Goal: Communication & Community: Answer question/provide support

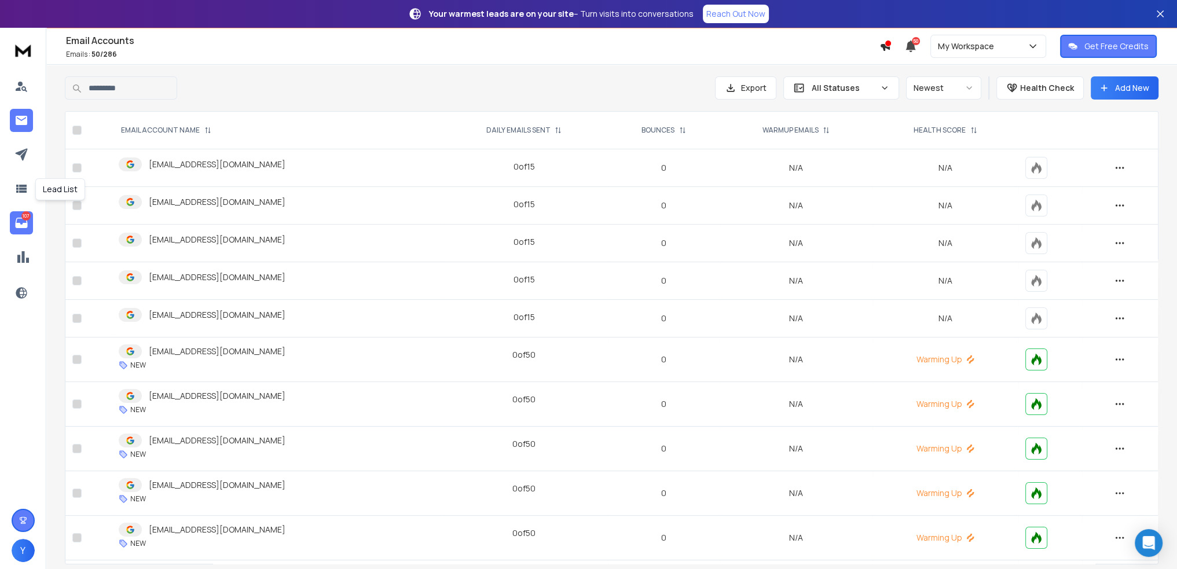
click at [22, 219] on p "107" at bounding box center [25, 215] width 9 height 9
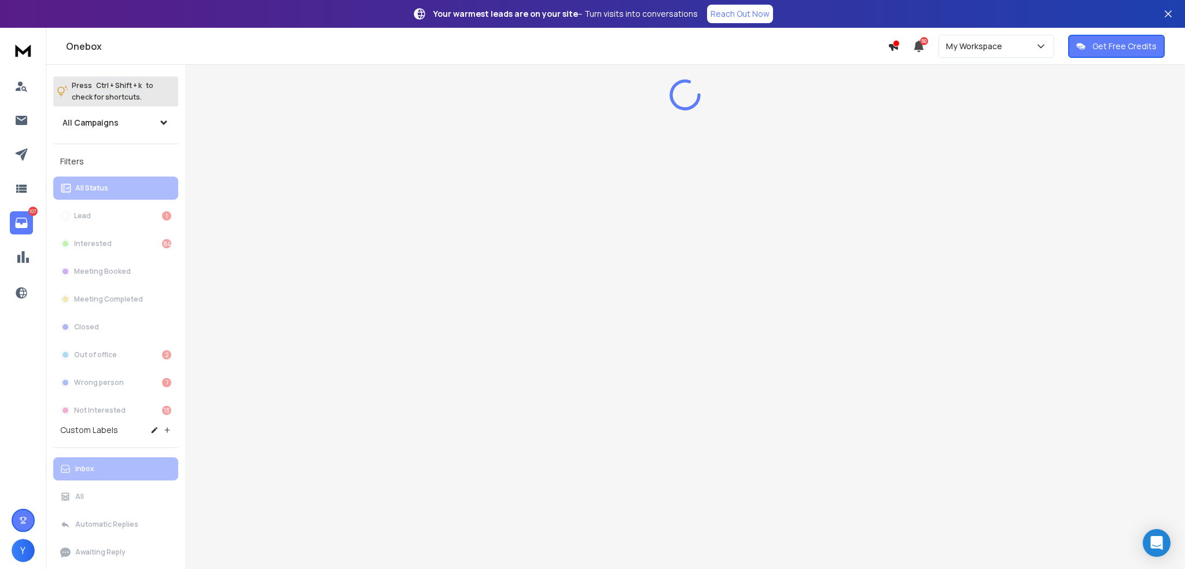
click at [112, 409] on div "All Status Lead 1 Interested 84 Meeting Booked Meeting Completed Closed Out of …" at bounding box center [115, 299] width 125 height 245
click at [109, 410] on p "Not Interested" at bounding box center [100, 410] width 52 height 9
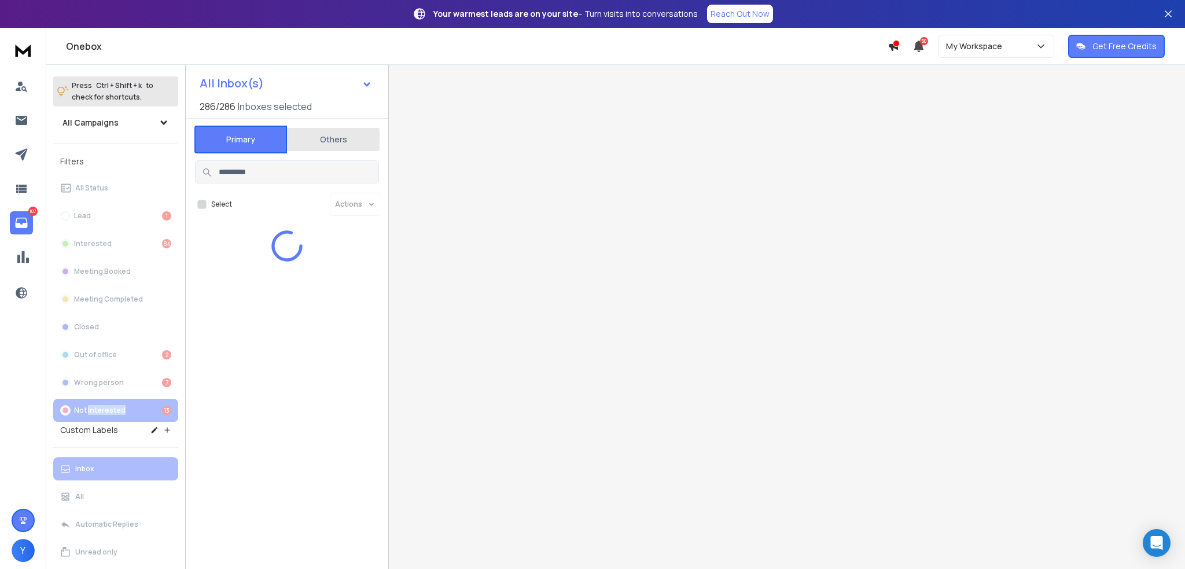
click at [106, 412] on div "All Status Lead 1 Interested 84 Meeting Booked Meeting Completed Closed Out of …" at bounding box center [115, 299] width 125 height 245
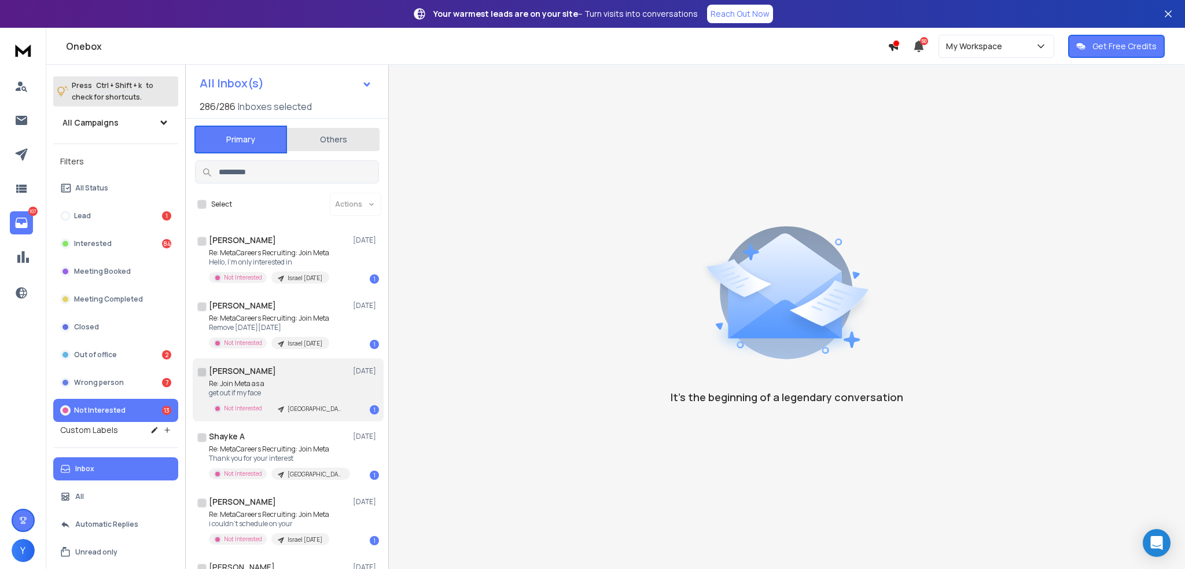
scroll to position [695, 0]
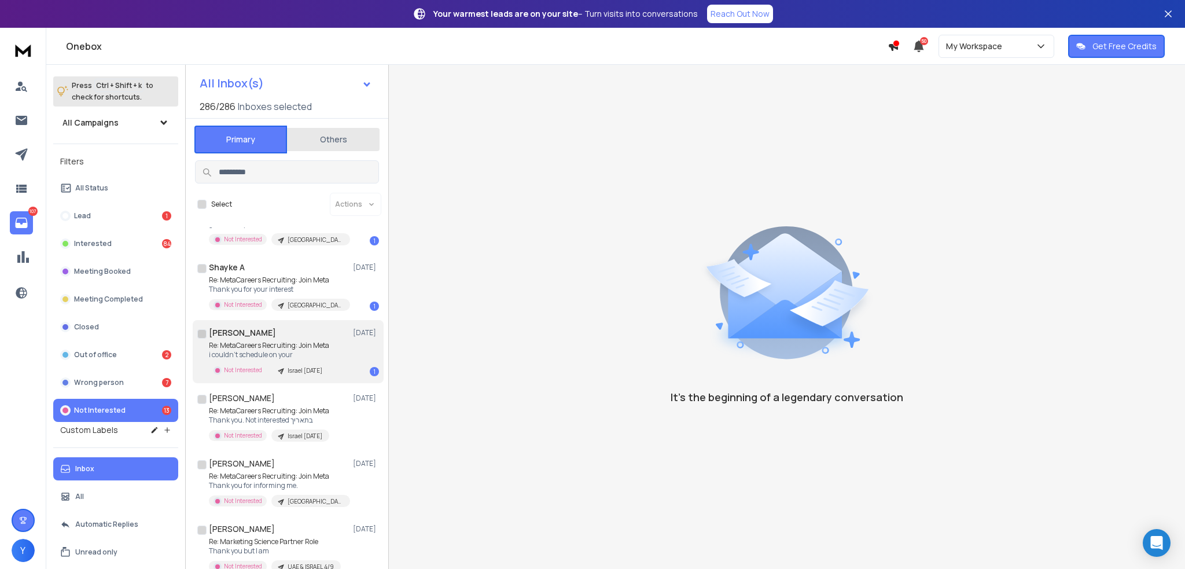
click at [316, 333] on div "לוסי סורינוב 10 Sep" at bounding box center [294, 333] width 170 height 12
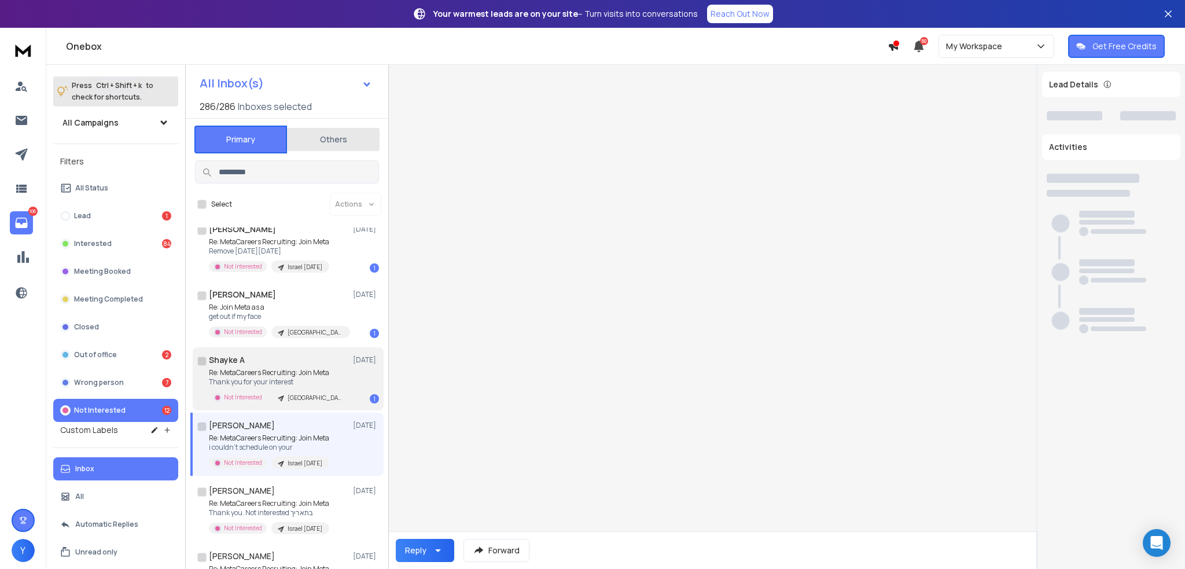
scroll to position [579, 0]
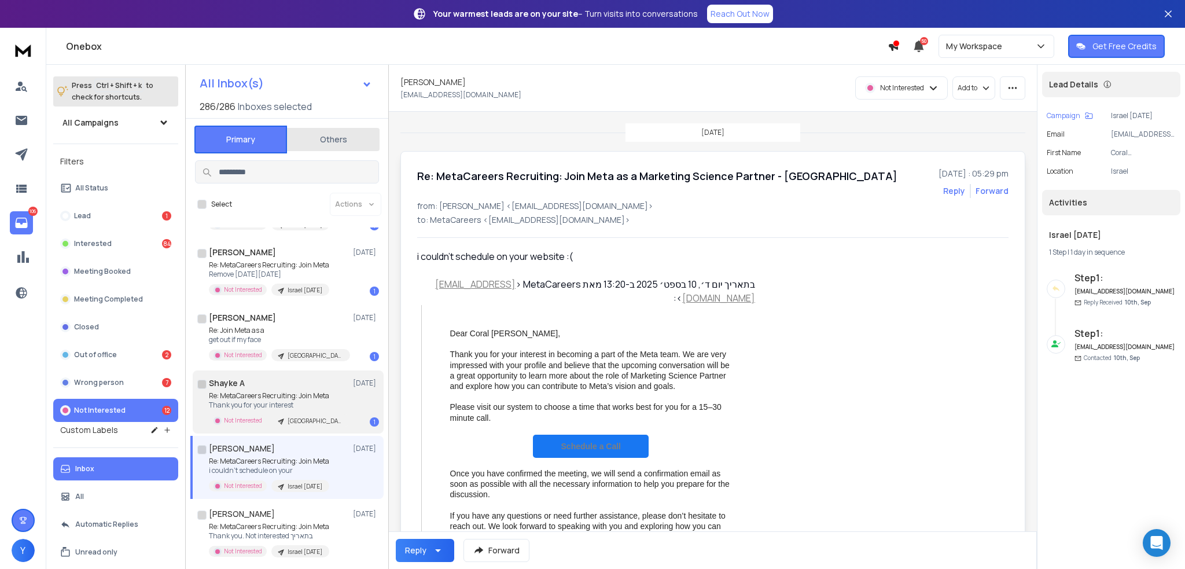
click at [319, 400] on p "Re: MetaCareers Recruiting: Join Meta" at bounding box center [278, 395] width 139 height 9
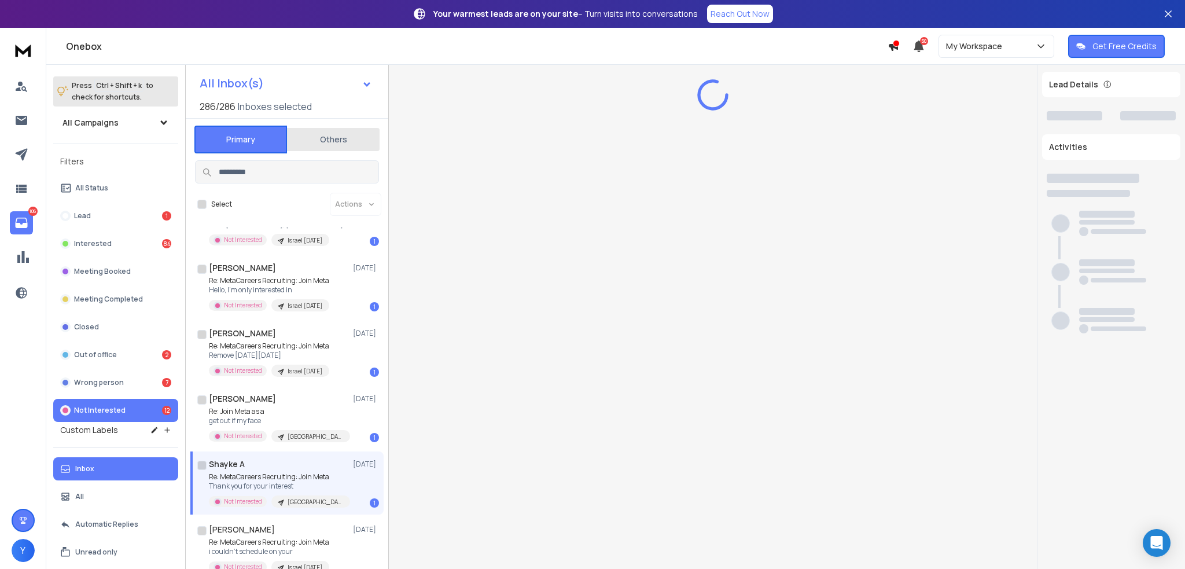
scroll to position [463, 0]
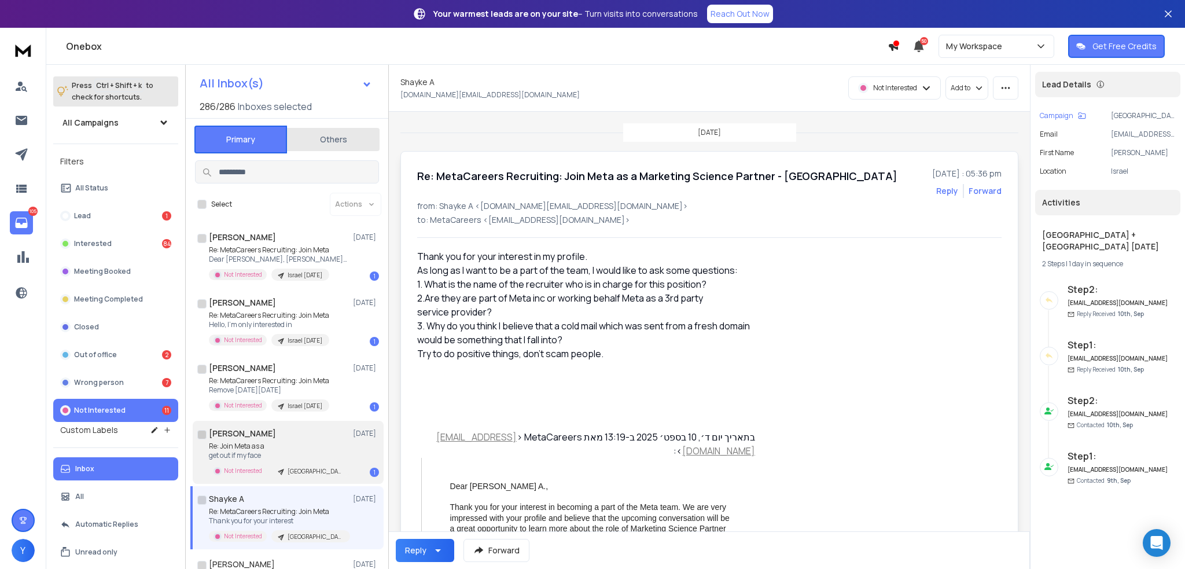
click at [319, 435] on div "Federico Triolo 10 Sep" at bounding box center [294, 434] width 170 height 12
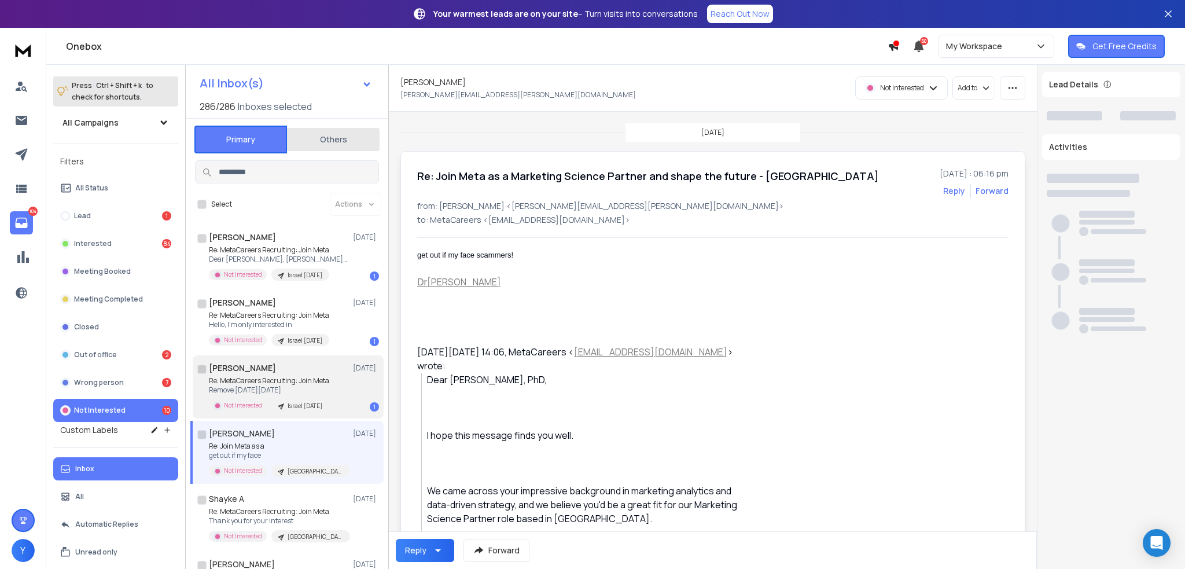
click at [314, 387] on p "Remove On Wed, 10 Sep" at bounding box center [269, 389] width 120 height 9
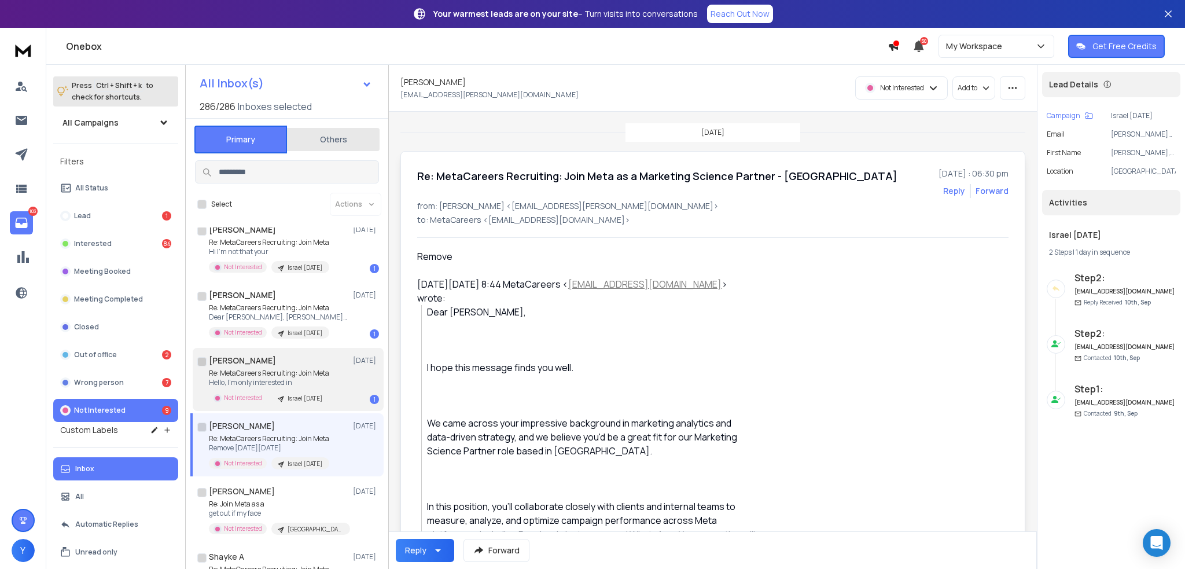
click at [316, 373] on p "Re: MetaCareers Recruiting: Join Meta" at bounding box center [269, 373] width 120 height 9
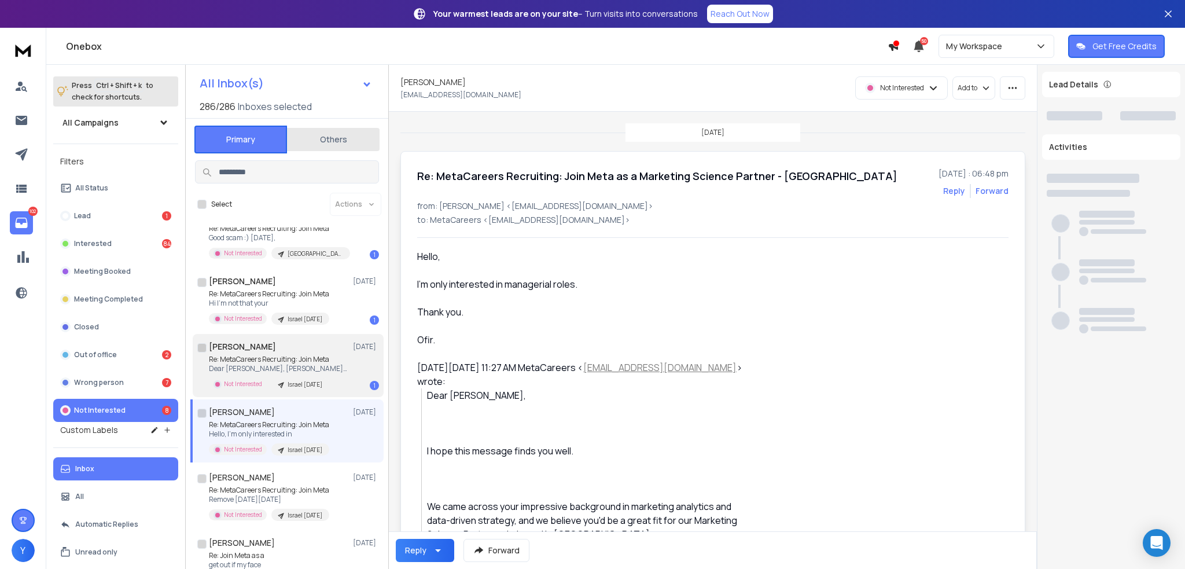
scroll to position [347, 0]
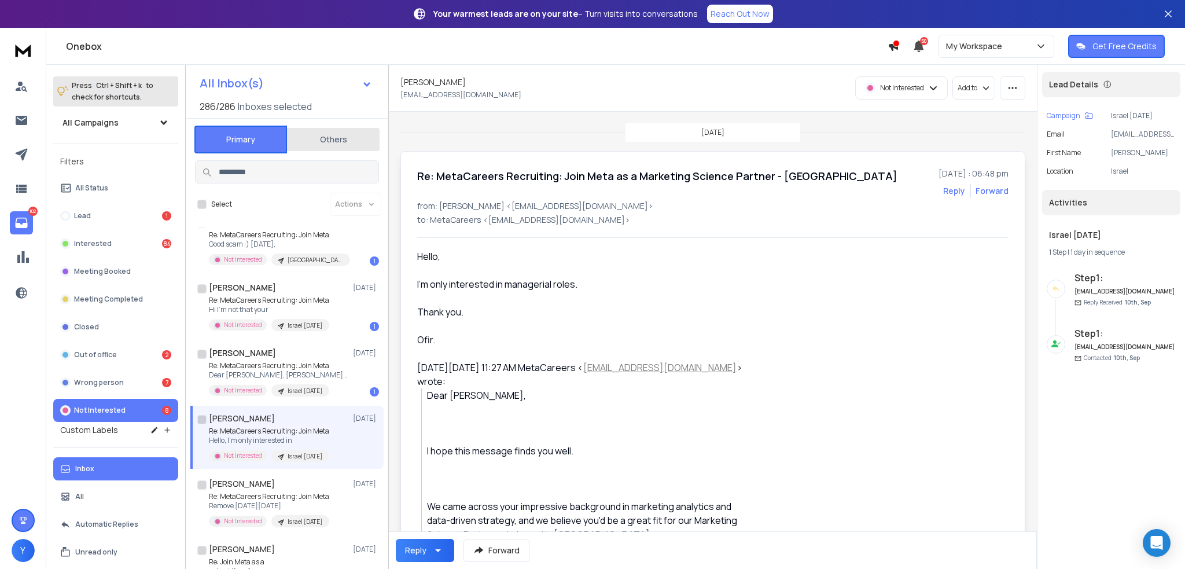
click at [485, 279] on div "I'm only interested in managerial roles." at bounding box center [586, 284] width 338 height 14
click at [303, 384] on div "Israel [DATE]" at bounding box center [300, 390] width 58 height 12
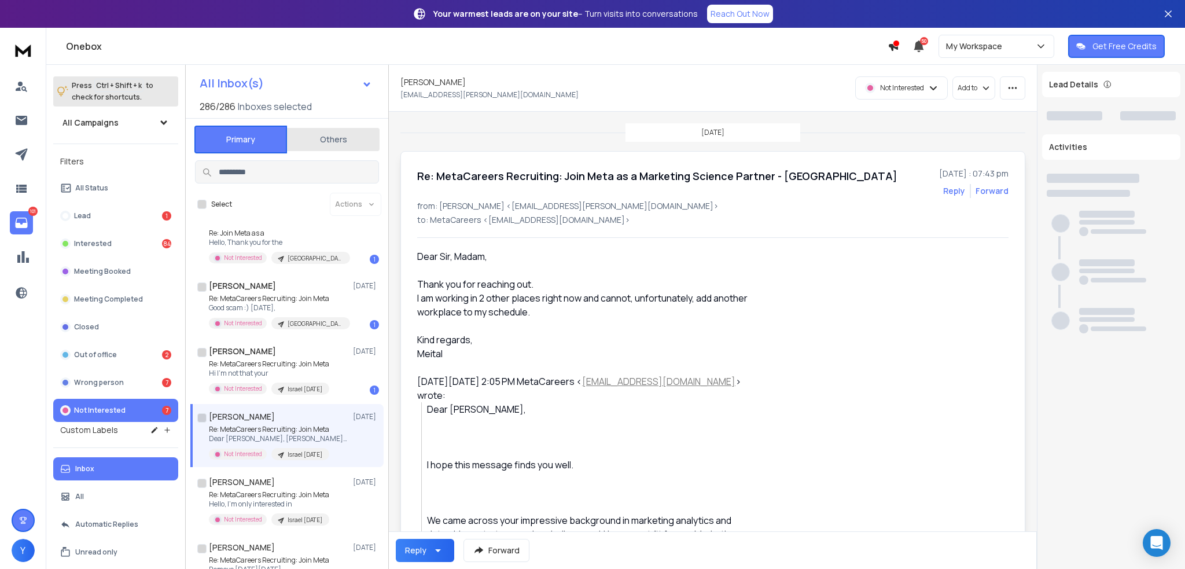
scroll to position [232, 0]
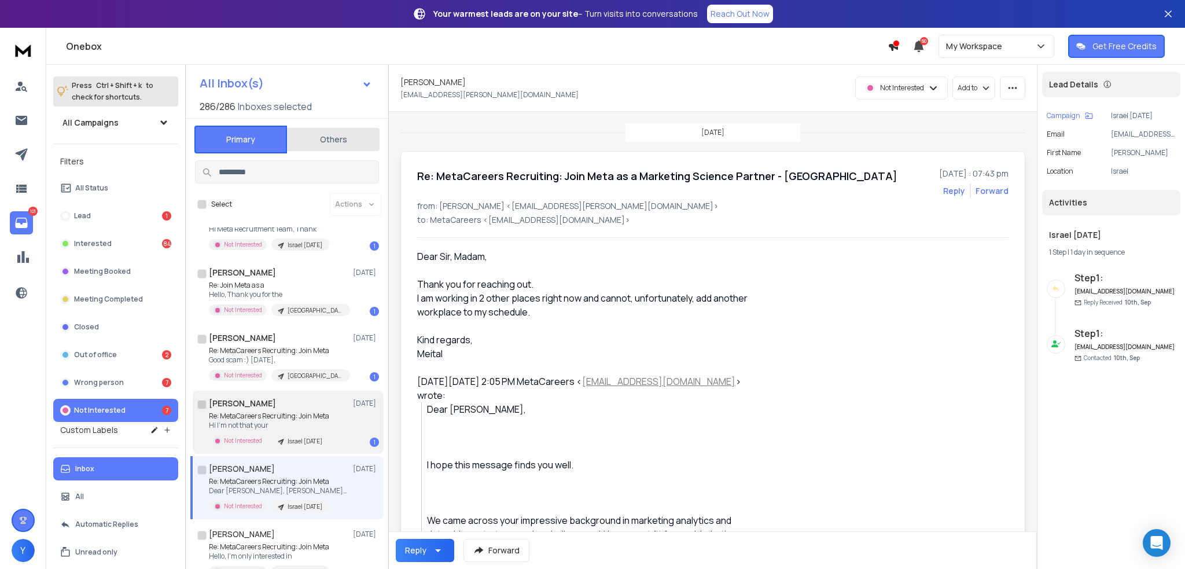
click at [313, 414] on p "Re: MetaCareers Recruiting: Join Meta" at bounding box center [269, 416] width 120 height 9
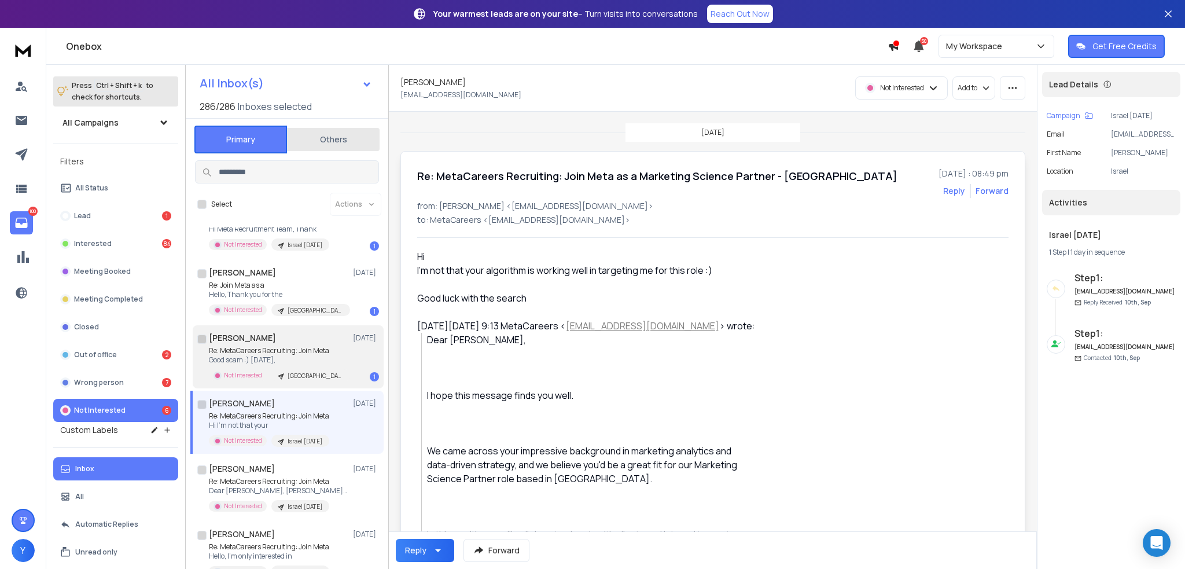
click at [337, 361] on p "Good scam :) [DATE]," at bounding box center [278, 359] width 139 height 9
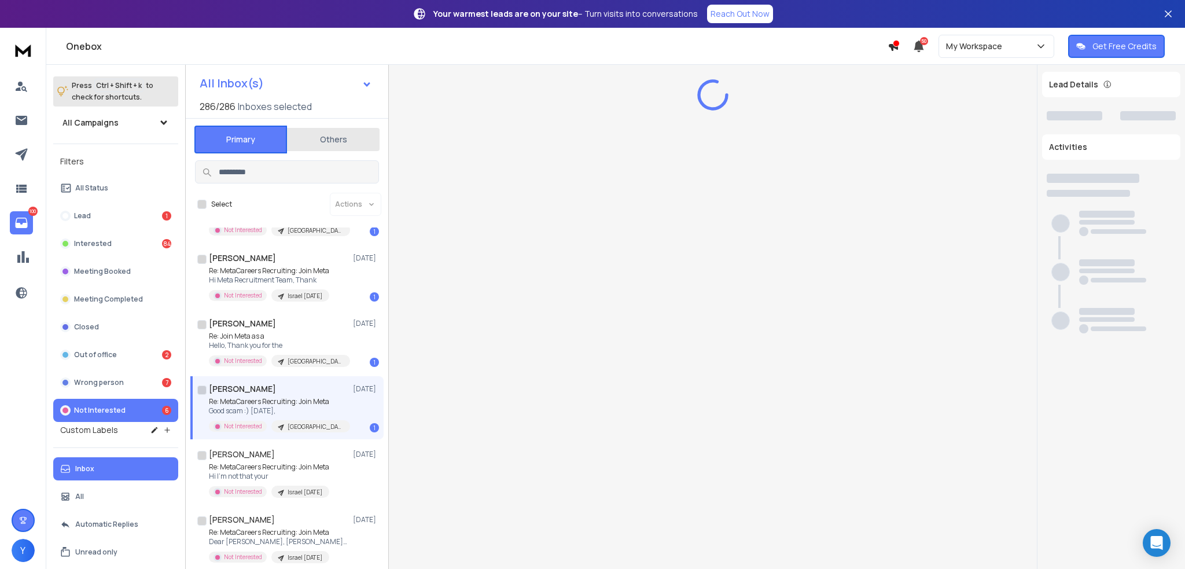
scroll to position [174, 0]
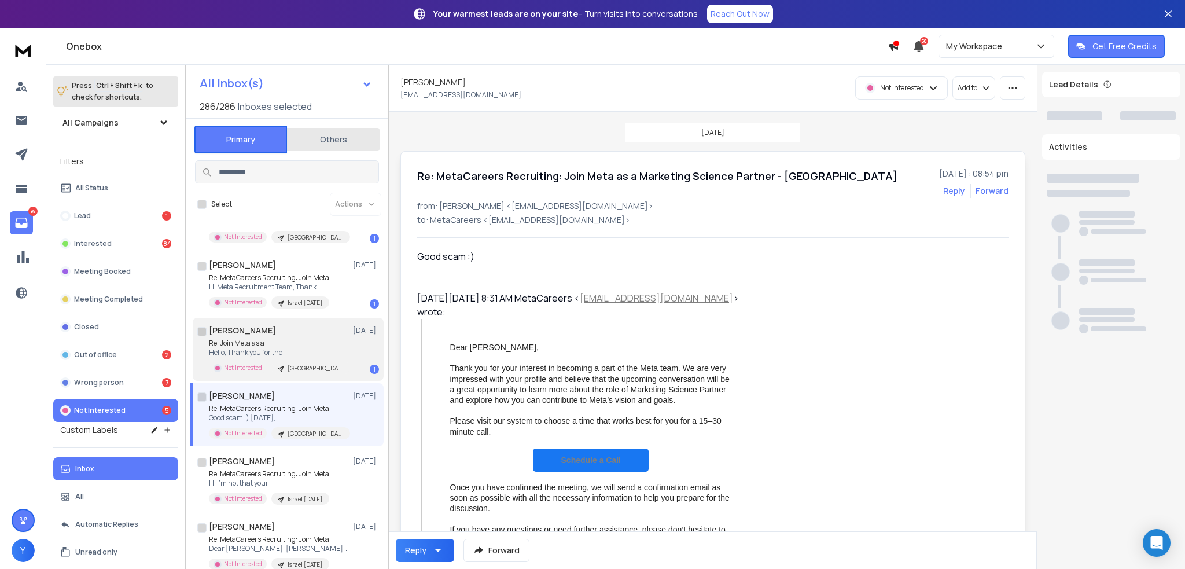
click at [317, 357] on div "Re: Join Meta as a Hello, Thank you for the Not Interested Israel + UAE 9/9/2025" at bounding box center [279, 356] width 141 height 35
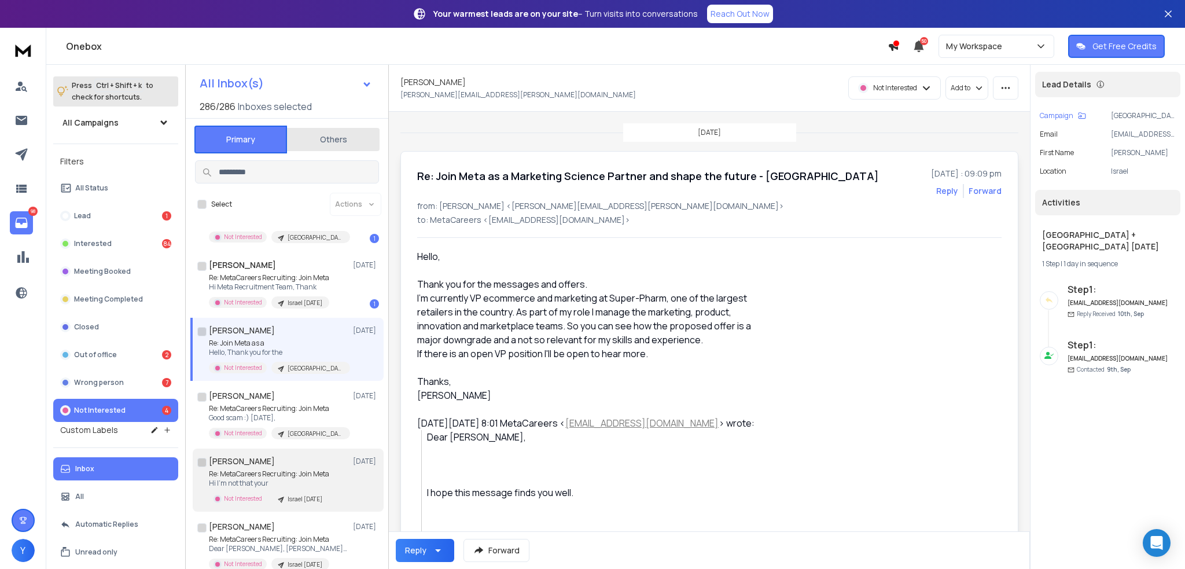
click at [305, 476] on p "Re: MetaCareers Recruiting: Join Meta" at bounding box center [269, 473] width 120 height 9
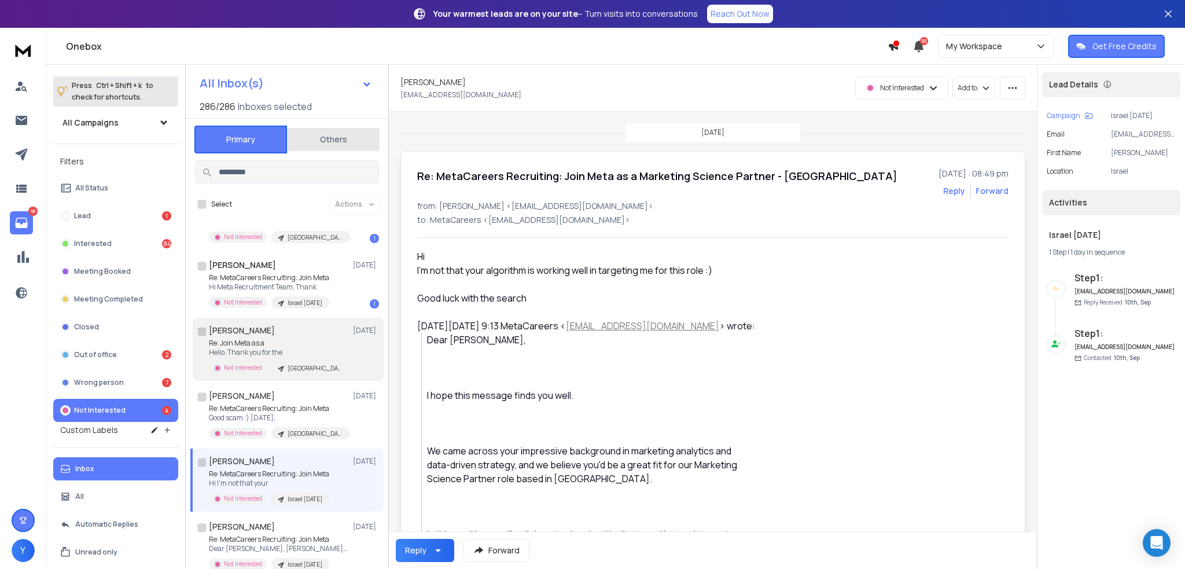
click at [329, 319] on div "Michael Mitrani 10 Sep Re: Join Meta as a Hello, Thank you for the Not Interest…" at bounding box center [288, 349] width 191 height 63
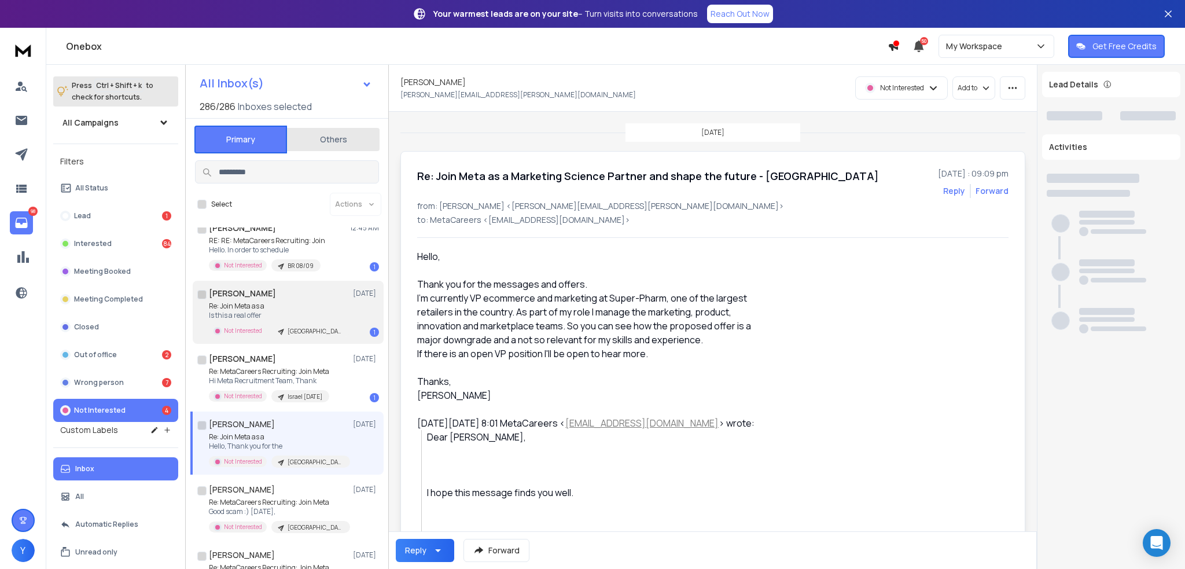
scroll to position [58, 0]
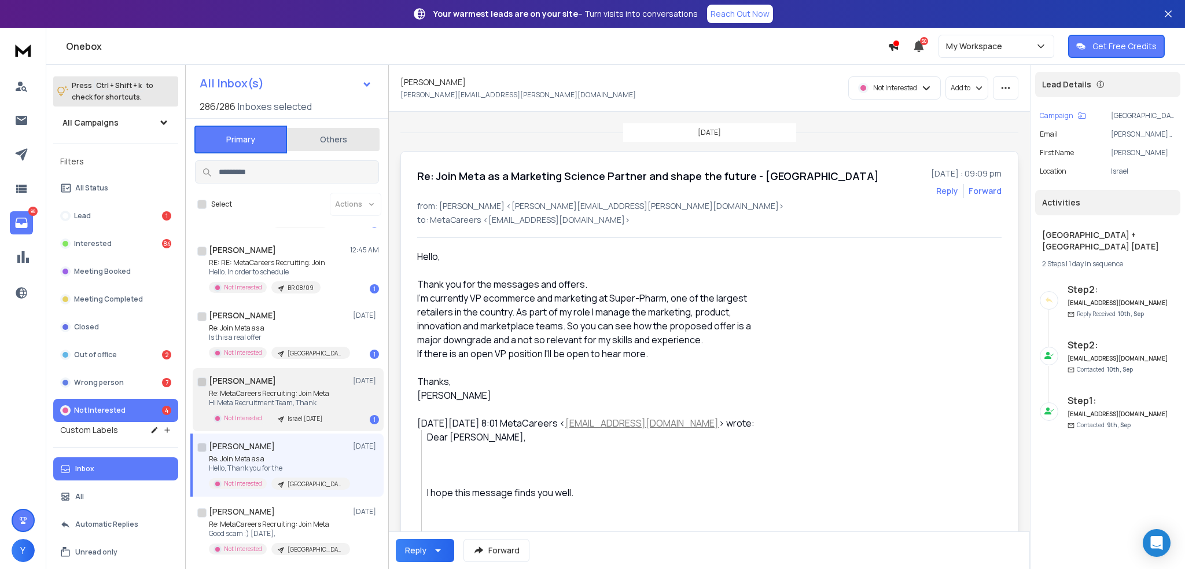
click at [318, 403] on p "Hi Meta Recruitment Team, Thank" at bounding box center [269, 402] width 120 height 9
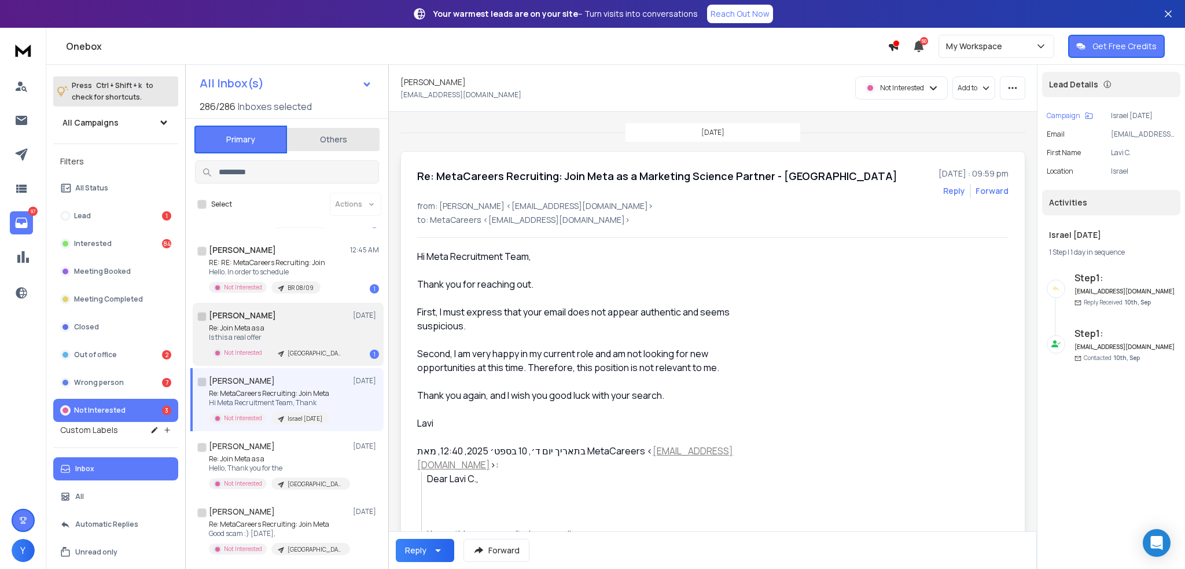
click at [322, 334] on p "Is this a real offer" at bounding box center [278, 337] width 139 height 9
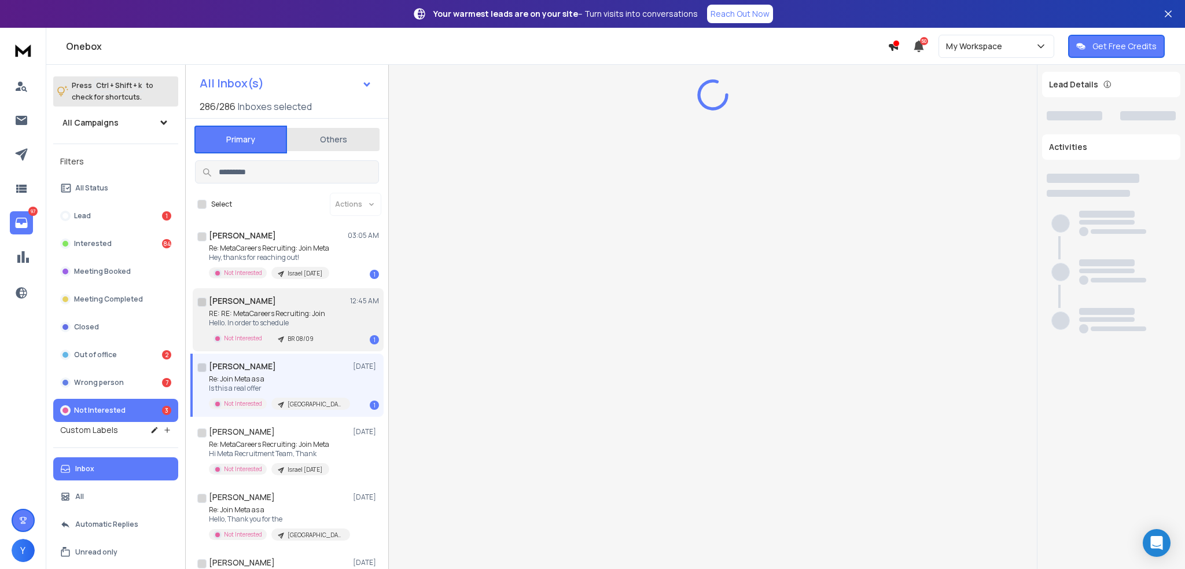
scroll to position [0, 0]
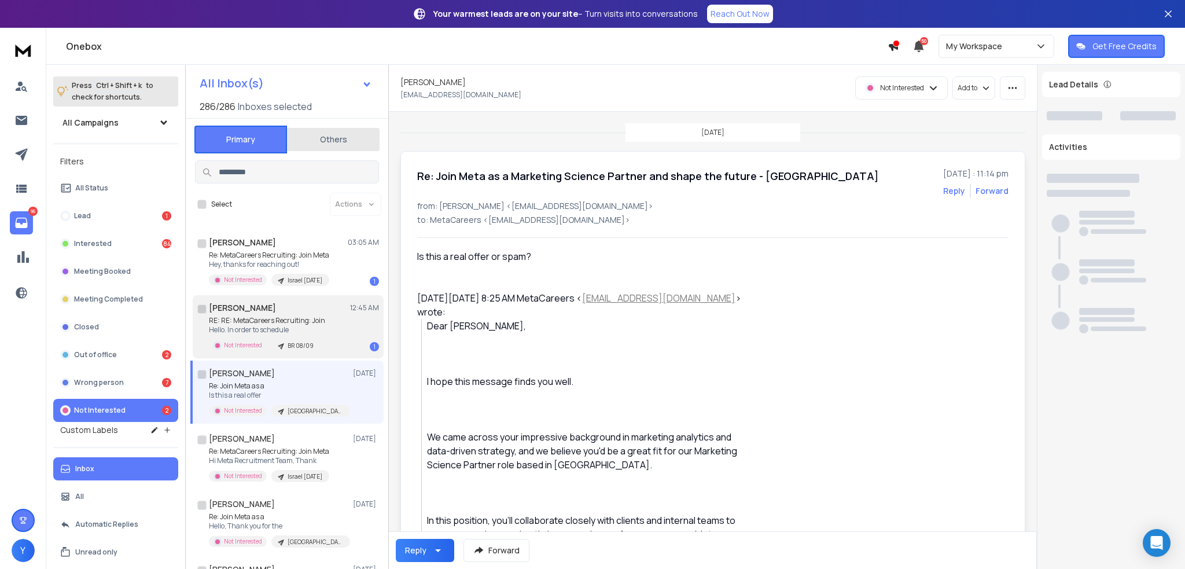
click at [319, 324] on p "RE: RE: MetaCareers Recruiting: Join" at bounding box center [267, 320] width 116 height 9
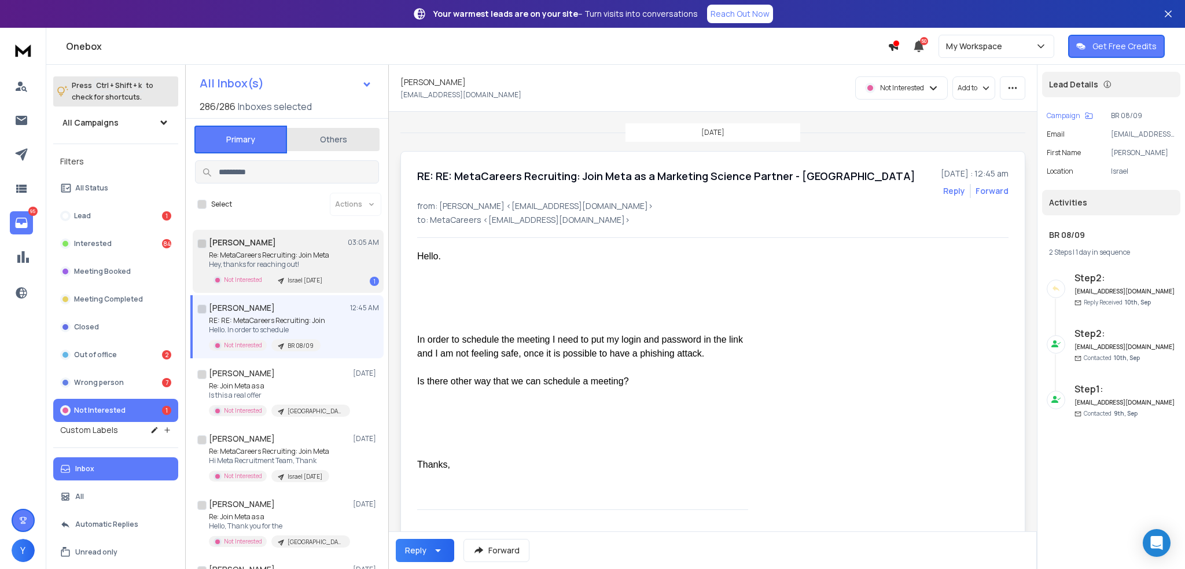
click at [307, 262] on p "Hey, thanks for reaching out!" at bounding box center [269, 264] width 120 height 9
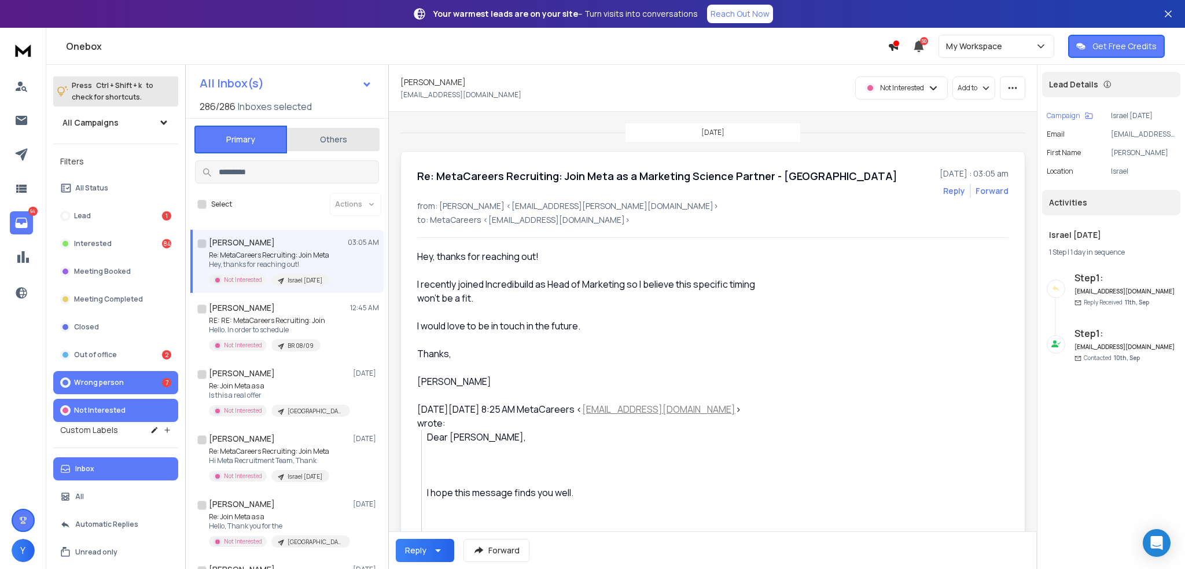
click at [113, 376] on button "Wrong person 7" at bounding box center [115, 382] width 125 height 23
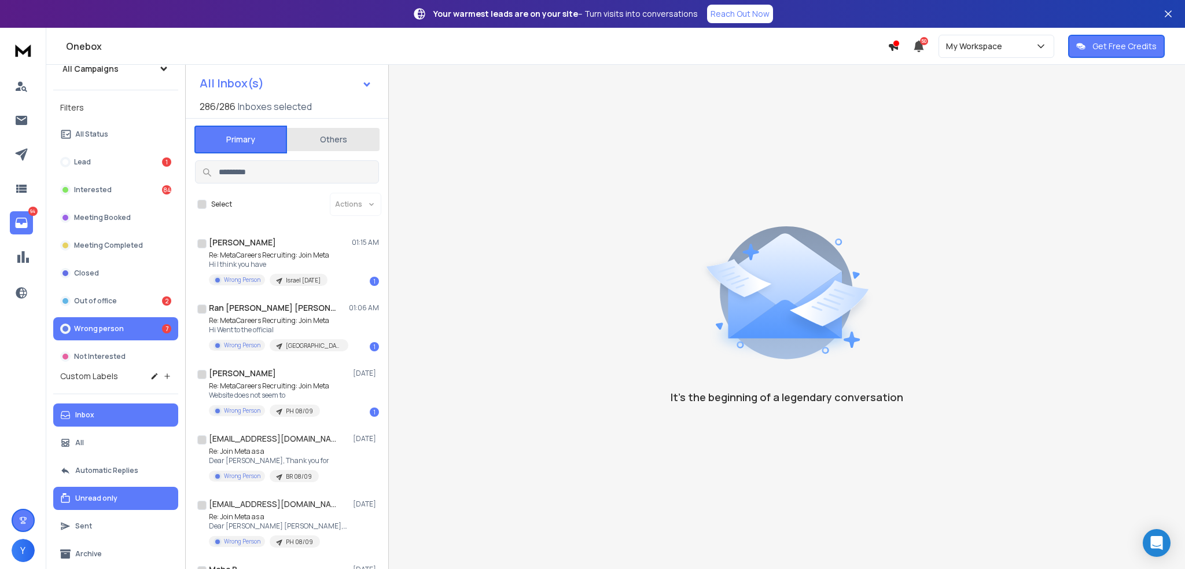
scroll to position [68, 0]
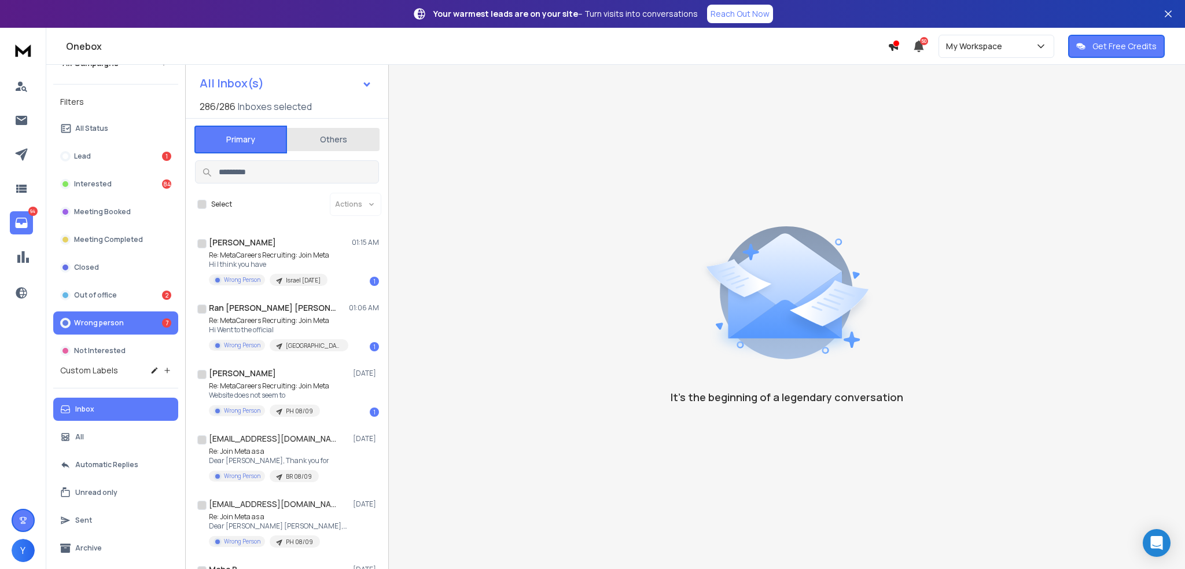
click at [108, 495] on div "Inbox All Automatic Replies Unread only Sent Archive" at bounding box center [115, 493] width 125 height 190
click at [112, 488] on p "Unread only" at bounding box center [96, 492] width 42 height 9
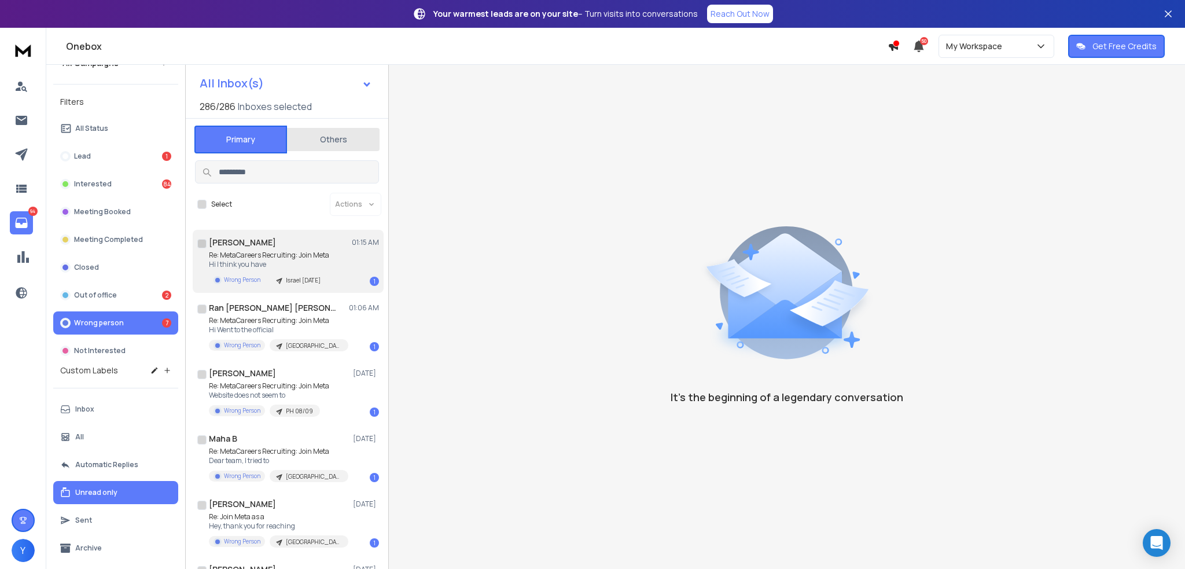
click at [311, 282] on p "Israel [DATE]" at bounding box center [303, 280] width 35 height 9
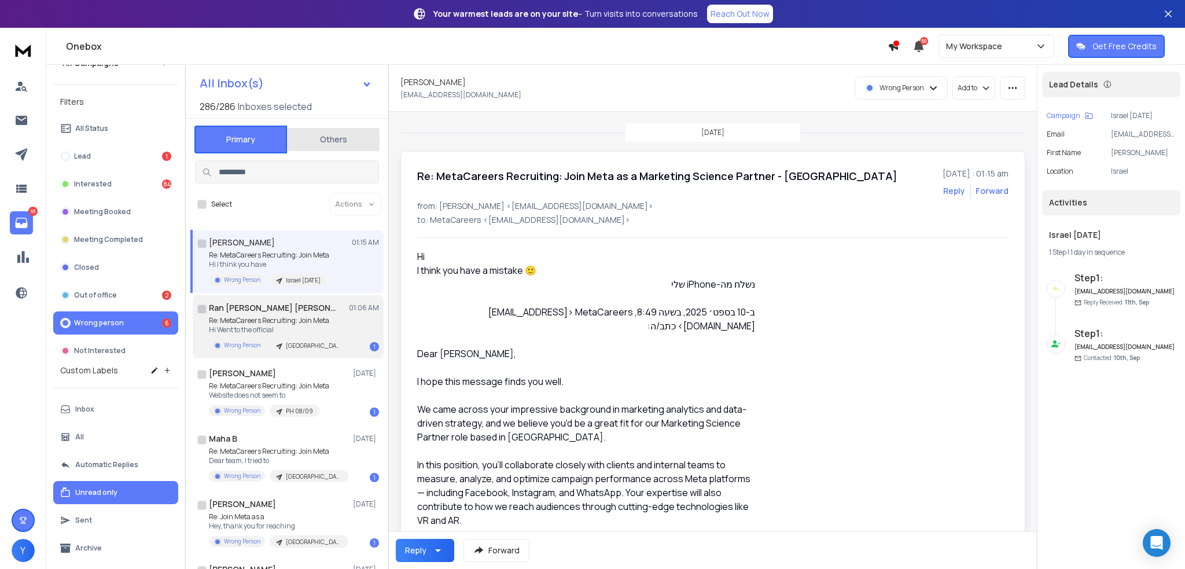
click at [318, 325] on p "Re: MetaCareers Recruiting: Join Meta" at bounding box center [278, 320] width 139 height 9
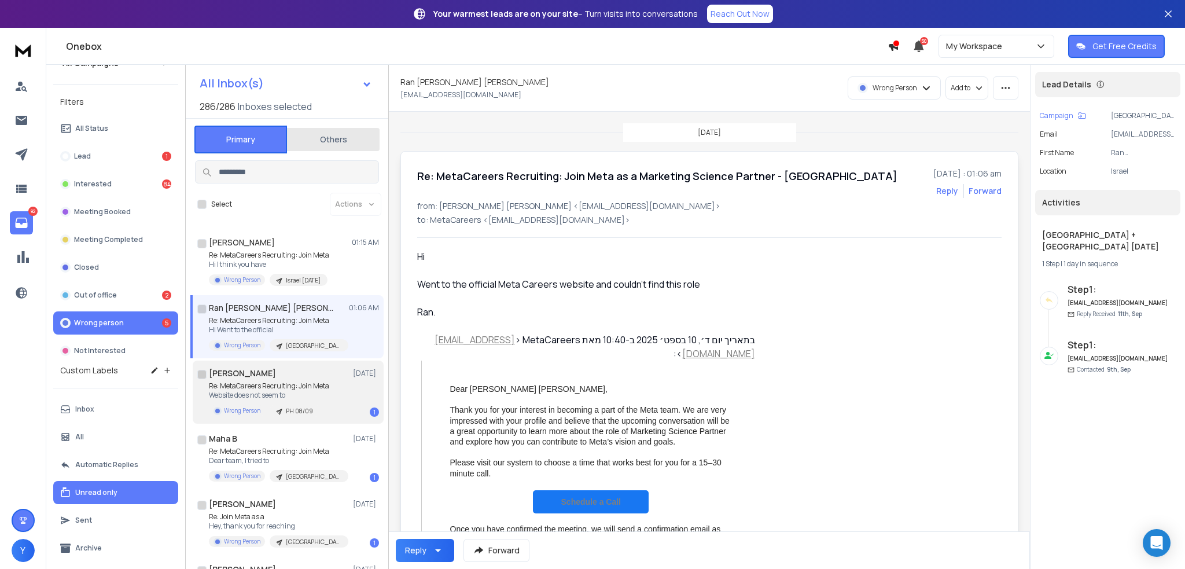
click at [317, 382] on p "Re: MetaCareers Recruiting: Join Meta" at bounding box center [269, 385] width 120 height 9
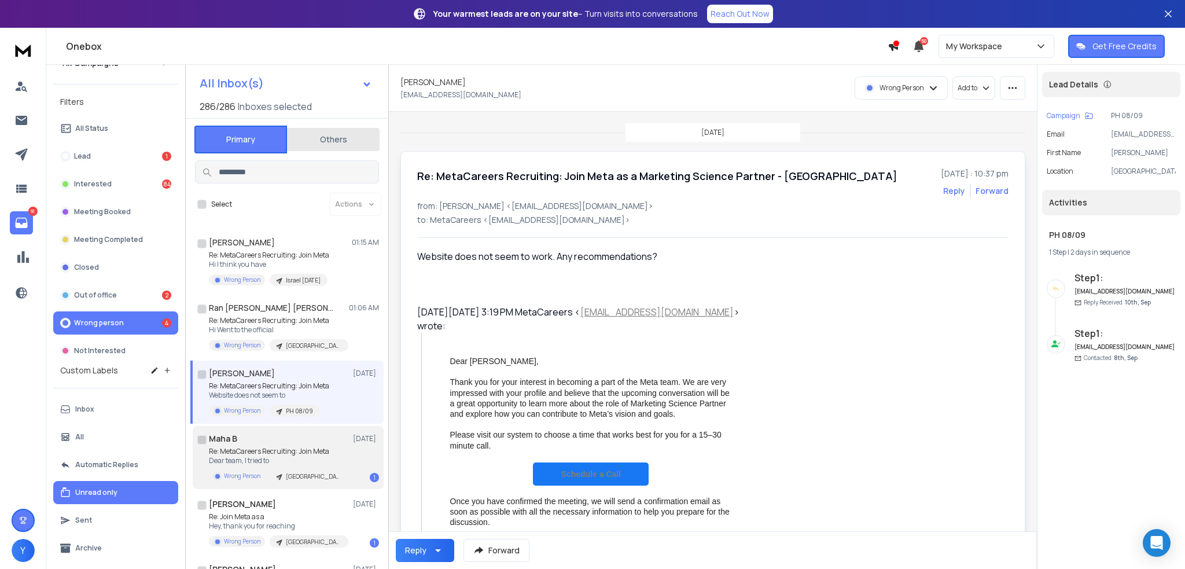
click at [310, 440] on div "Maha B 10 Sep" at bounding box center [294, 439] width 170 height 12
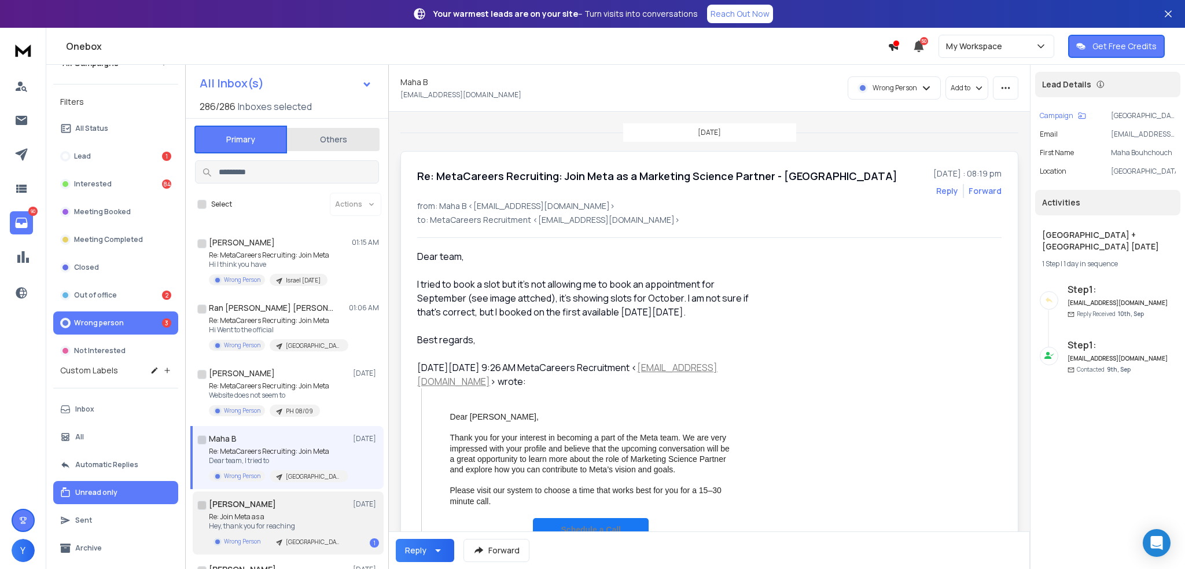
click at [308, 509] on div "איילת כרמלי 10 Sep" at bounding box center [294, 504] width 170 height 12
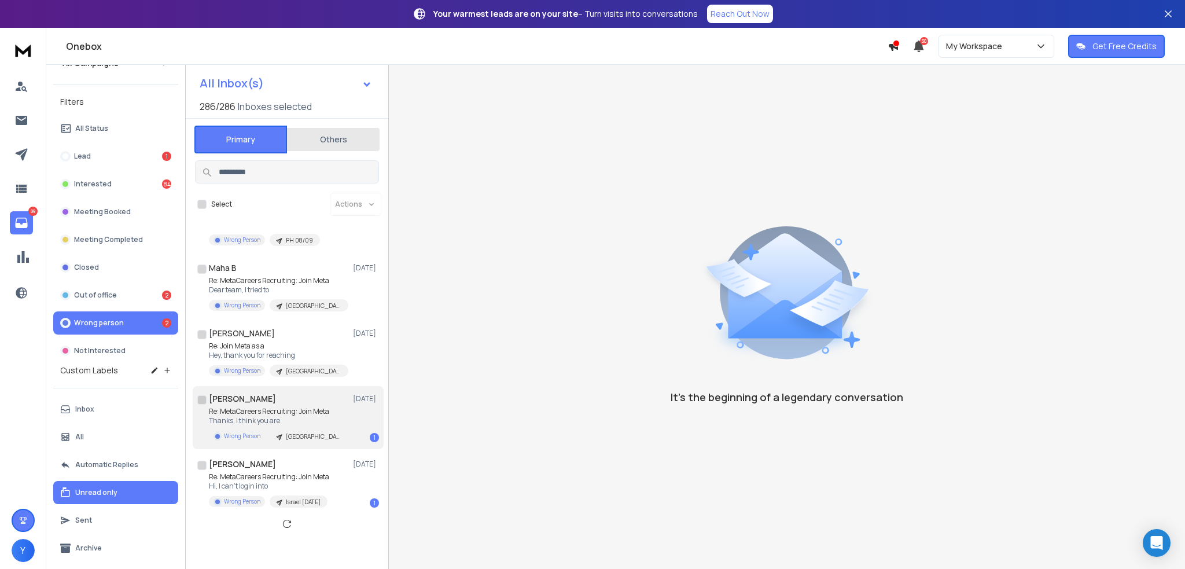
click at [314, 435] on p "[GEOGRAPHIC_DATA] + [GEOGRAPHIC_DATA] [DATE]" at bounding box center [314, 436] width 56 height 9
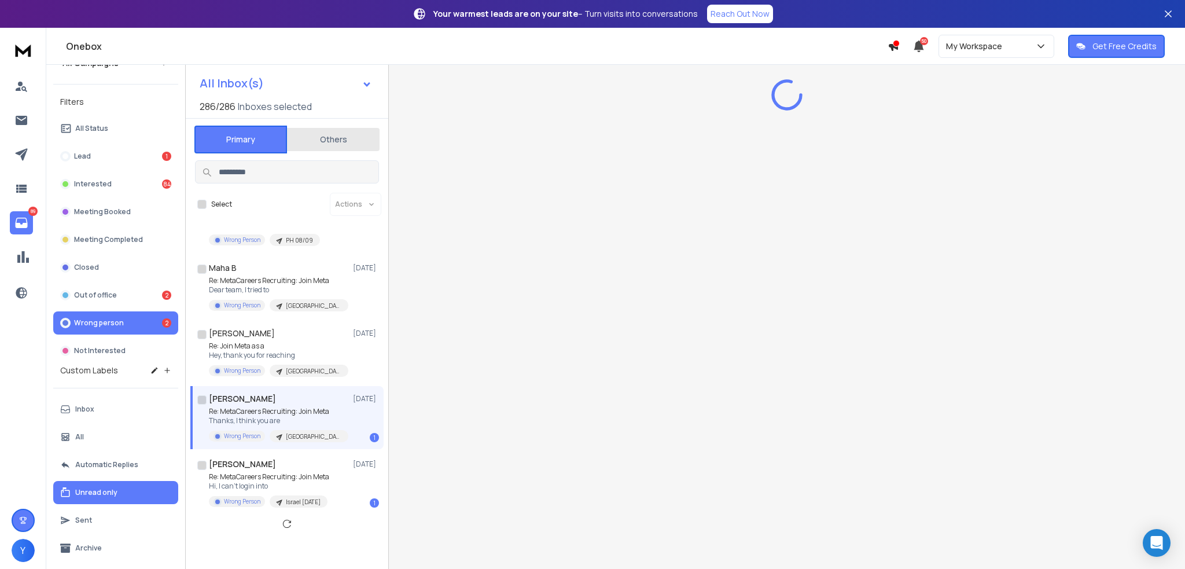
scroll to position [160, 0]
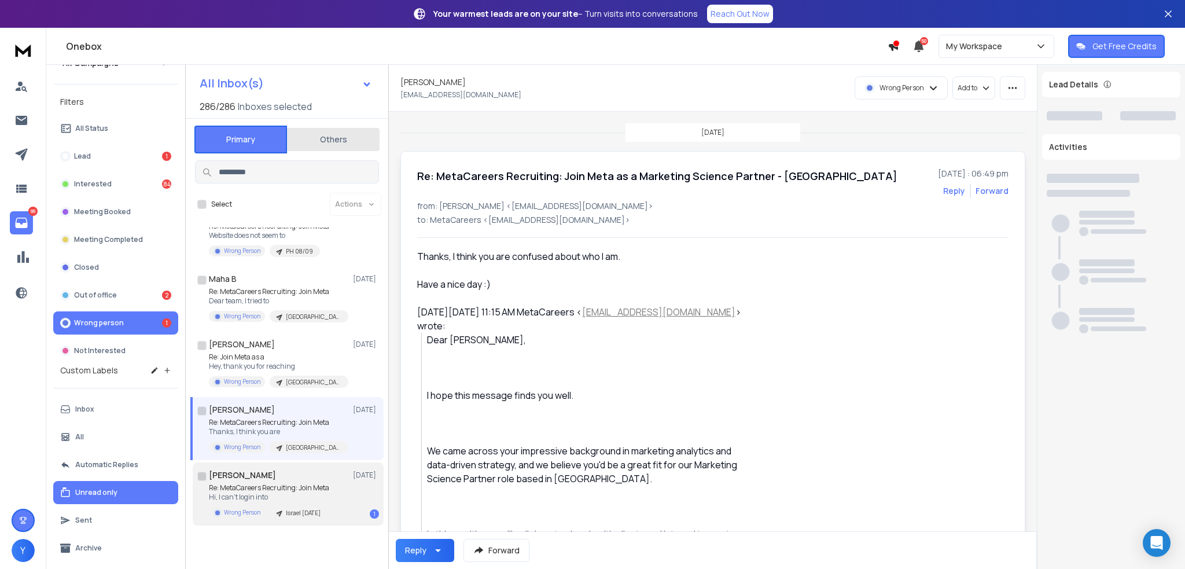
click at [321, 495] on p "Hi, I can't login into" at bounding box center [269, 497] width 120 height 9
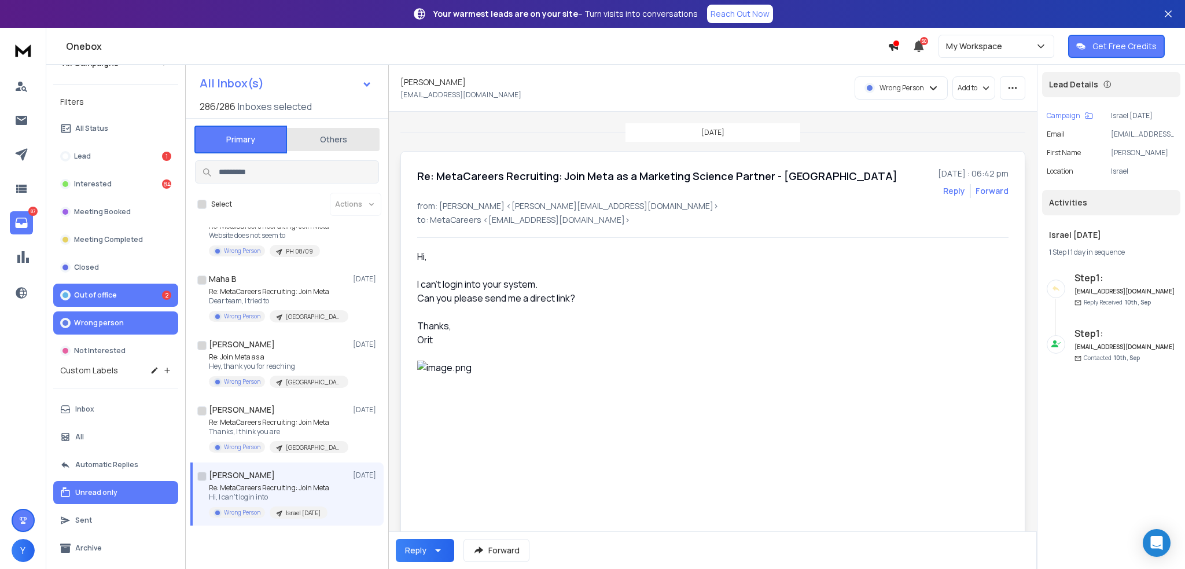
click at [146, 284] on button "Out of office 2" at bounding box center [115, 295] width 125 height 23
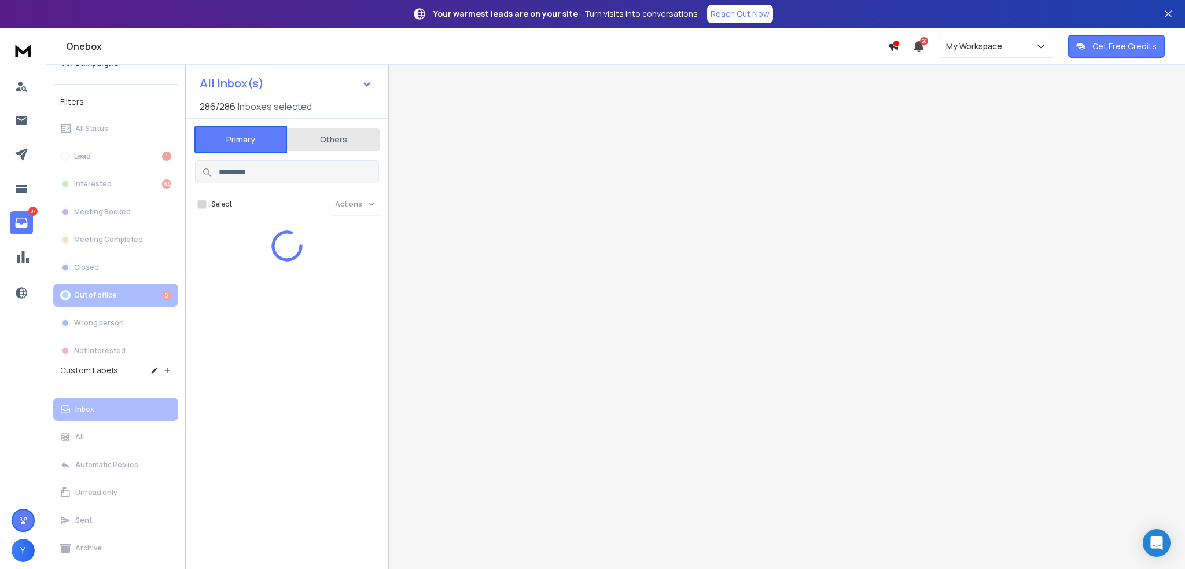
scroll to position [0, 0]
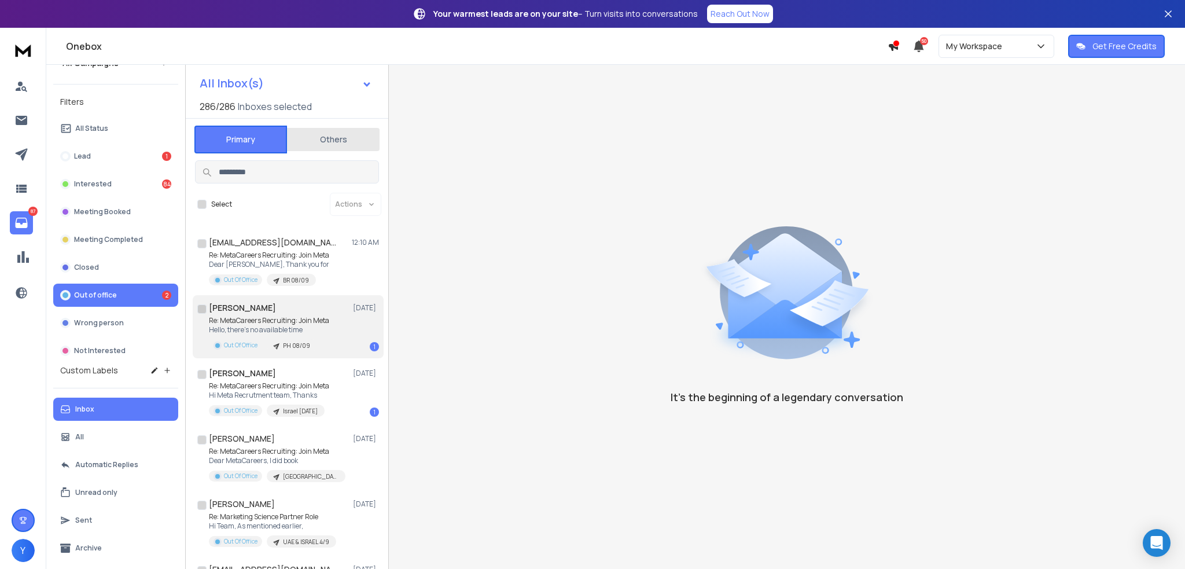
click at [264, 338] on div "Re: MetaCareers Recruiting: Join Meta Hello, there's no available time Out Of O…" at bounding box center [269, 333] width 120 height 35
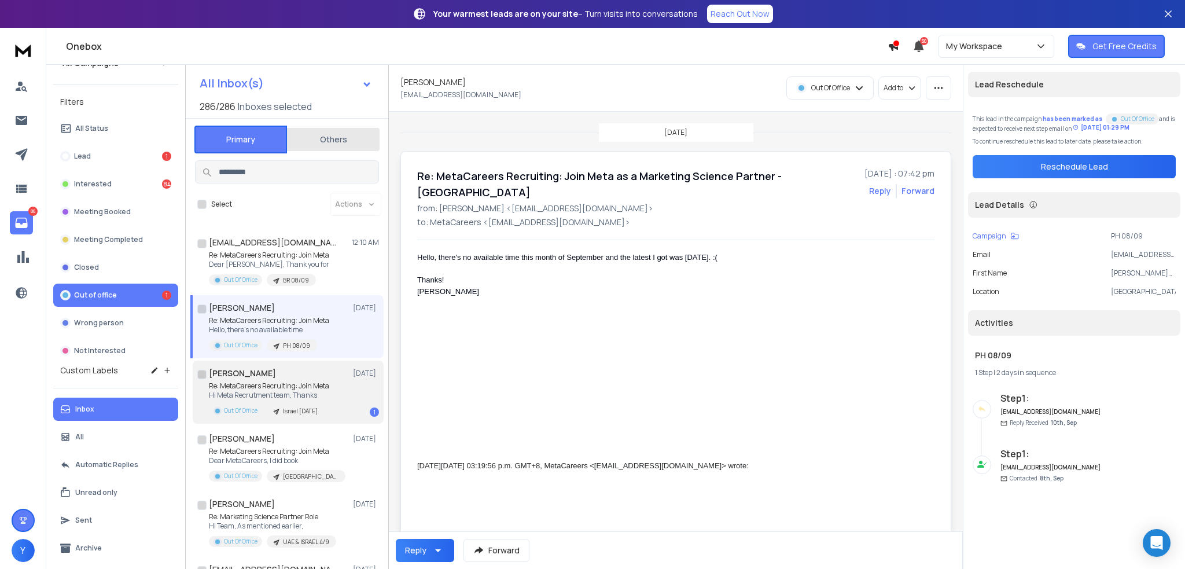
click at [284, 400] on div "Re: MetaCareers Recruiting: Join Meta Hi Meta Recrutment team, Thanks Out Of Of…" at bounding box center [269, 398] width 120 height 35
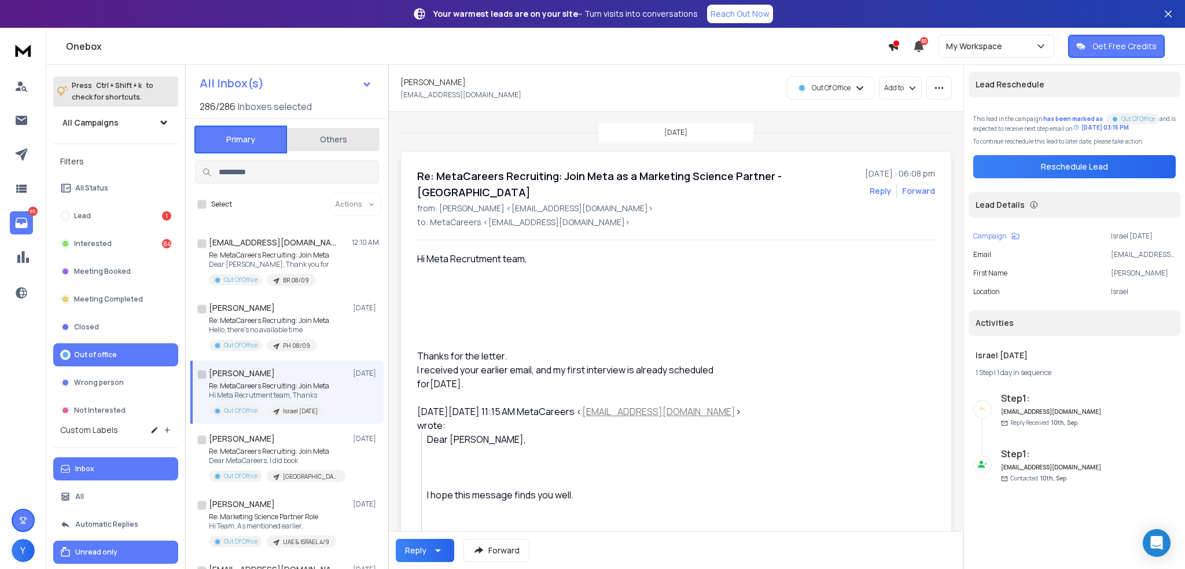
click at [91, 548] on p "Unread only" at bounding box center [96, 552] width 42 height 9
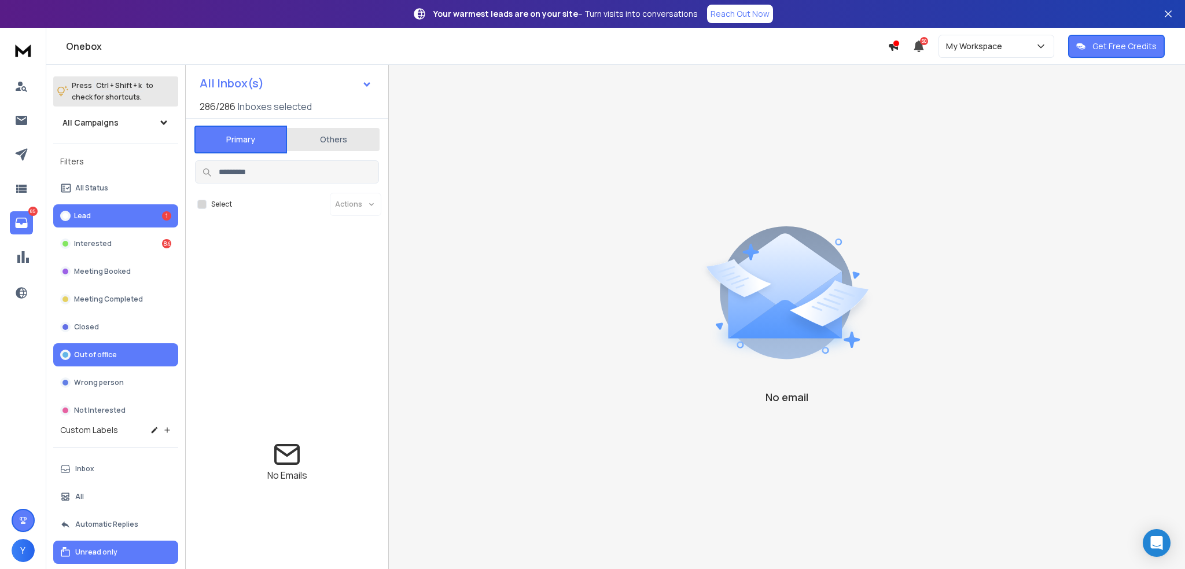
click at [137, 215] on button "Lead 1" at bounding box center [115, 215] width 125 height 23
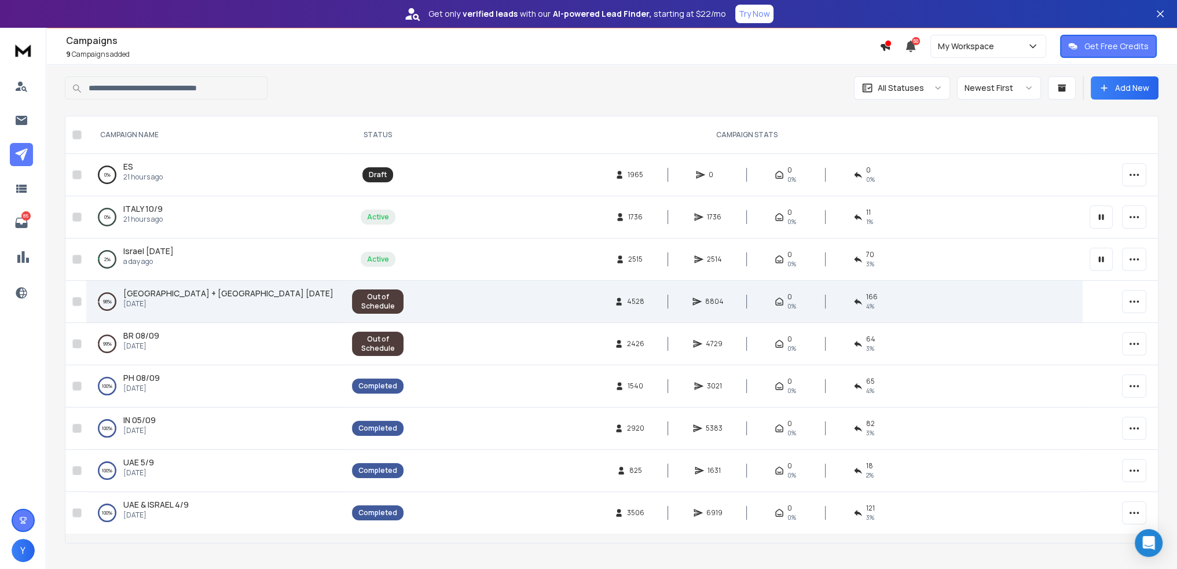
click at [417, 297] on div "4528 8804 0 0% 166 4 %" at bounding box center [746, 301] width 658 height 19
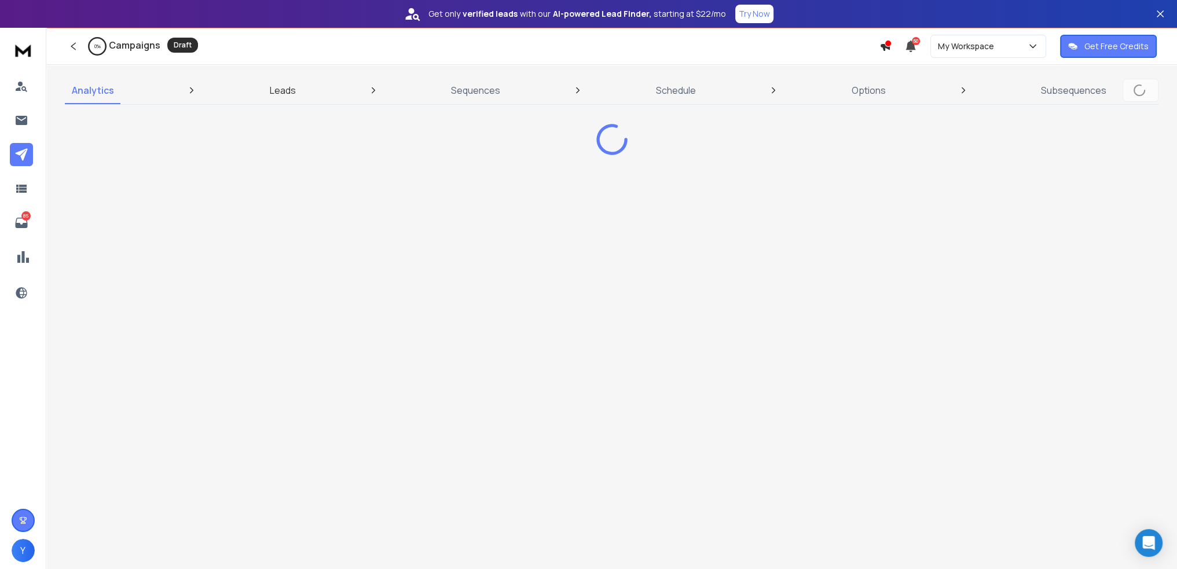
click at [263, 88] on link "Leads" at bounding box center [283, 90] width 40 height 28
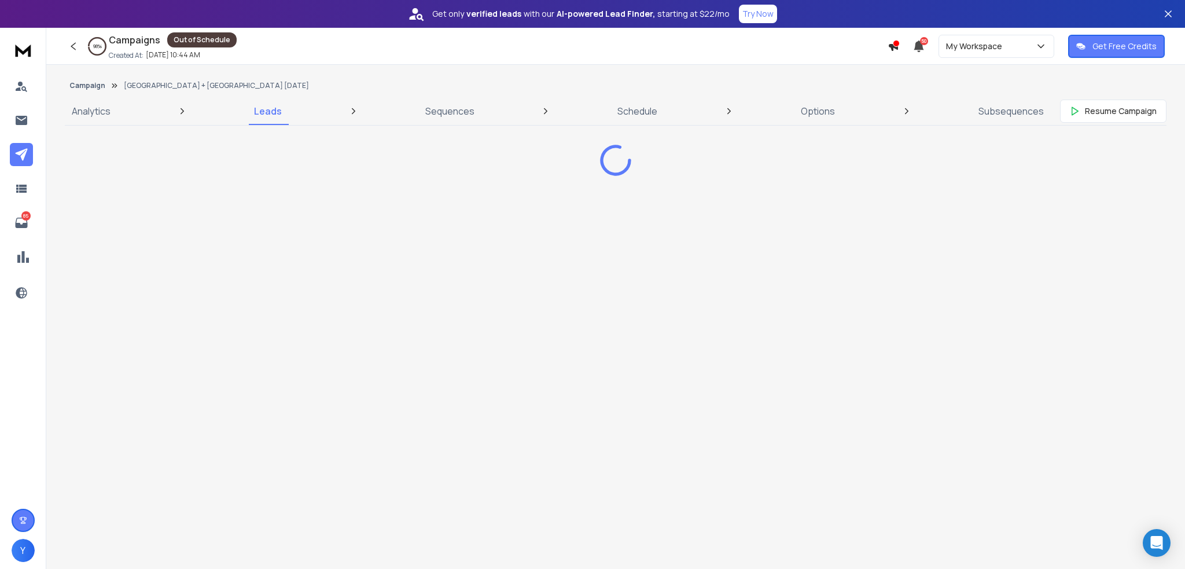
click at [495, 83] on div "Campaign [GEOGRAPHIC_DATA] + [GEOGRAPHIC_DATA] [DATE]" at bounding box center [615, 85] width 1093 height 9
click at [465, 104] on link "Sequences" at bounding box center [449, 111] width 63 height 28
click at [645, 108] on p "Schedule" at bounding box center [638, 111] width 40 height 14
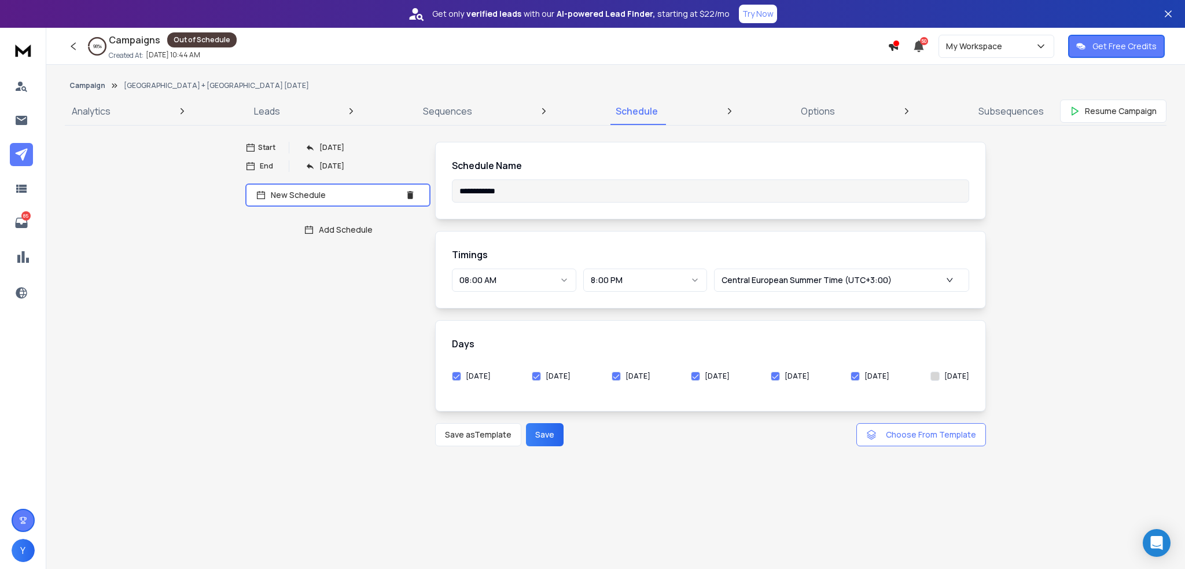
click at [305, 166] on div "End [DATE]" at bounding box center [337, 166] width 185 height 12
click at [310, 166] on icon at bounding box center [310, 166] width 7 height 6
click at [539, 429] on button "Save" at bounding box center [545, 434] width 38 height 23
click at [76, 45] on icon at bounding box center [73, 46] width 10 height 10
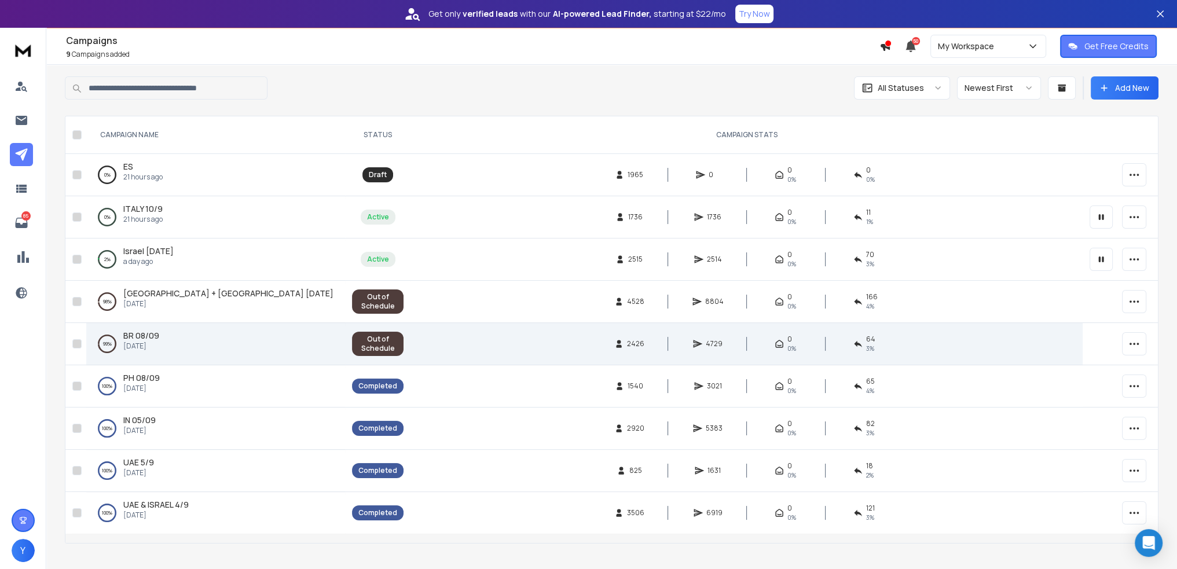
click at [417, 347] on div "2426 4729 0 0% 64 3 %" at bounding box center [746, 344] width 658 height 19
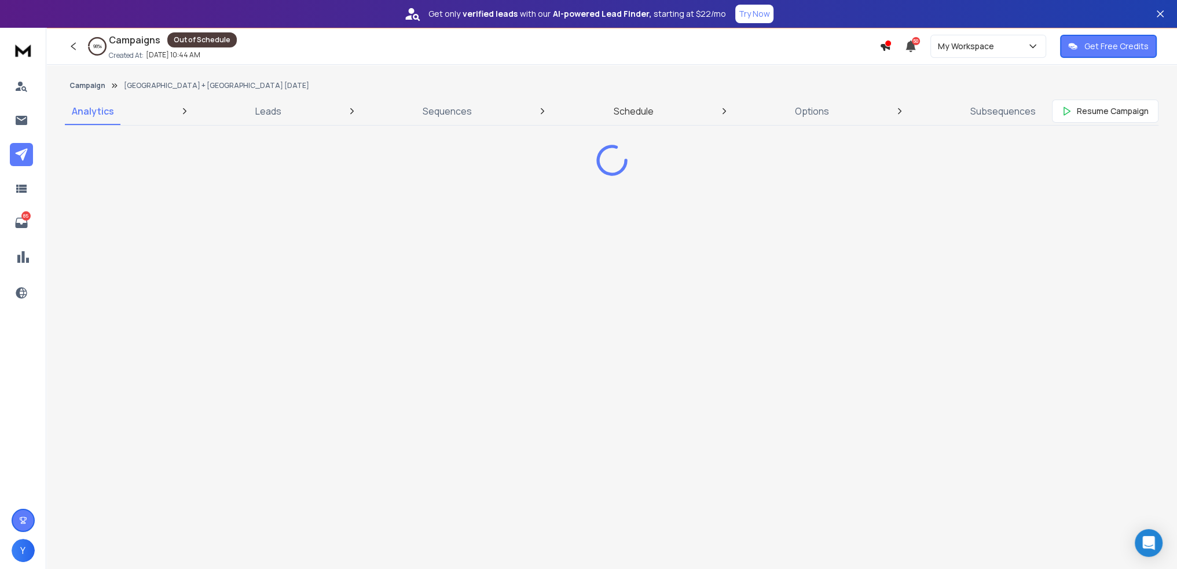
click at [618, 111] on p "Schedule" at bounding box center [633, 111] width 40 height 14
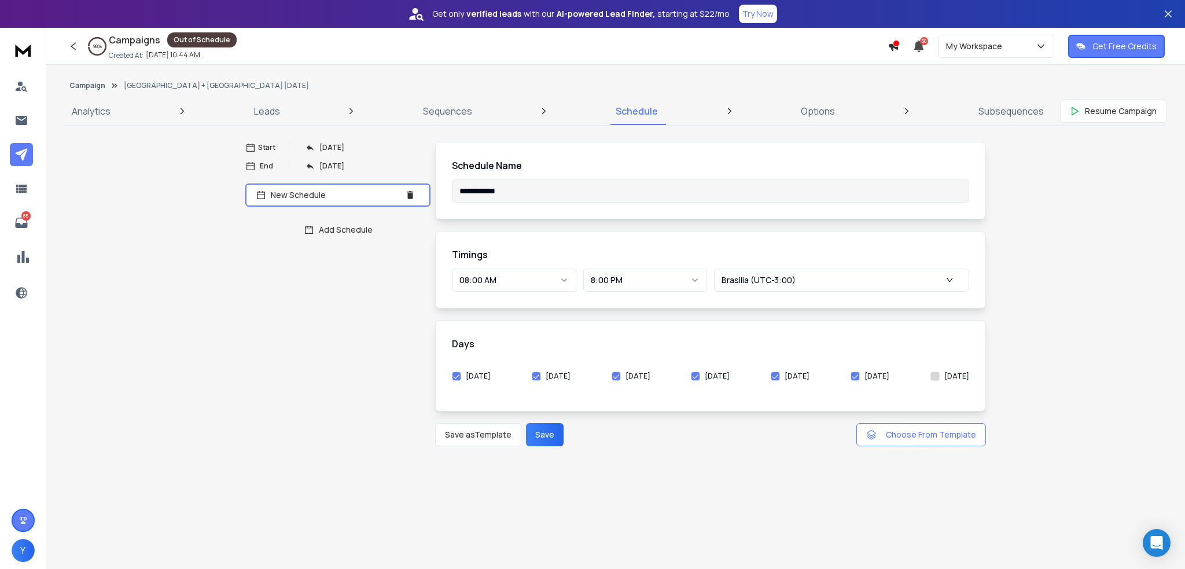
click at [308, 167] on icon at bounding box center [310, 166] width 7 height 6
click at [553, 426] on button "Save" at bounding box center [545, 434] width 38 height 23
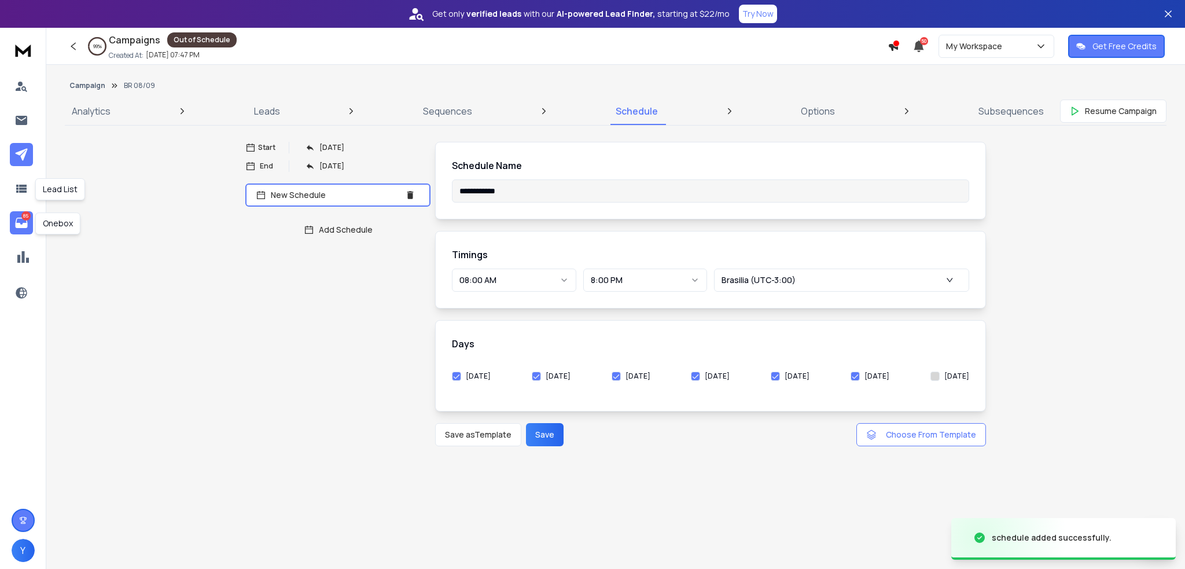
click at [16, 222] on icon at bounding box center [21, 223] width 12 height 10
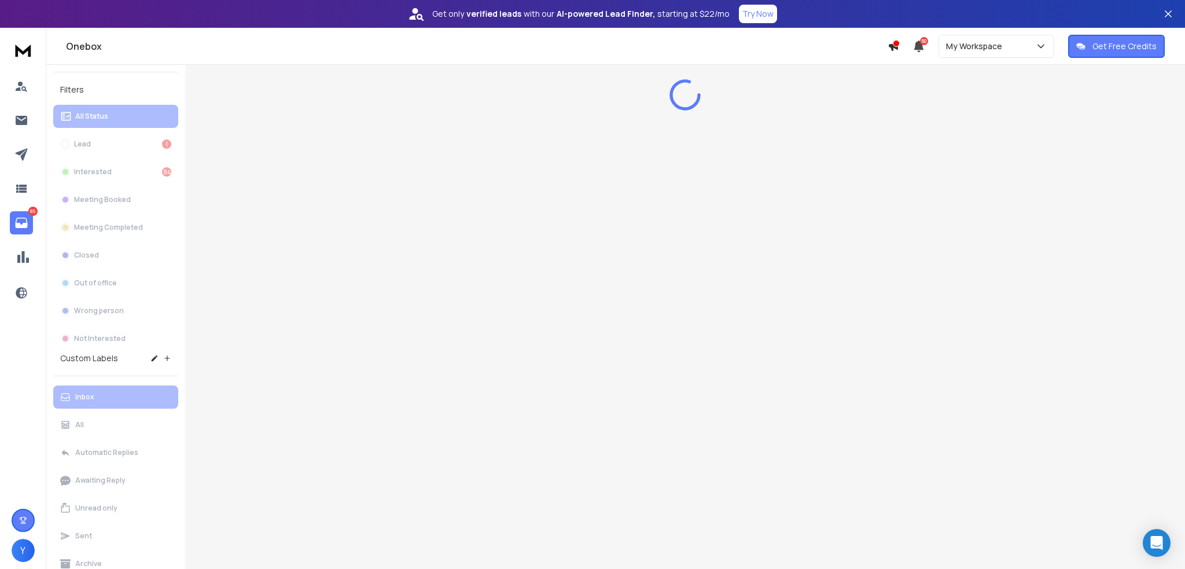
scroll to position [96, 0]
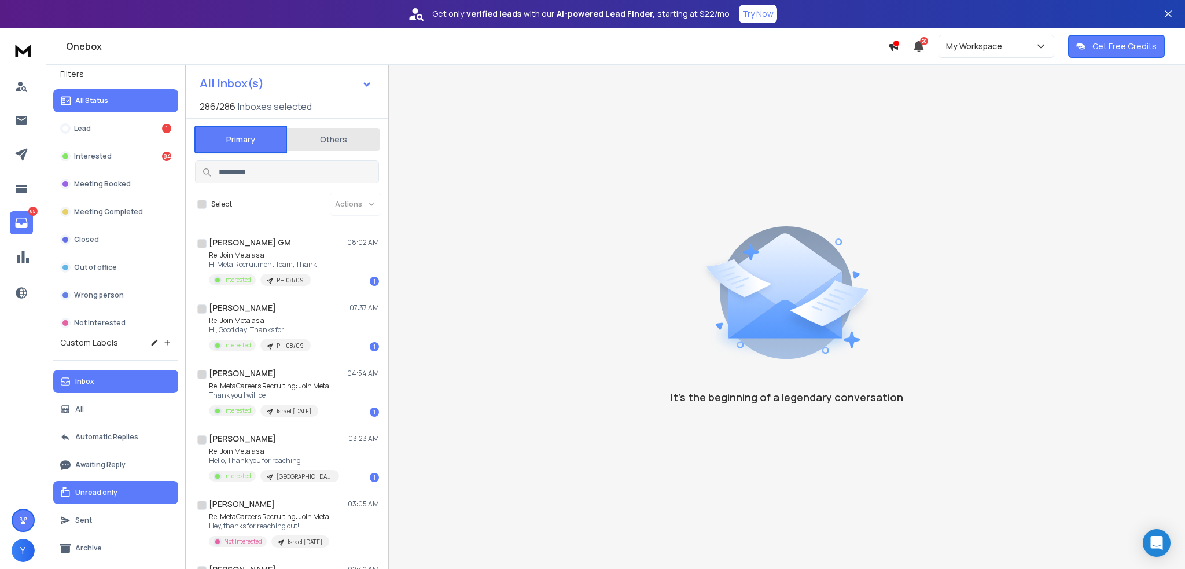
click at [104, 488] on p "Unread only" at bounding box center [96, 492] width 42 height 9
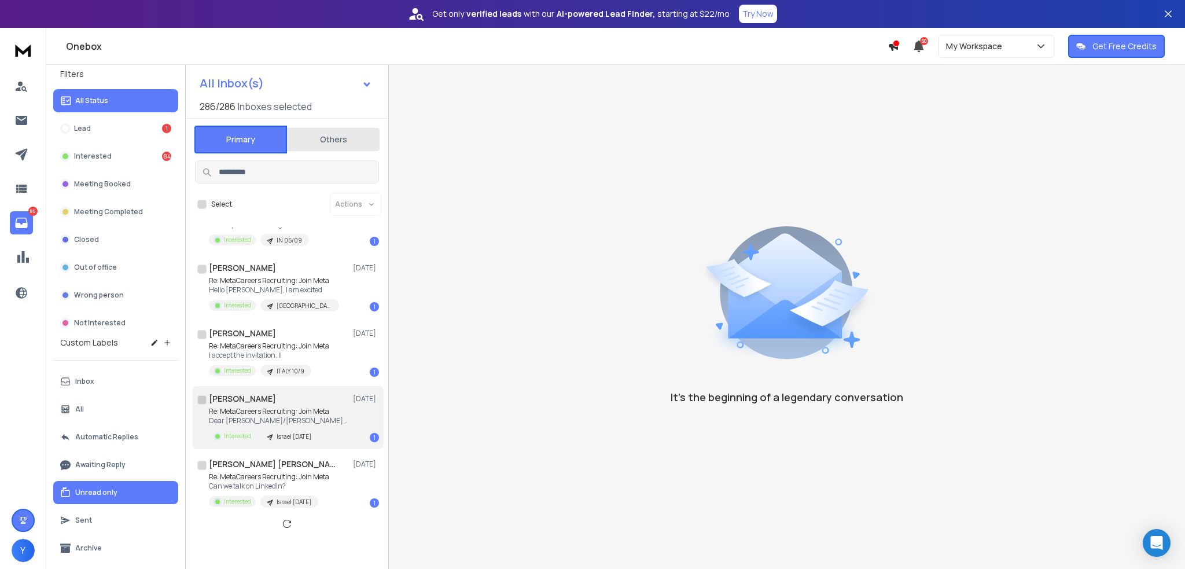
scroll to position [5260, 0]
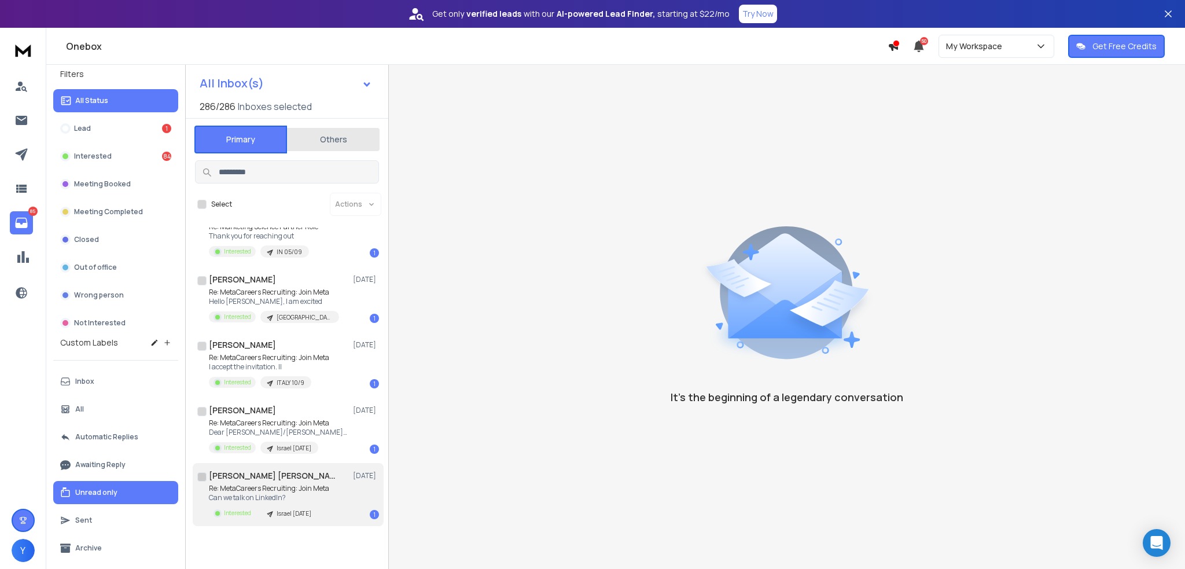
click at [310, 484] on p "Re: MetaCareers Recruiting: Join Meta" at bounding box center [269, 488] width 120 height 9
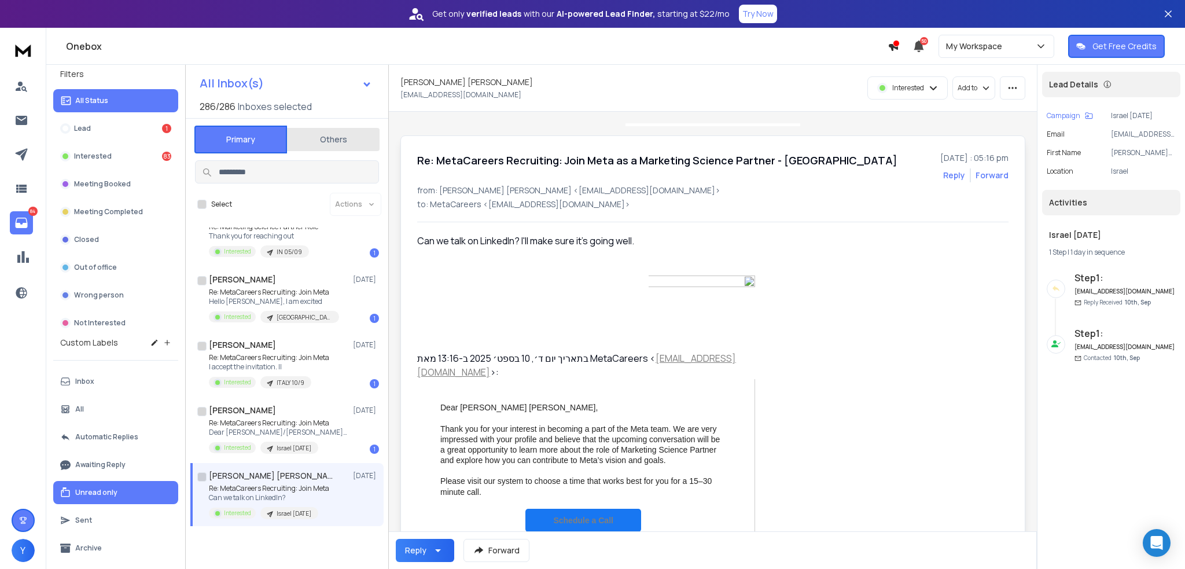
scroll to position [0, 0]
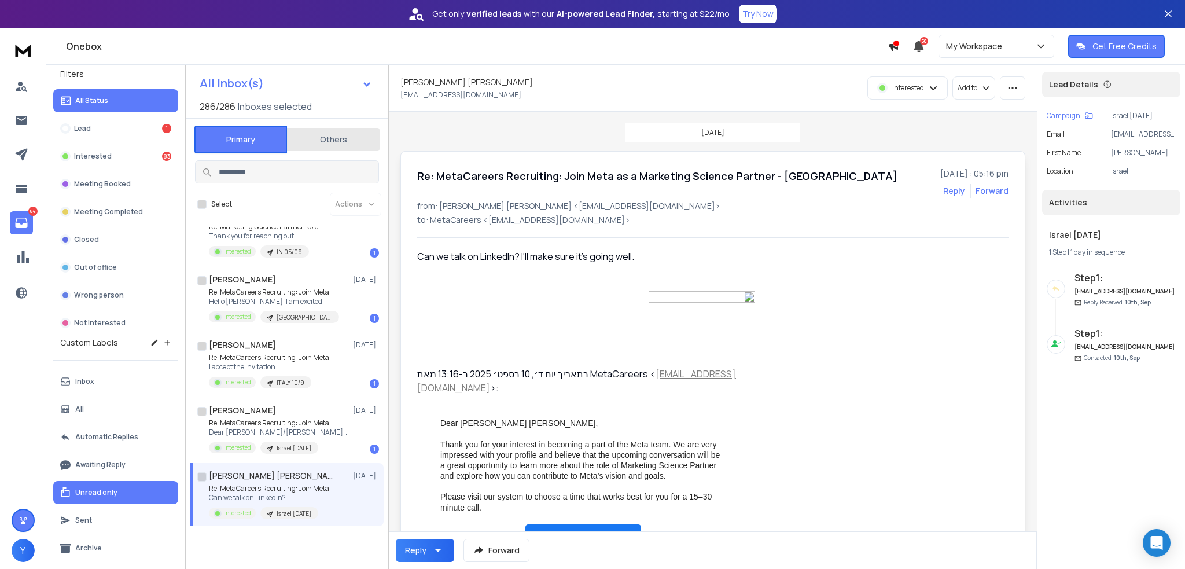
click at [440, 97] on p "[EMAIL_ADDRESS][DOMAIN_NAME]" at bounding box center [461, 94] width 121 height 9
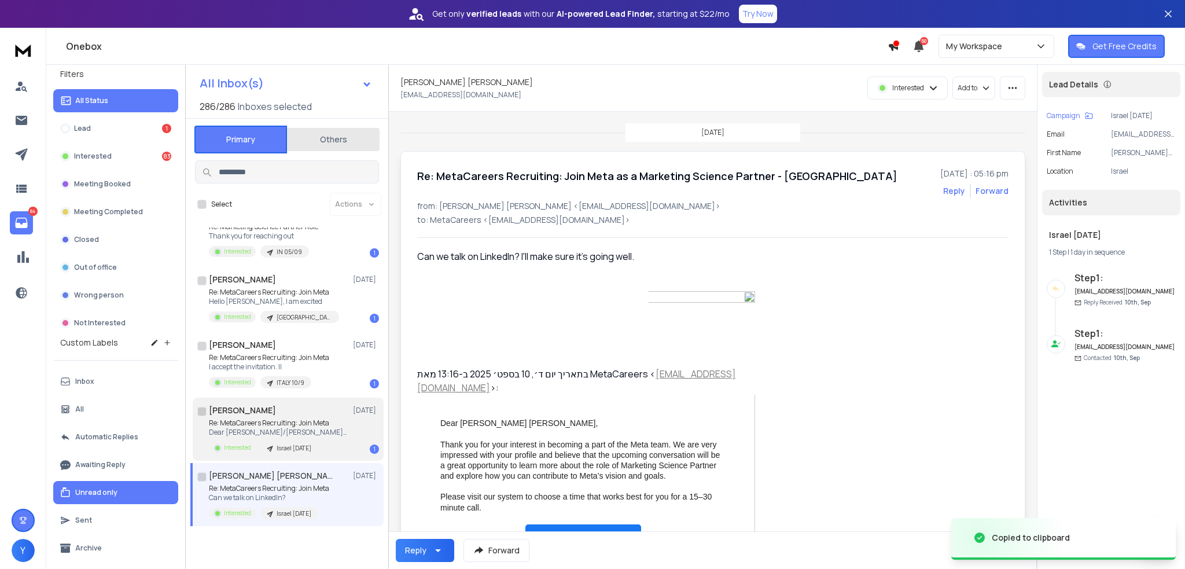
click at [298, 421] on p "Re: MetaCareers Recruiting: Join Meta" at bounding box center [278, 422] width 139 height 9
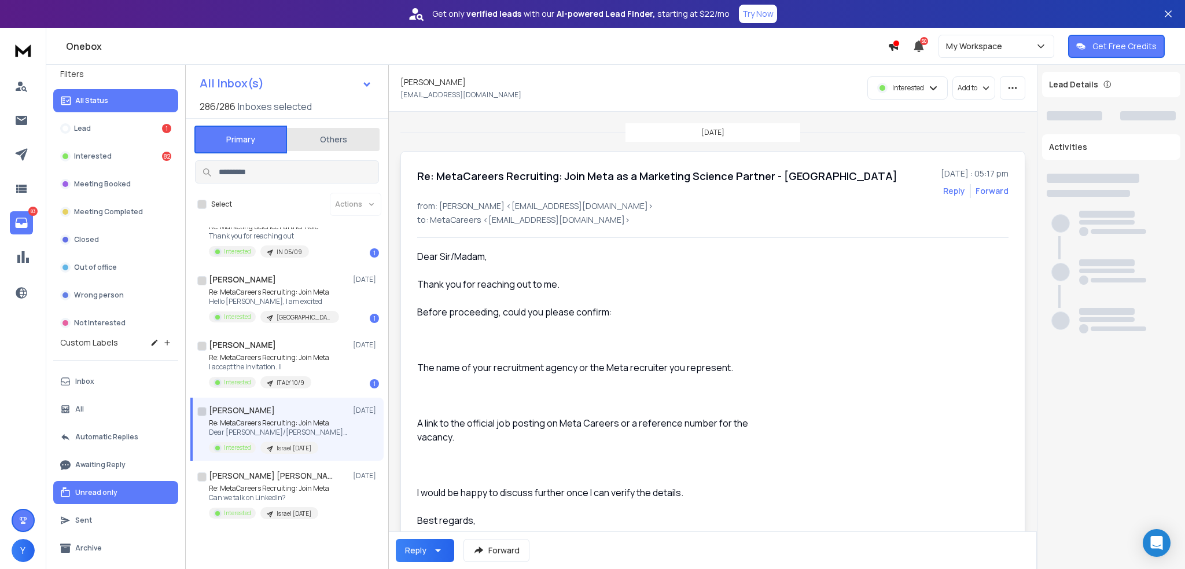
click at [465, 91] on p "[EMAIL_ADDRESS][DOMAIN_NAME]" at bounding box center [461, 94] width 121 height 9
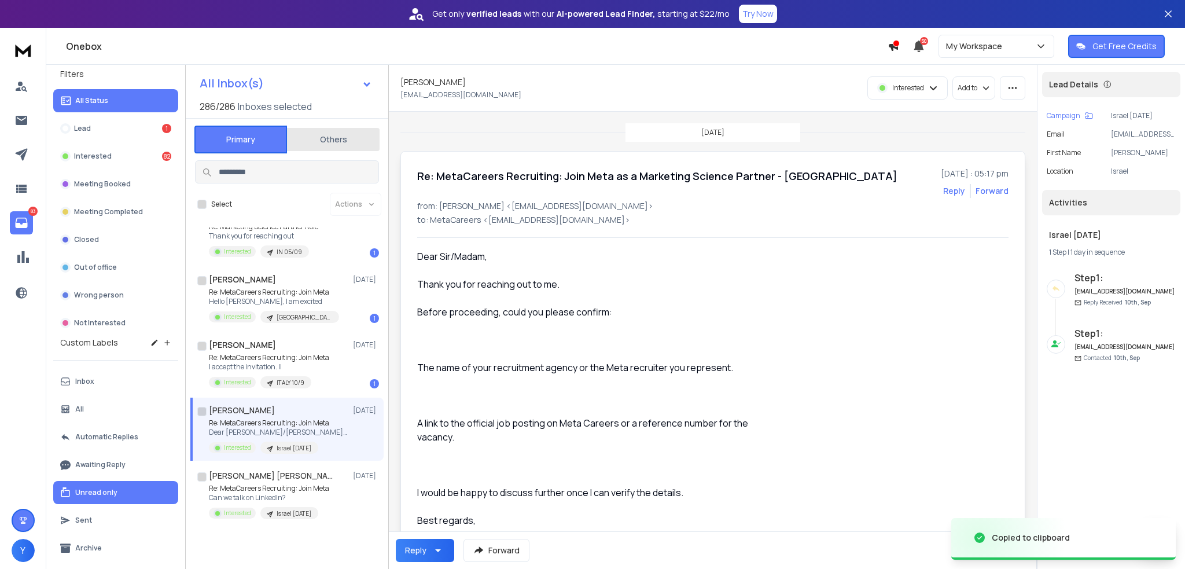
click at [491, 217] on p "to: MetaCareers <[EMAIL_ADDRESS][DOMAIN_NAME]>" at bounding box center [713, 220] width 592 height 12
drag, startPoint x: 491, startPoint y: 217, endPoint x: 612, endPoint y: 221, distance: 120.5
click at [612, 221] on p "to: MetaCareers <[EMAIL_ADDRESS][DOMAIN_NAME]>" at bounding box center [713, 220] width 592 height 12
copy p "[EMAIL_ADDRESS][DOMAIN_NAME]"
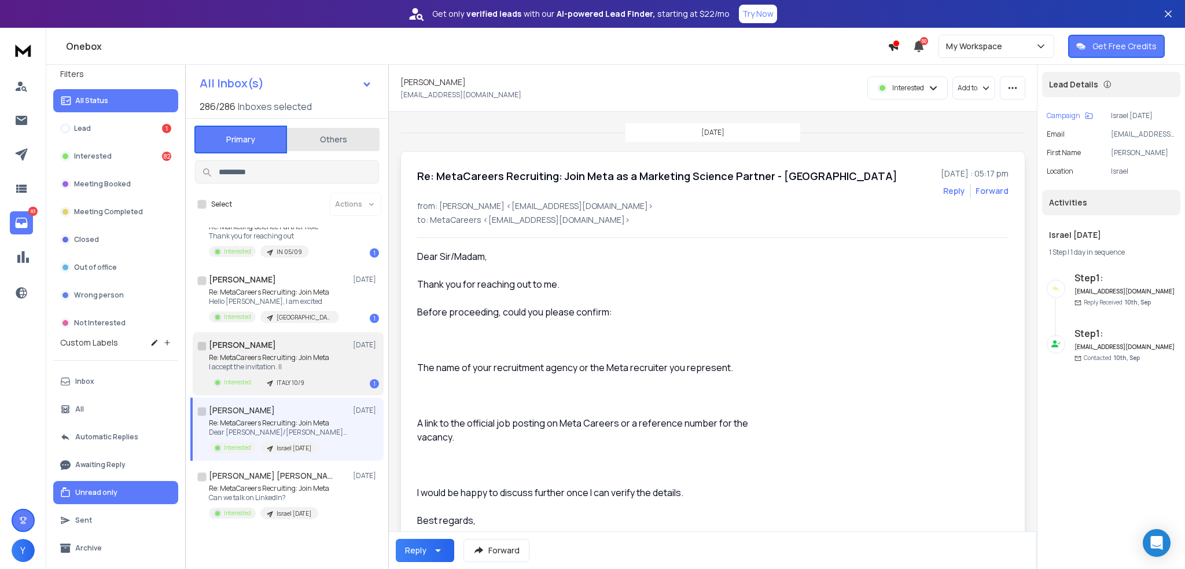
click at [302, 374] on div "Re: MetaCareers Recruiting: Join Meta I accept the invitation. Il Interested IT…" at bounding box center [269, 370] width 120 height 35
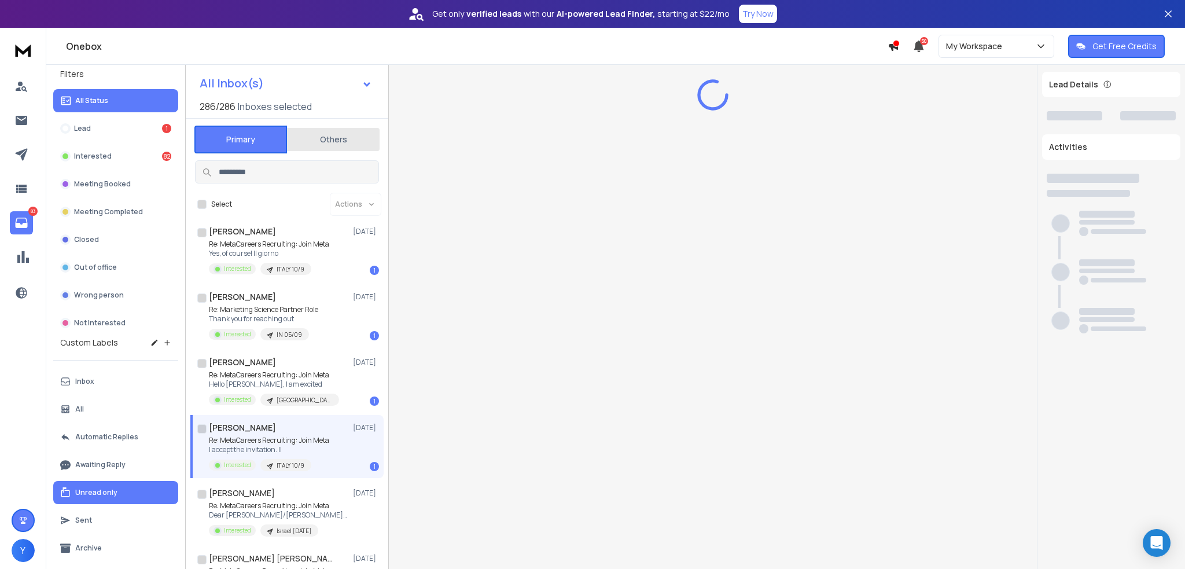
scroll to position [5145, 0]
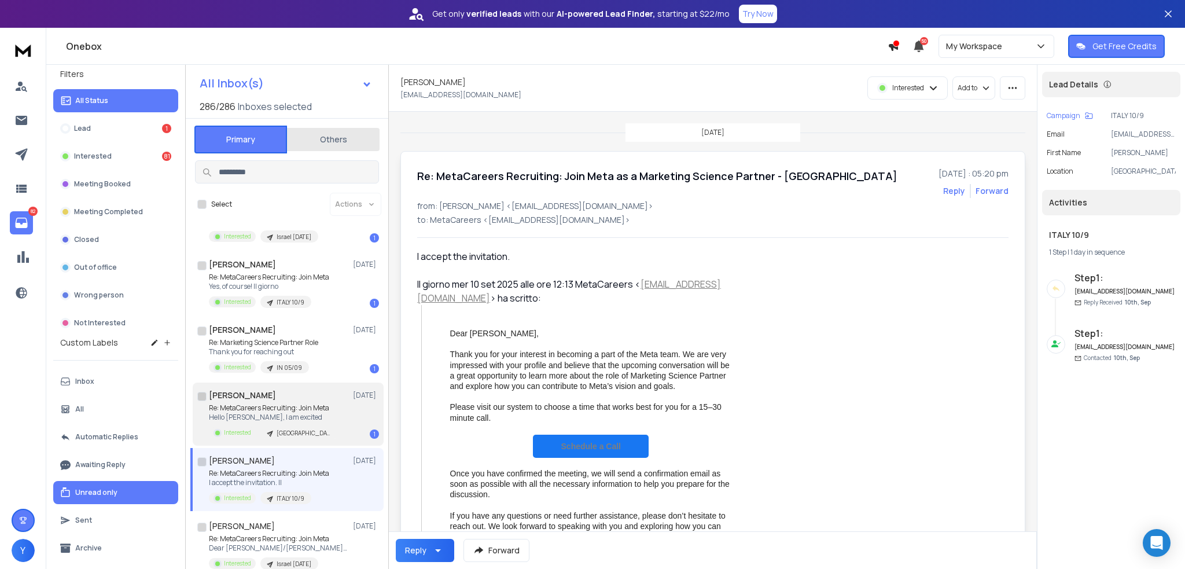
click at [331, 425] on div "Re: MetaCareers Recruiting: Join Meta Hello [PERSON_NAME], I am excited Interes…" at bounding box center [274, 420] width 130 height 35
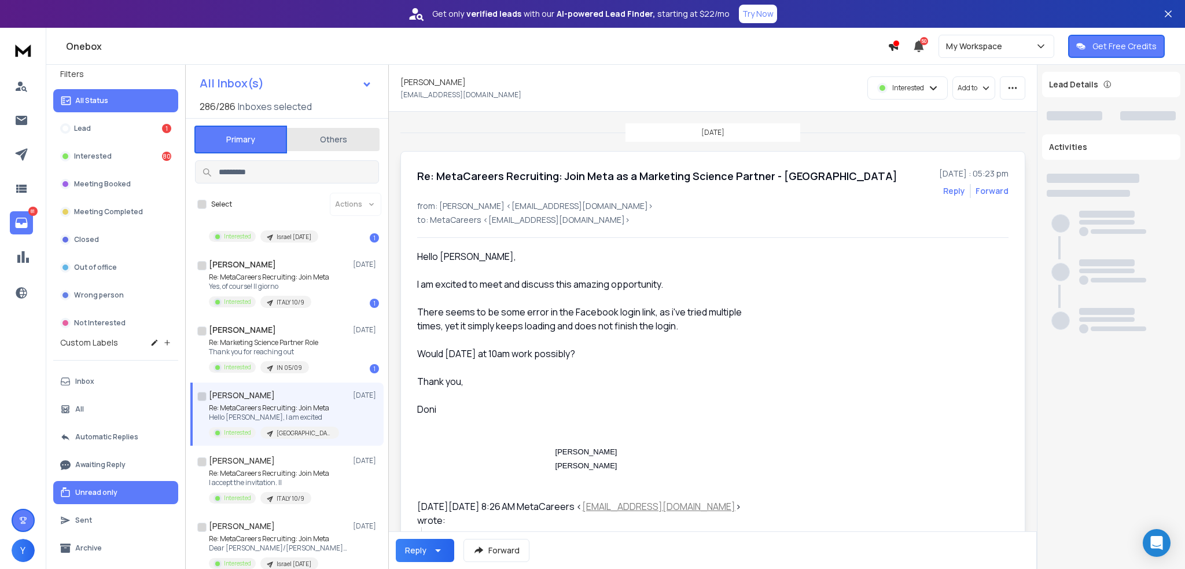
click at [453, 97] on p "[EMAIL_ADDRESS][DOMAIN_NAME]" at bounding box center [461, 94] width 121 height 9
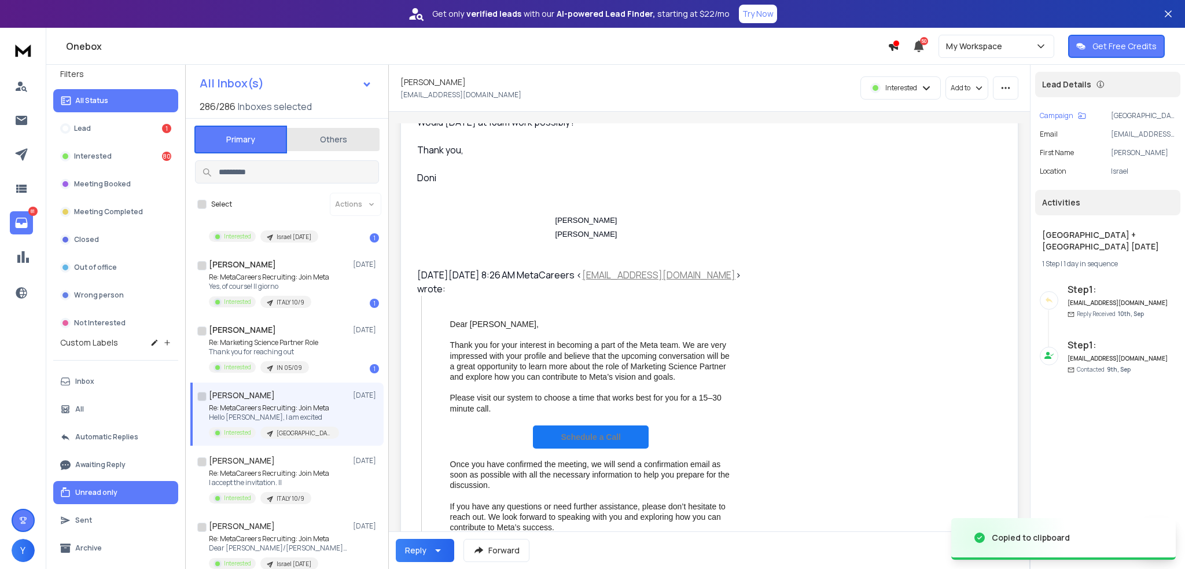
scroll to position [0, 0]
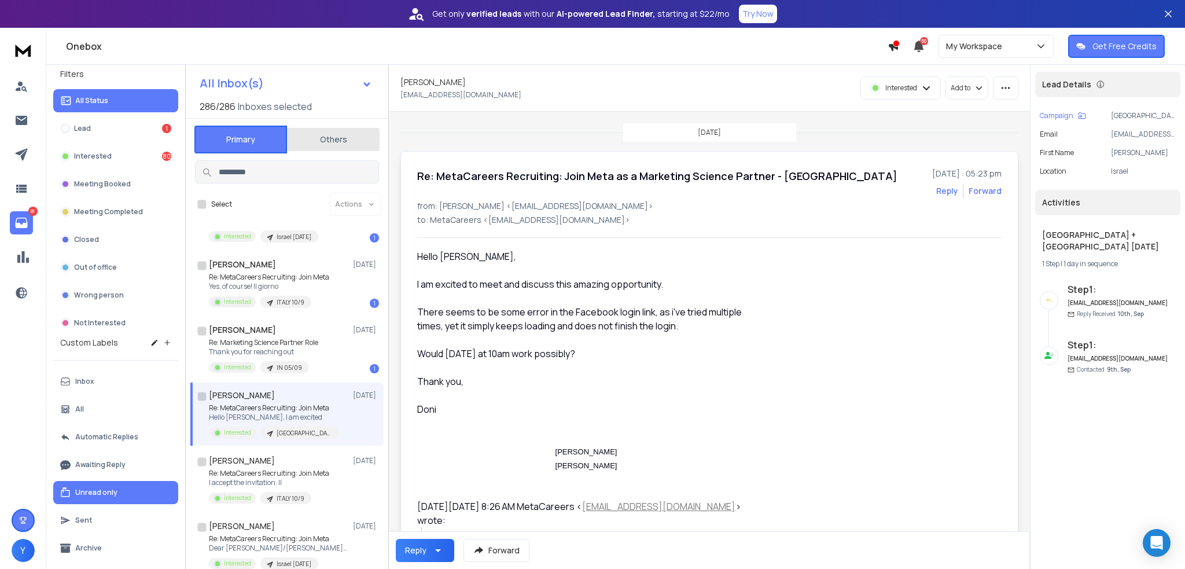
click at [504, 208] on p "from: [PERSON_NAME] <[EMAIL_ADDRESS][DOMAIN_NAME]>" at bounding box center [709, 206] width 585 height 12
drag, startPoint x: 504, startPoint y: 208, endPoint x: 558, endPoint y: 207, distance: 53.8
click at [558, 207] on p "from: [PERSON_NAME] <[EMAIL_ADDRESS][DOMAIN_NAME]>" at bounding box center [709, 206] width 585 height 12
copy p "[EMAIL_ADDRESS][DOMAIN_NAME]"
click at [316, 358] on div "Re: Marketing Science Partner Role Thank you for reaching out Interested IN 05/…" at bounding box center [263, 355] width 109 height 35
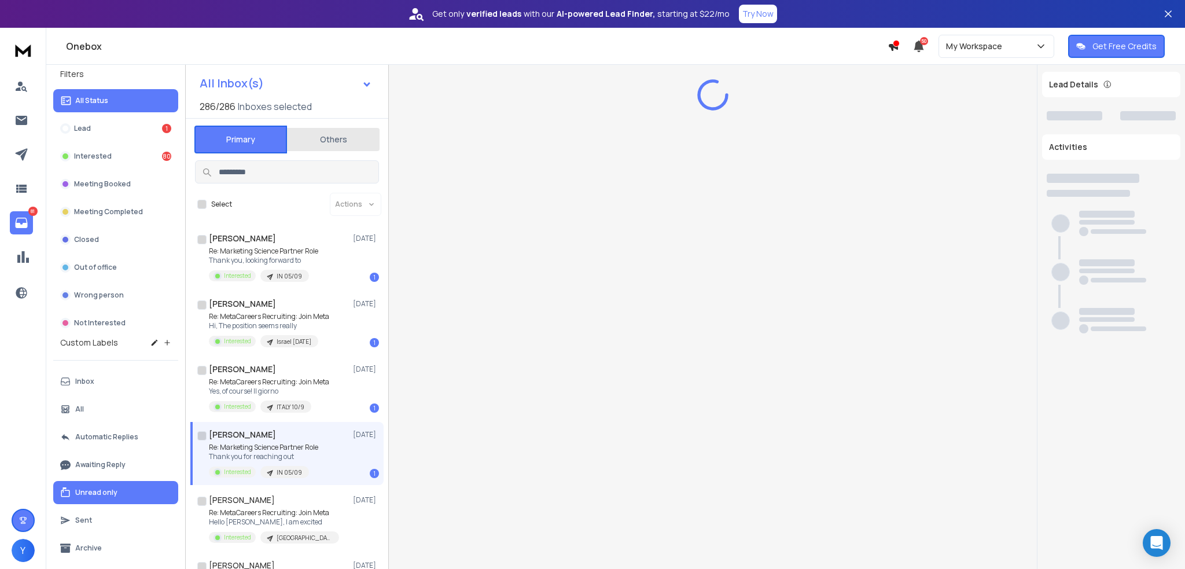
scroll to position [5029, 0]
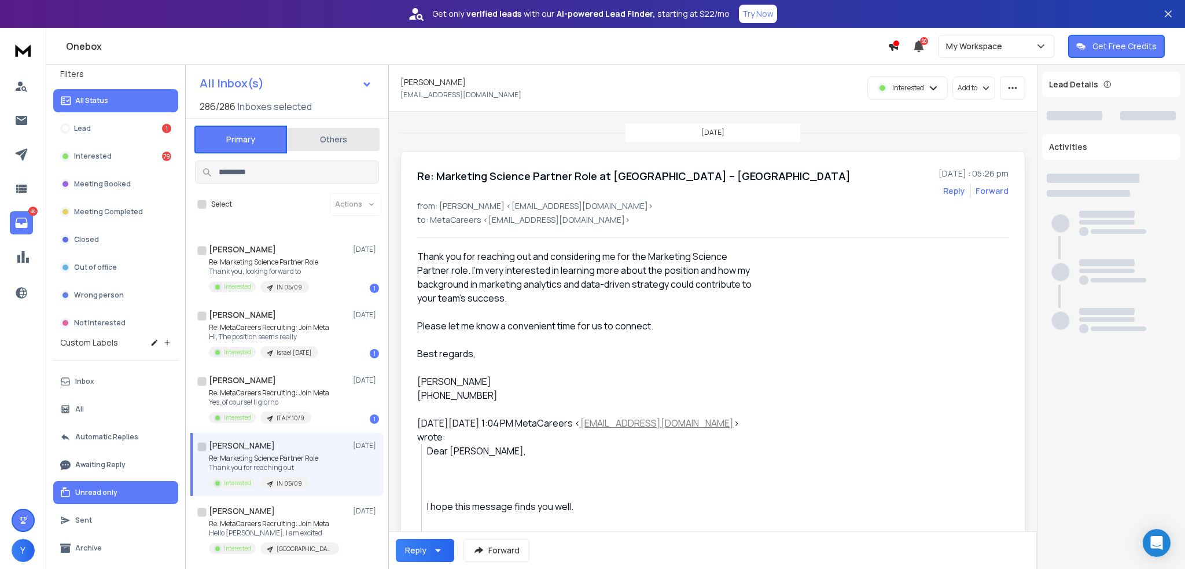
click at [464, 97] on p "[EMAIL_ADDRESS][DOMAIN_NAME]" at bounding box center [461, 94] width 121 height 9
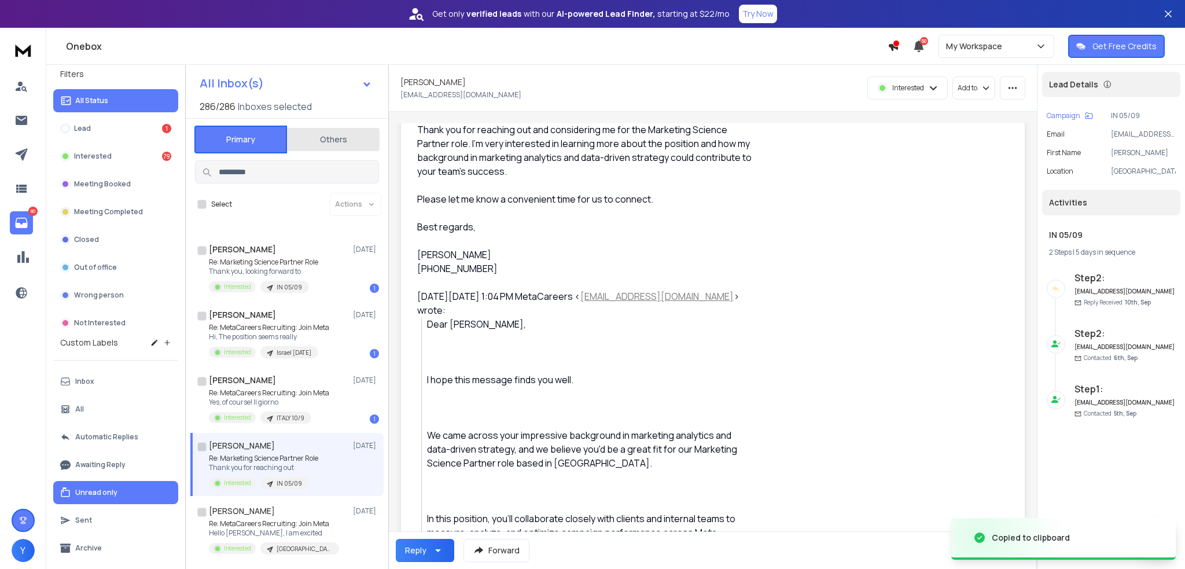
scroll to position [0, 0]
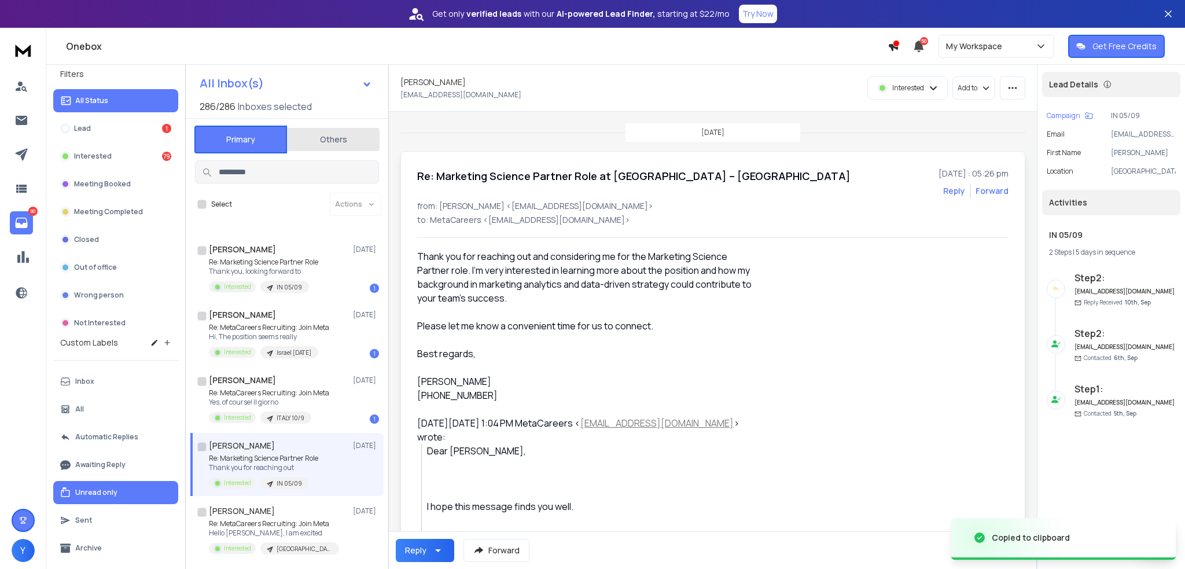
click at [490, 222] on p "to: MetaCareers <[EMAIL_ADDRESS][DOMAIN_NAME]>" at bounding box center [713, 220] width 592 height 12
drag, startPoint x: 490, startPoint y: 222, endPoint x: 614, endPoint y: 215, distance: 124.6
click at [614, 215] on p "to: MetaCareers <[EMAIL_ADDRESS][DOMAIN_NAME]>" at bounding box center [713, 220] width 592 height 12
copy p "[EMAIL_ADDRESS][DOMAIN_NAME]"
click at [292, 386] on div "[PERSON_NAME] [DATE] Re: MetaCareers Recruiting: Join Meta Yes, of course! Il g…" at bounding box center [294, 398] width 170 height 49
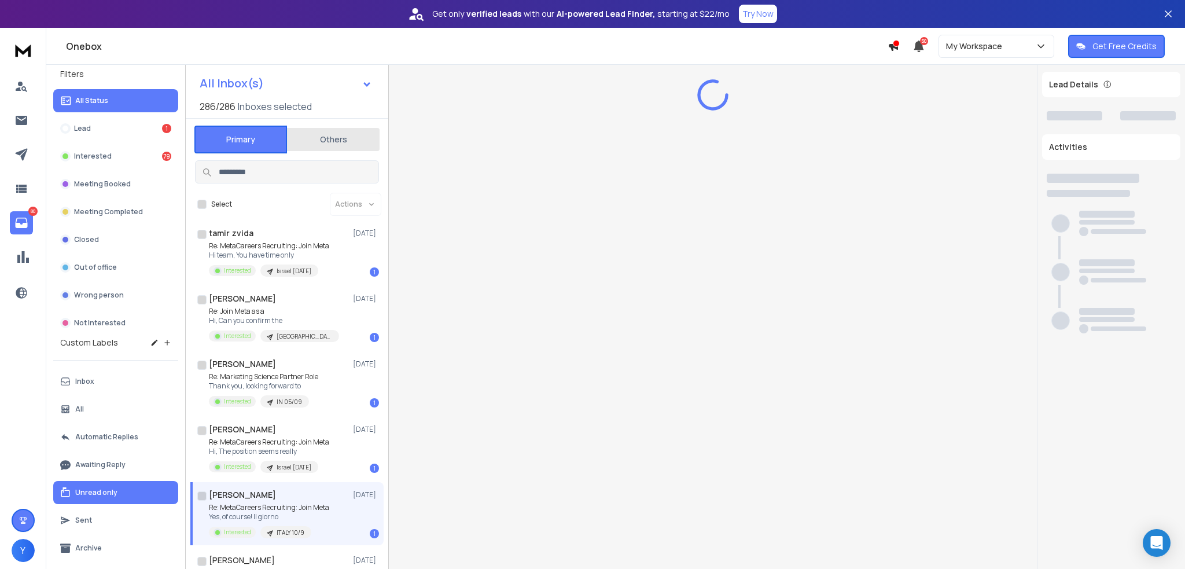
scroll to position [4913, 0]
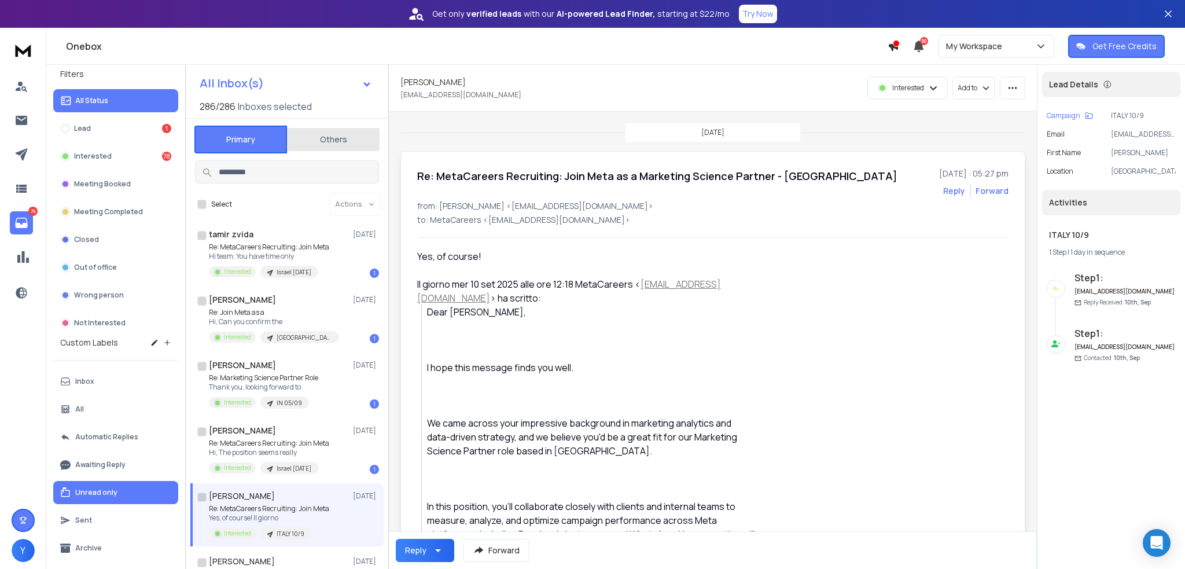
click at [456, 94] on p "[EMAIL_ADDRESS][DOMAIN_NAME]" at bounding box center [461, 94] width 121 height 9
click at [486, 222] on p "to: MetaCareers <[EMAIL_ADDRESS][DOMAIN_NAME]>" at bounding box center [713, 220] width 592 height 12
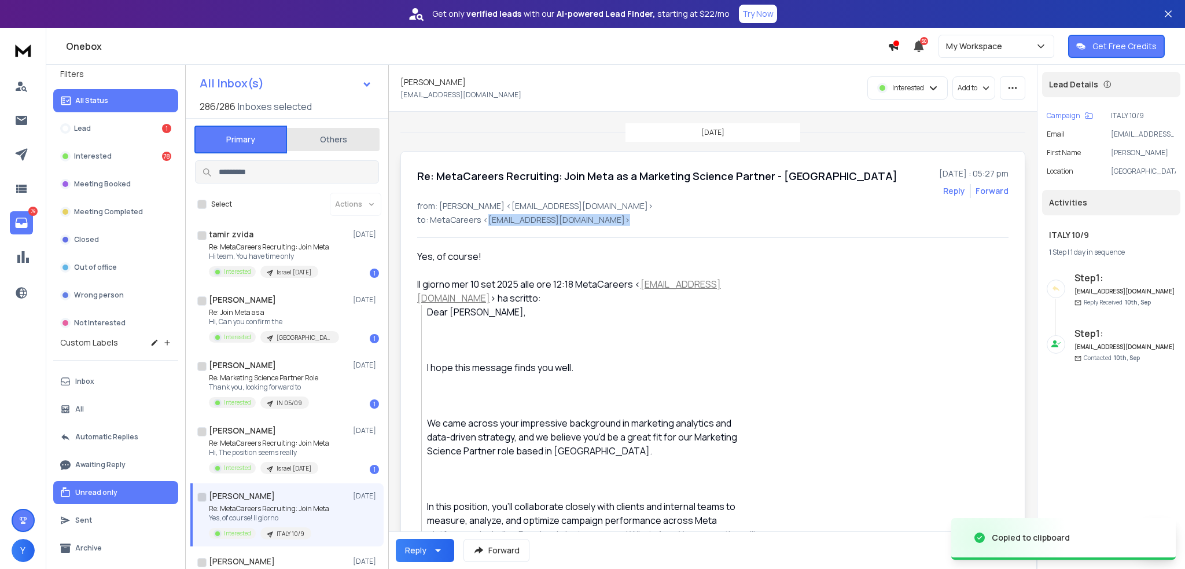
drag, startPoint x: 486, startPoint y: 222, endPoint x: 596, endPoint y: 223, distance: 109.4
click at [596, 223] on p "to: MetaCareers <[EMAIL_ADDRESS][DOMAIN_NAME]>" at bounding box center [713, 220] width 592 height 12
copy p "[EMAIL_ADDRESS][DOMAIN_NAME]"
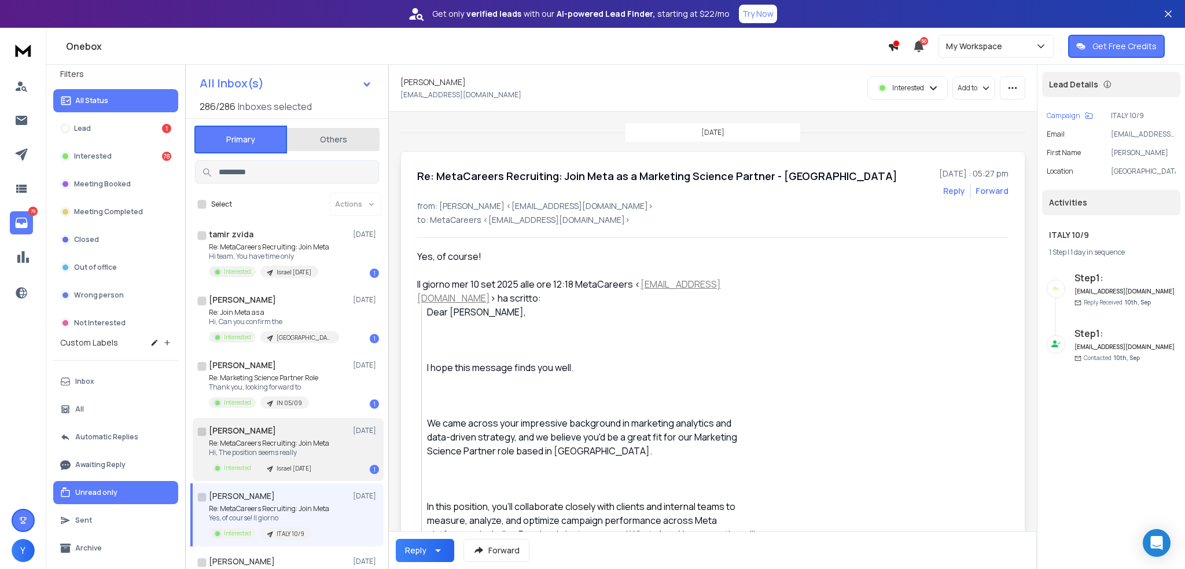
click at [325, 460] on div "Re: MetaCareers Recruiting: Join Meta Hi, The position seems really Interested …" at bounding box center [269, 456] width 120 height 35
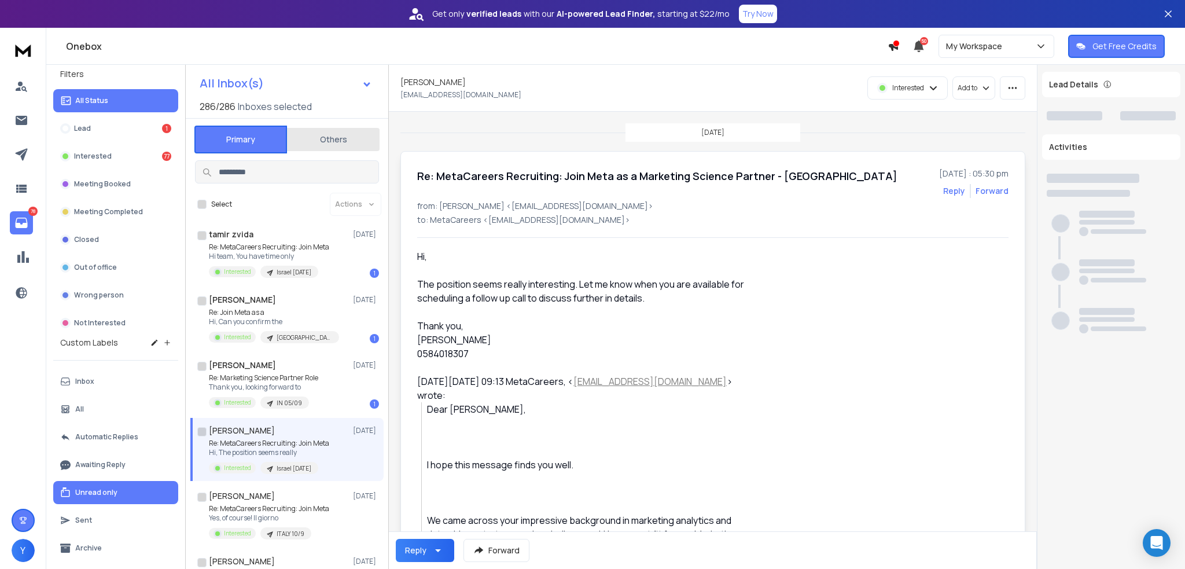
click at [479, 91] on p "[EMAIL_ADDRESS][DOMAIN_NAME]" at bounding box center [461, 94] width 121 height 9
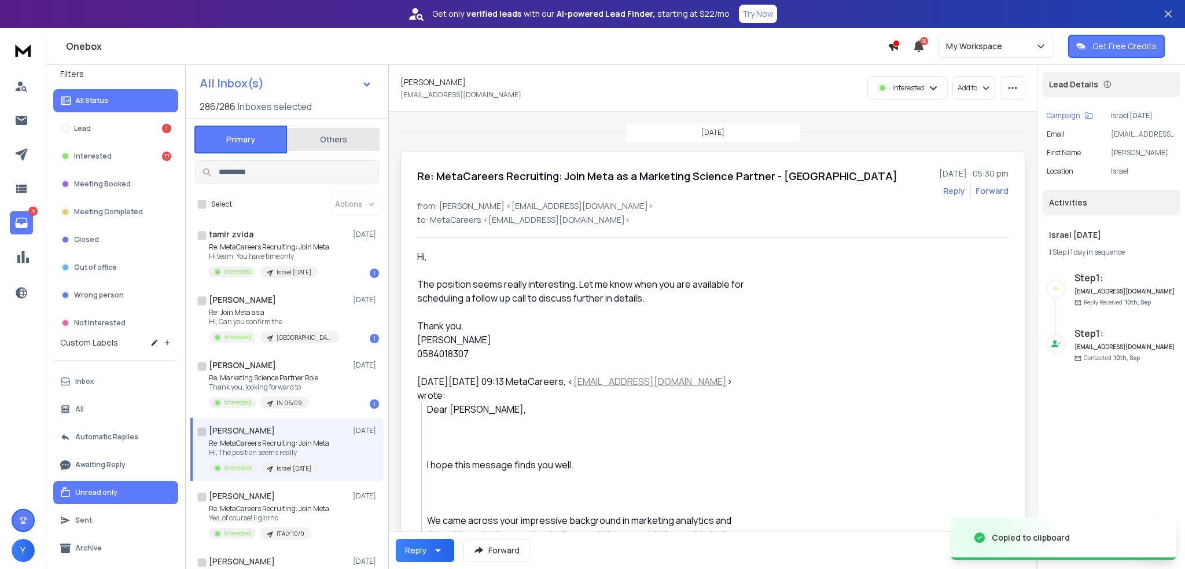
click at [486, 220] on p "to: MetaCareers <[EMAIL_ADDRESS][DOMAIN_NAME]>" at bounding box center [713, 220] width 592 height 12
drag, startPoint x: 486, startPoint y: 220, endPoint x: 606, endPoint y: 221, distance: 120.4
click at [606, 221] on p "to: MetaCareers <[EMAIL_ADDRESS][DOMAIN_NAME]>" at bounding box center [713, 220] width 592 height 12
copy p "[EMAIL_ADDRESS][DOMAIN_NAME]"
click at [324, 386] on div "Re: Marketing Science Partner Role Thank you, looking forward to Interested IN …" at bounding box center [294, 390] width 170 height 35
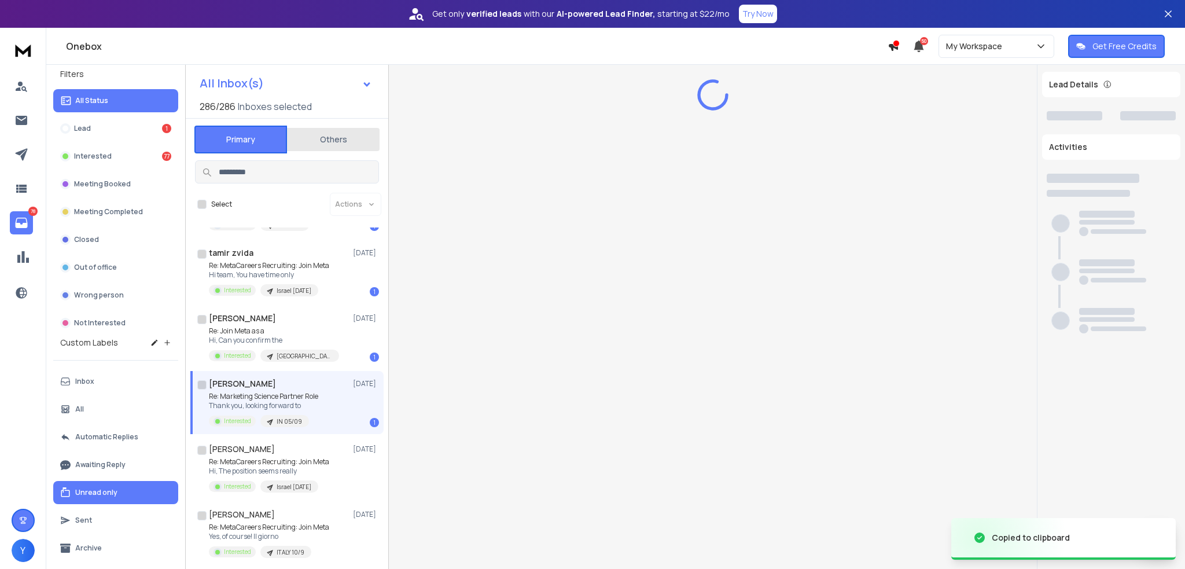
scroll to position [4855, 0]
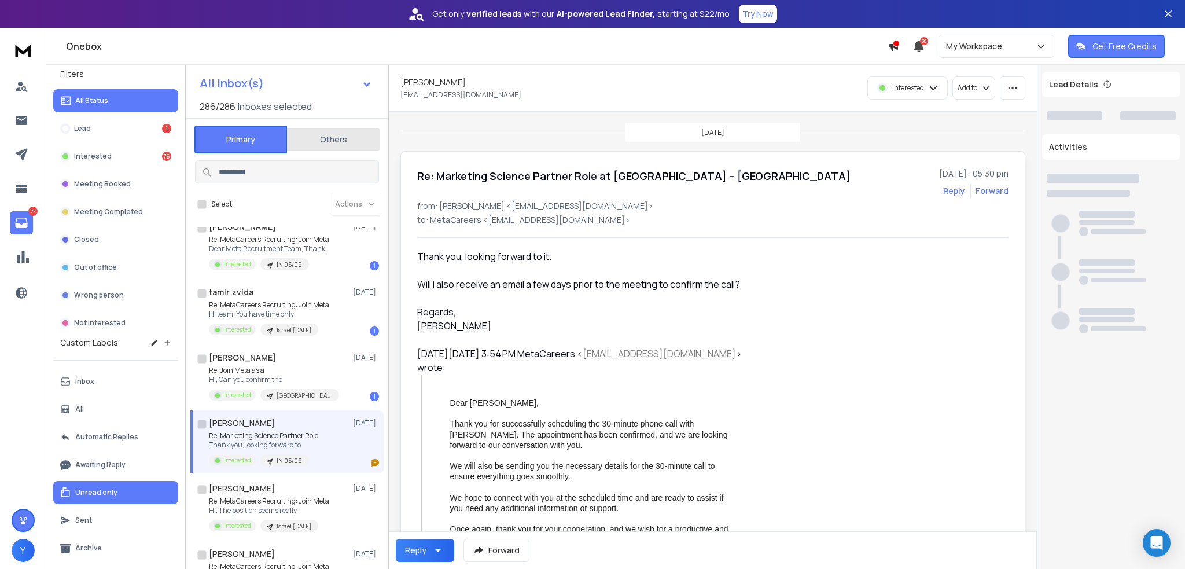
click at [467, 97] on p "[EMAIL_ADDRESS][DOMAIN_NAME]" at bounding box center [461, 94] width 121 height 9
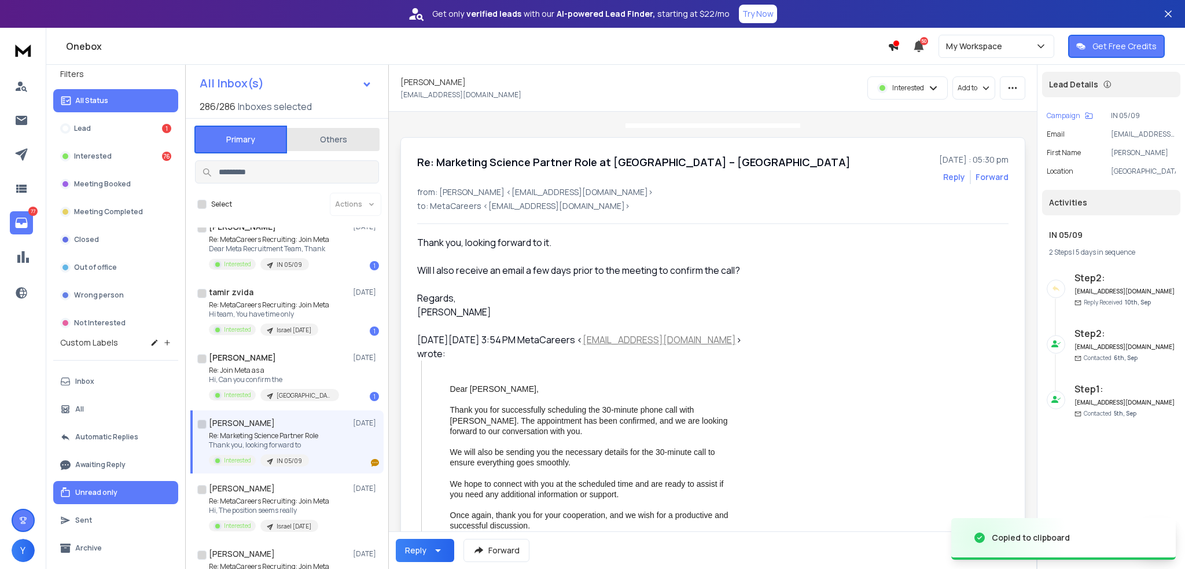
scroll to position [0, 0]
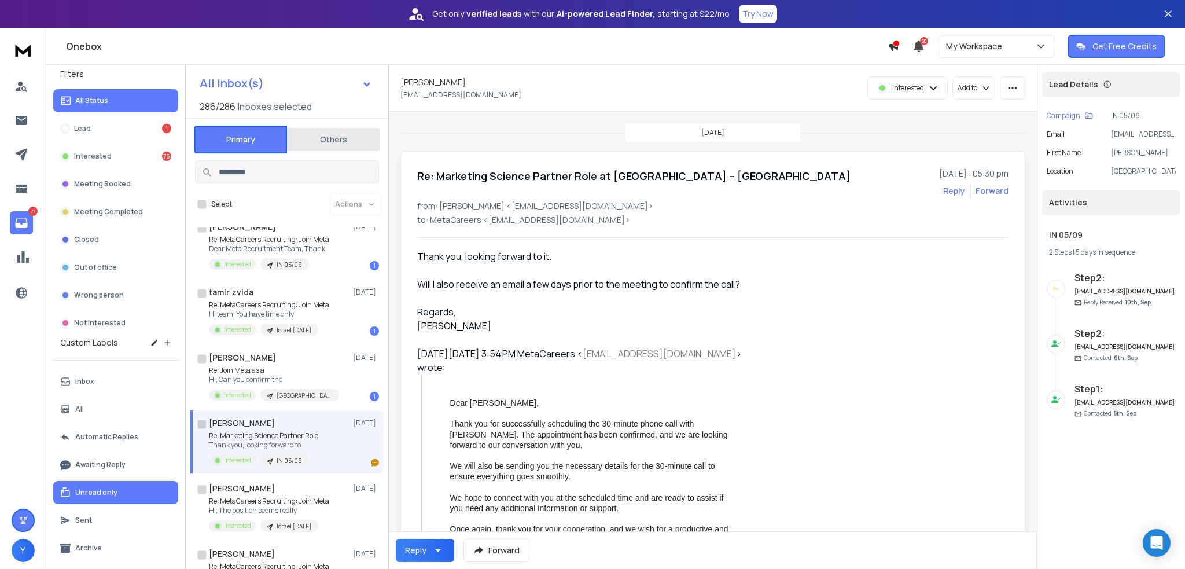
click at [536, 281] on div "Thank you, looking forward to it. Will I also receive an email a few days prior…" at bounding box center [586, 290] width 338 height 83
click at [646, 324] on div "Thank you, looking forward to it. Will I also receive an email a few days prior…" at bounding box center [586, 290] width 338 height 83
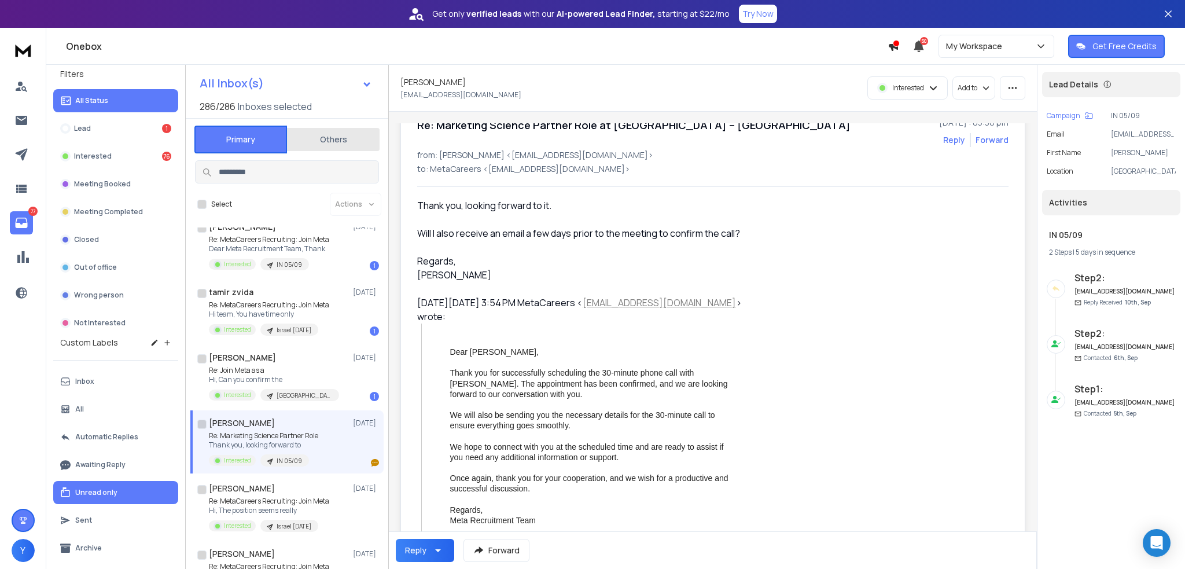
scroll to position [58, 0]
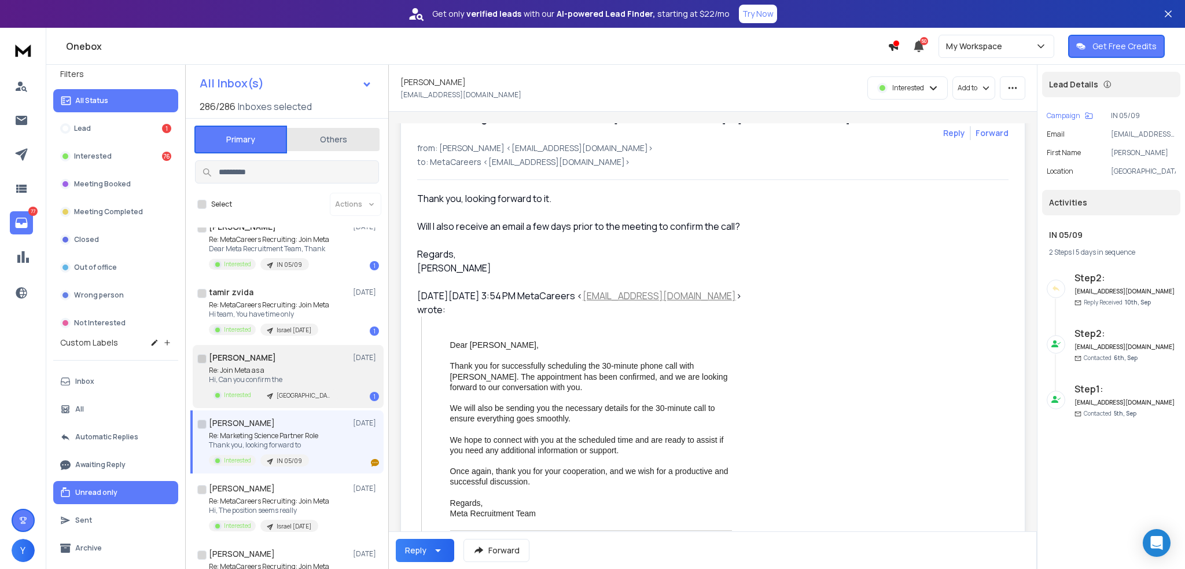
click at [307, 390] on div "[GEOGRAPHIC_DATA] + [GEOGRAPHIC_DATA] [DATE]" at bounding box center [299, 395] width 79 height 12
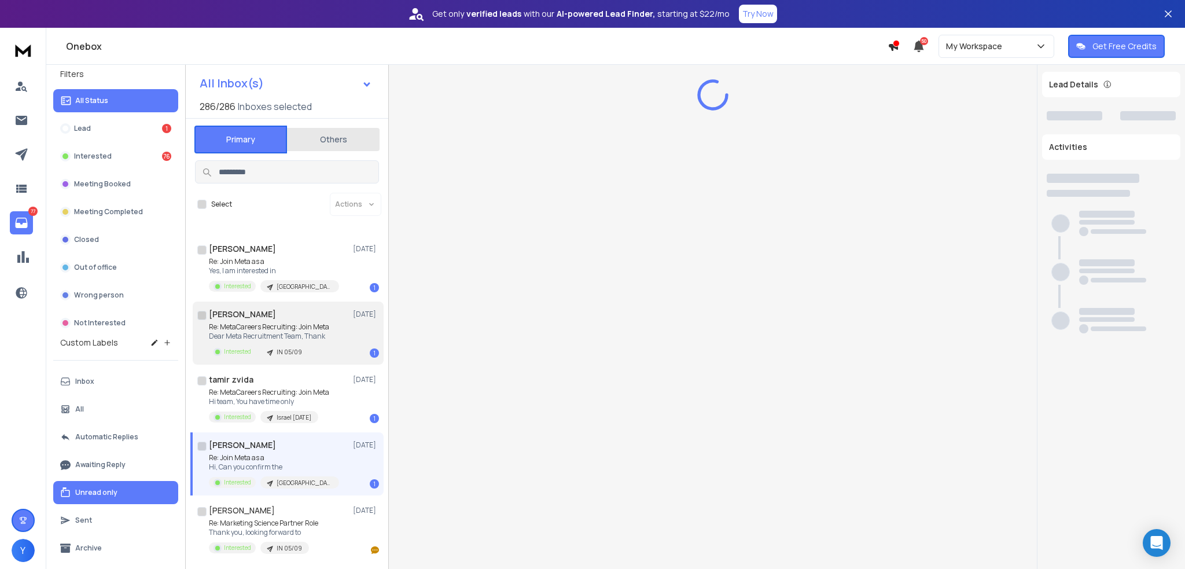
scroll to position [4740, 0]
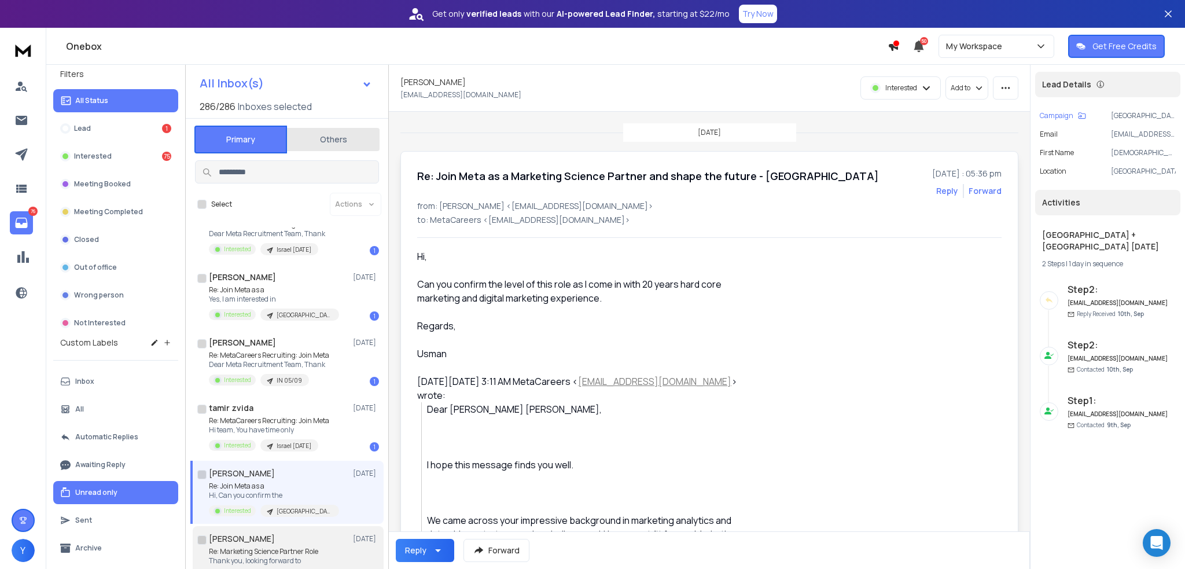
click at [315, 532] on div "[PERSON_NAME] [DATE] Re: Marketing Science Partner Role Thank you, looking forw…" at bounding box center [288, 557] width 191 height 63
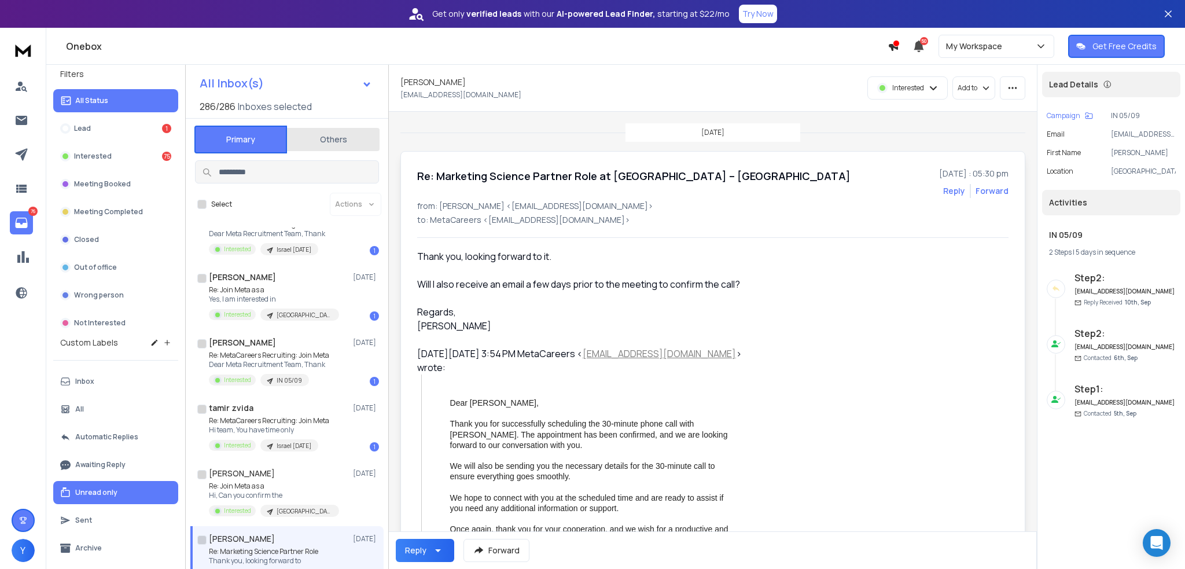
click at [412, 248] on div "Re: Marketing Science Partner Role at Meta – [GEOGRAPHIC_DATA] [DATE] : 05:30 p…" at bounding box center [713, 443] width 625 height 584
drag, startPoint x: 423, startPoint y: 258, endPoint x: 549, endPoint y: 332, distance: 145.5
click at [549, 332] on div "Re: Marketing Science Partner Role at Meta – [GEOGRAPHIC_DATA] [DATE] : 05:30 p…" at bounding box center [713, 443] width 625 height 584
copy div "Thank you, looking forward to it. Will I also receive an email a few days prior…"
click at [450, 398] on div "Dear [PERSON_NAME]," at bounding box center [591, 403] width 282 height 10
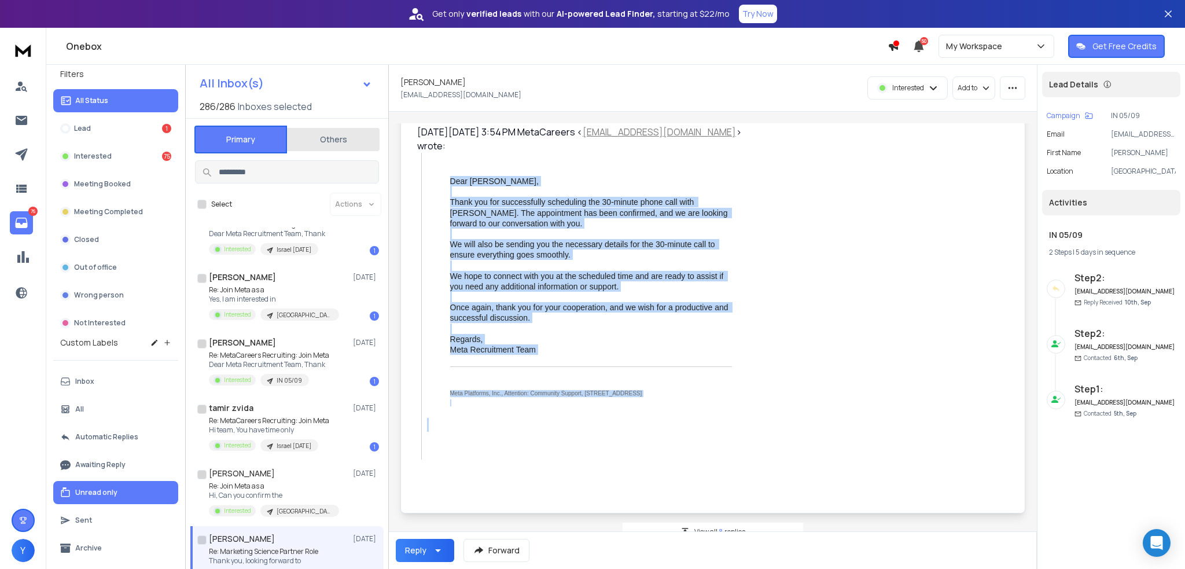
scroll to position [232, 0]
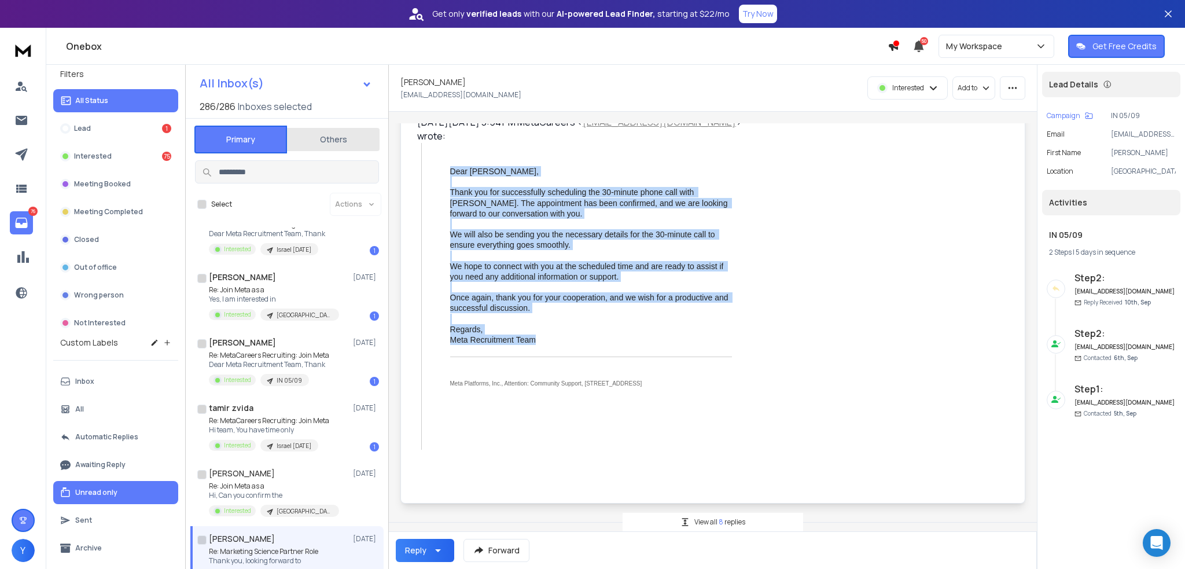
drag, startPoint x: 450, startPoint y: 395, endPoint x: 612, endPoint y: 344, distance: 170.0
click at [612, 344] on td "Dear [PERSON_NAME], Thank you for successfully scheduling the 30-minute phone c…" at bounding box center [591, 268] width 305 height 226
copy div "Dear [PERSON_NAME], Thank you for successfully scheduling the 30-minute phone c…"
click at [408, 547] on div "Reply" at bounding box center [415, 551] width 21 height 12
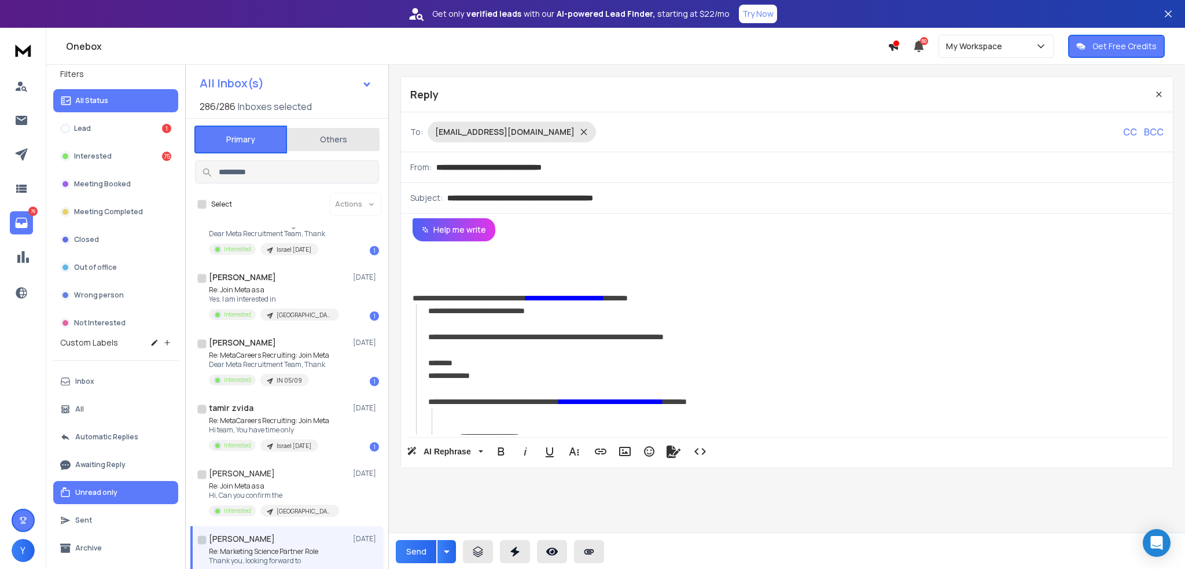
click at [984, 319] on div "**********" at bounding box center [789, 343] width 723 height 78
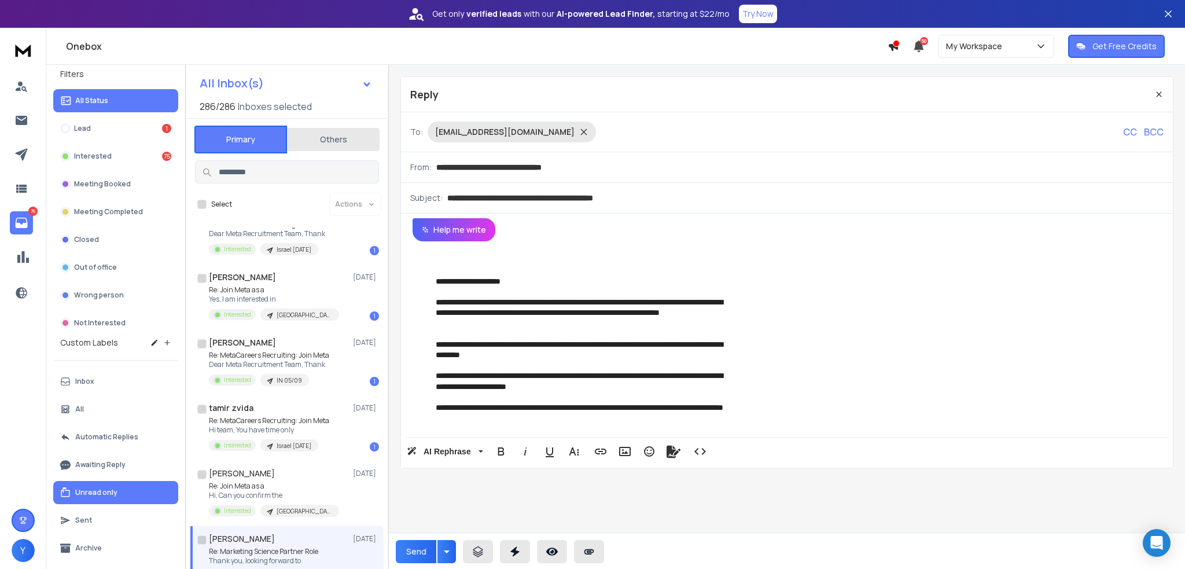
copy div "[PERSON_NAME]"
drag, startPoint x: 274, startPoint y: 540, endPoint x: 495, endPoint y: 399, distance: 262.3
click at [495, 399] on div "All Inbox(s) 286 / 286 Inboxes selected Primary Others Select Actions [PERSON_N…" at bounding box center [685, 349] width 1000 height 569
click at [498, 366] on div at bounding box center [586, 365] width 301 height 10
click at [463, 277] on div "**********" at bounding box center [586, 281] width 301 height 10
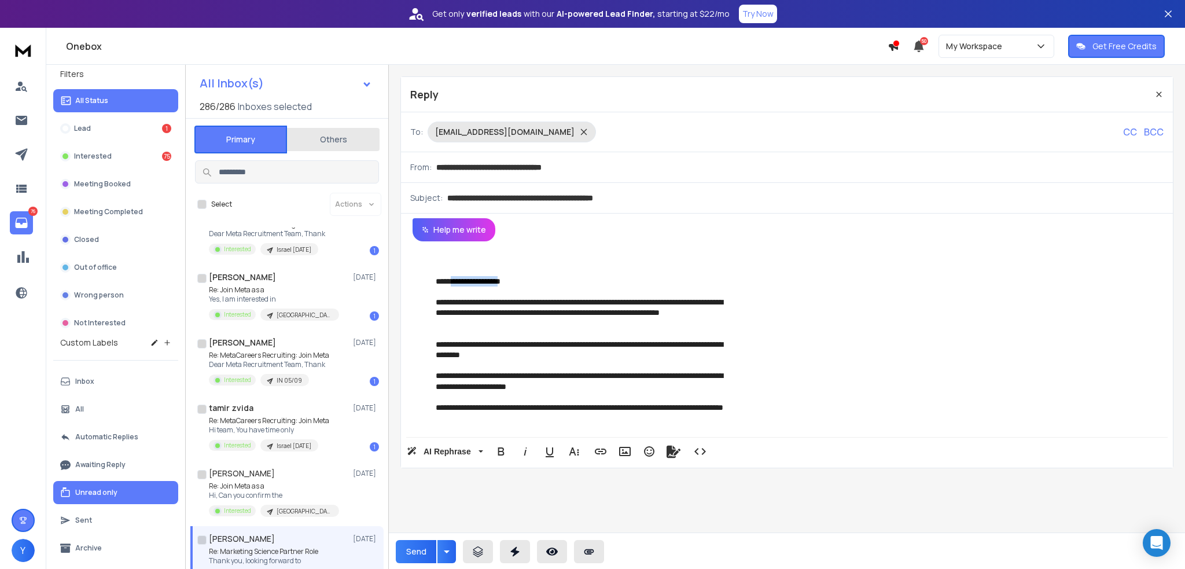
drag, startPoint x: 463, startPoint y: 277, endPoint x: 505, endPoint y: 280, distance: 41.7
click at [505, 280] on div "**********" at bounding box center [586, 281] width 301 height 10
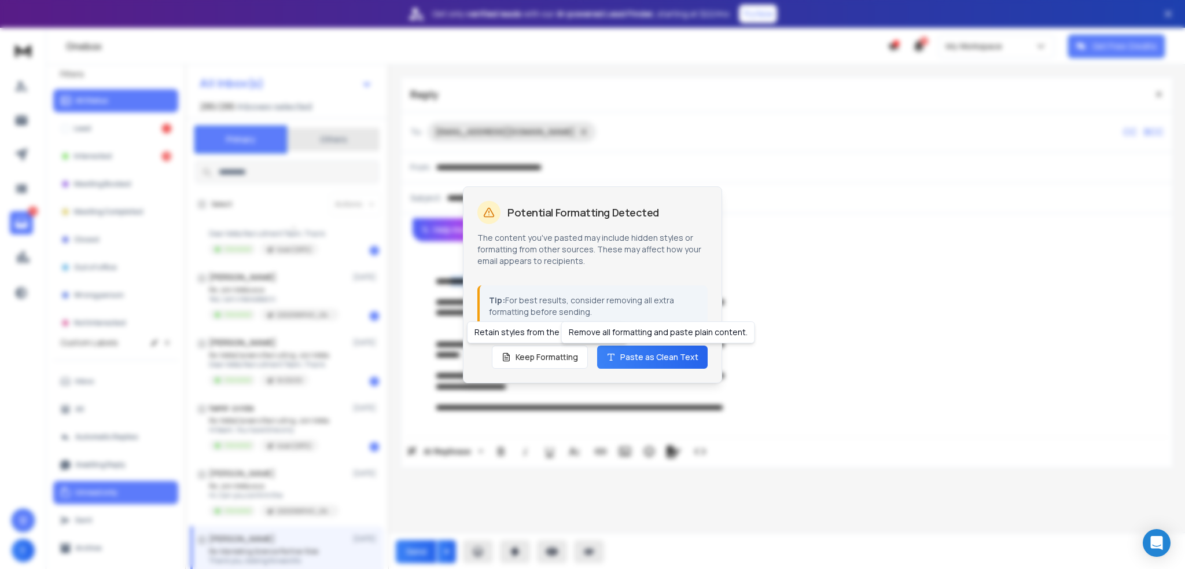
click at [640, 353] on button "Paste as Clean Text" at bounding box center [652, 357] width 111 height 23
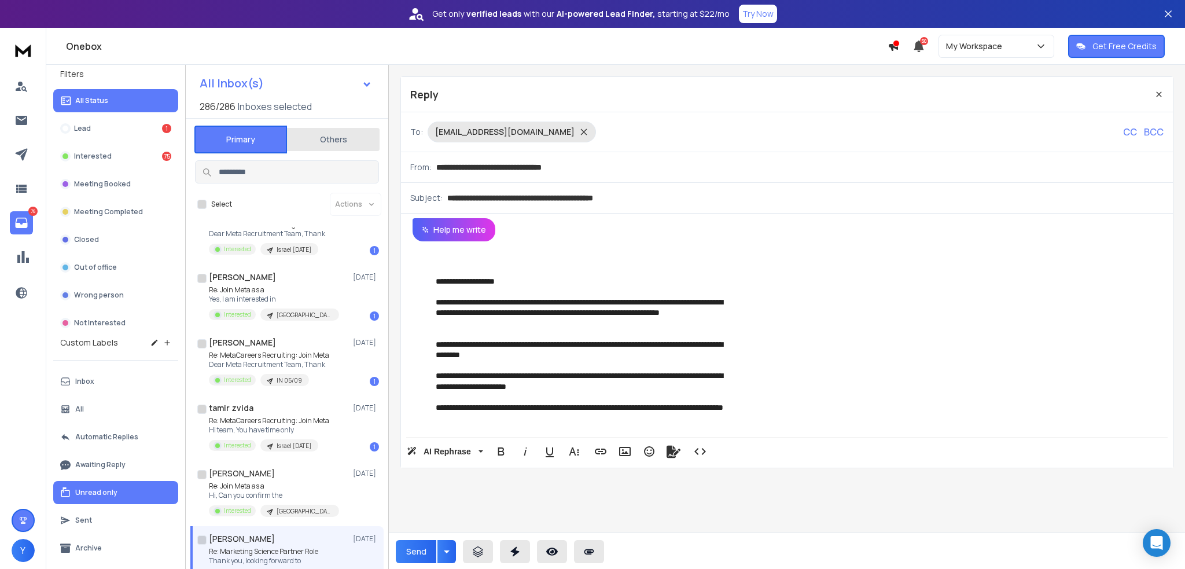
click at [444, 302] on div "**********" at bounding box center [586, 313] width 301 height 32
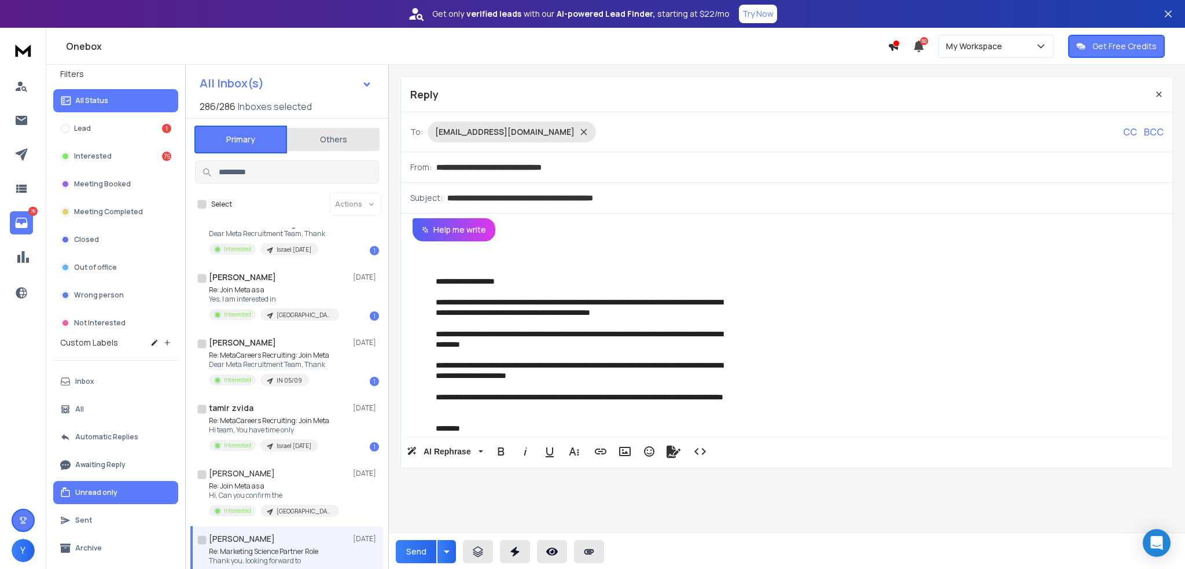
click at [455, 335] on div "**********" at bounding box center [586, 339] width 301 height 21
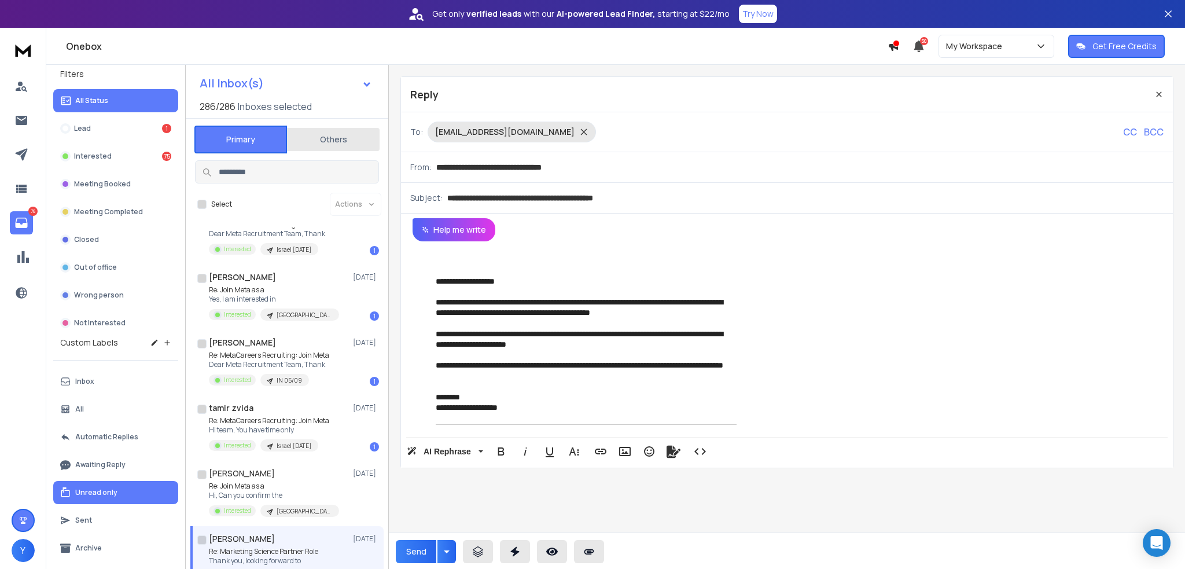
click at [455, 335] on div "**********" at bounding box center [586, 339] width 301 height 21
click at [454, 335] on div "**********" at bounding box center [586, 339] width 301 height 21
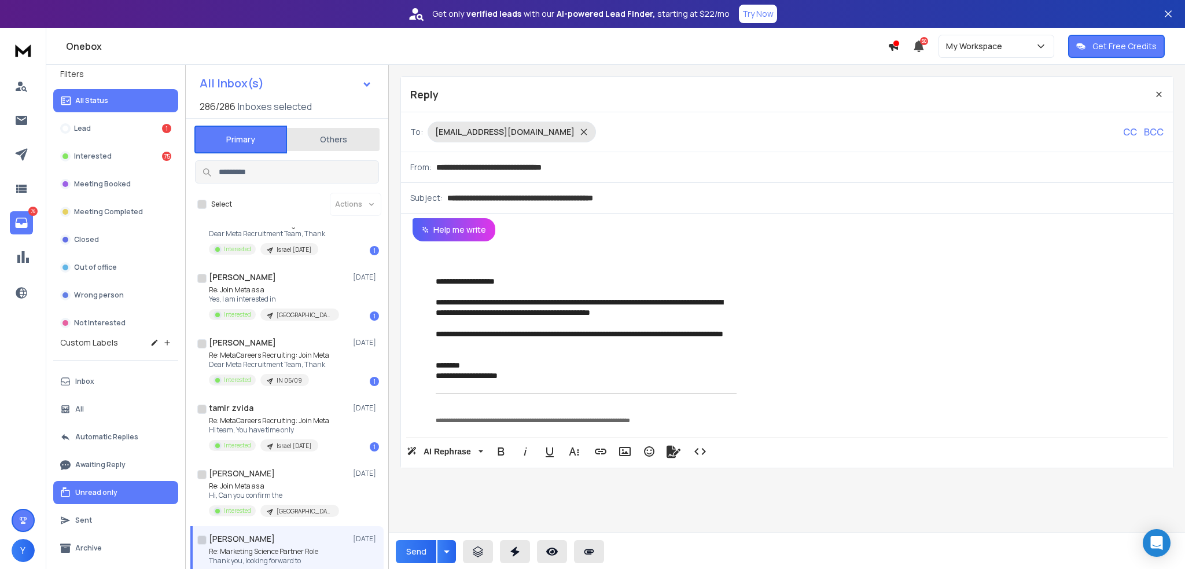
click at [501, 333] on div "**********" at bounding box center [586, 339] width 301 height 21
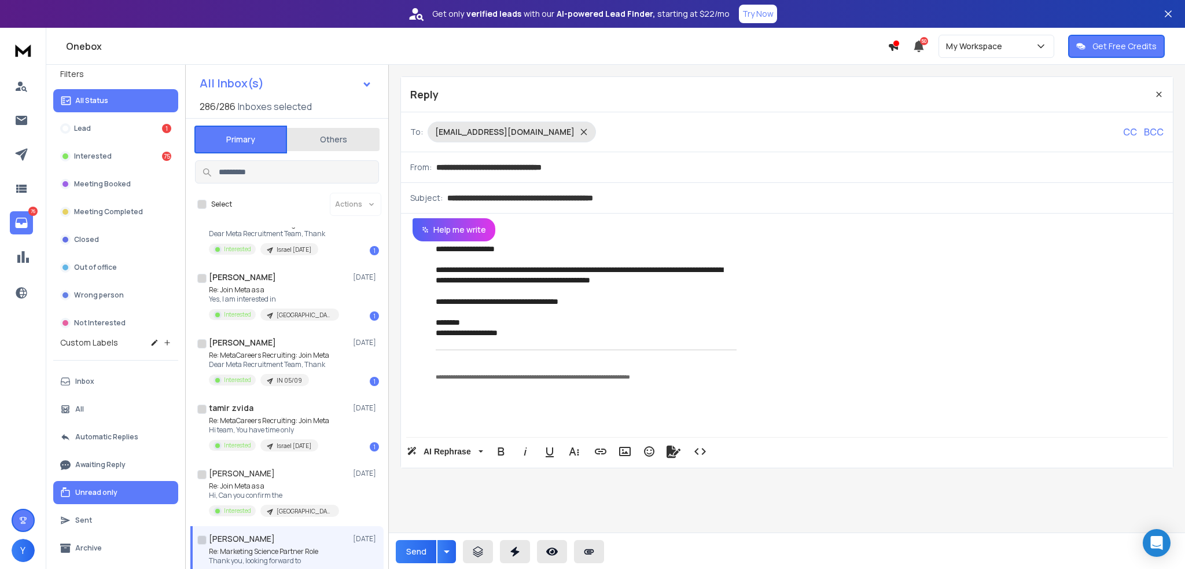
scroll to position [36, 0]
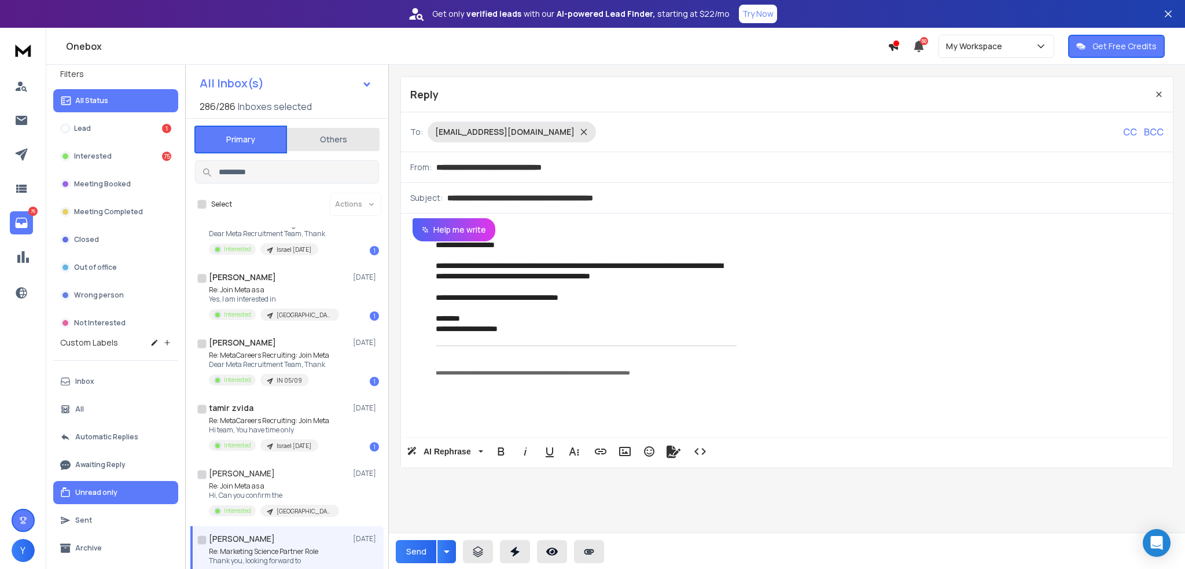
click at [415, 553] on button "Send" at bounding box center [416, 551] width 41 height 23
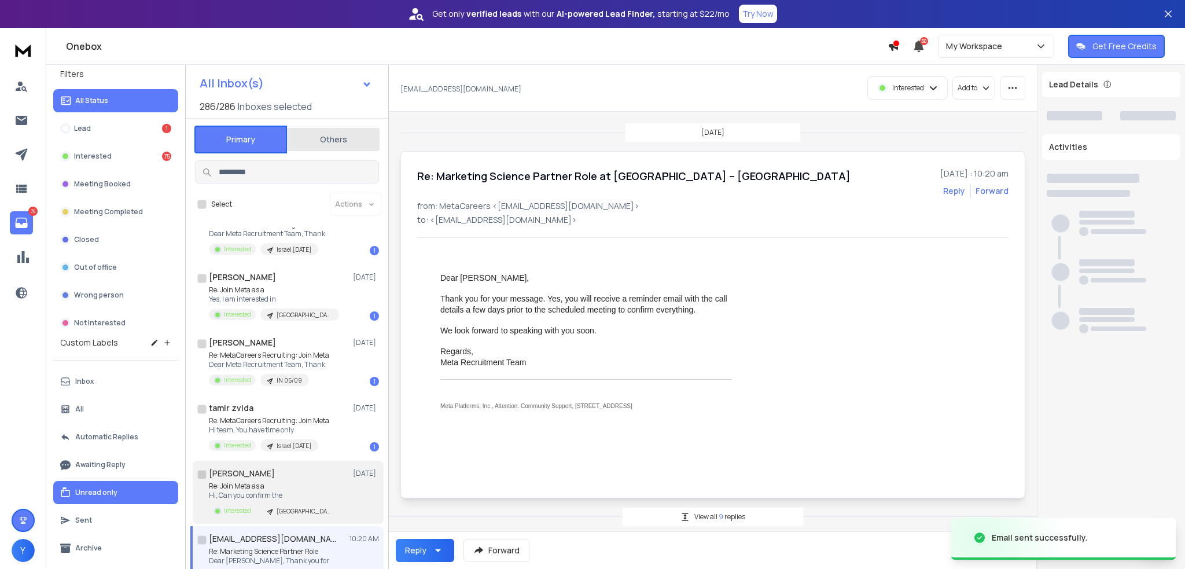
click at [328, 483] on p "Re: Join Meta as a" at bounding box center [274, 486] width 130 height 9
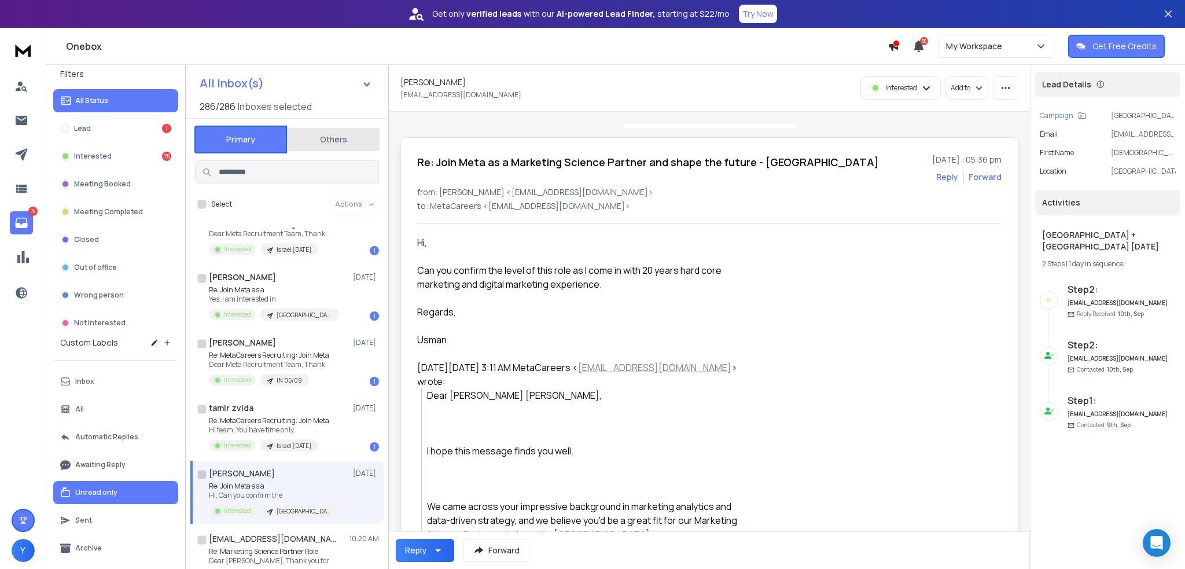
scroll to position [0, 0]
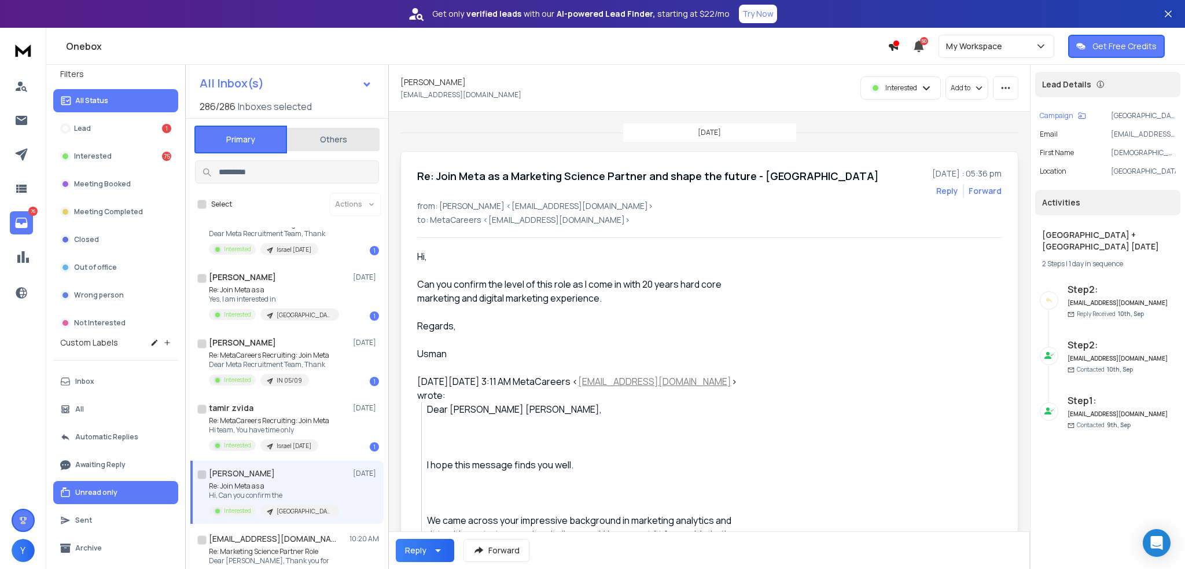
click at [509, 291] on div "Can you confirm the level of this role as I come in with 20 years hard core mar…" at bounding box center [586, 291] width 338 height 28
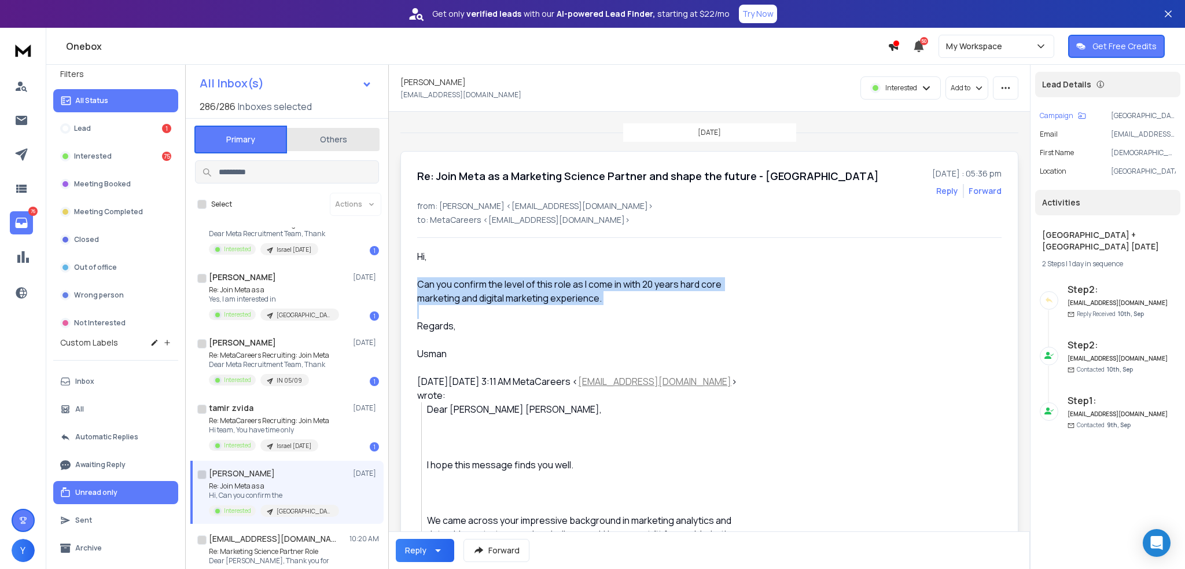
click at [509, 291] on div "Can you confirm the level of this role as I come in with 20 years hard core mar…" at bounding box center [586, 291] width 338 height 28
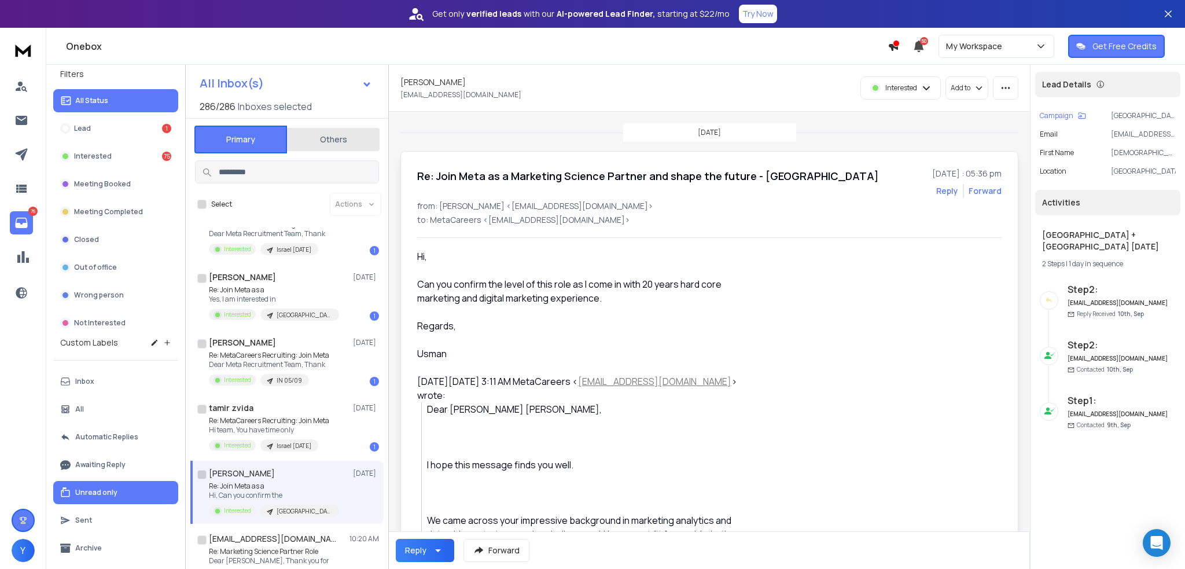
click at [421, 97] on p "[EMAIL_ADDRESS][DOMAIN_NAME]" at bounding box center [461, 94] width 121 height 9
click at [492, 217] on p "to: MetaCareers <[EMAIL_ADDRESS][DOMAIN_NAME]>" at bounding box center [709, 220] width 585 height 12
drag, startPoint x: 492, startPoint y: 217, endPoint x: 611, endPoint y: 218, distance: 119.2
click at [611, 218] on p "to: MetaCareers <[EMAIL_ADDRESS][DOMAIN_NAME]>" at bounding box center [709, 220] width 585 height 12
copy p "[EMAIL_ADDRESS][DOMAIN_NAME]"
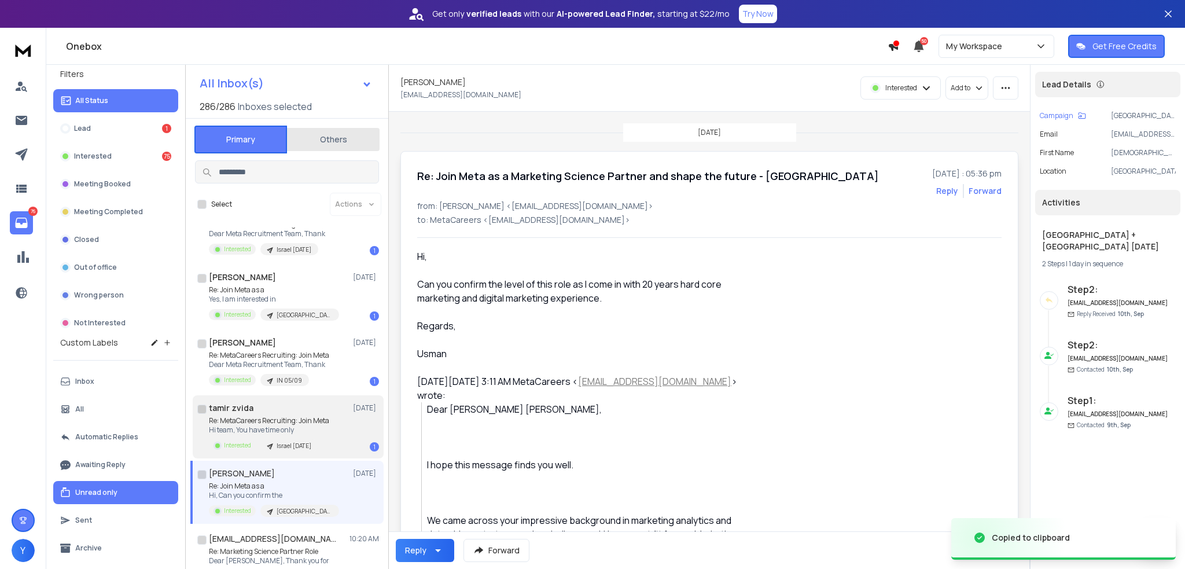
click at [329, 439] on div "Interested Israel [DATE]" at bounding box center [269, 445] width 120 height 12
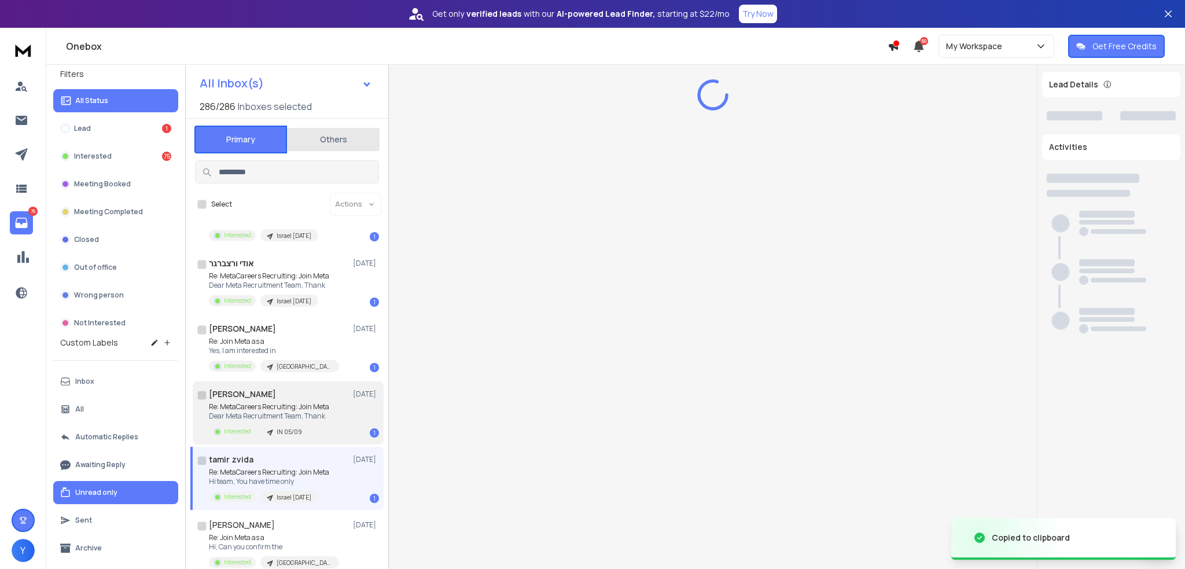
scroll to position [4682, 0]
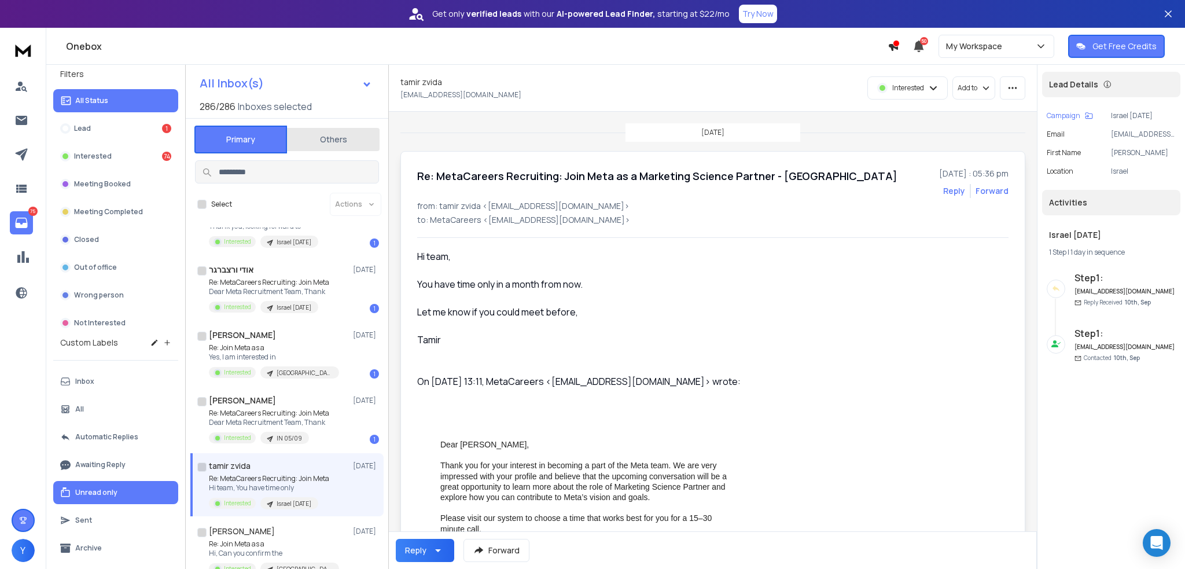
click at [453, 97] on p "[EMAIL_ADDRESS][DOMAIN_NAME]" at bounding box center [461, 94] width 121 height 9
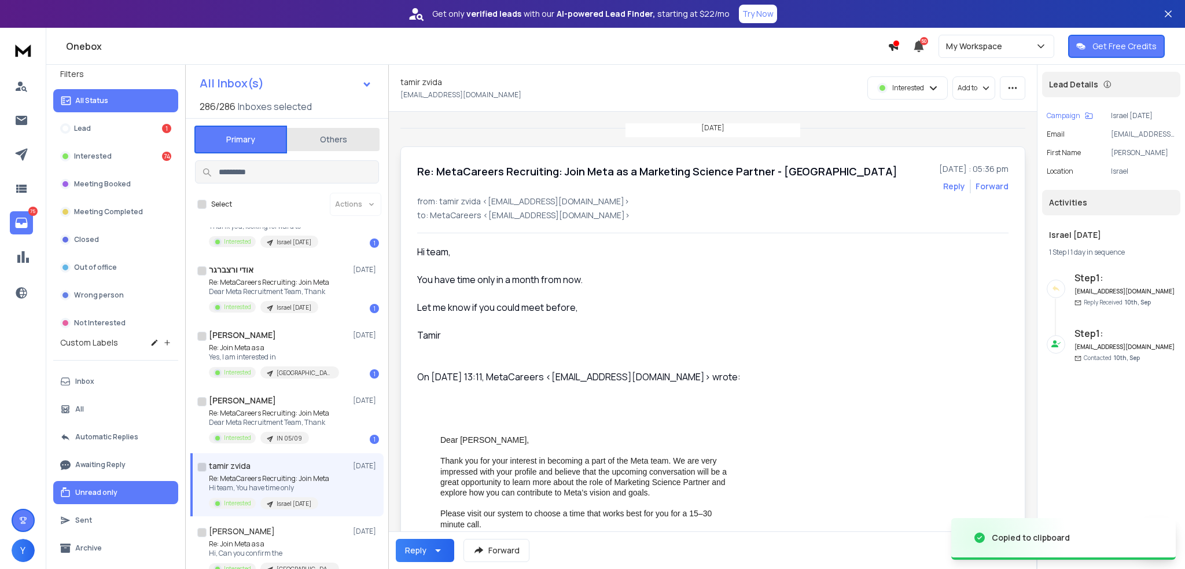
scroll to position [0, 0]
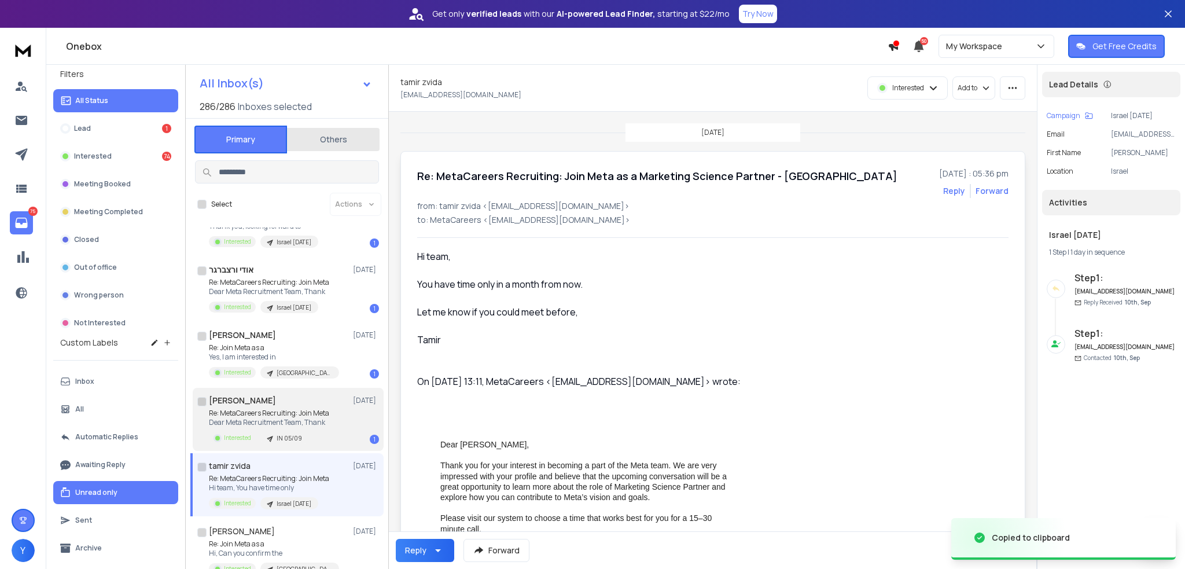
click at [270, 414] on p "Re: MetaCareers Recruiting: Join Meta" at bounding box center [269, 413] width 120 height 9
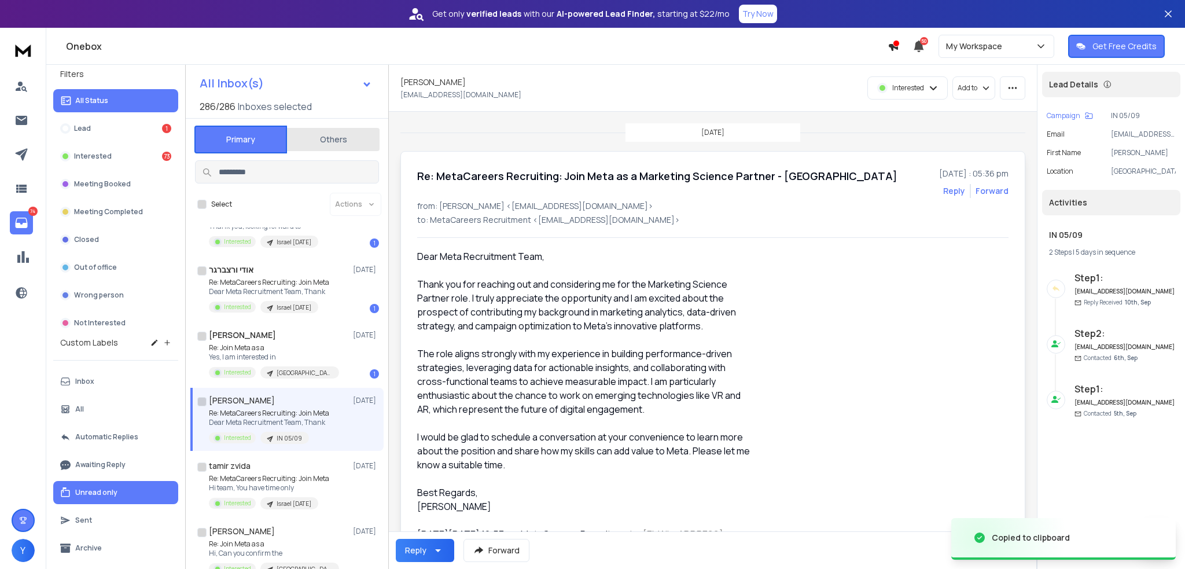
click at [466, 94] on p "[EMAIL_ADDRESS][DOMAIN_NAME]" at bounding box center [461, 94] width 121 height 9
click at [531, 224] on p "to: MetaCareers Recruitment <[EMAIL_ADDRESS][DOMAIN_NAME]>" at bounding box center [713, 220] width 592 height 12
drag, startPoint x: 531, startPoint y: 224, endPoint x: 659, endPoint y: 219, distance: 128.6
click at [659, 219] on p "to: MetaCareers Recruitment <[EMAIL_ADDRESS][DOMAIN_NAME]>" at bounding box center [713, 220] width 592 height 12
copy p "[EMAIL_ADDRESS][DOMAIN_NAME]"
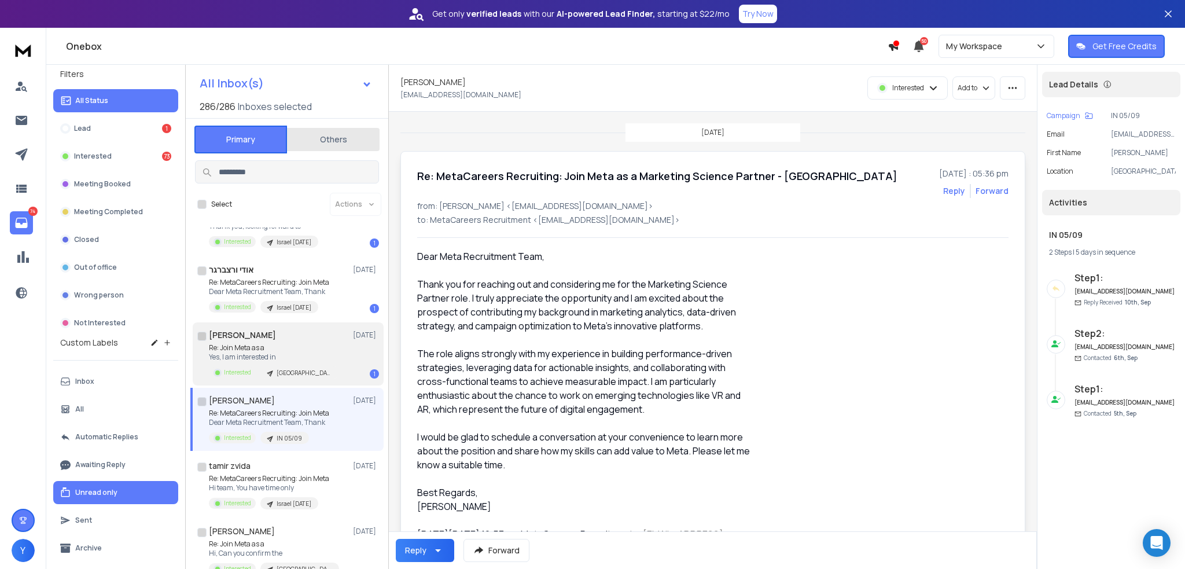
click at [285, 336] on div "[PERSON_NAME] [DATE]" at bounding box center [294, 335] width 170 height 12
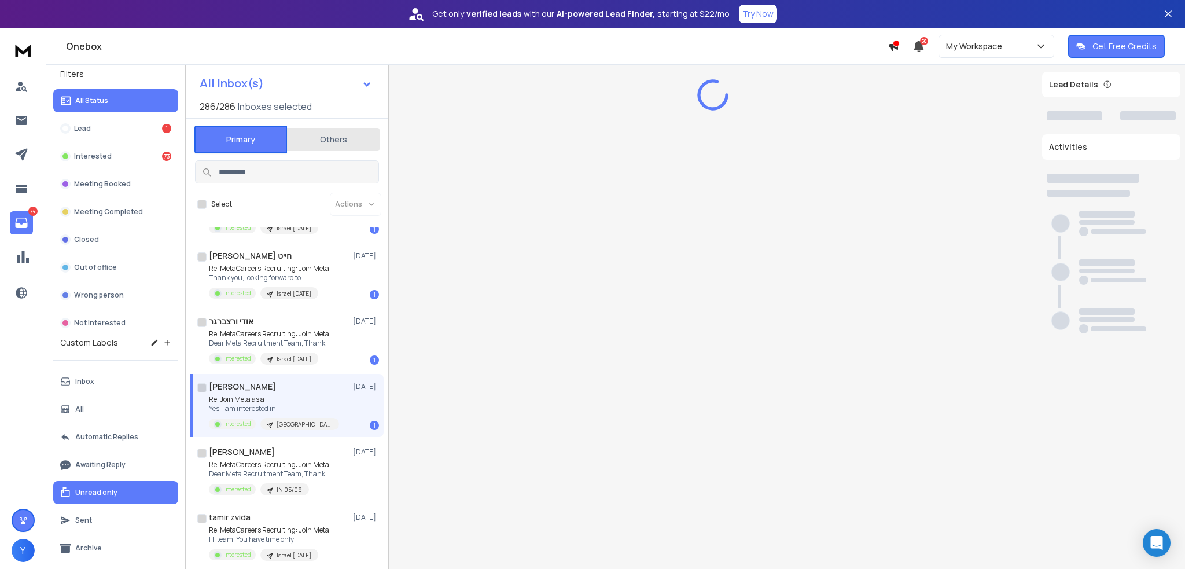
scroll to position [4624, 0]
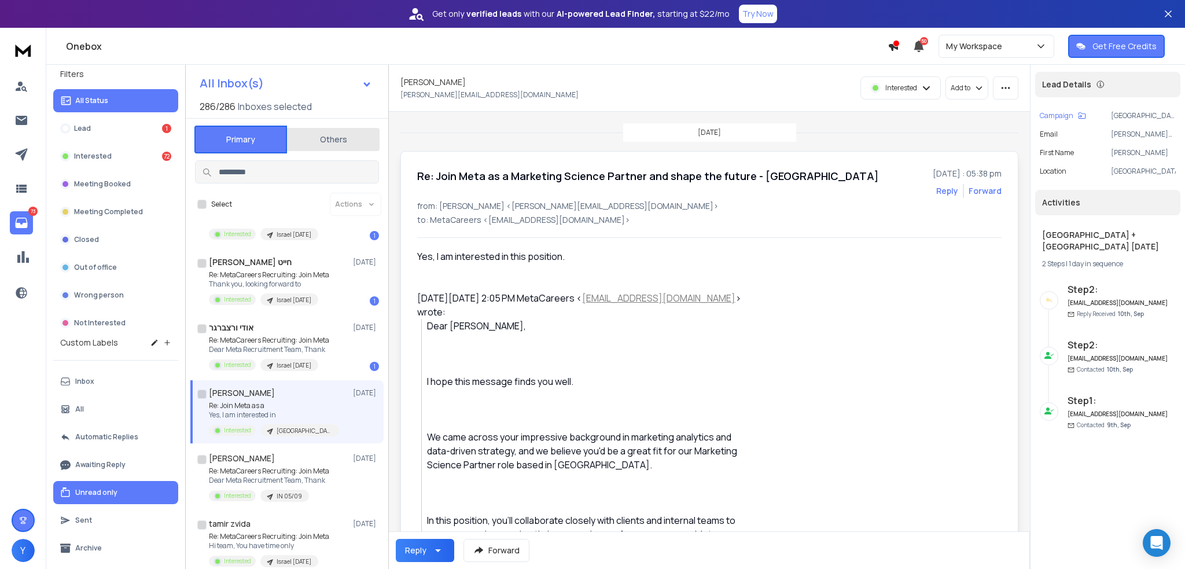
click at [464, 93] on p "[PERSON_NAME][EMAIL_ADDRESS][DOMAIN_NAME]" at bounding box center [490, 94] width 178 height 9
click at [505, 219] on p "to: MetaCareers <[EMAIL_ADDRESS][DOMAIN_NAME]>" at bounding box center [709, 220] width 585 height 12
drag, startPoint x: 505, startPoint y: 219, endPoint x: 631, endPoint y: 218, distance: 125.6
click at [631, 218] on p "to: MetaCareers <[EMAIL_ADDRESS][DOMAIN_NAME]>" at bounding box center [709, 220] width 585 height 12
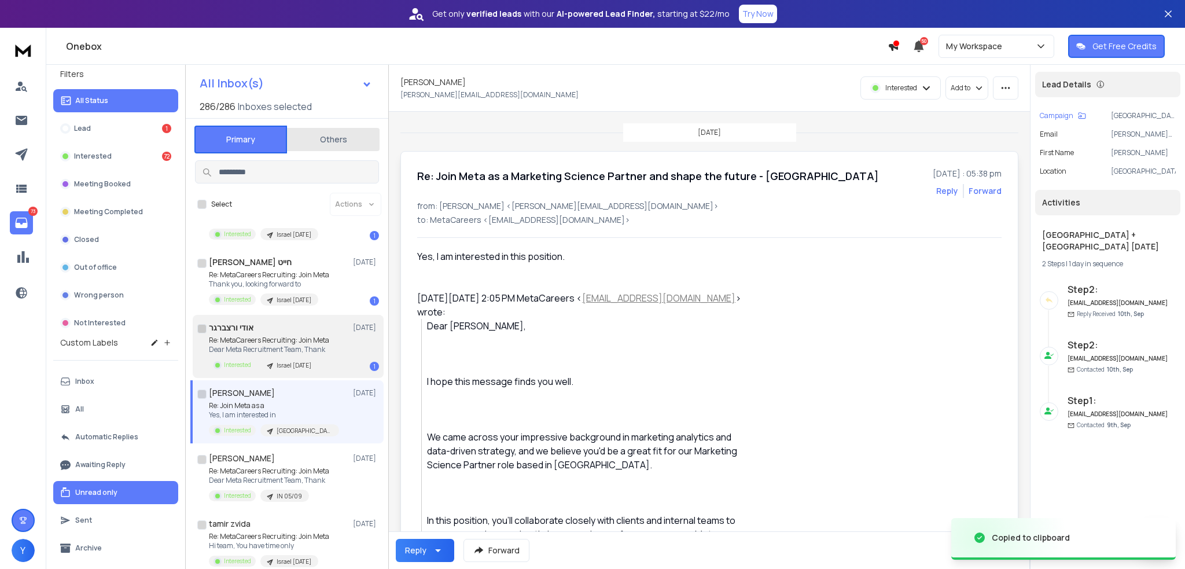
click at [324, 337] on p "Re: MetaCareers Recruiting: Join Meta" at bounding box center [269, 340] width 120 height 9
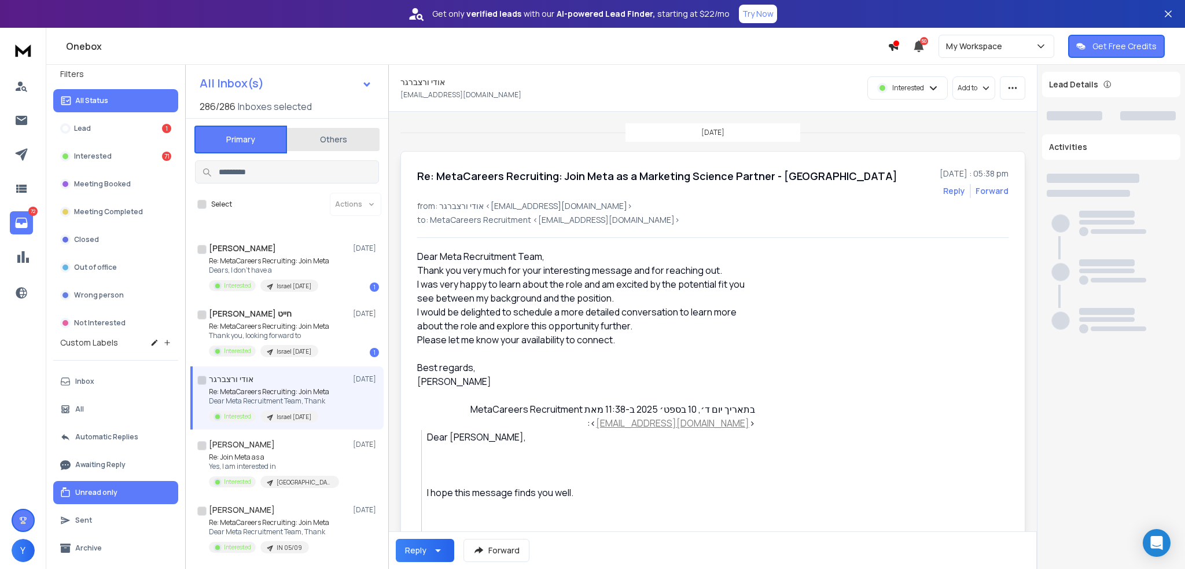
scroll to position [4566, 0]
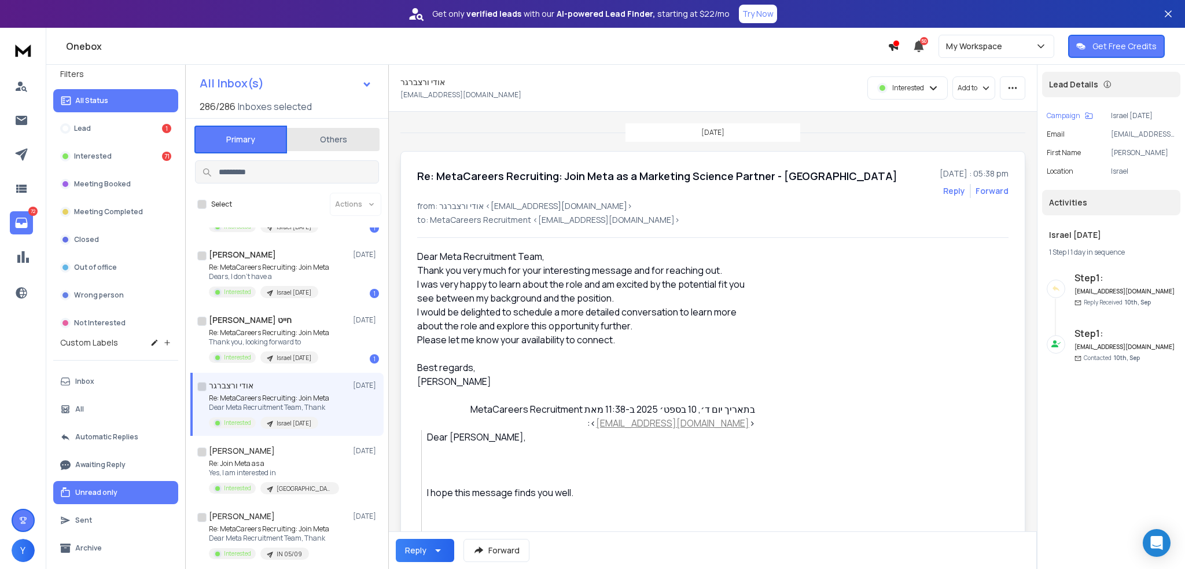
click at [446, 94] on p "[EMAIL_ADDRESS][DOMAIN_NAME]" at bounding box center [461, 94] width 121 height 9
click at [535, 222] on p "to: MetaCareers Recruitment <[EMAIL_ADDRESS][DOMAIN_NAME]>" at bounding box center [713, 220] width 592 height 12
drag, startPoint x: 535, startPoint y: 222, endPoint x: 675, endPoint y: 219, distance: 140.7
click at [675, 219] on p "to: MetaCareers Recruitment <[EMAIL_ADDRESS][DOMAIN_NAME]>" at bounding box center [713, 220] width 592 height 12
click at [336, 340] on div "Re: MetaCareers Recruiting: Join Meta Thank you, looking forward to Interested …" at bounding box center [294, 345] width 170 height 35
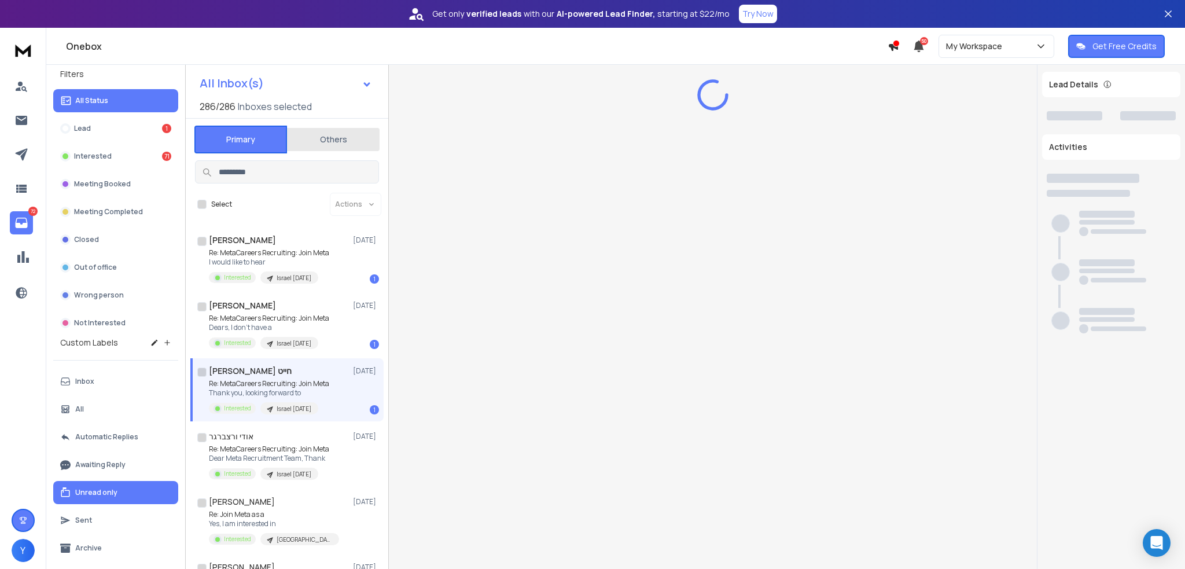
scroll to position [4508, 0]
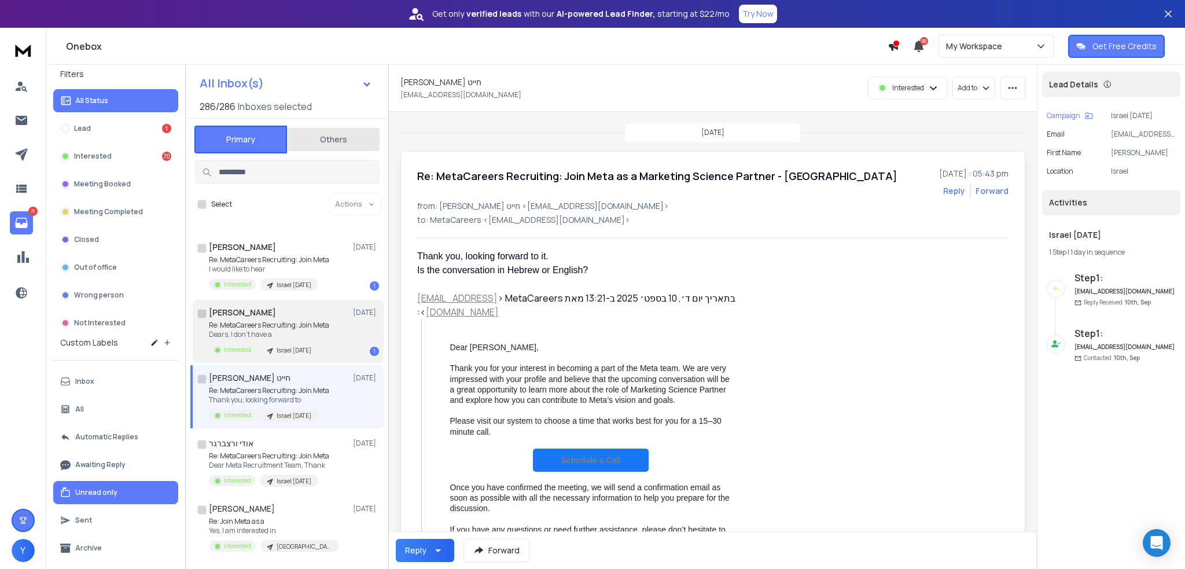
click at [329, 337] on p "Dears, I don't have a" at bounding box center [269, 334] width 120 height 9
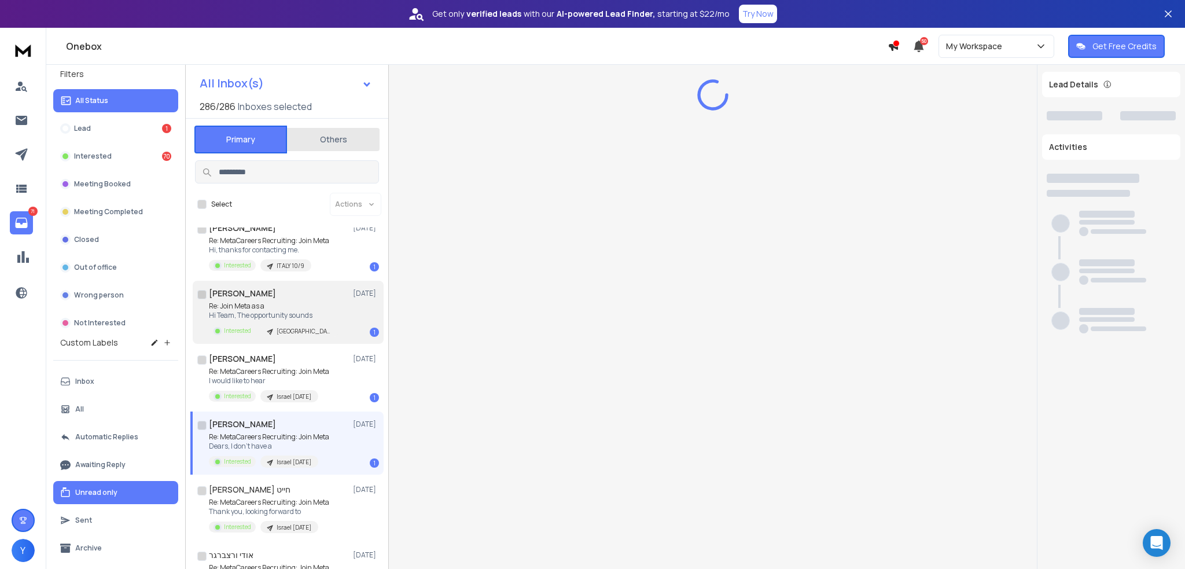
scroll to position [4392, 0]
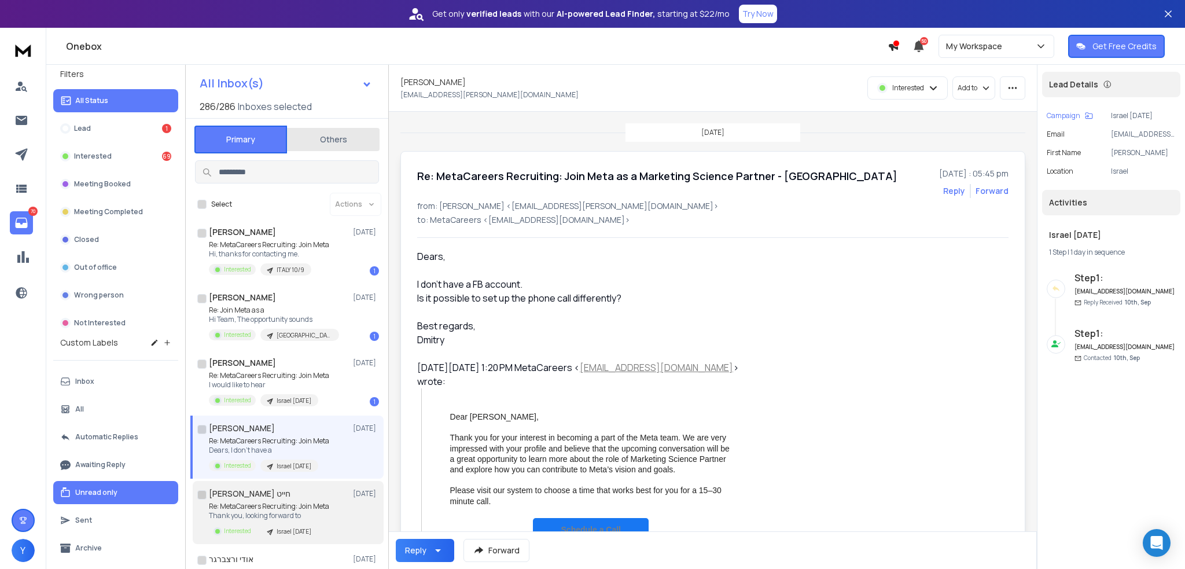
click at [314, 492] on div "[PERSON_NAME] חייט [DATE]" at bounding box center [294, 494] width 170 height 12
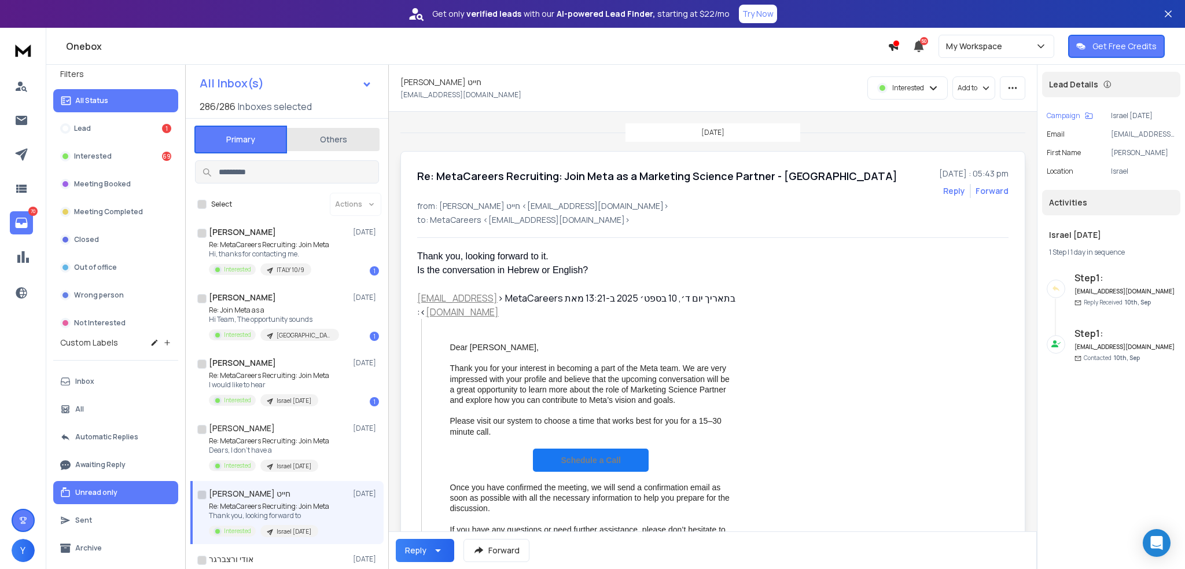
click at [504, 205] on p "from: [PERSON_NAME] <[EMAIL_ADDRESS][DOMAIN_NAME]>" at bounding box center [713, 206] width 592 height 12
drag, startPoint x: 504, startPoint y: 205, endPoint x: 567, endPoint y: 206, distance: 63.7
click at [567, 206] on p "from: [PERSON_NAME] <[EMAIL_ADDRESS][DOMAIN_NAME]>" at bounding box center [713, 206] width 592 height 12
click at [308, 454] on p "Dears, I don't have a" at bounding box center [269, 450] width 120 height 9
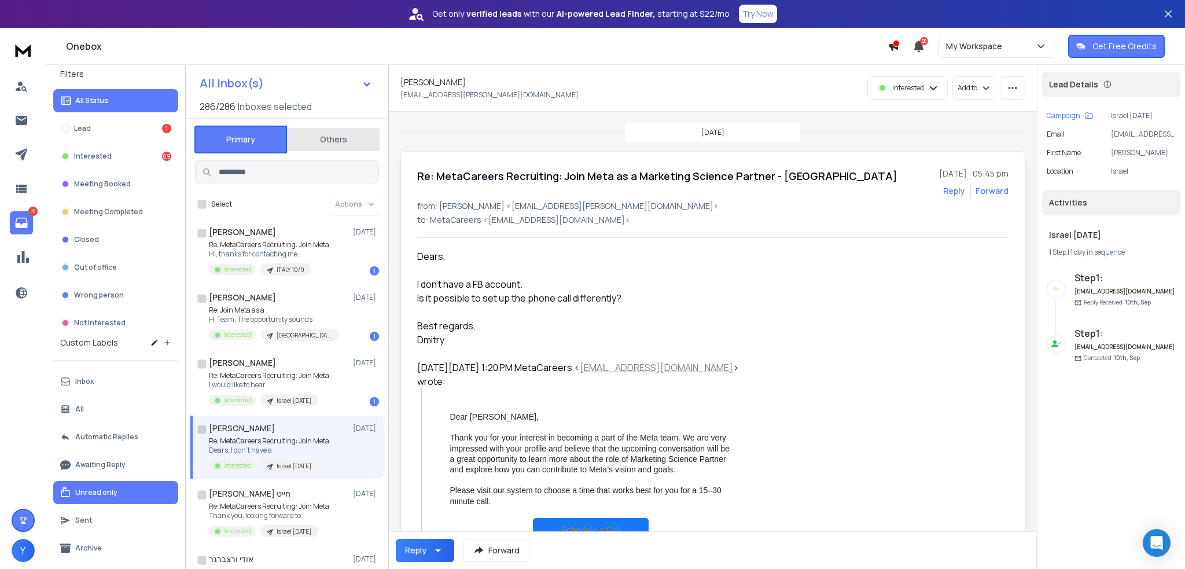
click at [521, 207] on p "from: [PERSON_NAME] <[EMAIL_ADDRESS][PERSON_NAME][DOMAIN_NAME]>" at bounding box center [713, 206] width 592 height 12
click at [505, 204] on p "from: [PERSON_NAME] <[EMAIL_ADDRESS][PERSON_NAME][DOMAIN_NAME]>" at bounding box center [713, 206] width 592 height 12
click at [509, 204] on p "from: [PERSON_NAME] <[EMAIL_ADDRESS][PERSON_NAME][DOMAIN_NAME]>" at bounding box center [713, 206] width 592 height 12
drag, startPoint x: 509, startPoint y: 204, endPoint x: 538, endPoint y: 205, distance: 28.4
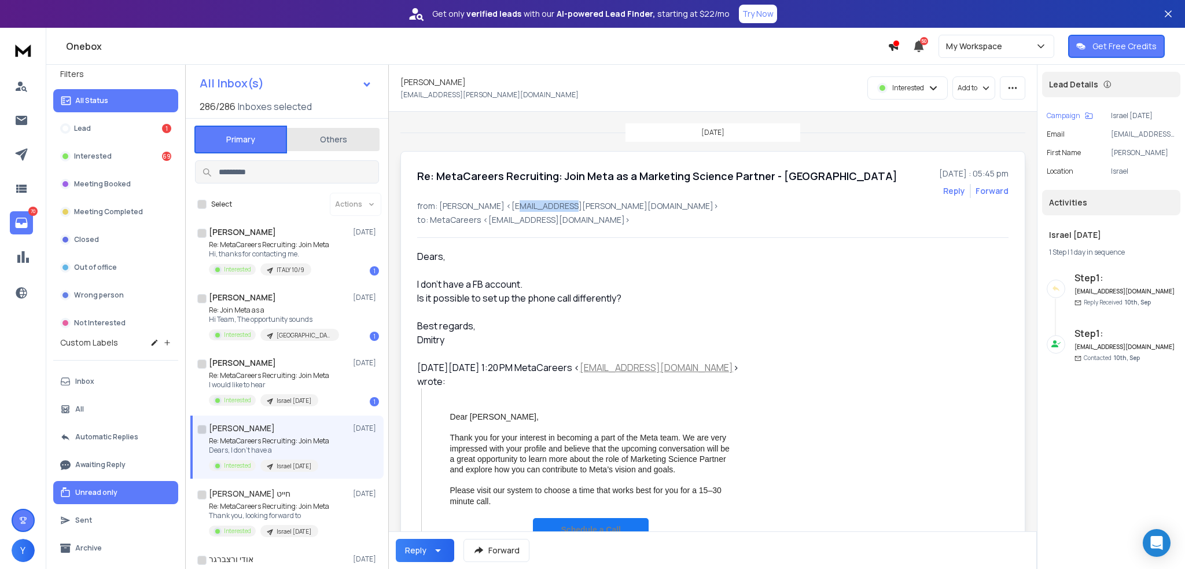
click at [538, 205] on p "from: [PERSON_NAME] <[EMAIL_ADDRESS][PERSON_NAME][DOMAIN_NAME]>" at bounding box center [713, 206] width 592 height 12
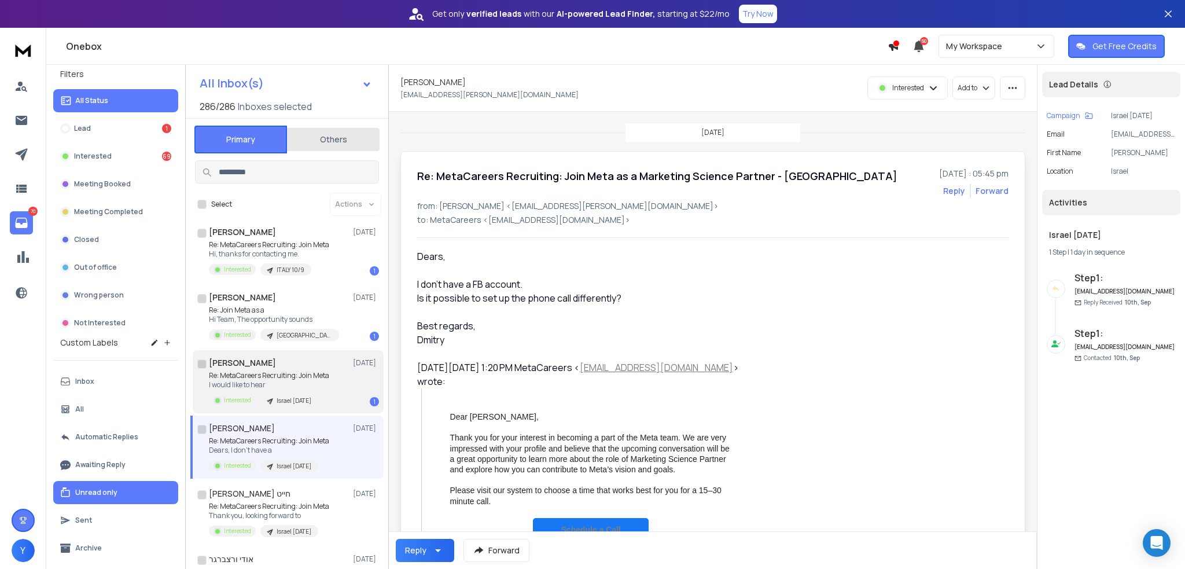
click at [318, 398] on div "Israel [DATE]" at bounding box center [289, 400] width 58 height 12
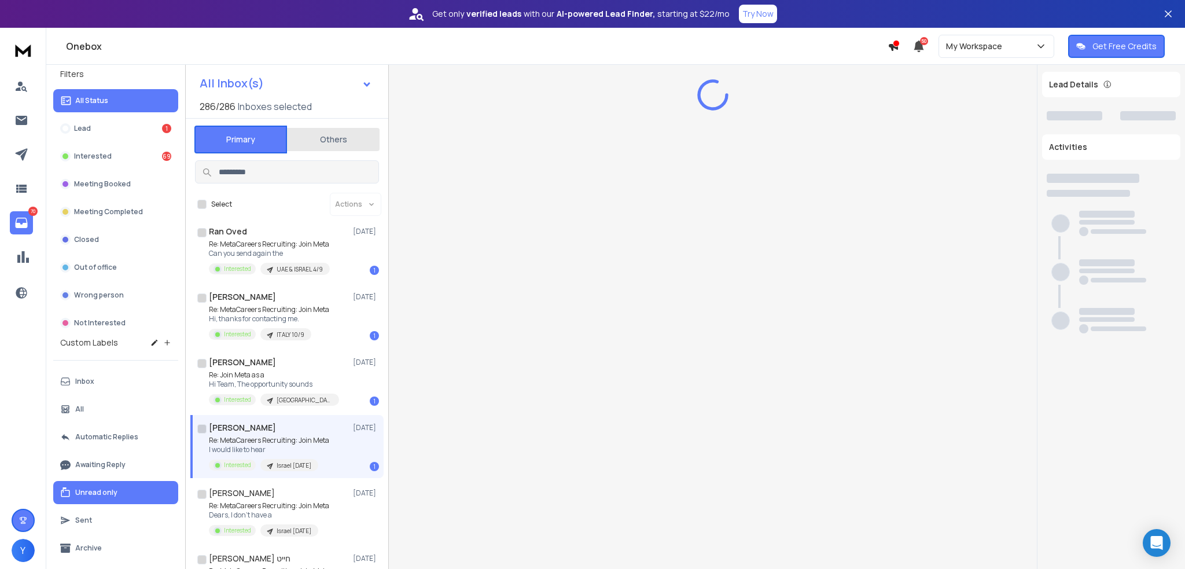
scroll to position [4277, 0]
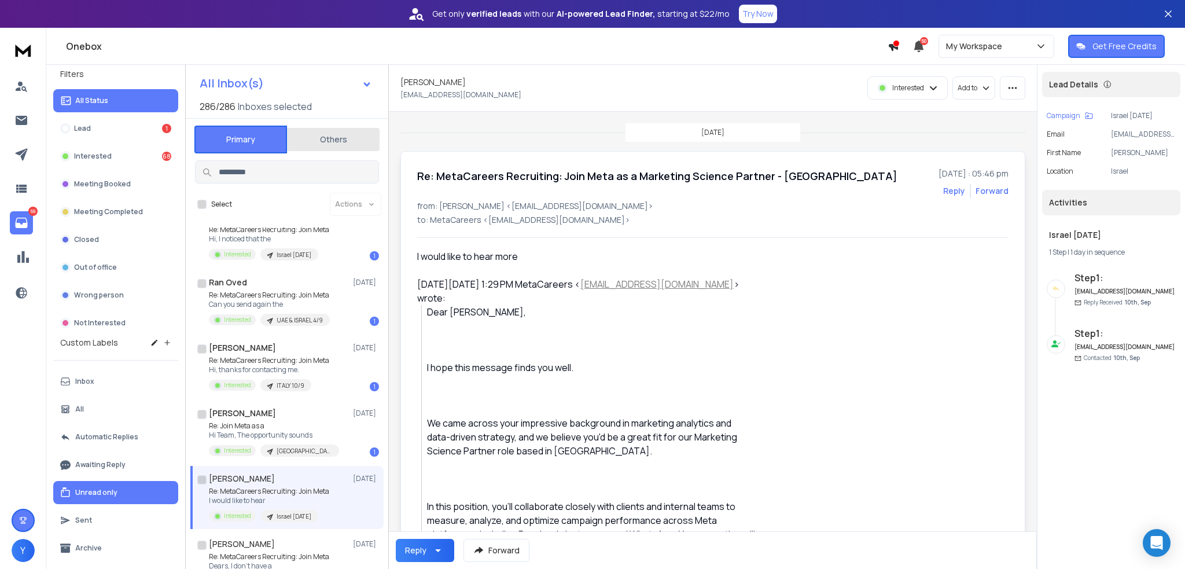
click at [469, 98] on p "[EMAIL_ADDRESS][DOMAIN_NAME]" at bounding box center [461, 94] width 121 height 9
click at [493, 218] on p "to: MetaCareers <[EMAIL_ADDRESS][DOMAIN_NAME]>" at bounding box center [713, 220] width 592 height 12
drag, startPoint x: 493, startPoint y: 218, endPoint x: 613, endPoint y: 222, distance: 121.0
click at [613, 222] on p "to: MetaCareers <[EMAIL_ADDRESS][DOMAIN_NAME]>" at bounding box center [713, 220] width 592 height 12
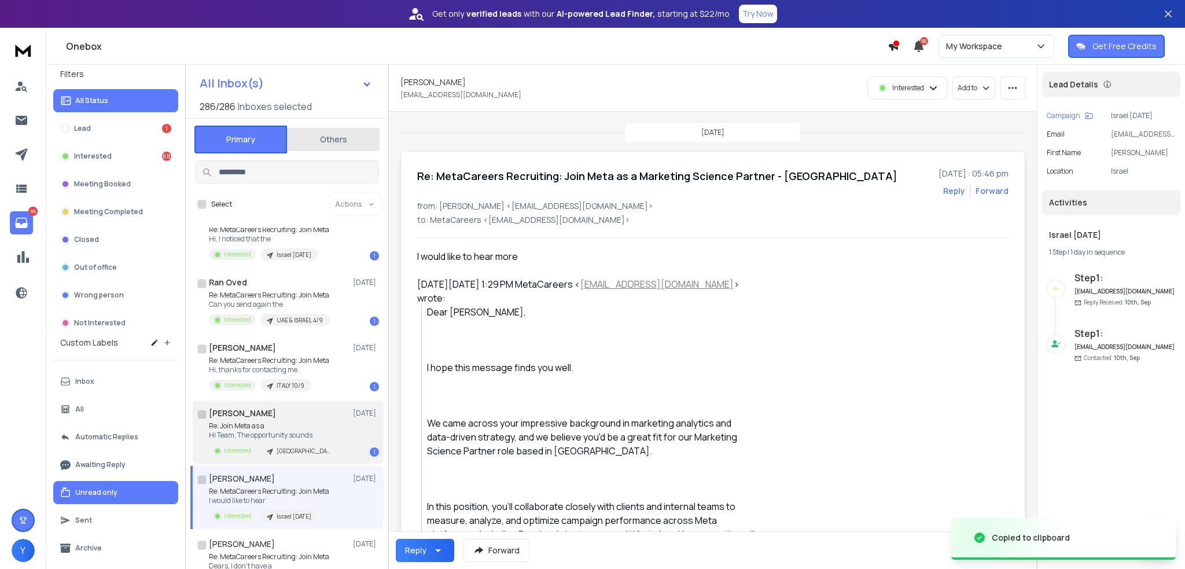
click at [302, 407] on div "[PERSON_NAME] [DATE]" at bounding box center [294, 413] width 170 height 12
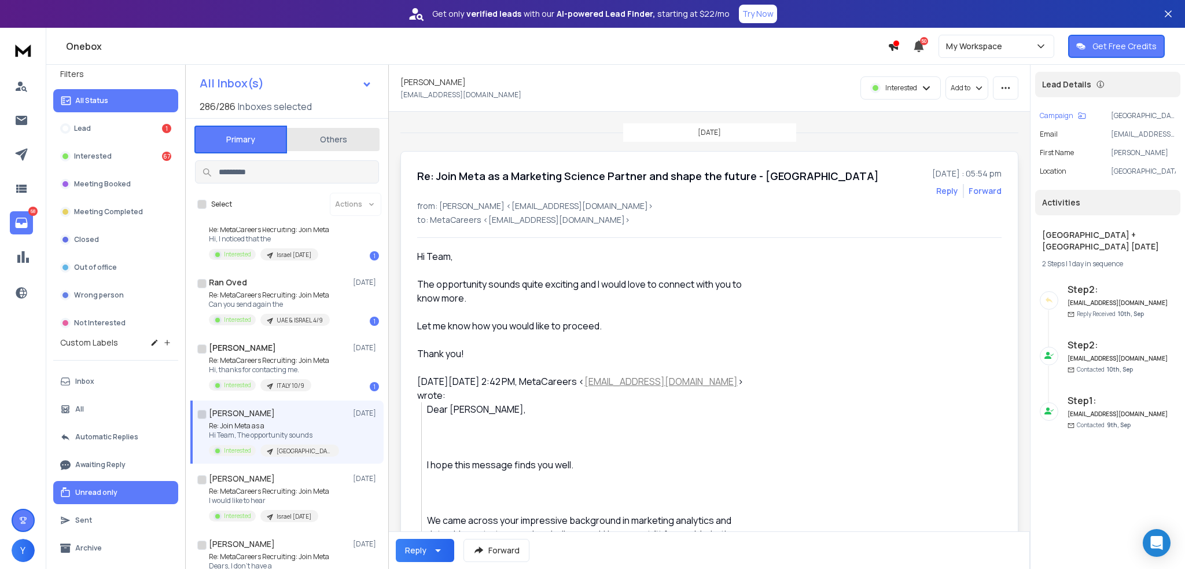
click at [465, 98] on p "[EMAIL_ADDRESS][DOMAIN_NAME]" at bounding box center [461, 94] width 121 height 9
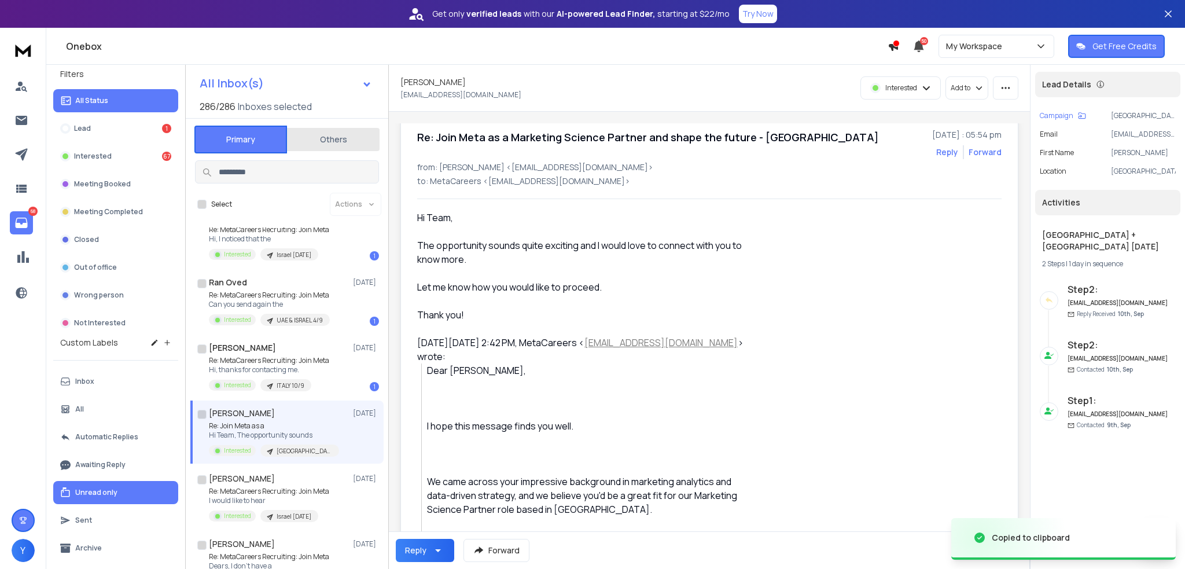
scroll to position [0, 0]
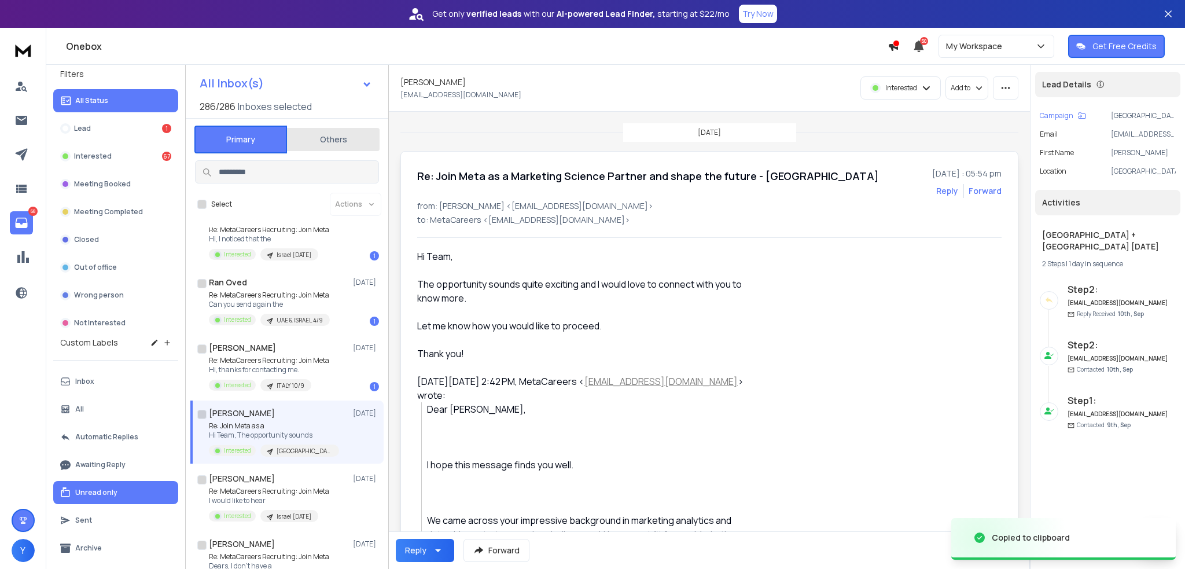
click at [495, 222] on p "to: MetaCareers <[EMAIL_ADDRESS][DOMAIN_NAME]>" at bounding box center [709, 220] width 585 height 12
drag, startPoint x: 495, startPoint y: 222, endPoint x: 611, endPoint y: 225, distance: 115.8
click at [611, 225] on p "to: MetaCareers <[EMAIL_ADDRESS][DOMAIN_NAME]>" at bounding box center [709, 220] width 585 height 12
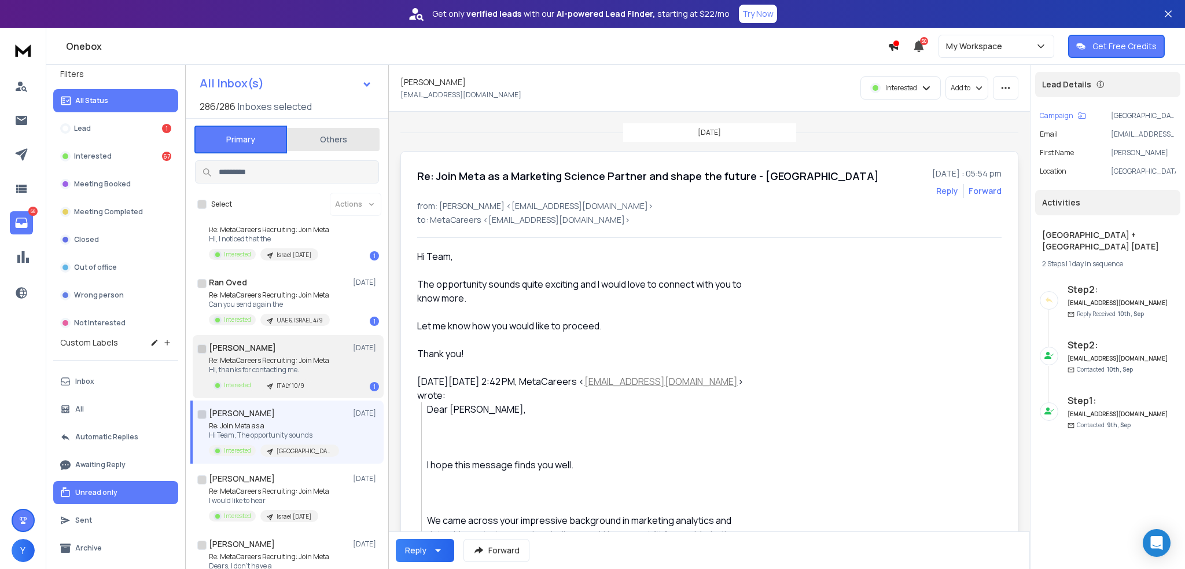
click at [300, 393] on div "[PERSON_NAME] [DATE] Re: MetaCareers Recruiting: Join Meta Hi, thanks for conta…" at bounding box center [288, 366] width 191 height 63
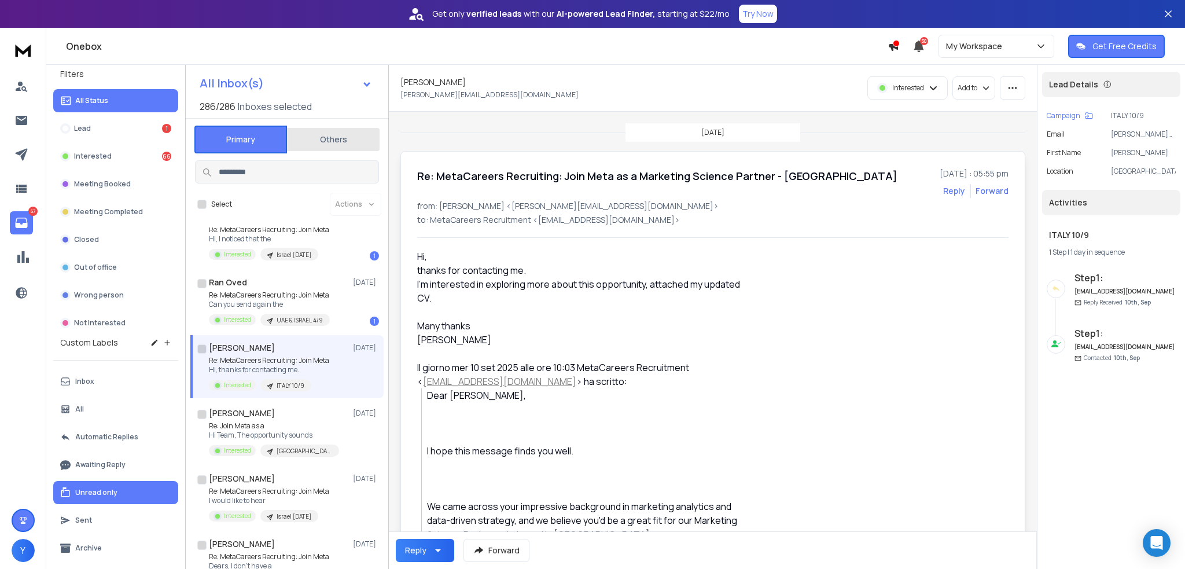
click at [462, 98] on p "[PERSON_NAME][EMAIL_ADDRESS][DOMAIN_NAME]" at bounding box center [490, 94] width 178 height 9
click at [541, 221] on p "to: MetaCareers Recruitment <[EMAIL_ADDRESS][DOMAIN_NAME]>" at bounding box center [713, 220] width 592 height 12
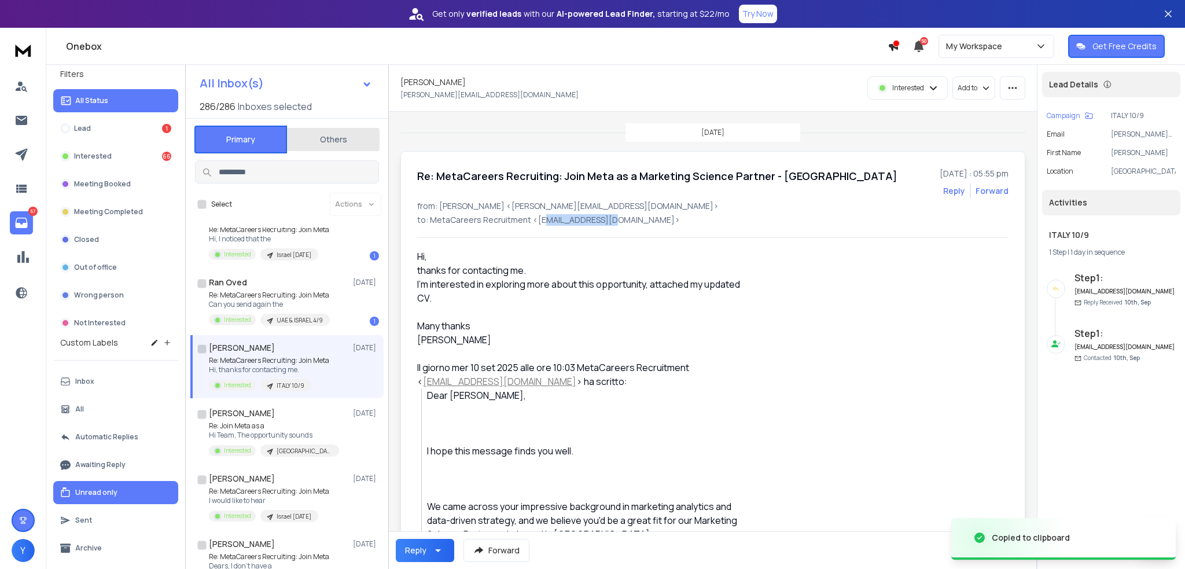
click at [545, 220] on p "to: MetaCareers Recruitment <[EMAIL_ADDRESS][DOMAIN_NAME]>" at bounding box center [713, 220] width 592 height 12
click at [533, 220] on p "to: MetaCareers Recruitment <[EMAIL_ADDRESS][DOMAIN_NAME]>" at bounding box center [713, 220] width 592 height 12
drag, startPoint x: 533, startPoint y: 220, endPoint x: 643, endPoint y: 223, distance: 110.0
click at [643, 223] on p "to: MetaCareers Recruitment <[EMAIL_ADDRESS][DOMAIN_NAME]>" at bounding box center [713, 220] width 592 height 12
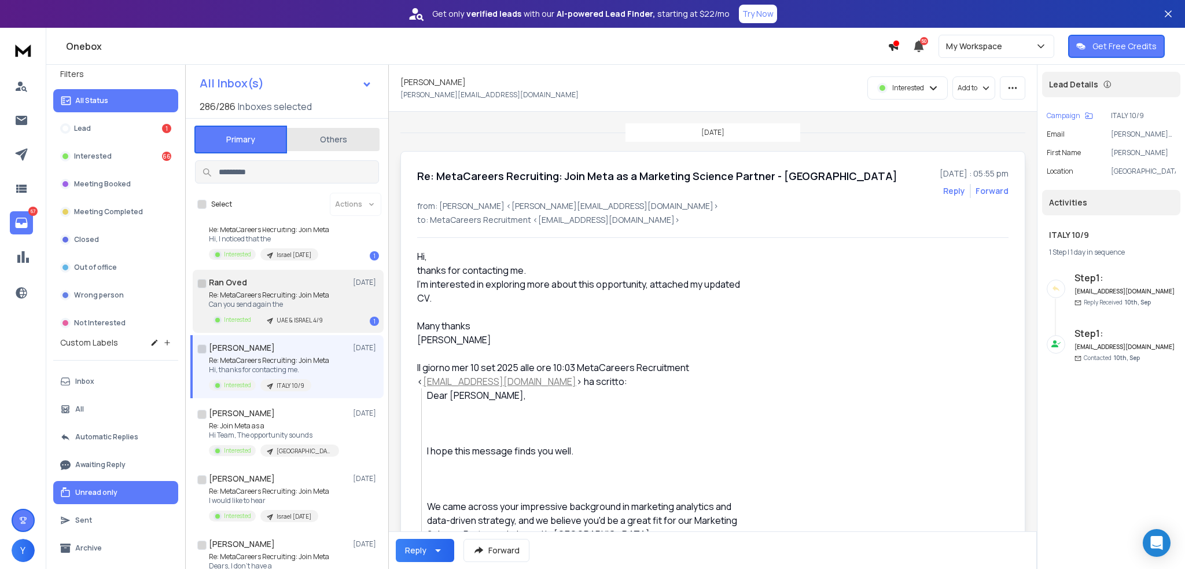
click at [332, 309] on div "Re: MetaCareers Recruiting: Join Meta Can you send again the Interested UAE & […" at bounding box center [294, 308] width 170 height 35
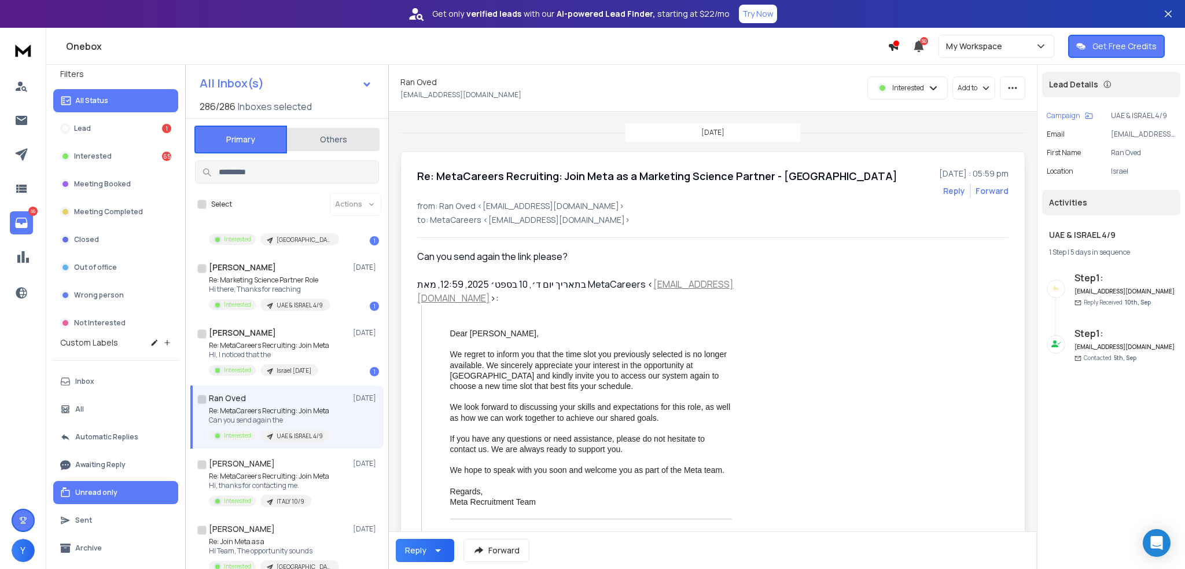
click at [444, 96] on p "[EMAIL_ADDRESS][DOMAIN_NAME]" at bounding box center [461, 94] width 121 height 9
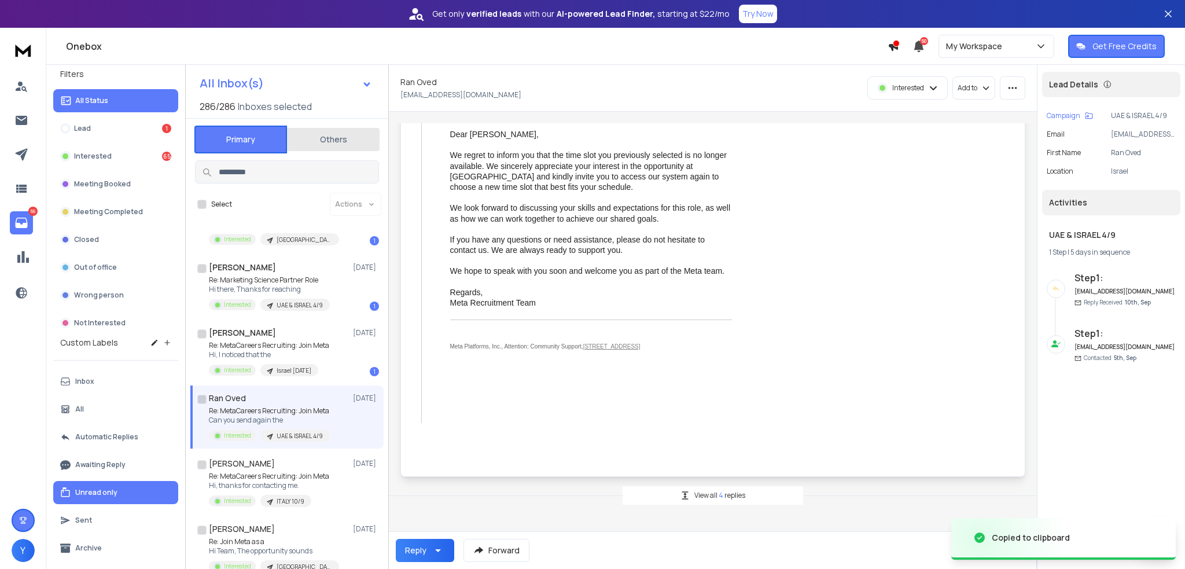
click at [701, 495] on p "View all 4 replies" at bounding box center [720, 495] width 51 height 9
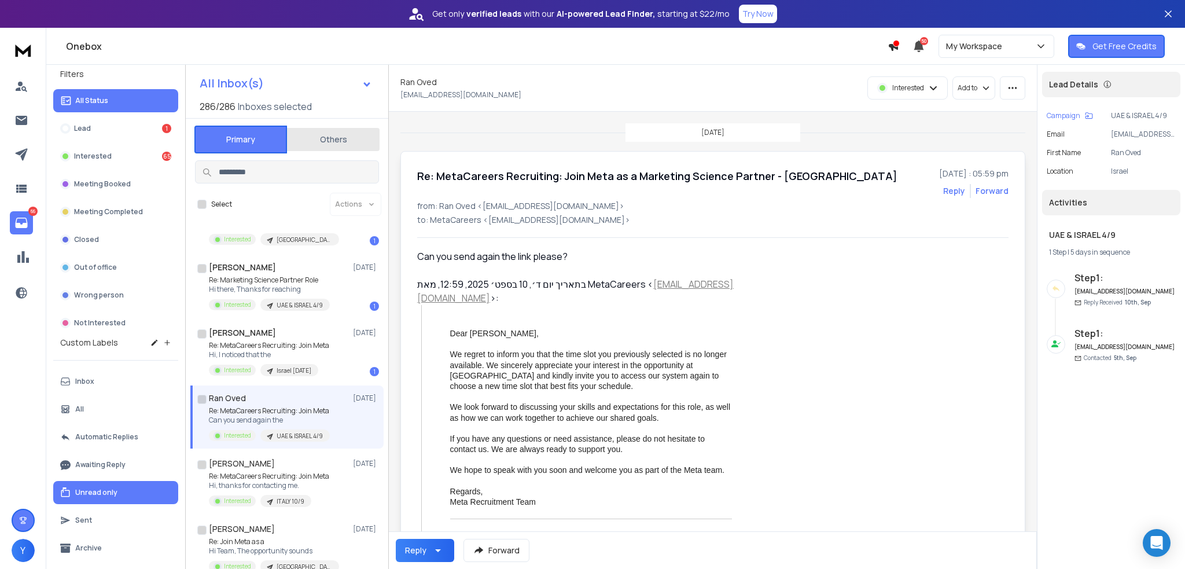
click at [412, 548] on div "Reply" at bounding box center [415, 551] width 21 height 12
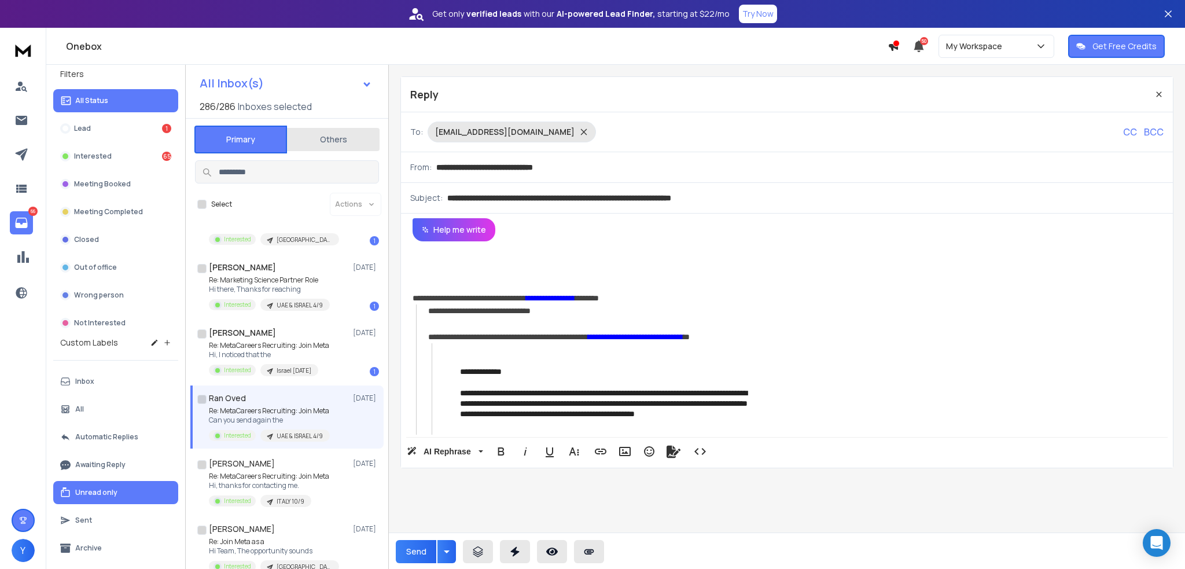
click at [827, 326] on div "**********" at bounding box center [788, 487] width 745 height 366
click at [548, 266] on div at bounding box center [787, 272] width 749 height 13
click at [484, 252] on div "**********" at bounding box center [787, 337] width 772 height 193
click at [440, 307] on div "**********" at bounding box center [789, 310] width 723 height 13
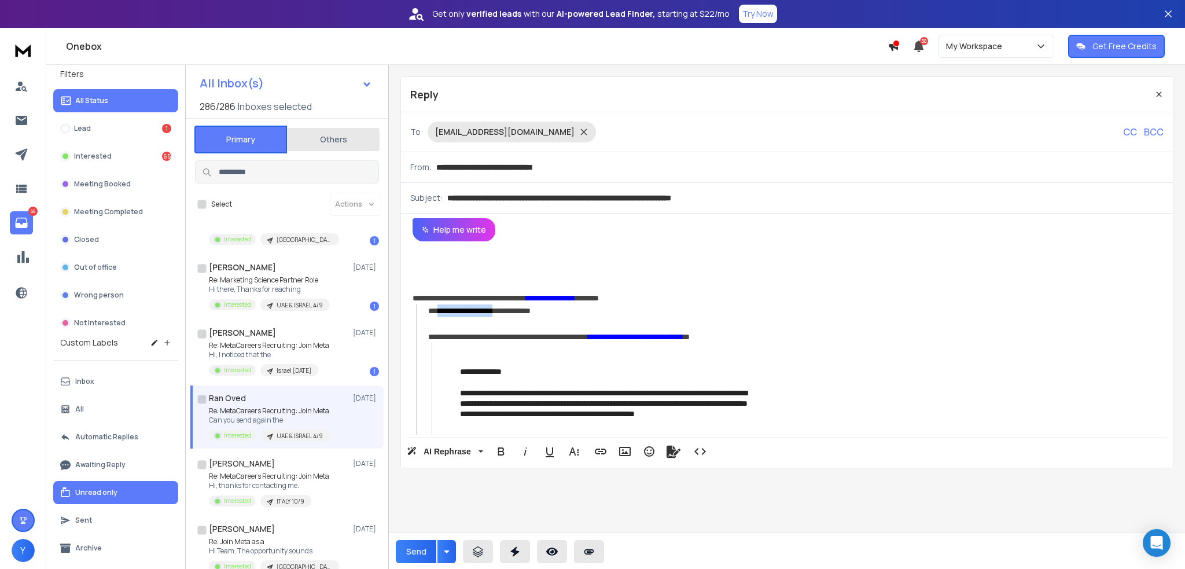
drag, startPoint x: 440, startPoint y: 307, endPoint x: 502, endPoint y: 310, distance: 62.0
click at [502, 310] on div "**********" at bounding box center [789, 310] width 723 height 13
click at [436, 311] on div "**********" at bounding box center [789, 310] width 723 height 13
drag, startPoint x: 436, startPoint y: 311, endPoint x: 560, endPoint y: 314, distance: 123.9
click at [560, 314] on div "**********" at bounding box center [789, 310] width 723 height 13
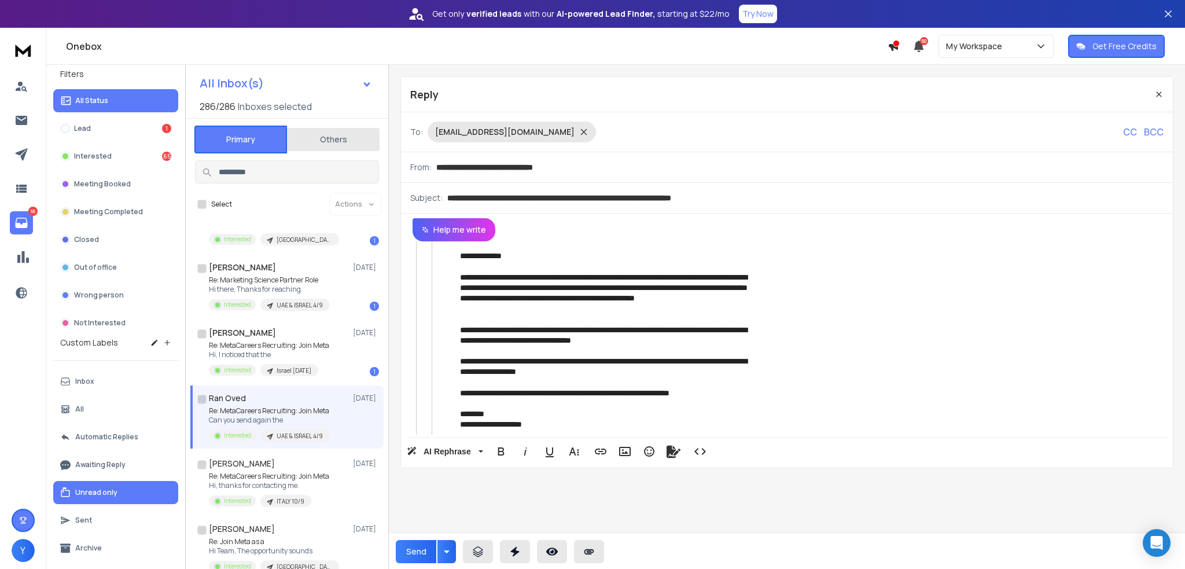
click at [465, 255] on div "**********" at bounding box center [610, 256] width 301 height 10
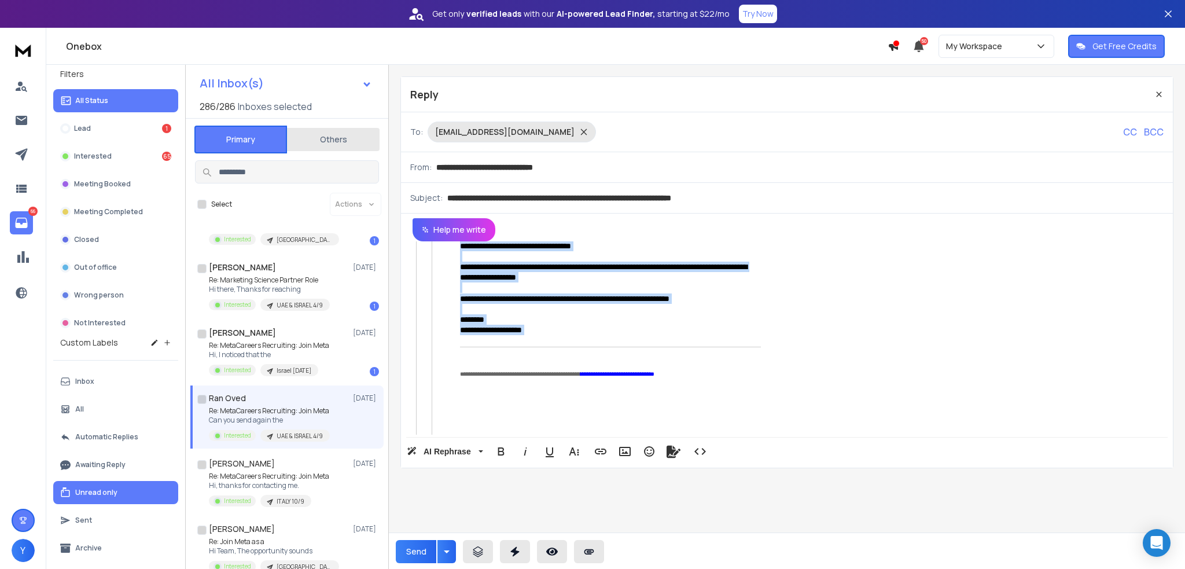
scroll to position [261, 0]
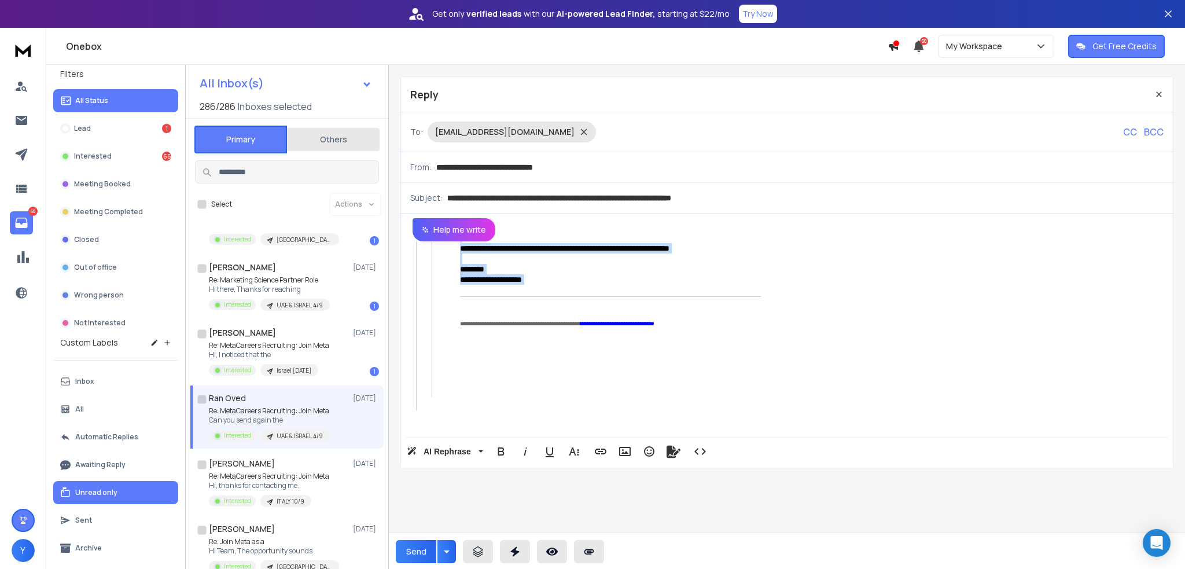
drag, startPoint x: 465, startPoint y: 255, endPoint x: 565, endPoint y: 289, distance: 105.1
click at [565, 289] on td "**********" at bounding box center [611, 207] width 324 height 226
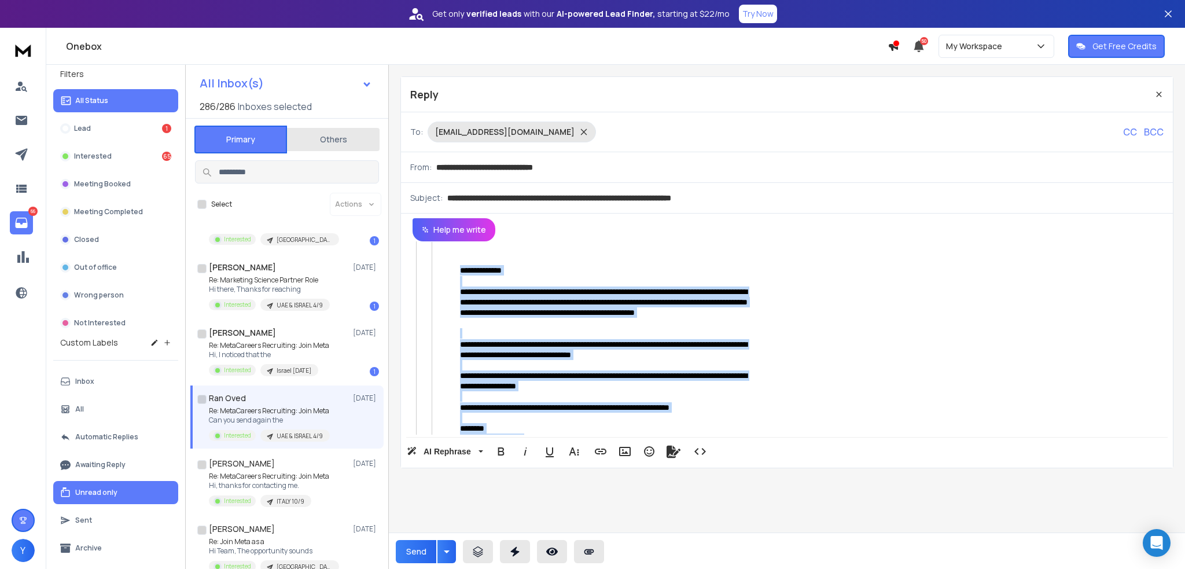
scroll to position [87, 0]
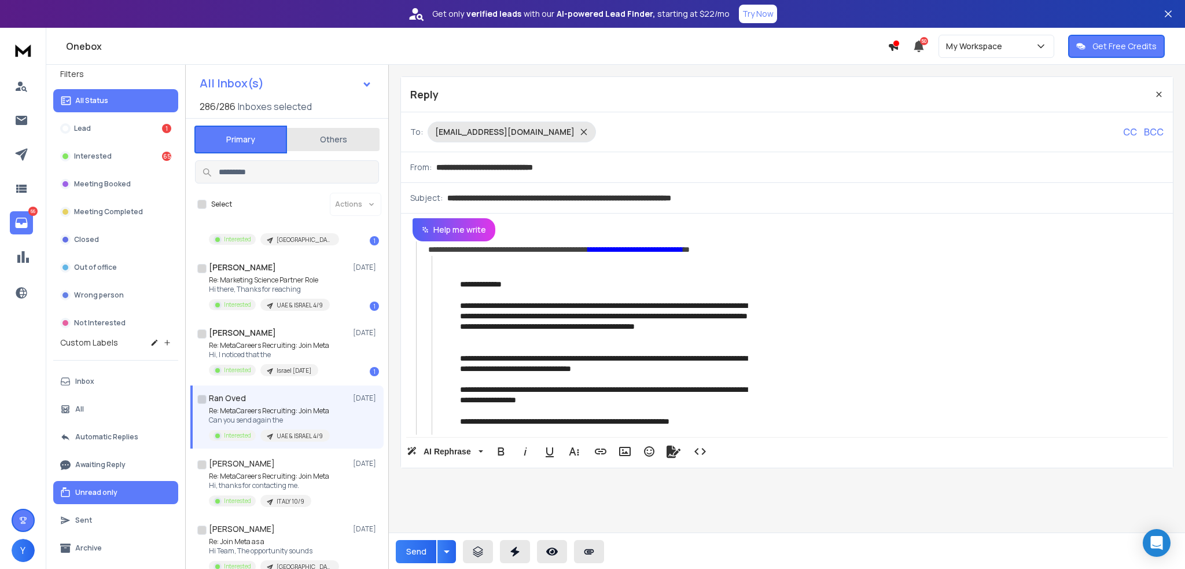
click at [843, 363] on td "**********" at bounding box center [798, 393] width 722 height 275
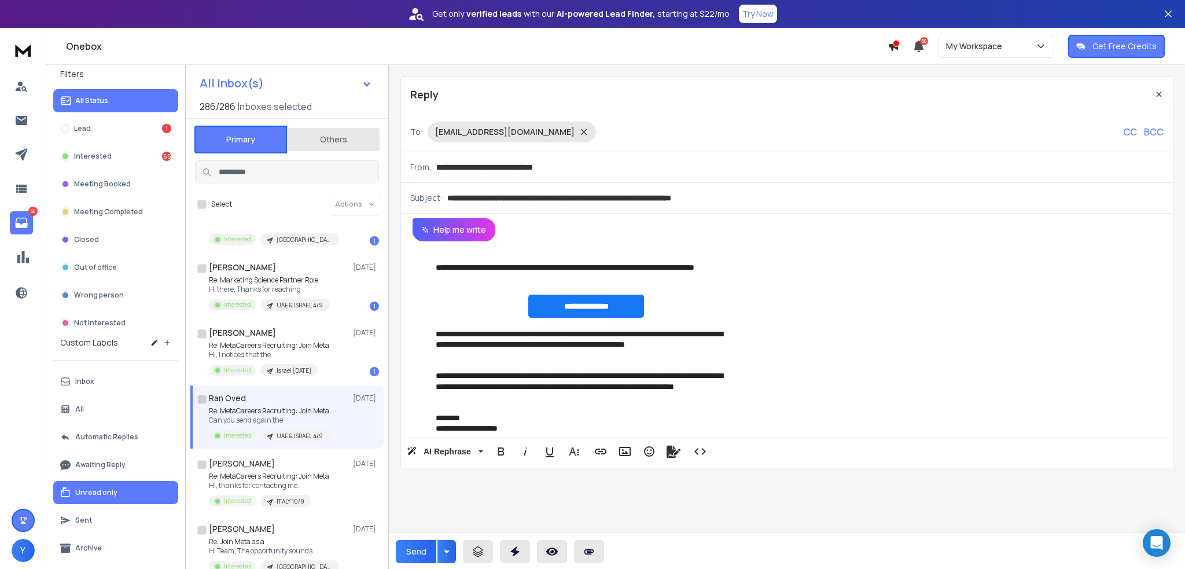
scroll to position [0, 0]
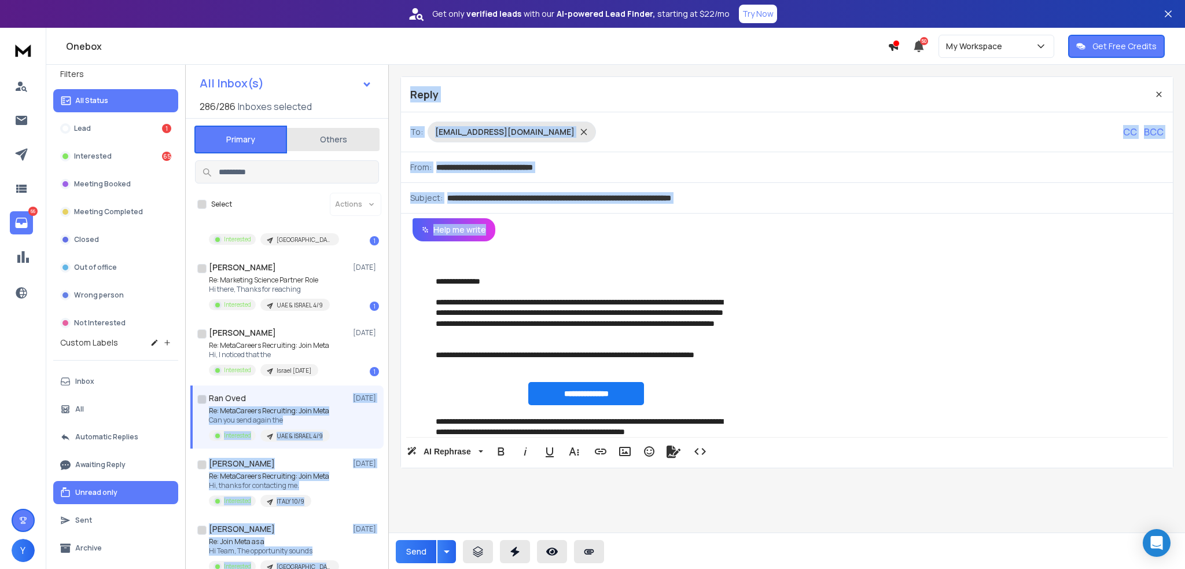
drag, startPoint x: 258, startPoint y: 393, endPoint x: 490, endPoint y: 299, distance: 250.5
click at [490, 299] on div "All Inbox(s) 286 / 286 Inboxes selected Primary Others Select Actions [PERSON_N…" at bounding box center [685, 349] width 1000 height 569
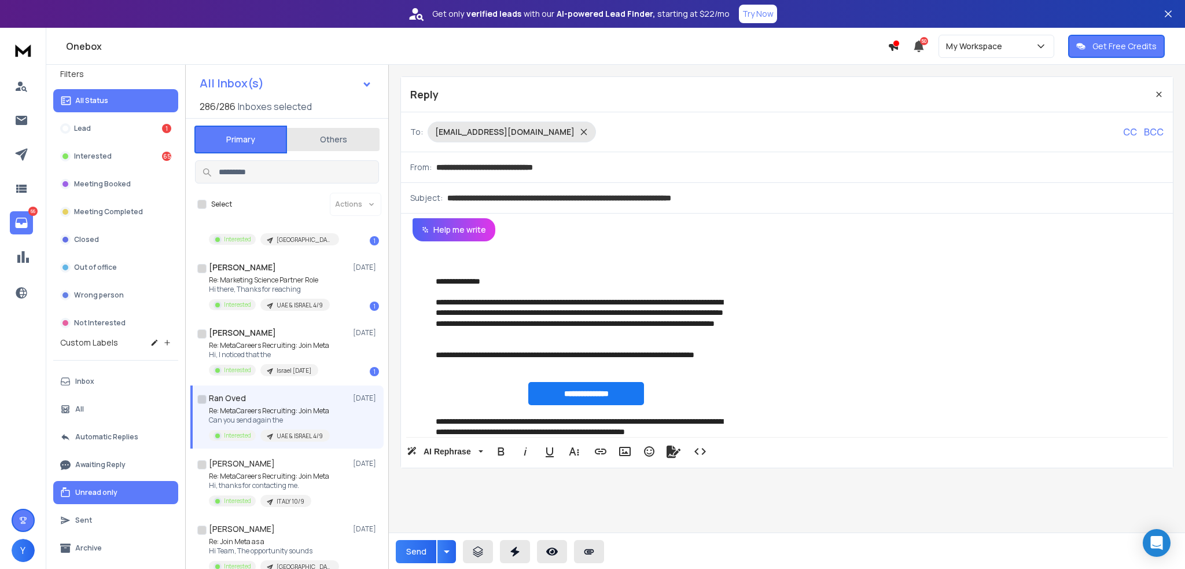
click at [469, 273] on td "**********" at bounding box center [586, 410] width 324 height 292
drag, startPoint x: 469, startPoint y: 273, endPoint x: 475, endPoint y: 274, distance: 5.9
click at [475, 274] on td "**********" at bounding box center [586, 410] width 324 height 292
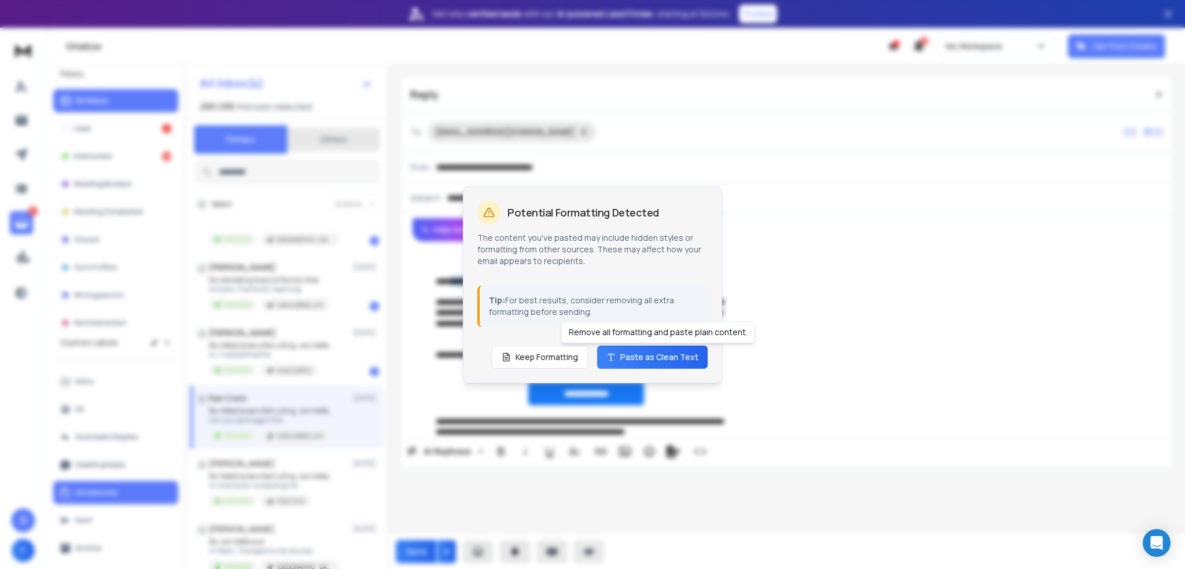
click at [661, 354] on button "Paste as Clean Text" at bounding box center [652, 357] width 111 height 23
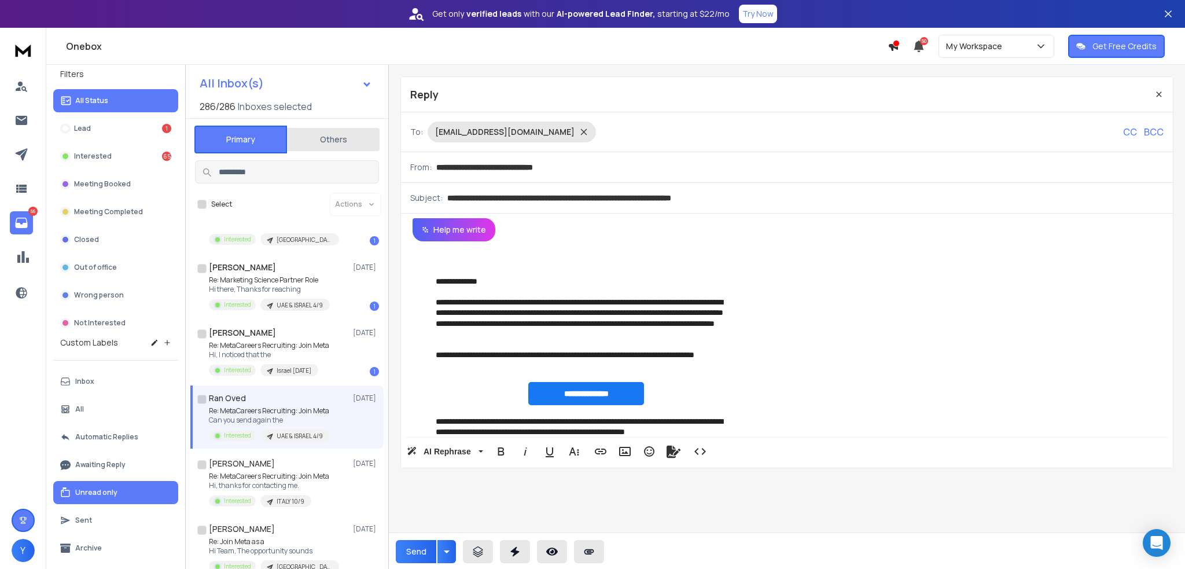
click at [479, 324] on div "**********" at bounding box center [586, 318] width 301 height 42
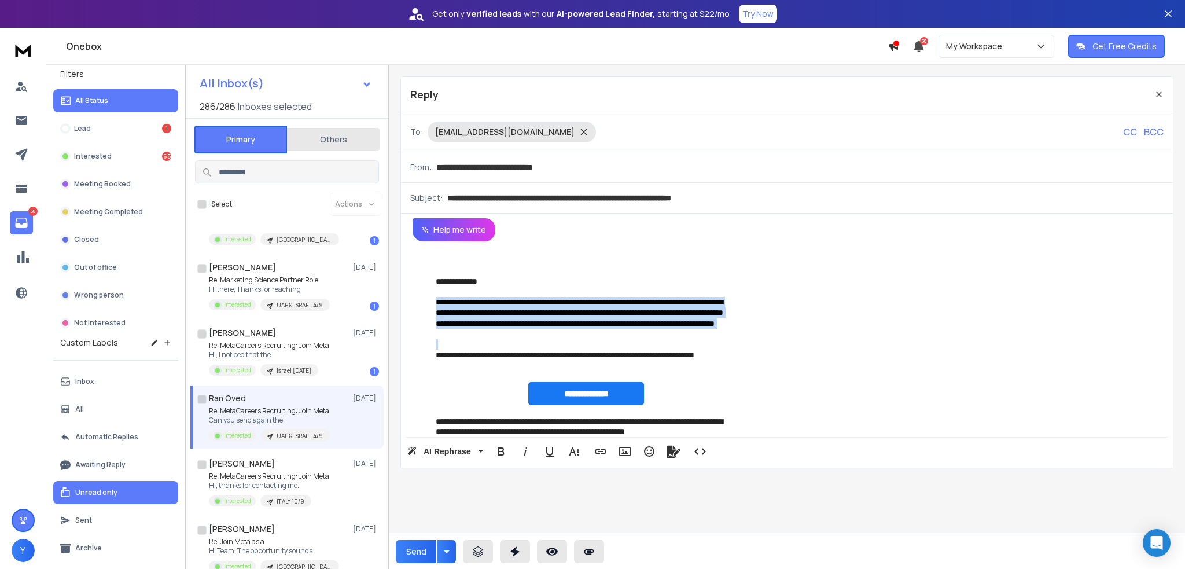
click at [479, 324] on div "**********" at bounding box center [586, 318] width 301 height 42
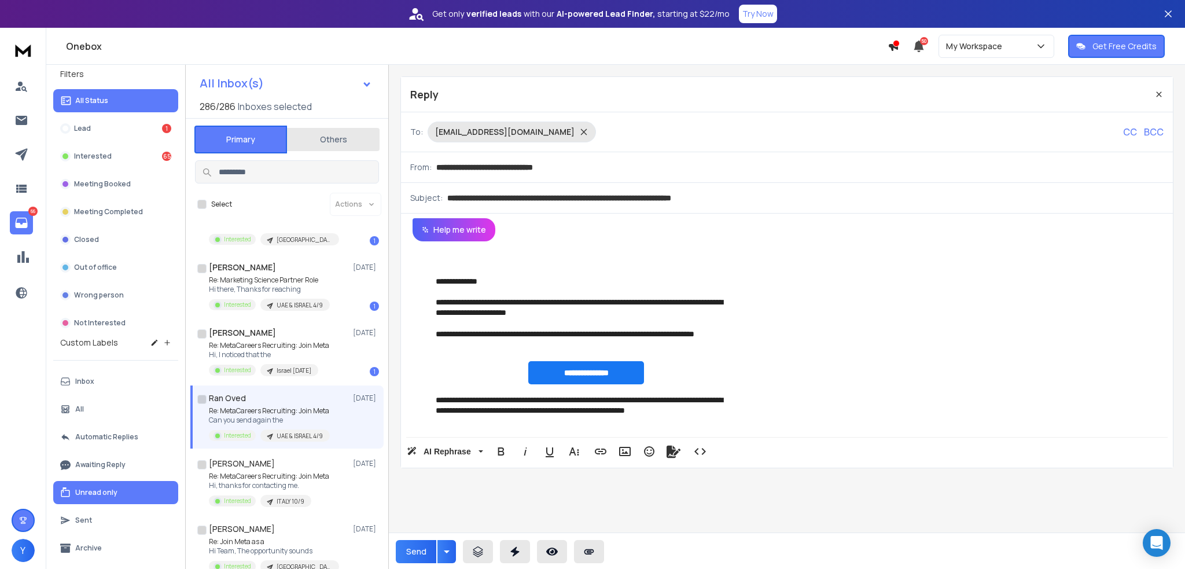
click at [484, 335] on div "**********" at bounding box center [586, 339] width 301 height 21
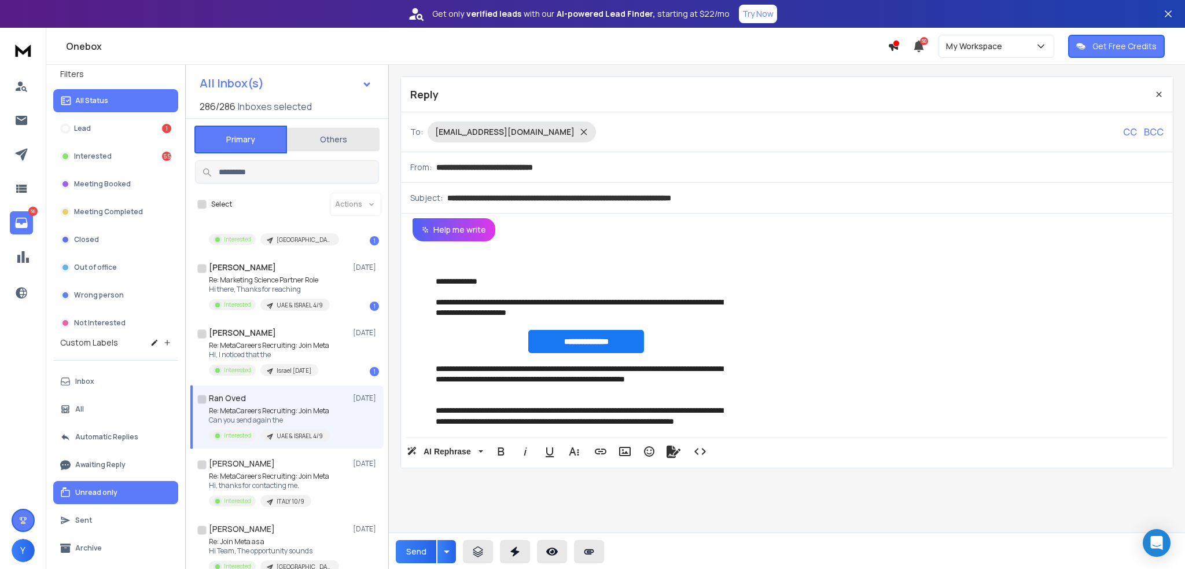
click at [496, 377] on div "**********" at bounding box center [586, 379] width 301 height 32
click at [485, 409] on div "**********" at bounding box center [586, 421] width 301 height 32
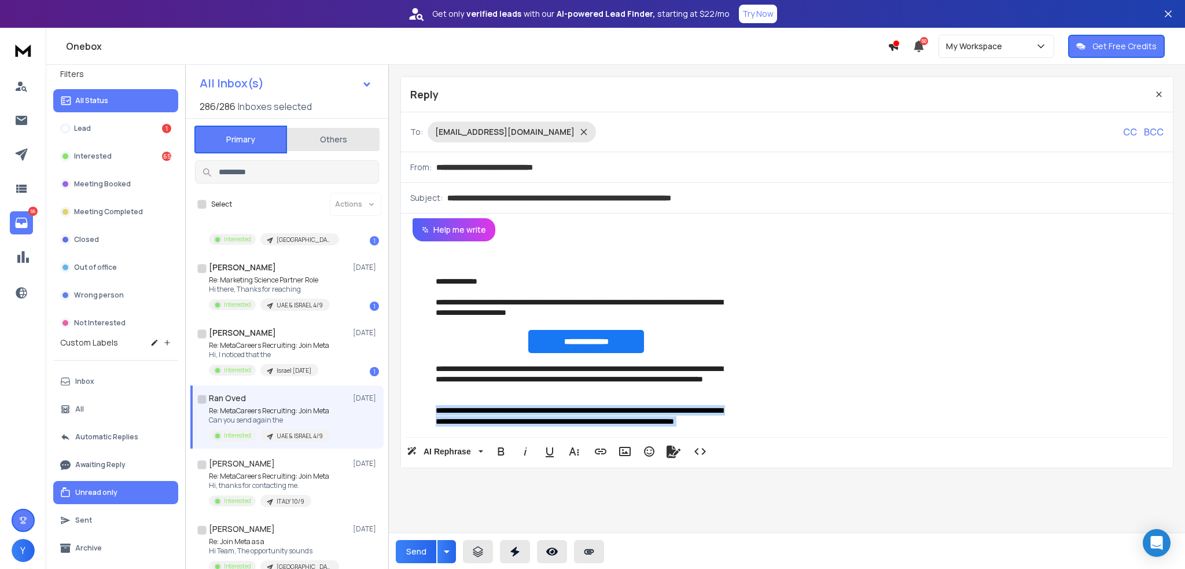
click at [485, 409] on div "**********" at bounding box center [586, 421] width 301 height 32
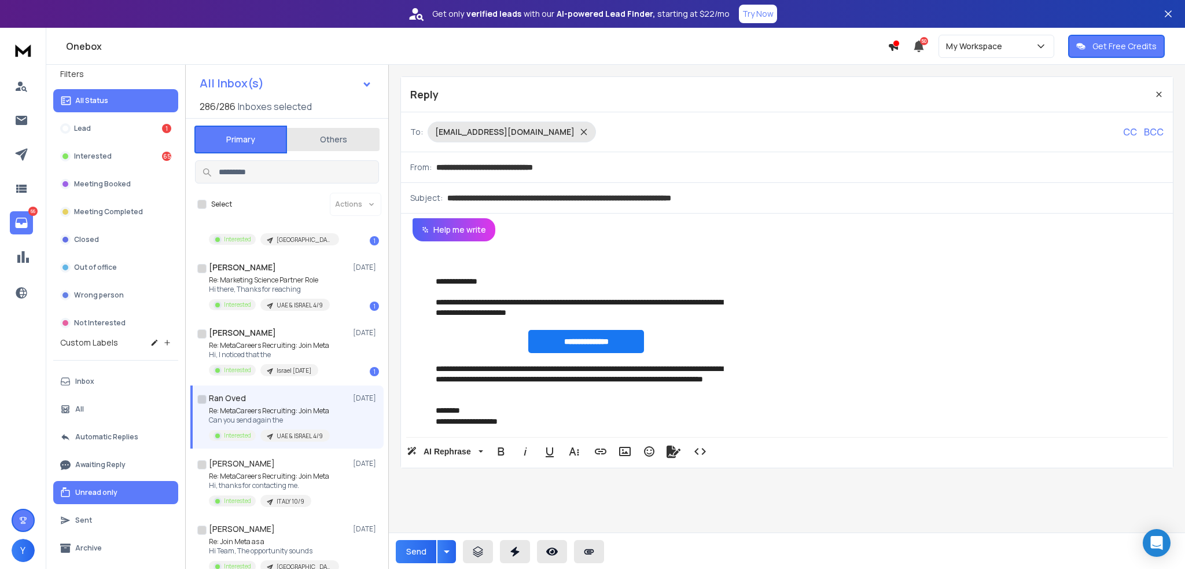
click at [565, 332] on link "**********" at bounding box center [586, 341] width 116 height 23
click at [595, 372] on icon "button" at bounding box center [600, 376] width 14 height 14
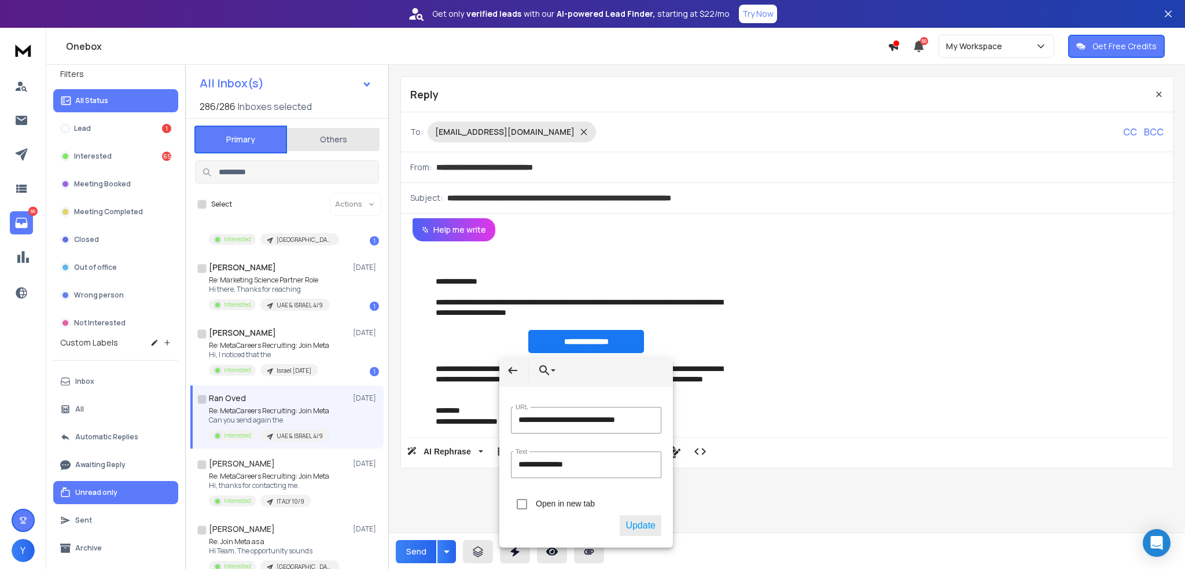
click at [636, 527] on button "Update" at bounding box center [641, 525] width 42 height 21
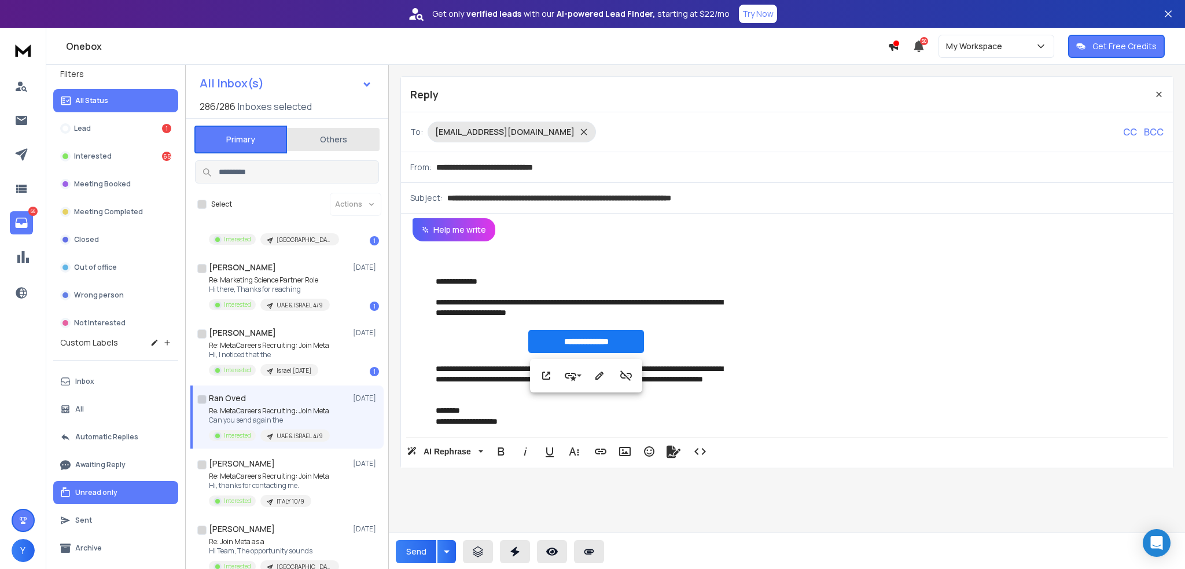
click at [684, 366] on div "**********" at bounding box center [586, 379] width 301 height 32
click at [412, 542] on button "Send" at bounding box center [416, 551] width 41 height 23
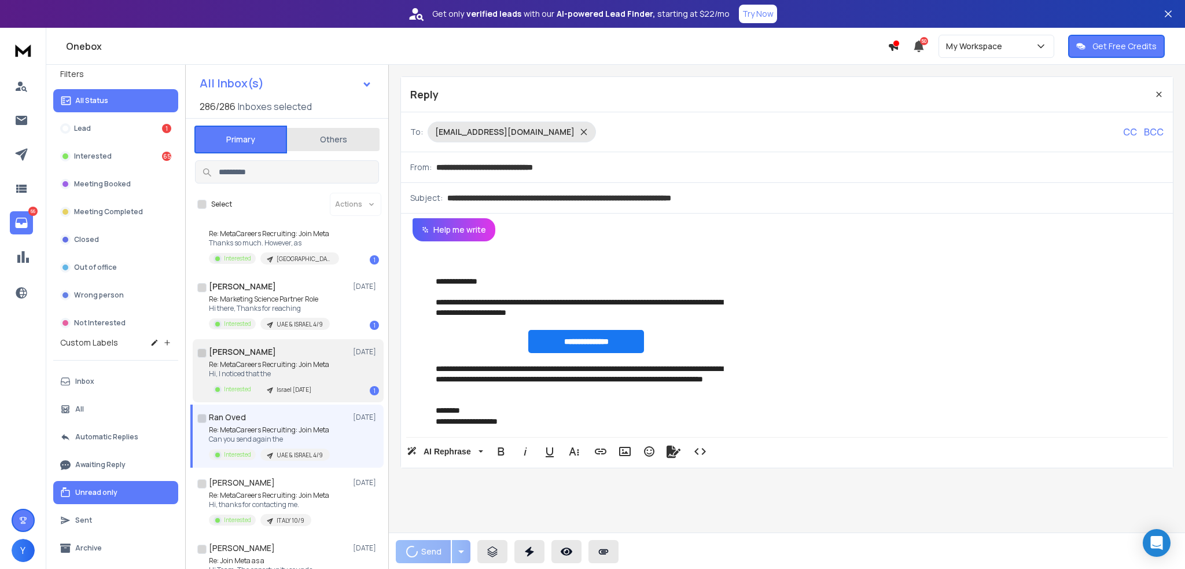
scroll to position [4103, 0]
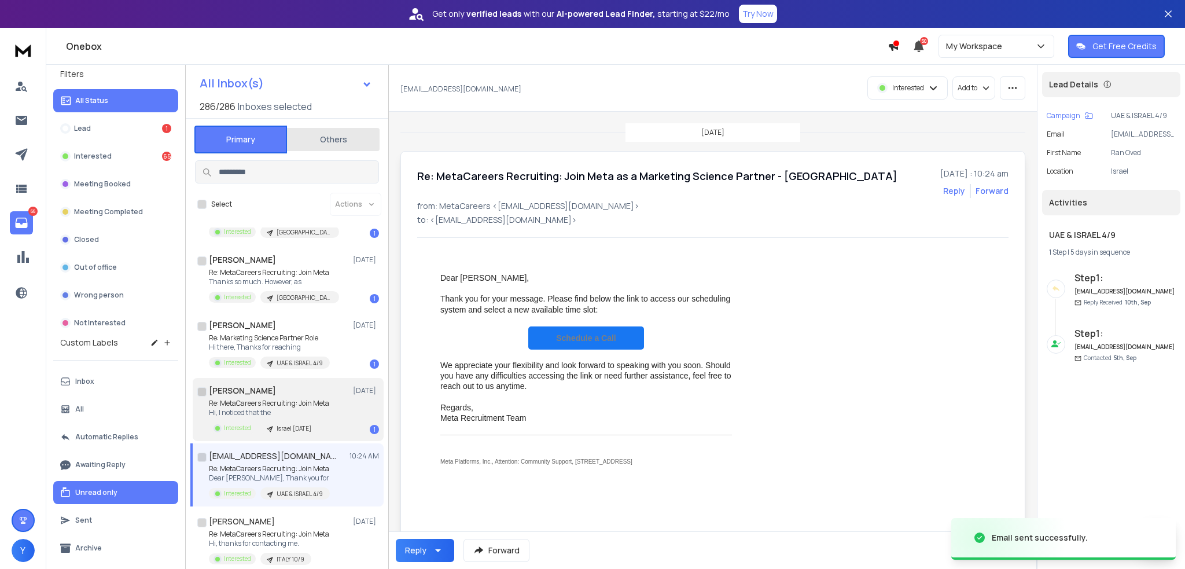
click at [329, 415] on p "Hi, I noticed that the" at bounding box center [269, 412] width 120 height 9
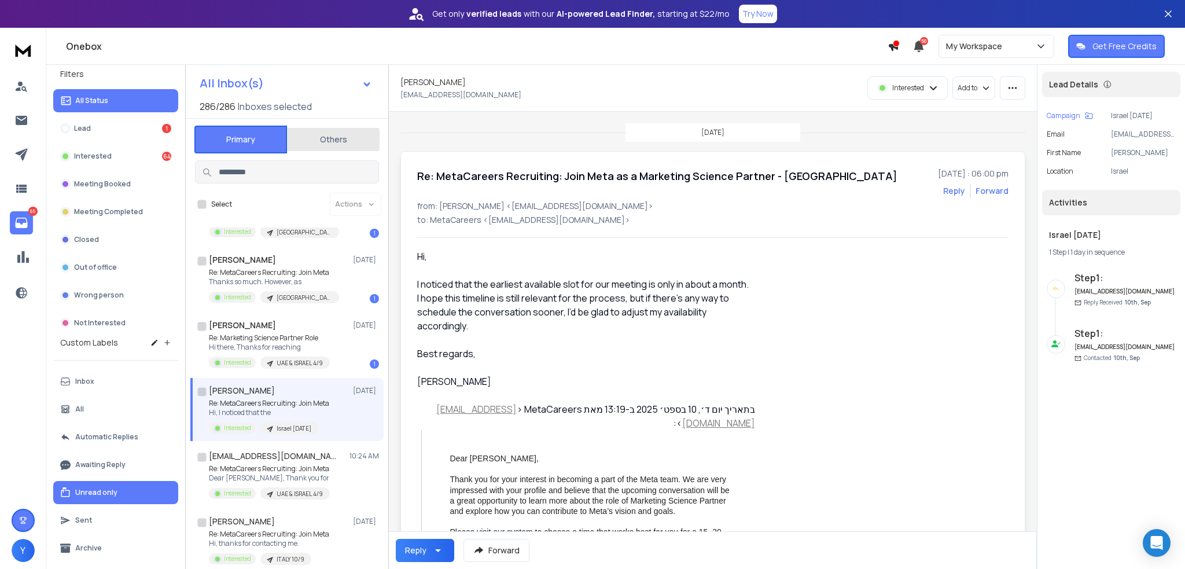
click at [475, 86] on div "[PERSON_NAME] [PERSON_NAME] [EMAIL_ADDRESS][DOMAIN_NAME]" at bounding box center [555, 87] width 309 height 23
click at [471, 94] on p "[EMAIL_ADDRESS][DOMAIN_NAME]" at bounding box center [461, 94] width 121 height 9
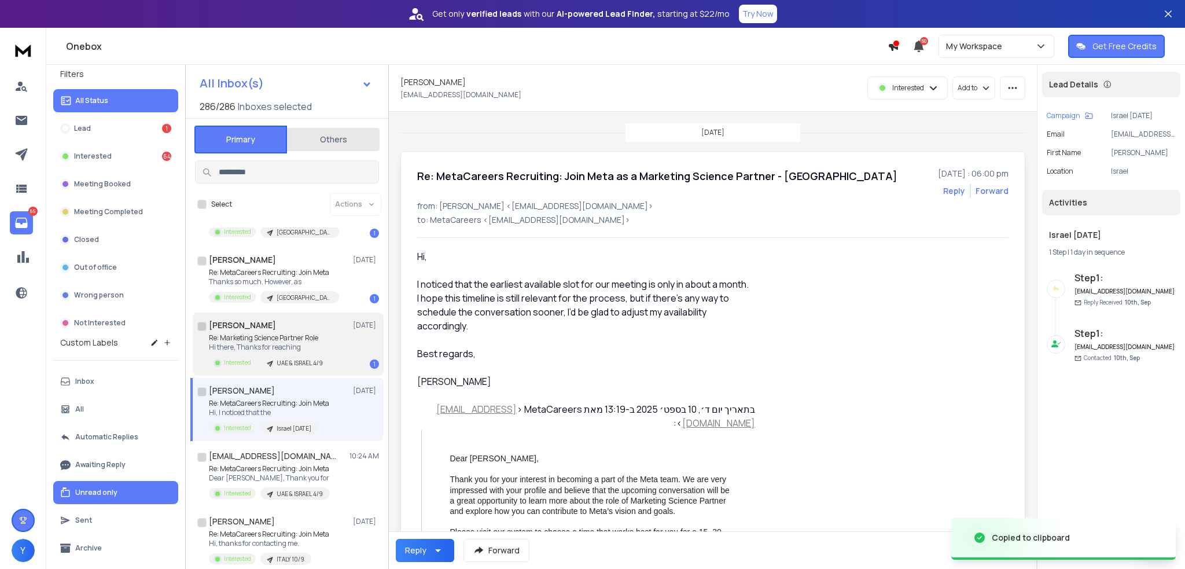
click at [324, 354] on div "Re: Marketing Science Partner Role Hi there, Thanks for reaching Interested UAE…" at bounding box center [269, 350] width 121 height 35
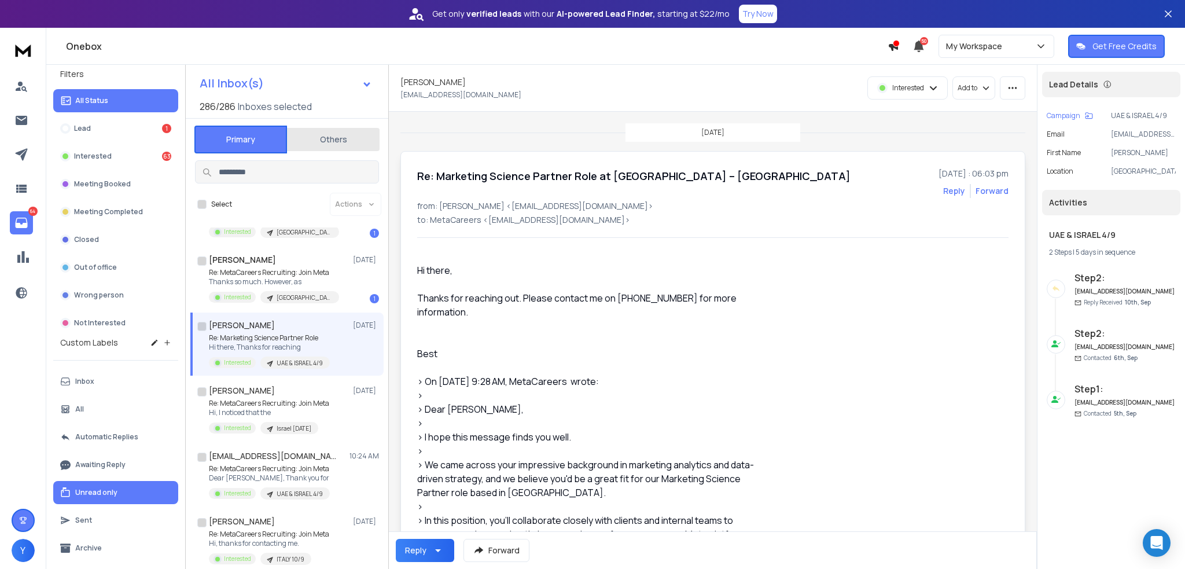
click at [449, 97] on p "[EMAIL_ADDRESS][DOMAIN_NAME]" at bounding box center [461, 94] width 121 height 9
click at [491, 217] on p "to: MetaCareers <[EMAIL_ADDRESS][DOMAIN_NAME]>" at bounding box center [713, 220] width 592 height 12
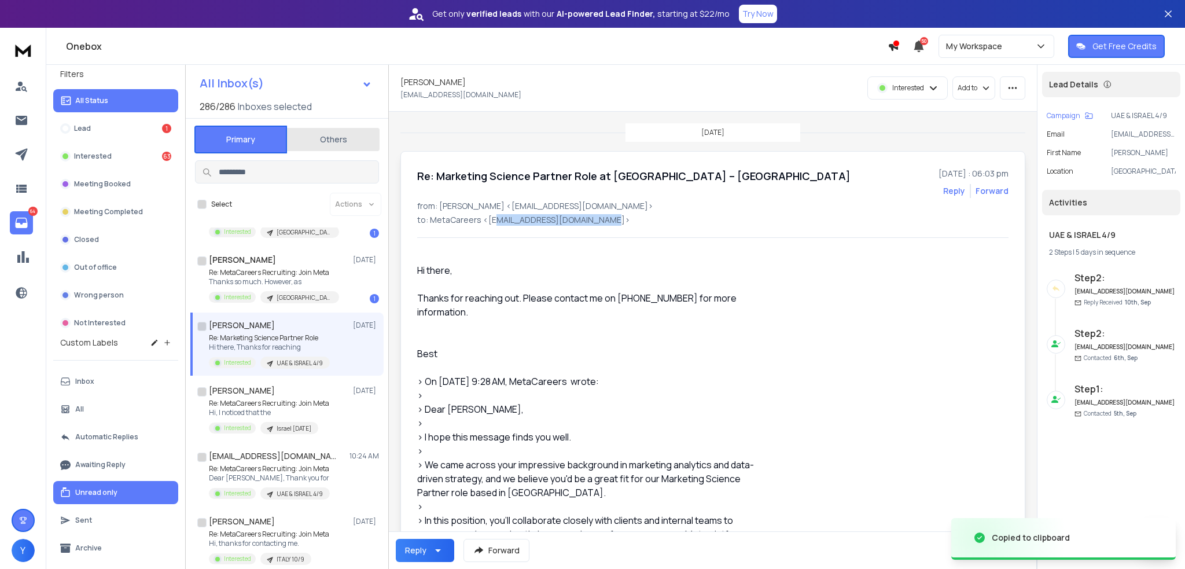
drag, startPoint x: 491, startPoint y: 217, endPoint x: 535, endPoint y: 218, distance: 43.4
click at [535, 218] on p "to: MetaCareers <[EMAIL_ADDRESS][DOMAIN_NAME]>" at bounding box center [713, 220] width 592 height 12
click at [486, 219] on p "to: MetaCareers <[EMAIL_ADDRESS][DOMAIN_NAME]>" at bounding box center [713, 220] width 592 height 12
drag, startPoint x: 486, startPoint y: 219, endPoint x: 613, endPoint y: 219, distance: 127.3
click at [613, 219] on p "to: MetaCareers <[EMAIL_ADDRESS][DOMAIN_NAME]>" at bounding box center [713, 220] width 592 height 12
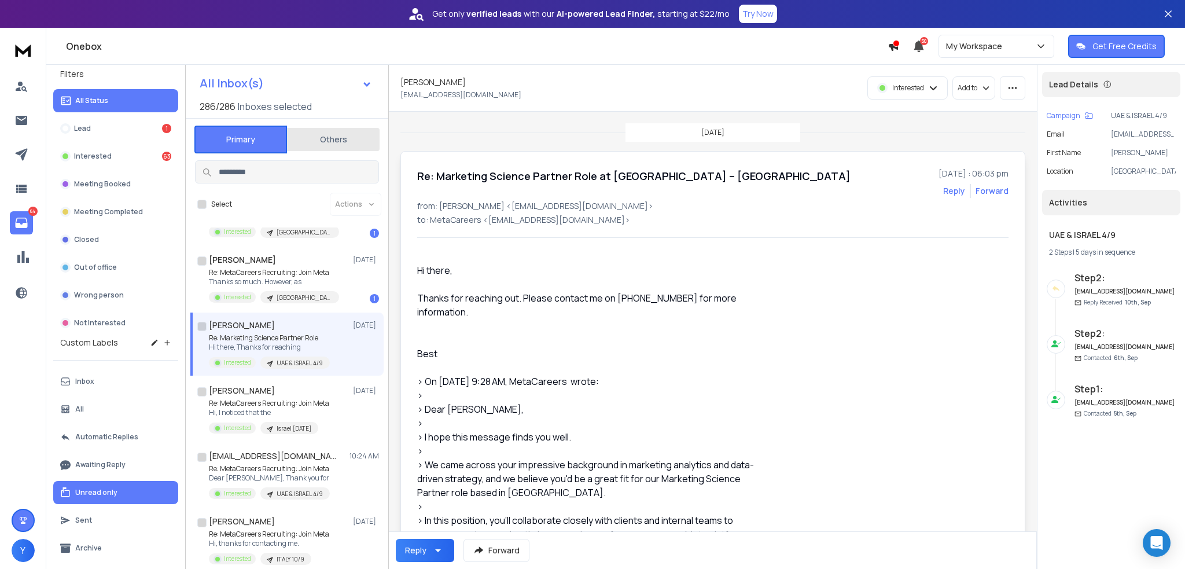
click at [453, 99] on p "[EMAIL_ADDRESS][DOMAIN_NAME]" at bounding box center [461, 94] width 121 height 9
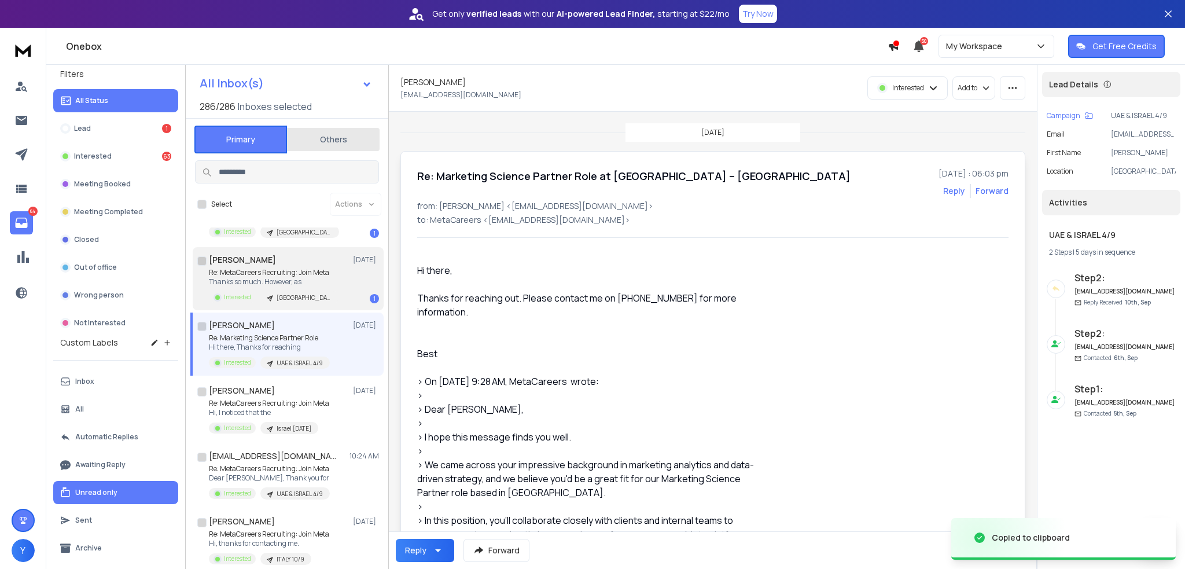
click at [338, 284] on p "Thanks so much. However, as" at bounding box center [274, 281] width 130 height 9
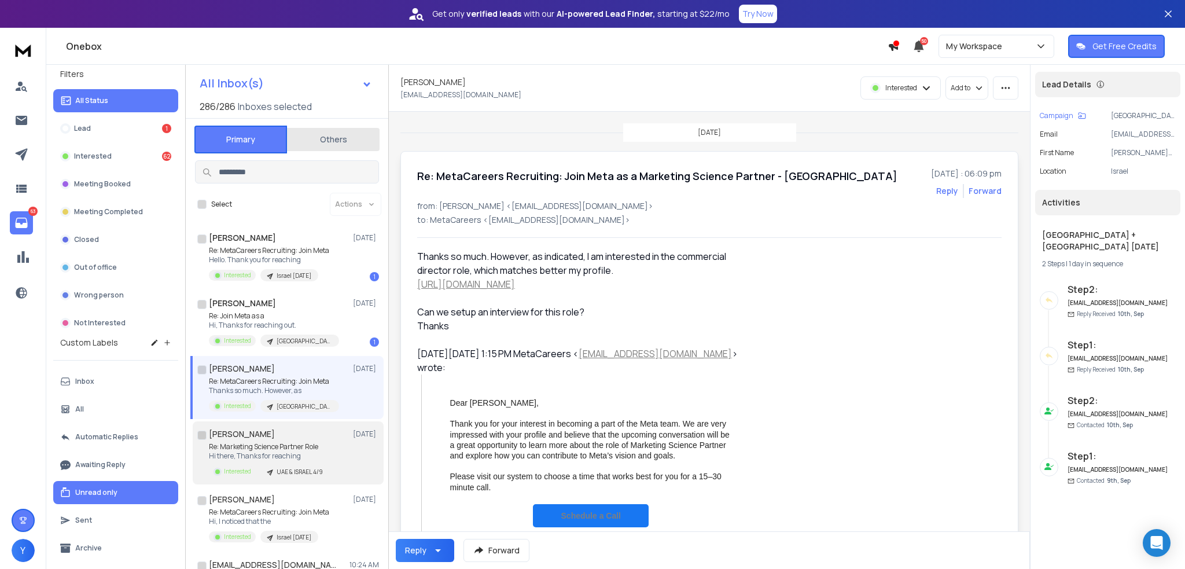
scroll to position [3987, 0]
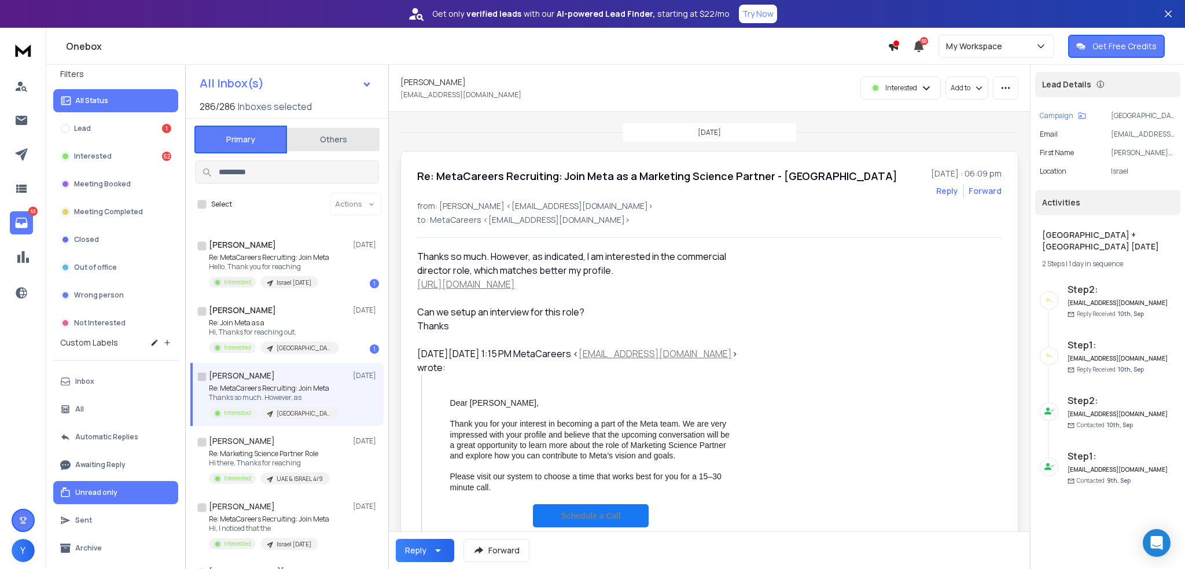
click at [407, 546] on div "Reply" at bounding box center [415, 551] width 21 height 12
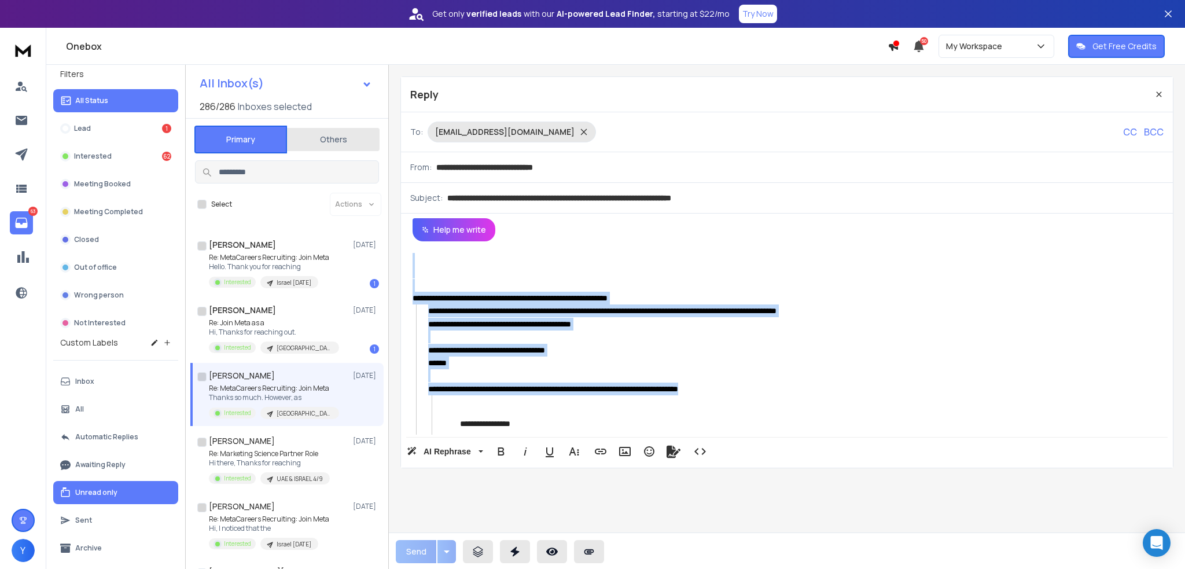
drag, startPoint x: 779, startPoint y: 389, endPoint x: 389, endPoint y: 203, distance: 432.1
click at [361, 206] on div "All Inbox(s) 286 / 286 Inboxes selected Primary Others Select Actions [PERSON_N…" at bounding box center [685, 349] width 1000 height 569
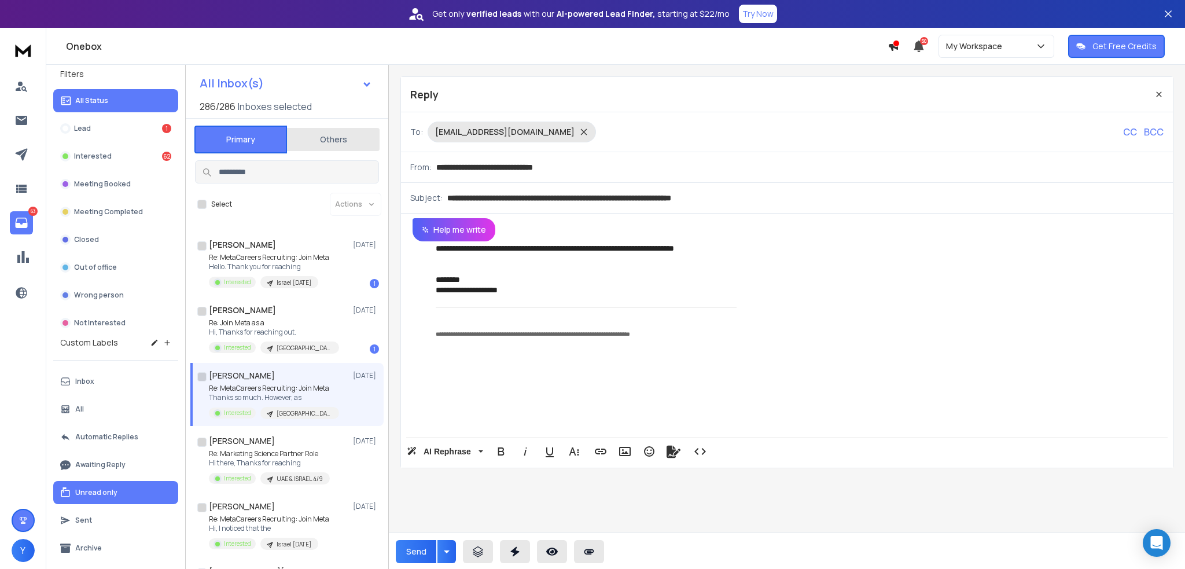
scroll to position [52, 0]
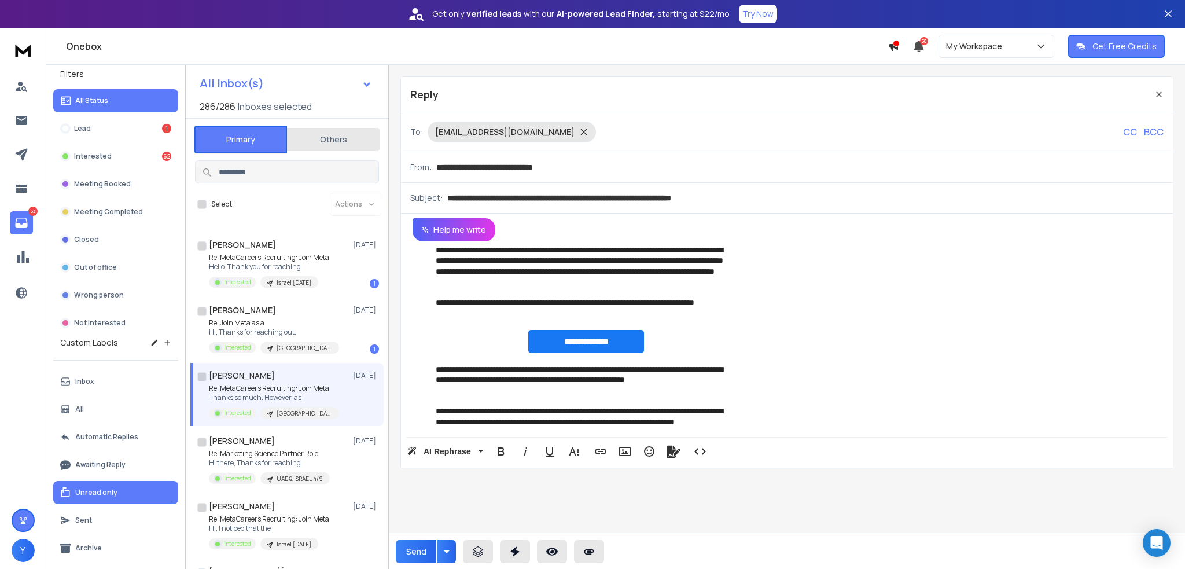
click at [622, 269] on div "**********" at bounding box center [586, 266] width 301 height 42
drag, startPoint x: 622, startPoint y: 269, endPoint x: 688, endPoint y: 267, distance: 66.0
click at [688, 267] on div "**********" at bounding box center [586, 266] width 301 height 42
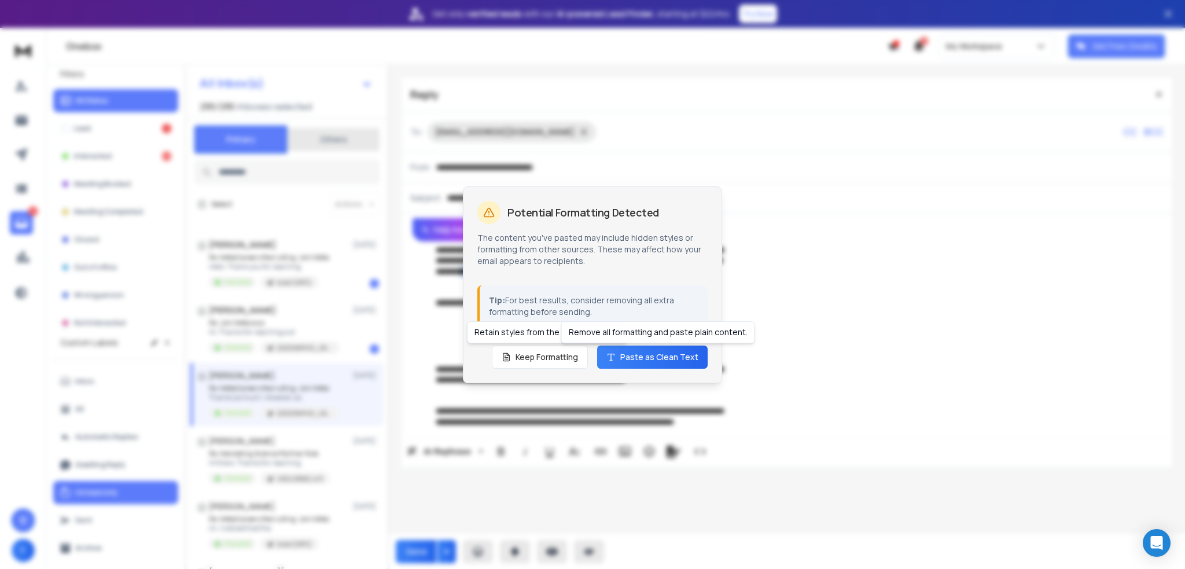
click at [633, 349] on button "Paste as Clean Text" at bounding box center [652, 357] width 111 height 23
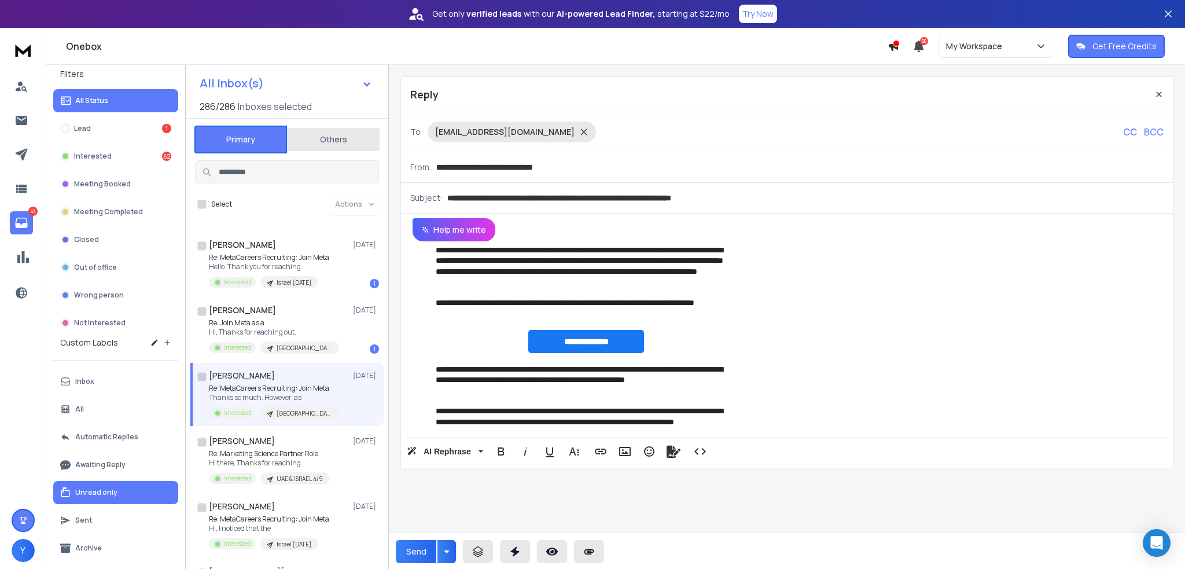
click at [414, 549] on button "Send" at bounding box center [416, 551] width 41 height 23
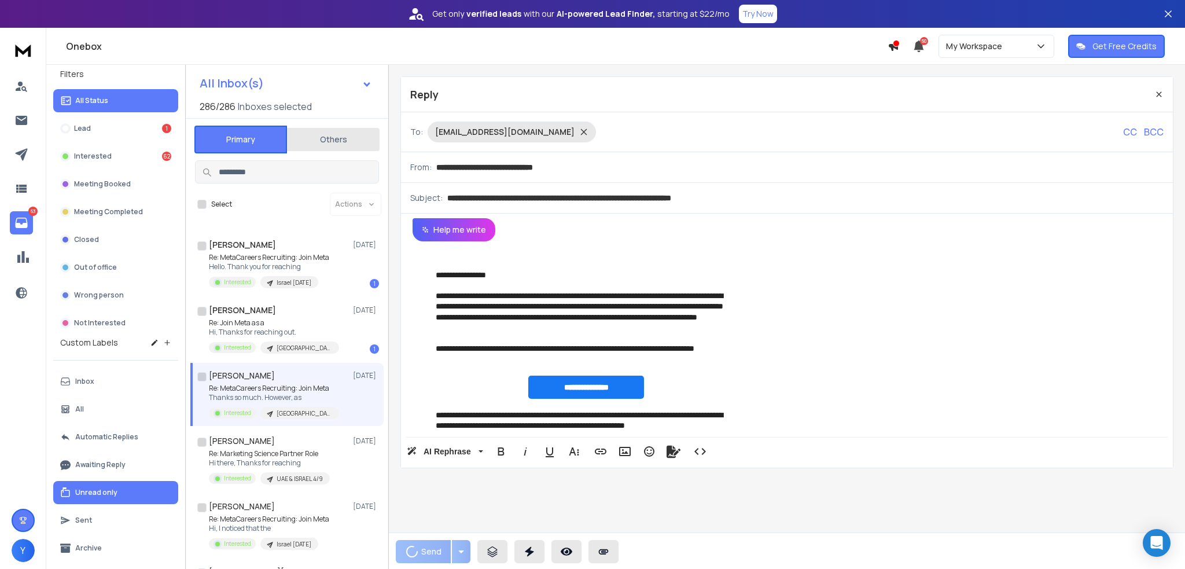
scroll to position [0, 0]
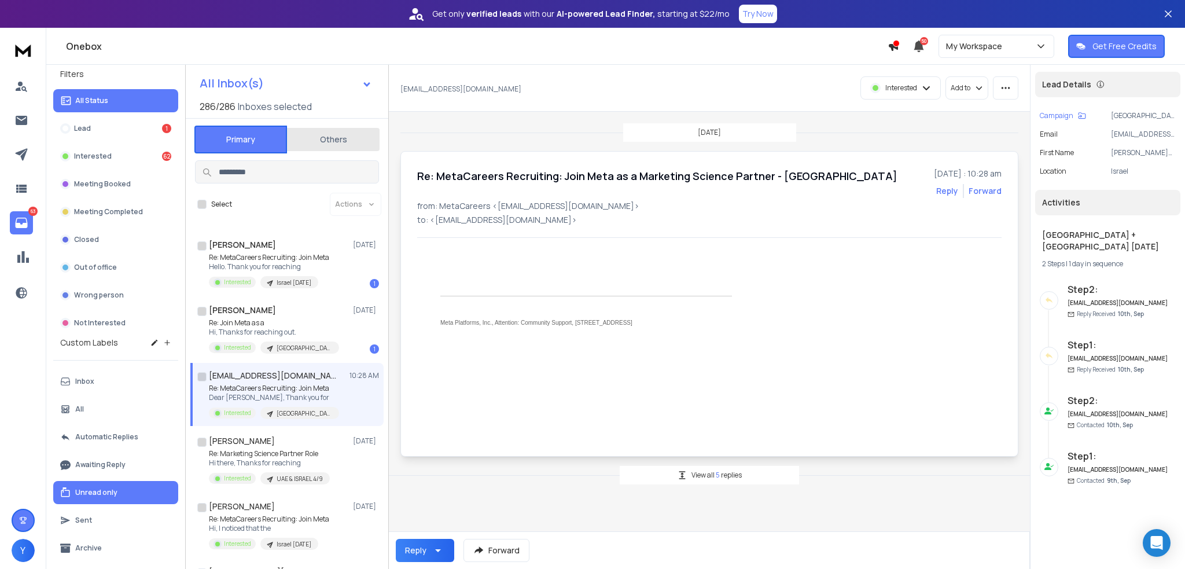
click at [822, 247] on div "Re: MetaCareers Recruiting: Join Meta as a Marketing Science Partner - [GEOGRAP…" at bounding box center [709, 304] width 585 height 272
click at [413, 548] on div "Reply" at bounding box center [415, 551] width 21 height 12
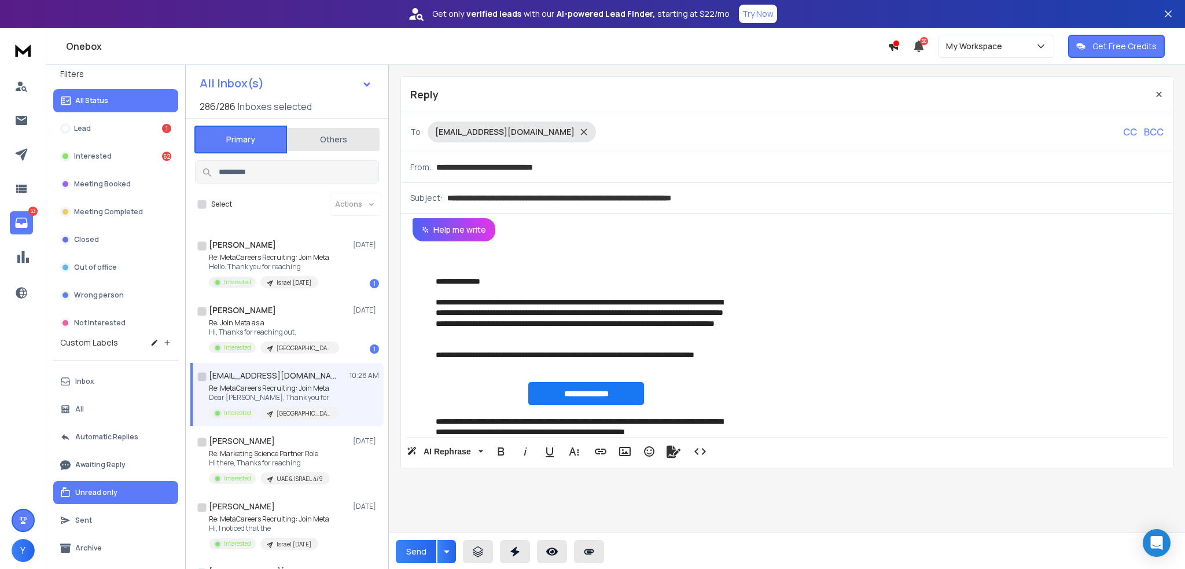
click at [466, 280] on div "**********" at bounding box center [586, 281] width 301 height 10
drag, startPoint x: 466, startPoint y: 280, endPoint x: 481, endPoint y: 280, distance: 15.0
click at [481, 280] on div "**********" at bounding box center [586, 281] width 301 height 10
click at [618, 320] on div "**********" at bounding box center [586, 318] width 301 height 42
drag, startPoint x: 618, startPoint y: 320, endPoint x: 690, endPoint y: 323, distance: 71.8
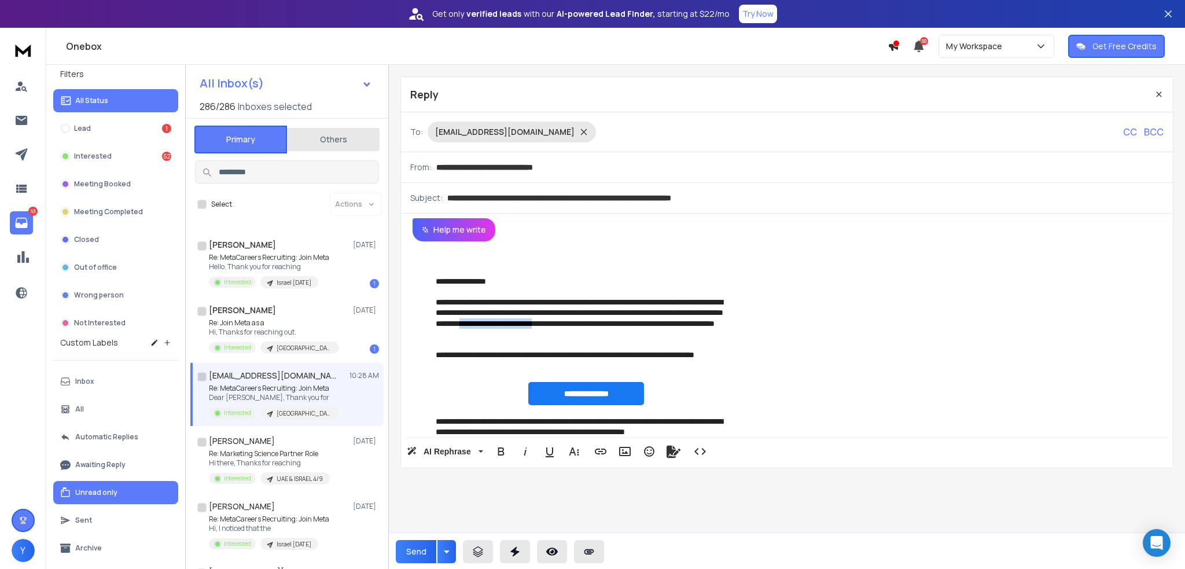
click at [690, 323] on div "**********" at bounding box center [586, 318] width 301 height 42
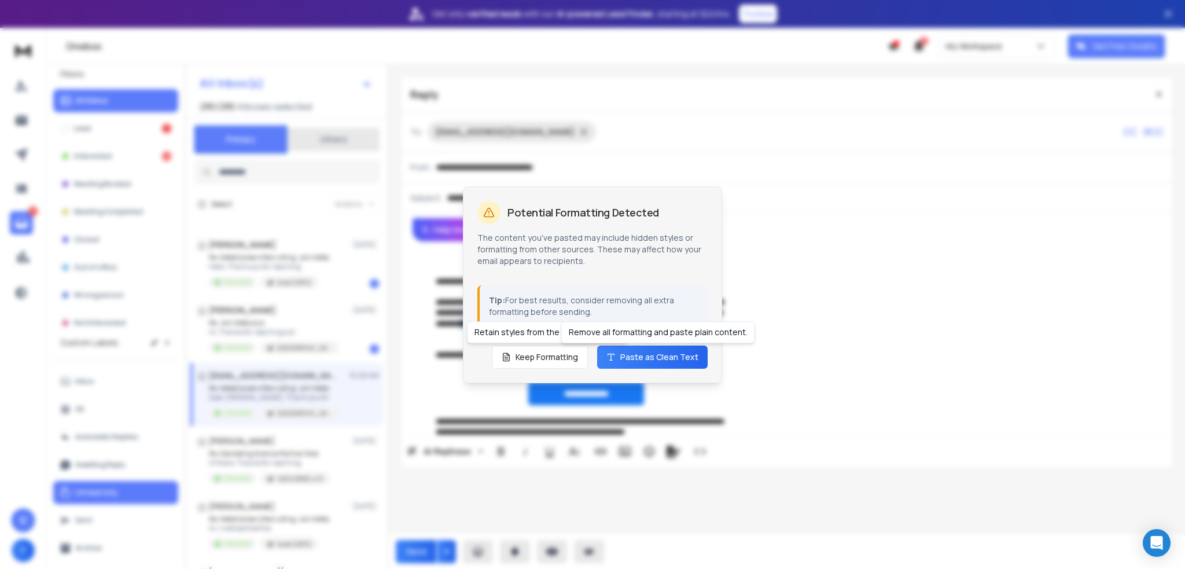
click at [640, 361] on button "Paste as Clean Text" at bounding box center [652, 357] width 111 height 23
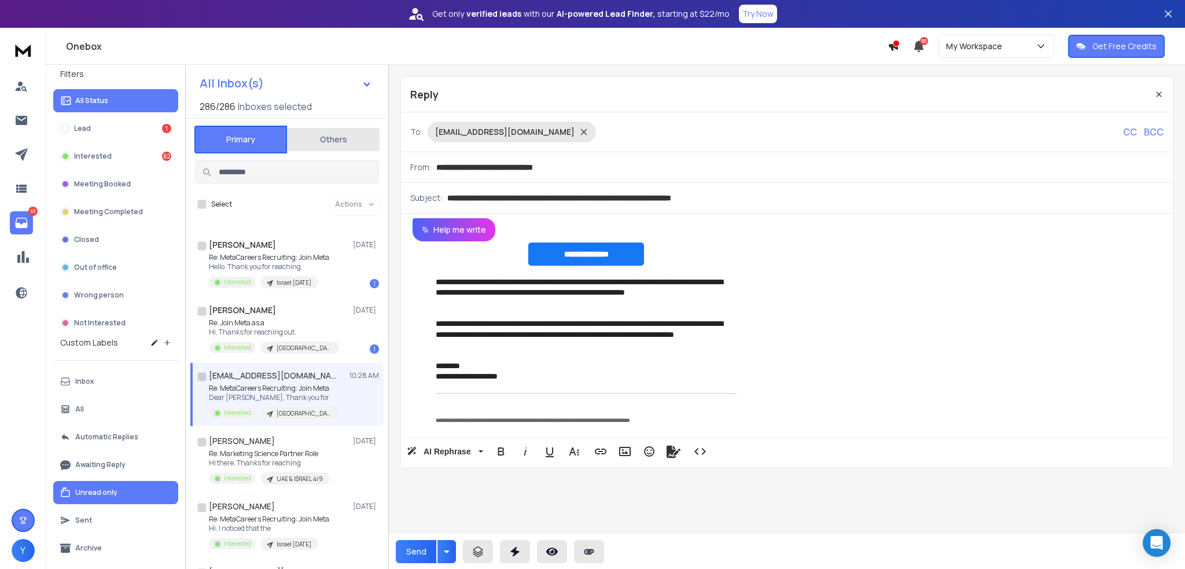
scroll to position [174, 0]
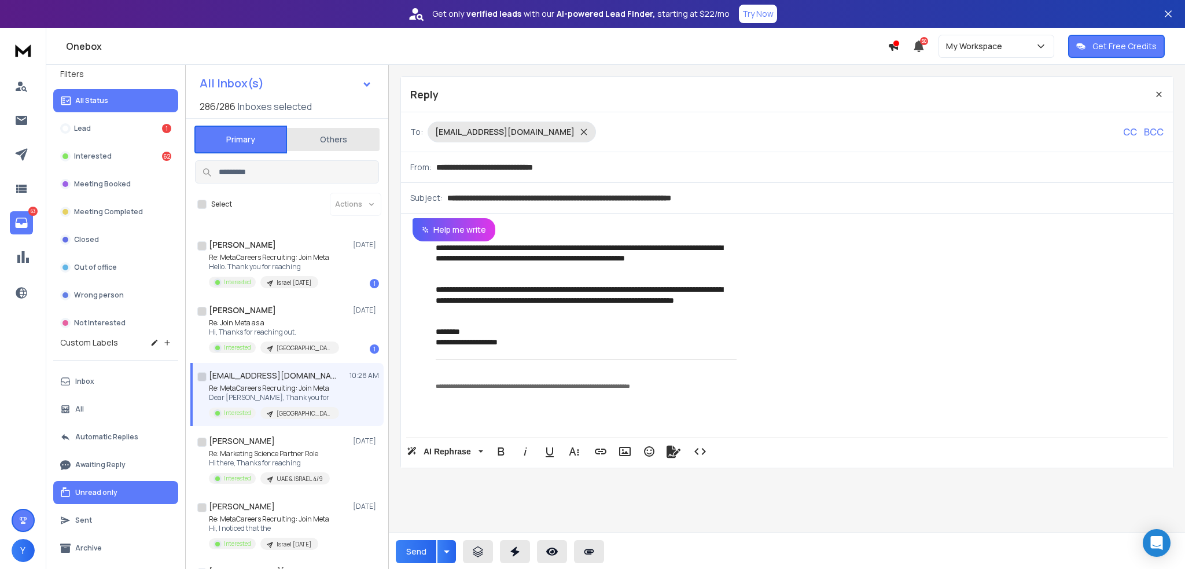
click at [396, 540] on button "Send" at bounding box center [416, 551] width 41 height 23
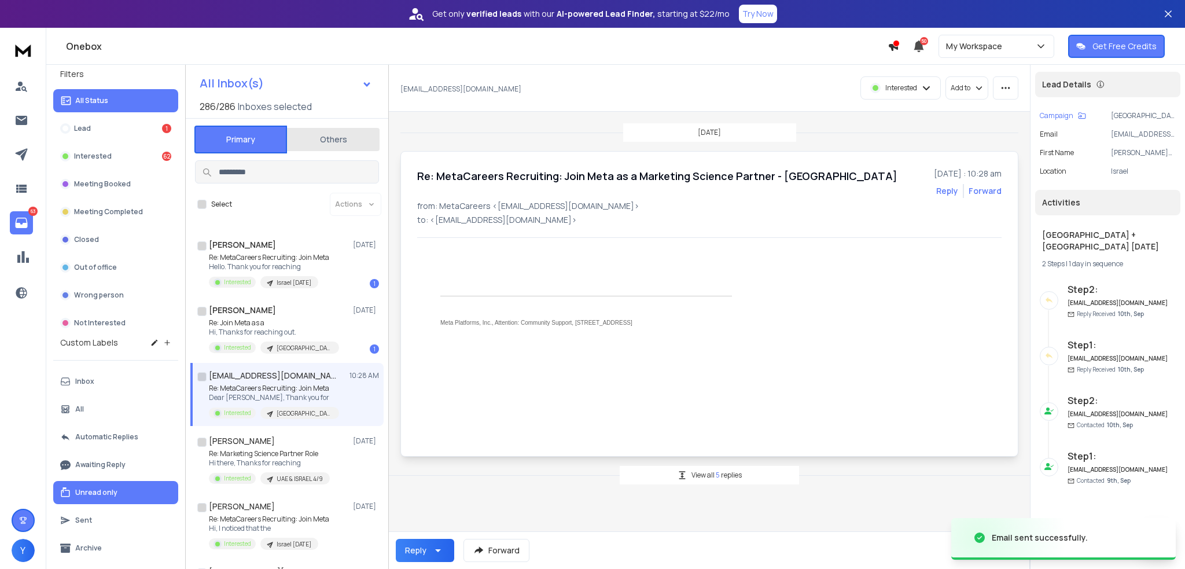
drag, startPoint x: 495, startPoint y: 339, endPoint x: 412, endPoint y: 330, distance: 83.8
click at [495, 339] on td "Dear [PERSON_NAME], Thank you for your interest in becoming a part of the Meta …" at bounding box center [586, 298] width 338 height 98
click at [335, 323] on p "Re: Join Meta as a" at bounding box center [274, 322] width 130 height 9
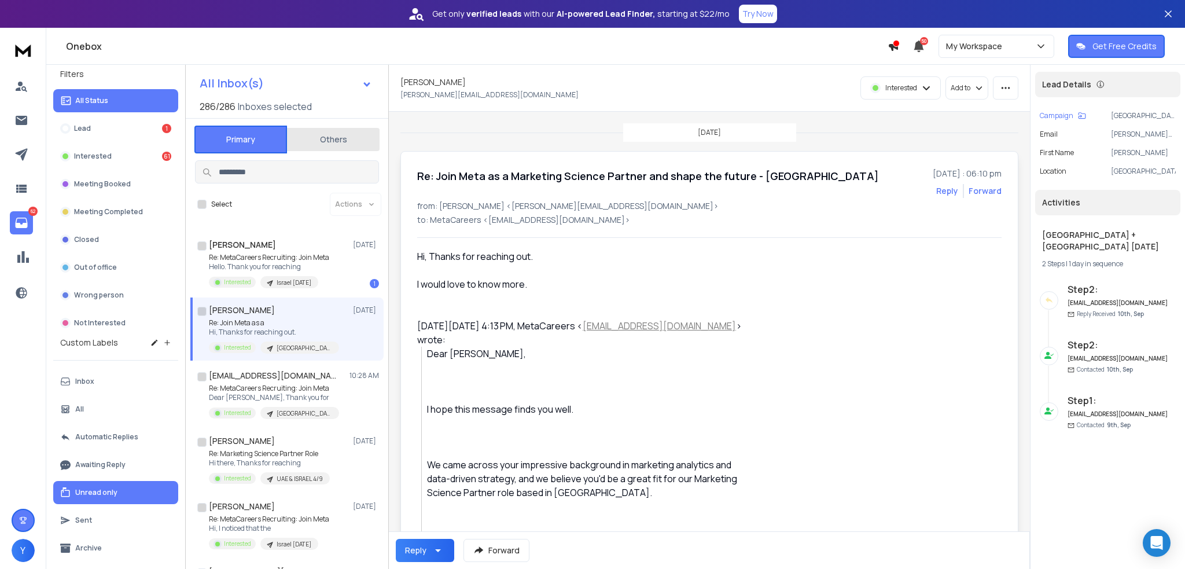
click at [480, 97] on p "[PERSON_NAME][EMAIL_ADDRESS][DOMAIN_NAME]" at bounding box center [490, 94] width 178 height 9
click at [500, 222] on p "to: MetaCareers <[EMAIL_ADDRESS][DOMAIN_NAME]>" at bounding box center [709, 220] width 585 height 12
drag, startPoint x: 500, startPoint y: 222, endPoint x: 614, endPoint y: 219, distance: 114.1
click at [614, 219] on p "to: MetaCareers <[EMAIL_ADDRESS][DOMAIN_NAME]>" at bounding box center [709, 220] width 585 height 12
click at [322, 274] on div "Re: MetaCareers Recruiting: Join Meta Hello. Thank you for reaching Interested …" at bounding box center [269, 270] width 120 height 35
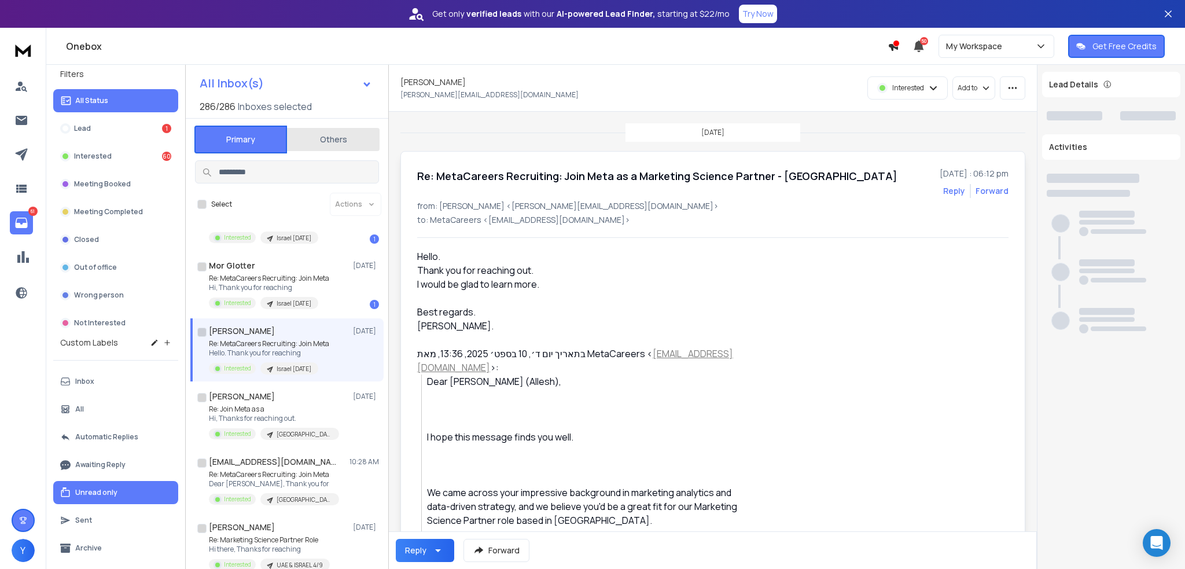
scroll to position [3871, 0]
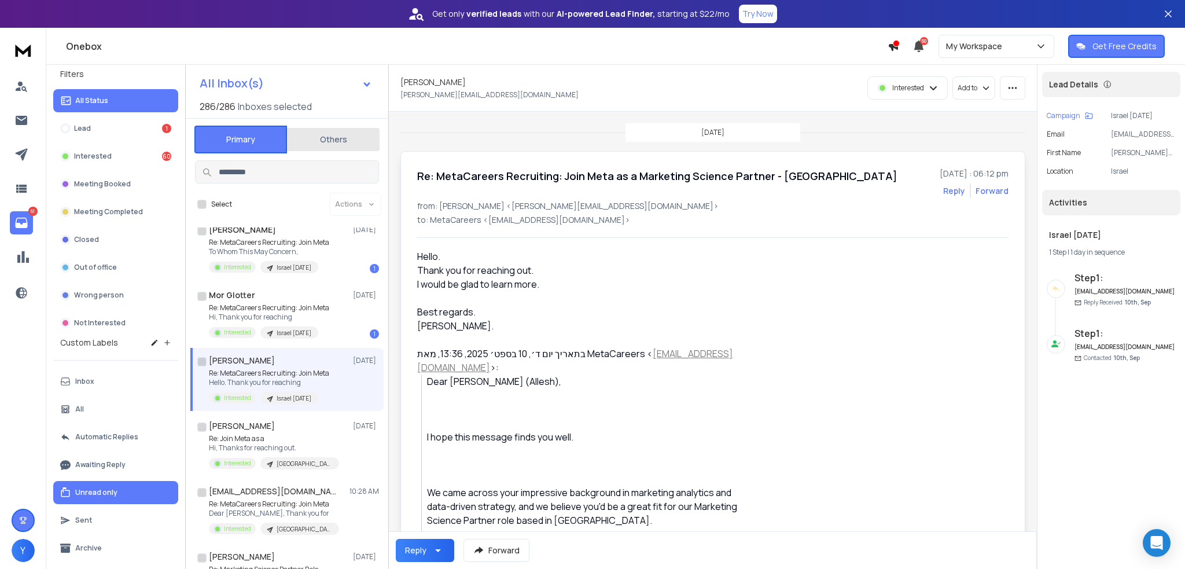
click at [460, 97] on p "[PERSON_NAME][EMAIL_ADDRESS][DOMAIN_NAME]" at bounding box center [490, 94] width 178 height 9
click at [488, 216] on p "to: MetaCareers <[EMAIL_ADDRESS][DOMAIN_NAME]>" at bounding box center [713, 220] width 592 height 12
drag, startPoint x: 488, startPoint y: 216, endPoint x: 600, endPoint y: 216, distance: 111.1
click at [600, 216] on p "to: MetaCareers <[EMAIL_ADDRESS][DOMAIN_NAME]>" at bounding box center [713, 220] width 592 height 12
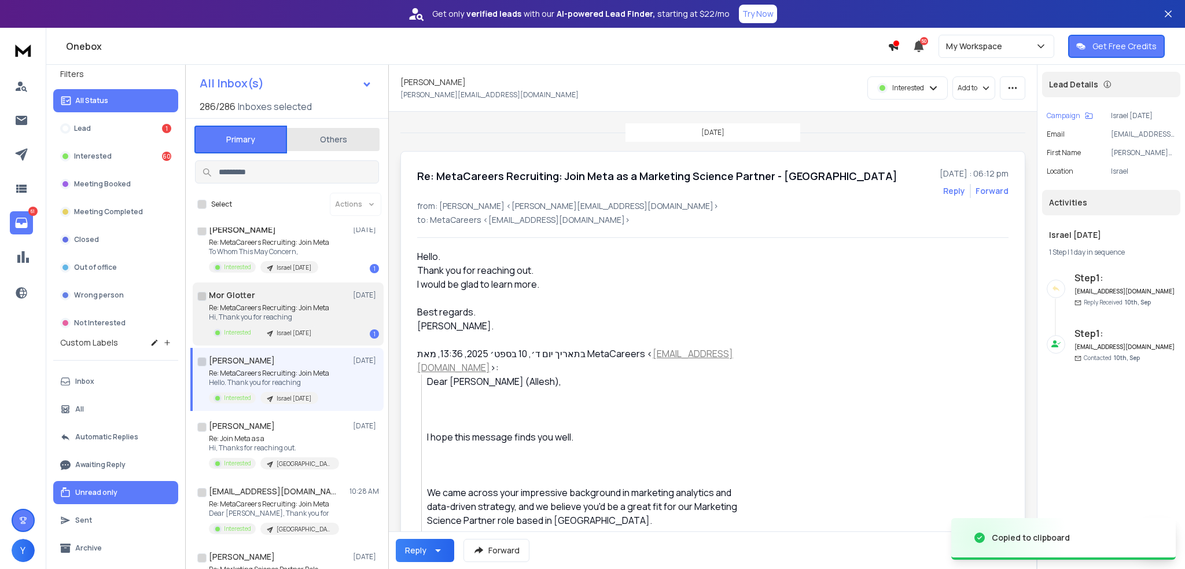
click at [337, 306] on div "Re: MetaCareers Recruiting: Join Meta Hi, Thank you for reaching Interested Isr…" at bounding box center [294, 320] width 170 height 35
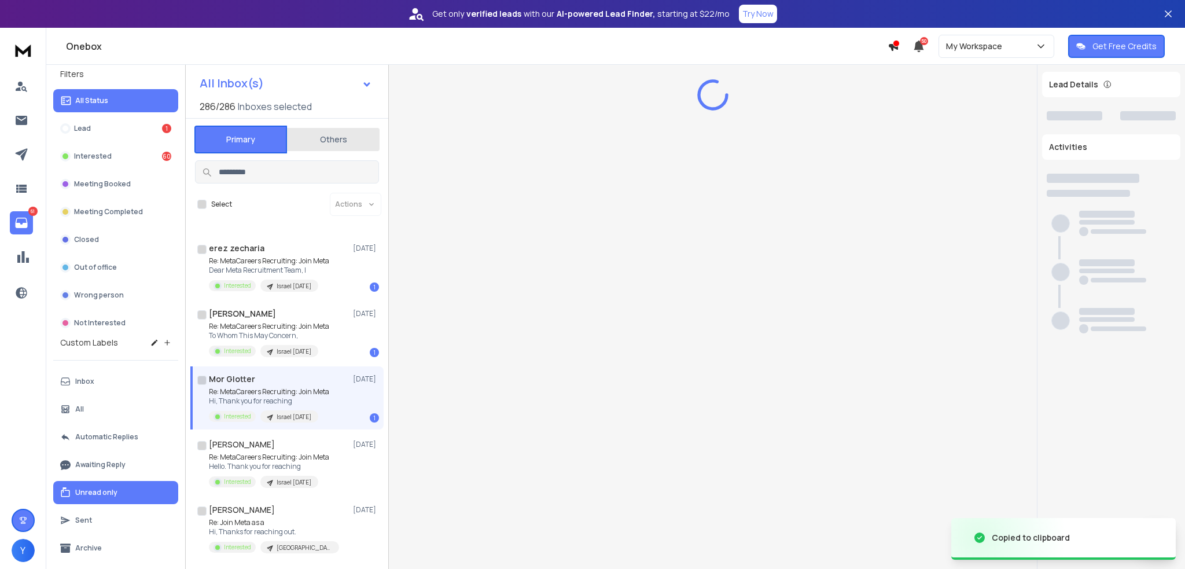
scroll to position [3756, 0]
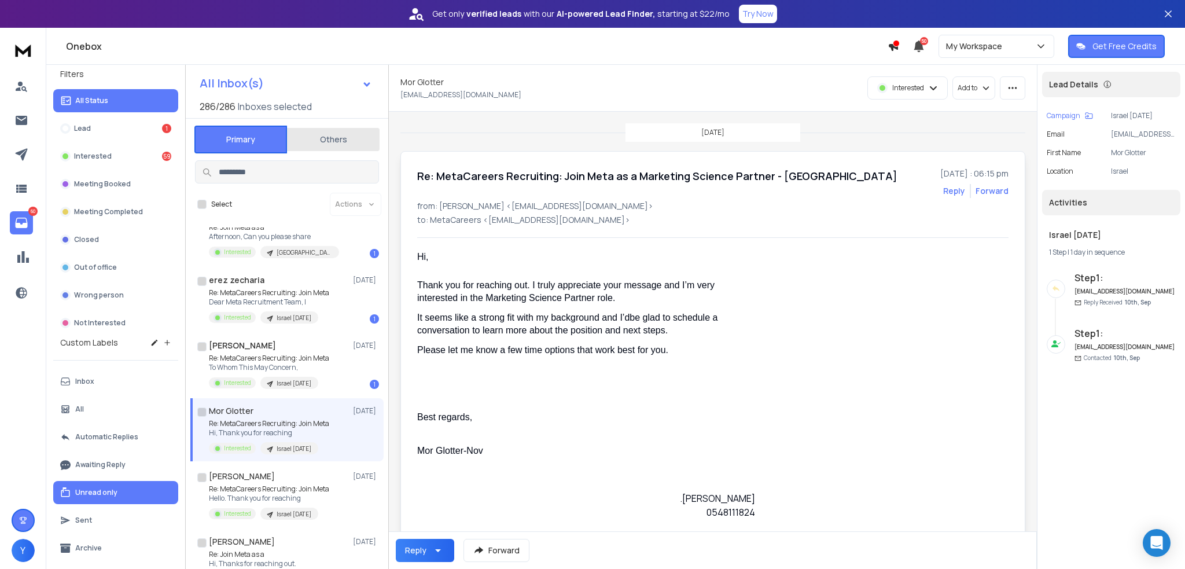
click at [447, 90] on p "[EMAIL_ADDRESS][DOMAIN_NAME]" at bounding box center [461, 94] width 121 height 9
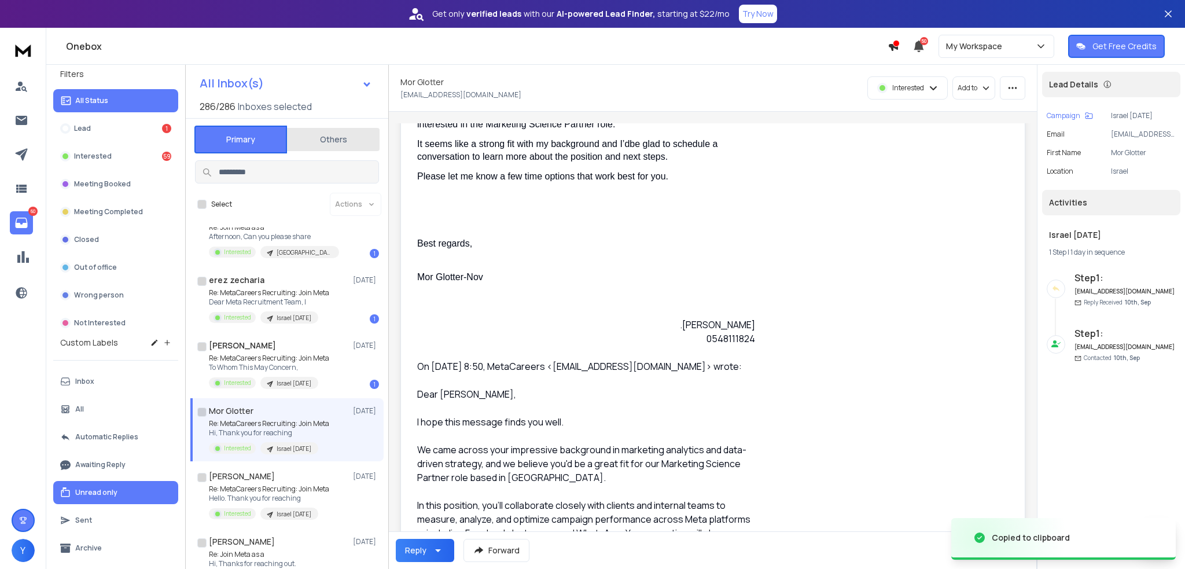
scroll to position [0, 0]
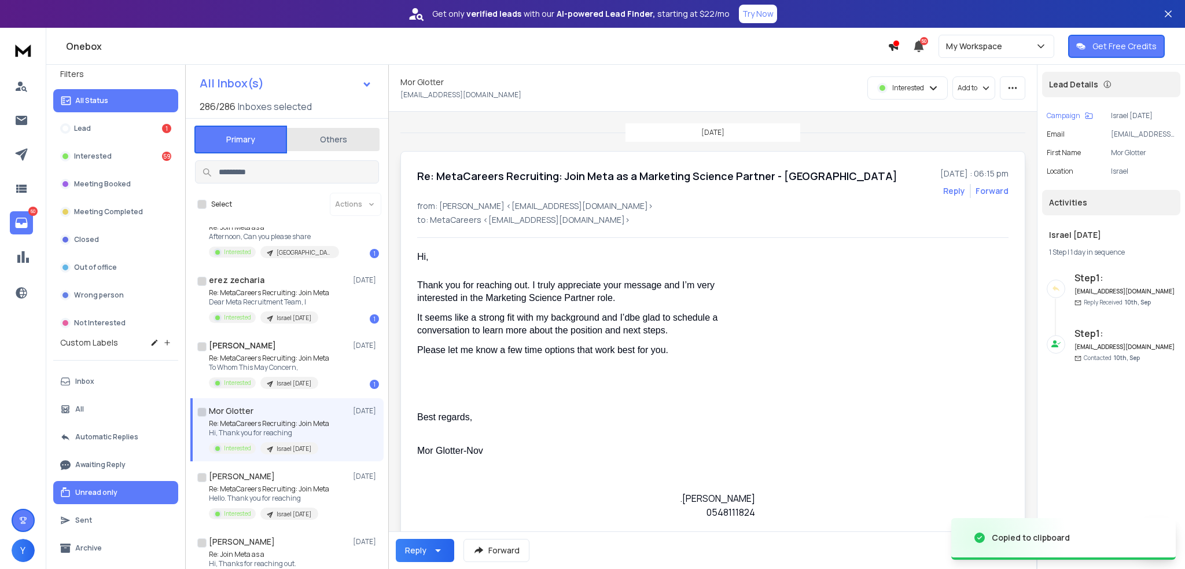
click at [493, 215] on p "to: MetaCareers <[EMAIL_ADDRESS][DOMAIN_NAME]>" at bounding box center [713, 220] width 592 height 12
drag, startPoint x: 493, startPoint y: 215, endPoint x: 621, endPoint y: 217, distance: 127.9
click at [621, 217] on p "to: MetaCareers <[EMAIL_ADDRESS][DOMAIN_NAME]>" at bounding box center [713, 220] width 592 height 12
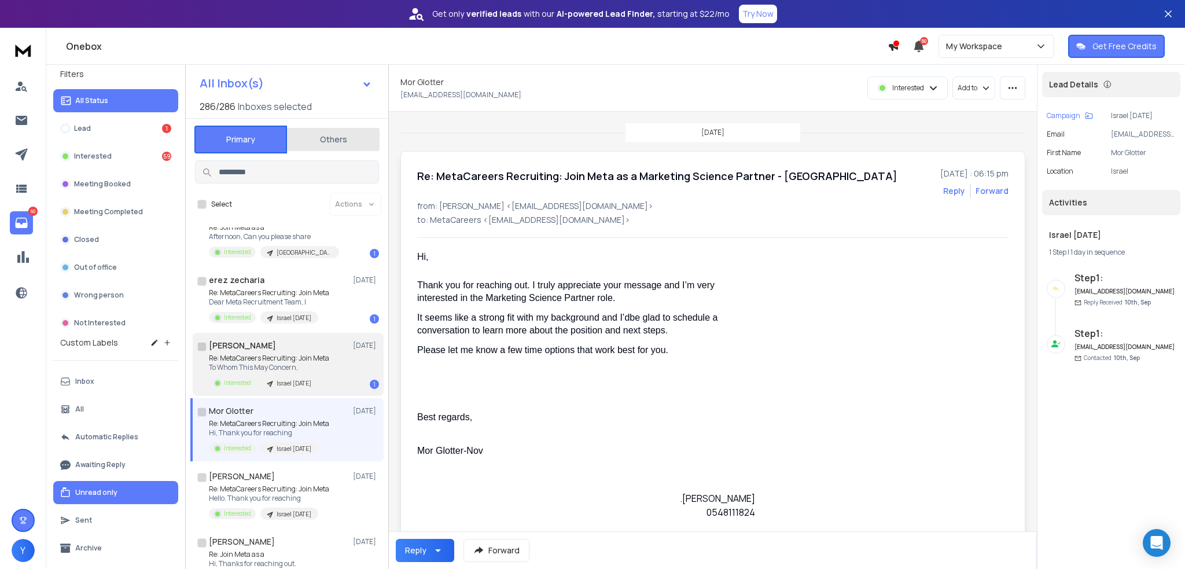
click at [337, 368] on div "Re: MetaCareers Recruiting: Join Meta To Whom This May Concern, Interested Isra…" at bounding box center [294, 371] width 170 height 35
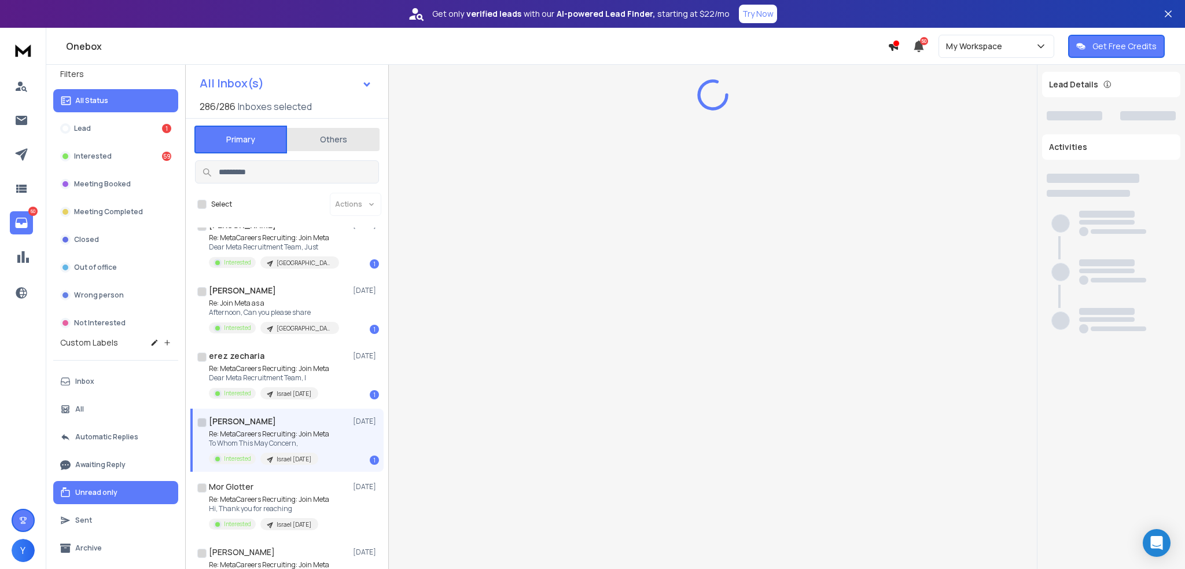
scroll to position [3640, 0]
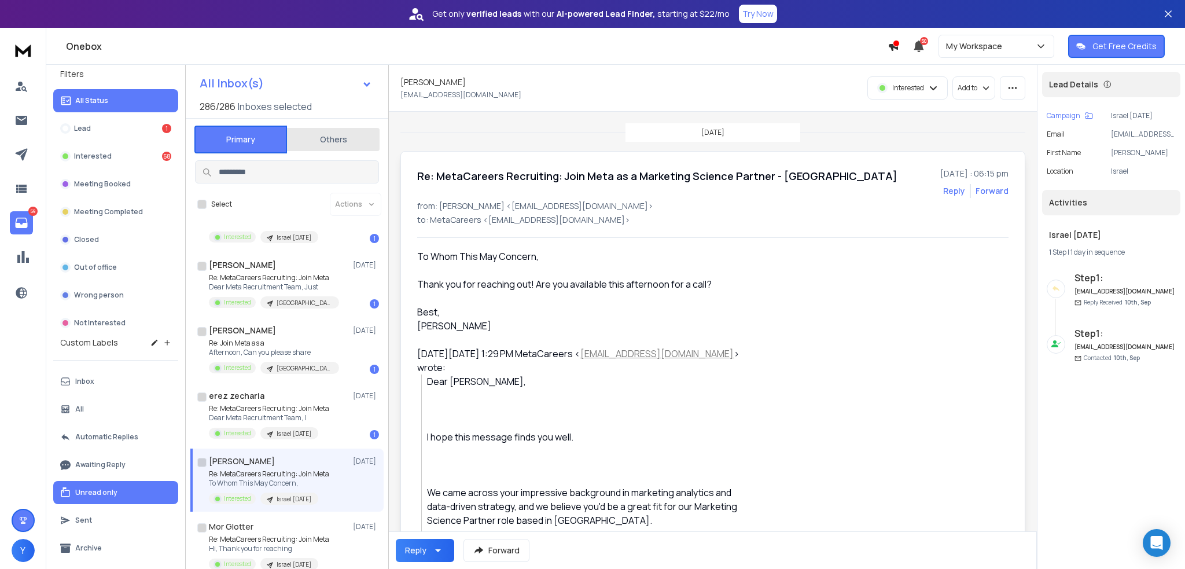
click at [470, 94] on p "[EMAIL_ADDRESS][DOMAIN_NAME]" at bounding box center [461, 94] width 121 height 9
click at [494, 222] on p "to: MetaCareers <[EMAIL_ADDRESS][DOMAIN_NAME]>" at bounding box center [713, 220] width 592 height 12
drag, startPoint x: 494, startPoint y: 222, endPoint x: 603, endPoint y: 222, distance: 109.4
click at [603, 222] on p "to: MetaCareers <[EMAIL_ADDRESS][DOMAIN_NAME]>" at bounding box center [713, 220] width 592 height 12
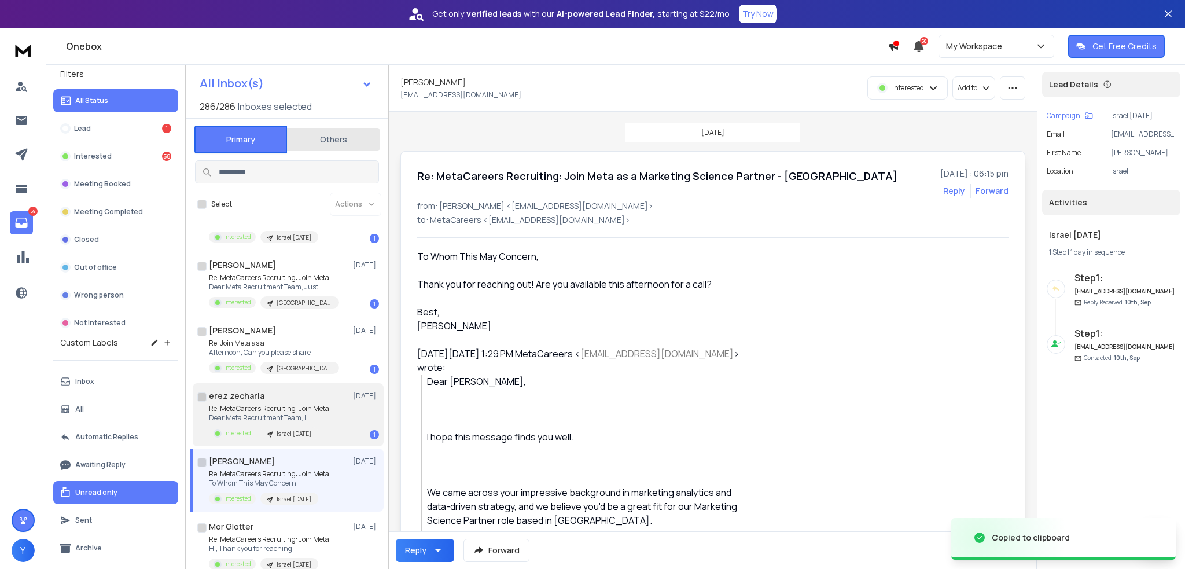
click at [344, 396] on div "erez zecharia [DATE]" at bounding box center [294, 396] width 170 height 12
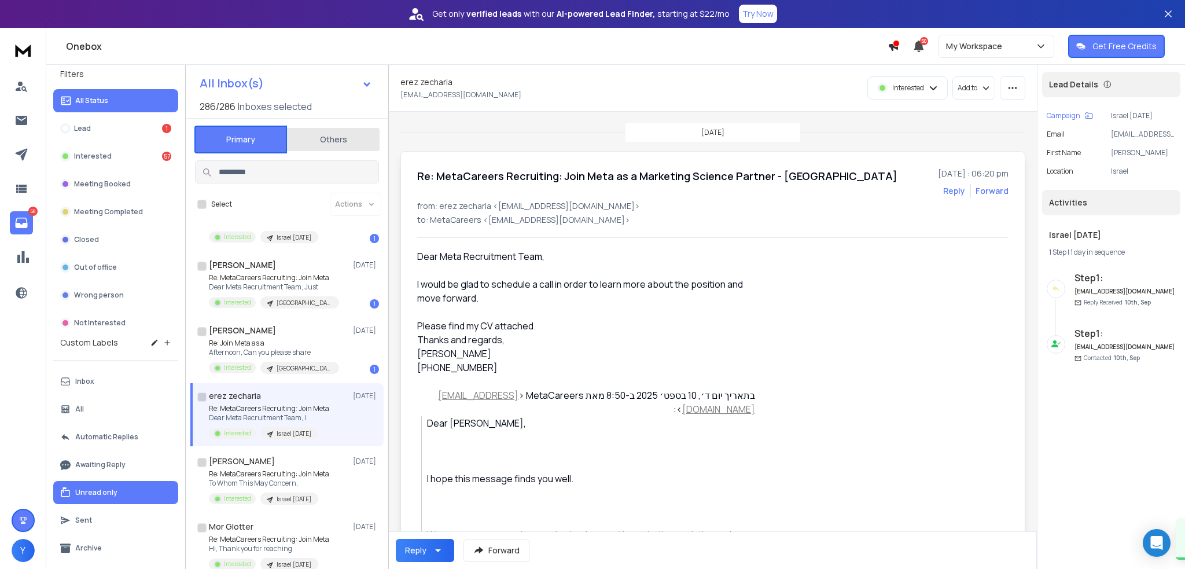
click at [469, 97] on p "[EMAIL_ADDRESS][DOMAIN_NAME]" at bounding box center [461, 94] width 121 height 9
click at [509, 222] on p "to: MetaCareers <[EMAIL_ADDRESS][DOMAIN_NAME]>" at bounding box center [713, 220] width 592 height 12
drag, startPoint x: 509, startPoint y: 222, endPoint x: 634, endPoint y: 219, distance: 125.6
click at [634, 219] on p "to: MetaCareers <[EMAIL_ADDRESS][DOMAIN_NAME]>" at bounding box center [713, 220] width 592 height 12
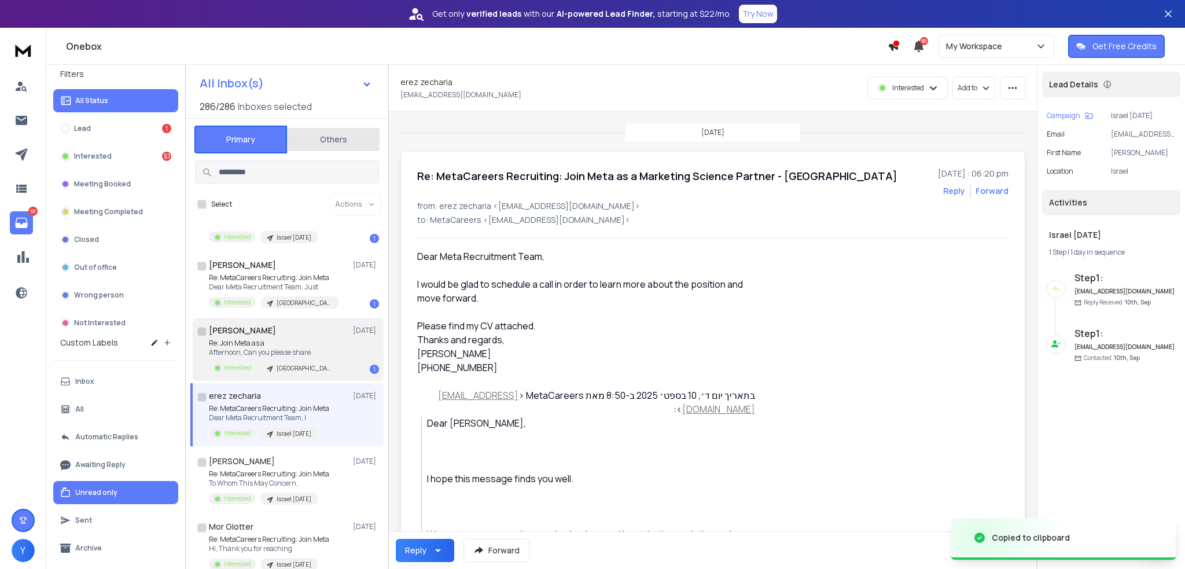
click at [310, 353] on p "Afternoon, Can you please share" at bounding box center [274, 352] width 130 height 9
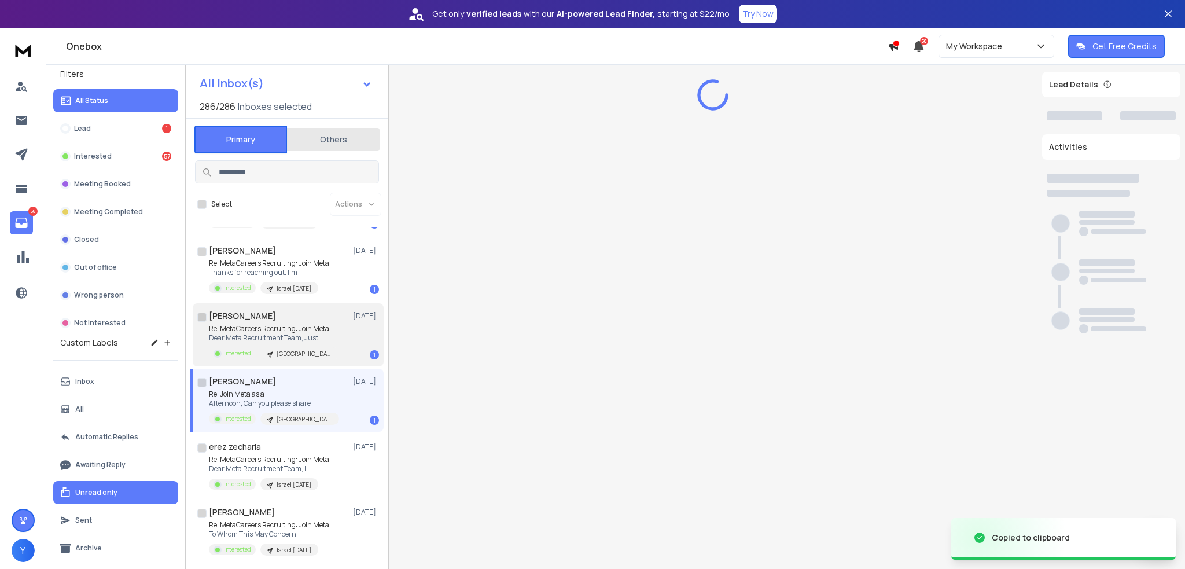
scroll to position [3582, 0]
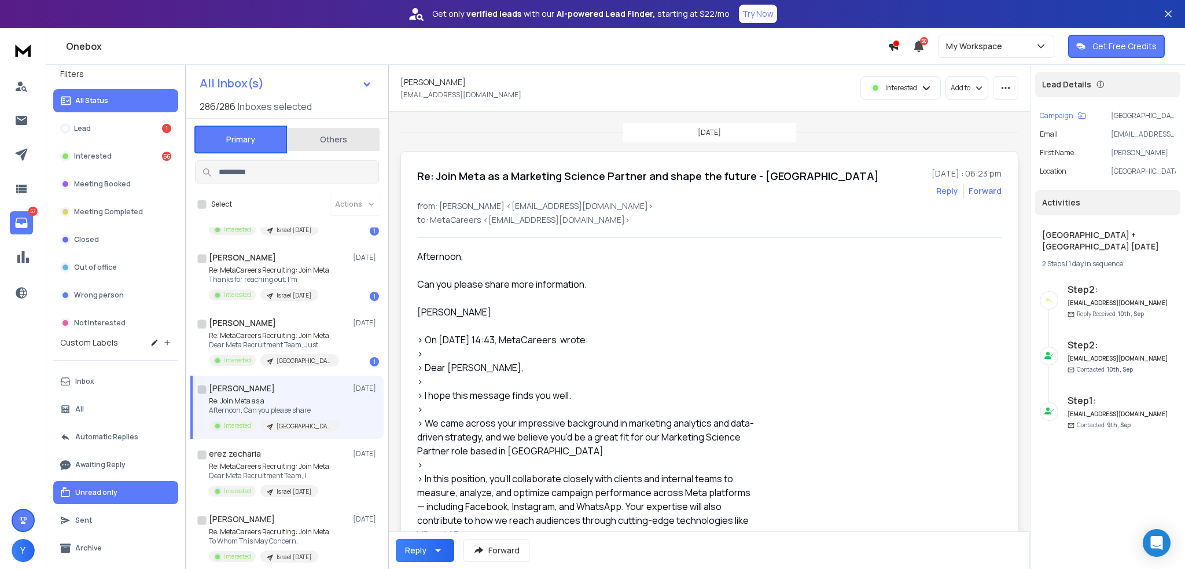
click at [458, 98] on p "[EMAIL_ADDRESS][DOMAIN_NAME]" at bounding box center [461, 94] width 121 height 9
click at [502, 221] on p "to: MetaCareers <[EMAIL_ADDRESS][DOMAIN_NAME]>" at bounding box center [709, 220] width 585 height 12
drag, startPoint x: 502, startPoint y: 221, endPoint x: 614, endPoint y: 224, distance: 112.3
click at [614, 224] on p "to: MetaCareers <[EMAIL_ADDRESS][DOMAIN_NAME]>" at bounding box center [709, 220] width 585 height 12
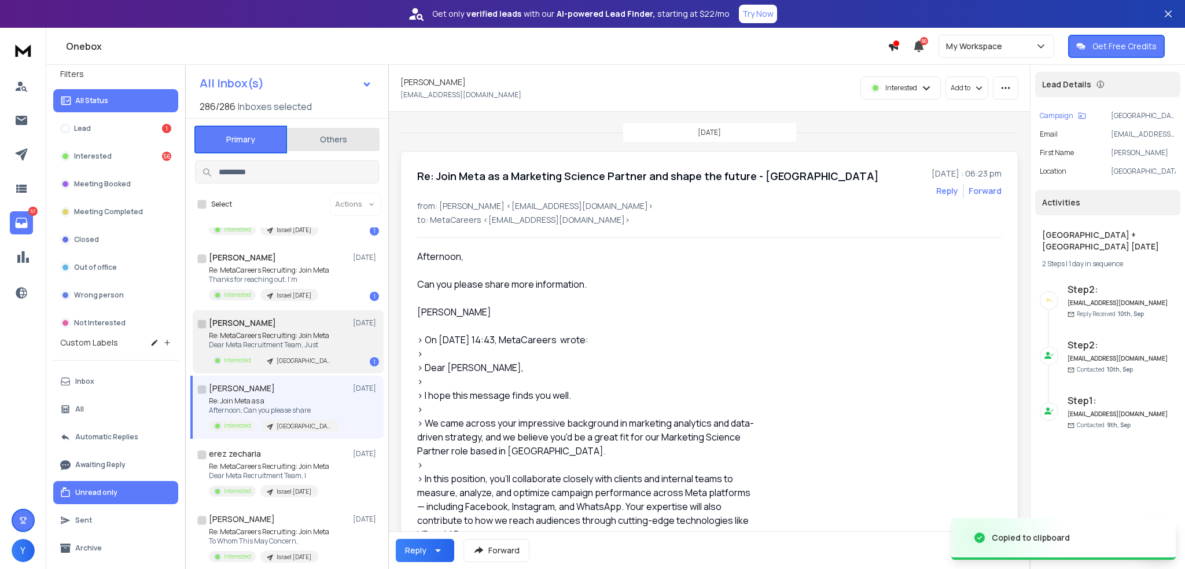
click at [338, 323] on div "[PERSON_NAME] [DATE]" at bounding box center [294, 323] width 170 height 12
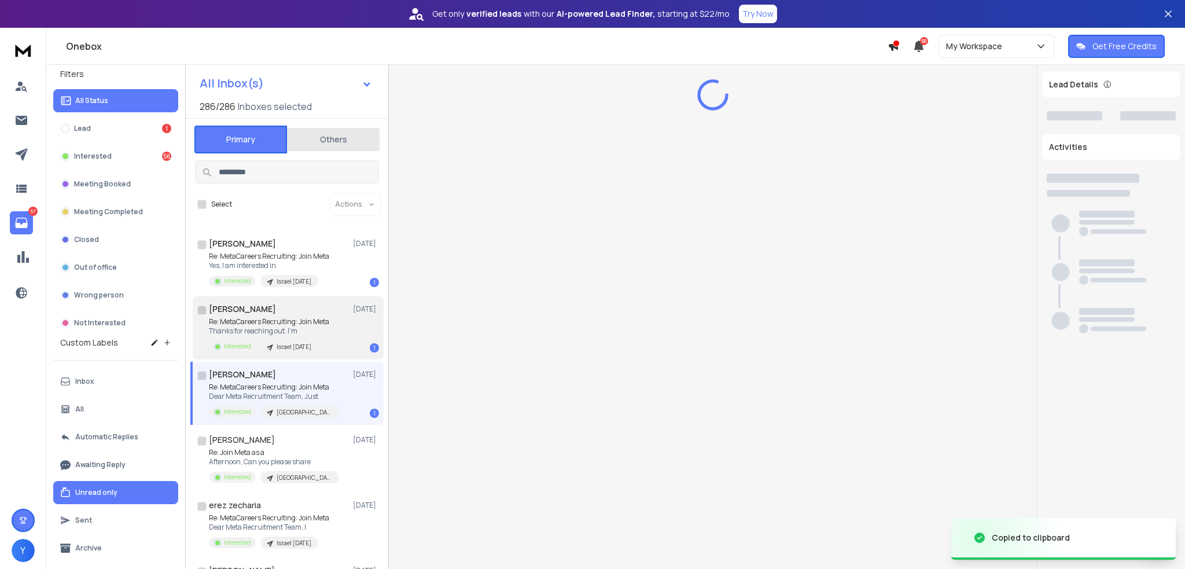
scroll to position [3524, 0]
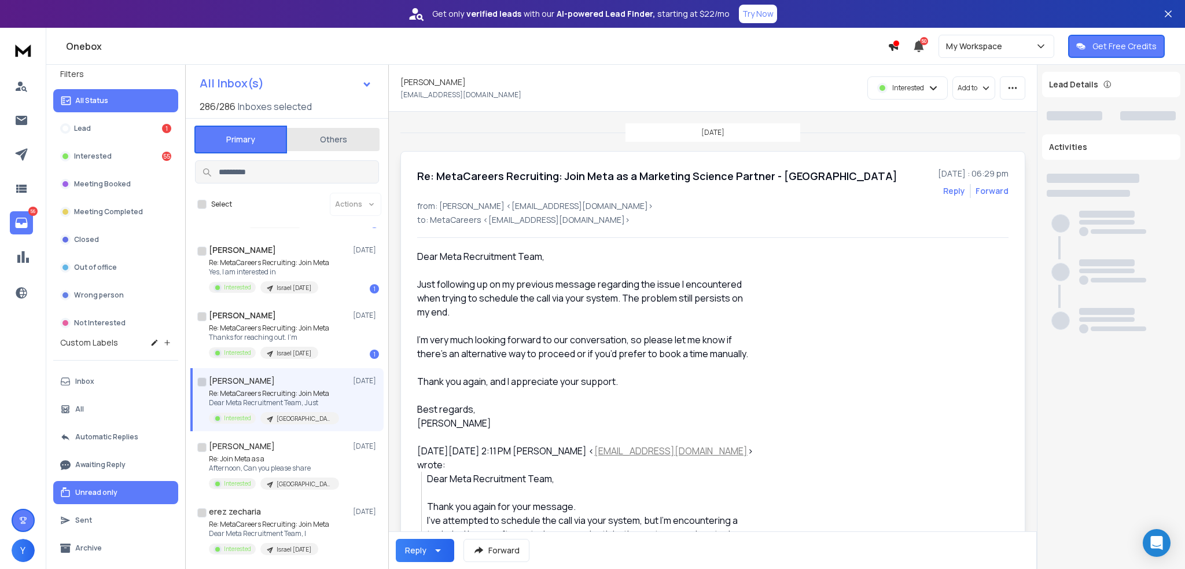
click at [456, 98] on p "[EMAIL_ADDRESS][DOMAIN_NAME]" at bounding box center [461, 94] width 121 height 9
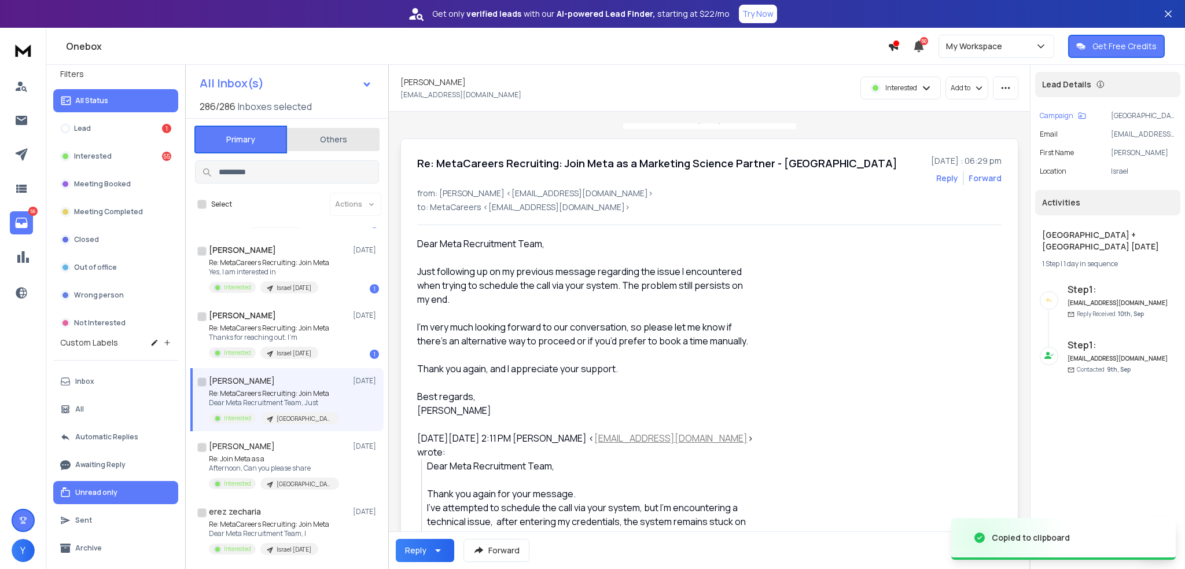
scroll to position [0, 0]
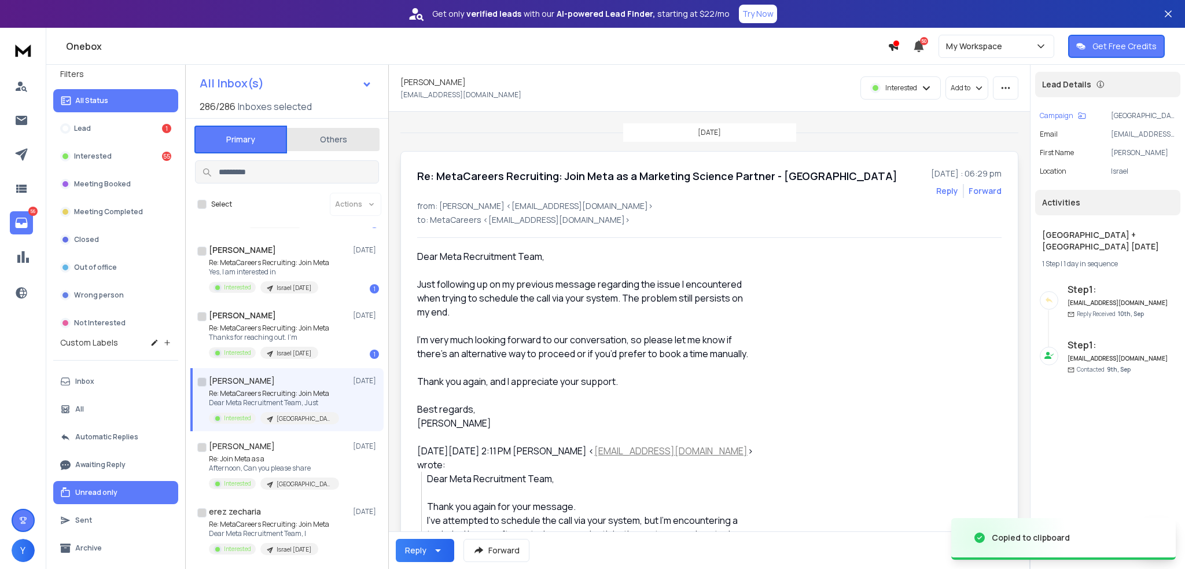
click at [491, 223] on p "to: MetaCareers <[EMAIL_ADDRESS][DOMAIN_NAME]>" at bounding box center [709, 220] width 585 height 12
drag, startPoint x: 491, startPoint y: 223, endPoint x: 621, endPoint y: 217, distance: 130.4
click at [621, 217] on p "to: MetaCareers <[EMAIL_ADDRESS][DOMAIN_NAME]>" at bounding box center [709, 220] width 585 height 12
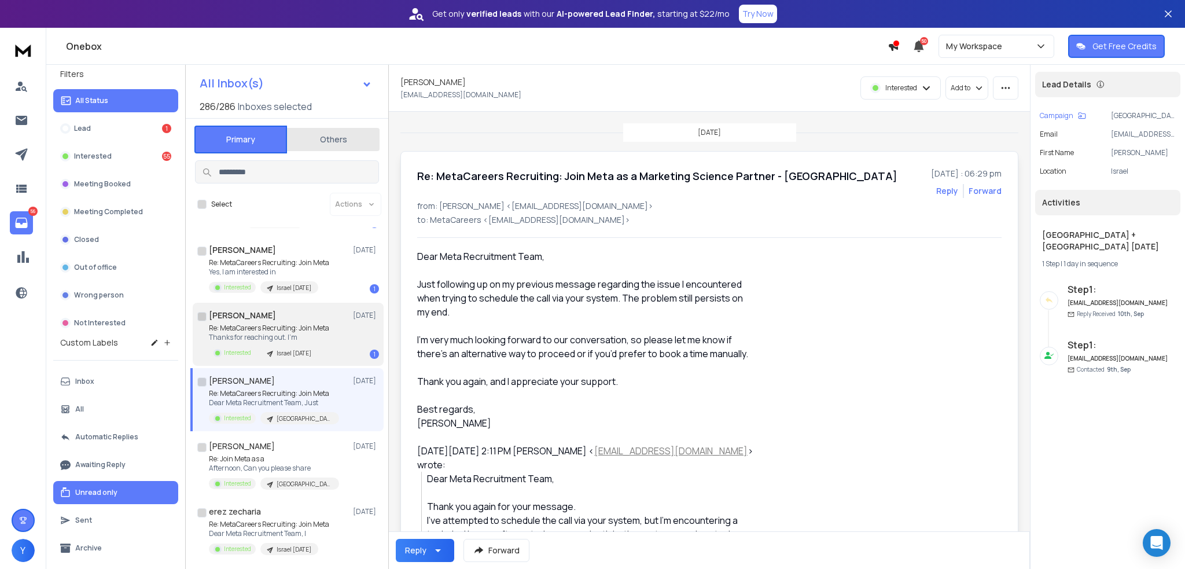
click at [328, 354] on div "Interested Israel [DATE]" at bounding box center [269, 353] width 120 height 12
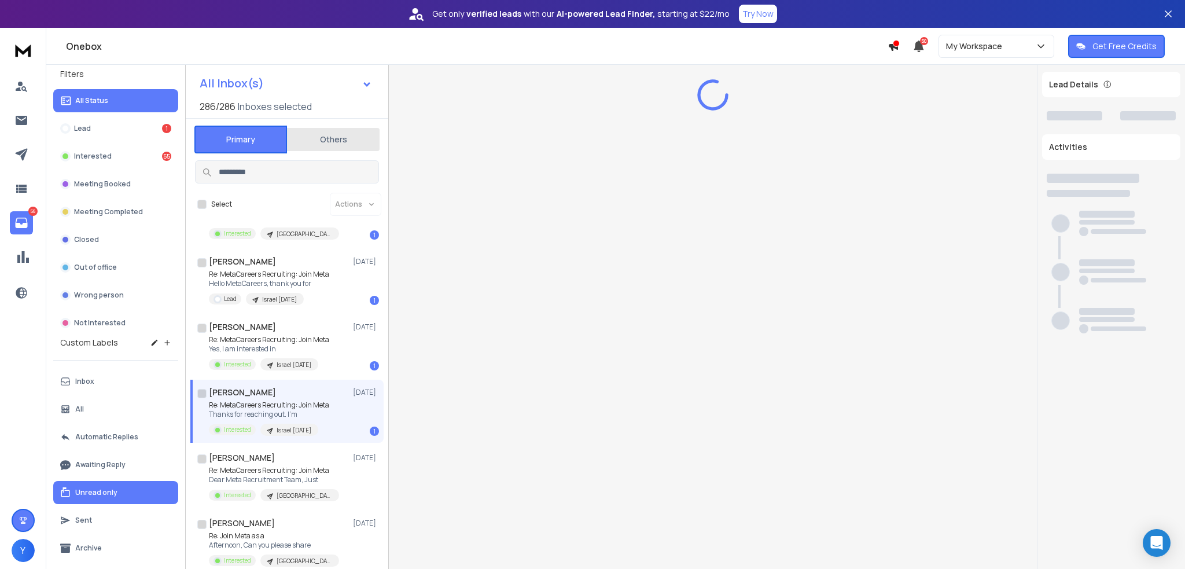
scroll to position [3408, 0]
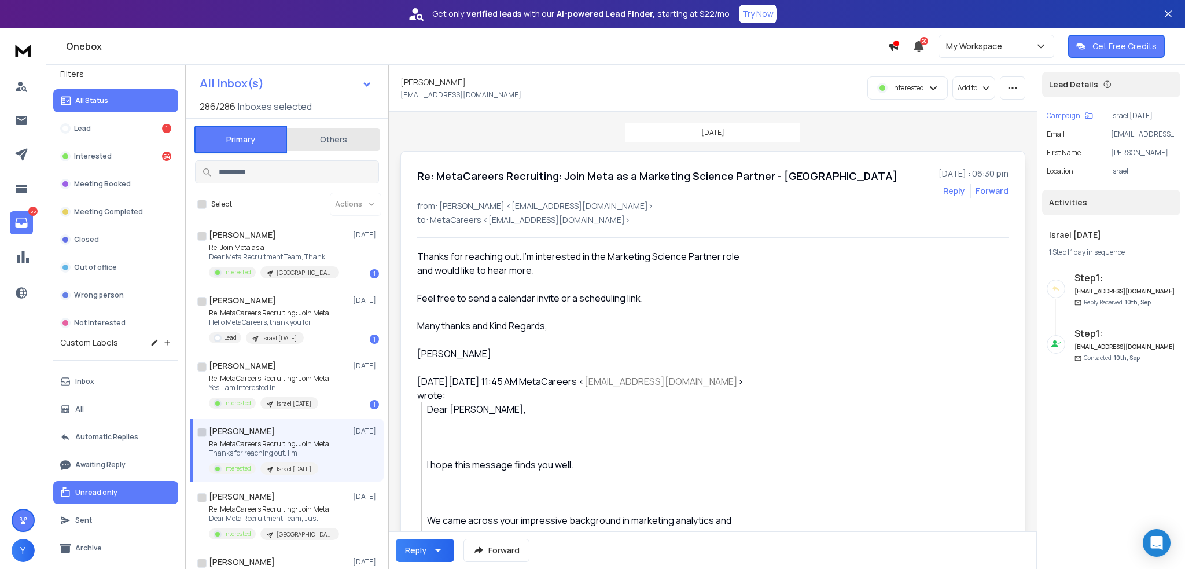
click at [465, 96] on p "[EMAIL_ADDRESS][DOMAIN_NAME]" at bounding box center [461, 94] width 121 height 9
click at [492, 221] on p "to: MetaCareers <[EMAIL_ADDRESS][DOMAIN_NAME]>" at bounding box center [713, 220] width 592 height 12
drag, startPoint x: 492, startPoint y: 221, endPoint x: 613, endPoint y: 221, distance: 121.5
click at [613, 221] on p "to: MetaCareers <[EMAIL_ADDRESS][DOMAIN_NAME]>" at bounding box center [713, 220] width 592 height 12
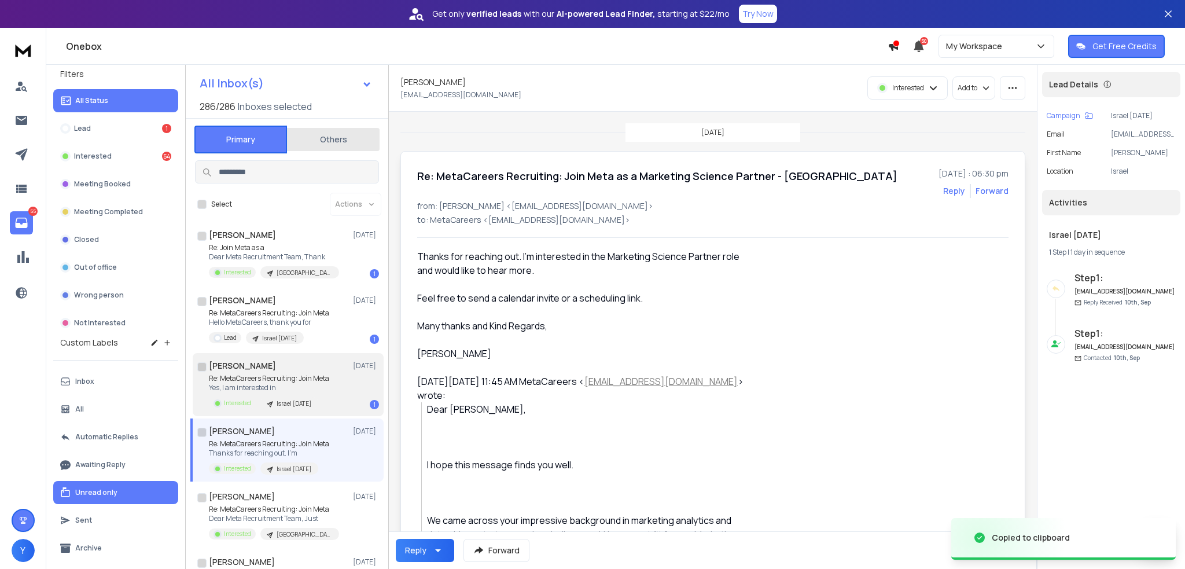
click at [337, 393] on div "Re: MetaCareers Recruiting: Join Meta Yes, I am interested in Interested Israel…" at bounding box center [294, 391] width 170 height 35
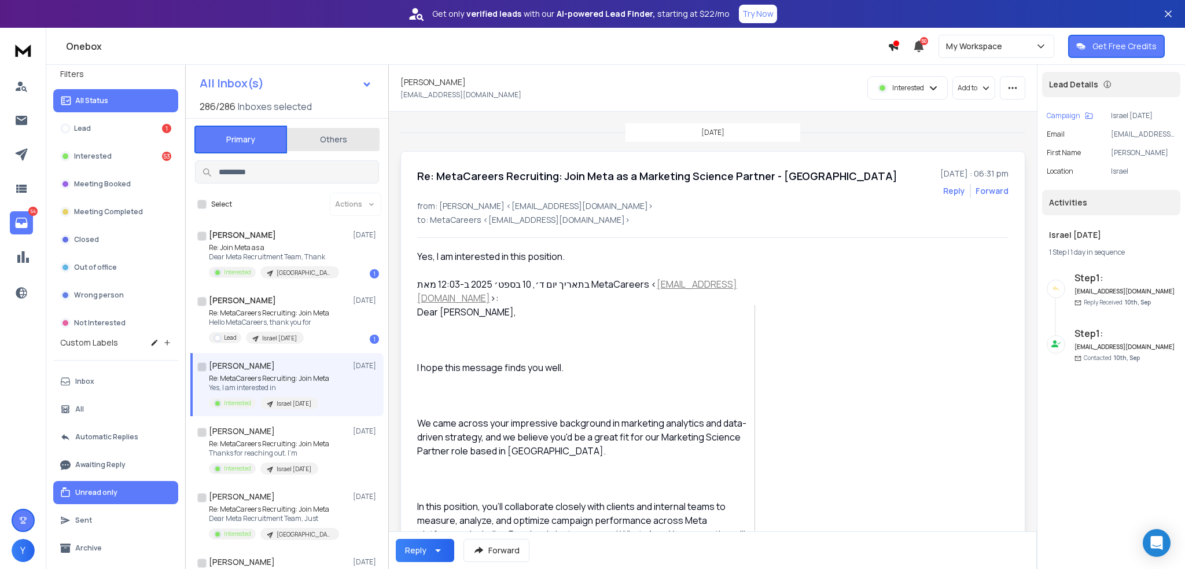
click at [454, 95] on p "[EMAIL_ADDRESS][DOMAIN_NAME]" at bounding box center [461, 94] width 121 height 9
drag, startPoint x: 509, startPoint y: 218, endPoint x: 478, endPoint y: 218, distance: 30.7
click at [507, 219] on p "to: MetaCareers <[EMAIL_ADDRESS][DOMAIN_NAME]>" at bounding box center [713, 220] width 592 height 12
click at [486, 219] on p "to: MetaCareers <[EMAIL_ADDRESS][DOMAIN_NAME]>" at bounding box center [713, 220] width 592 height 12
drag, startPoint x: 486, startPoint y: 219, endPoint x: 609, endPoint y: 224, distance: 123.4
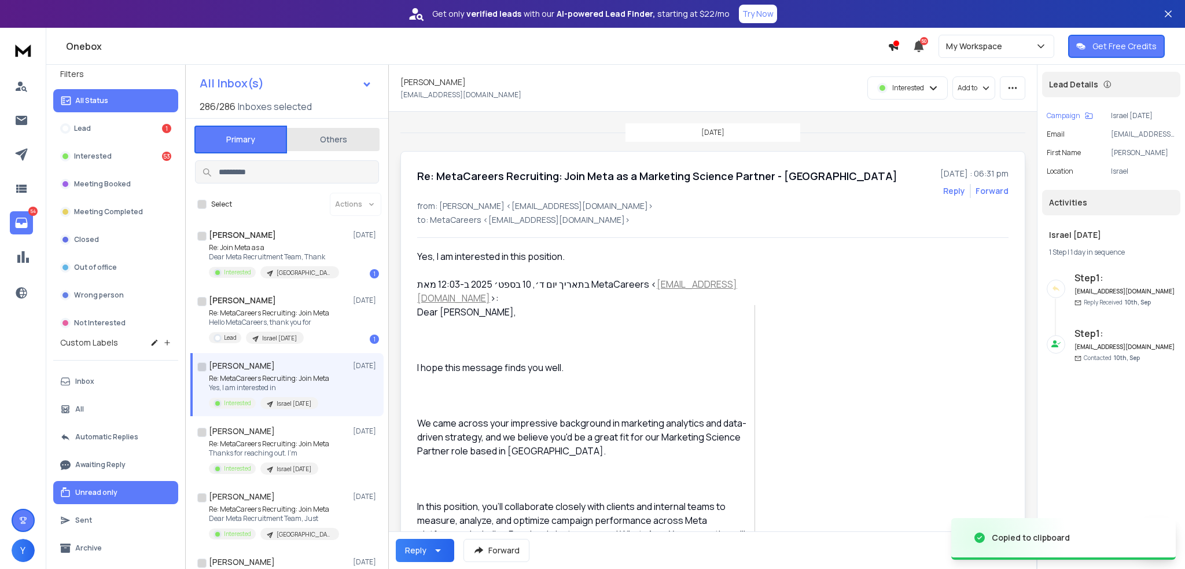
click at [609, 224] on p "to: MetaCareers <[EMAIL_ADDRESS][DOMAIN_NAME]>" at bounding box center [713, 220] width 592 height 12
click at [340, 318] on div "Re: MetaCareers Recruiting: Join Meta Hello MetaCareers, thank you for Lead Isr…" at bounding box center [294, 325] width 170 height 35
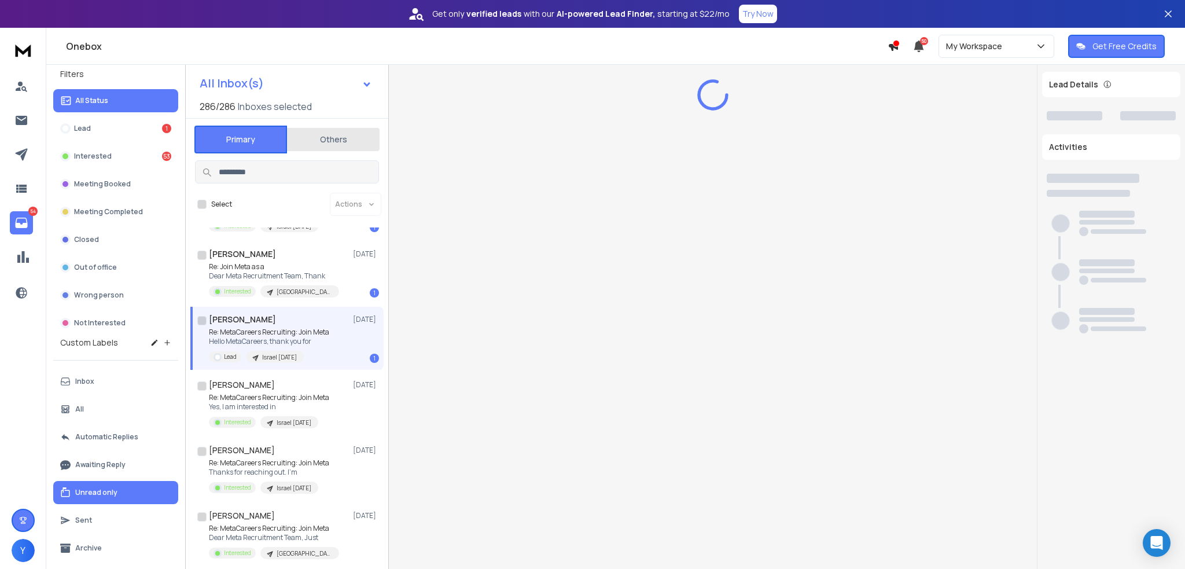
scroll to position [3351, 0]
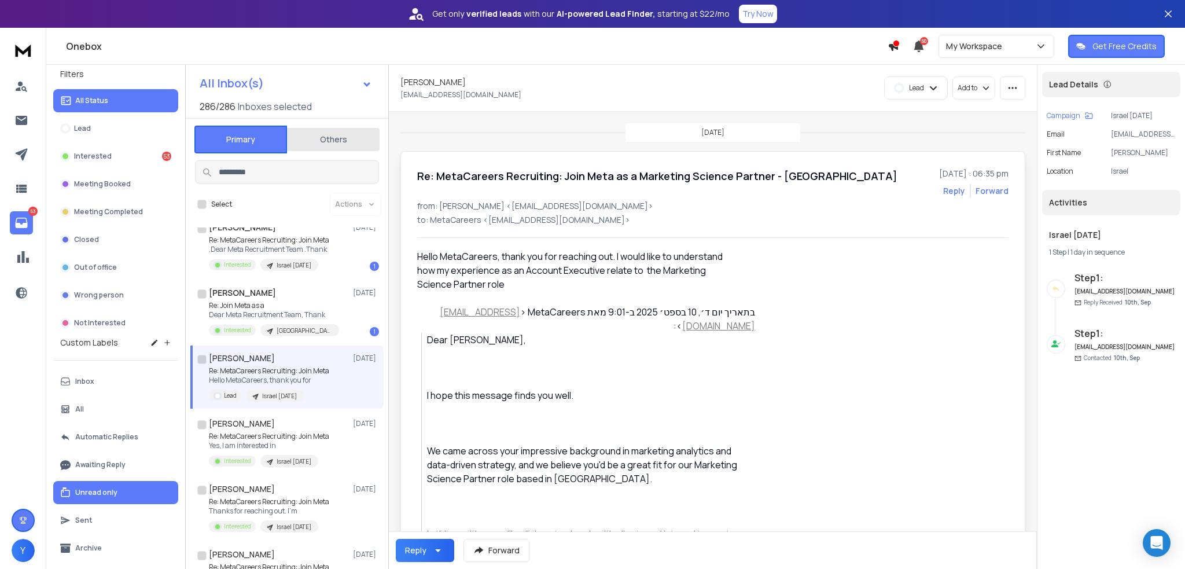
click at [456, 100] on div "sivan ke sivan ke [EMAIL_ADDRESS][DOMAIN_NAME] Lead Add to Lead Add to" at bounding box center [713, 88] width 648 height 47
click at [458, 94] on p "[EMAIL_ADDRESS][DOMAIN_NAME]" at bounding box center [461, 94] width 121 height 9
click at [486, 218] on p "to: MetaCareers <[EMAIL_ADDRESS][DOMAIN_NAME]>" at bounding box center [713, 220] width 592 height 12
drag, startPoint x: 486, startPoint y: 218, endPoint x: 625, endPoint y: 226, distance: 139.1
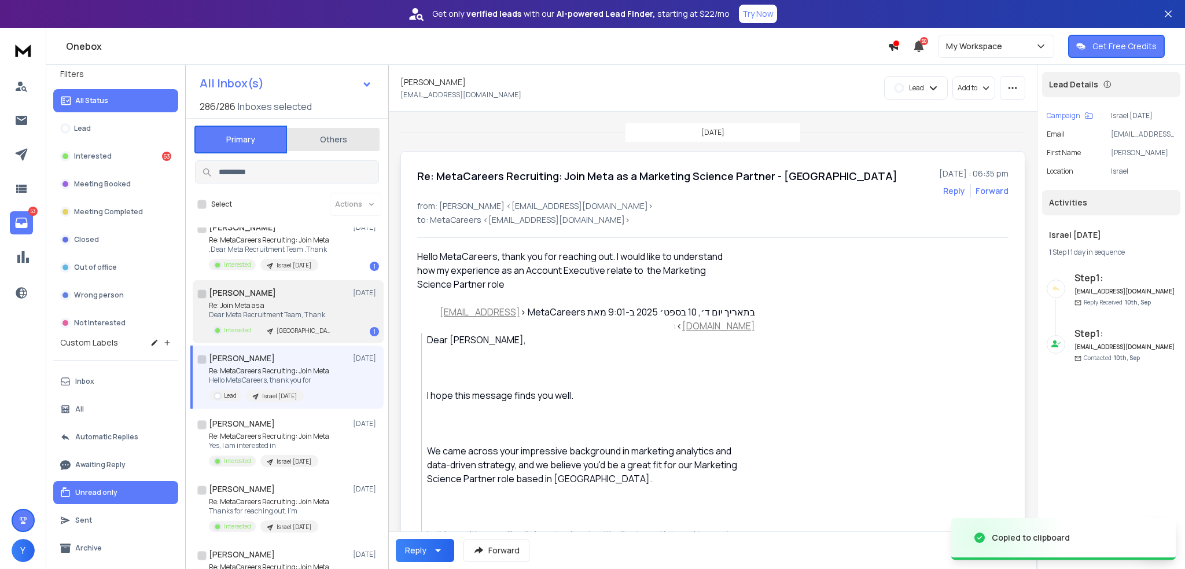
click at [333, 312] on p "Dear Meta Recruitment Team, Thank" at bounding box center [274, 314] width 130 height 9
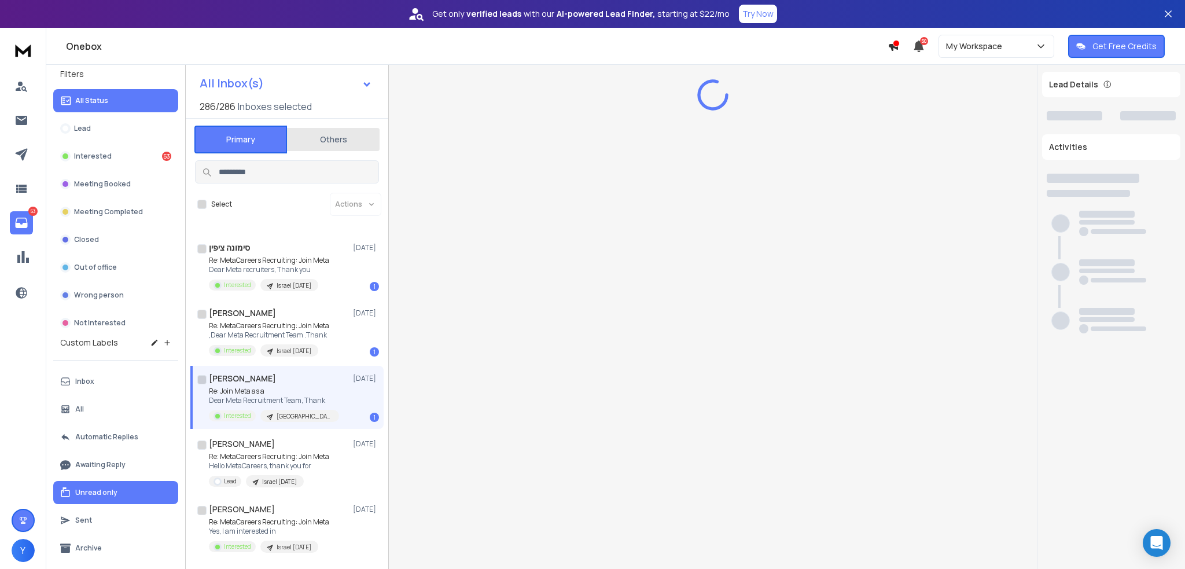
scroll to position [3235, 0]
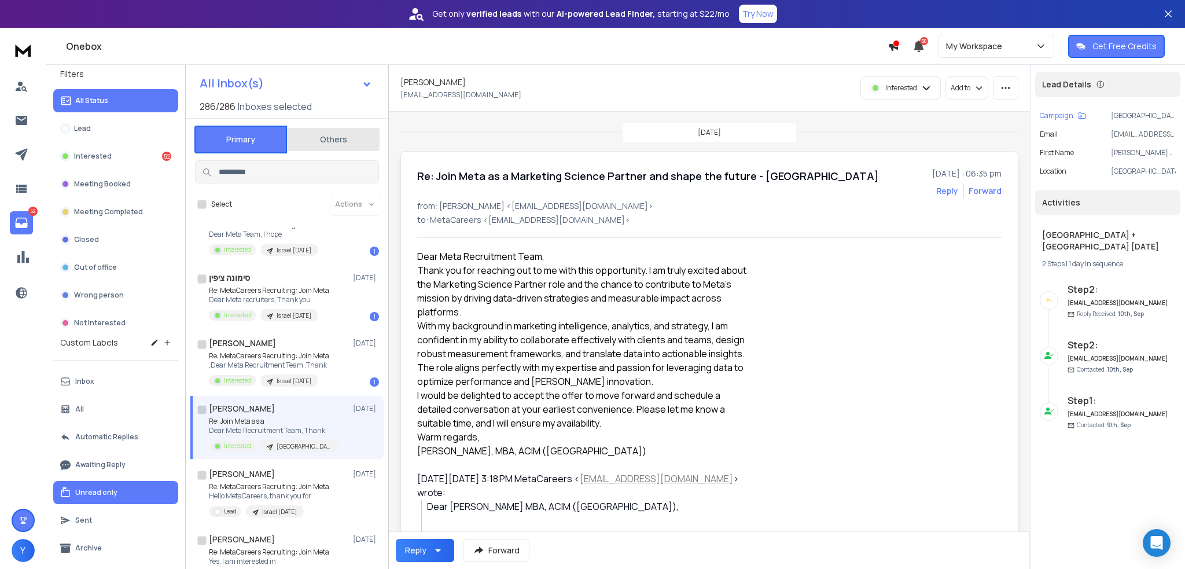
click at [454, 96] on p "[EMAIL_ADDRESS][DOMAIN_NAME]" at bounding box center [461, 94] width 121 height 9
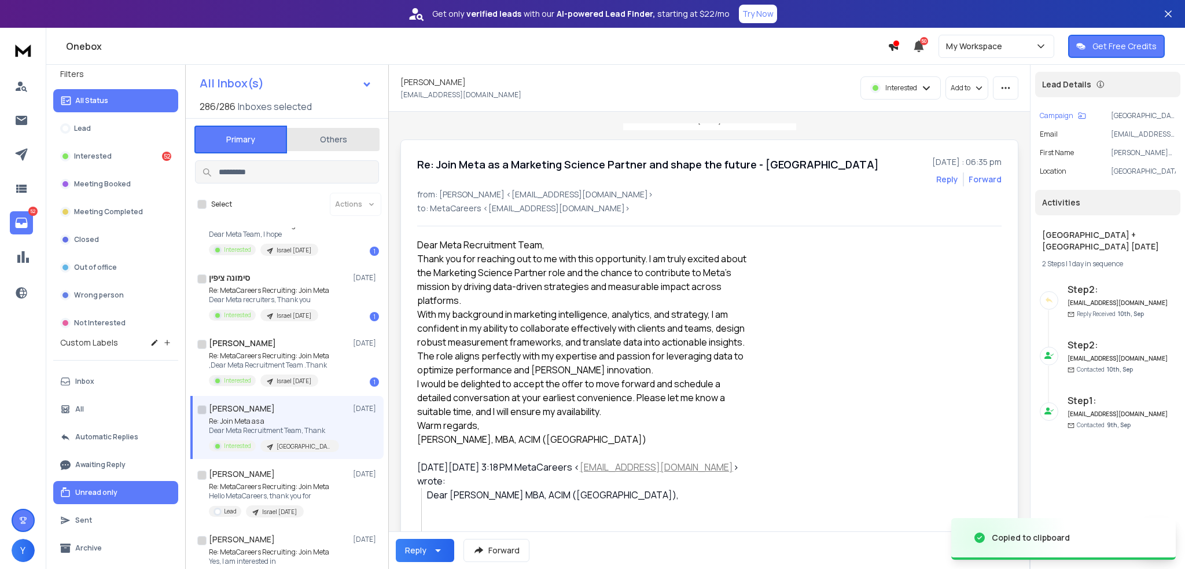
scroll to position [0, 0]
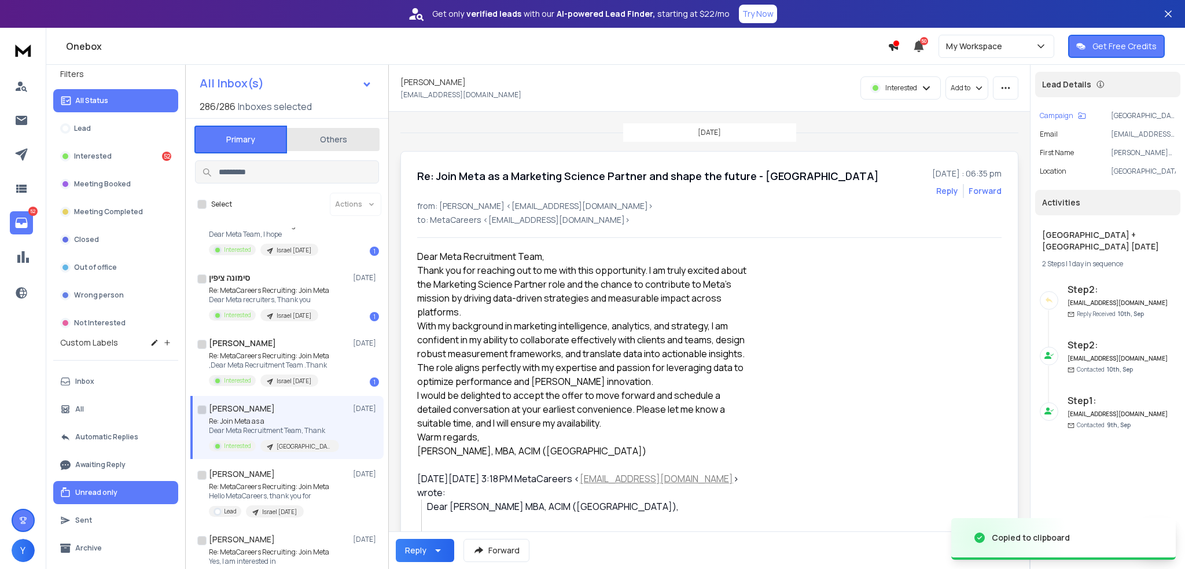
click at [484, 220] on p "to: MetaCareers <[EMAIL_ADDRESS][DOMAIN_NAME]>" at bounding box center [709, 220] width 585 height 12
drag, startPoint x: 484, startPoint y: 220, endPoint x: 589, endPoint y: 218, distance: 104.8
click at [589, 218] on p "to: MetaCareers <[EMAIL_ADDRESS][DOMAIN_NAME]>" at bounding box center [709, 220] width 585 height 12
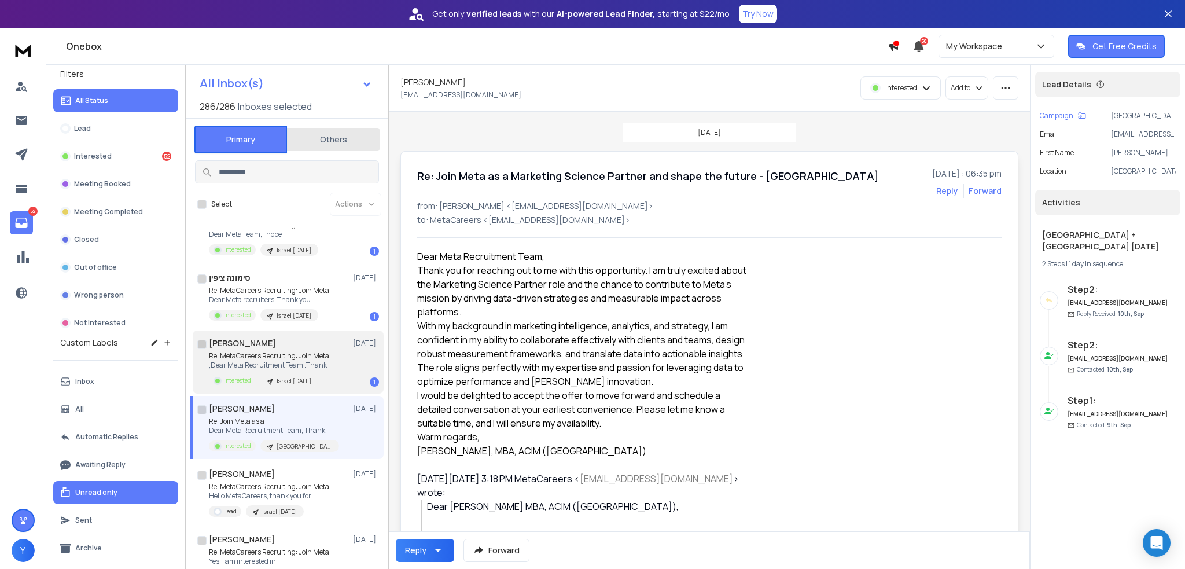
click at [306, 372] on div "Re: MetaCareers Recruiting: Join Meta ,Dear Meta Recruitment Team .Thank Intere…" at bounding box center [269, 368] width 120 height 35
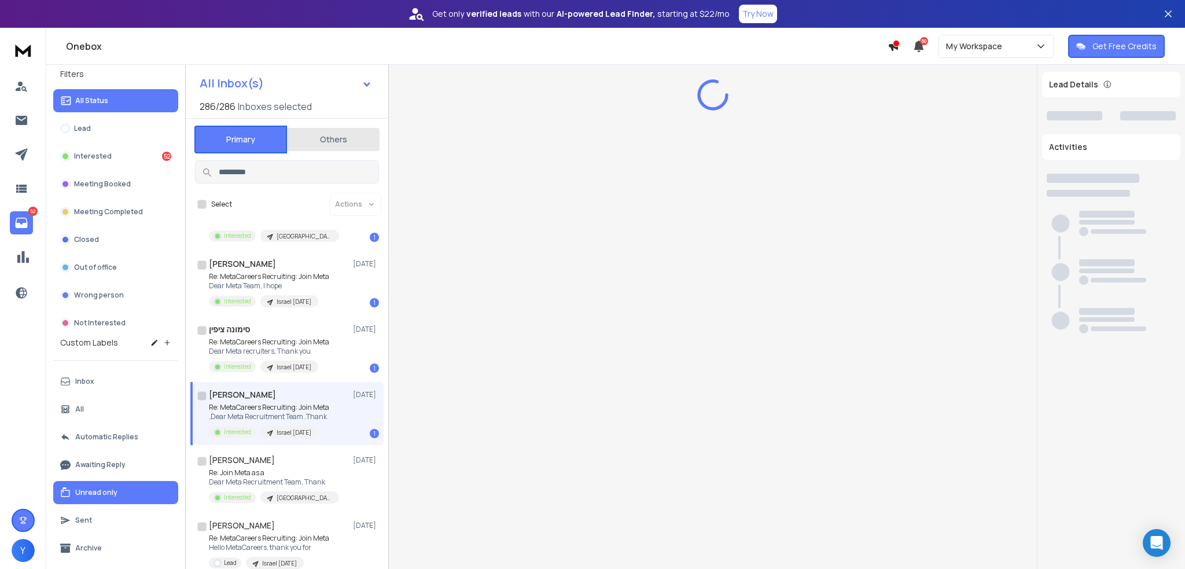
scroll to position [3177, 0]
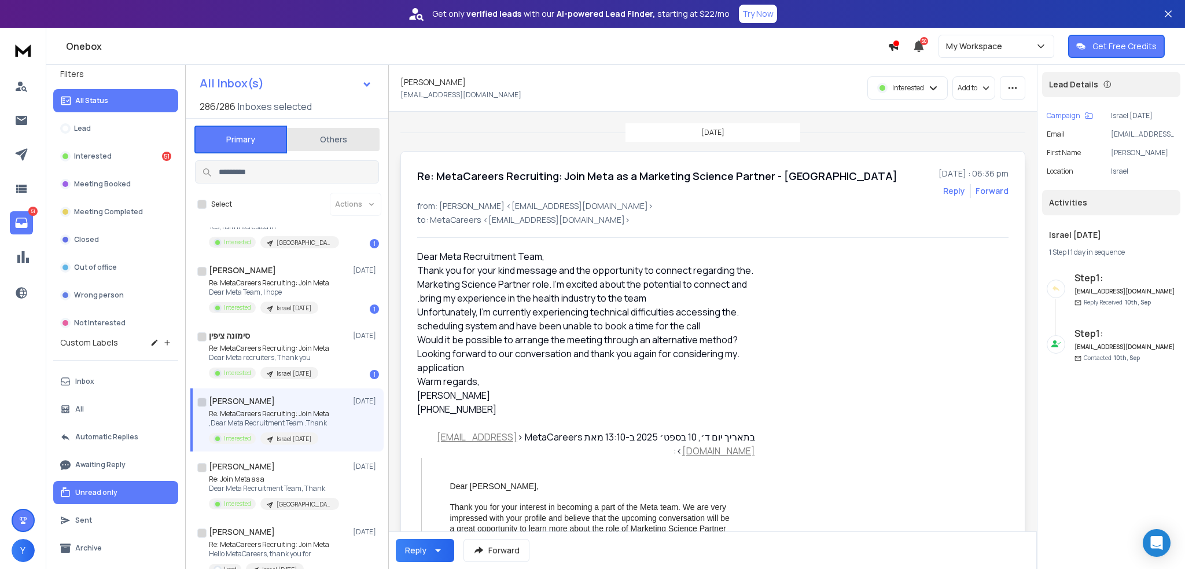
click at [475, 94] on p "[EMAIL_ADDRESS][DOMAIN_NAME]" at bounding box center [461, 94] width 121 height 9
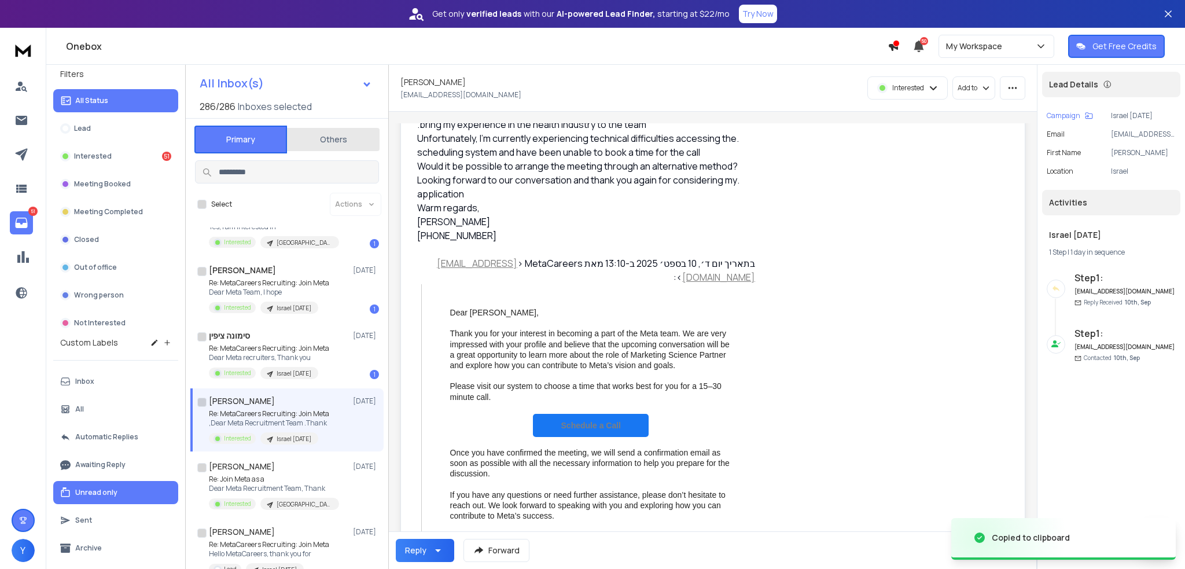
scroll to position [0, 0]
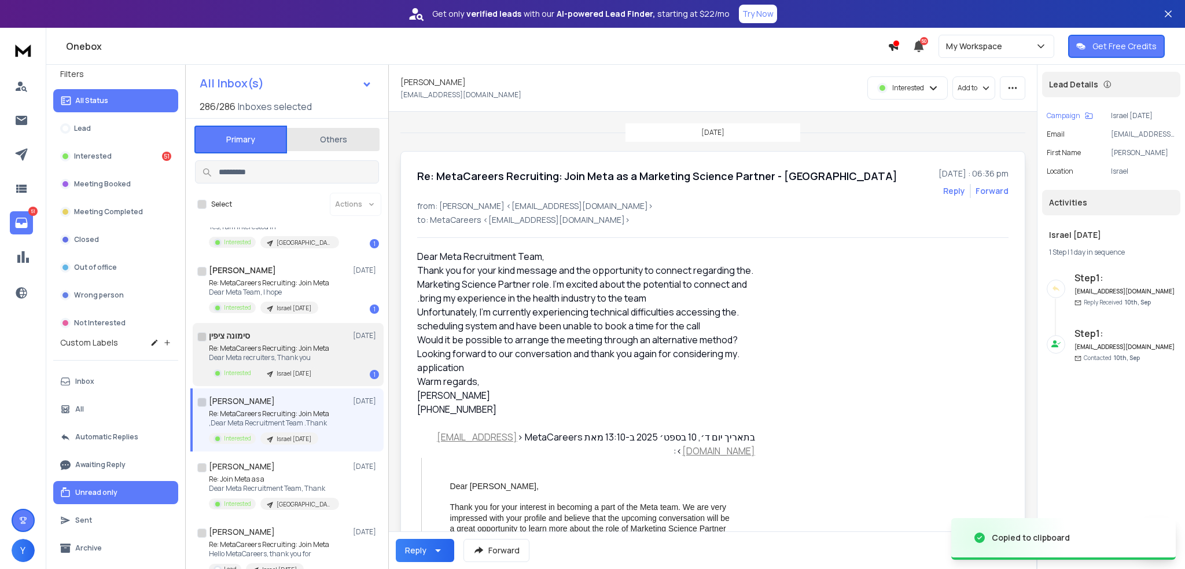
click at [342, 368] on div "Re: MetaCareers Recruiting: Join Meta Dear Meta recruiters, Thank you Intereste…" at bounding box center [294, 361] width 170 height 35
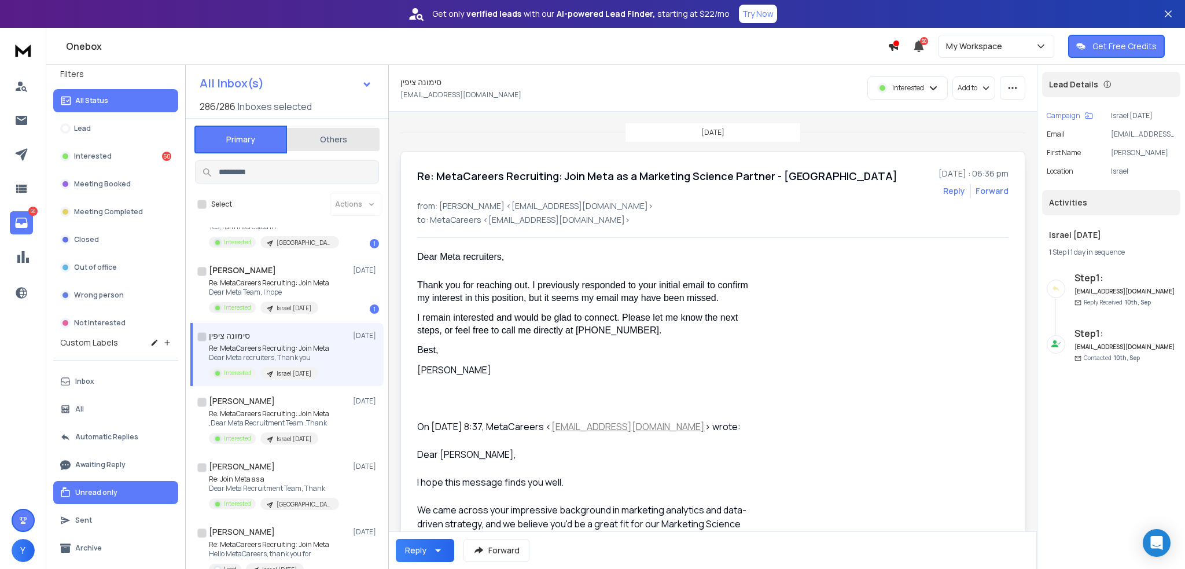
click at [468, 97] on p "[EMAIL_ADDRESS][DOMAIN_NAME]" at bounding box center [461, 94] width 121 height 9
click at [485, 218] on p "to: MetaCareers <[EMAIL_ADDRESS][DOMAIN_NAME]>" at bounding box center [713, 220] width 592 height 12
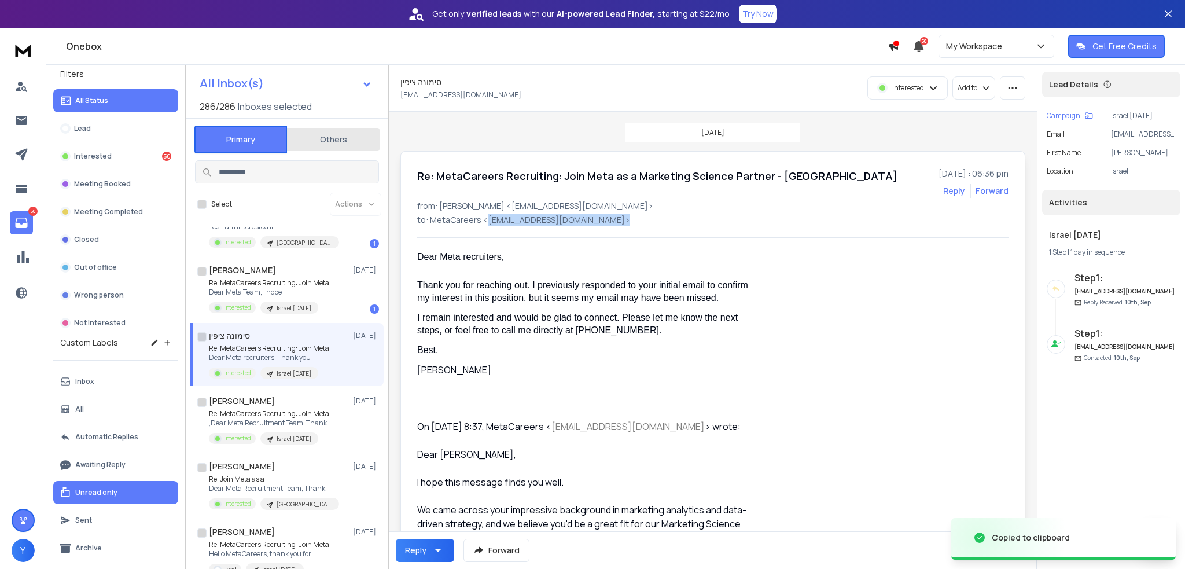
drag, startPoint x: 485, startPoint y: 218, endPoint x: 603, endPoint y: 221, distance: 118.1
click at [603, 221] on p "to: MetaCareers <[EMAIL_ADDRESS][DOMAIN_NAME]>" at bounding box center [713, 220] width 592 height 12
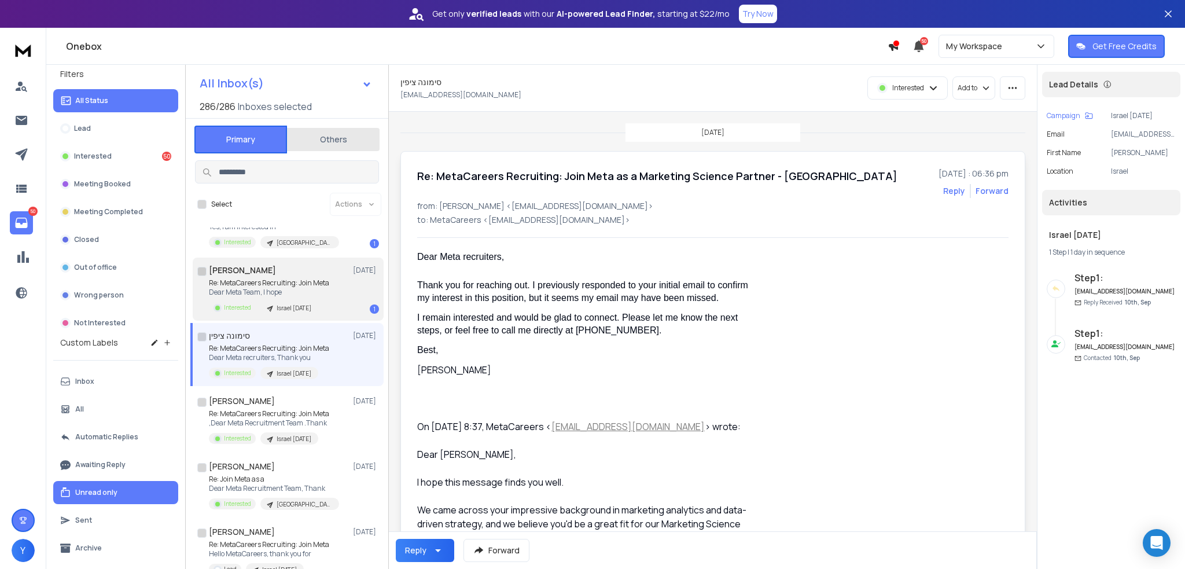
click at [340, 299] on div "Re: MetaCareers Recruiting: Join Meta Dear Meta Team, I hope Interested Israel …" at bounding box center [294, 295] width 170 height 35
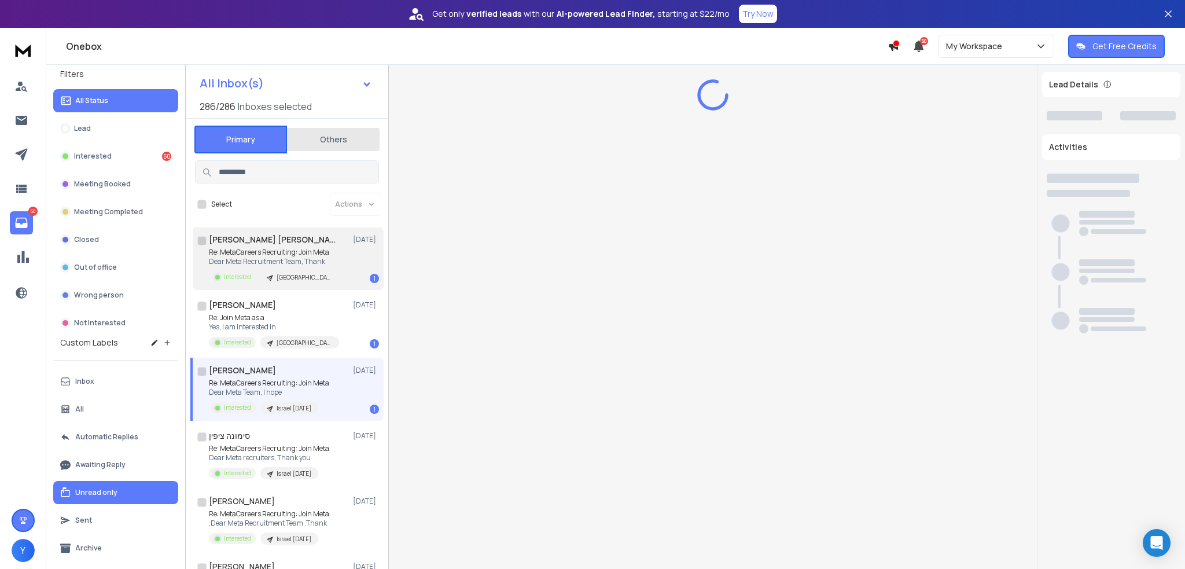
scroll to position [3061, 0]
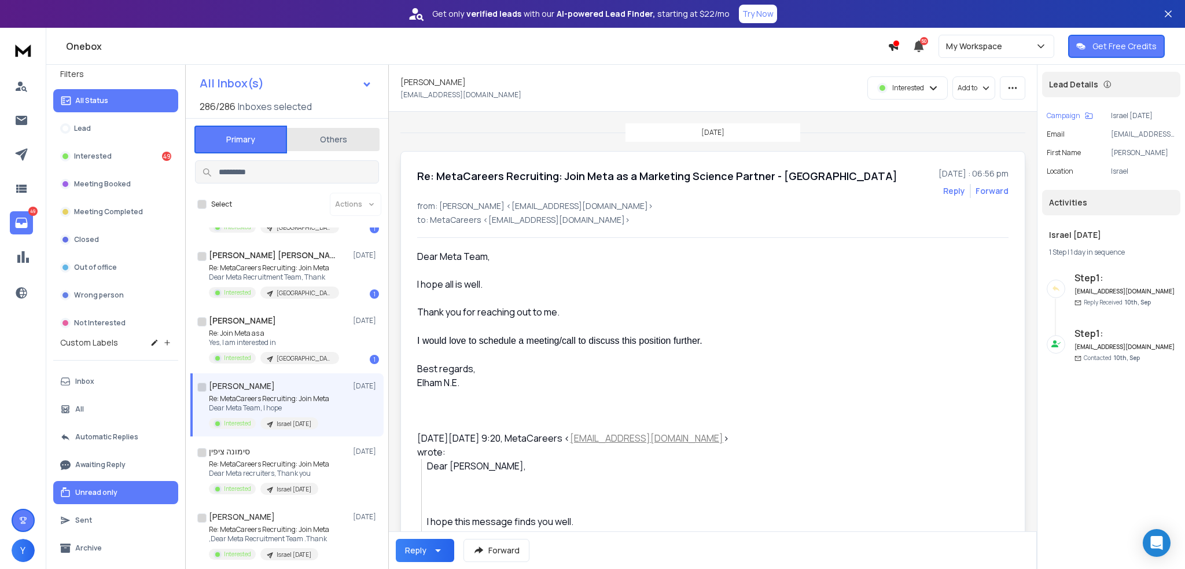
click at [465, 95] on p "[EMAIL_ADDRESS][DOMAIN_NAME]" at bounding box center [461, 94] width 121 height 9
click at [491, 219] on p "to: MetaCareers <[EMAIL_ADDRESS][DOMAIN_NAME]>" at bounding box center [713, 220] width 592 height 12
drag, startPoint x: 491, startPoint y: 219, endPoint x: 612, endPoint y: 217, distance: 121.0
click at [612, 217] on p "to: MetaCareers <[EMAIL_ADDRESS][DOMAIN_NAME]>" at bounding box center [713, 220] width 592 height 12
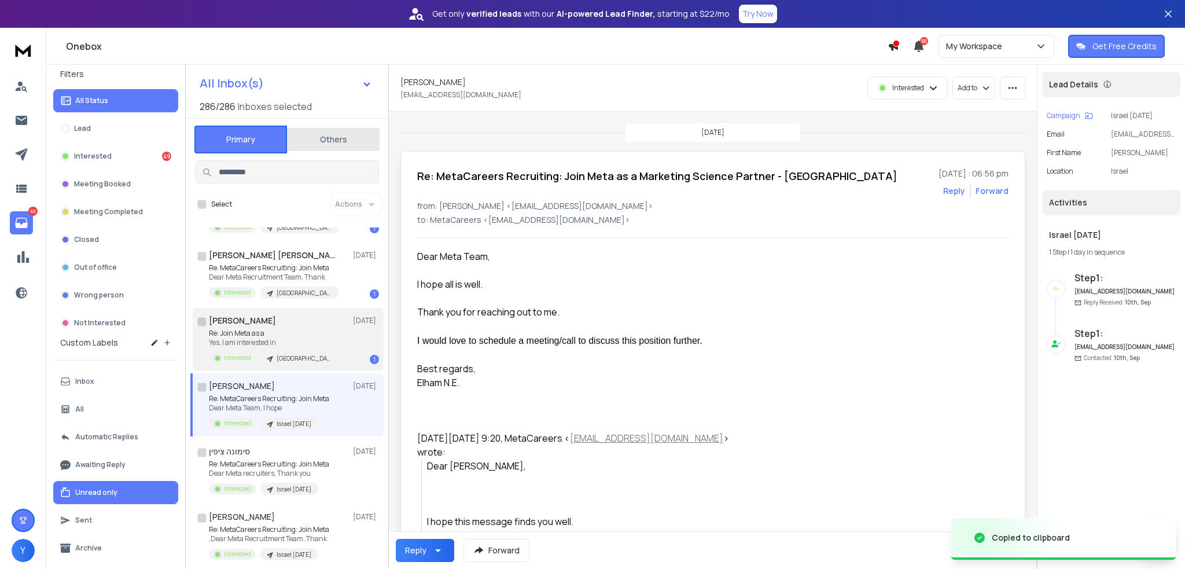
click at [345, 324] on div "[PERSON_NAME] [DATE]" at bounding box center [294, 321] width 170 height 12
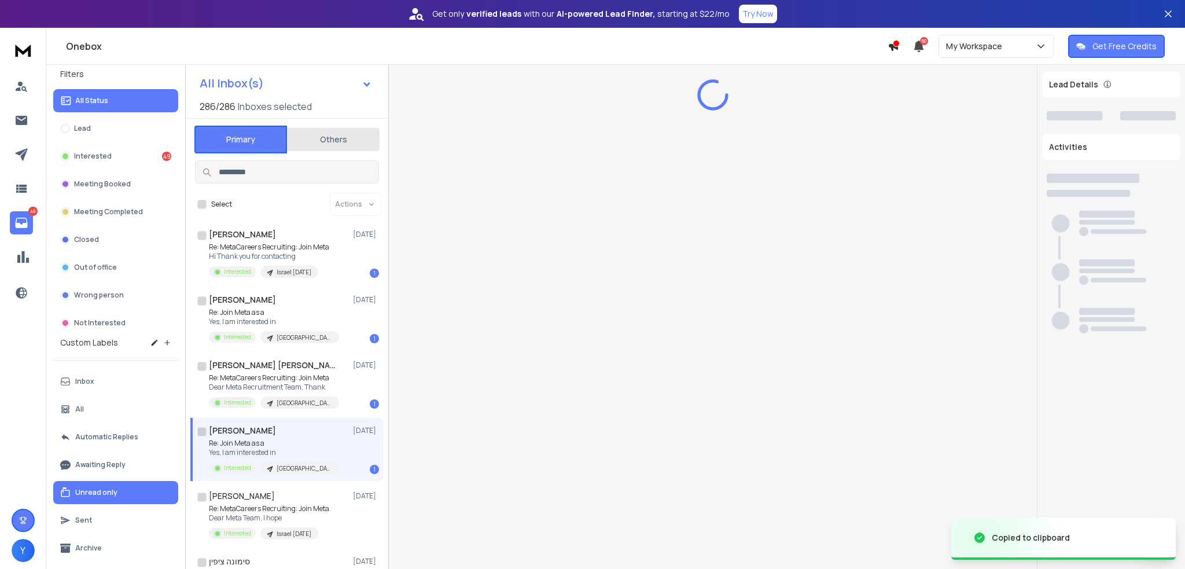
scroll to position [2945, 0]
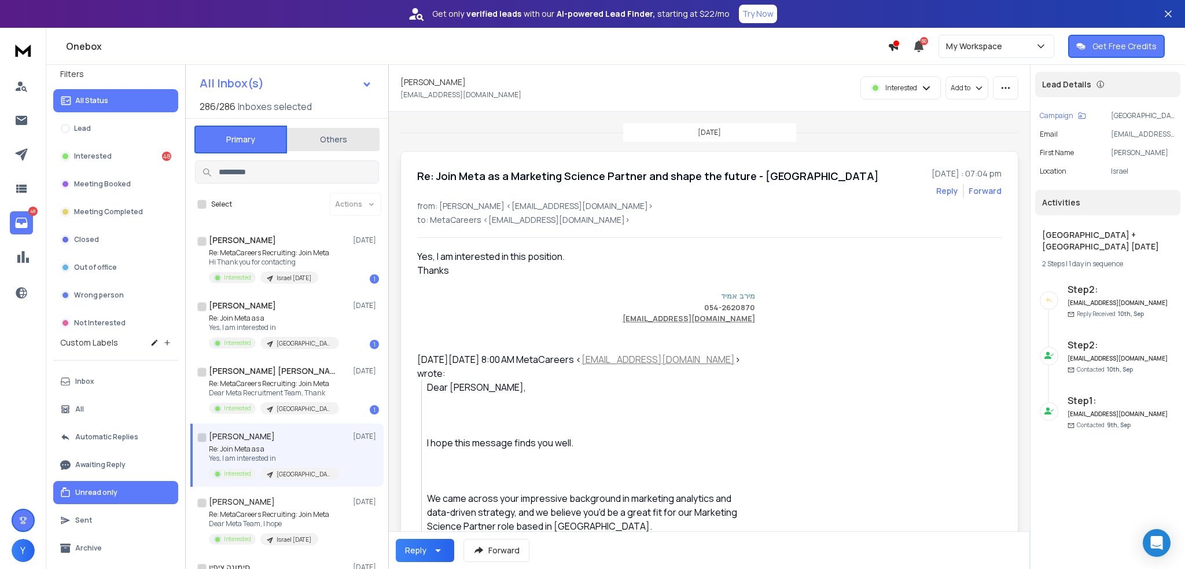
click at [468, 91] on p "[EMAIL_ADDRESS][DOMAIN_NAME]" at bounding box center [461, 94] width 121 height 9
click at [487, 222] on p "to: MetaCareers <[EMAIL_ADDRESS][DOMAIN_NAME]>" at bounding box center [709, 220] width 585 height 12
drag, startPoint x: 487, startPoint y: 222, endPoint x: 622, endPoint y: 223, distance: 134.3
click at [622, 223] on p "to: MetaCareers <[EMAIL_ADDRESS][DOMAIN_NAME]>" at bounding box center [709, 220] width 585 height 12
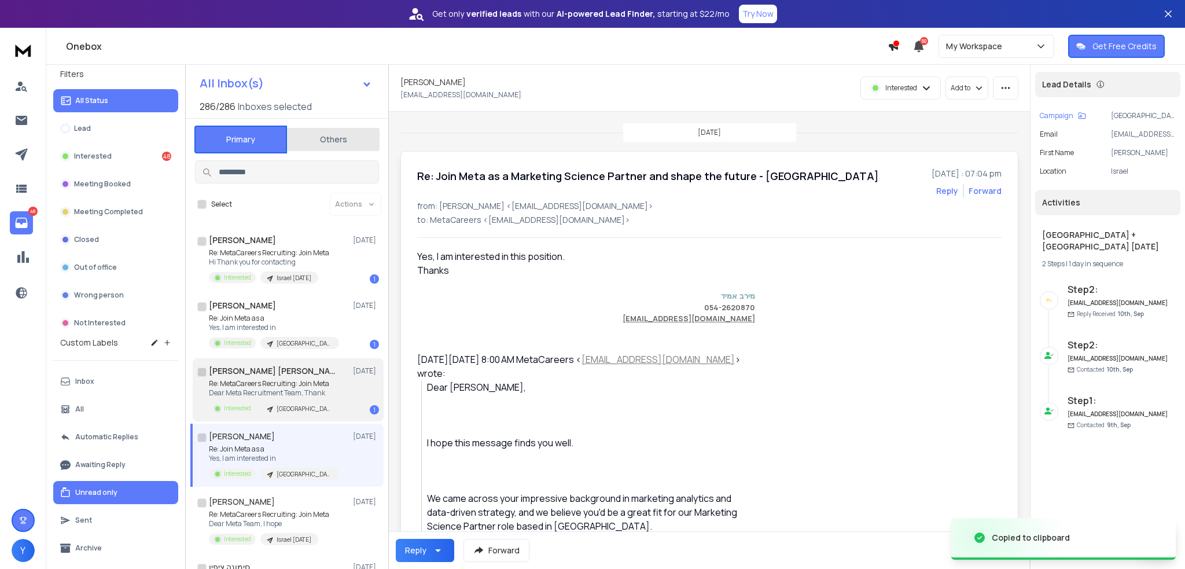
click at [329, 372] on div "[PERSON_NAME] [PERSON_NAME] [DATE]" at bounding box center [294, 371] width 170 height 12
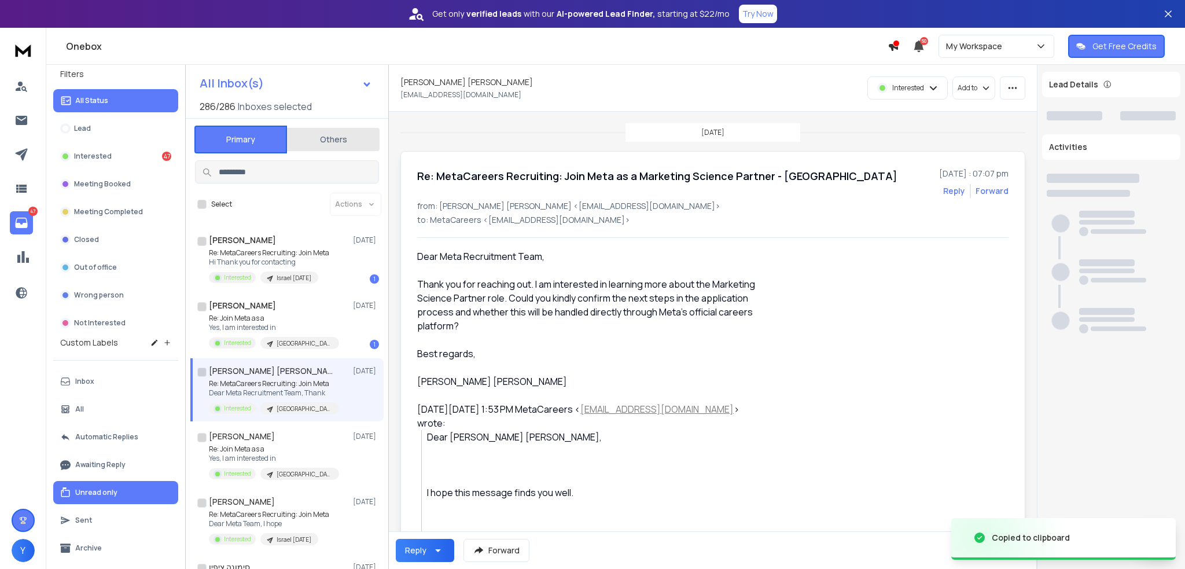
click at [465, 97] on p "[EMAIL_ADDRESS][DOMAIN_NAME]" at bounding box center [461, 94] width 121 height 9
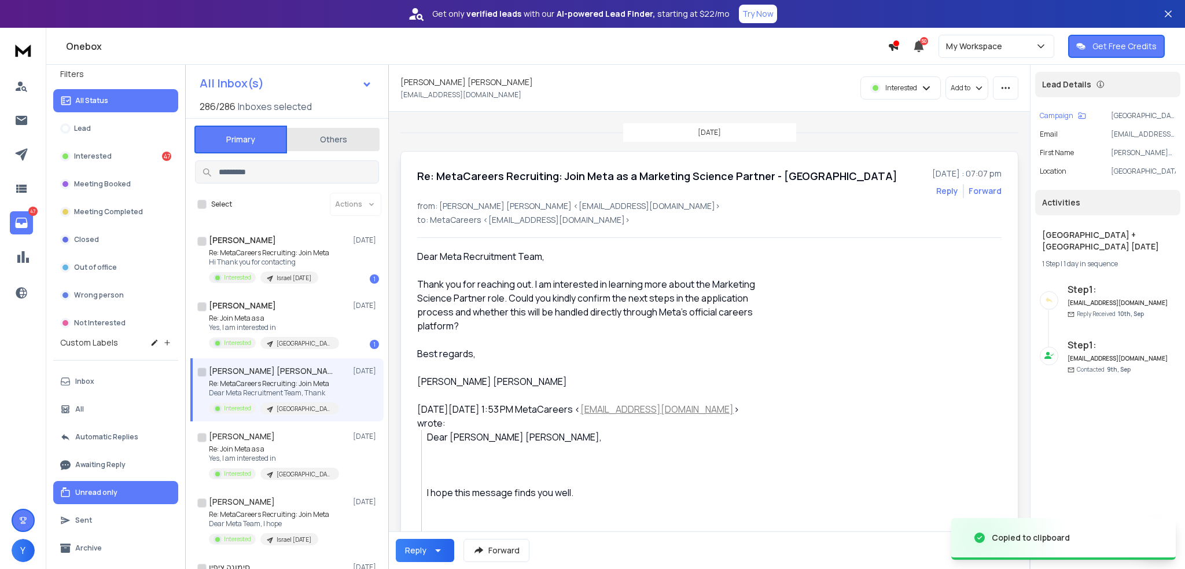
click at [491, 222] on p "to: MetaCareers <[EMAIL_ADDRESS][DOMAIN_NAME]>" at bounding box center [709, 220] width 585 height 12
drag, startPoint x: 491, startPoint y: 222, endPoint x: 614, endPoint y: 224, distance: 123.3
click at [614, 224] on p "to: MetaCareers <[EMAIL_ADDRESS][DOMAIN_NAME]>" at bounding box center [709, 220] width 585 height 12
click at [333, 335] on div "Re: Join Meta as a Yes, I am interested in Interested [GEOGRAPHIC_DATA] + [GEOG…" at bounding box center [274, 331] width 130 height 35
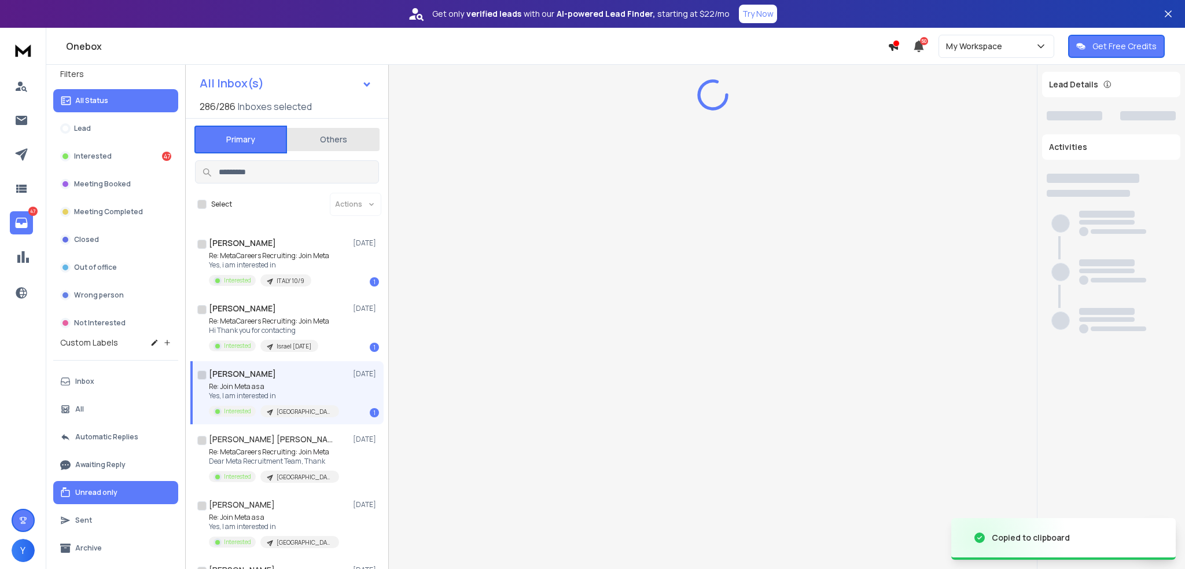
scroll to position [2830, 0]
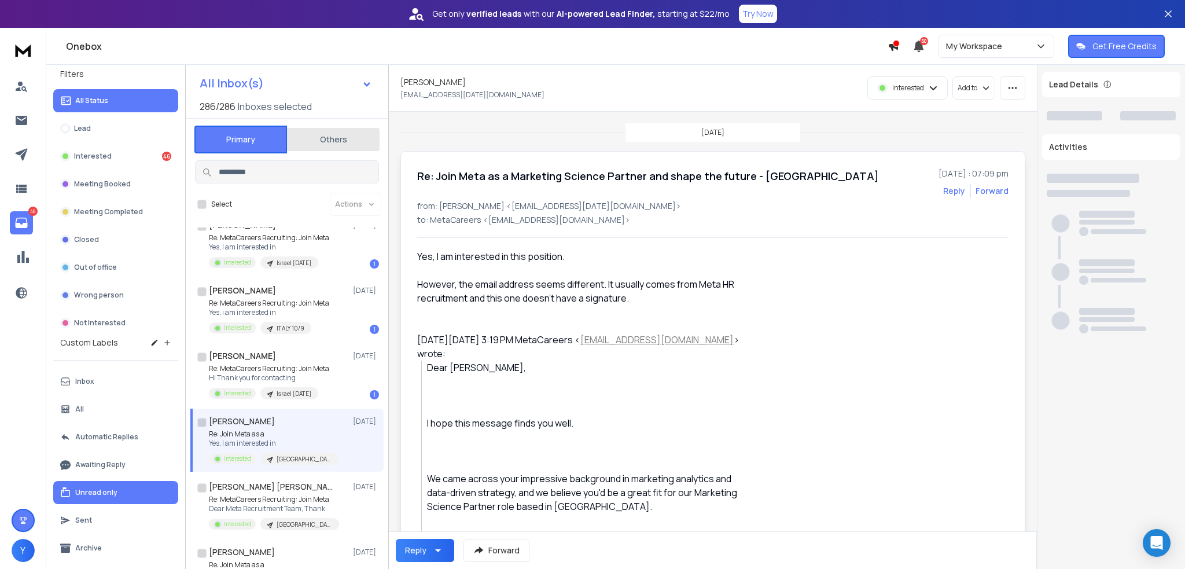
click at [468, 97] on div "[PERSON_NAME] [PERSON_NAME] [EMAIL_ADDRESS][DATE][DOMAIN_NAME]" at bounding box center [555, 87] width 309 height 23
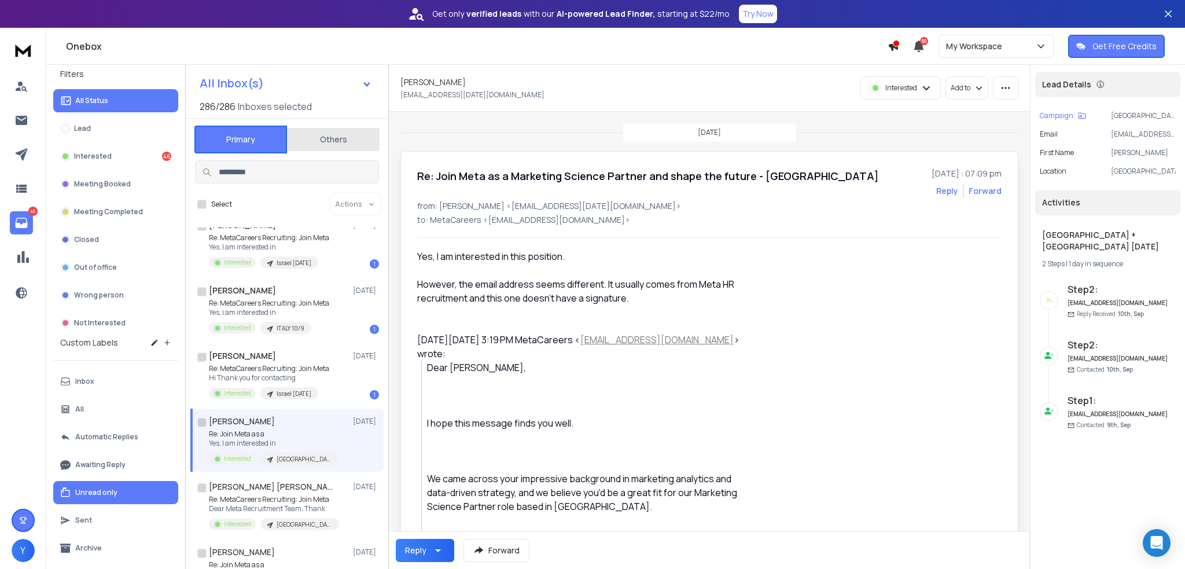
click at [445, 97] on p "[EMAIL_ADDRESS][DATE][DOMAIN_NAME]" at bounding box center [473, 94] width 144 height 9
click at [499, 220] on p "to: MetaCareers <[EMAIL_ADDRESS][DOMAIN_NAME]>" at bounding box center [709, 220] width 585 height 12
drag, startPoint x: 499, startPoint y: 220, endPoint x: 634, endPoint y: 222, distance: 134.9
click at [634, 222] on p "to: MetaCareers <[EMAIL_ADDRESS][DOMAIN_NAME]>" at bounding box center [709, 220] width 585 height 12
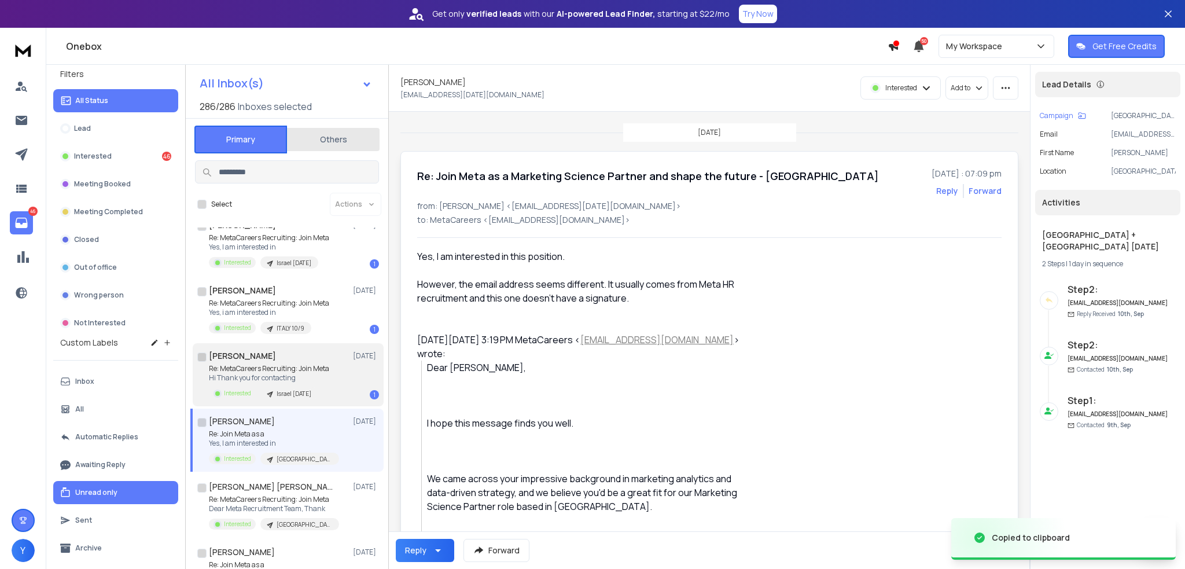
click at [329, 375] on p "Hi Thank you for contacting" at bounding box center [269, 377] width 120 height 9
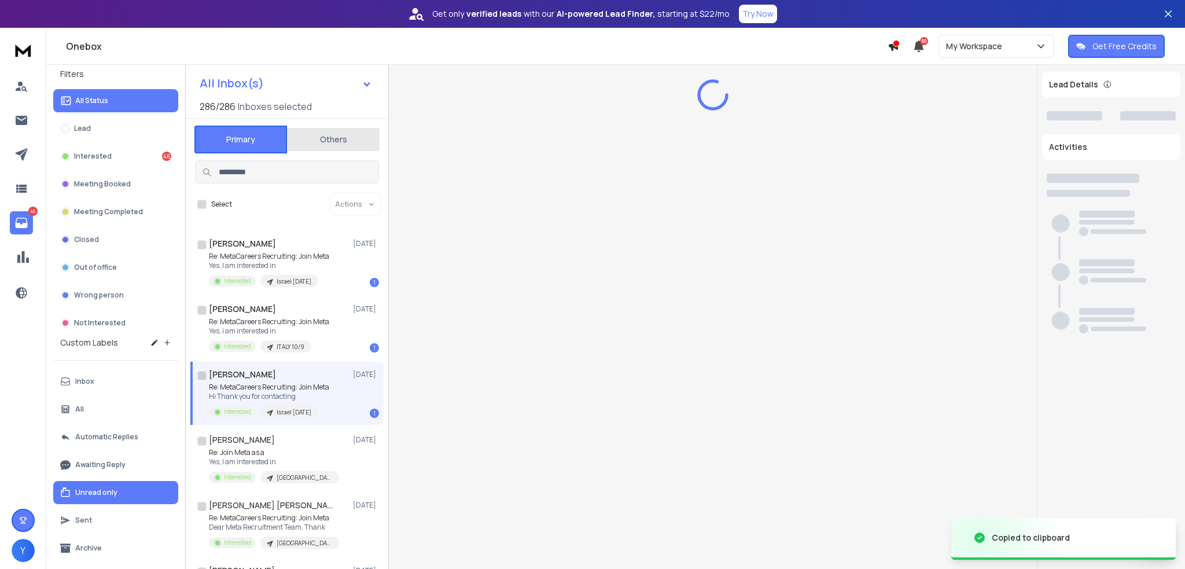
scroll to position [2772, 0]
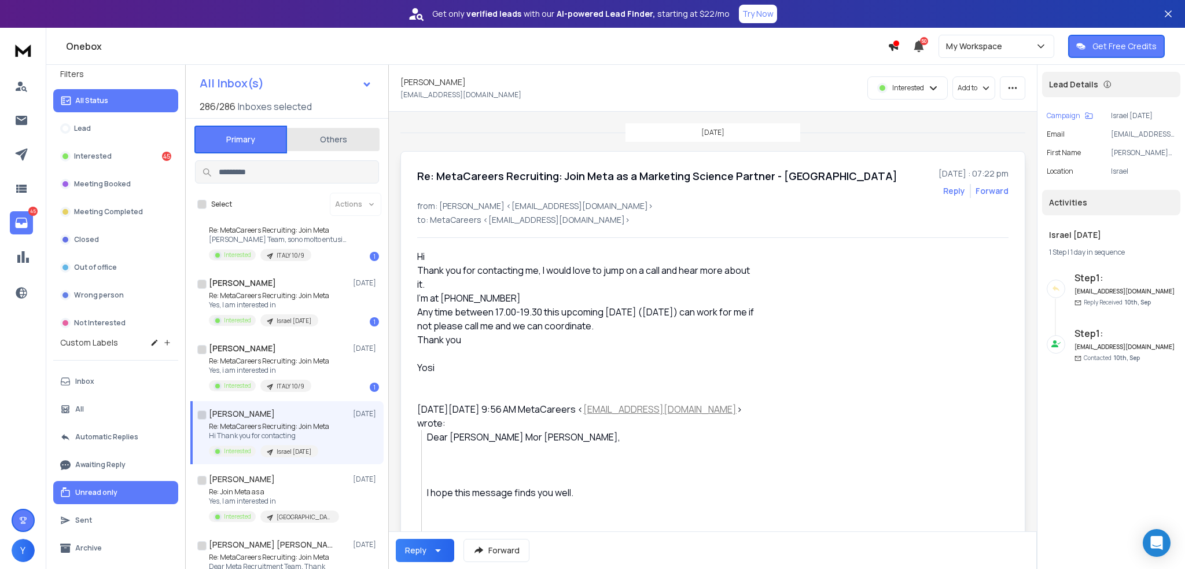
click at [440, 91] on p "[EMAIL_ADDRESS][DOMAIN_NAME]" at bounding box center [461, 94] width 121 height 9
click at [439, 95] on p "[EMAIL_ADDRESS][DOMAIN_NAME]" at bounding box center [461, 94] width 121 height 9
click at [485, 223] on p "to: MetaCareers <[EMAIL_ADDRESS][DOMAIN_NAME]>" at bounding box center [713, 220] width 592 height 12
drag, startPoint x: 485, startPoint y: 223, endPoint x: 600, endPoint y: 222, distance: 114.6
click at [600, 222] on p "to: MetaCareers <[EMAIL_ADDRESS][DOMAIN_NAME]>" at bounding box center [713, 220] width 592 height 12
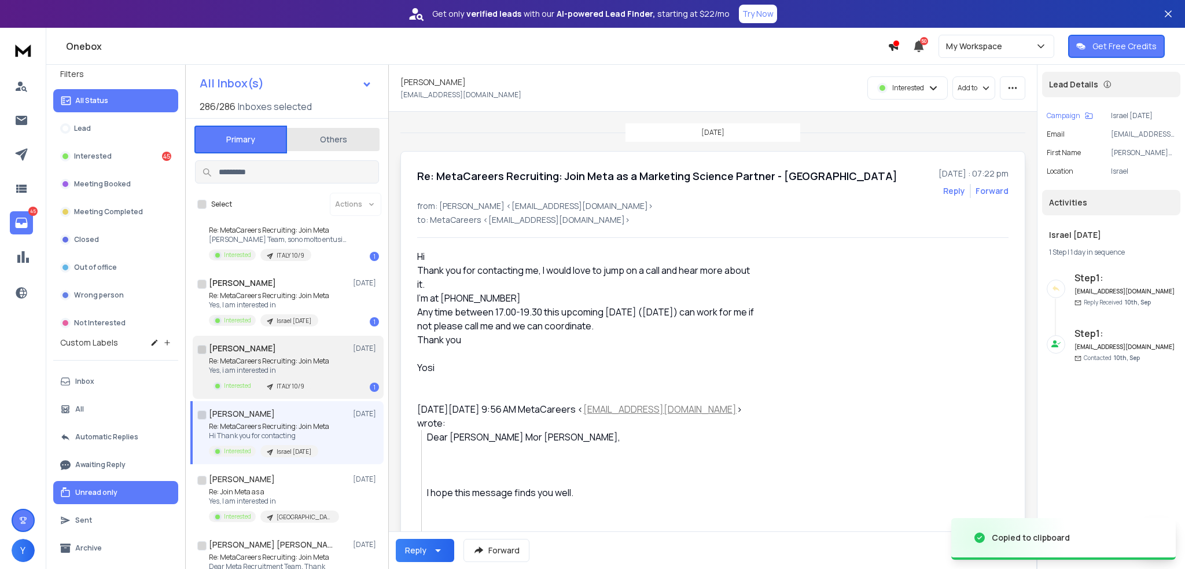
click at [315, 353] on div "[PERSON_NAME] [DATE]" at bounding box center [294, 349] width 170 height 12
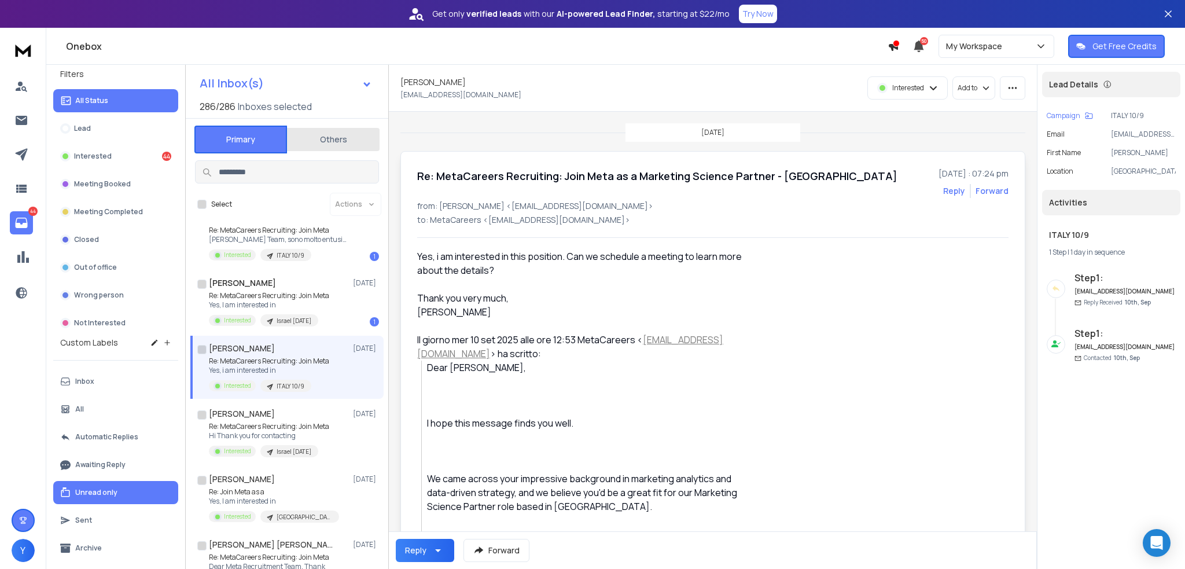
click at [471, 95] on p "[EMAIL_ADDRESS][DOMAIN_NAME]" at bounding box center [461, 94] width 121 height 9
click at [486, 218] on p "to: MetaCareers <[EMAIL_ADDRESS][DOMAIN_NAME]>" at bounding box center [713, 220] width 592 height 12
drag, startPoint x: 486, startPoint y: 218, endPoint x: 605, endPoint y: 215, distance: 119.3
click at [605, 215] on p "to: MetaCareers <[EMAIL_ADDRESS][DOMAIN_NAME]>" at bounding box center [713, 220] width 592 height 12
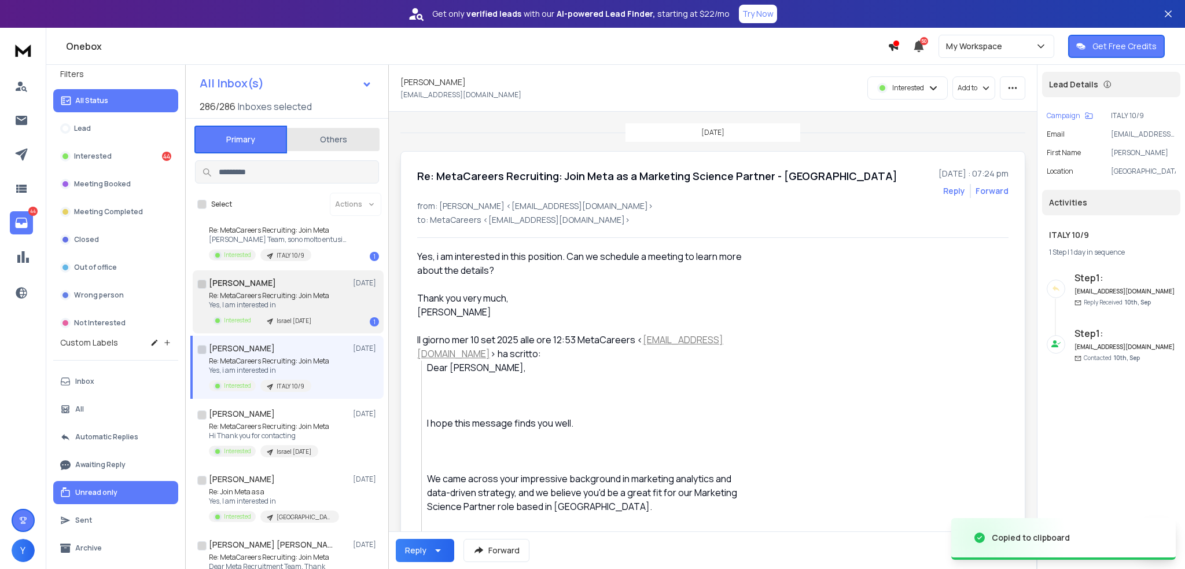
click at [278, 310] on div "Re: MetaCareers Recruiting: Join Meta Yes, I am interested in Interested Israel…" at bounding box center [269, 308] width 120 height 35
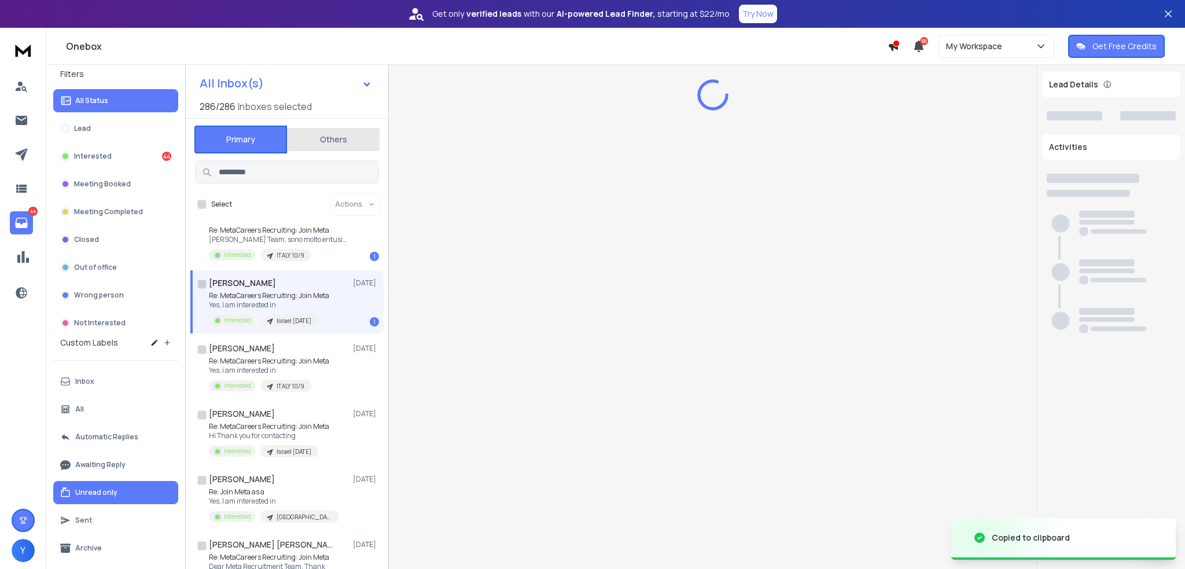
scroll to position [2714, 0]
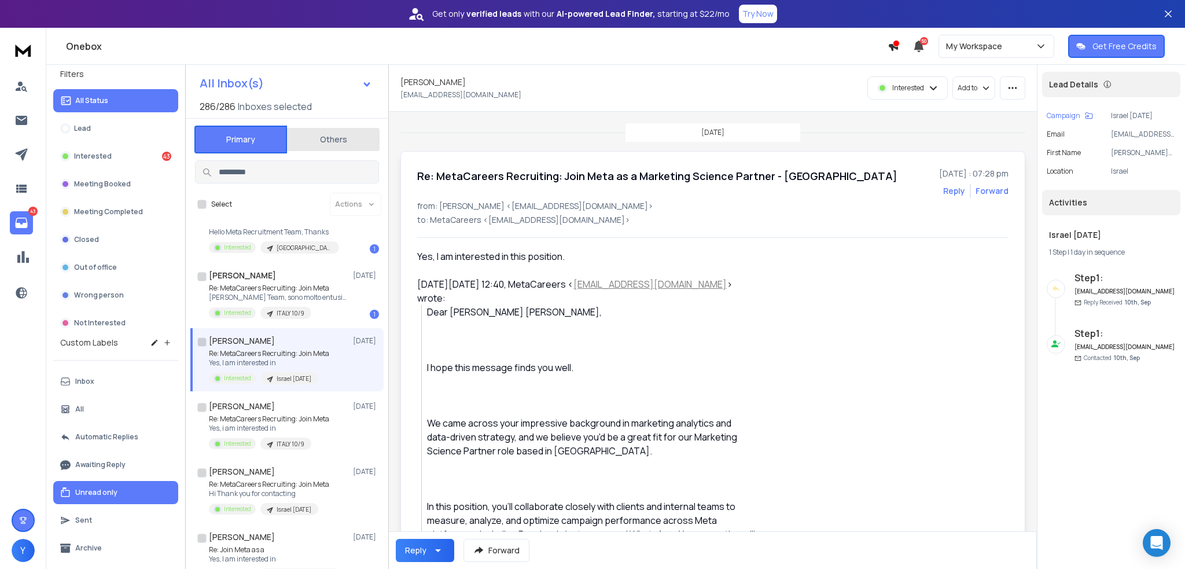
click at [458, 95] on p "[EMAIL_ADDRESS][DOMAIN_NAME]" at bounding box center [461, 94] width 121 height 9
click at [497, 215] on p "to: MetaCareers <[EMAIL_ADDRESS][DOMAIN_NAME]>" at bounding box center [713, 220] width 592 height 12
drag, startPoint x: 497, startPoint y: 215, endPoint x: 614, endPoint y: 217, distance: 117.5
click at [614, 217] on p "to: MetaCareers <[EMAIL_ADDRESS][DOMAIN_NAME]>" at bounding box center [713, 220] width 592 height 12
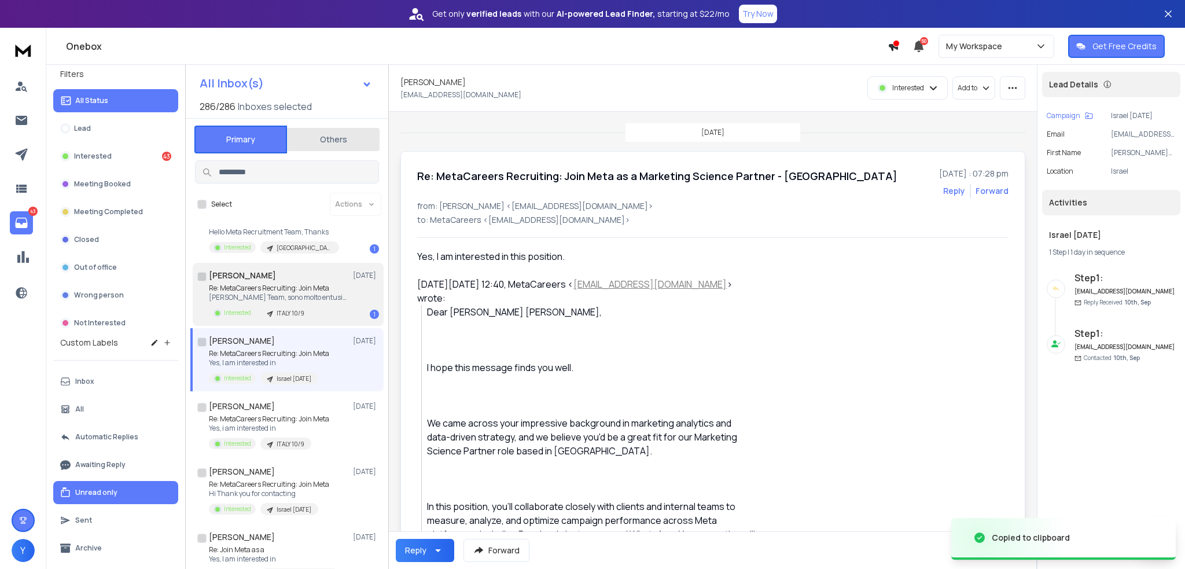
click at [326, 309] on div "Interested [GEOGRAPHIC_DATA] 10/9" at bounding box center [278, 313] width 139 height 12
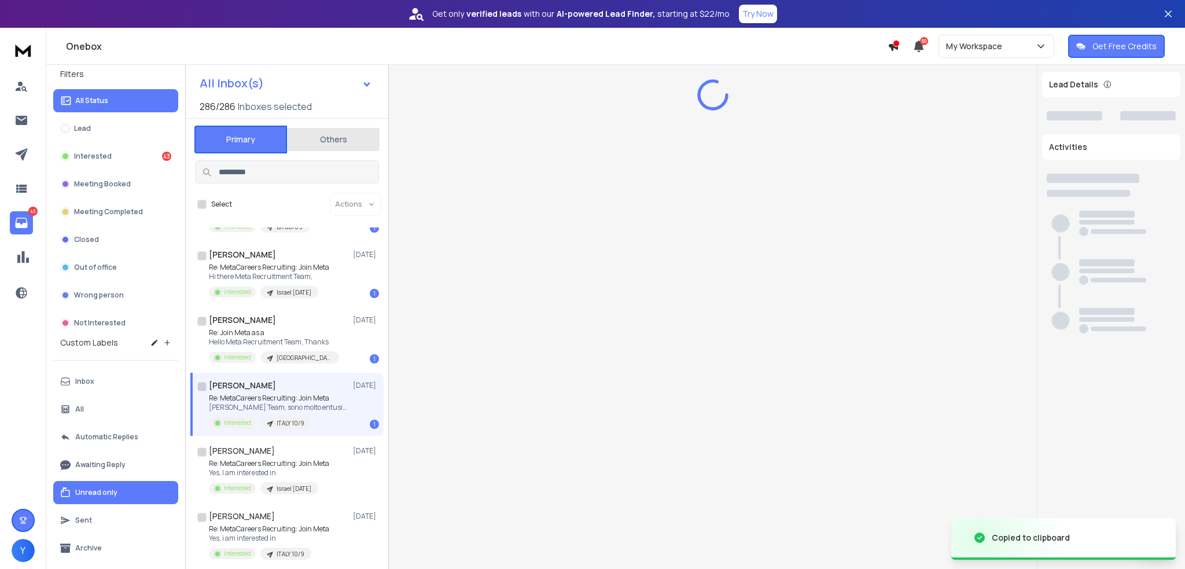
scroll to position [2598, 0]
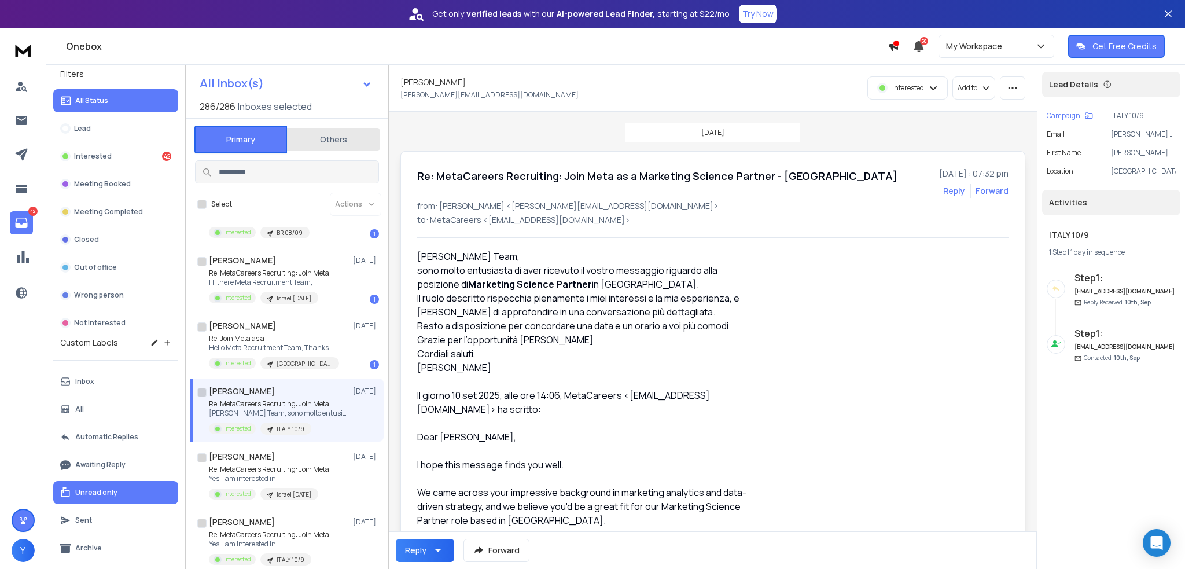
click at [482, 97] on p "[PERSON_NAME][EMAIL_ADDRESS][DOMAIN_NAME]" at bounding box center [490, 94] width 178 height 9
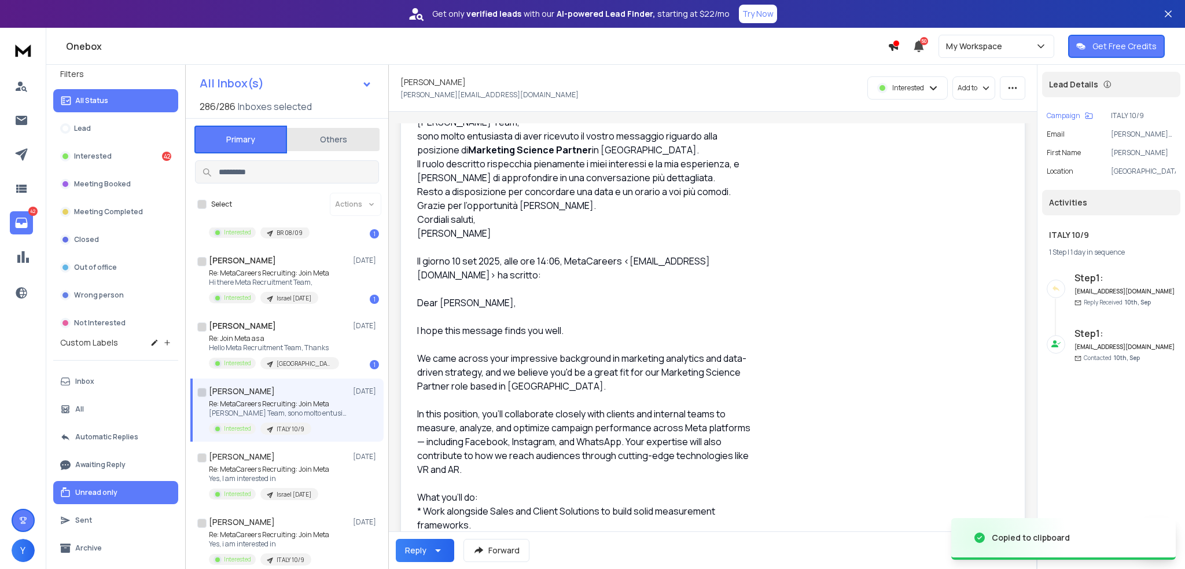
scroll to position [0, 0]
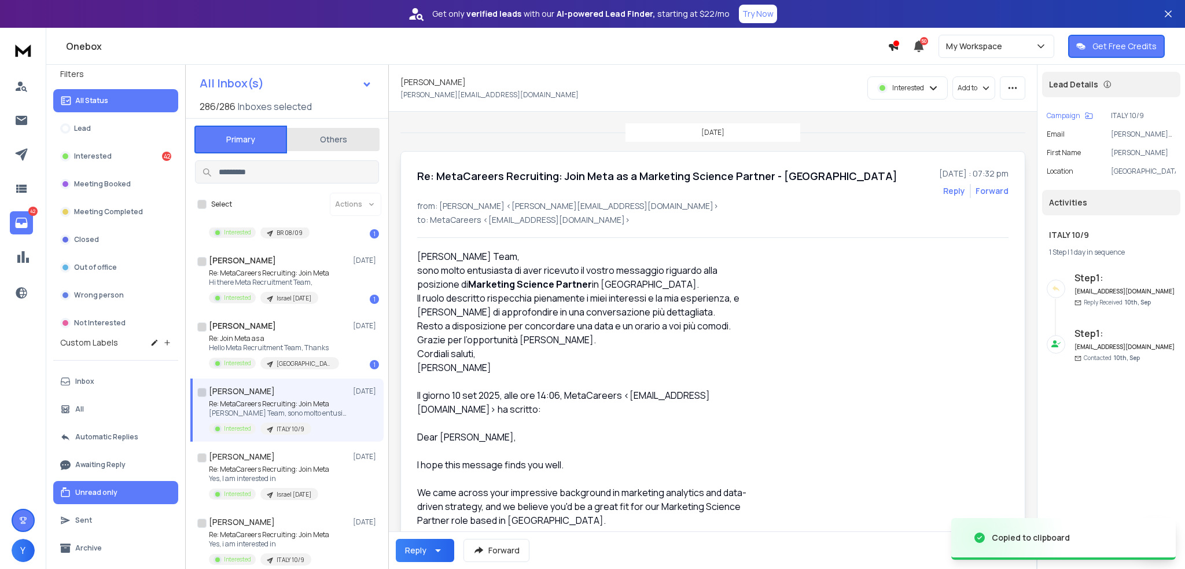
click at [488, 218] on p "to: MetaCareers <[EMAIL_ADDRESS][DOMAIN_NAME]>" at bounding box center [713, 220] width 592 height 12
drag, startPoint x: 488, startPoint y: 218, endPoint x: 604, endPoint y: 224, distance: 116.5
click at [604, 224] on p "to: MetaCareers <[EMAIL_ADDRESS][DOMAIN_NAME]>" at bounding box center [713, 220] width 592 height 12
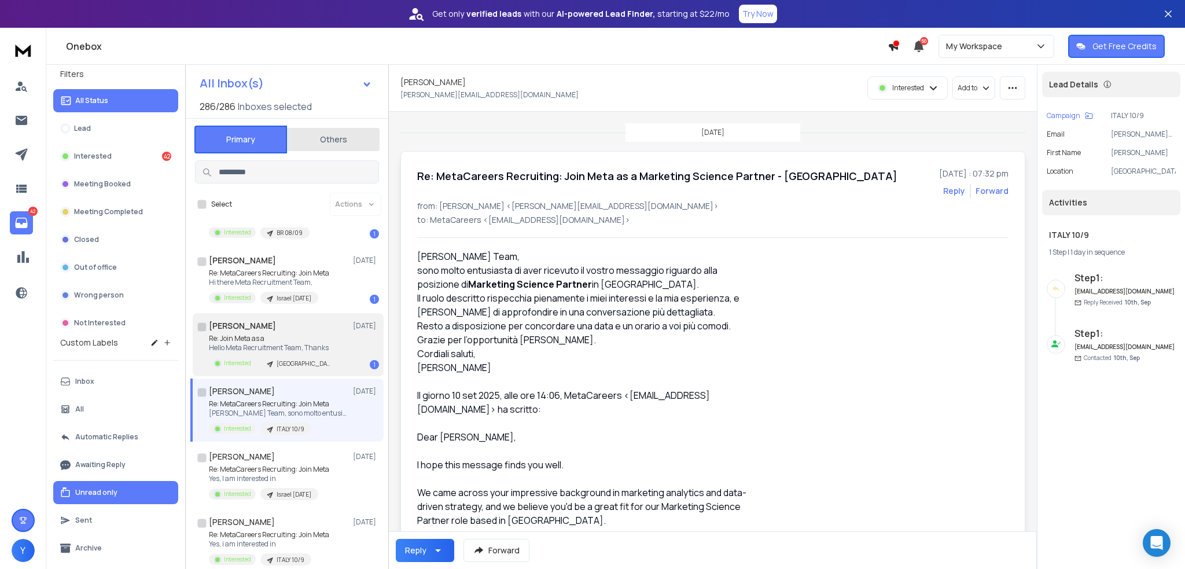
click at [329, 346] on p "Hello Meta Recruitment Team, Thanks" at bounding box center [274, 347] width 130 height 9
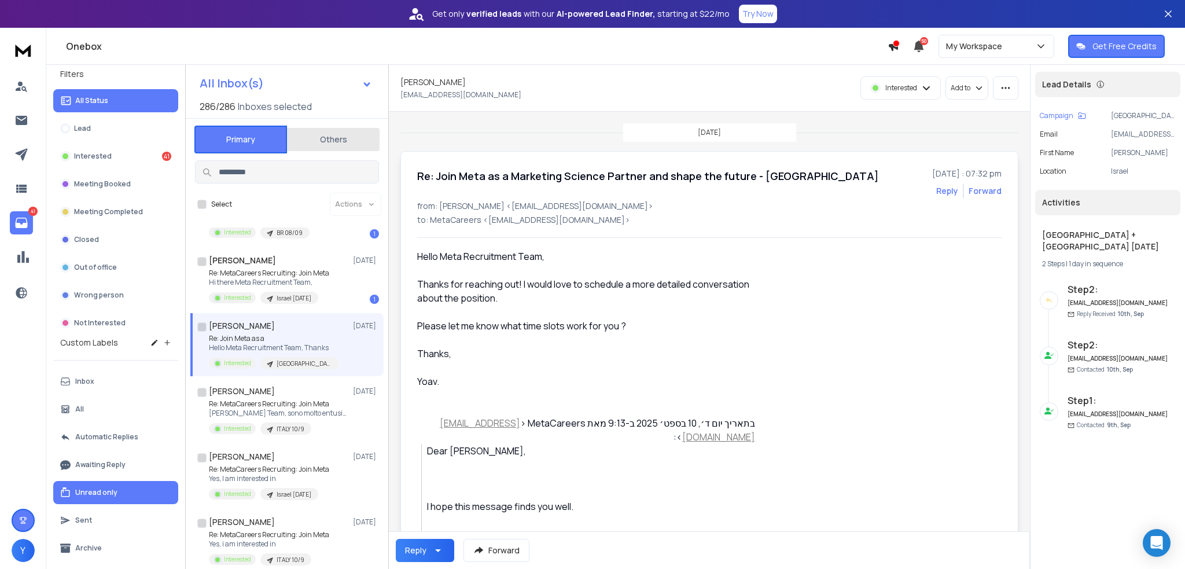
click at [452, 94] on p "[EMAIL_ADDRESS][DOMAIN_NAME]" at bounding box center [461, 94] width 121 height 9
click at [488, 220] on p "to: MetaCareers <[EMAIL_ADDRESS][DOMAIN_NAME]>" at bounding box center [709, 220] width 585 height 12
drag, startPoint x: 488, startPoint y: 220, endPoint x: 640, endPoint y: 217, distance: 151.1
click at [640, 217] on p "to: MetaCareers <[EMAIL_ADDRESS][DOMAIN_NAME]>" at bounding box center [709, 220] width 585 height 12
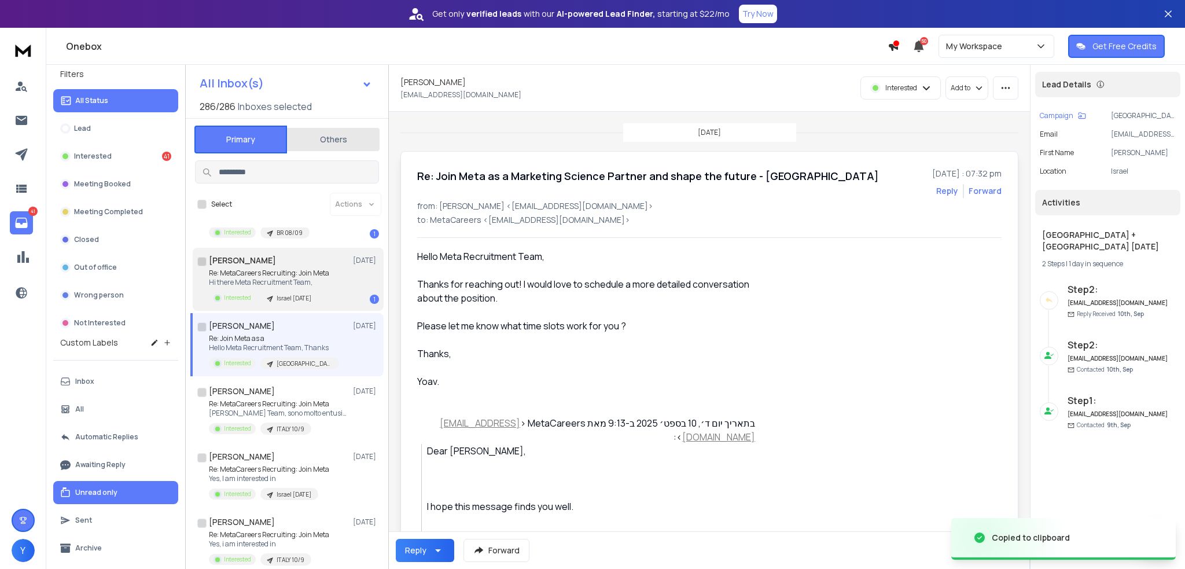
click at [306, 286] on p "Hi there Meta Recruitment Team," at bounding box center [269, 282] width 120 height 9
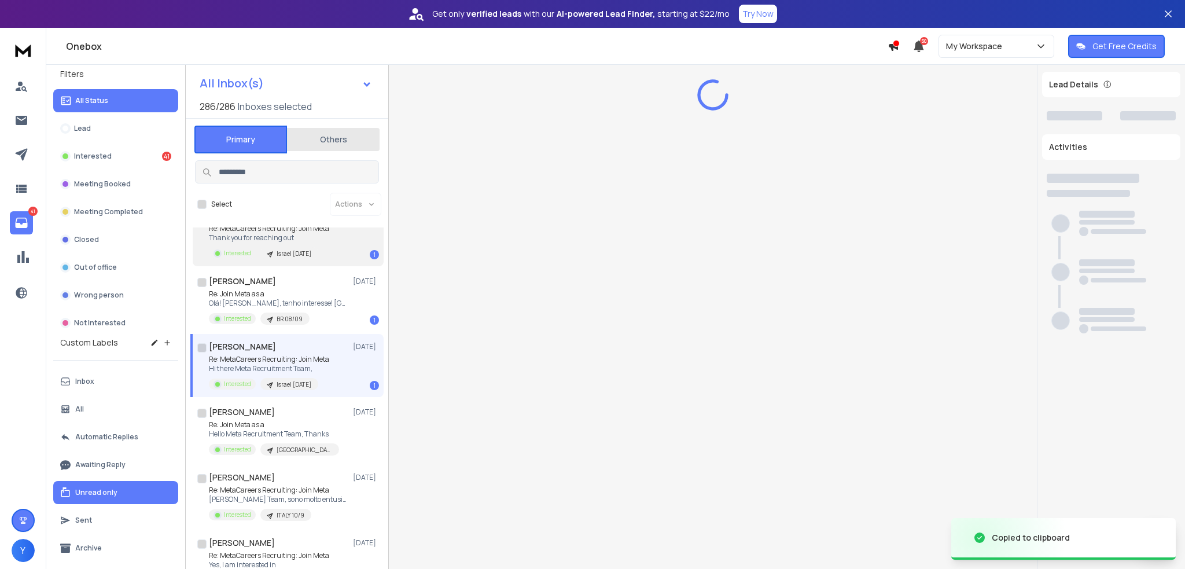
scroll to position [2482, 0]
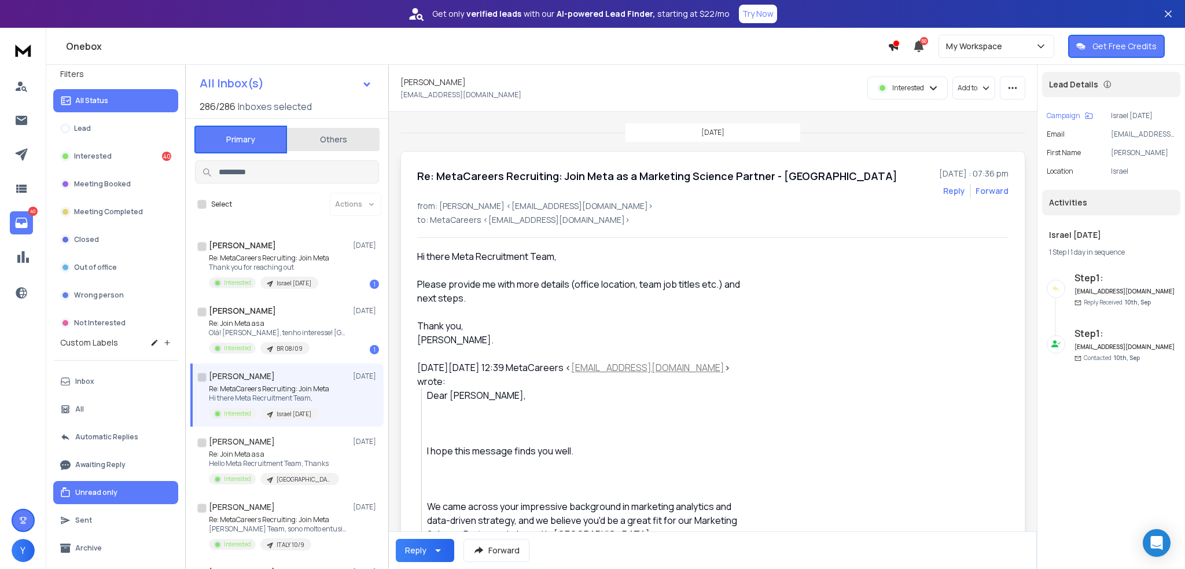
click at [465, 90] on p "[EMAIL_ADDRESS][DOMAIN_NAME]" at bounding box center [461, 94] width 121 height 9
click at [499, 223] on p "to: MetaCareers <[EMAIL_ADDRESS][DOMAIN_NAME]>" at bounding box center [713, 220] width 592 height 12
drag, startPoint x: 499, startPoint y: 223, endPoint x: 617, endPoint y: 219, distance: 118.1
click at [617, 219] on p "to: MetaCareers <[EMAIL_ADDRESS][DOMAIN_NAME]>" at bounding box center [713, 220] width 592 height 12
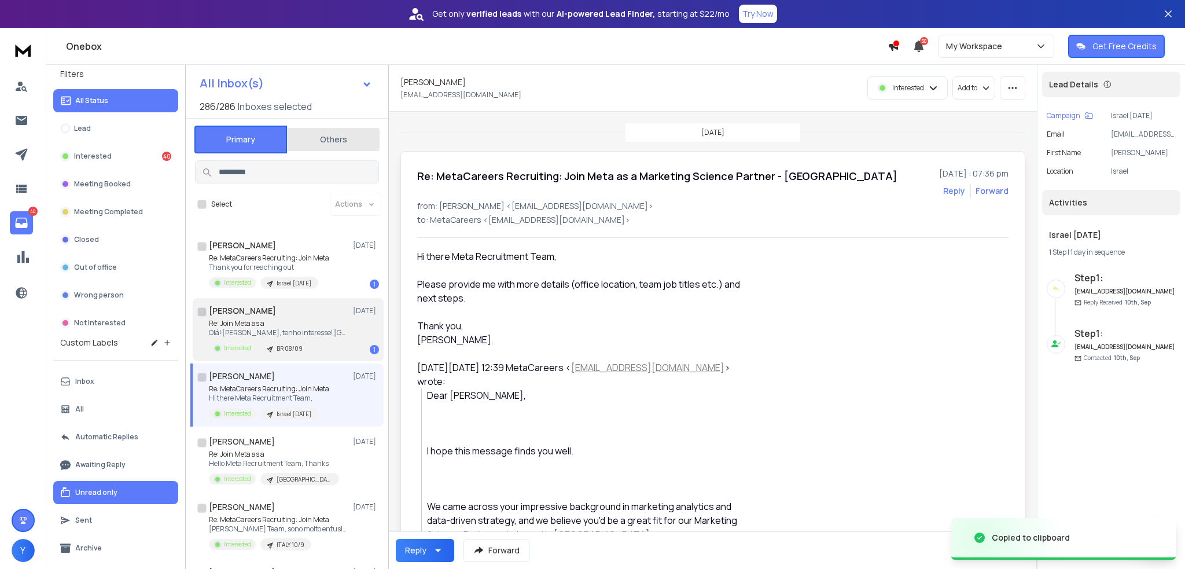
click at [341, 348] on div "Re: Join Meta as a Olá! [PERSON_NAME], tenho interesse! Muito Interested BR 08/…" at bounding box center [294, 336] width 170 height 35
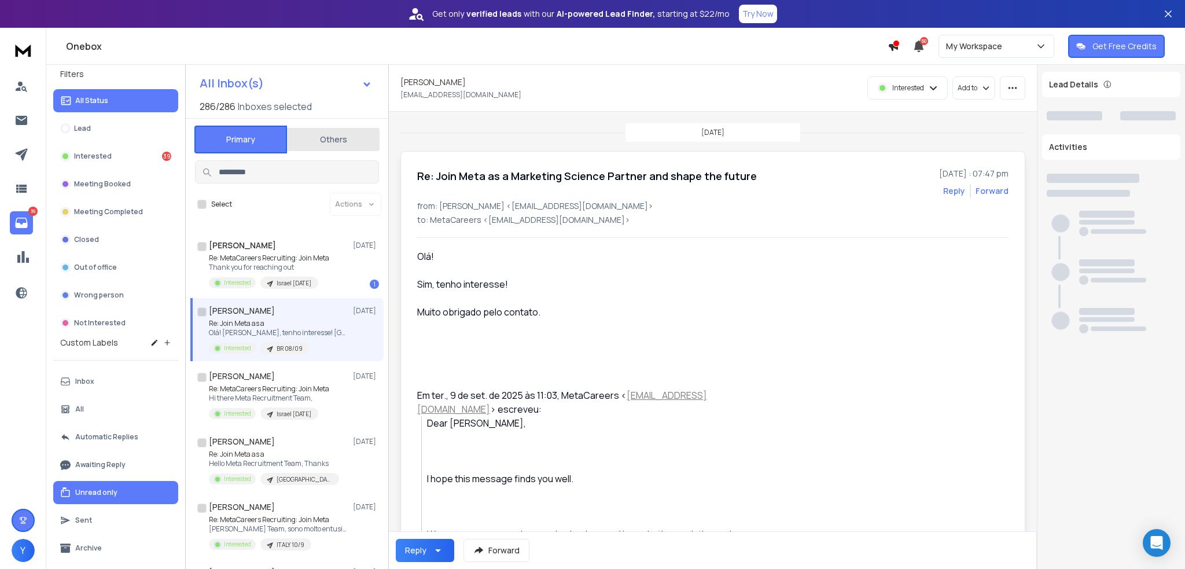
click at [464, 95] on p "[EMAIL_ADDRESS][DOMAIN_NAME]" at bounding box center [461, 94] width 121 height 9
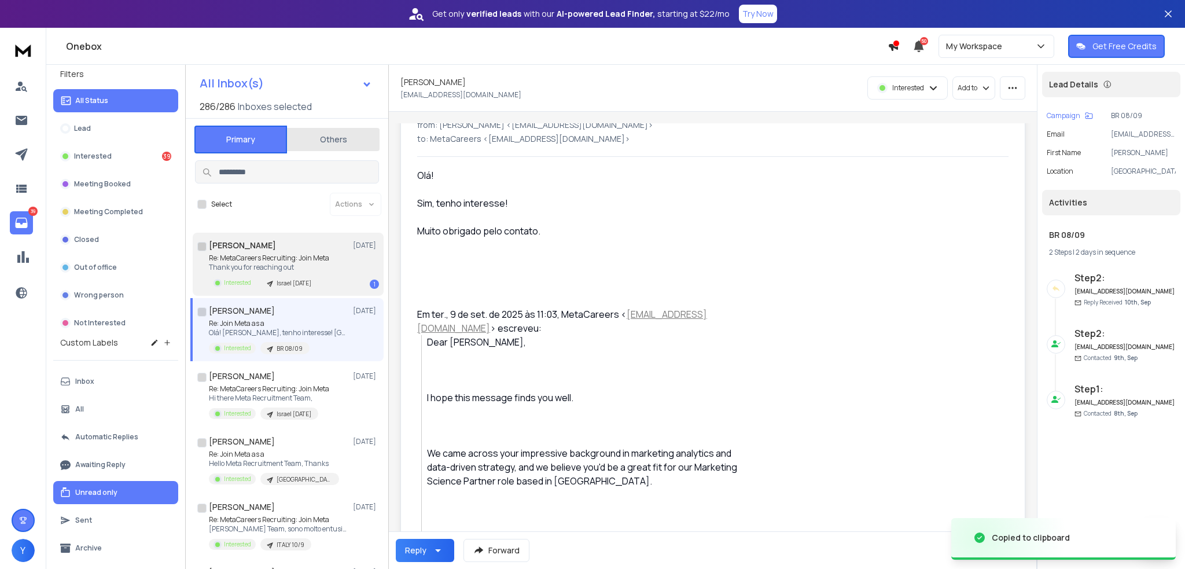
scroll to position [0, 0]
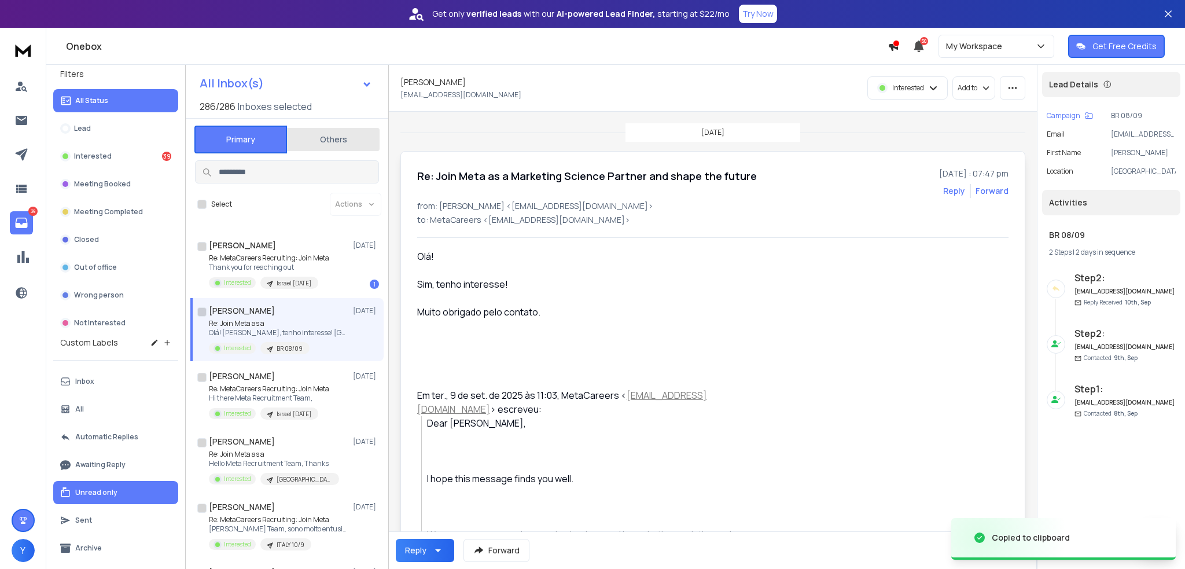
click at [483, 219] on p "to: MetaCareers <[EMAIL_ADDRESS][DOMAIN_NAME]>" at bounding box center [713, 220] width 592 height 12
drag, startPoint x: 483, startPoint y: 219, endPoint x: 617, endPoint y: 218, distance: 133.7
click at [617, 218] on p "to: MetaCareers <[EMAIL_ADDRESS][DOMAIN_NAME]>" at bounding box center [713, 220] width 592 height 12
click at [313, 267] on p "Thank you for reaching out" at bounding box center [269, 267] width 120 height 9
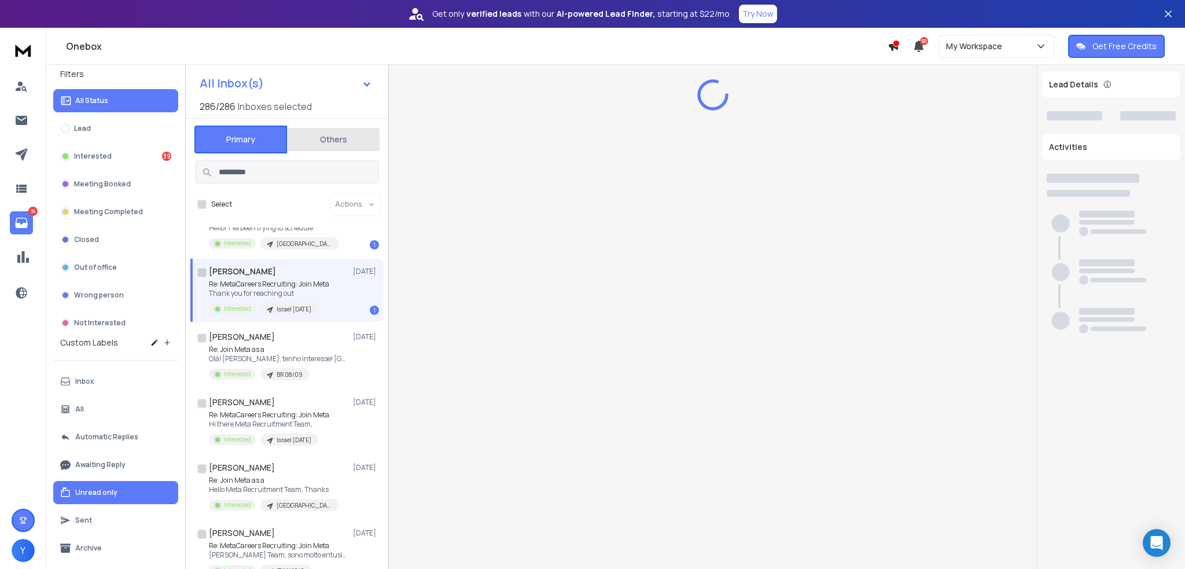
scroll to position [2367, 0]
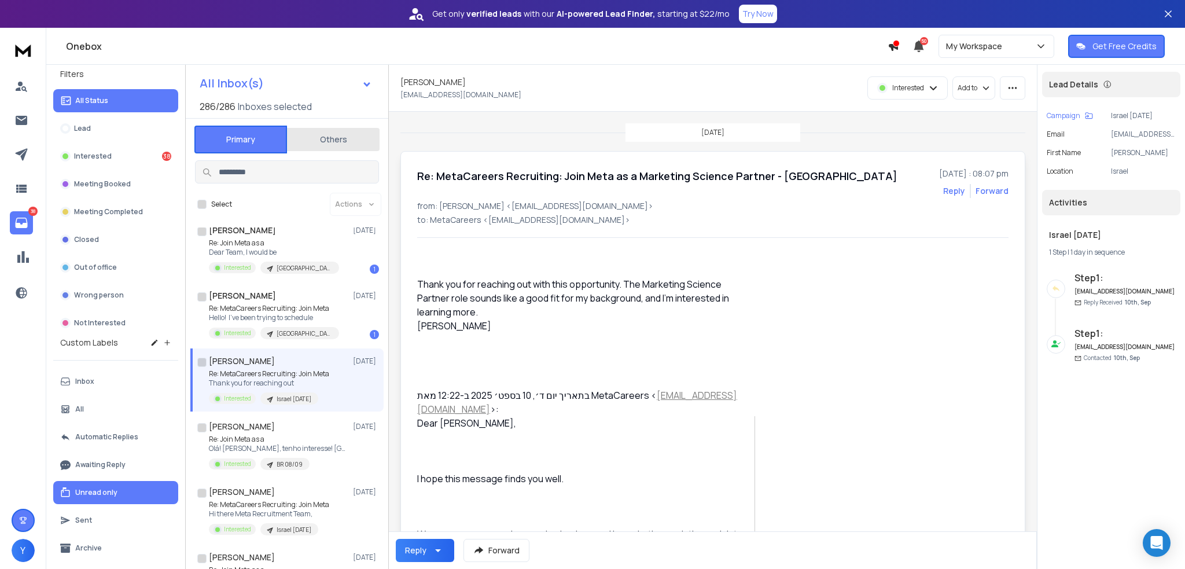
click at [454, 95] on p "[EMAIL_ADDRESS][DOMAIN_NAME]" at bounding box center [461, 94] width 121 height 9
click at [491, 216] on p "to: MetaCareers <[EMAIL_ADDRESS][DOMAIN_NAME]>" at bounding box center [713, 220] width 592 height 12
drag, startPoint x: 491, startPoint y: 216, endPoint x: 621, endPoint y: 219, distance: 129.7
click at [621, 219] on p "to: MetaCareers <[EMAIL_ADDRESS][DOMAIN_NAME]>" at bounding box center [713, 220] width 592 height 12
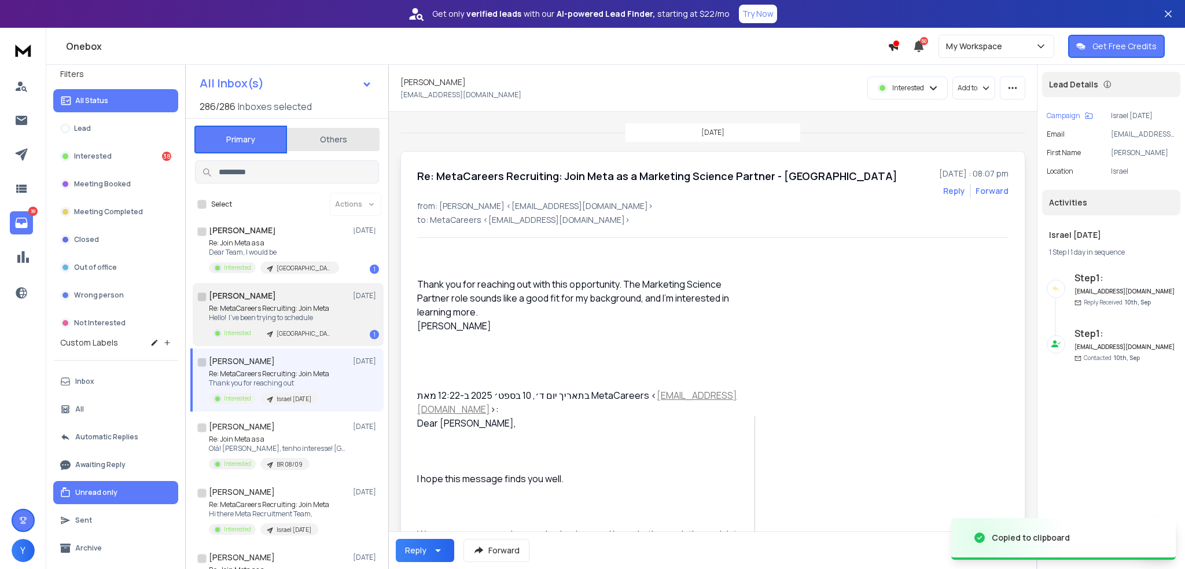
click at [326, 304] on p "Re: MetaCareers Recruiting: Join Meta" at bounding box center [274, 308] width 130 height 9
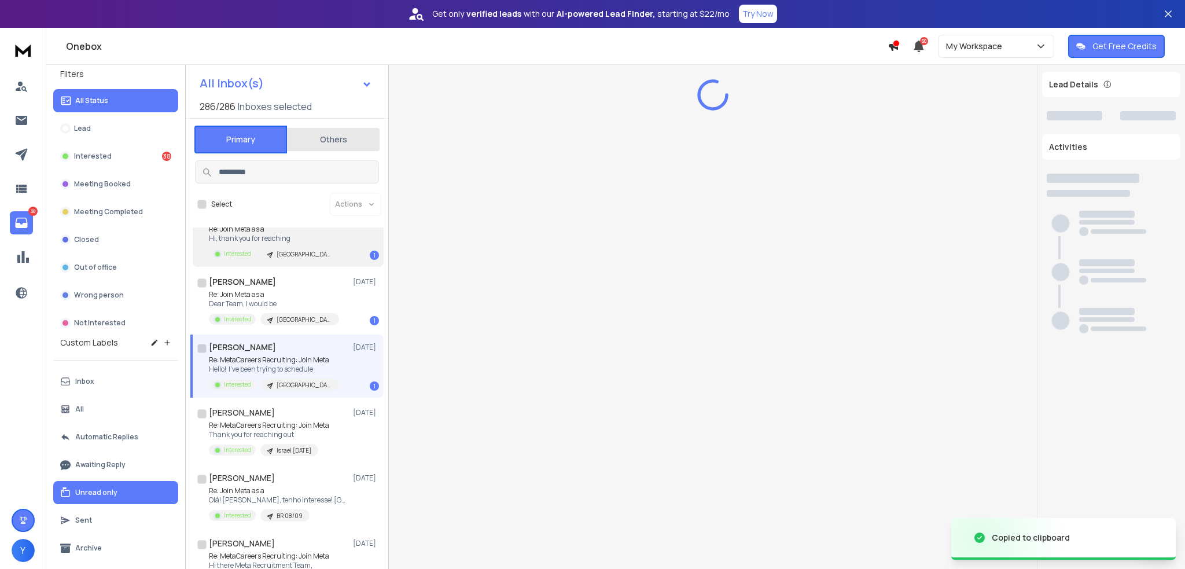
scroll to position [2309, 0]
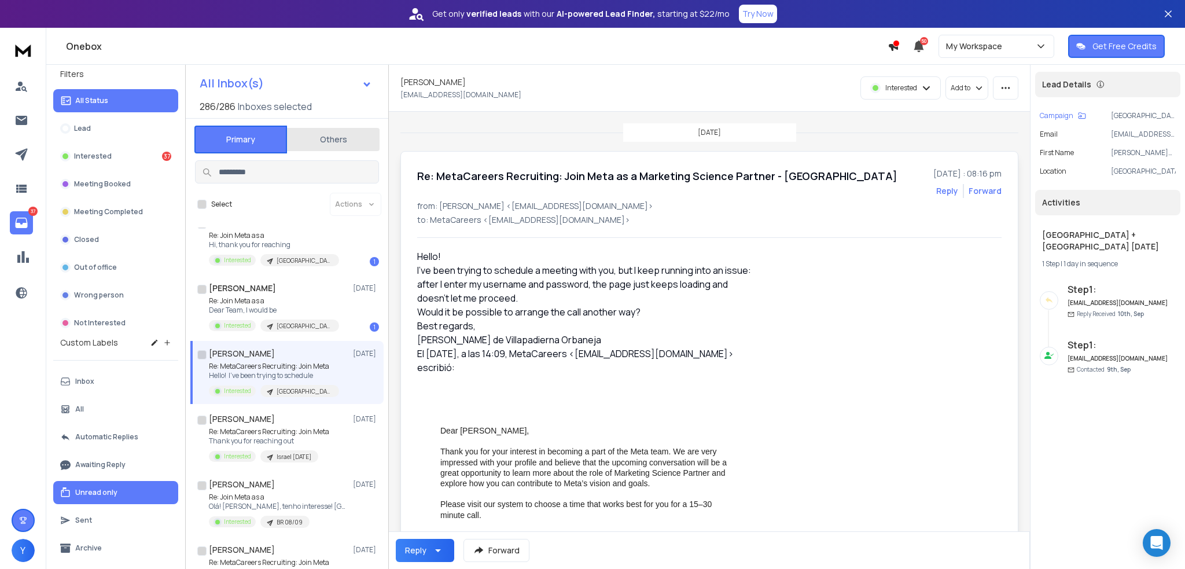
click at [460, 92] on p "[EMAIL_ADDRESS][DOMAIN_NAME]" at bounding box center [461, 94] width 121 height 9
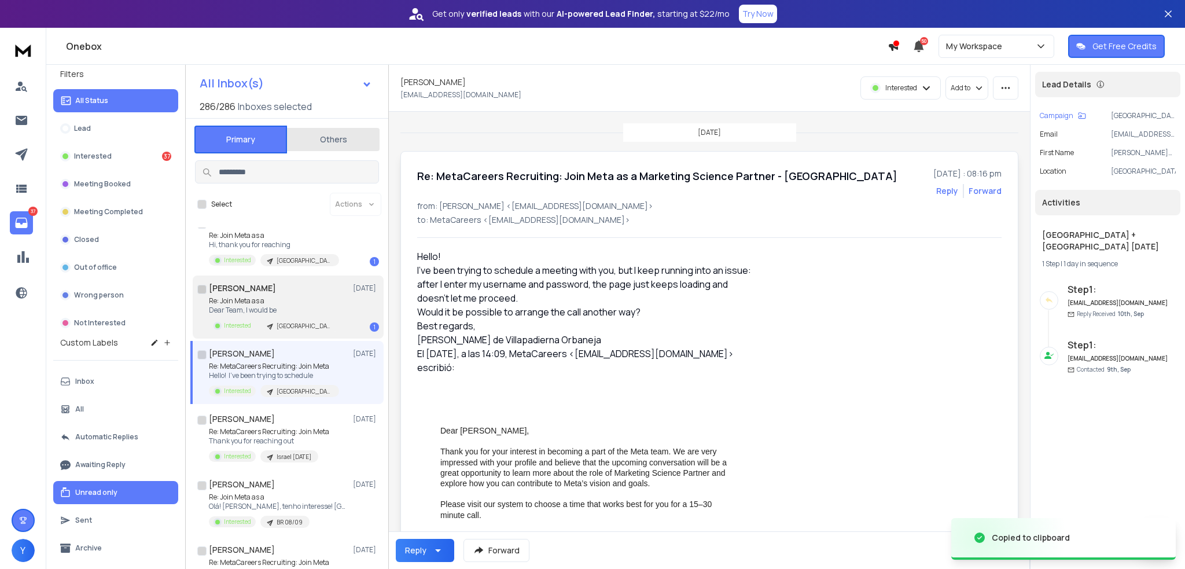
click at [324, 315] on div "Re: Join Meta as a Dear Team, I would be Interested Israel + [GEOGRAPHIC_DATA] …" at bounding box center [274, 313] width 130 height 35
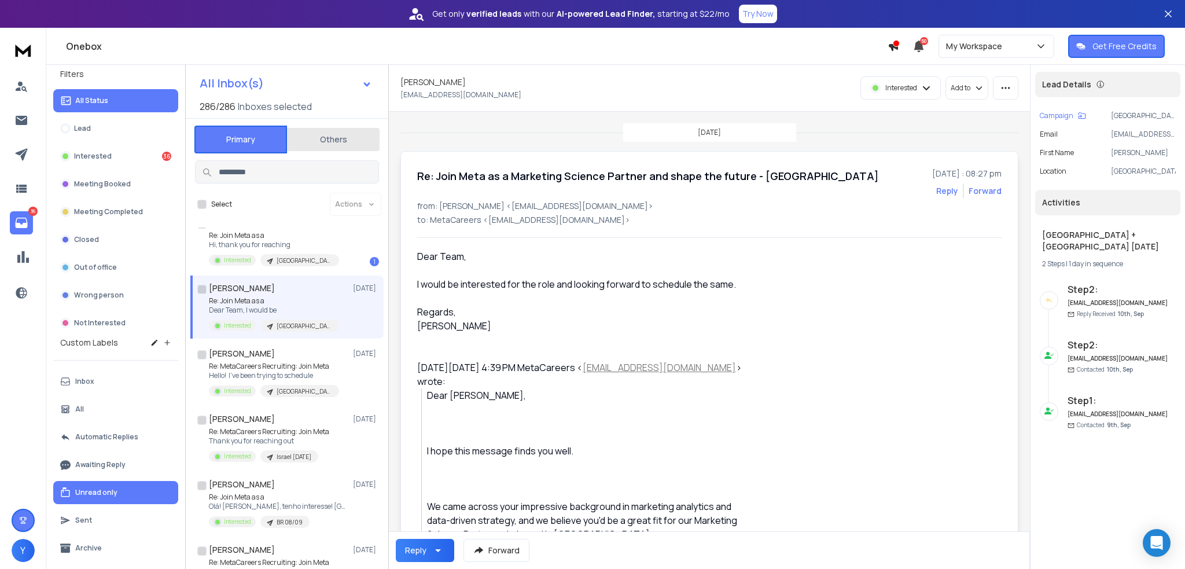
click at [462, 94] on p "[EMAIL_ADDRESS][DOMAIN_NAME]" at bounding box center [461, 94] width 121 height 9
click at [488, 217] on p "to: MetaCareers <[EMAIL_ADDRESS][DOMAIN_NAME]>" at bounding box center [709, 220] width 585 height 12
drag, startPoint x: 488, startPoint y: 217, endPoint x: 614, endPoint y: 219, distance: 125.6
click at [614, 219] on p "to: MetaCareers <[EMAIL_ADDRESS][DOMAIN_NAME]>" at bounding box center [709, 220] width 585 height 12
click at [309, 245] on p "Hi, thank you for reaching" at bounding box center [274, 244] width 130 height 9
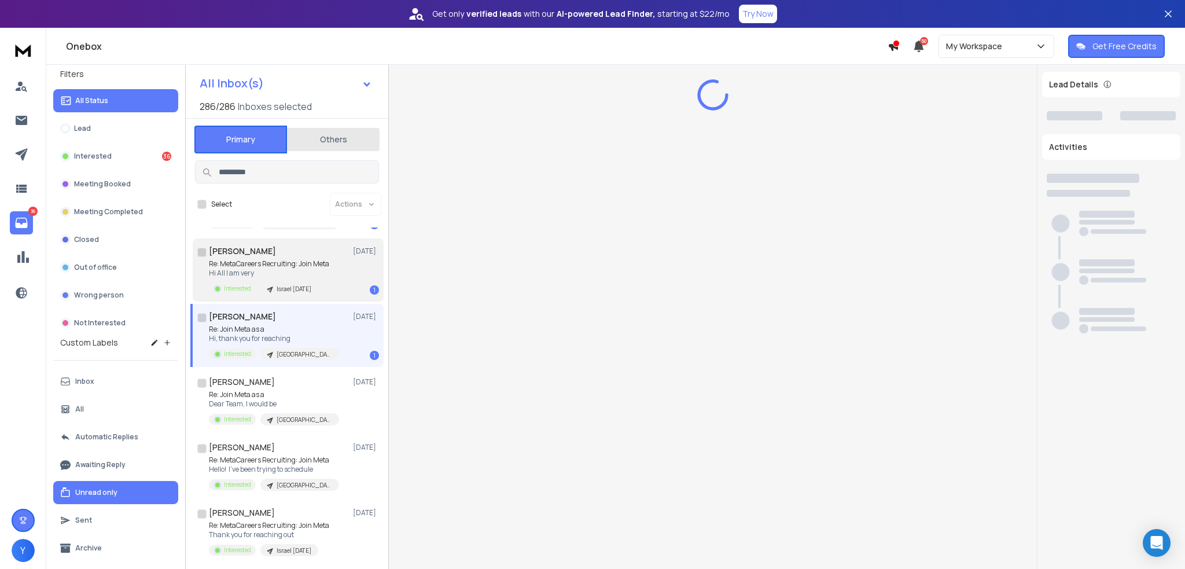
scroll to position [2193, 0]
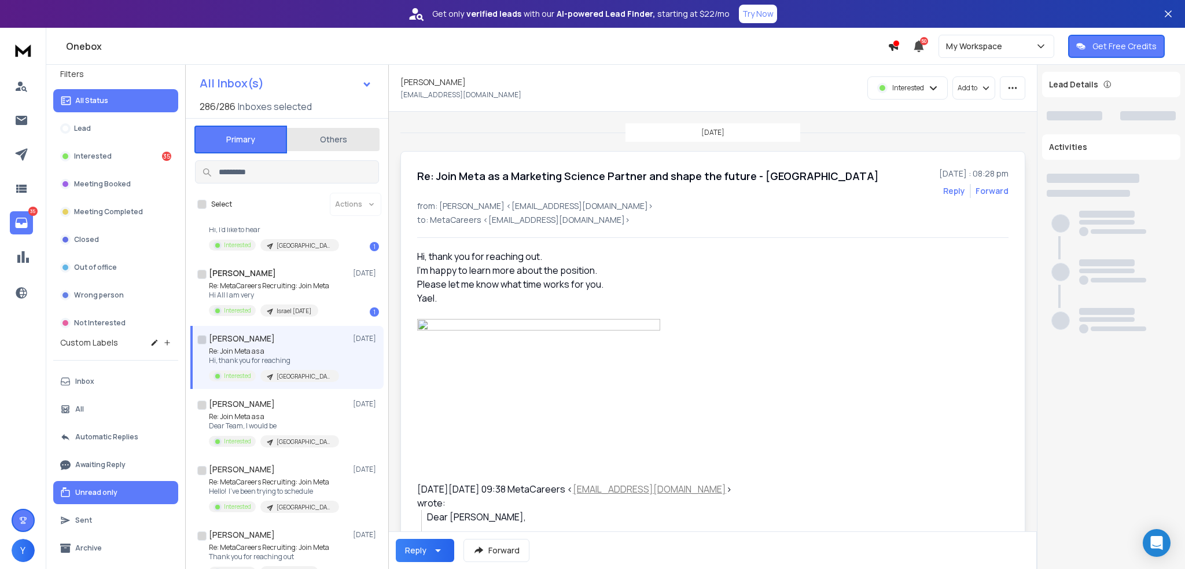
click at [463, 98] on p "[EMAIL_ADDRESS][DOMAIN_NAME]" at bounding box center [461, 94] width 121 height 9
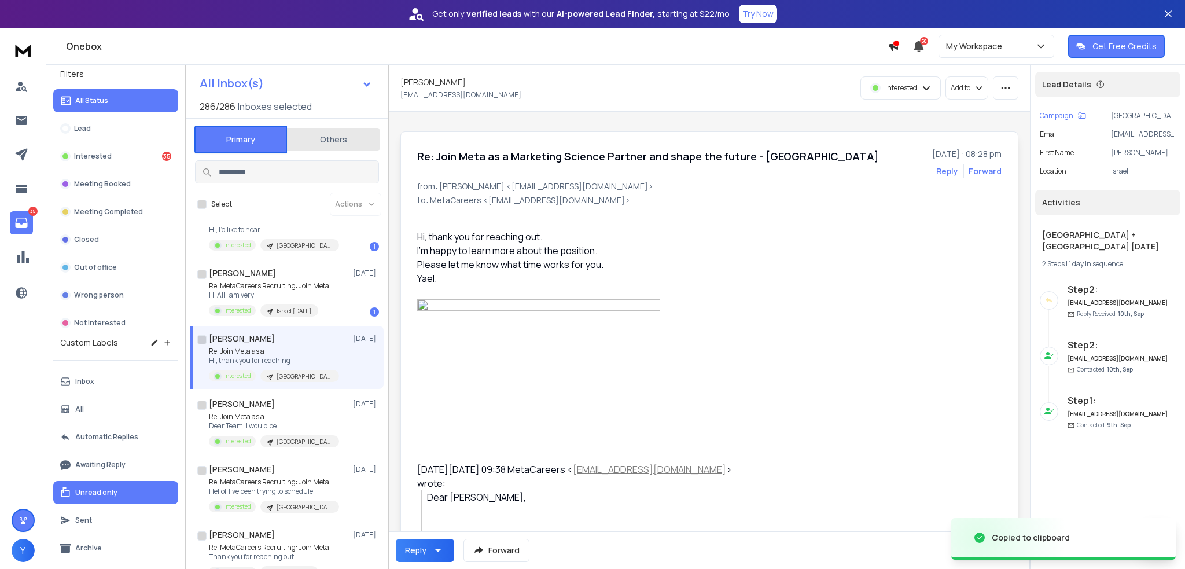
scroll to position [0, 0]
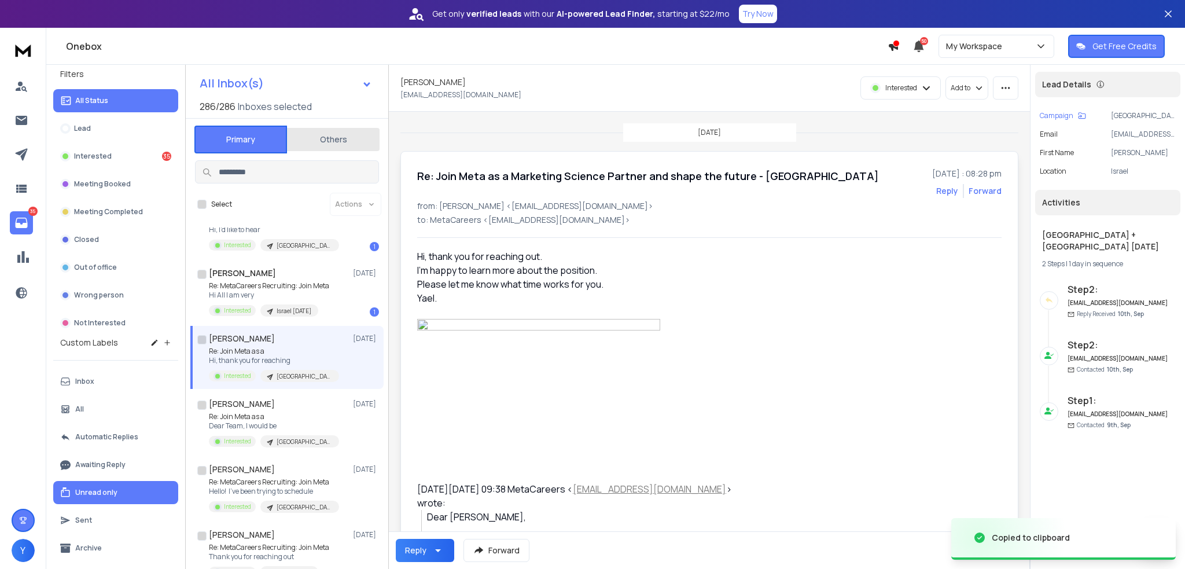
click at [495, 220] on p "to: MetaCareers <[EMAIL_ADDRESS][DOMAIN_NAME]>" at bounding box center [709, 220] width 585 height 12
drag, startPoint x: 495, startPoint y: 220, endPoint x: 633, endPoint y: 222, distance: 137.8
click at [633, 222] on p "to: MetaCareers <[EMAIL_ADDRESS][DOMAIN_NAME]>" at bounding box center [709, 220] width 585 height 12
click at [626, 222] on p "to: MetaCareers <[EMAIL_ADDRESS][DOMAIN_NAME]>" at bounding box center [709, 220] width 585 height 12
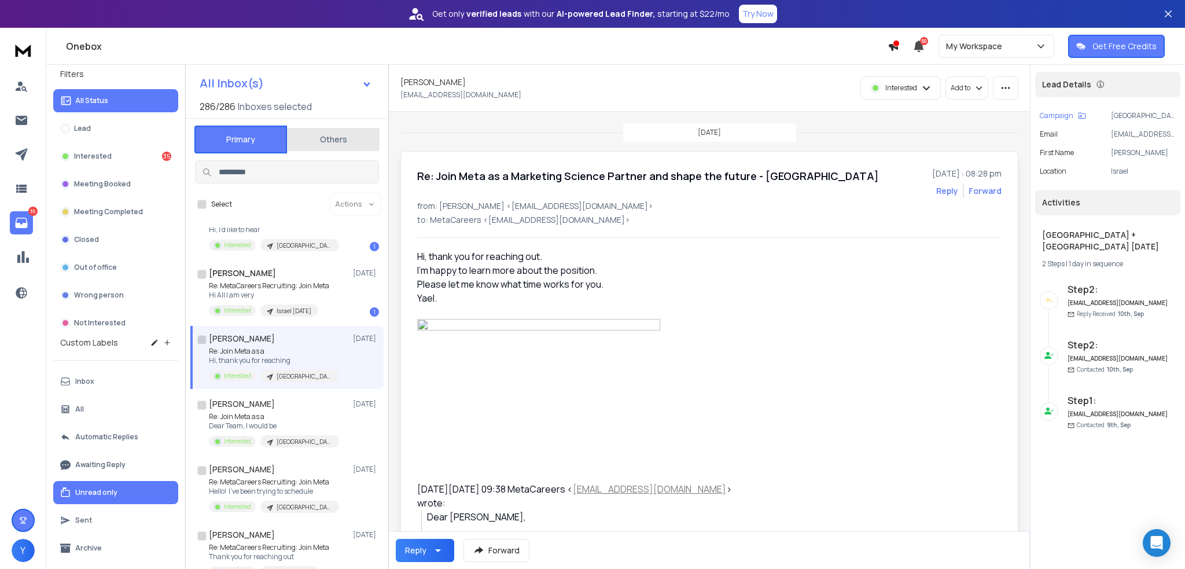
drag, startPoint x: 626, startPoint y: 222, endPoint x: 498, endPoint y: 221, distance: 127.9
click at [498, 221] on p "to: MetaCareers <[EMAIL_ADDRESS][DOMAIN_NAME]>" at bounding box center [709, 220] width 585 height 12
click at [311, 314] on p "Israel [DATE]" at bounding box center [294, 311] width 35 height 9
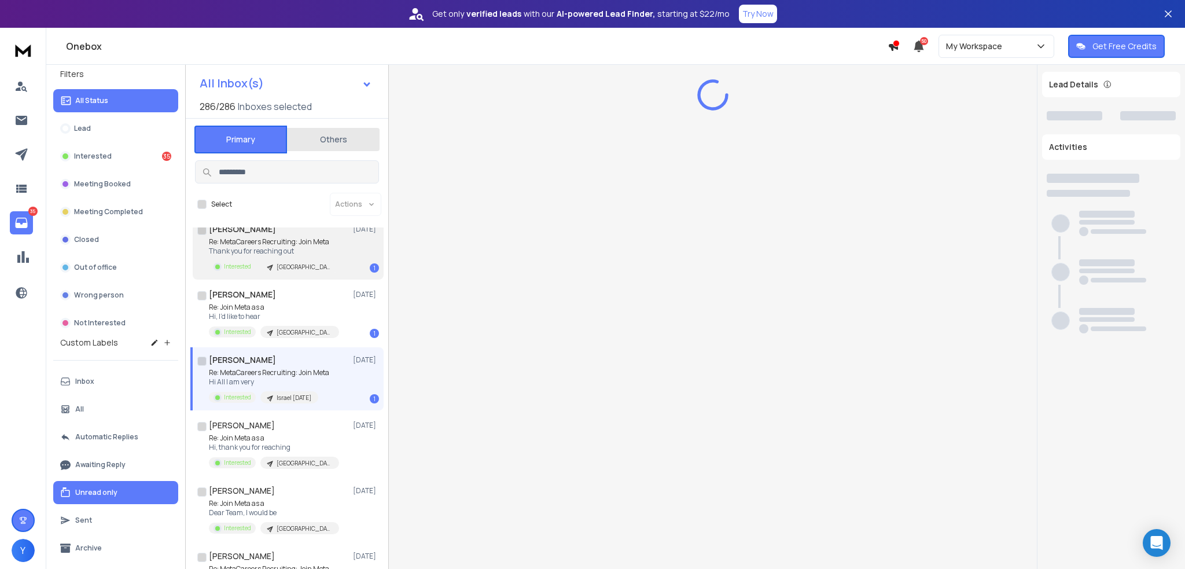
scroll to position [2077, 0]
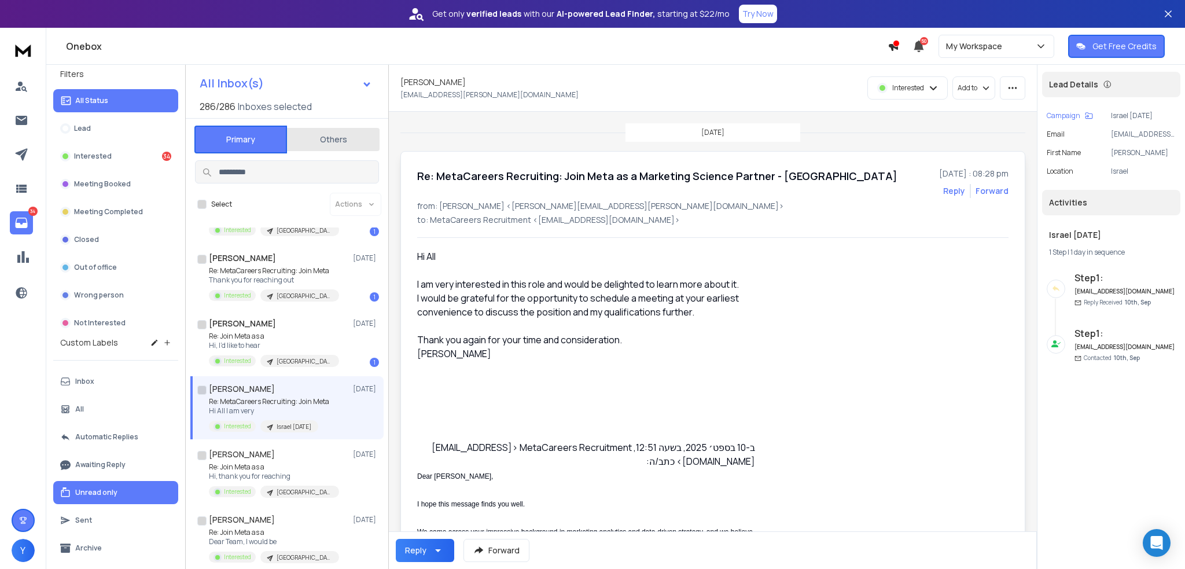
click at [467, 99] on p "[EMAIL_ADDRESS][PERSON_NAME][DOMAIN_NAME]" at bounding box center [490, 94] width 178 height 9
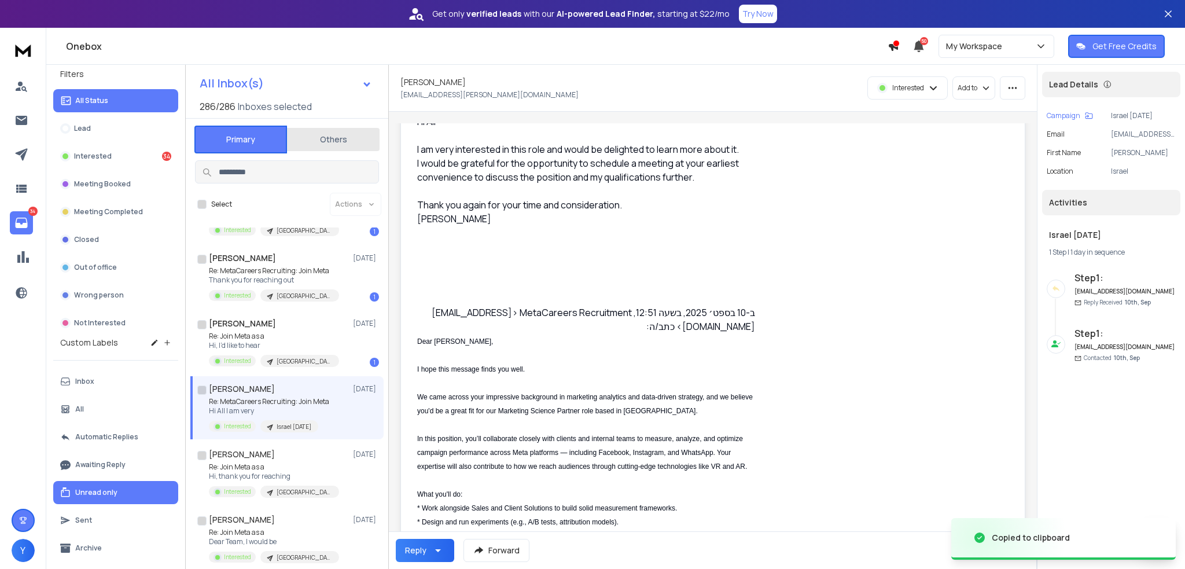
scroll to position [0, 0]
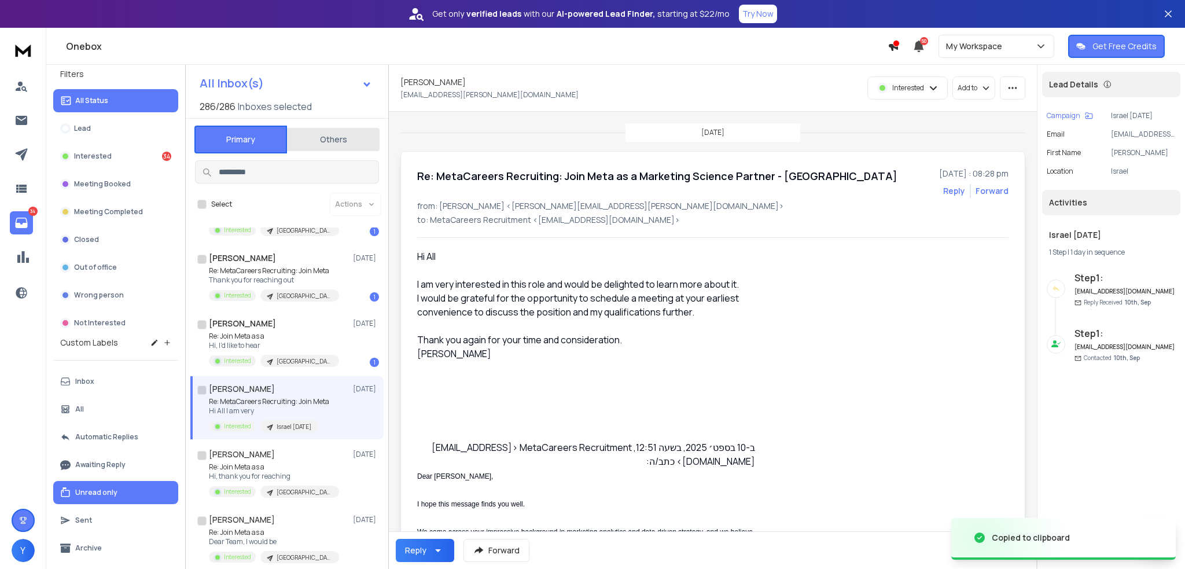
click at [531, 224] on p "to: MetaCareers Recruitment <[EMAIL_ADDRESS][DOMAIN_NAME]>" at bounding box center [713, 220] width 592 height 12
drag, startPoint x: 531, startPoint y: 224, endPoint x: 671, endPoint y: 223, distance: 139.5
click at [671, 223] on p "to: MetaCareers Recruitment <[EMAIL_ADDRESS][DOMAIN_NAME]>" at bounding box center [713, 220] width 592 height 12
click at [341, 328] on div "Rebi [PERSON_NAME] [DATE]" at bounding box center [294, 324] width 170 height 12
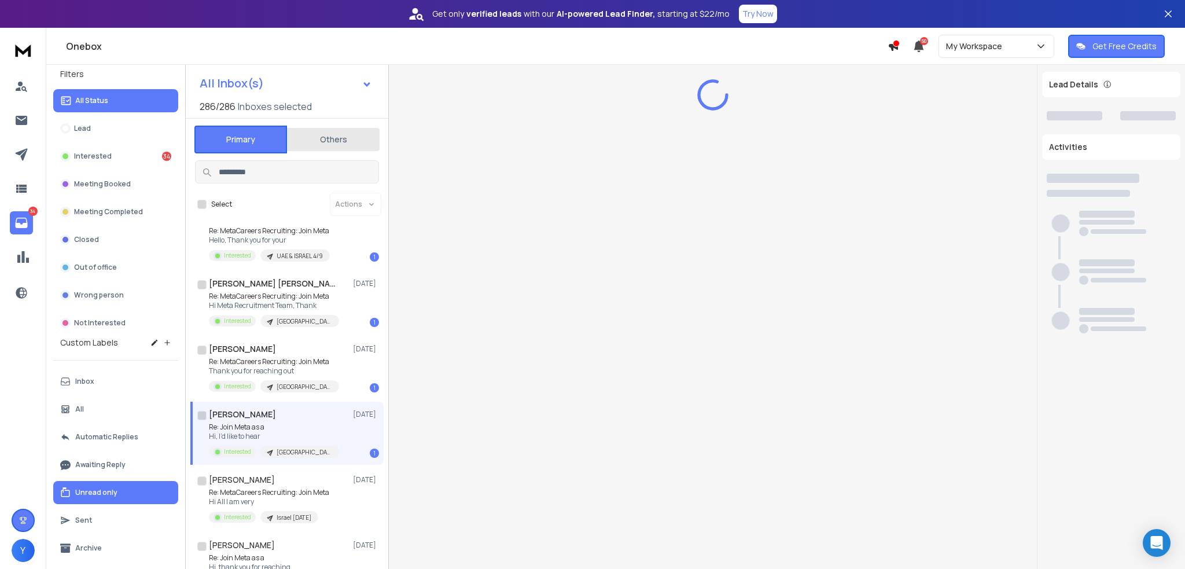
scroll to position [1961, 0]
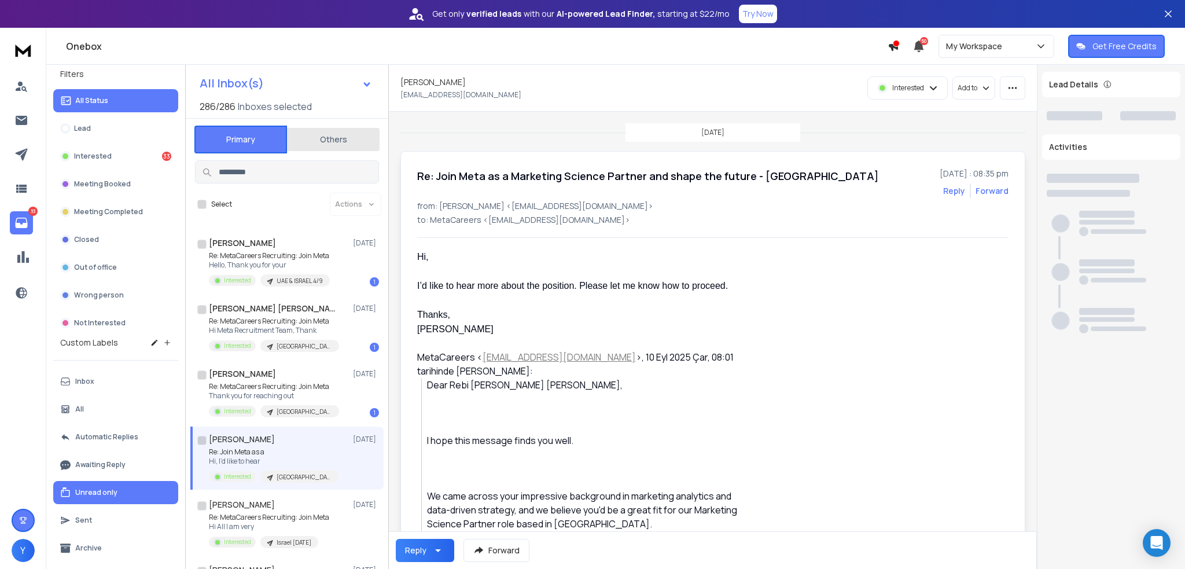
click at [460, 94] on p "[EMAIL_ADDRESS][DOMAIN_NAME]" at bounding box center [461, 94] width 121 height 9
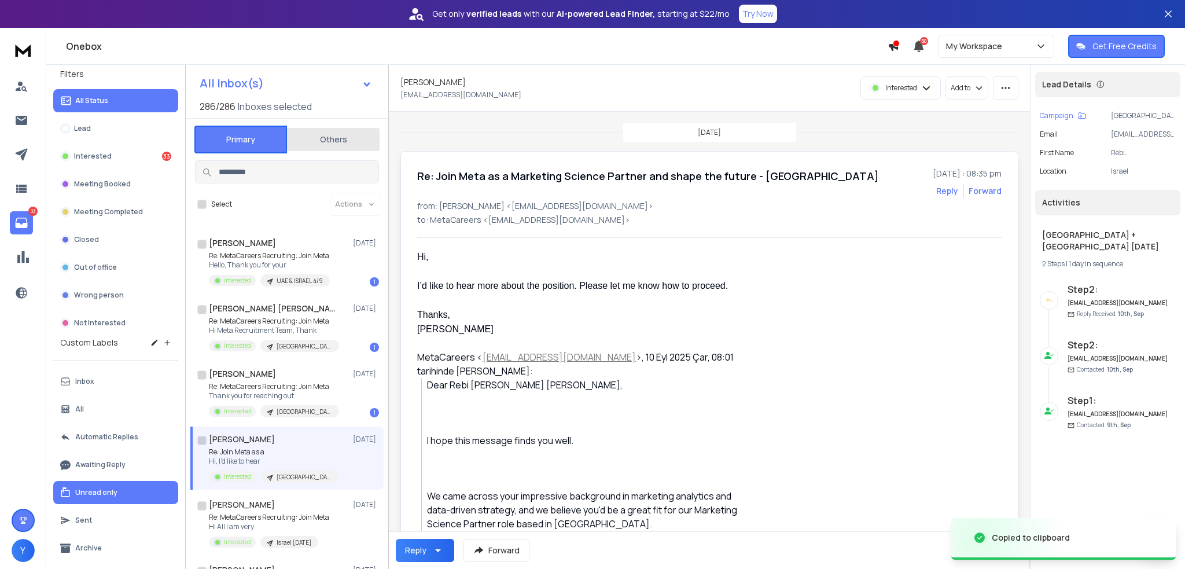
click at [492, 218] on p "to: MetaCareers <[EMAIL_ADDRESS][DOMAIN_NAME]>" at bounding box center [709, 220] width 585 height 12
click at [484, 219] on p "to: MetaCareers <[EMAIL_ADDRESS][DOMAIN_NAME]>" at bounding box center [709, 220] width 585 height 12
drag, startPoint x: 484, startPoint y: 219, endPoint x: 610, endPoint y: 222, distance: 126.2
click at [610, 222] on p "to: MetaCareers <[EMAIL_ADDRESS][DOMAIN_NAME]>" at bounding box center [709, 220] width 585 height 12
click at [315, 375] on div "[PERSON_NAME] [DATE]" at bounding box center [294, 374] width 170 height 12
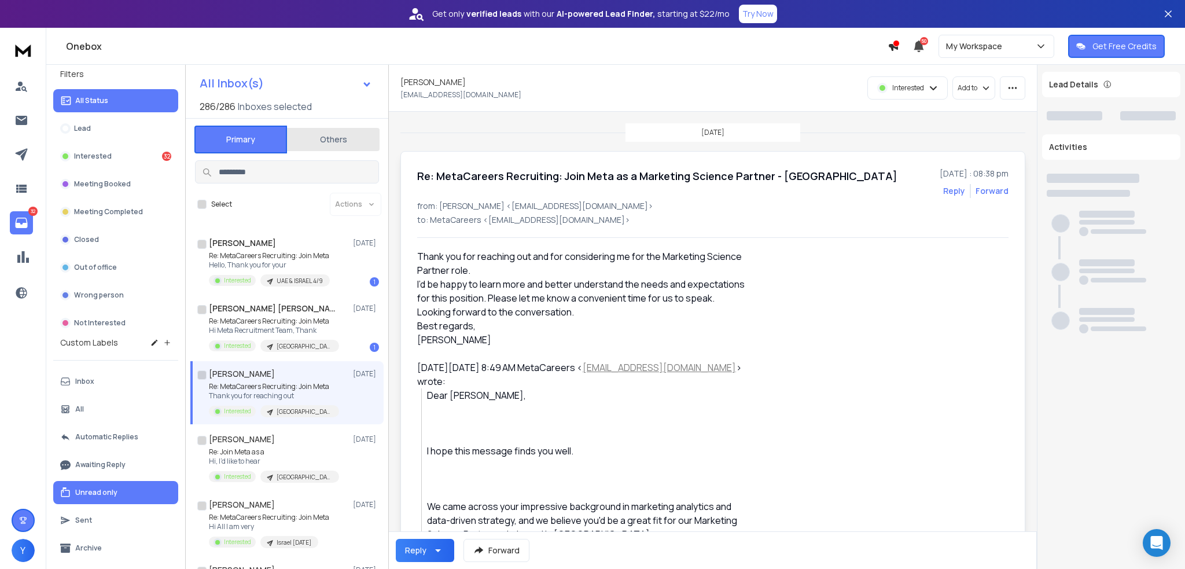
click at [453, 97] on p "[EMAIL_ADDRESS][DOMAIN_NAME]" at bounding box center [461, 94] width 121 height 9
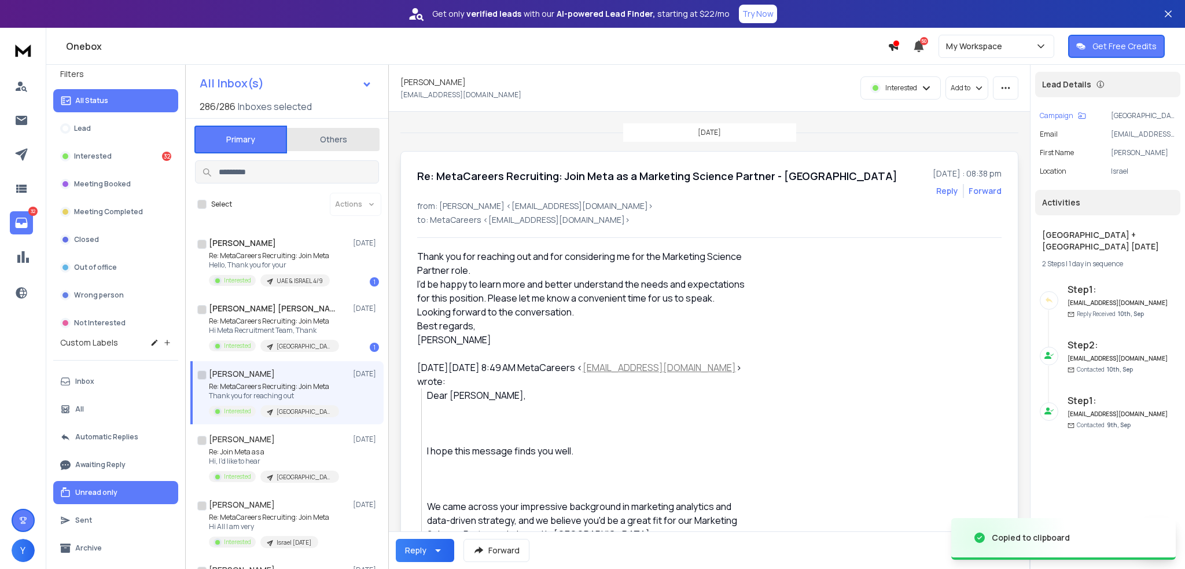
click at [505, 220] on p "to: MetaCareers <[EMAIL_ADDRESS][DOMAIN_NAME]>" at bounding box center [709, 220] width 585 height 12
drag, startPoint x: 505, startPoint y: 220, endPoint x: 622, endPoint y: 223, distance: 116.4
click at [622, 223] on p "to: MetaCareers <[EMAIL_ADDRESS][DOMAIN_NAME]>" at bounding box center [709, 220] width 585 height 12
click at [354, 328] on div "Re: MetaCareers Recruiting: Join Meta Hi Meta Recruitment Team, Thank Intereste…" at bounding box center [294, 334] width 170 height 35
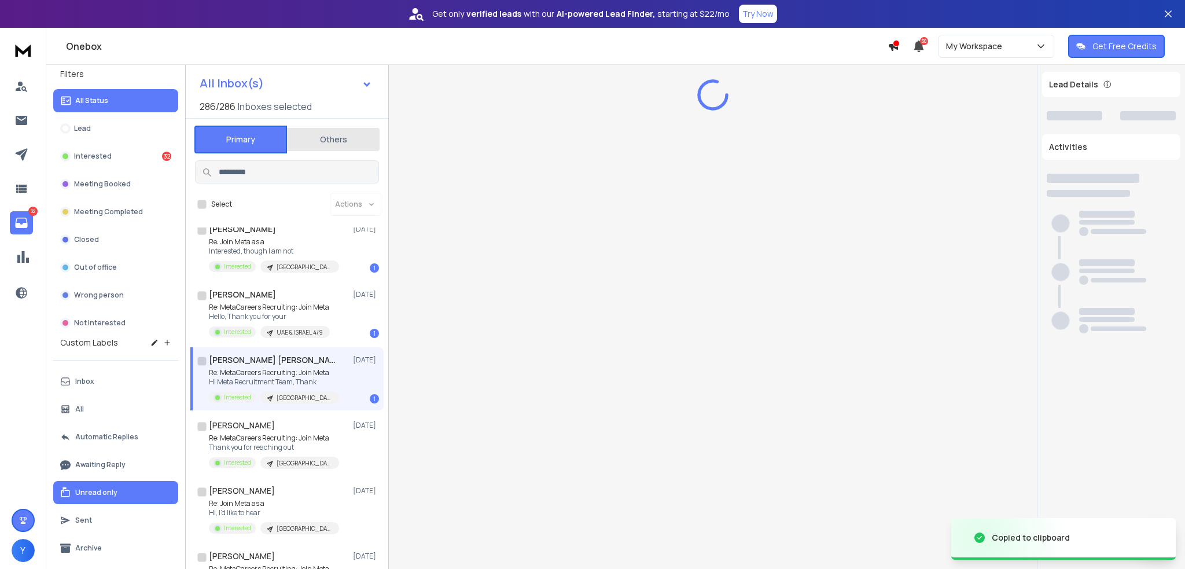
scroll to position [1904, 0]
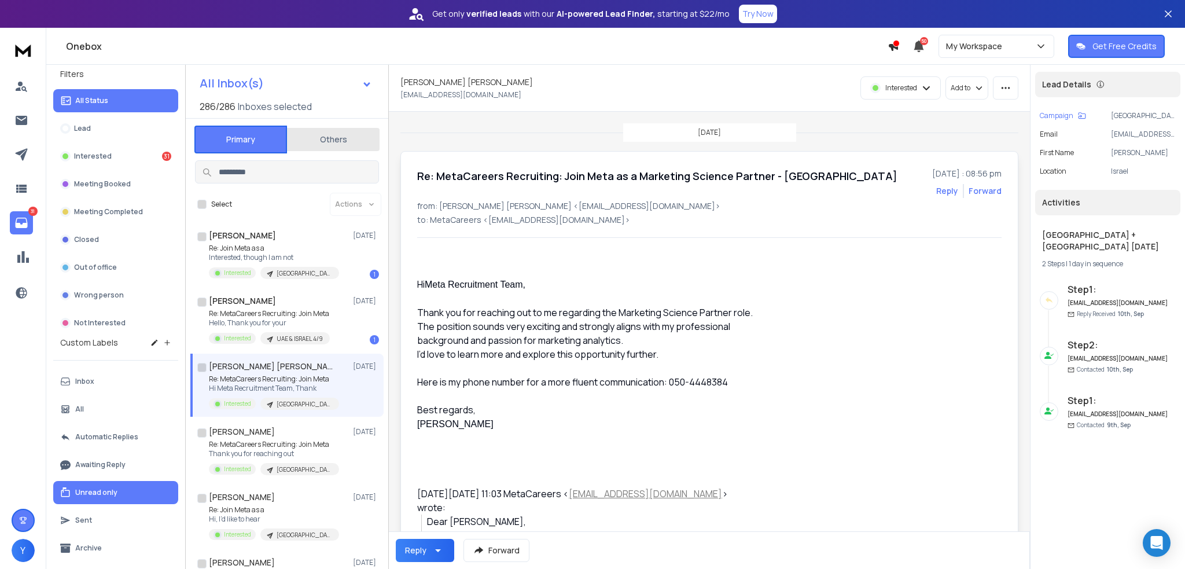
click at [451, 92] on p "[EMAIL_ADDRESS][DOMAIN_NAME]" at bounding box center [461, 94] width 121 height 9
click at [487, 219] on p "to: MetaCareers <[EMAIL_ADDRESS][DOMAIN_NAME]>" at bounding box center [709, 220] width 585 height 12
drag, startPoint x: 487, startPoint y: 219, endPoint x: 609, endPoint y: 224, distance: 122.2
click at [609, 224] on p "to: MetaCareers <[EMAIL_ADDRESS][DOMAIN_NAME]>" at bounding box center [709, 220] width 585 height 12
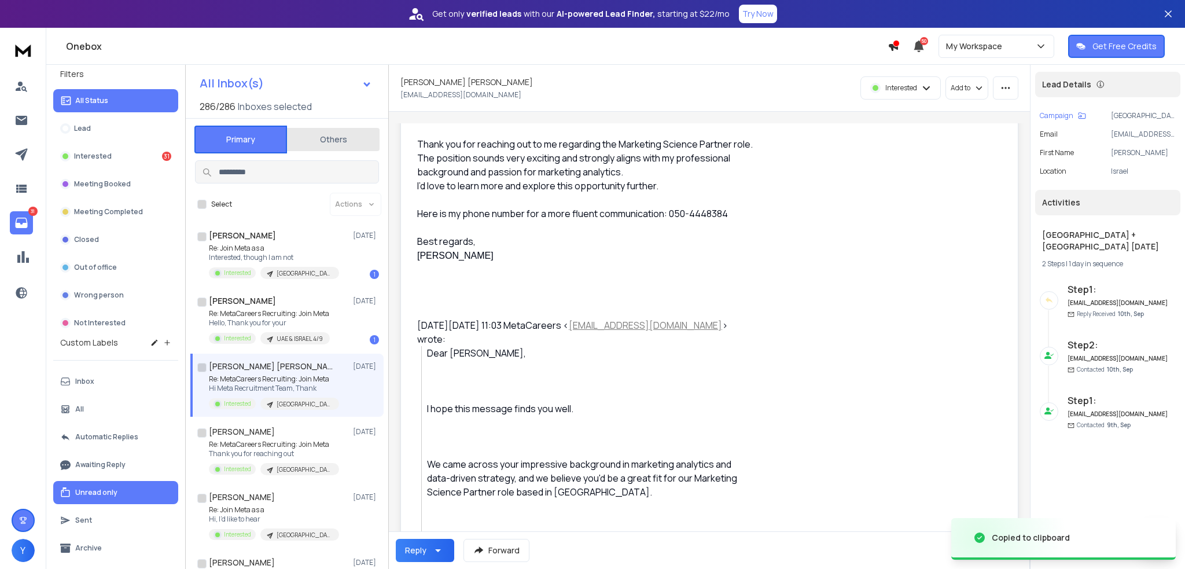
scroll to position [0, 0]
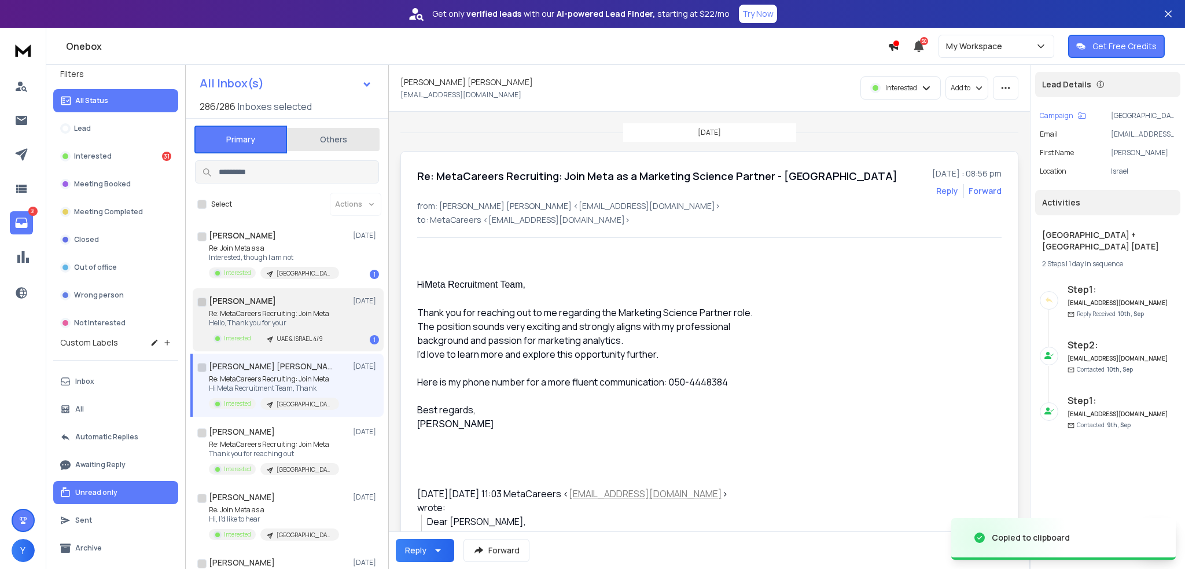
click at [357, 330] on div "Re: MetaCareers Recruiting: Join Meta Hello, Thank you for your Interested [GEO…" at bounding box center [294, 326] width 170 height 35
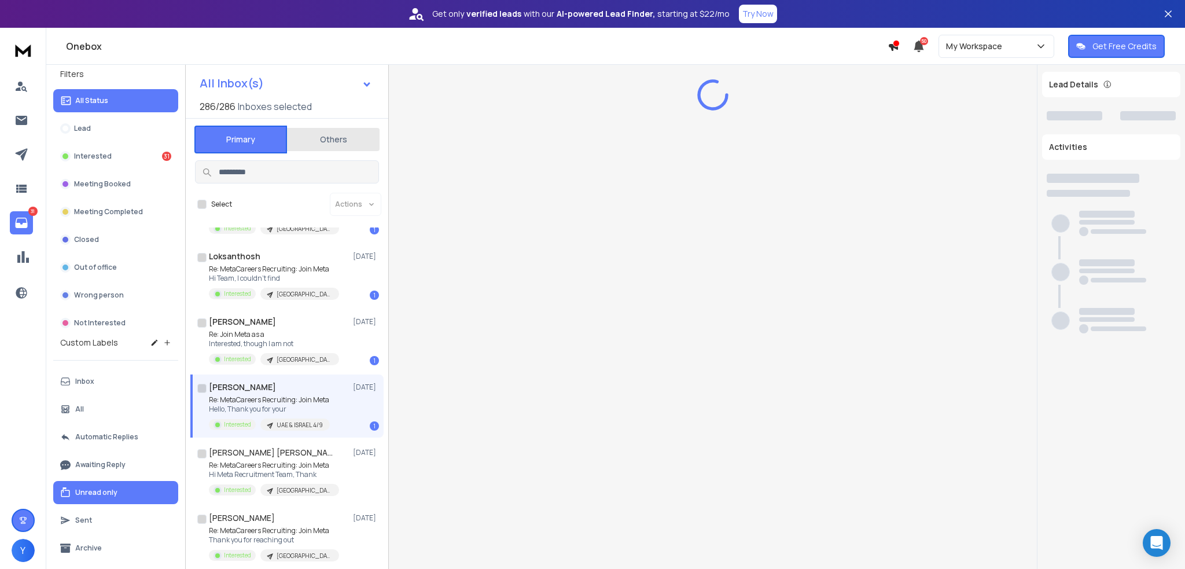
scroll to position [1788, 0]
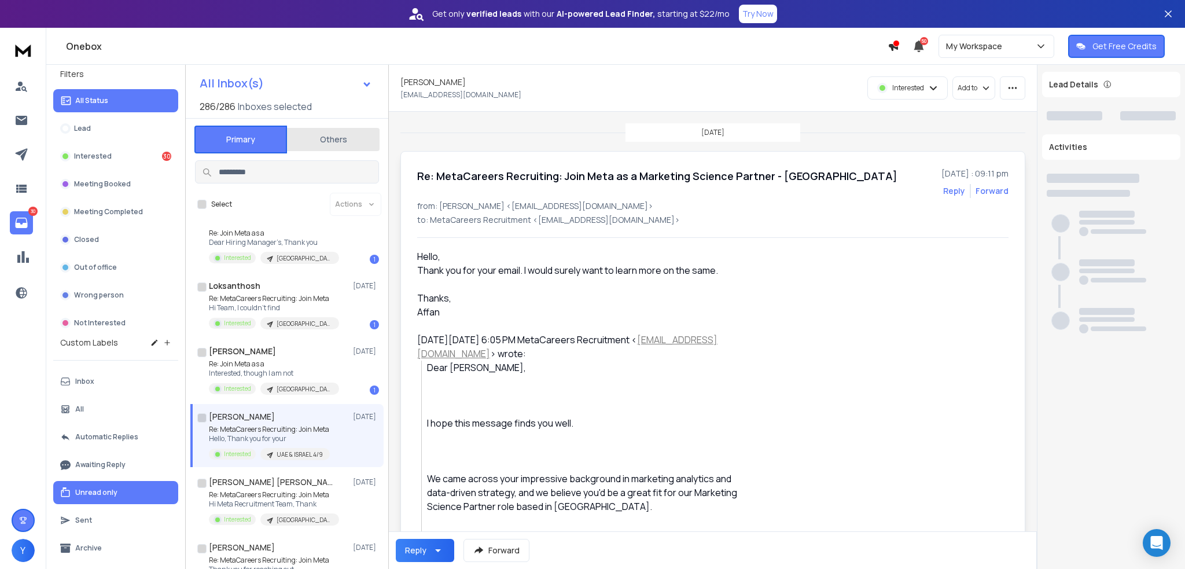
click at [463, 95] on p "[EMAIL_ADDRESS][DOMAIN_NAME]" at bounding box center [461, 94] width 121 height 9
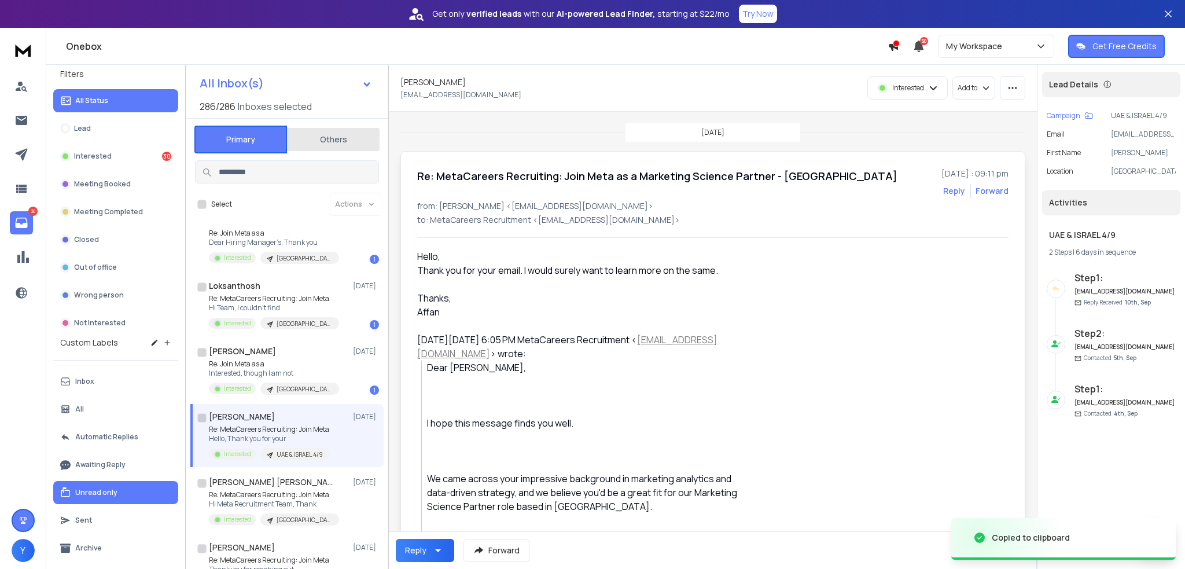
click at [532, 222] on p "to: MetaCareers Recruitment <[EMAIL_ADDRESS][DOMAIN_NAME]>" at bounding box center [713, 220] width 592 height 12
drag, startPoint x: 532, startPoint y: 222, endPoint x: 664, endPoint y: 224, distance: 132.0
click at [664, 224] on p "to: MetaCareers Recruitment <[EMAIL_ADDRESS][DOMAIN_NAME]>" at bounding box center [713, 220] width 592 height 12
click at [339, 370] on div "Re: Join Meta as a Interested, though I am not Interested Israel + [GEOGRAPHIC_…" at bounding box center [294, 376] width 170 height 35
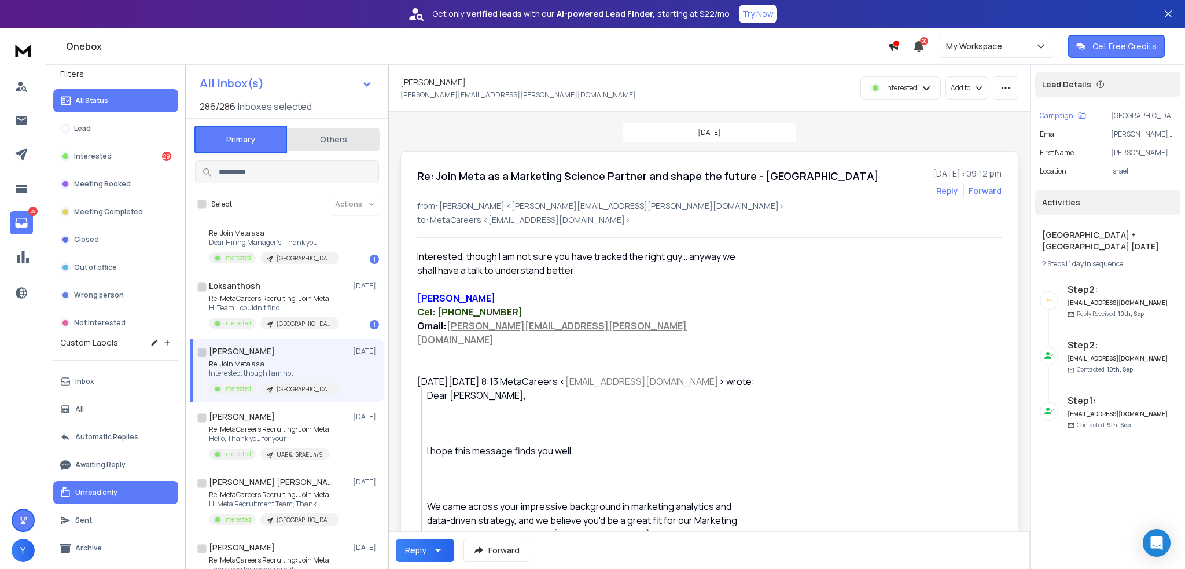
click at [446, 98] on p "[PERSON_NAME][EMAIL_ADDRESS][PERSON_NAME][DOMAIN_NAME]" at bounding box center [519, 94] width 236 height 9
click at [488, 220] on p "to: MetaCareers <[EMAIL_ADDRESS][DOMAIN_NAME]>" at bounding box center [709, 220] width 585 height 12
drag, startPoint x: 488, startPoint y: 220, endPoint x: 616, endPoint y: 218, distance: 127.4
click at [616, 218] on p "to: MetaCareers <[EMAIL_ADDRESS][DOMAIN_NAME]>" at bounding box center [709, 220] width 585 height 12
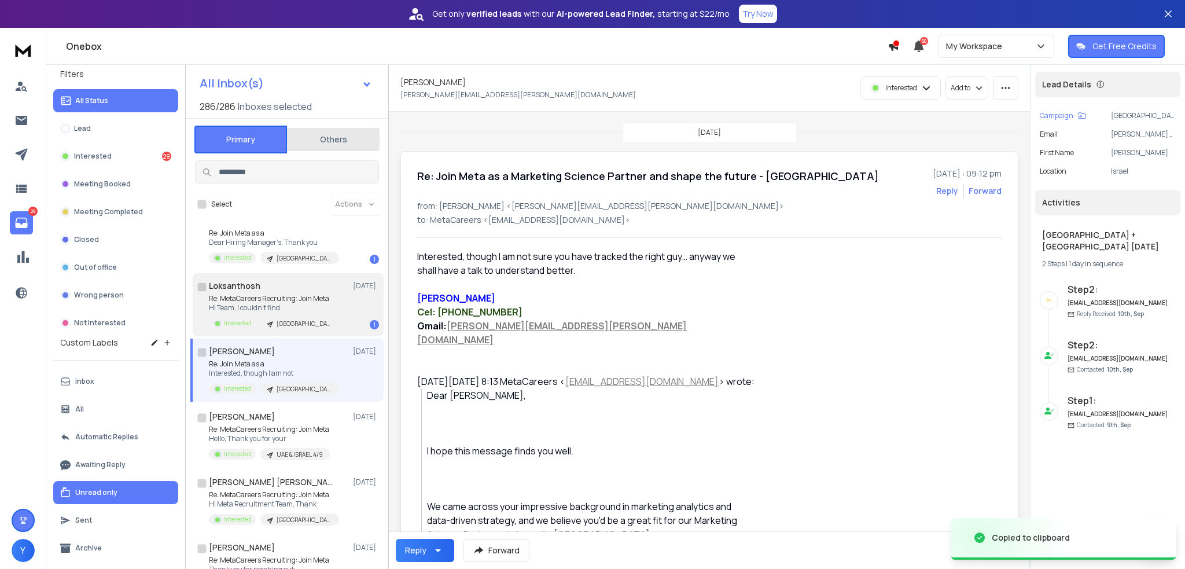
click at [315, 307] on p "Hi Team, I couldn’t find" at bounding box center [274, 307] width 130 height 9
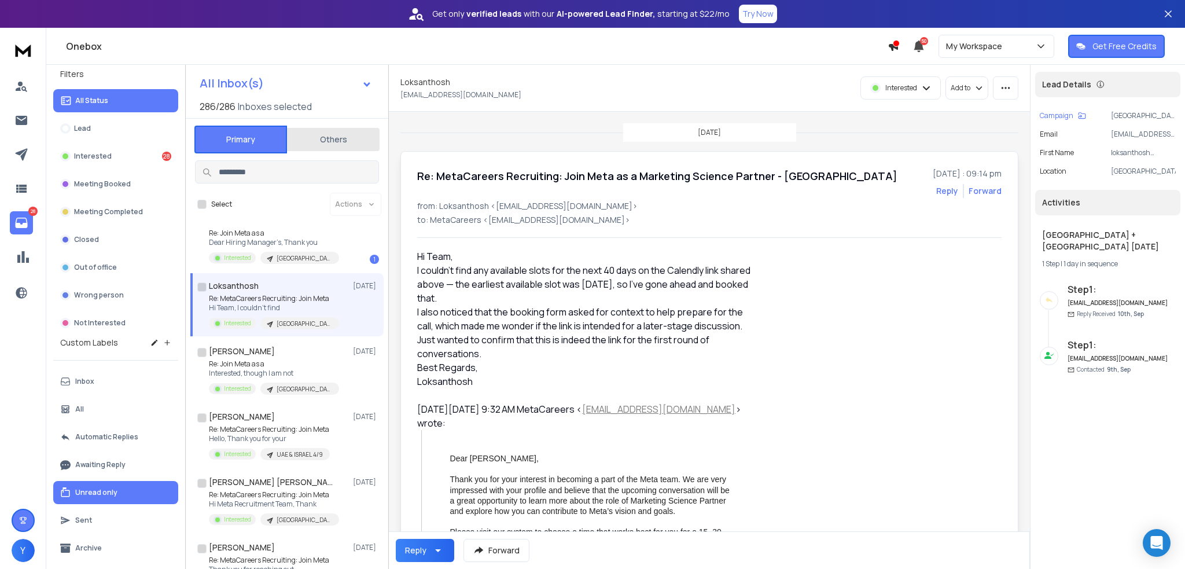
click at [433, 91] on p "[EMAIL_ADDRESS][DOMAIN_NAME]" at bounding box center [461, 94] width 121 height 9
click at [344, 244] on div "Re: Join Meta as a Dear Hiring Manager’s, Thank you Interested [GEOGRAPHIC_DATA…" at bounding box center [294, 246] width 170 height 35
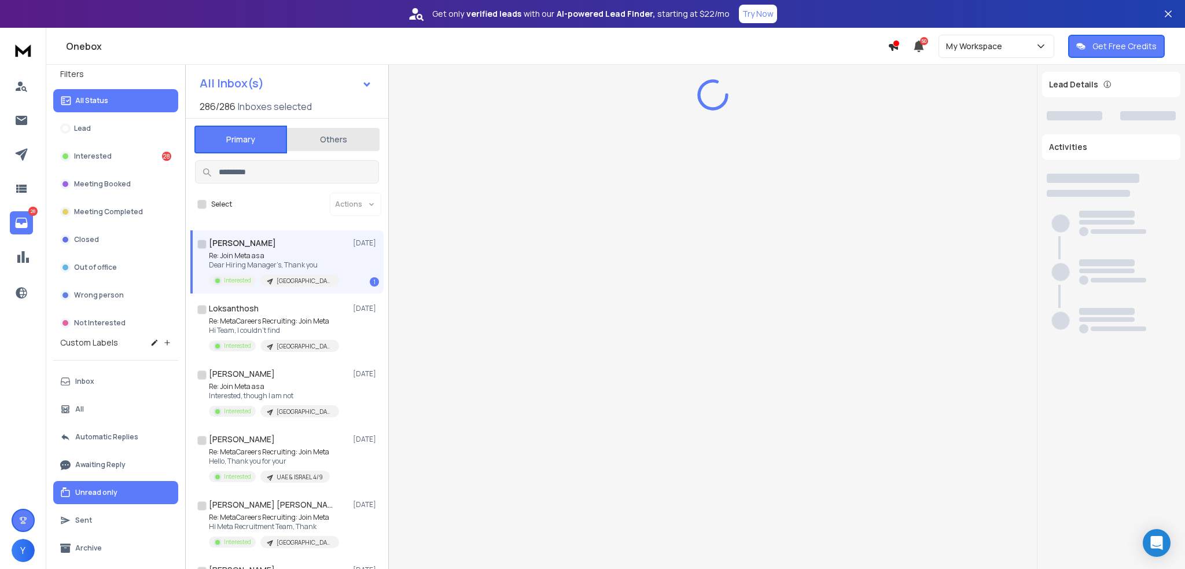
scroll to position [1614, 0]
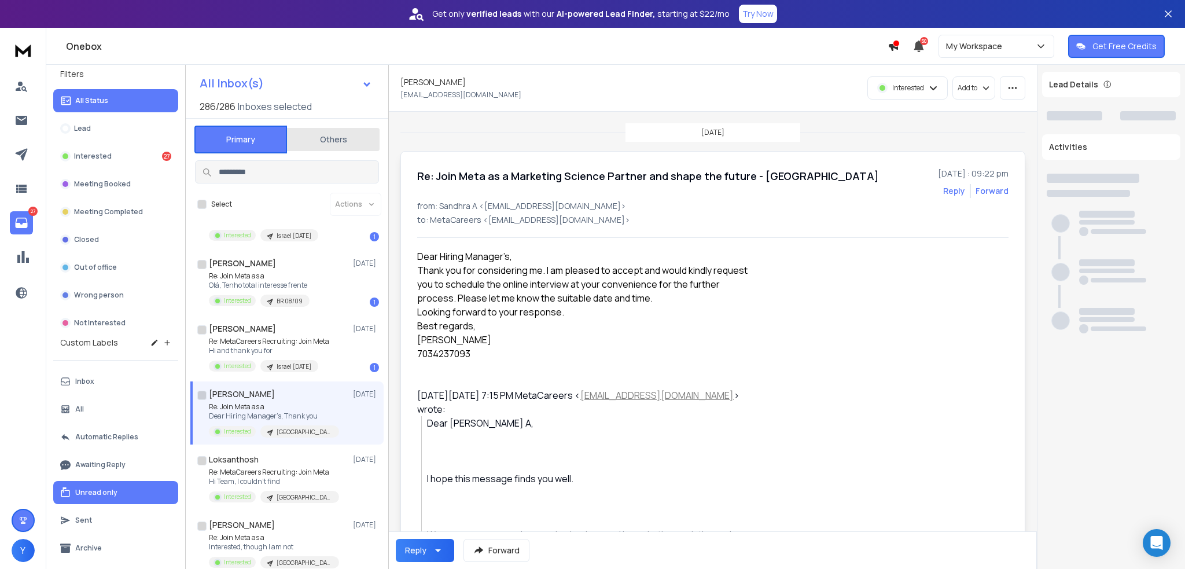
click at [463, 92] on p "[EMAIL_ADDRESS][DOMAIN_NAME]" at bounding box center [461, 94] width 121 height 9
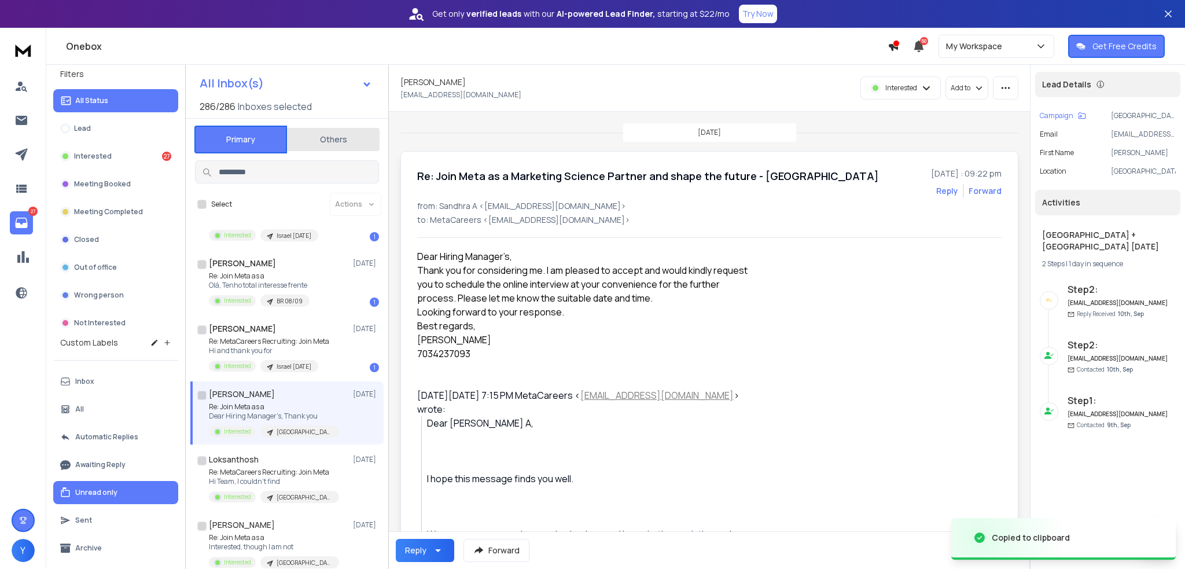
click at [486, 214] on p "to: MetaCareers <[EMAIL_ADDRESS][DOMAIN_NAME]>" at bounding box center [709, 220] width 585 height 12
drag, startPoint x: 486, startPoint y: 214, endPoint x: 600, endPoint y: 218, distance: 114.1
click at [600, 218] on p "to: MetaCareers <[EMAIL_ADDRESS][DOMAIN_NAME]>" at bounding box center [709, 220] width 585 height 12
click at [317, 342] on p "Re: MetaCareers Recruiting: Join Meta" at bounding box center [269, 341] width 120 height 9
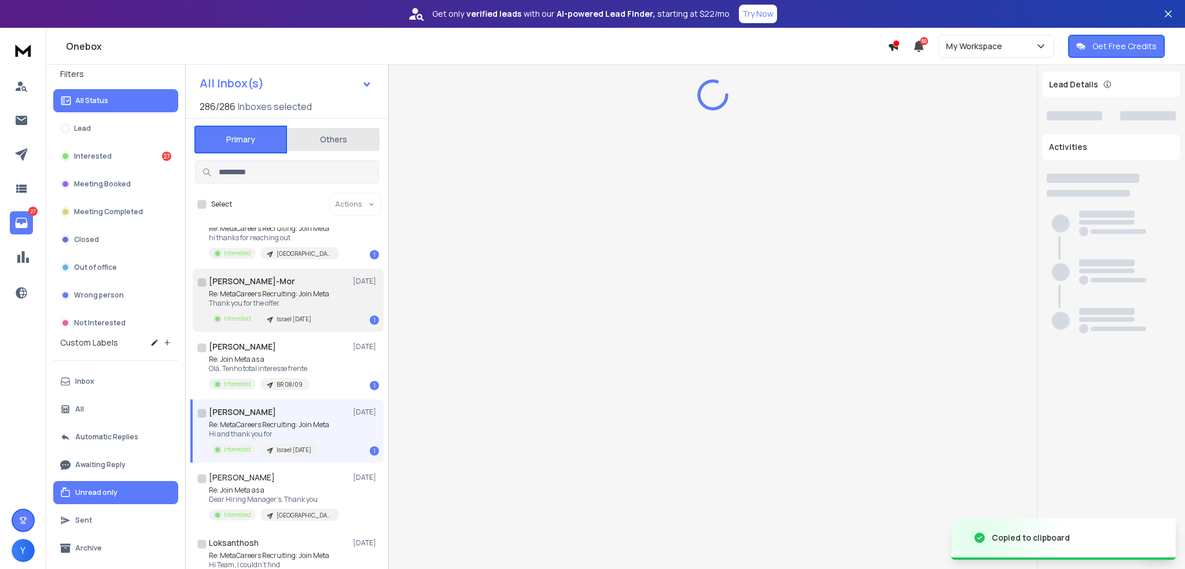
scroll to position [1498, 0]
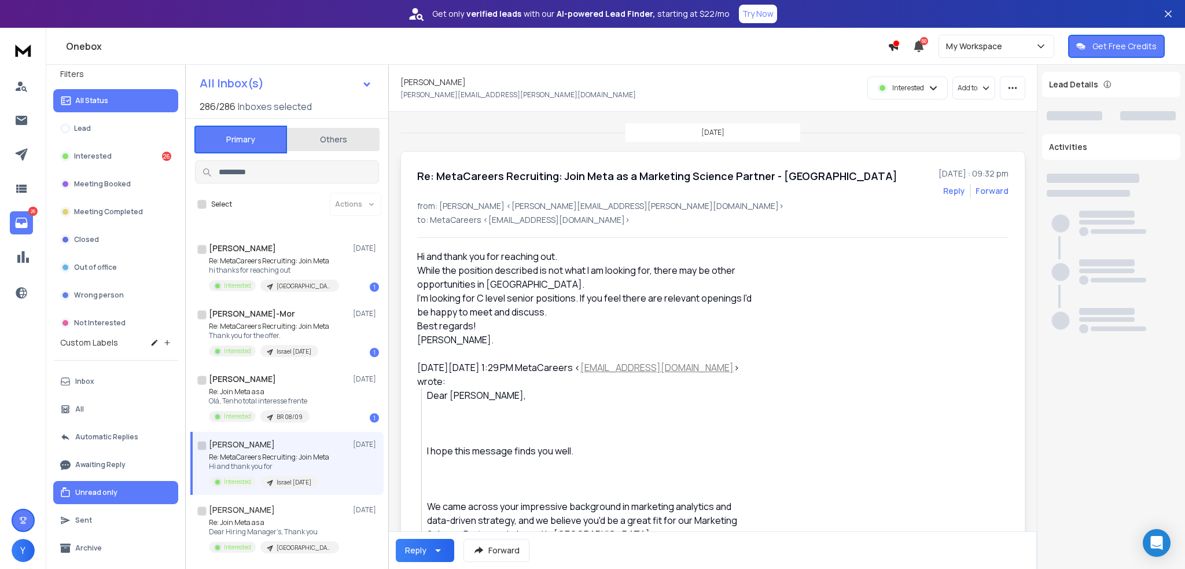
click at [453, 99] on p "[PERSON_NAME][EMAIL_ADDRESS][PERSON_NAME][DOMAIN_NAME]" at bounding box center [519, 94] width 236 height 9
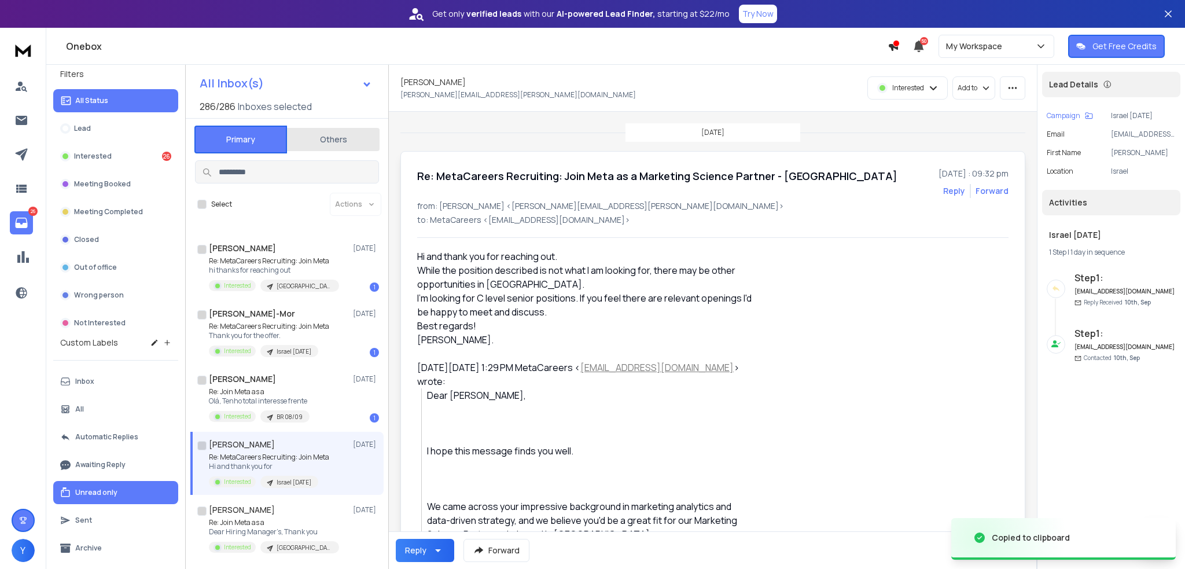
click at [504, 221] on p "to: MetaCareers <[EMAIL_ADDRESS][DOMAIN_NAME]>" at bounding box center [713, 220] width 592 height 12
click at [482, 221] on p "to: MetaCareers <[EMAIL_ADDRESS][DOMAIN_NAME]>" at bounding box center [713, 220] width 592 height 12
click at [486, 217] on p "to: MetaCareers <[EMAIL_ADDRESS][DOMAIN_NAME]>" at bounding box center [713, 220] width 592 height 12
drag, startPoint x: 486, startPoint y: 217, endPoint x: 606, endPoint y: 220, distance: 119.8
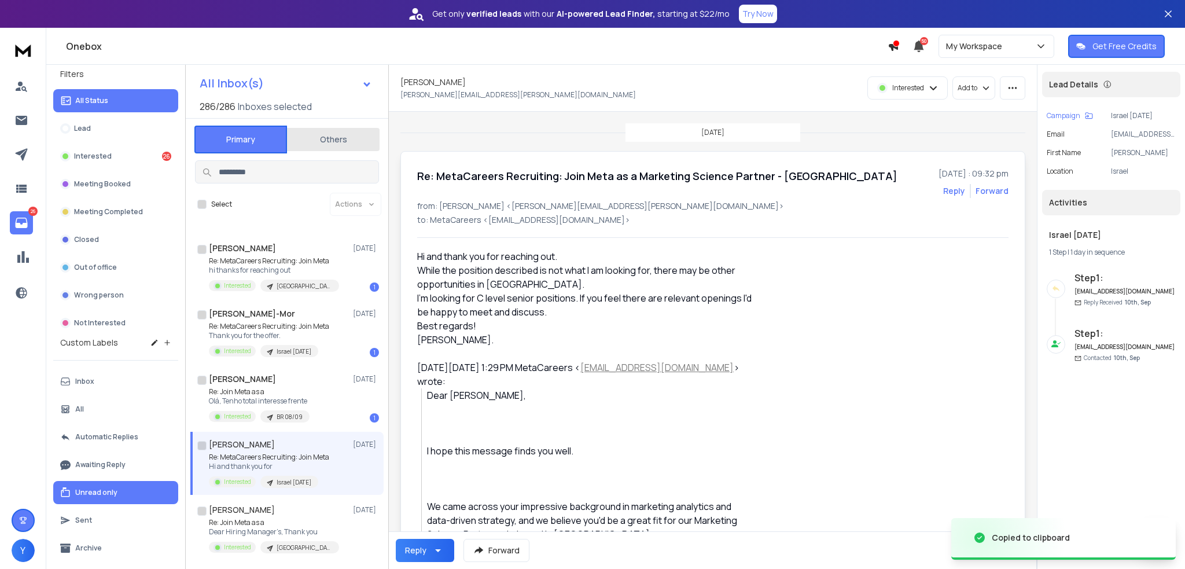
click at [606, 220] on p "to: MetaCareers <[EMAIL_ADDRESS][DOMAIN_NAME]>" at bounding box center [713, 220] width 592 height 12
click at [313, 388] on div "Re: Join Meta as a Olá, Tenho total interesse frente Interested BR 08/09 1" at bounding box center [294, 404] width 170 height 35
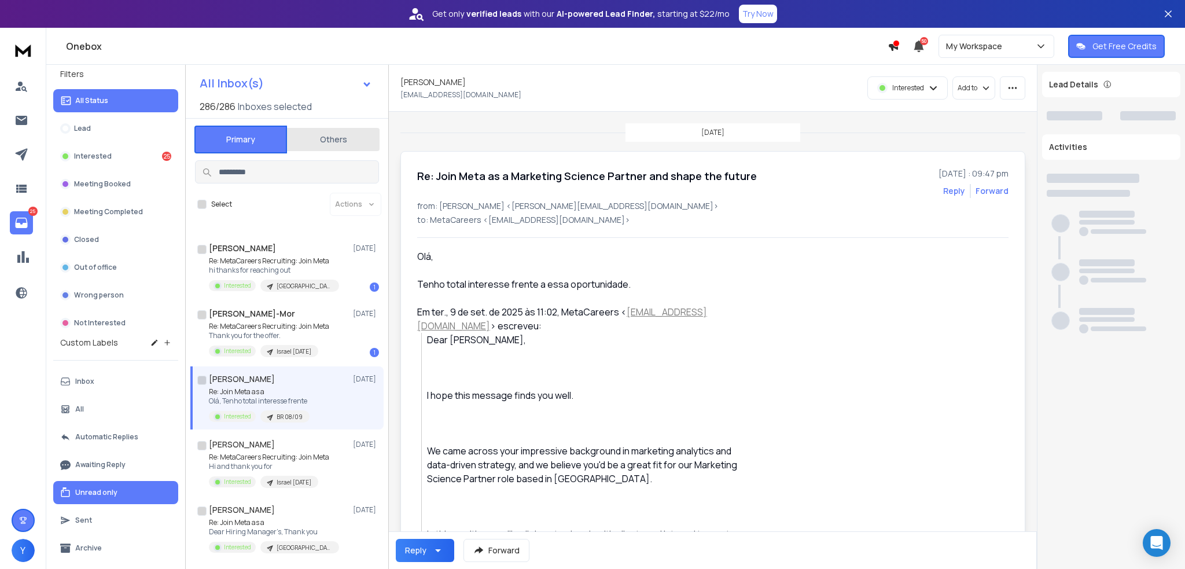
click at [466, 98] on p "[EMAIL_ADDRESS][DOMAIN_NAME]" at bounding box center [461, 94] width 121 height 9
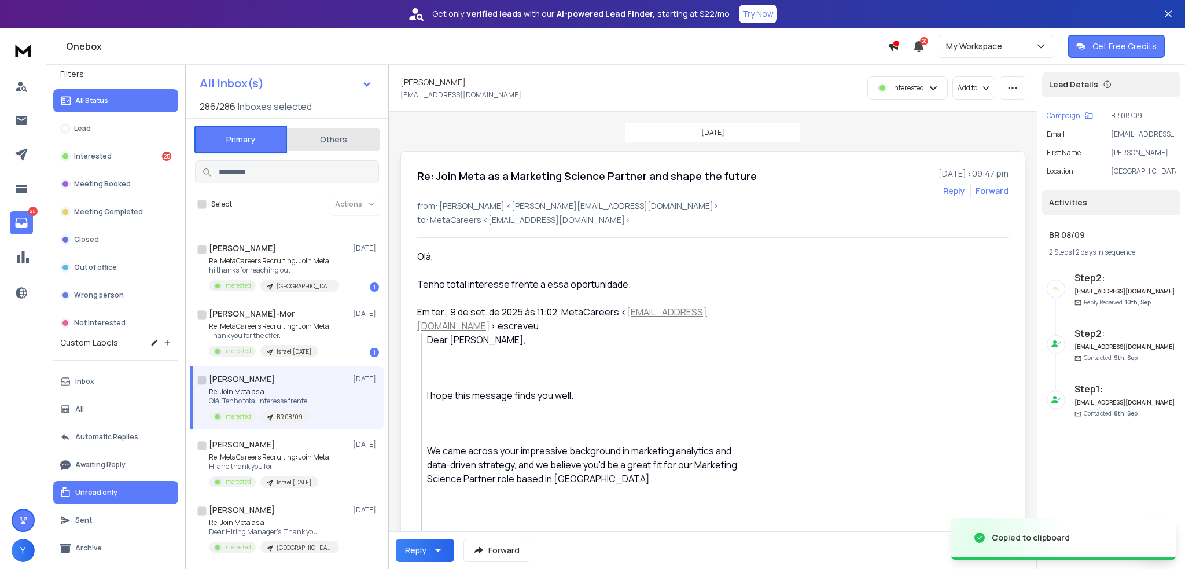
click at [486, 221] on p "to: MetaCareers <[EMAIL_ADDRESS][DOMAIN_NAME]>" at bounding box center [713, 220] width 592 height 12
drag, startPoint x: 486, startPoint y: 221, endPoint x: 595, endPoint y: 220, distance: 108.8
click at [595, 220] on p "to: MetaCareers <[EMAIL_ADDRESS][DOMAIN_NAME]>" at bounding box center [713, 220] width 592 height 12
click at [317, 332] on p "Thank you for the offer." at bounding box center [269, 335] width 120 height 9
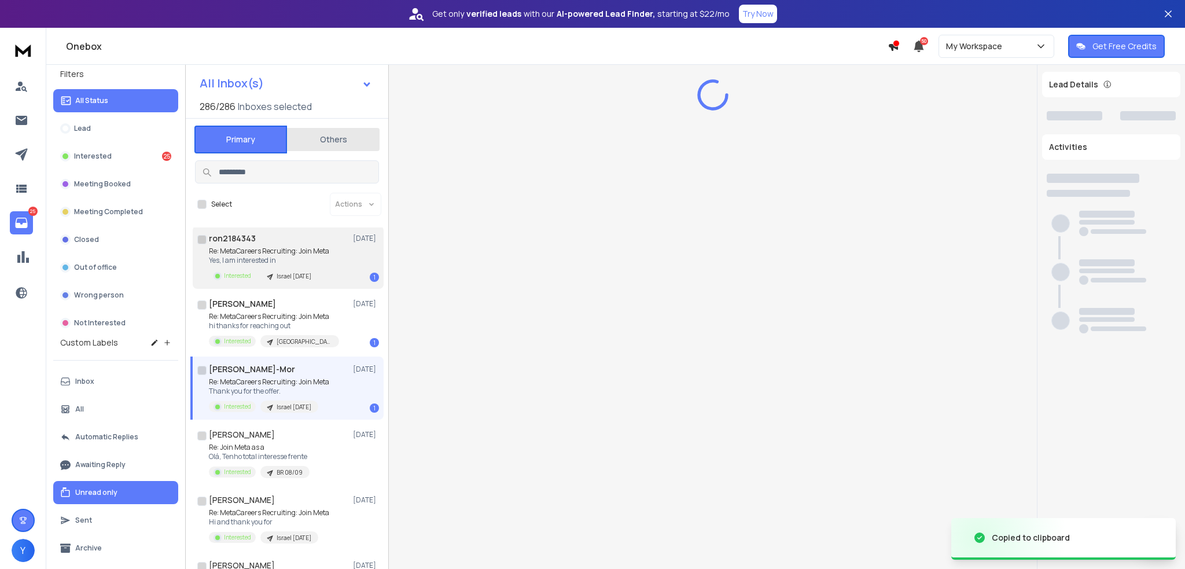
scroll to position [1383, 0]
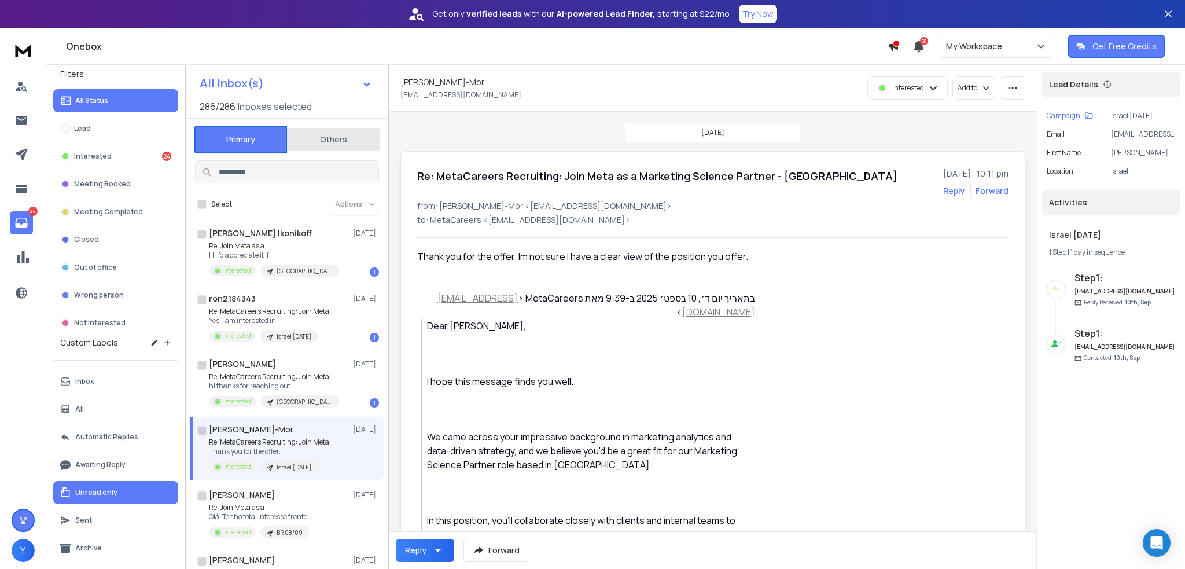
click at [463, 99] on p "[EMAIL_ADDRESS][DOMAIN_NAME]" at bounding box center [461, 94] width 121 height 9
click at [499, 219] on p "to: MetaCareers <[EMAIL_ADDRESS][DOMAIN_NAME]>" at bounding box center [713, 220] width 592 height 12
drag, startPoint x: 499, startPoint y: 219, endPoint x: 632, endPoint y: 218, distance: 133.1
click at [632, 218] on p "to: MetaCareers <[EMAIL_ADDRESS][DOMAIN_NAME]>" at bounding box center [713, 220] width 592 height 12
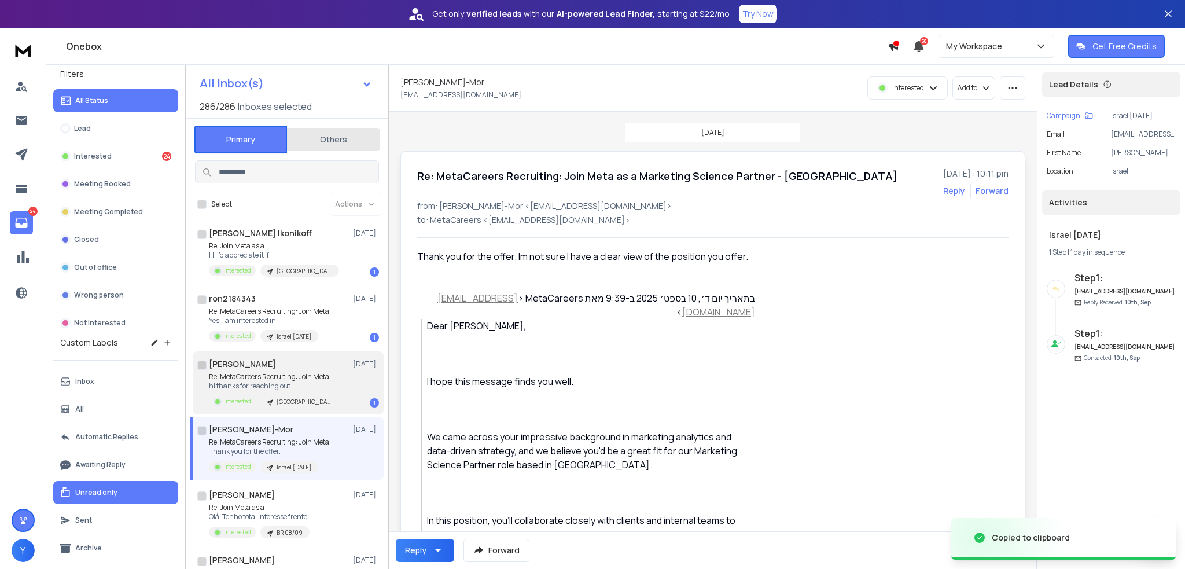
click at [313, 370] on div "[PERSON_NAME] [DATE] Re: MetaCareers Recruiting: Join Meta hi thanks for reachi…" at bounding box center [294, 382] width 170 height 49
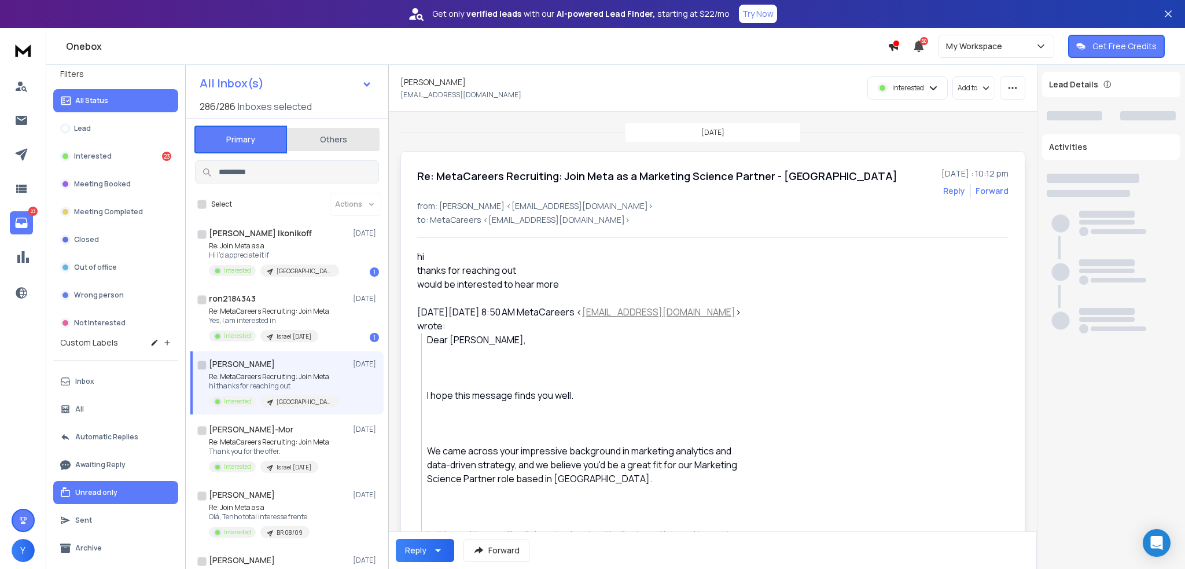
click at [450, 99] on p "[EMAIL_ADDRESS][DOMAIN_NAME]" at bounding box center [461, 94] width 121 height 9
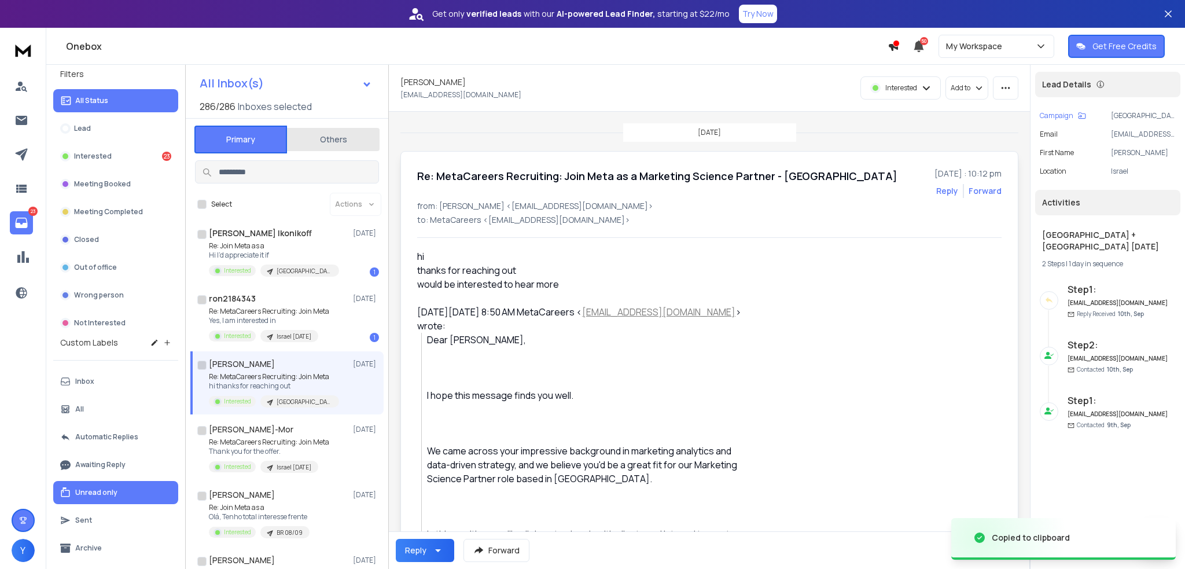
click at [503, 220] on p "to: MetaCareers <[EMAIL_ADDRESS][DOMAIN_NAME]>" at bounding box center [709, 220] width 585 height 12
drag, startPoint x: 503, startPoint y: 220, endPoint x: 615, endPoint y: 223, distance: 112.3
click at [615, 223] on p "to: MetaCareers <[EMAIL_ADDRESS][DOMAIN_NAME]>" at bounding box center [709, 220] width 585 height 12
click at [286, 330] on div "Israel [DATE]" at bounding box center [289, 336] width 58 height 12
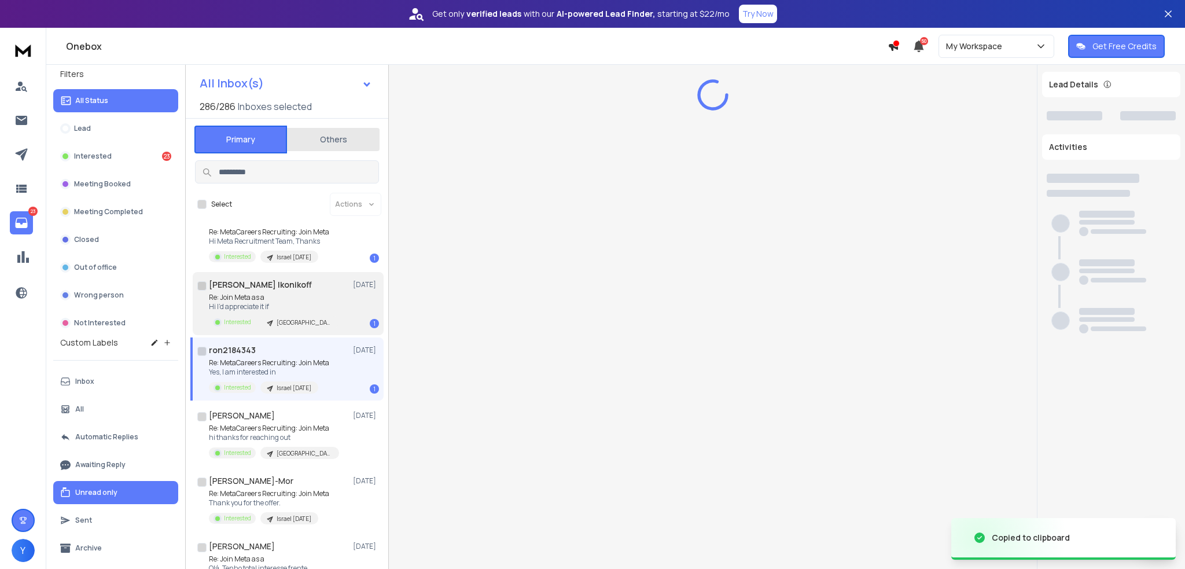
scroll to position [1325, 0]
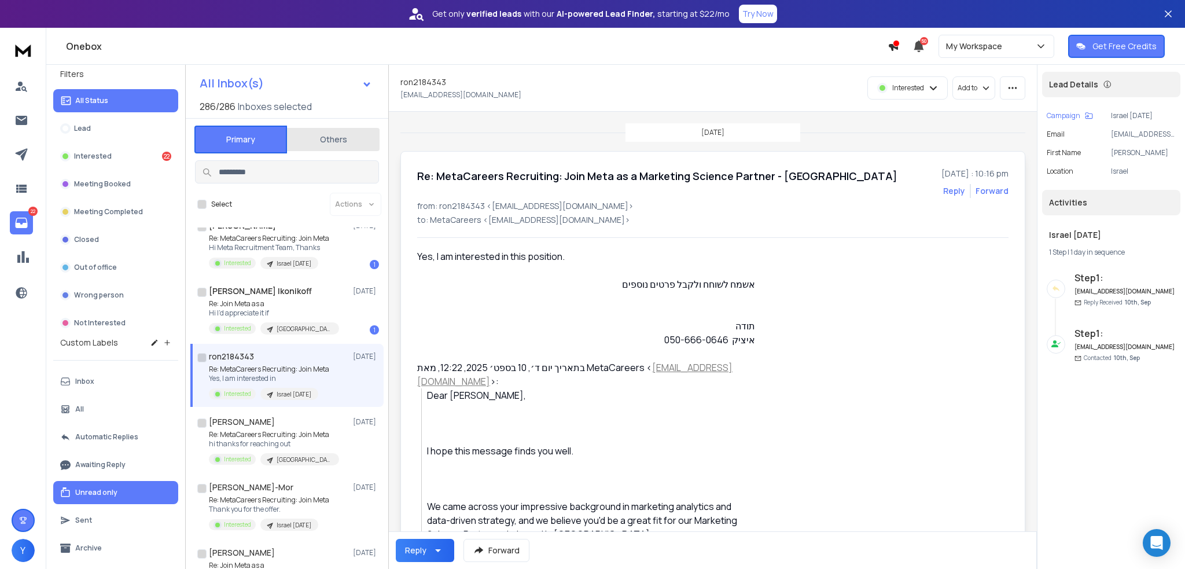
click at [461, 98] on p "[EMAIL_ADDRESS][DOMAIN_NAME]" at bounding box center [461, 94] width 121 height 9
click at [493, 218] on p "to: MetaCareers <[EMAIL_ADDRESS][DOMAIN_NAME]>" at bounding box center [713, 220] width 592 height 12
click at [486, 221] on p "to: MetaCareers <[EMAIL_ADDRESS][DOMAIN_NAME]>" at bounding box center [713, 220] width 592 height 12
drag, startPoint x: 486, startPoint y: 221, endPoint x: 605, endPoint y: 221, distance: 119.2
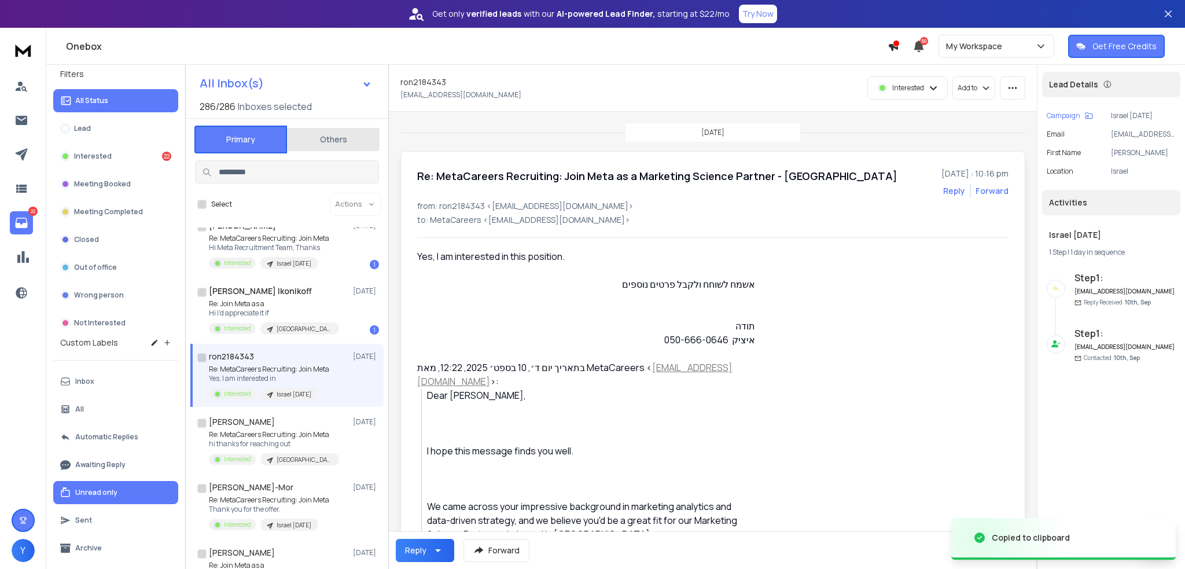
click at [605, 221] on p "to: MetaCareers <[EMAIL_ADDRESS][DOMAIN_NAME]>" at bounding box center [713, 220] width 592 height 12
click at [303, 314] on p "Hi I’d appreciate it if" at bounding box center [274, 312] width 130 height 9
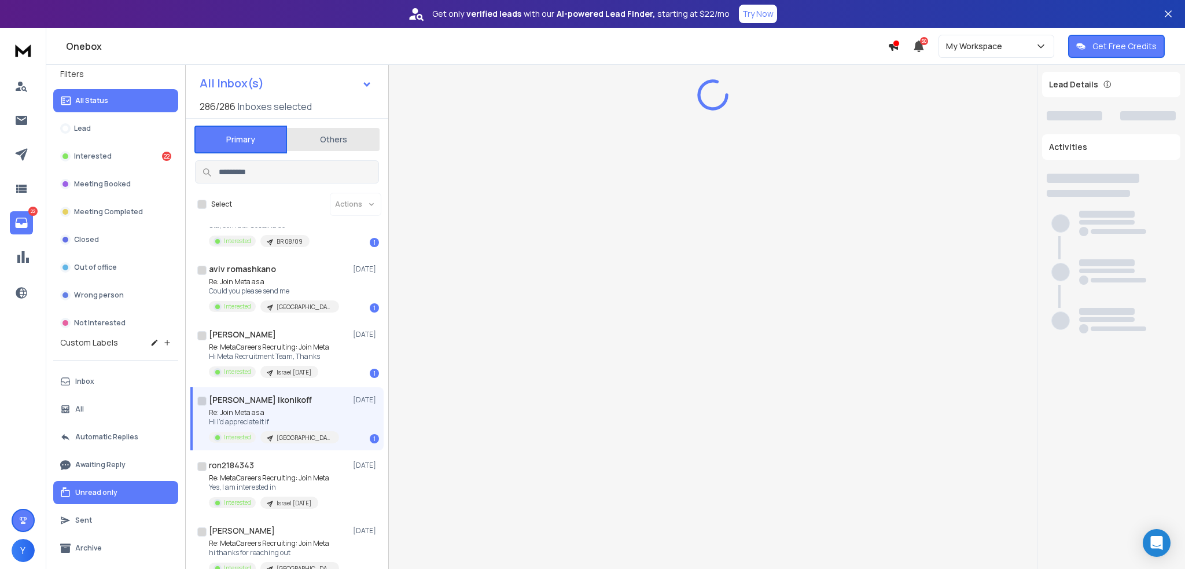
scroll to position [1209, 0]
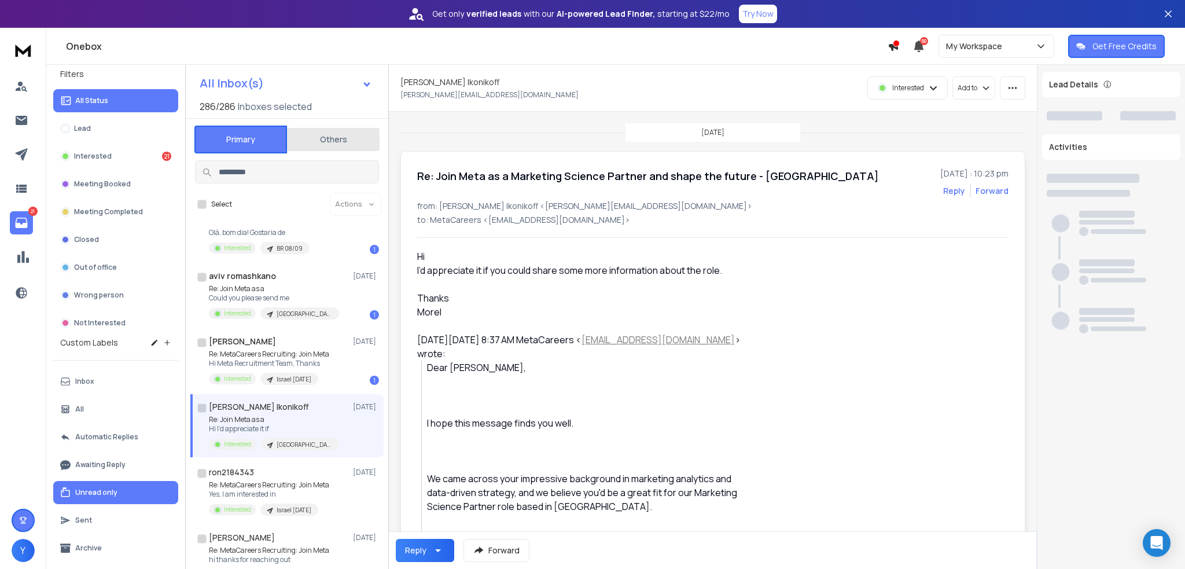
click at [455, 94] on p "[PERSON_NAME][EMAIL_ADDRESS][DOMAIN_NAME]" at bounding box center [490, 94] width 178 height 9
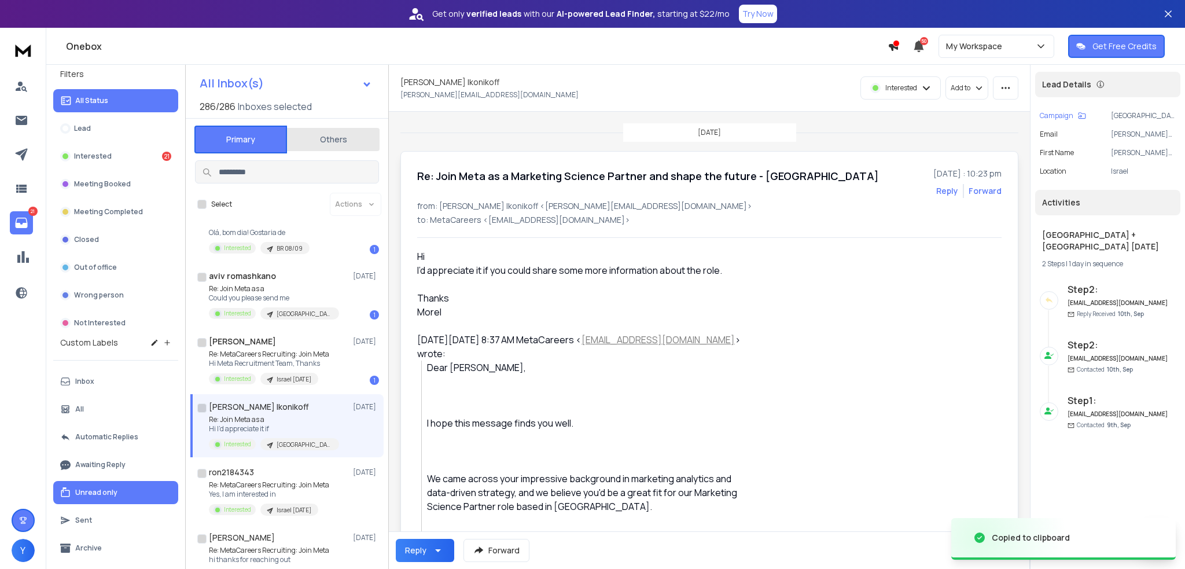
click at [501, 222] on p "to: MetaCareers <[EMAIL_ADDRESS][DOMAIN_NAME]>" at bounding box center [709, 220] width 585 height 12
drag, startPoint x: 501, startPoint y: 222, endPoint x: 623, endPoint y: 217, distance: 122.2
click at [623, 217] on p "to: MetaCareers <[EMAIL_ADDRESS][DOMAIN_NAME]>" at bounding box center [709, 220] width 585 height 12
click at [333, 355] on div "Re: MetaCareers Recruiting: Join Meta Hi Meta Recruitment Team, Thanks Interest…" at bounding box center [294, 367] width 170 height 35
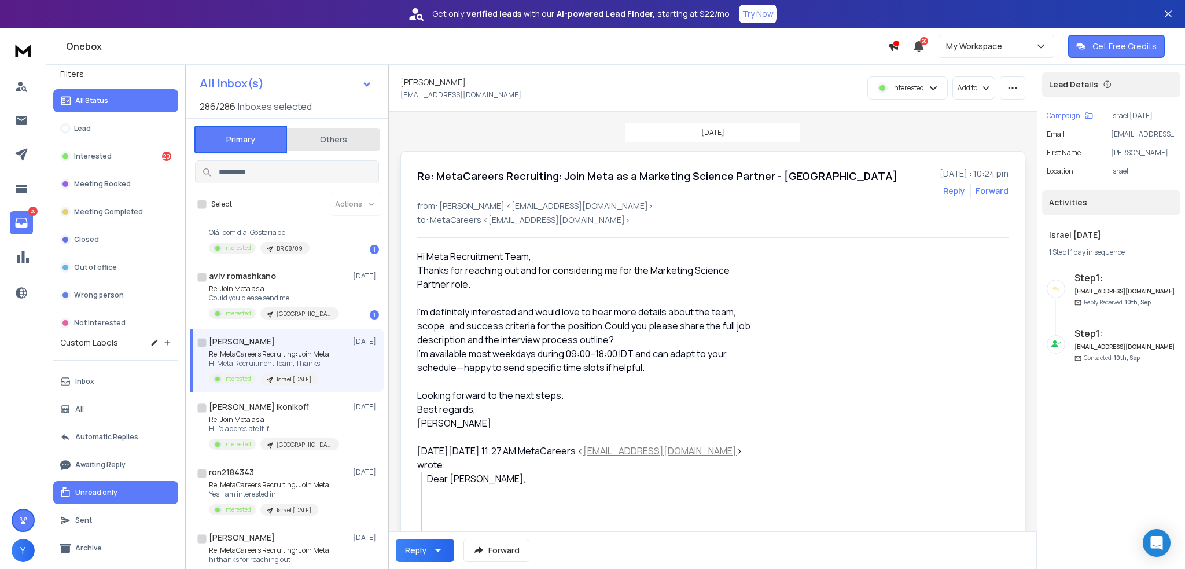
click at [428, 91] on p "[EMAIL_ADDRESS][DOMAIN_NAME]" at bounding box center [461, 94] width 121 height 9
click at [491, 222] on p "to: MetaCareers <[EMAIL_ADDRESS][DOMAIN_NAME]>" at bounding box center [713, 220] width 592 height 12
drag, startPoint x: 491, startPoint y: 222, endPoint x: 609, endPoint y: 222, distance: 118.1
click at [609, 222] on p "to: MetaCareers <[EMAIL_ADDRESS][DOMAIN_NAME]>" at bounding box center [713, 220] width 592 height 12
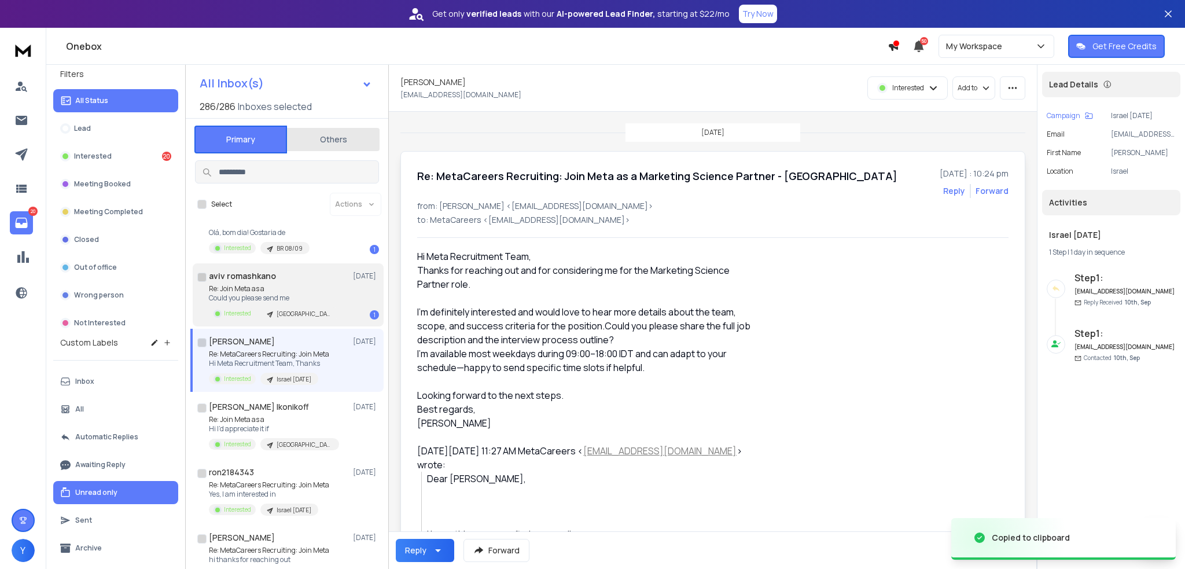
click at [280, 296] on p "Could you please send me" at bounding box center [274, 297] width 130 height 9
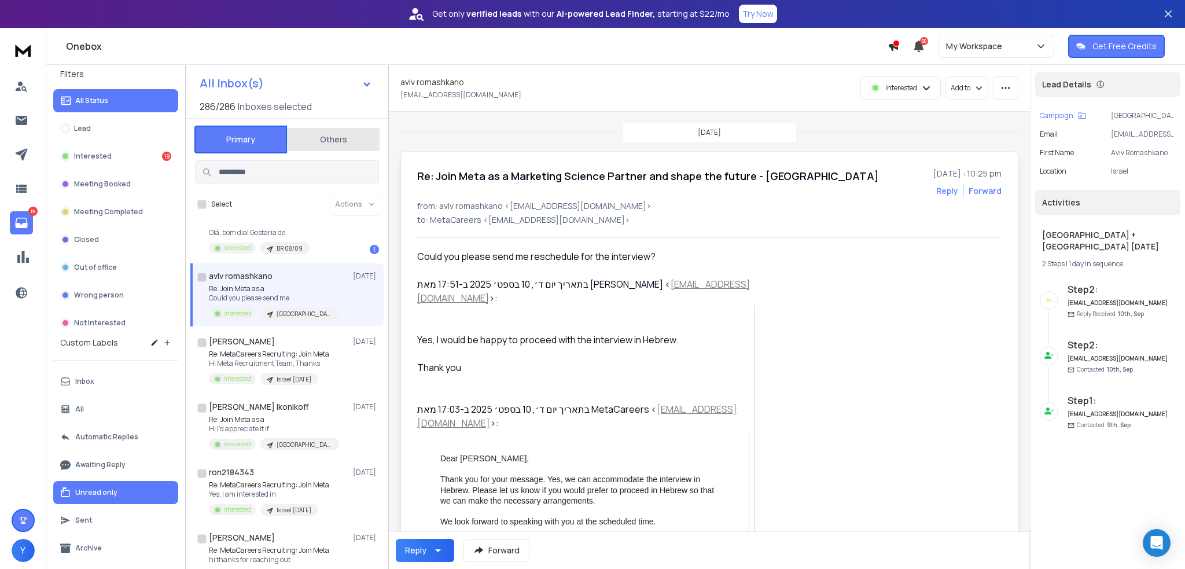
click at [511, 204] on p "from: [PERSON_NAME] <[EMAIL_ADDRESS][DOMAIN_NAME]>" at bounding box center [709, 206] width 585 height 12
drag, startPoint x: 511, startPoint y: 204, endPoint x: 578, endPoint y: 205, distance: 66.6
click at [578, 205] on p "from: [PERSON_NAME] <[EMAIL_ADDRESS][DOMAIN_NAME]>" at bounding box center [709, 206] width 585 height 12
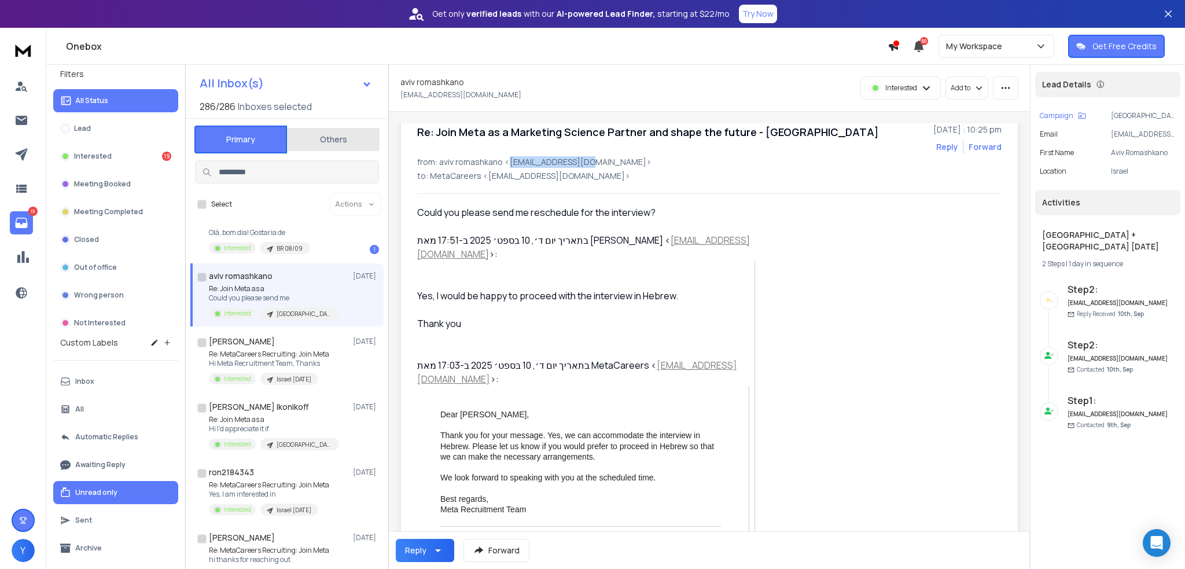
scroll to position [0, 0]
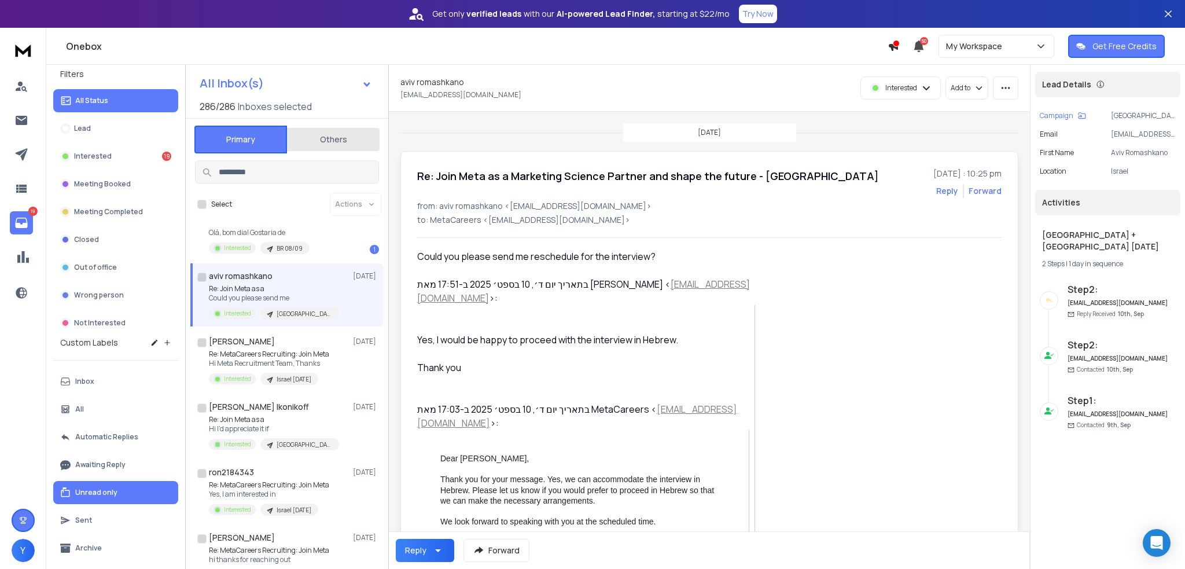
click at [486, 255] on div "Could you please send me reschedule for the interview?" at bounding box center [586, 256] width 338 height 14
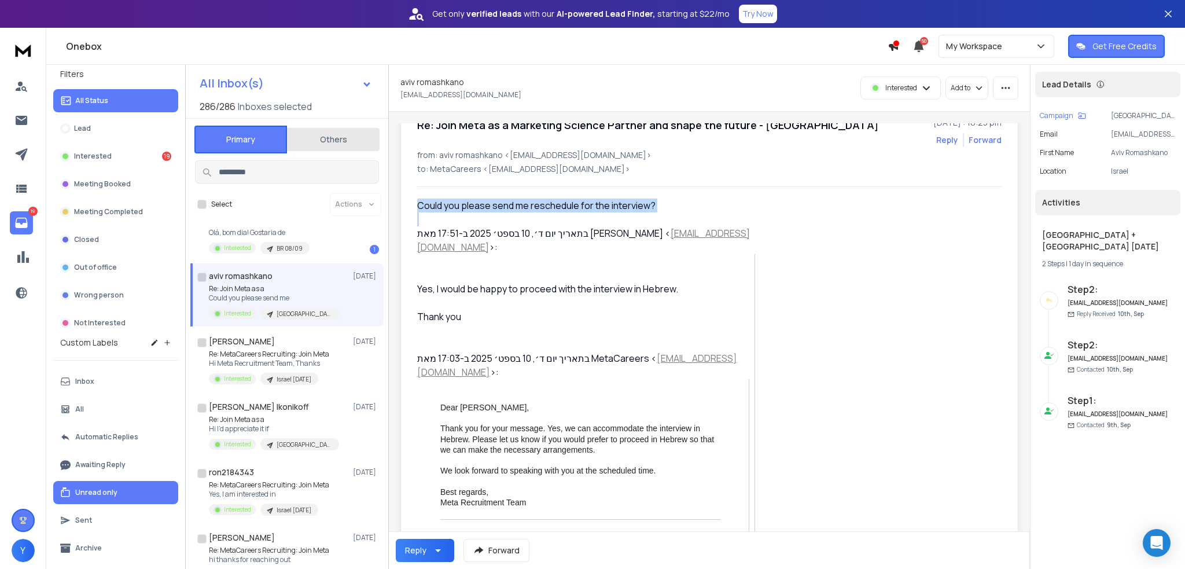
scroll to position [58, 0]
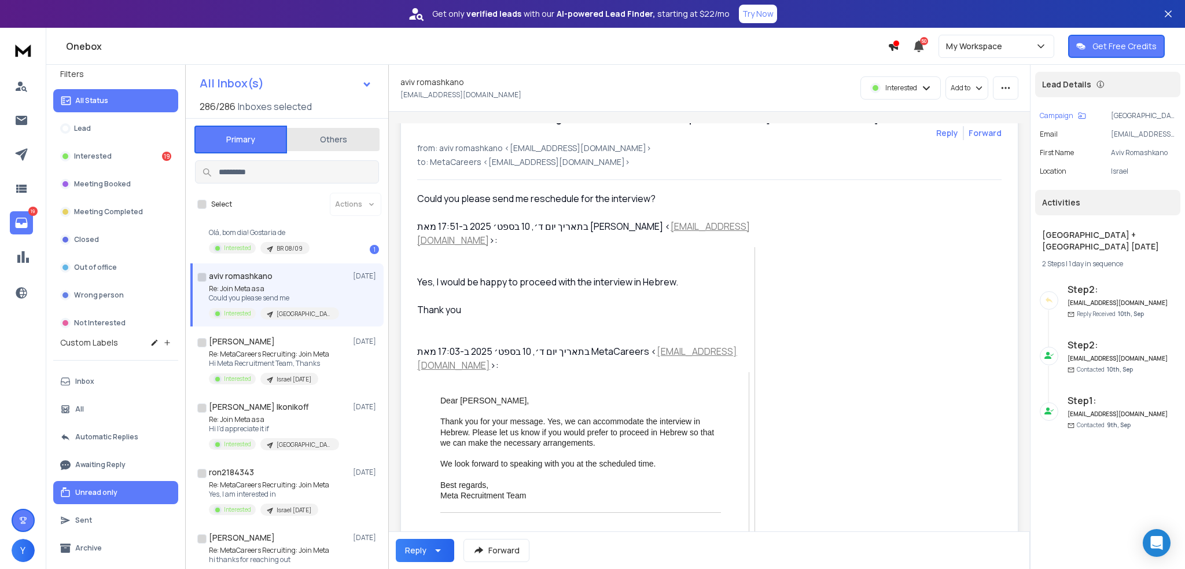
click at [611, 280] on p "Yes, I would be happy to proceed with the interview in Hebrew." at bounding box center [583, 282] width 332 height 14
click at [438, 199] on div "Could you please send me reschedule for the interview?" at bounding box center [586, 199] width 338 height 14
drag, startPoint x: 438, startPoint y: 199, endPoint x: 641, endPoint y: 199, distance: 203.1
click at [641, 199] on div "Could you please send me reschedule for the interview?" at bounding box center [586, 199] width 338 height 14
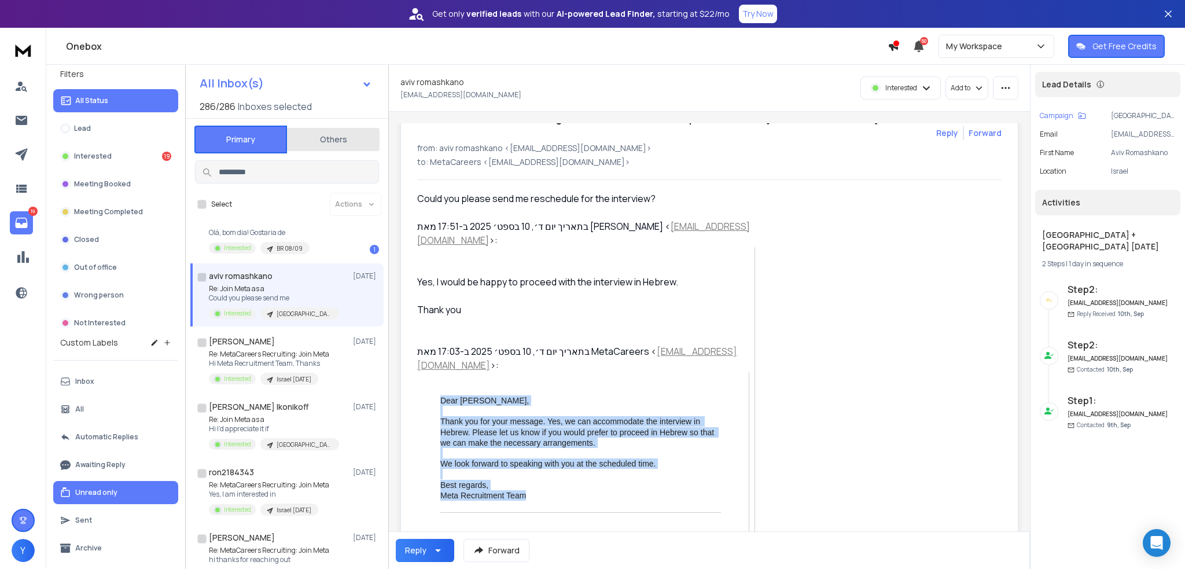
drag, startPoint x: 438, startPoint y: 391, endPoint x: 620, endPoint y: 494, distance: 209.6
click at [620, 494] on td "Dear [PERSON_NAME], Thank you for your message. Yes, we can accommodate the int…" at bounding box center [581, 460] width 304 height 152
click at [407, 543] on button "Reply" at bounding box center [425, 550] width 58 height 23
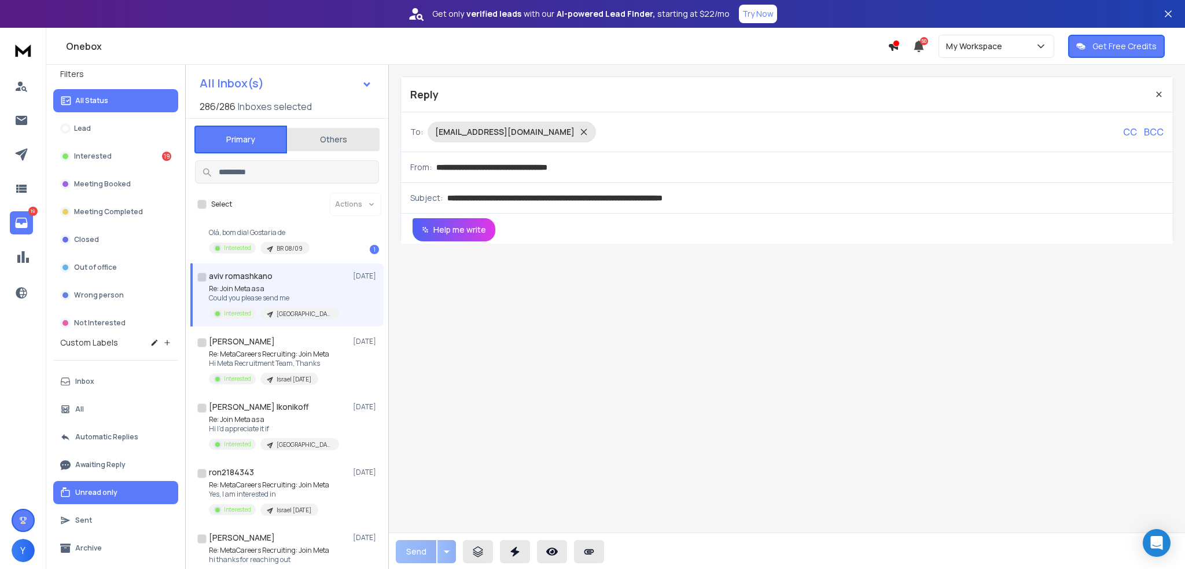
scroll to position [0, 0]
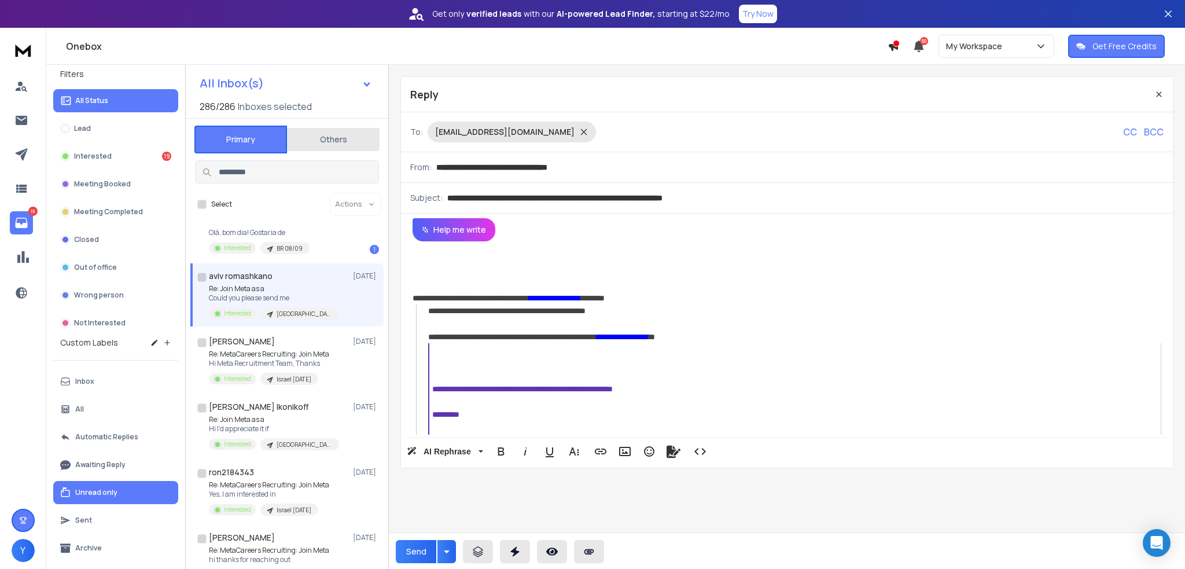
click at [887, 359] on div "**********" at bounding box center [794, 402] width 724 height 91
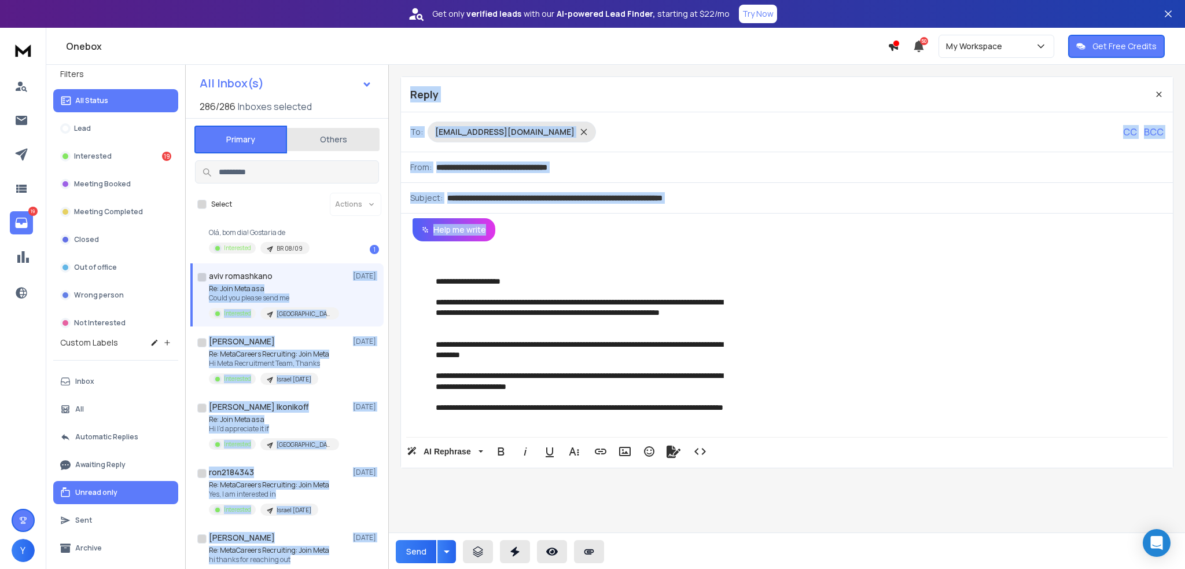
drag, startPoint x: 285, startPoint y: 274, endPoint x: 464, endPoint y: 273, distance: 179.4
click at [458, 268] on div "All Inbox(s) 286 / 286 Inboxes selected Primary Others Select Actions [PERSON_N…" at bounding box center [685, 349] width 1000 height 569
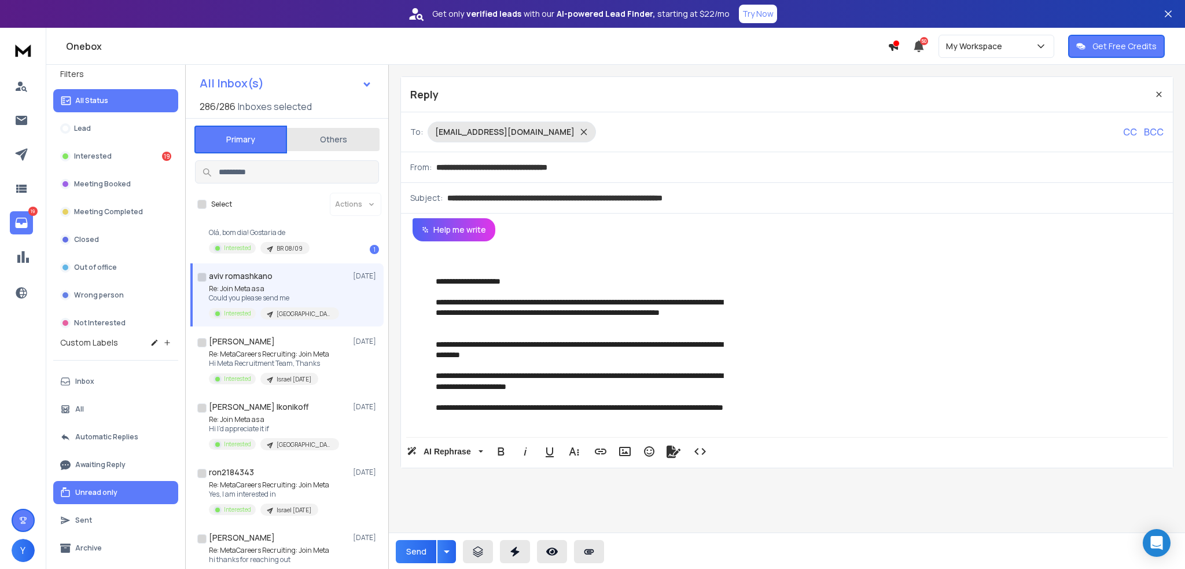
click at [465, 280] on div "**********" at bounding box center [586, 281] width 301 height 10
drag, startPoint x: 465, startPoint y: 280, endPoint x: 507, endPoint y: 280, distance: 41.7
click at [507, 280] on div "**********" at bounding box center [586, 281] width 301 height 10
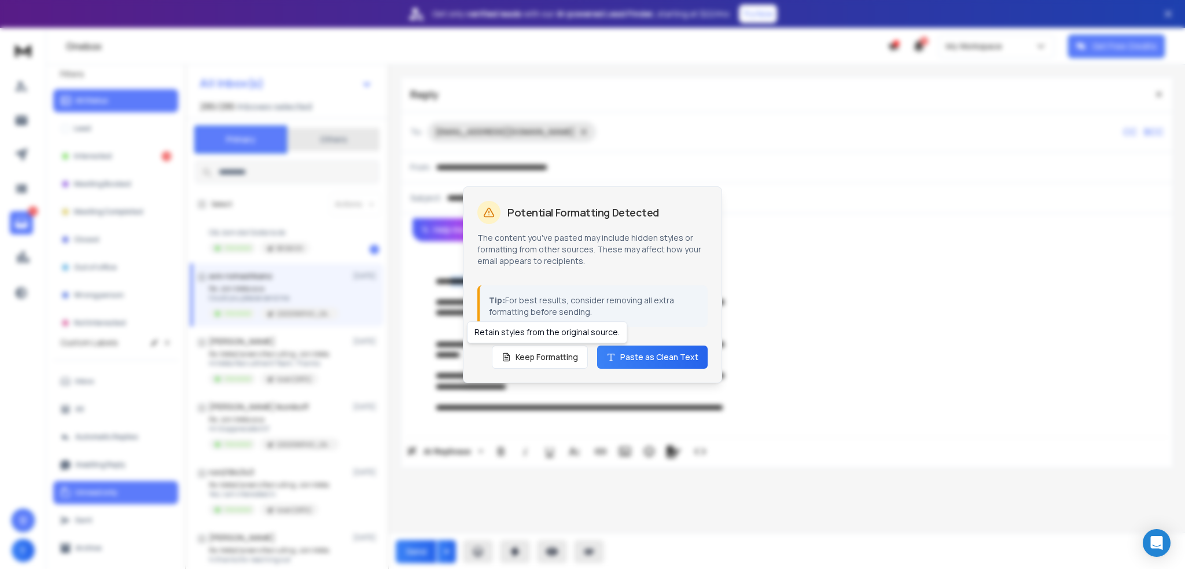
click at [641, 354] on button "Paste as Clean Text" at bounding box center [652, 357] width 111 height 23
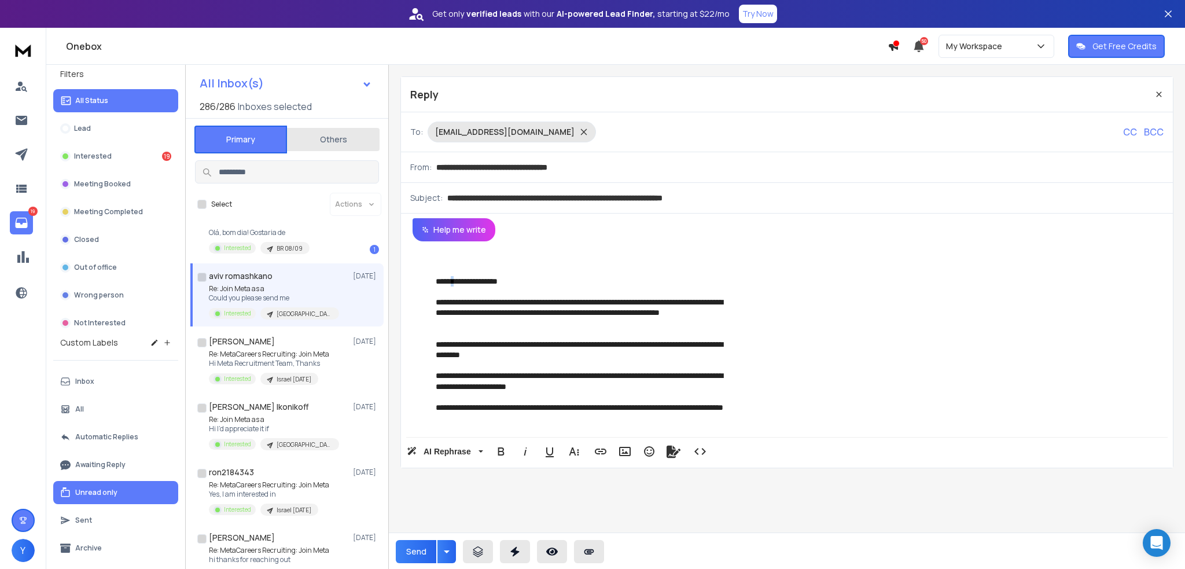
click at [456, 284] on div "**********" at bounding box center [586, 281] width 301 height 10
click at [472, 283] on div "**********" at bounding box center [586, 281] width 301 height 10
click at [493, 327] on div "**********" at bounding box center [586, 313] width 301 height 32
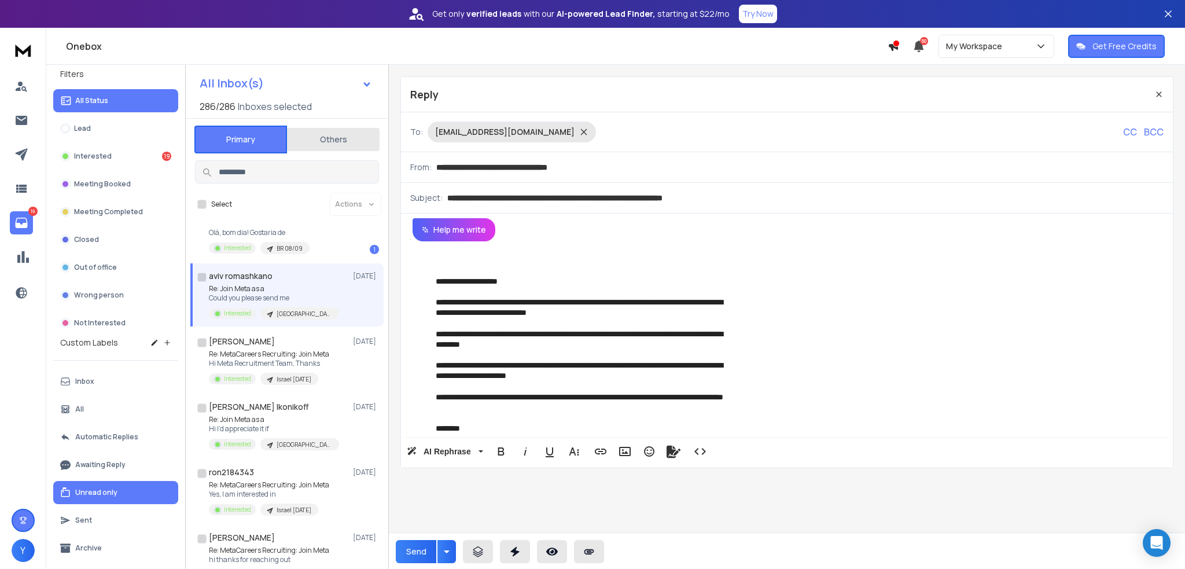
click at [448, 348] on div "**********" at bounding box center [586, 339] width 301 height 21
click at [450, 344] on div "**********" at bounding box center [586, 339] width 301 height 21
click at [461, 365] on div "**********" at bounding box center [586, 370] width 301 height 21
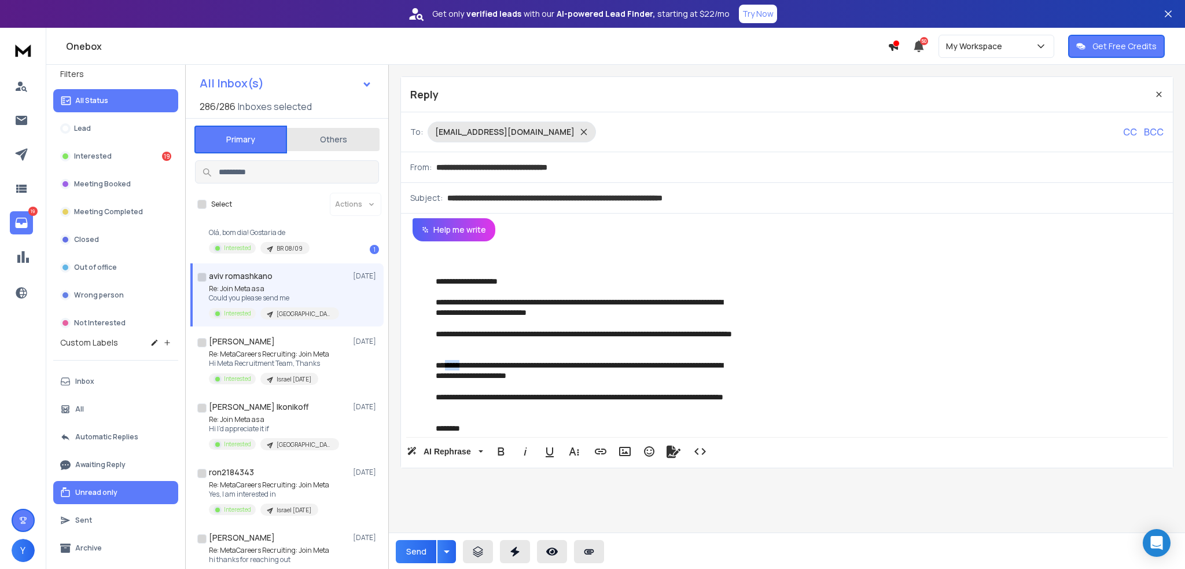
click at [461, 365] on div "**********" at bounding box center [586, 370] width 301 height 21
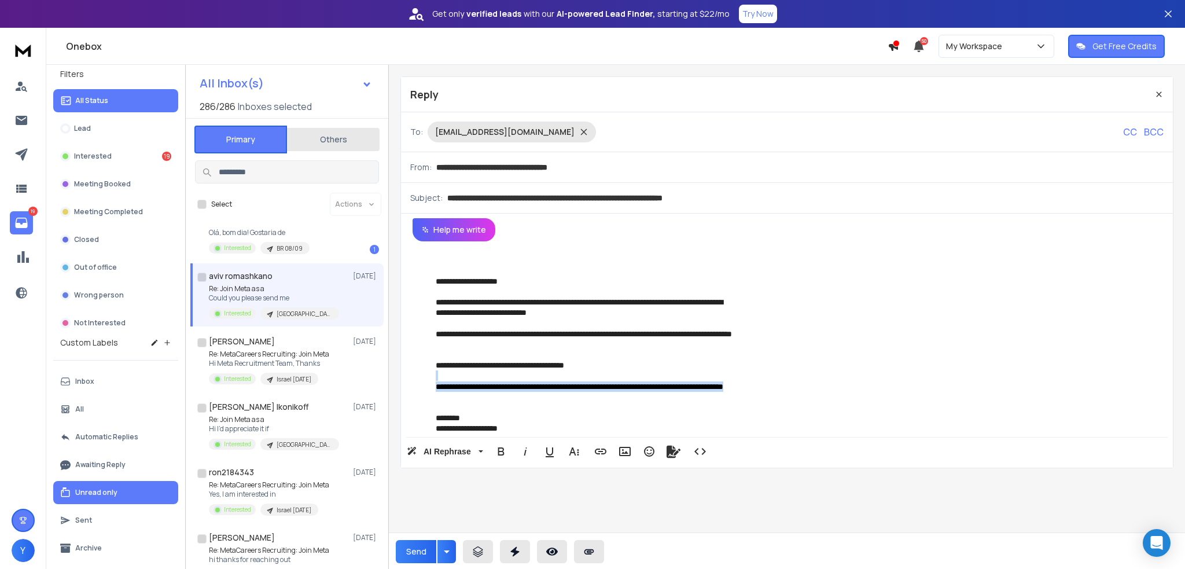
drag, startPoint x: 434, startPoint y: 374, endPoint x: 563, endPoint y: 395, distance: 130.7
click at [563, 395] on td "**********" at bounding box center [586, 366] width 324 height 204
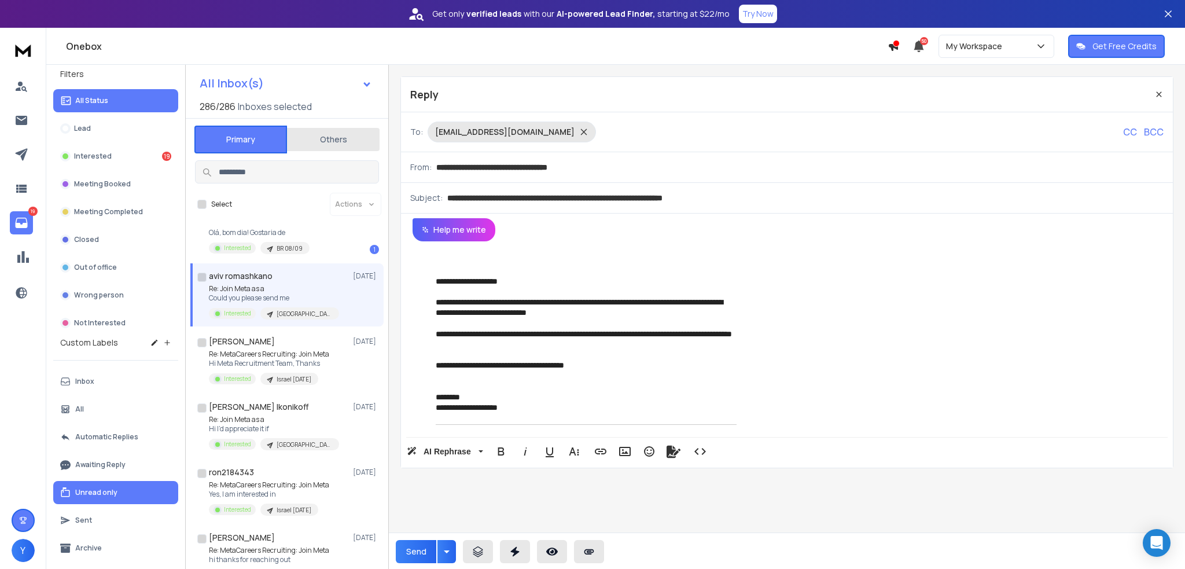
click at [519, 377] on div at bounding box center [586, 375] width 301 height 10
click at [404, 548] on button "Send" at bounding box center [416, 551] width 41 height 23
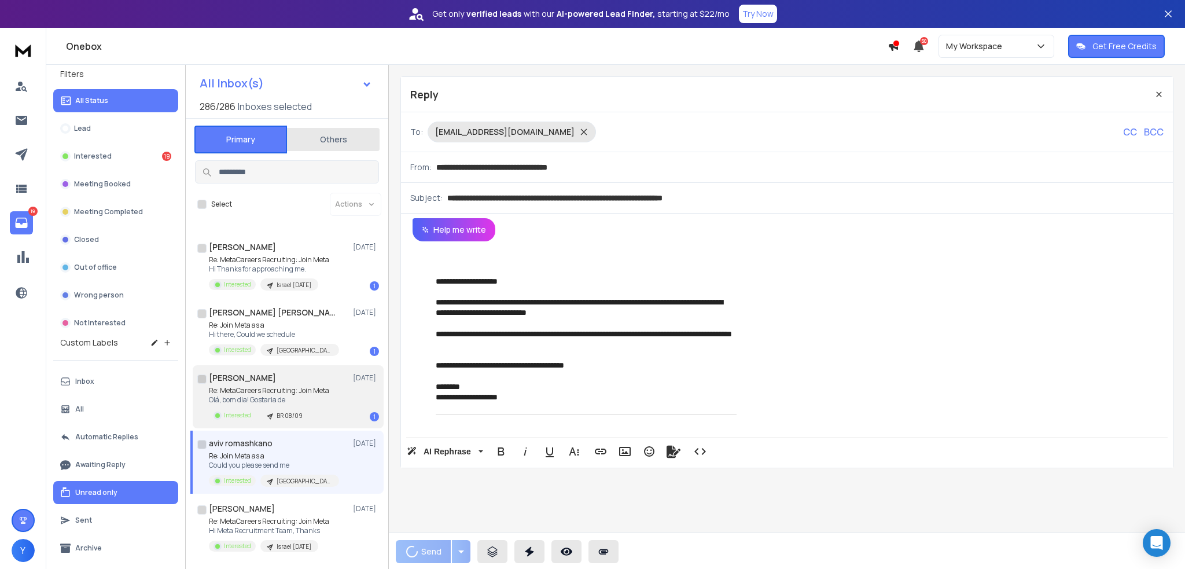
scroll to position [1035, 0]
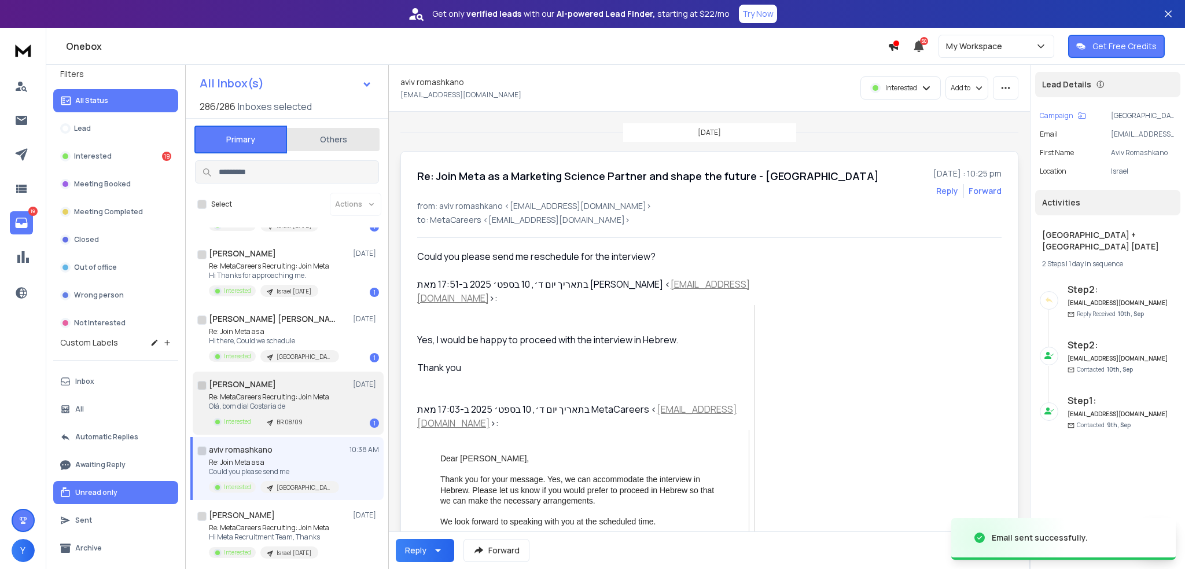
click at [350, 404] on div "Re: MetaCareers Recruiting: Join Meta Olá, bom dia! Gostaria de Interested BR 0…" at bounding box center [294, 409] width 170 height 35
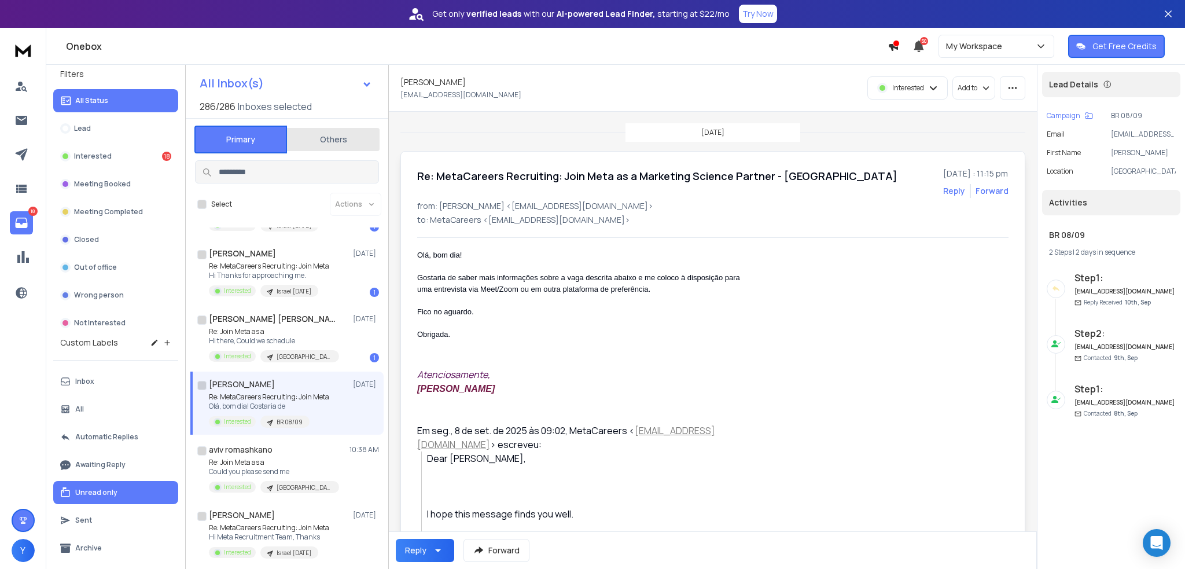
click at [448, 94] on p "[EMAIL_ADDRESS][DOMAIN_NAME]" at bounding box center [461, 94] width 121 height 9
click at [488, 219] on p "to: MetaCareers <[EMAIL_ADDRESS][DOMAIN_NAME]>" at bounding box center [713, 220] width 592 height 12
drag, startPoint x: 488, startPoint y: 219, endPoint x: 630, endPoint y: 221, distance: 141.2
click at [630, 221] on p "to: MetaCareers <[EMAIL_ADDRESS][DOMAIN_NAME]>" at bounding box center [713, 220] width 592 height 12
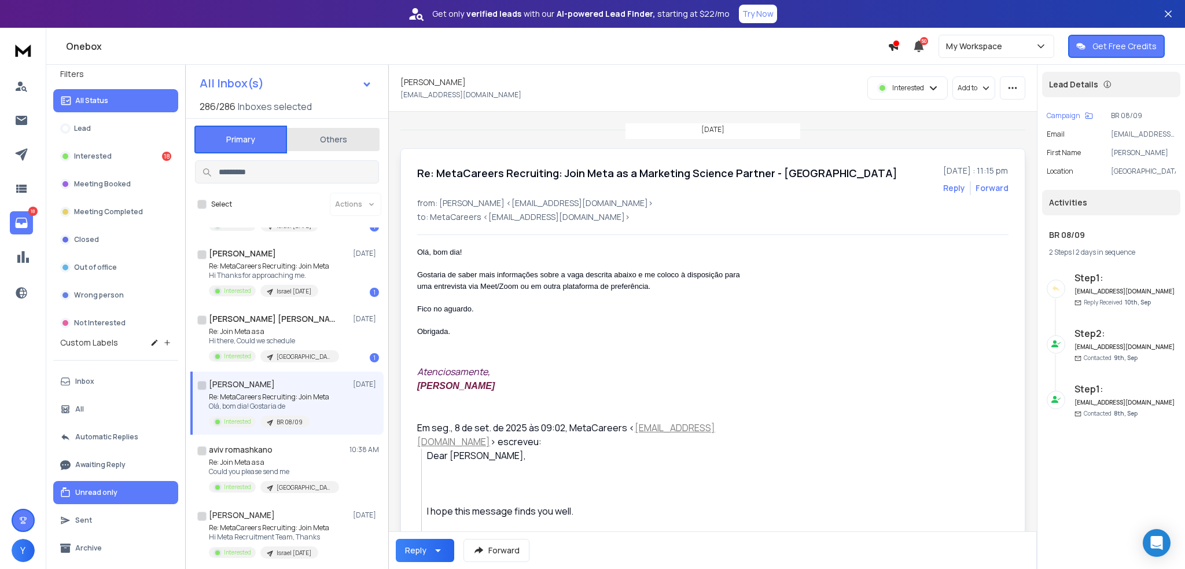
scroll to position [0, 0]
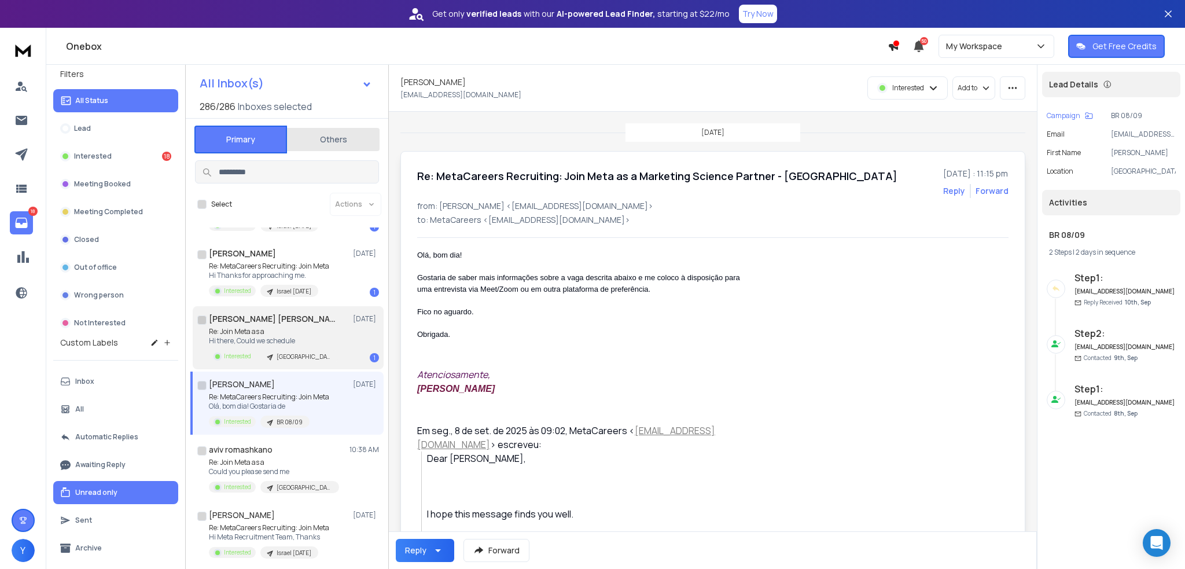
click at [347, 327] on div "Re: Join Meta as a Hi there, Could we schedule Interested [GEOGRAPHIC_DATA] + […" at bounding box center [294, 344] width 170 height 35
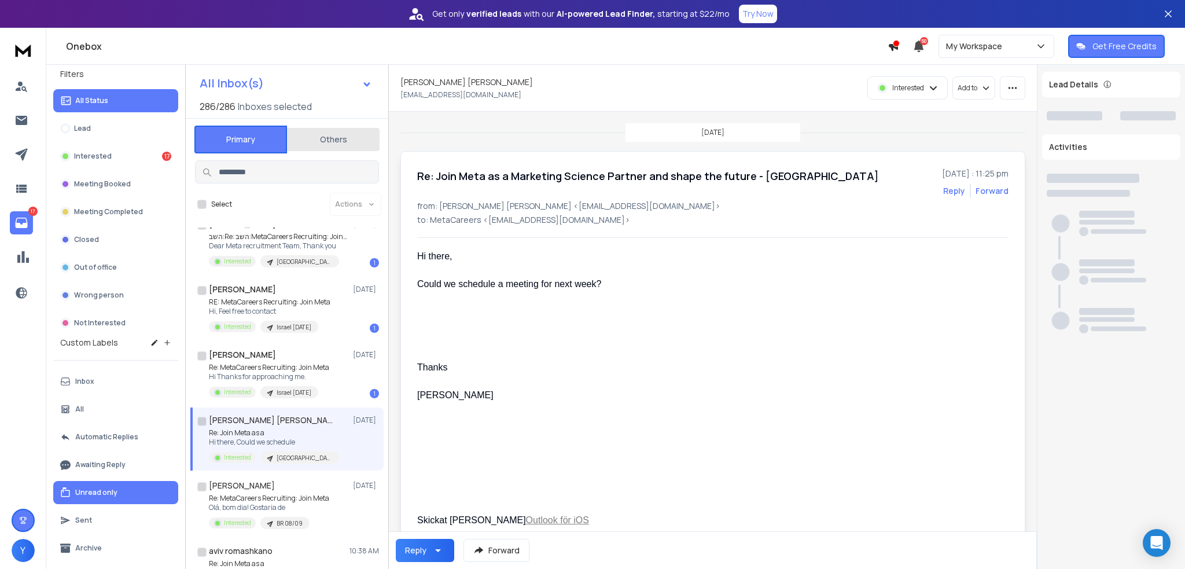
scroll to position [920, 0]
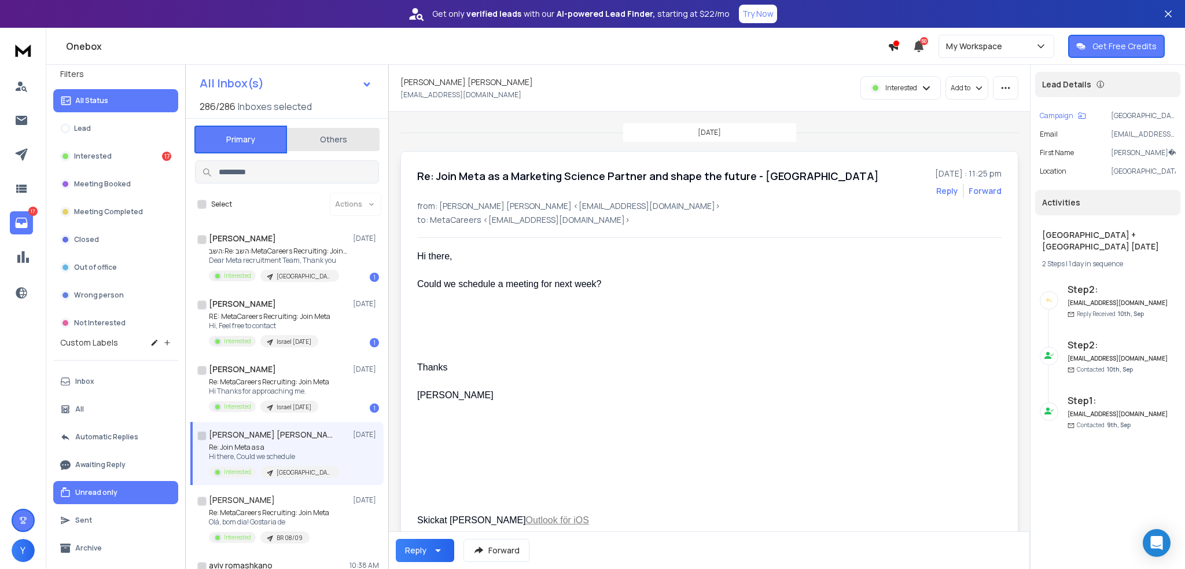
click at [462, 94] on p "[EMAIL_ADDRESS][DOMAIN_NAME]" at bounding box center [461, 94] width 121 height 9
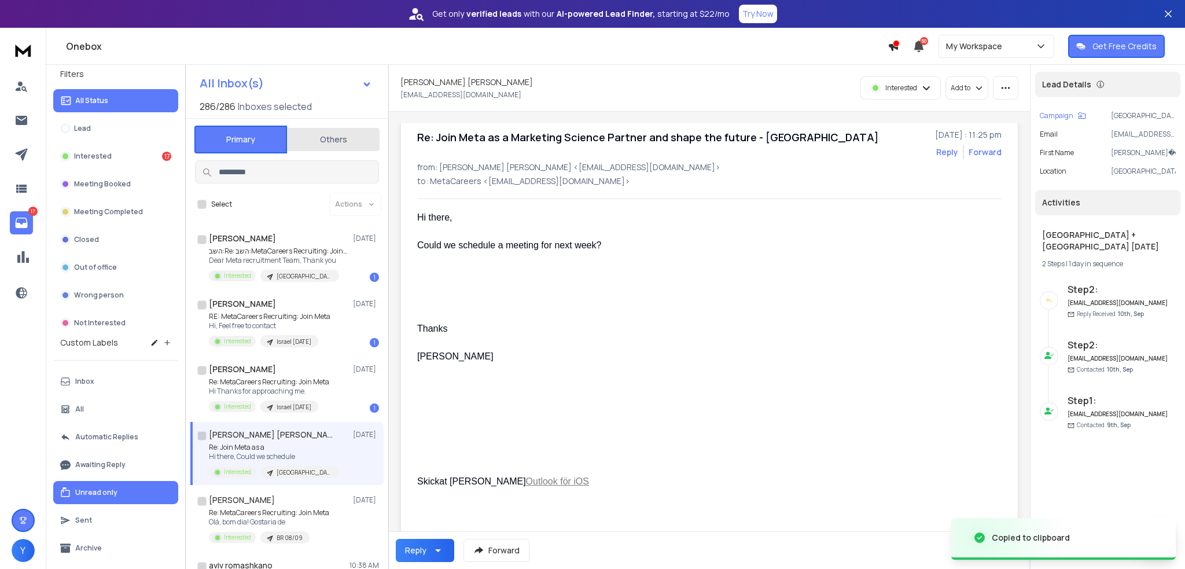
scroll to position [0, 0]
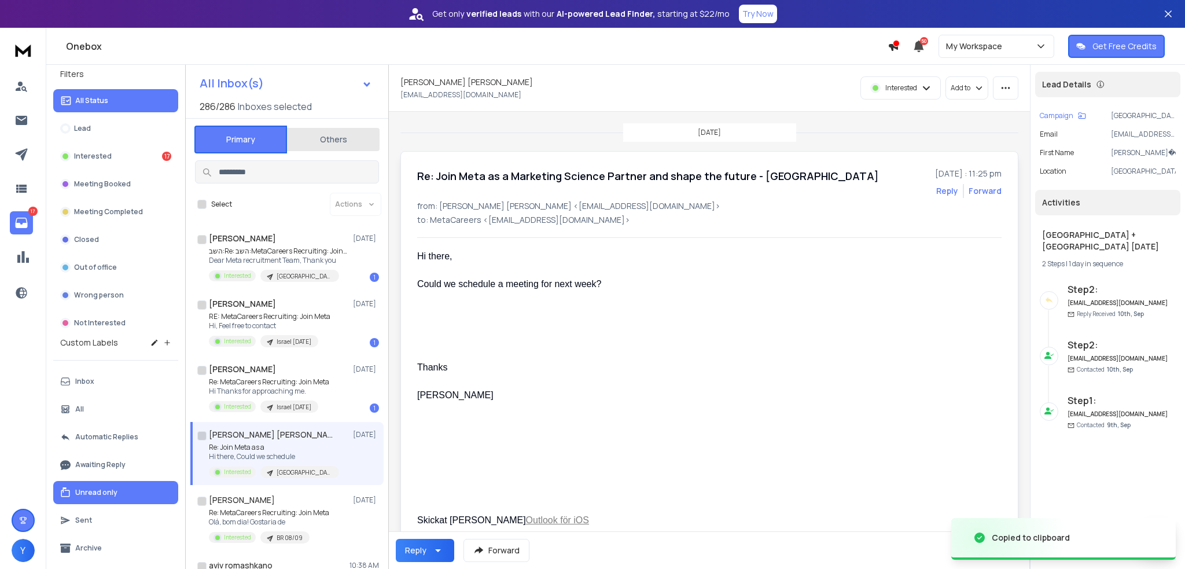
click at [499, 219] on p "to: MetaCareers <[EMAIL_ADDRESS][DOMAIN_NAME]>" at bounding box center [709, 220] width 585 height 12
drag, startPoint x: 499, startPoint y: 219, endPoint x: 617, endPoint y: 219, distance: 118.1
click at [617, 219] on p "to: MetaCareers <[EMAIL_ADDRESS][DOMAIN_NAME]>" at bounding box center [709, 220] width 585 height 12
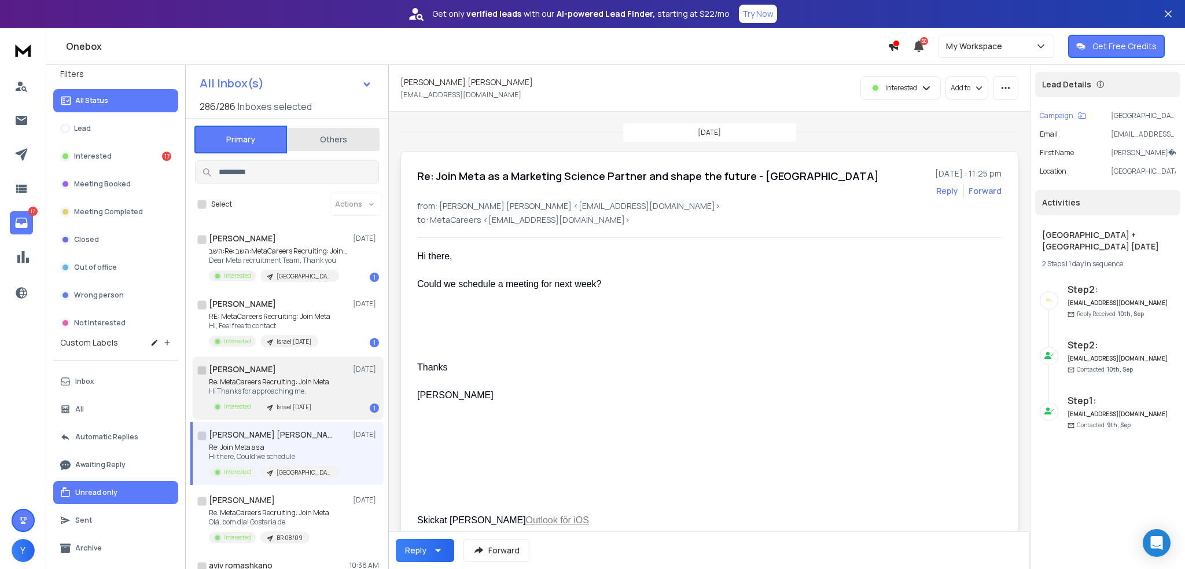
click at [330, 369] on div "[PERSON_NAME] [DATE]" at bounding box center [294, 369] width 170 height 12
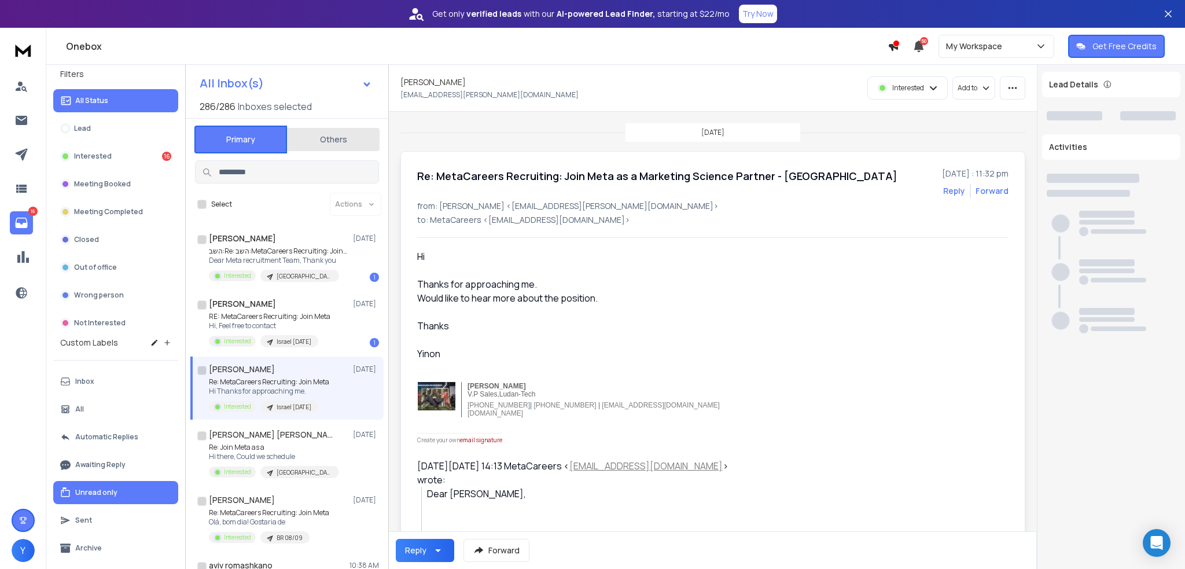
click at [467, 95] on p "[EMAIL_ADDRESS][PERSON_NAME][DOMAIN_NAME]" at bounding box center [490, 94] width 178 height 9
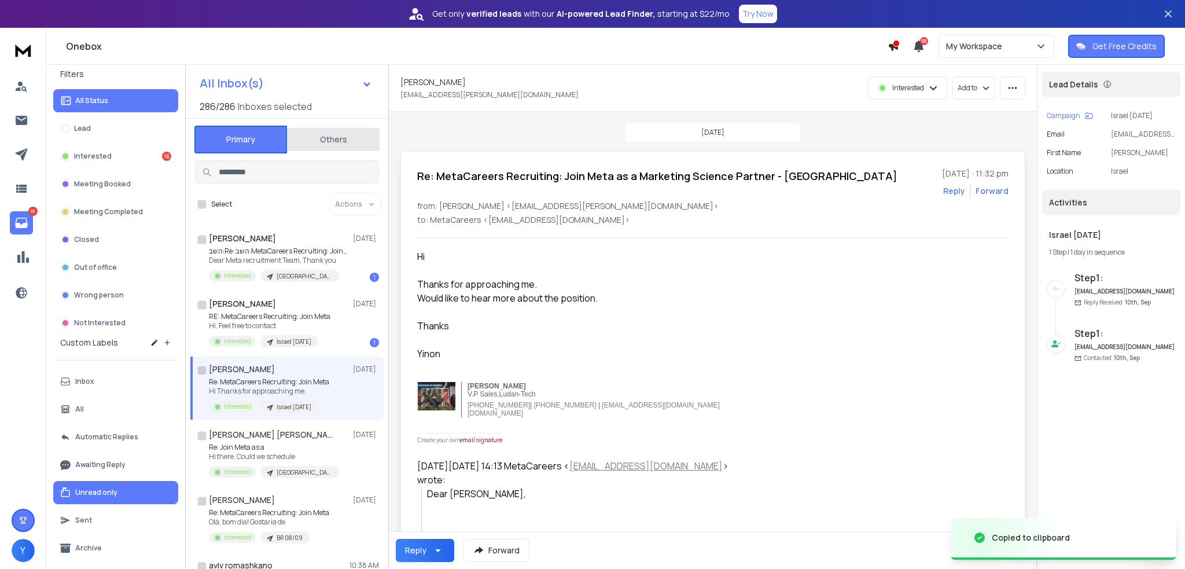
click at [487, 219] on p "to: MetaCareers <[EMAIL_ADDRESS][DOMAIN_NAME]>" at bounding box center [713, 220] width 592 height 12
drag, startPoint x: 487, startPoint y: 219, endPoint x: 606, endPoint y: 219, distance: 119.2
click at [606, 219] on p "to: MetaCareers <[EMAIL_ADDRESS][DOMAIN_NAME]>" at bounding box center [713, 220] width 592 height 12
click at [333, 324] on div "RE: MetaCareers Recruiting: Join Meta Hi, Feel free to contact Interested Israe…" at bounding box center [294, 329] width 170 height 35
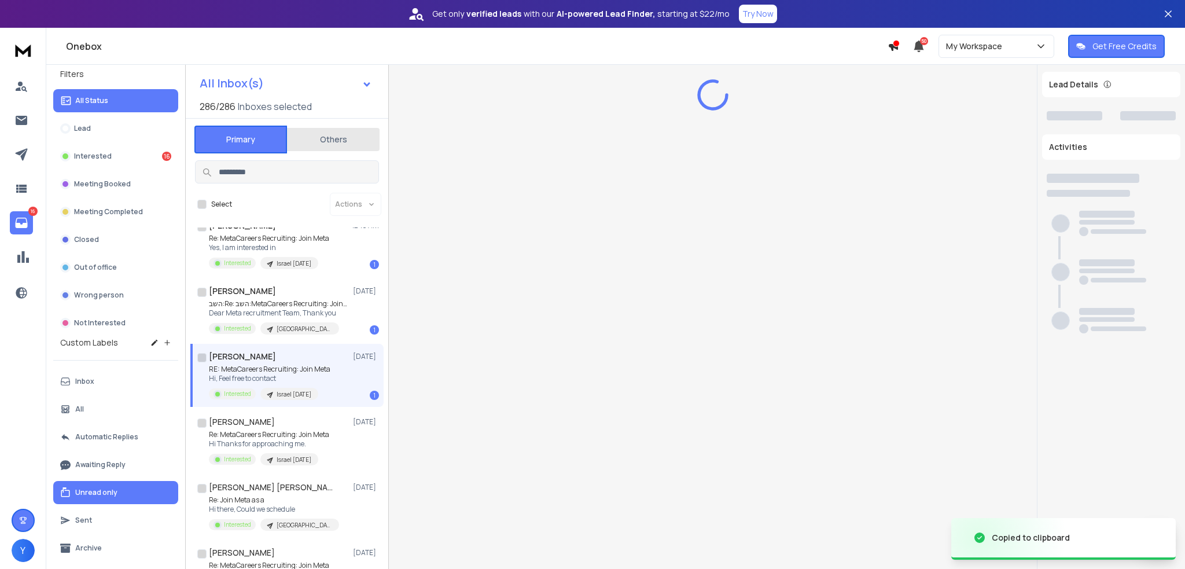
scroll to position [862, 0]
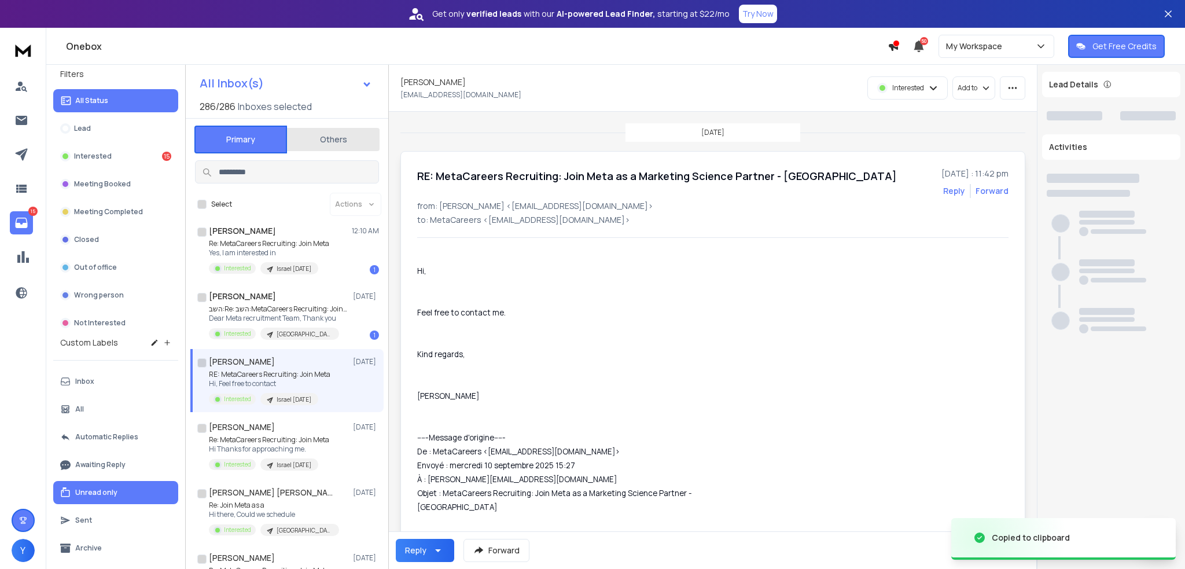
click at [468, 91] on p "[EMAIL_ADDRESS][DOMAIN_NAME]" at bounding box center [461, 94] width 121 height 9
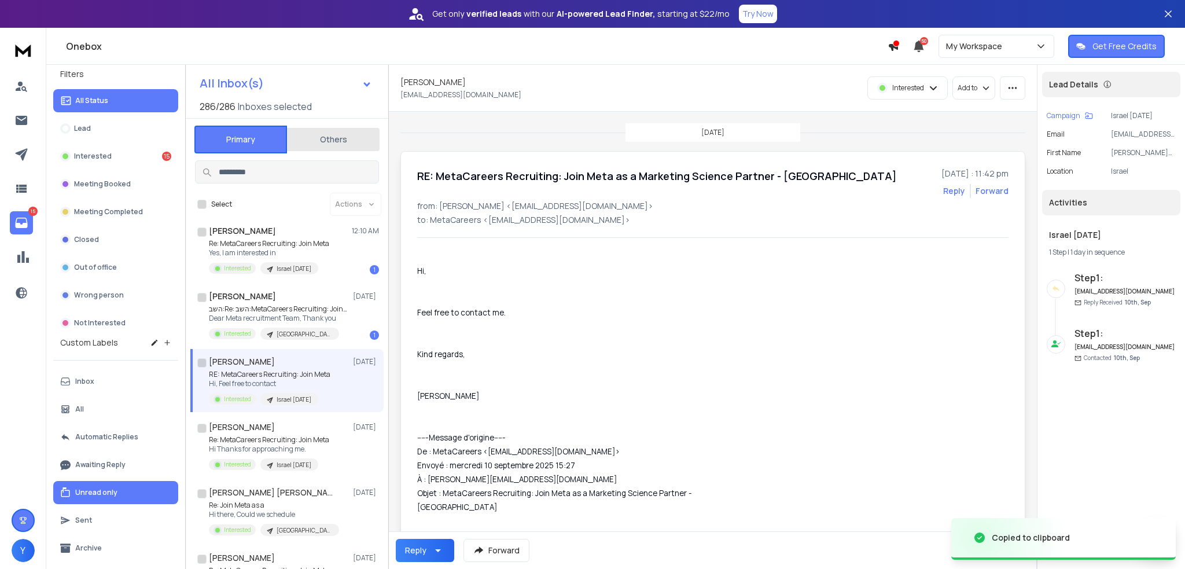
click at [497, 221] on p "to: MetaCareers <[EMAIL_ADDRESS][DOMAIN_NAME]>" at bounding box center [713, 220] width 592 height 12
drag, startPoint x: 497, startPoint y: 221, endPoint x: 631, endPoint y: 227, distance: 134.4
click at [320, 300] on div "[PERSON_NAME] [DATE]" at bounding box center [294, 297] width 170 height 12
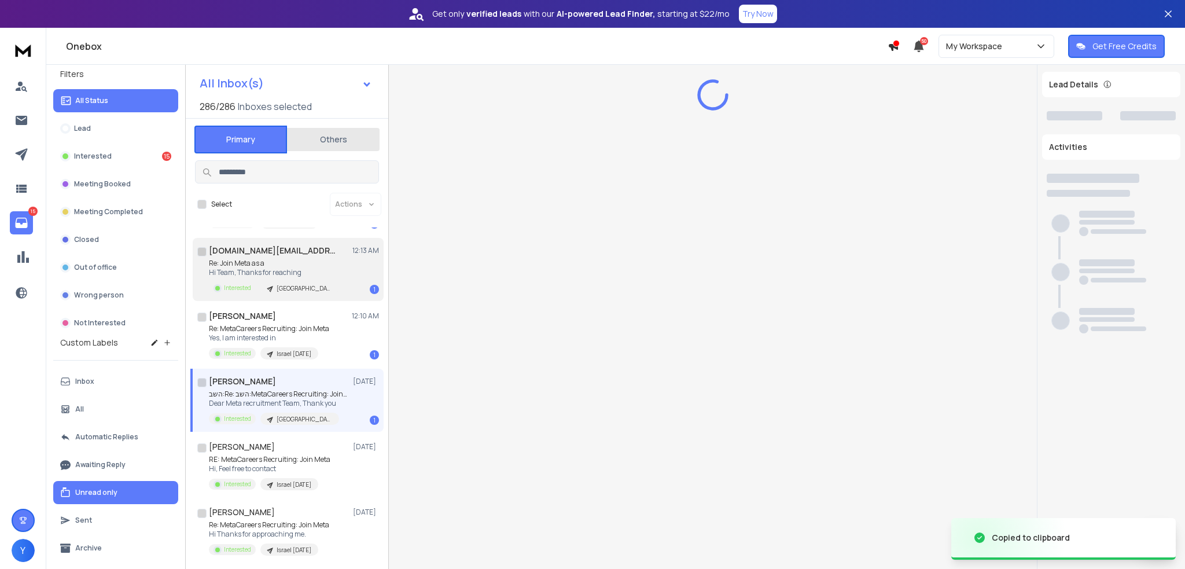
scroll to position [746, 0]
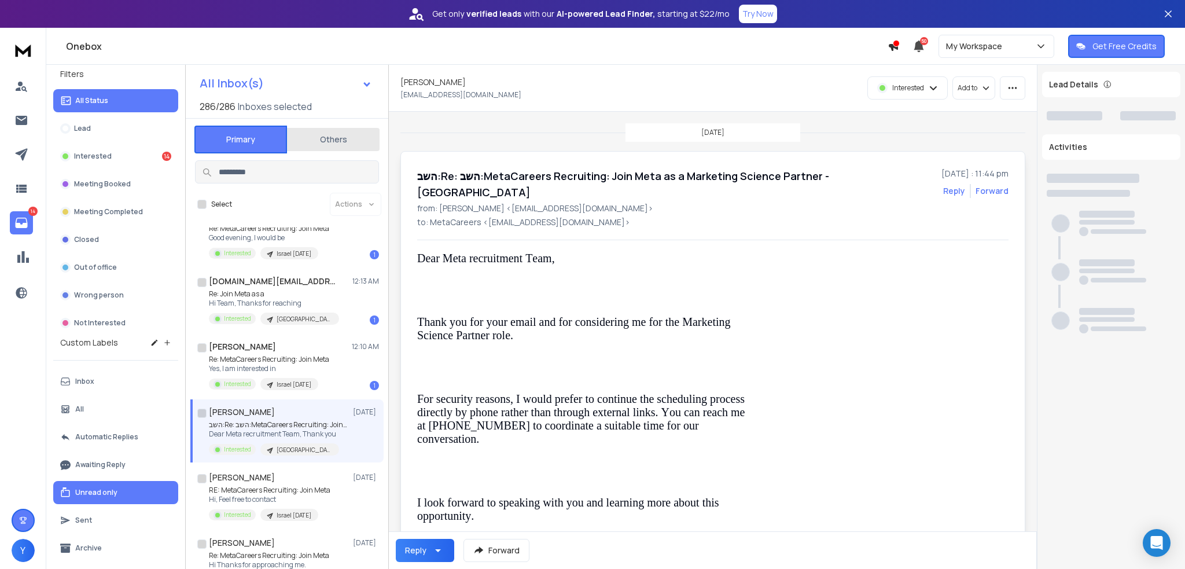
click at [461, 97] on p "[EMAIL_ADDRESS][DOMAIN_NAME]" at bounding box center [461, 94] width 121 height 9
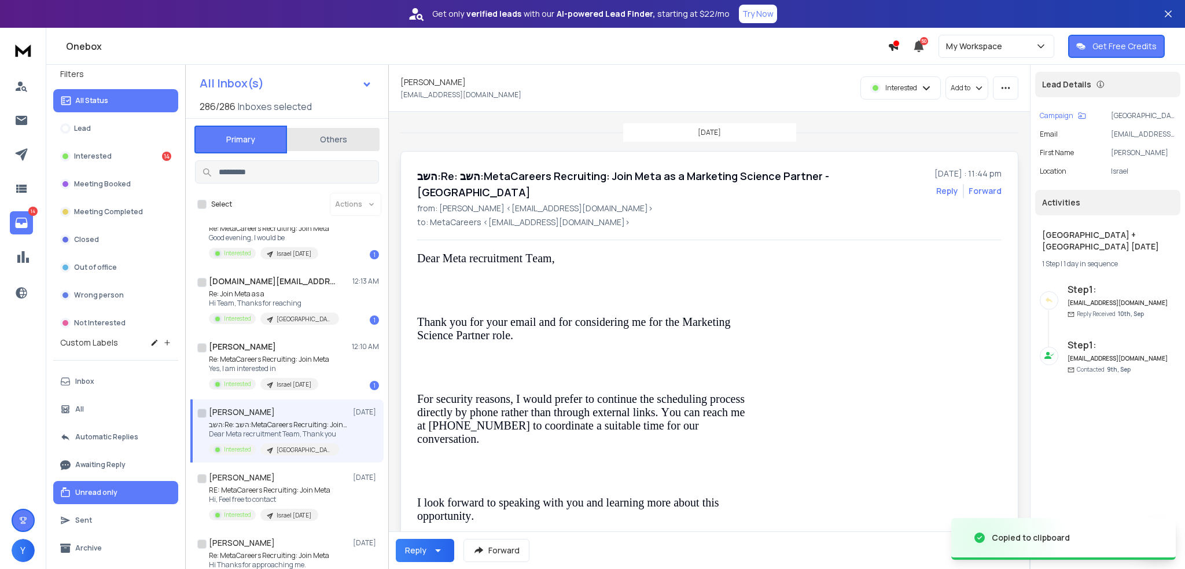
click at [477, 218] on p "to: MetaCareers <[EMAIL_ADDRESS][DOMAIN_NAME]>" at bounding box center [709, 222] width 585 height 12
click at [497, 219] on p "to: MetaCareers <[EMAIL_ADDRESS][DOMAIN_NAME]>" at bounding box center [709, 222] width 585 height 12
drag, startPoint x: 497, startPoint y: 219, endPoint x: 611, endPoint y: 219, distance: 114.6
click at [611, 219] on p "to: MetaCareers <[EMAIL_ADDRESS][DOMAIN_NAME]>" at bounding box center [709, 222] width 585 height 12
click at [332, 327] on div "[DOMAIN_NAME][EMAIL_ADDRESS][DOMAIN_NAME] 12:13 AM Re: Join Meta as a Hi Team, …" at bounding box center [288, 300] width 191 height 63
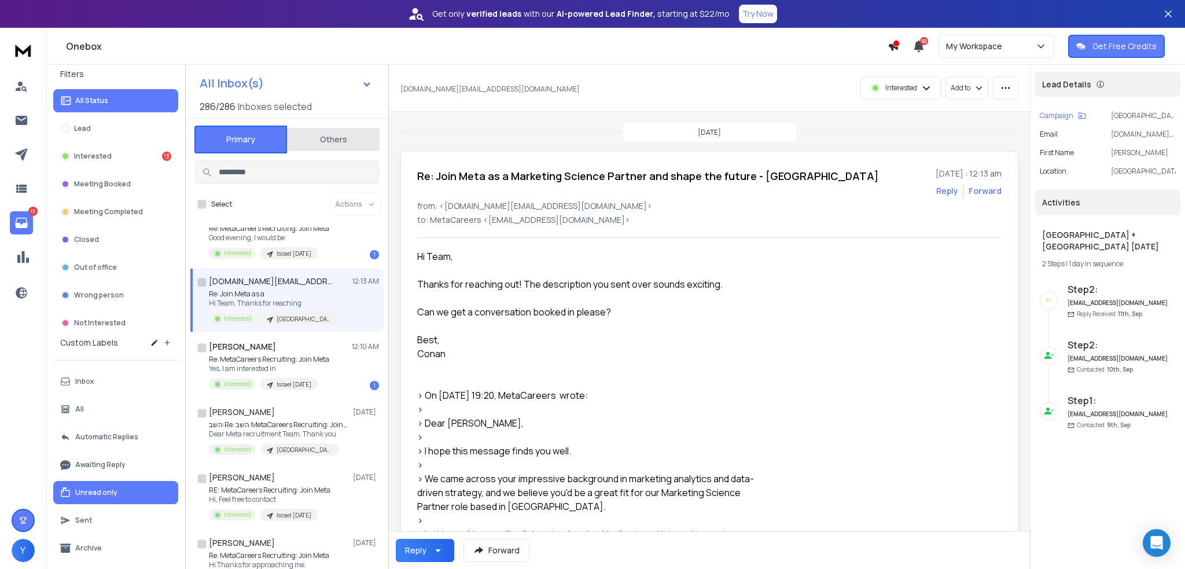
click at [464, 88] on p "[DOMAIN_NAME][EMAIL_ADDRESS][DOMAIN_NAME]" at bounding box center [490, 89] width 179 height 9
click at [497, 221] on p "to: MetaCareers <[EMAIL_ADDRESS][DOMAIN_NAME]>" at bounding box center [709, 220] width 585 height 12
drag, startPoint x: 497, startPoint y: 221, endPoint x: 605, endPoint y: 219, distance: 108.8
click at [605, 219] on p "to: MetaCareers <[EMAIL_ADDRESS][DOMAIN_NAME]>" at bounding box center [709, 220] width 585 height 12
click at [602, 222] on p "to: MetaCareers <[EMAIL_ADDRESS][DOMAIN_NAME]>" at bounding box center [709, 220] width 585 height 12
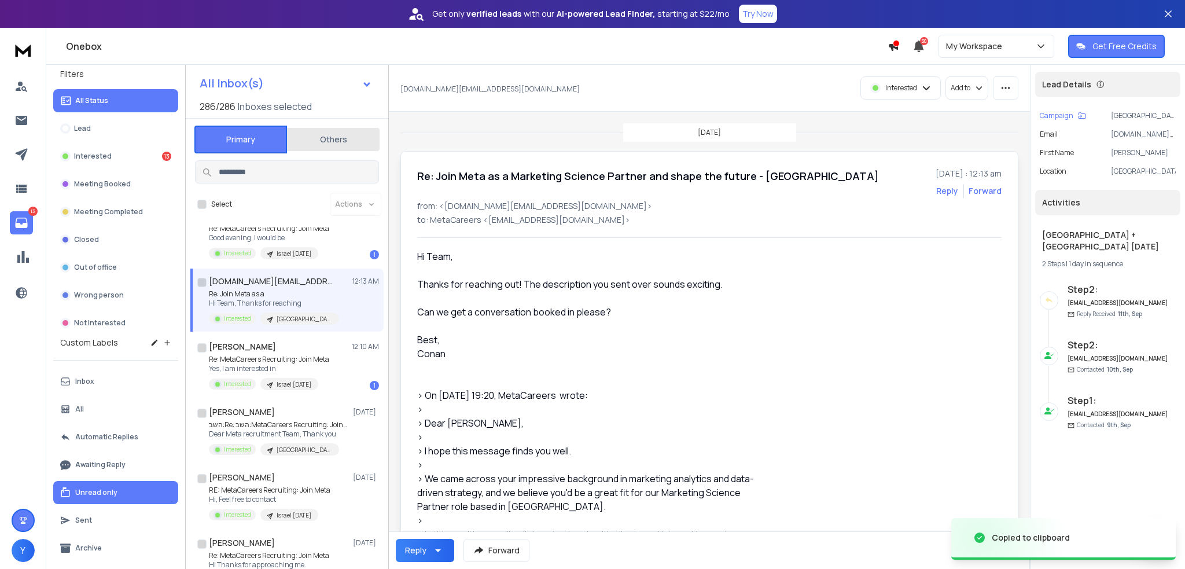
drag, startPoint x: 602, startPoint y: 222, endPoint x: 498, endPoint y: 217, distance: 104.3
click at [498, 217] on p "to: MetaCareers <[EMAIL_ADDRESS][DOMAIN_NAME]>" at bounding box center [709, 220] width 585 height 12
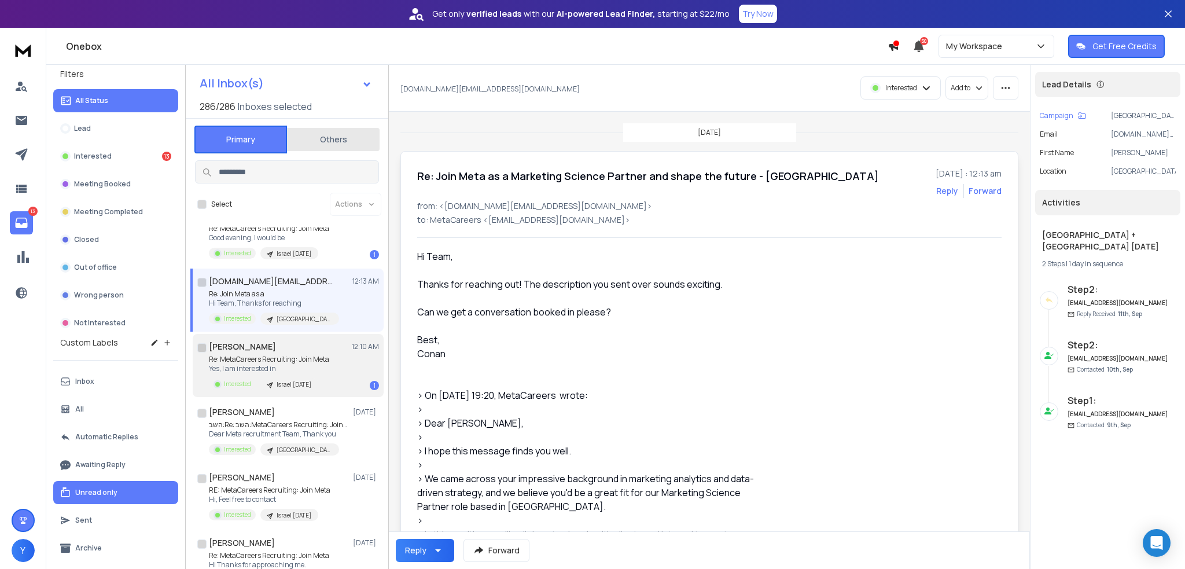
click at [340, 349] on div "[PERSON_NAME] 12:10 AM" at bounding box center [294, 347] width 170 height 12
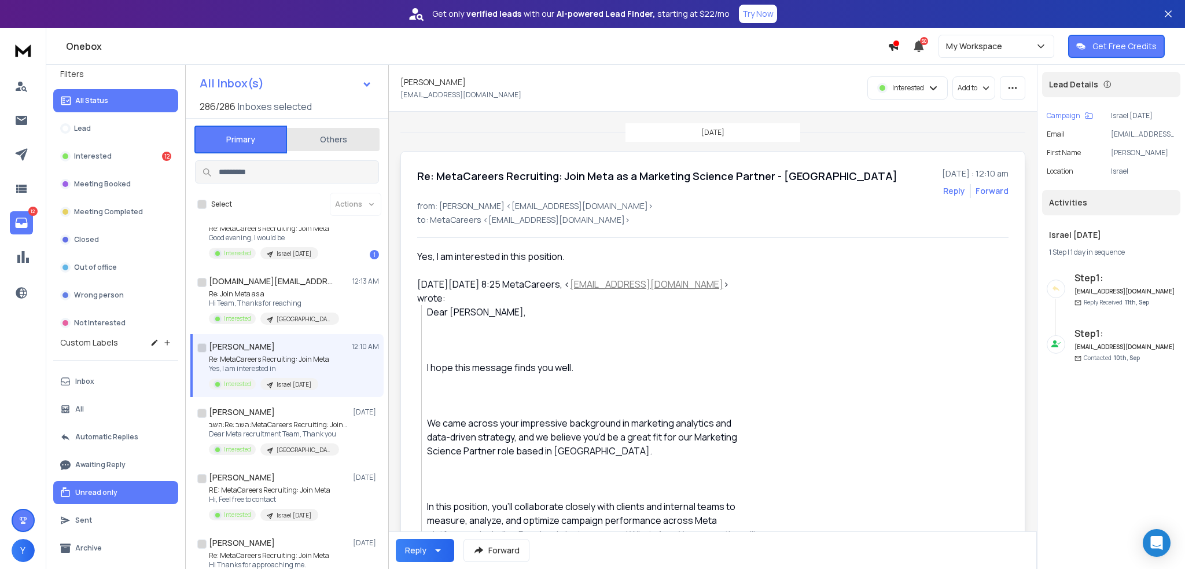
click at [465, 96] on p "[EMAIL_ADDRESS][DOMAIN_NAME]" at bounding box center [461, 94] width 121 height 9
click at [501, 225] on p "to: MetaCareers <[EMAIL_ADDRESS][DOMAIN_NAME]>" at bounding box center [713, 220] width 592 height 12
drag, startPoint x: 501, startPoint y: 225, endPoint x: 634, endPoint y: 221, distance: 133.2
click at [634, 221] on p "to: MetaCareers <[EMAIL_ADDRESS][DOMAIN_NAME]>" at bounding box center [713, 220] width 592 height 12
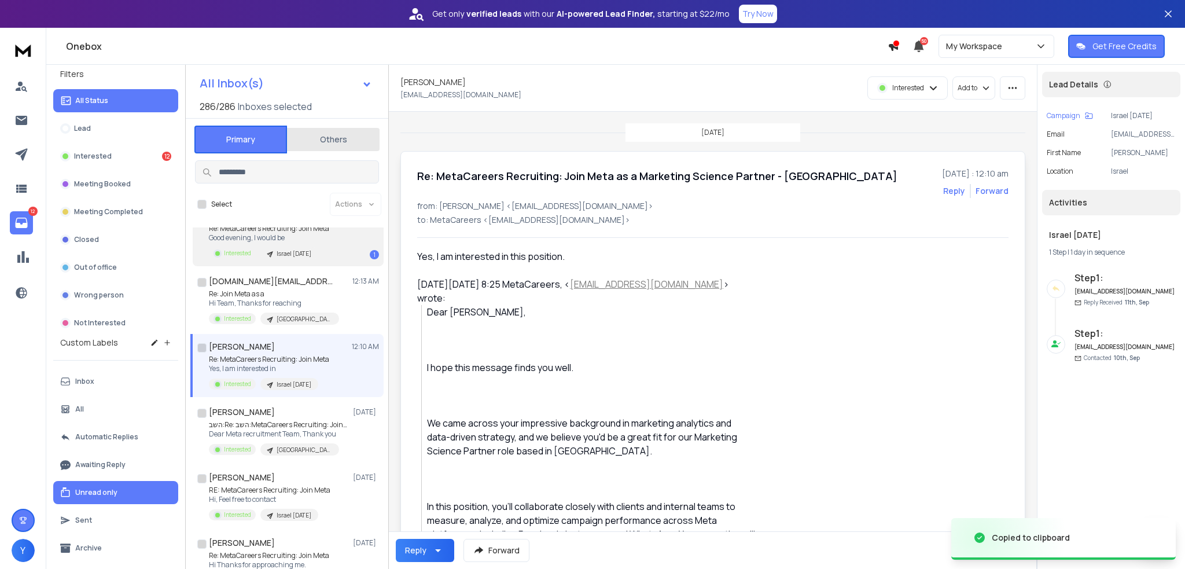
click at [328, 243] on div "Re: MetaCareers Recruiting: Join Meta Good evening, I would be Interested Israe…" at bounding box center [269, 241] width 120 height 35
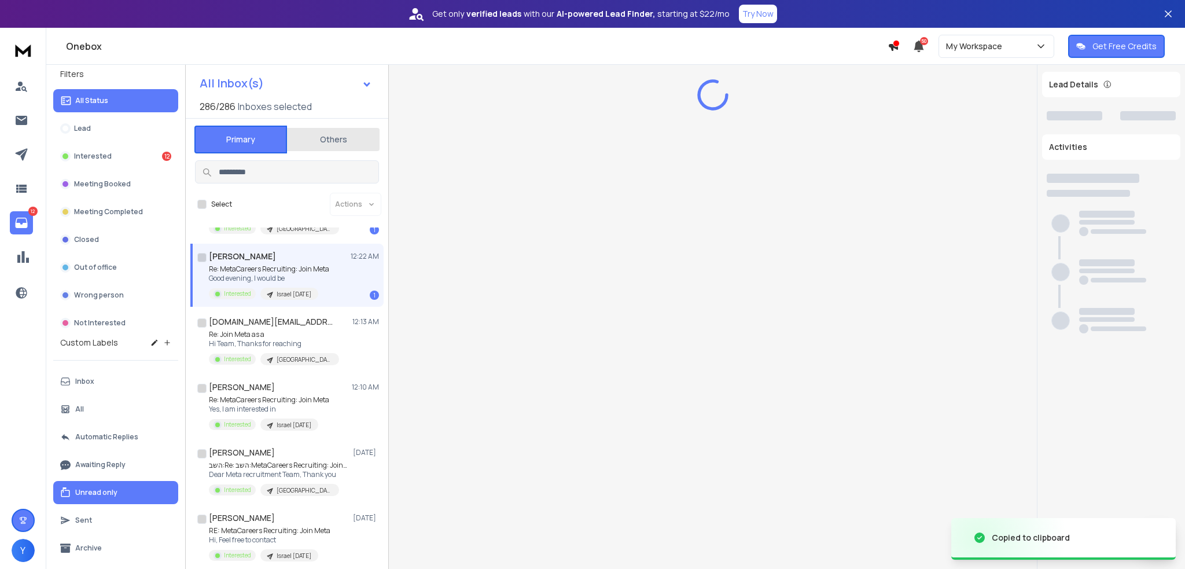
scroll to position [572, 0]
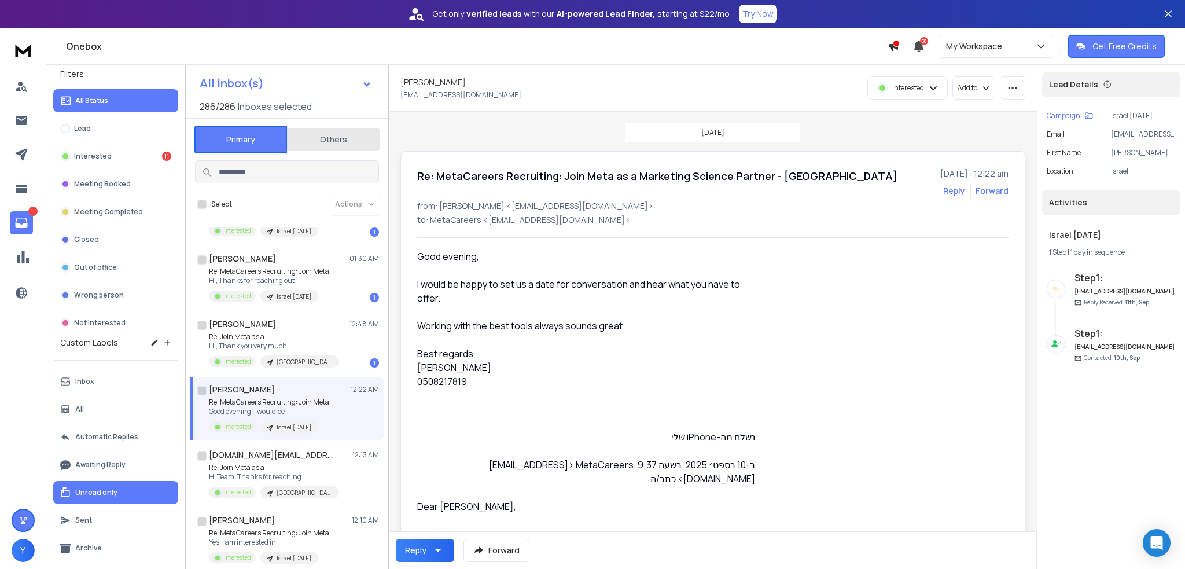
click at [463, 96] on p "[EMAIL_ADDRESS][DOMAIN_NAME]" at bounding box center [461, 94] width 121 height 9
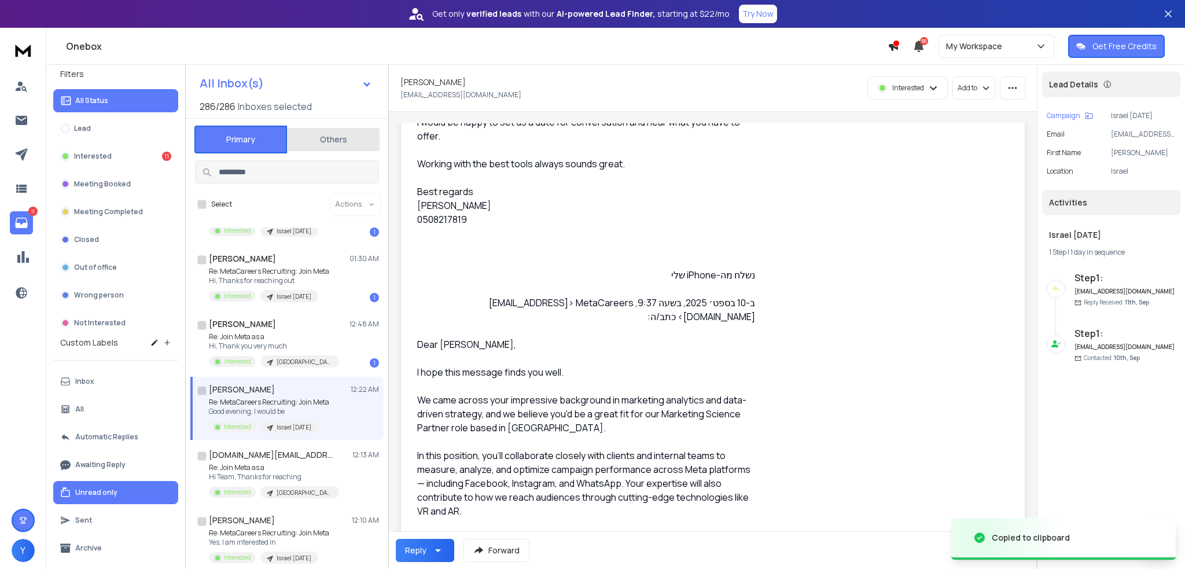
scroll to position [0, 0]
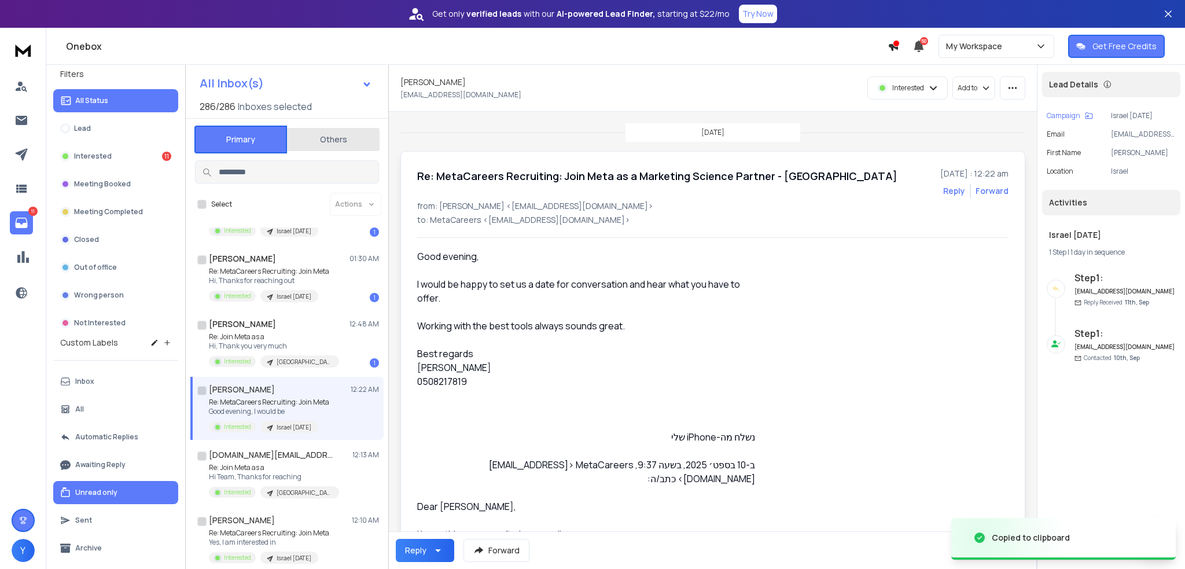
click at [487, 218] on p "to: MetaCareers <[EMAIL_ADDRESS][DOMAIN_NAME]>" at bounding box center [713, 220] width 592 height 12
drag, startPoint x: 487, startPoint y: 218, endPoint x: 636, endPoint y: 218, distance: 148.7
click at [636, 218] on p "to: MetaCareers <[EMAIL_ADDRESS][DOMAIN_NAME]>" at bounding box center [713, 220] width 592 height 12
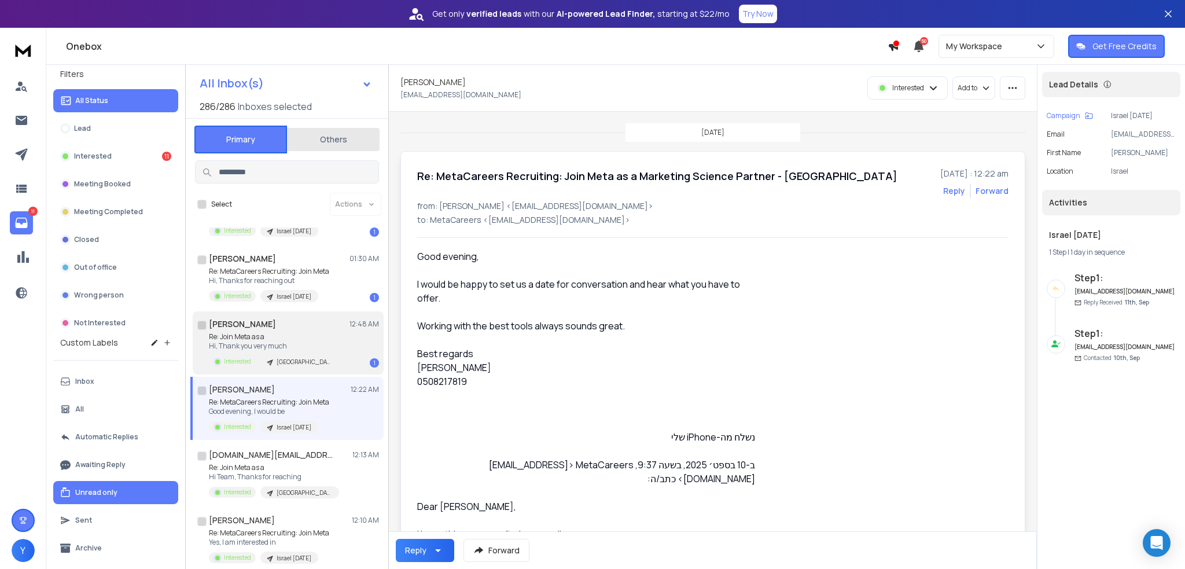
click at [336, 337] on p "Re: Join Meta as a" at bounding box center [274, 336] width 130 height 9
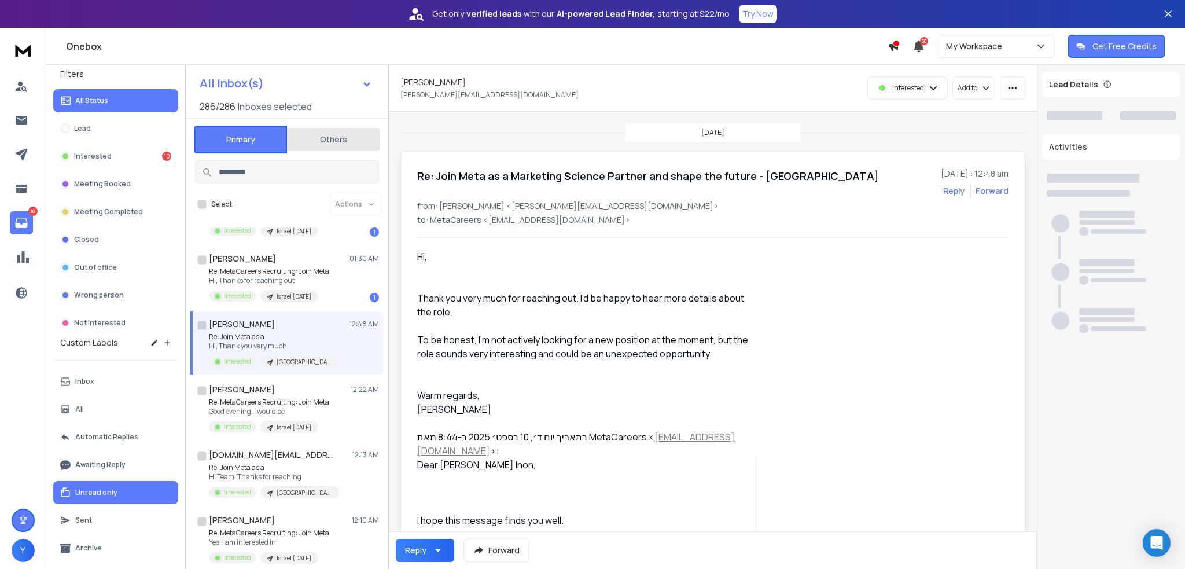
click at [469, 97] on p "[PERSON_NAME][EMAIL_ADDRESS][DOMAIN_NAME]" at bounding box center [490, 94] width 178 height 9
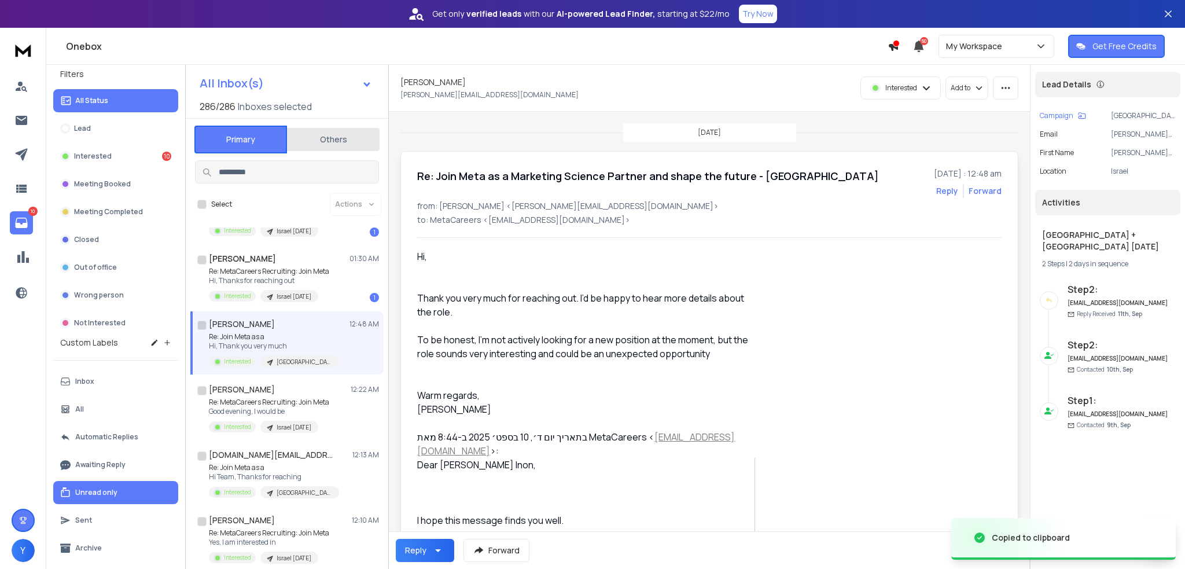
click at [492, 215] on p "to: MetaCareers <[EMAIL_ADDRESS][DOMAIN_NAME]>" at bounding box center [709, 220] width 585 height 12
drag, startPoint x: 492, startPoint y: 215, endPoint x: 604, endPoint y: 222, distance: 112.5
click at [604, 222] on p "to: MetaCareers <[EMAIL_ADDRESS][DOMAIN_NAME]>" at bounding box center [709, 220] width 585 height 12
click at [335, 277] on div "Re: MetaCareers Recruiting: Join Meta Hi, Thanks for reaching out Interested Is…" at bounding box center [294, 284] width 170 height 35
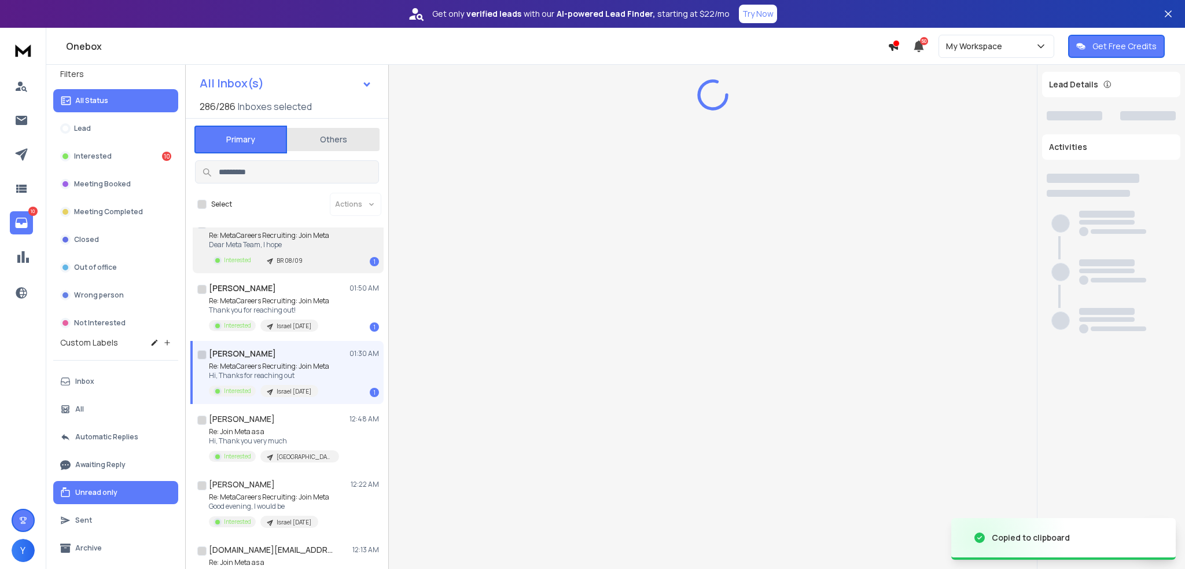
scroll to position [457, 0]
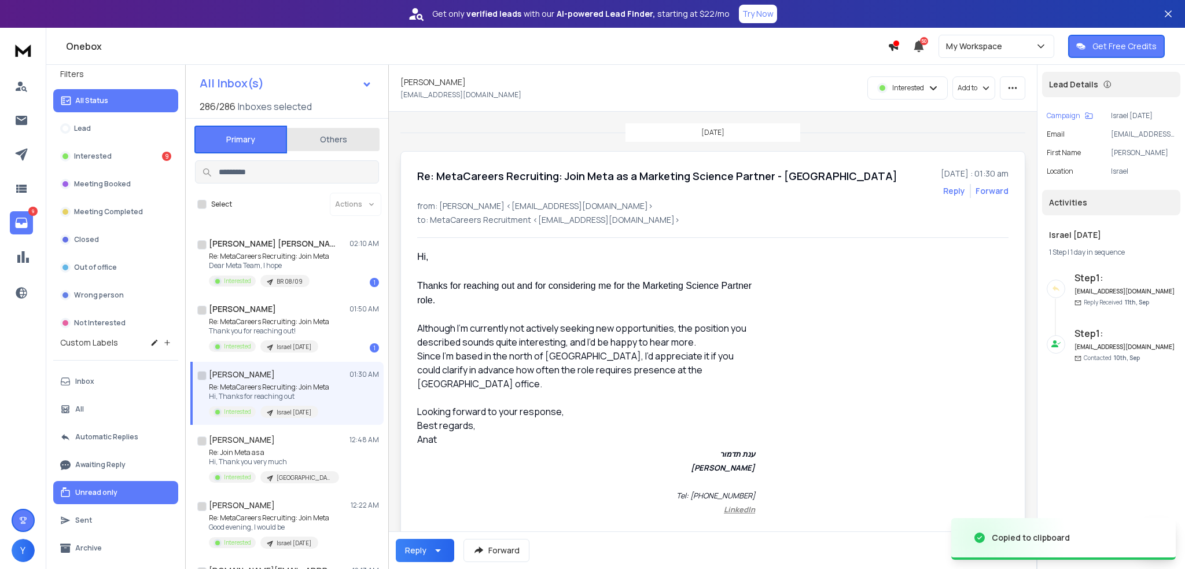
click at [449, 98] on p "[EMAIL_ADDRESS][DOMAIN_NAME]" at bounding box center [461, 94] width 121 height 9
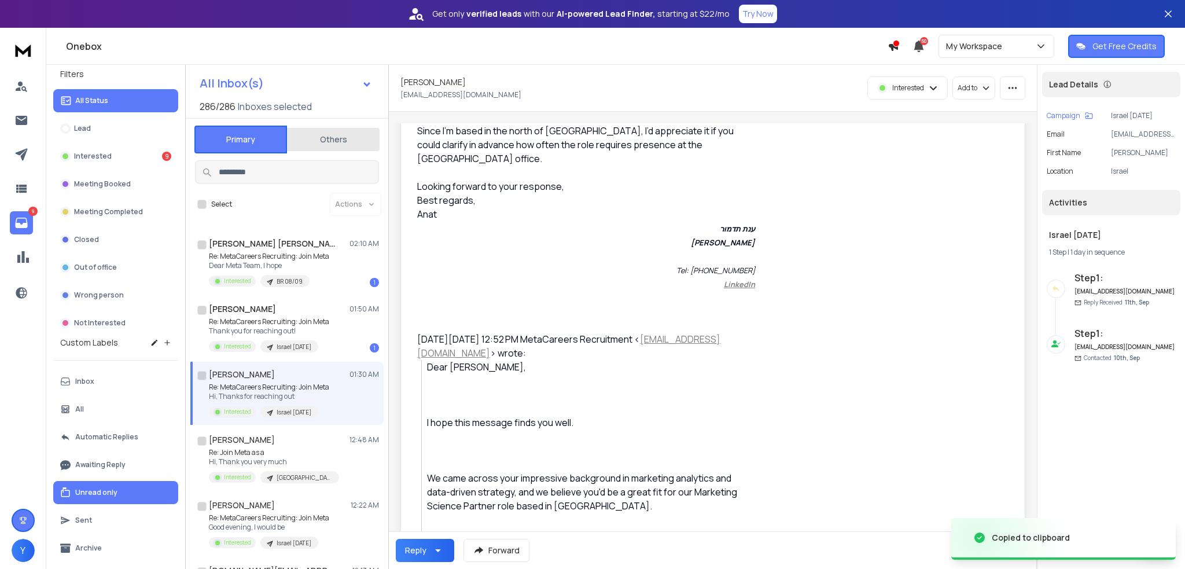
scroll to position [0, 0]
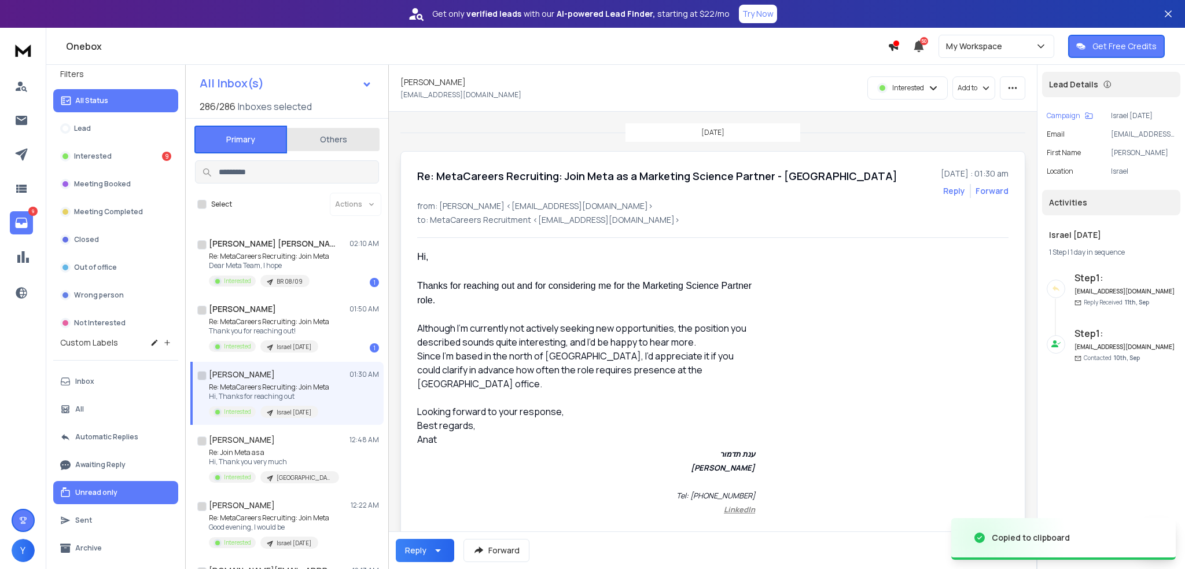
click at [535, 221] on p "to: MetaCareers Recruitment <[EMAIL_ADDRESS][DOMAIN_NAME]>" at bounding box center [713, 220] width 592 height 12
drag, startPoint x: 535, startPoint y: 221, endPoint x: 648, endPoint y: 221, distance: 112.9
click at [648, 221] on p "to: MetaCareers Recruitment <[EMAIL_ADDRESS][DOMAIN_NAME]>" at bounding box center [713, 220] width 592 height 12
click at [311, 299] on div "[PERSON_NAME] 01:50 AM Re: MetaCareers Recruiting: Join Meta Thank you for reac…" at bounding box center [288, 327] width 191 height 63
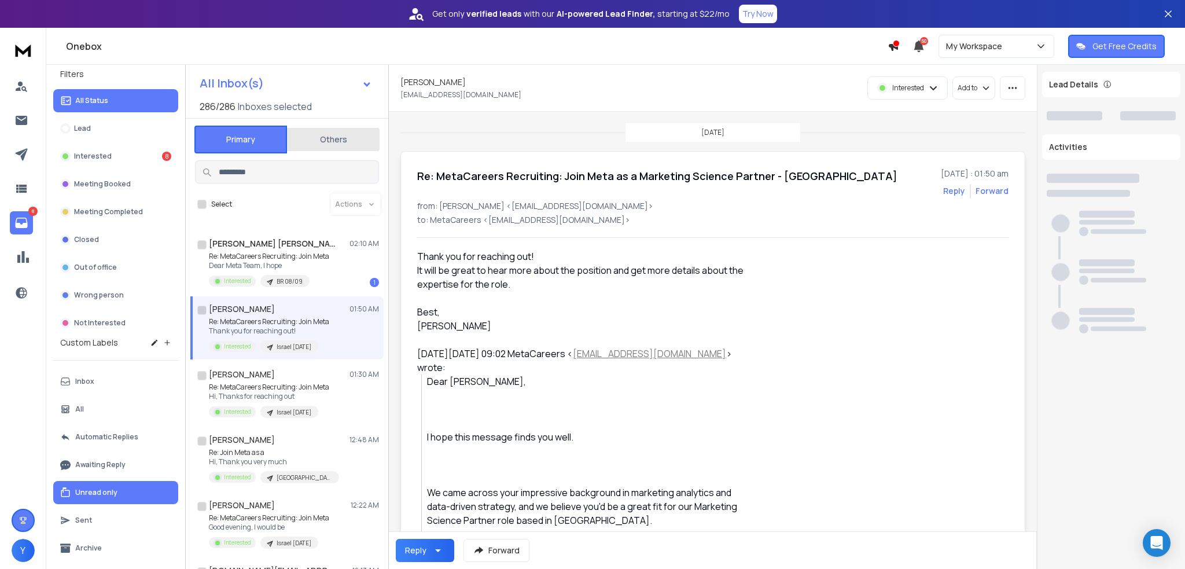
click at [472, 94] on p "[EMAIL_ADDRESS][DOMAIN_NAME]" at bounding box center [461, 94] width 121 height 9
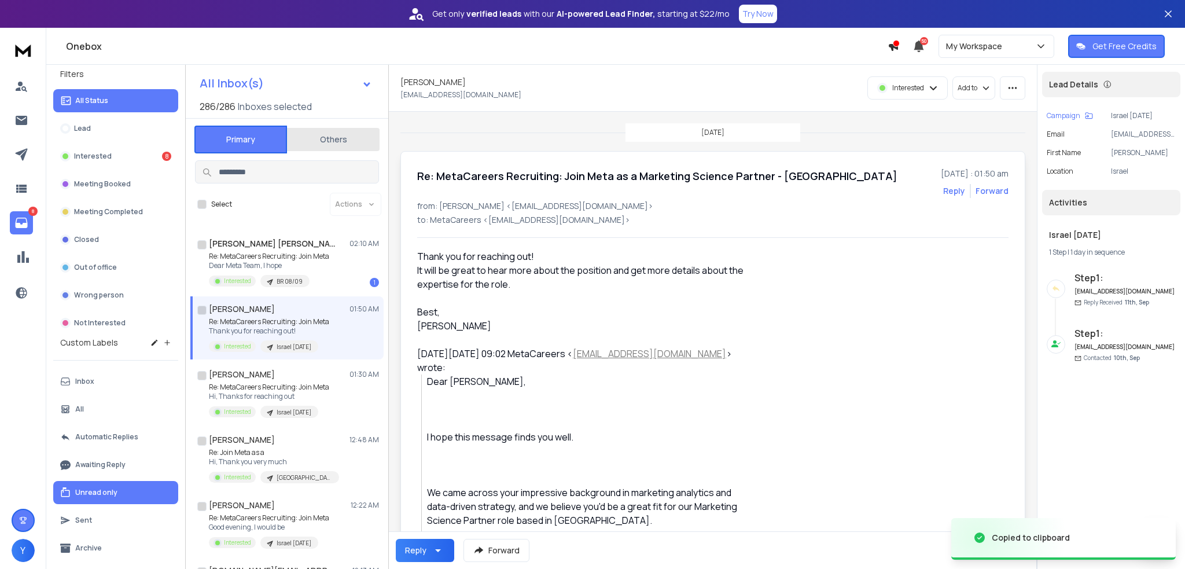
click at [491, 222] on p "to: MetaCareers <[EMAIL_ADDRESS][DOMAIN_NAME]>" at bounding box center [713, 220] width 592 height 12
drag, startPoint x: 491, startPoint y: 222, endPoint x: 630, endPoint y: 221, distance: 138.3
click at [630, 221] on p "to: MetaCareers <[EMAIL_ADDRESS][DOMAIN_NAME]>" at bounding box center [713, 220] width 592 height 12
click at [326, 263] on p "Dear Meta Team, I hope" at bounding box center [269, 265] width 120 height 9
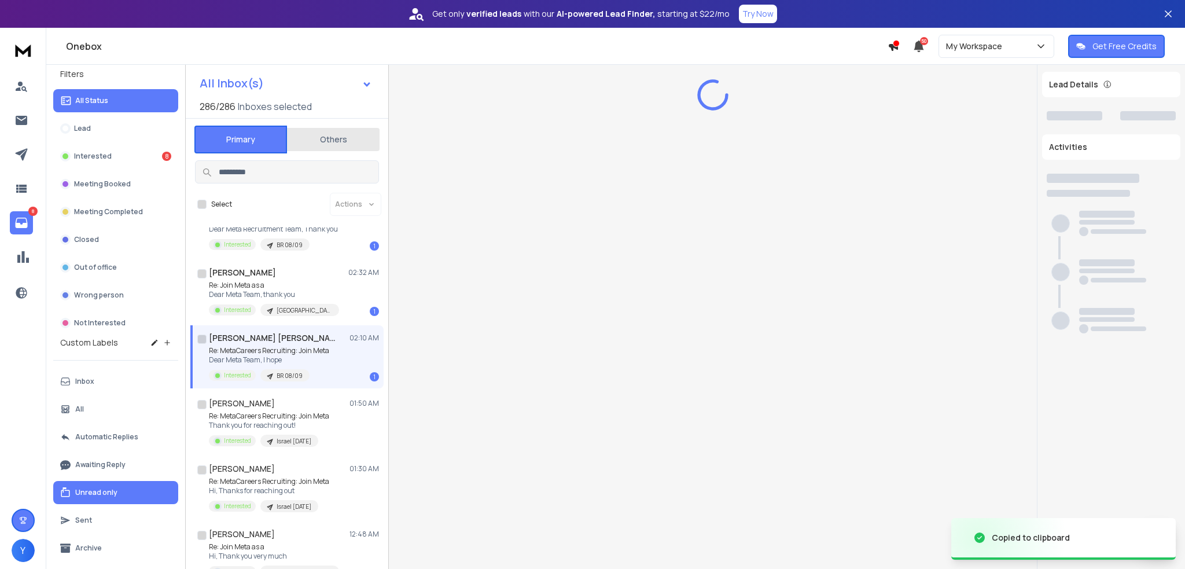
scroll to position [341, 0]
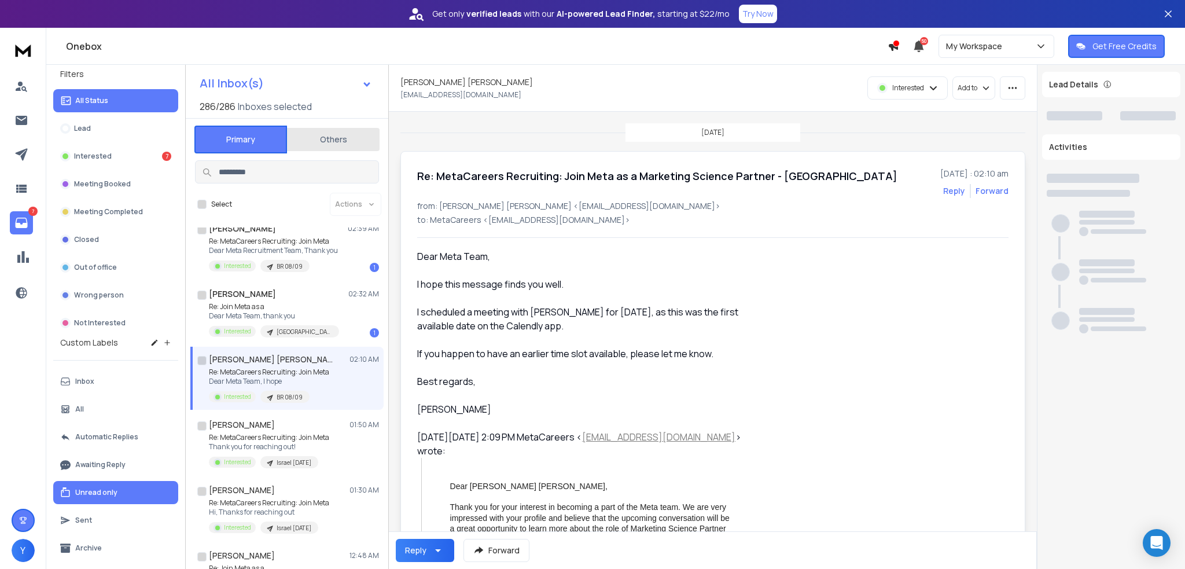
click at [484, 97] on p "[EMAIL_ADDRESS][DOMAIN_NAME]" at bounding box center [461, 94] width 121 height 9
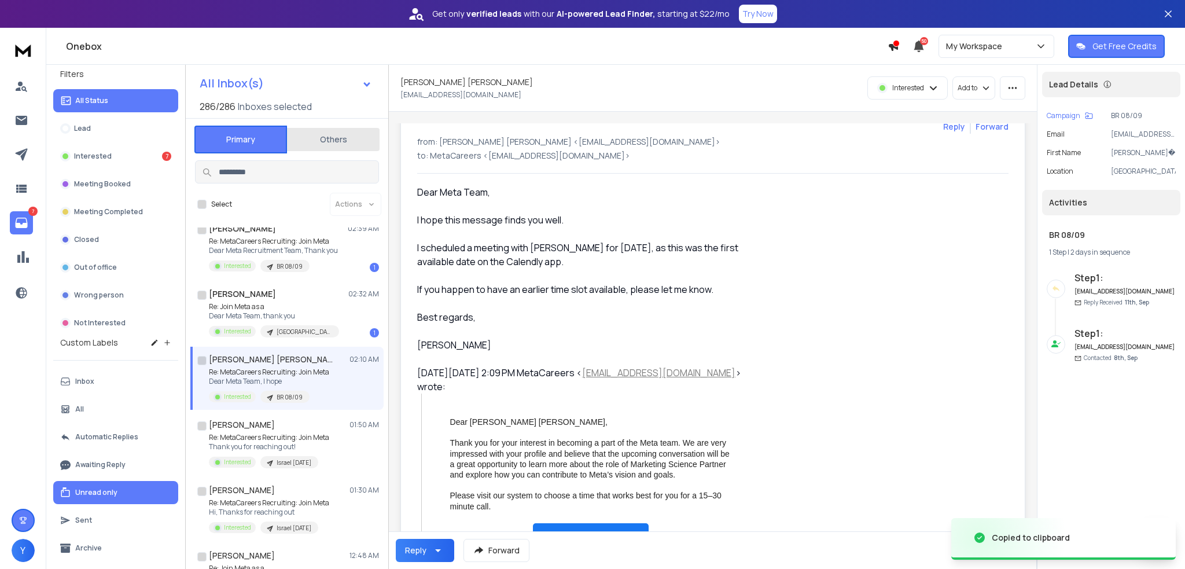
scroll to position [58, 0]
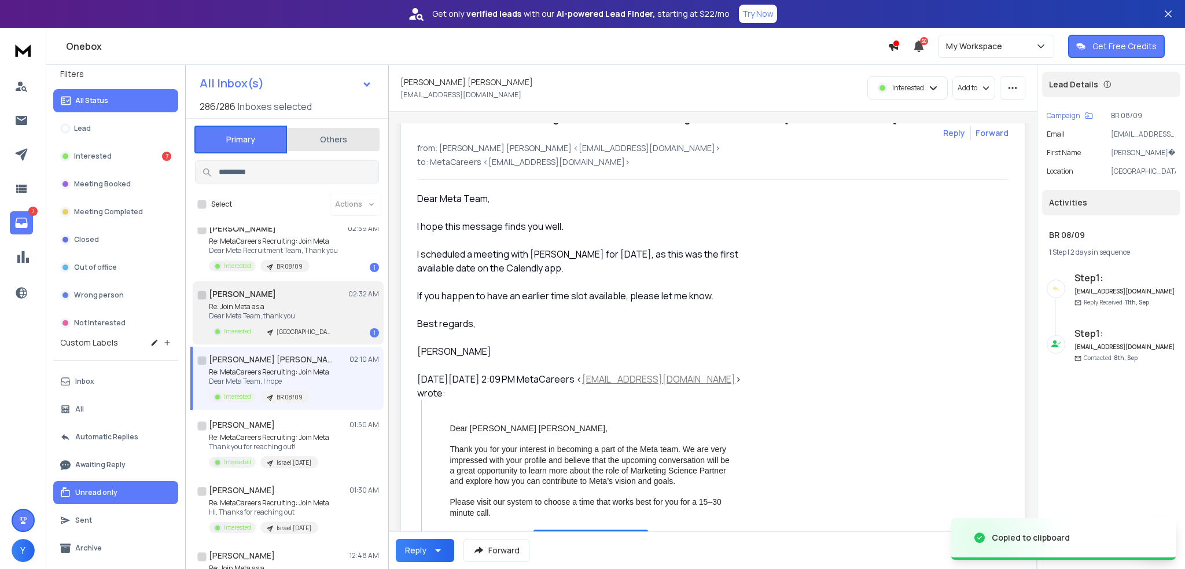
click at [326, 289] on div "[PERSON_NAME] 02:32 AM" at bounding box center [294, 294] width 170 height 12
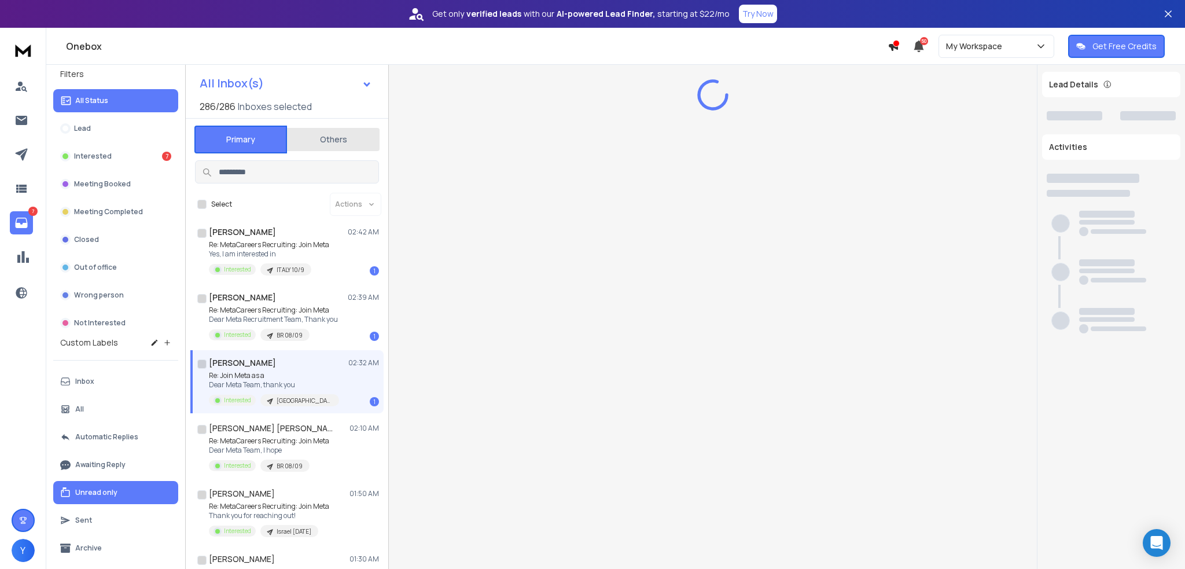
scroll to position [225, 0]
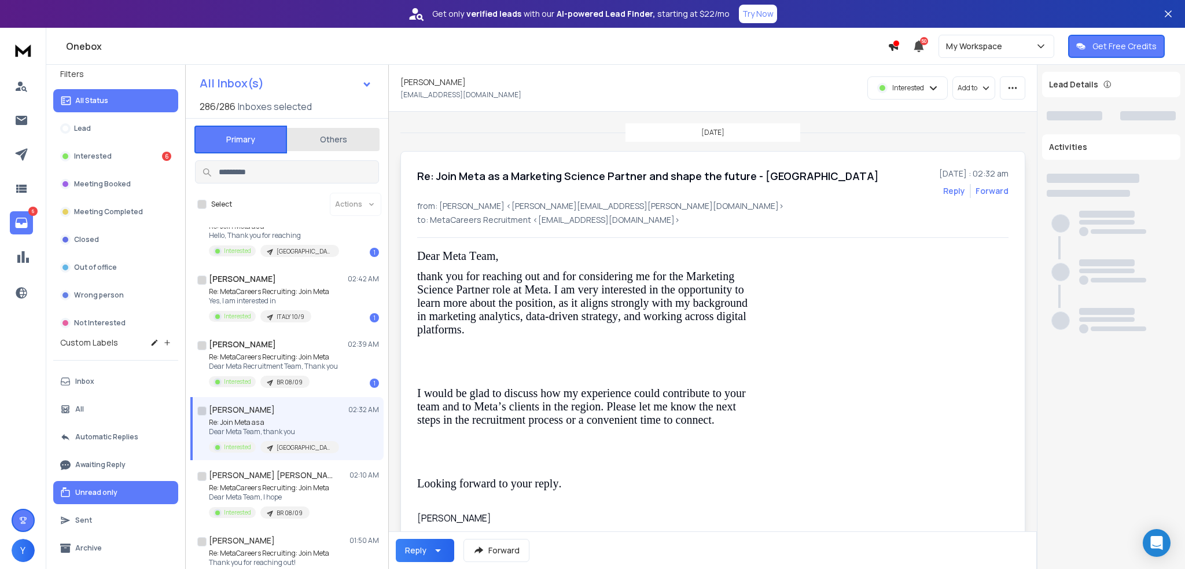
click at [464, 101] on div "[PERSON_NAME] [PERSON_NAME] [PERSON_NAME][EMAIL_ADDRESS][PERSON_NAME][DOMAIN_NA…" at bounding box center [713, 88] width 648 height 47
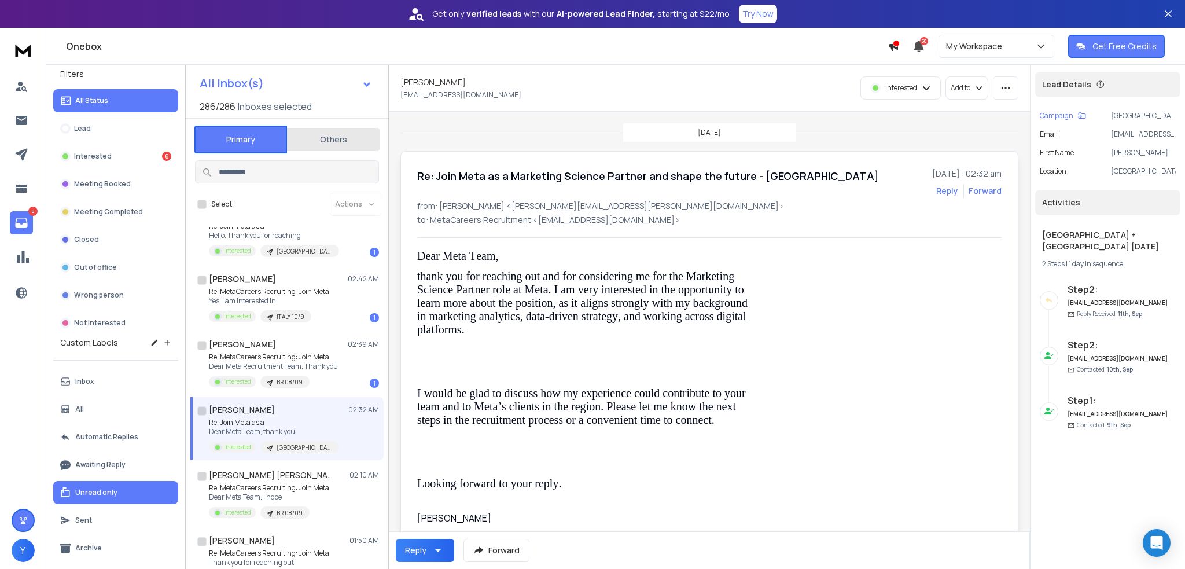
click at [463, 98] on p "[EMAIL_ADDRESS][DOMAIN_NAME]" at bounding box center [461, 94] width 121 height 9
click at [464, 95] on p "[EMAIL_ADDRESS][DOMAIN_NAME]" at bounding box center [461, 94] width 121 height 9
click at [528, 220] on p "to: MetaCareers Recruitment <[EMAIL_ADDRESS][DOMAIN_NAME]>" at bounding box center [709, 220] width 585 height 12
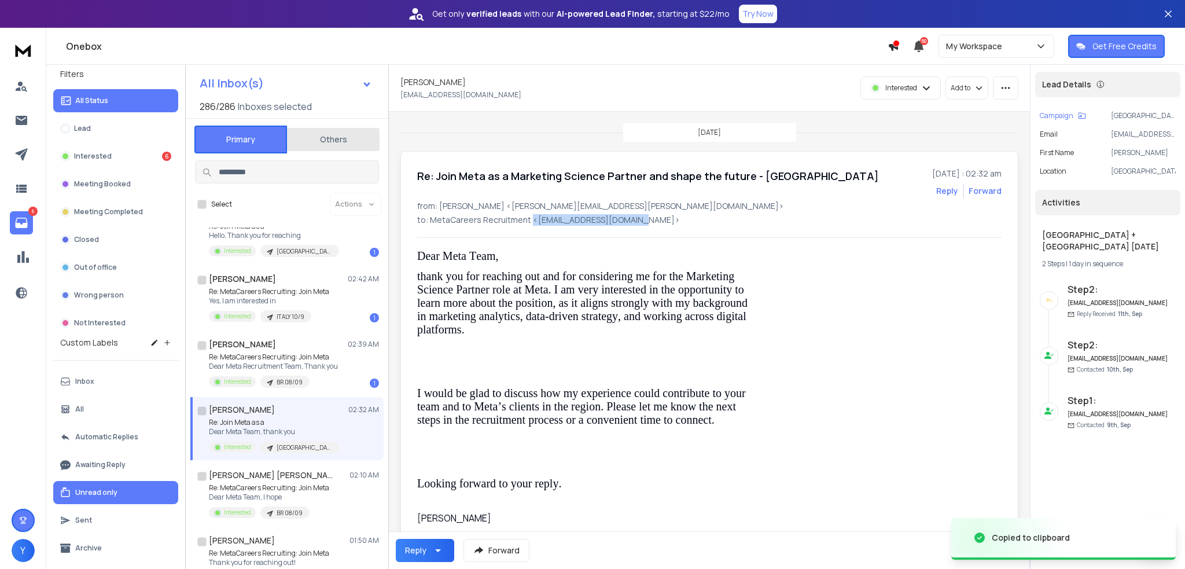
drag, startPoint x: 528, startPoint y: 220, endPoint x: 582, endPoint y: 219, distance: 53.3
click at [609, 217] on p "to: MetaCareers Recruitment <[EMAIL_ADDRESS][DOMAIN_NAME]>" at bounding box center [709, 220] width 585 height 12
click at [532, 221] on p "to: MetaCareers Recruitment <[EMAIL_ADDRESS][DOMAIN_NAME]>" at bounding box center [709, 220] width 585 height 12
drag, startPoint x: 532, startPoint y: 221, endPoint x: 671, endPoint y: 221, distance: 138.3
click at [671, 221] on p "to: MetaCareers Recruitment <[EMAIL_ADDRESS][DOMAIN_NAME]>" at bounding box center [709, 220] width 585 height 12
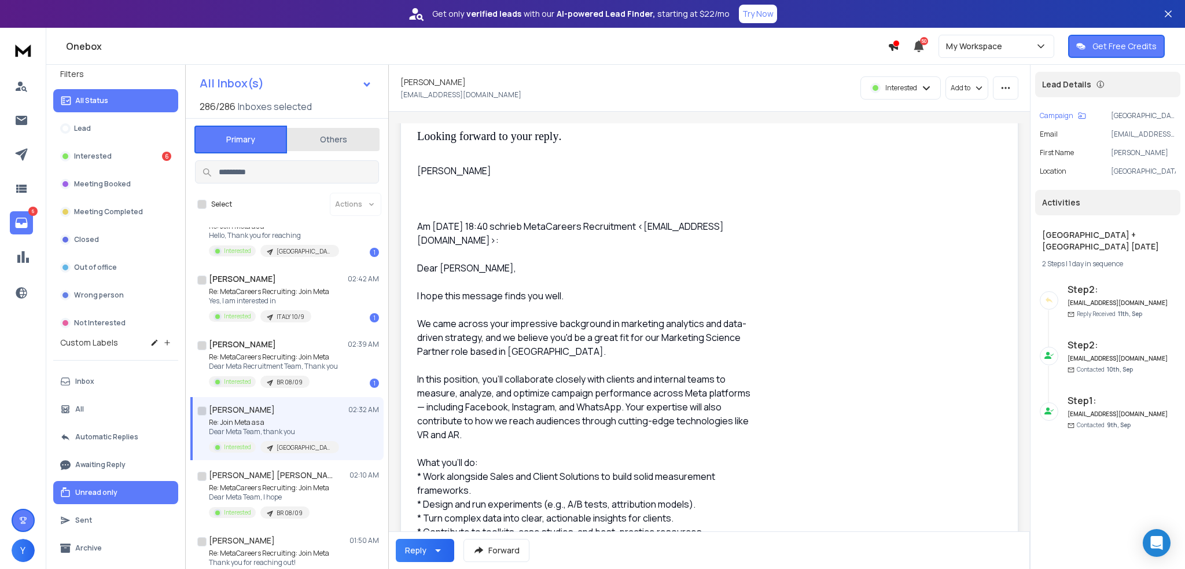
scroll to position [521, 0]
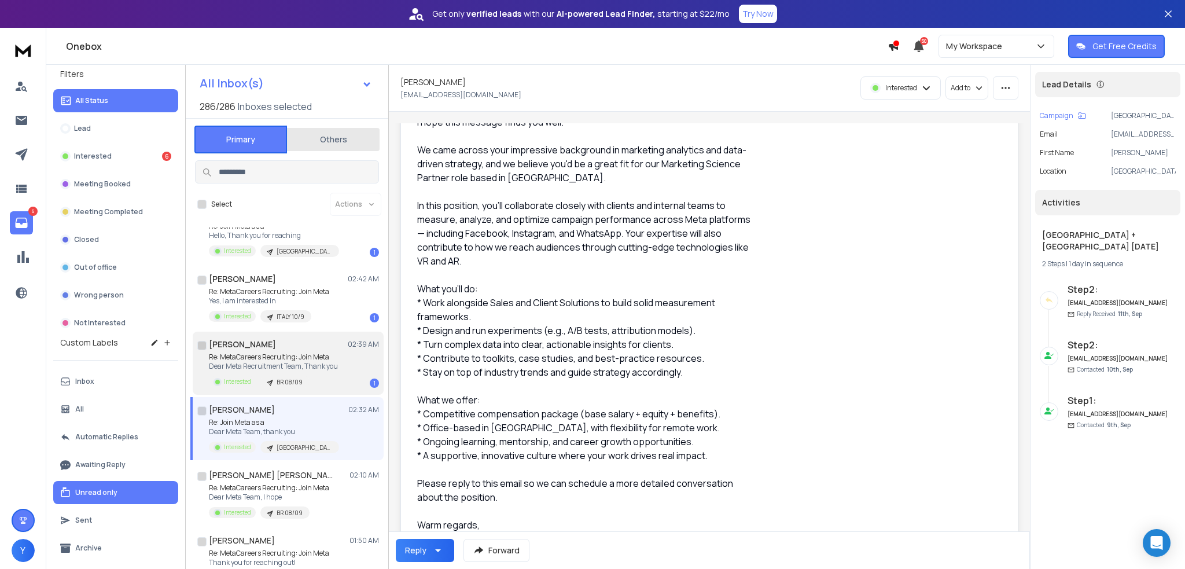
drag, startPoint x: 317, startPoint y: 377, endPoint x: 308, endPoint y: 387, distance: 13.1
click at [315, 378] on div "Interested BR 08/09" at bounding box center [273, 382] width 129 height 12
click at [308, 387] on div "[PERSON_NAME] 02:39 AM Re: MetaCareers Recruiting: Join Meta Dear Meta Recruitm…" at bounding box center [288, 363] width 191 height 63
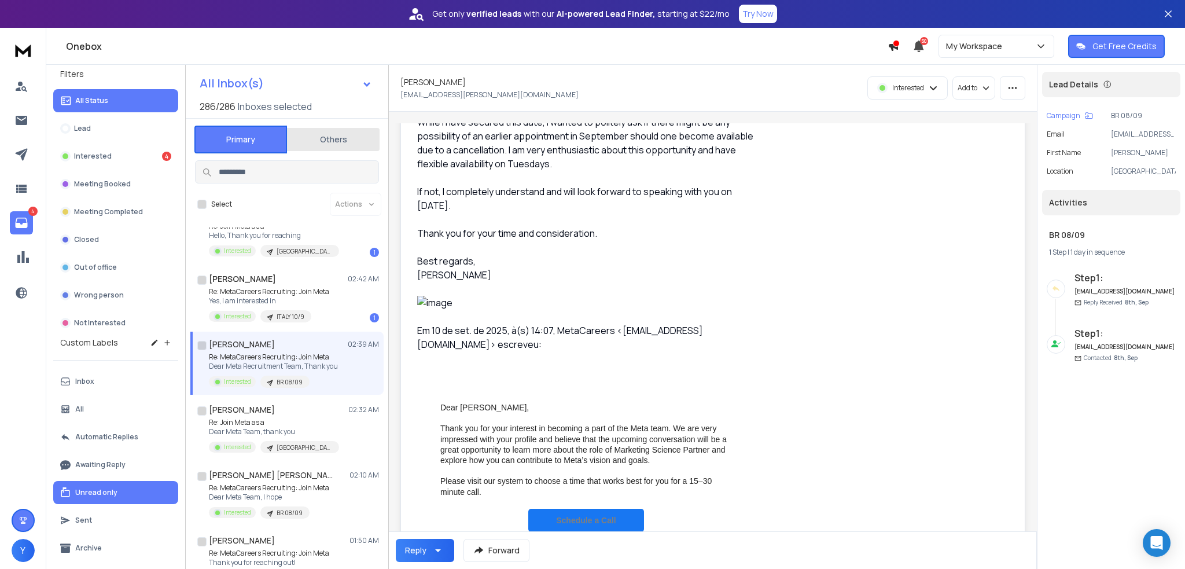
scroll to position [0, 0]
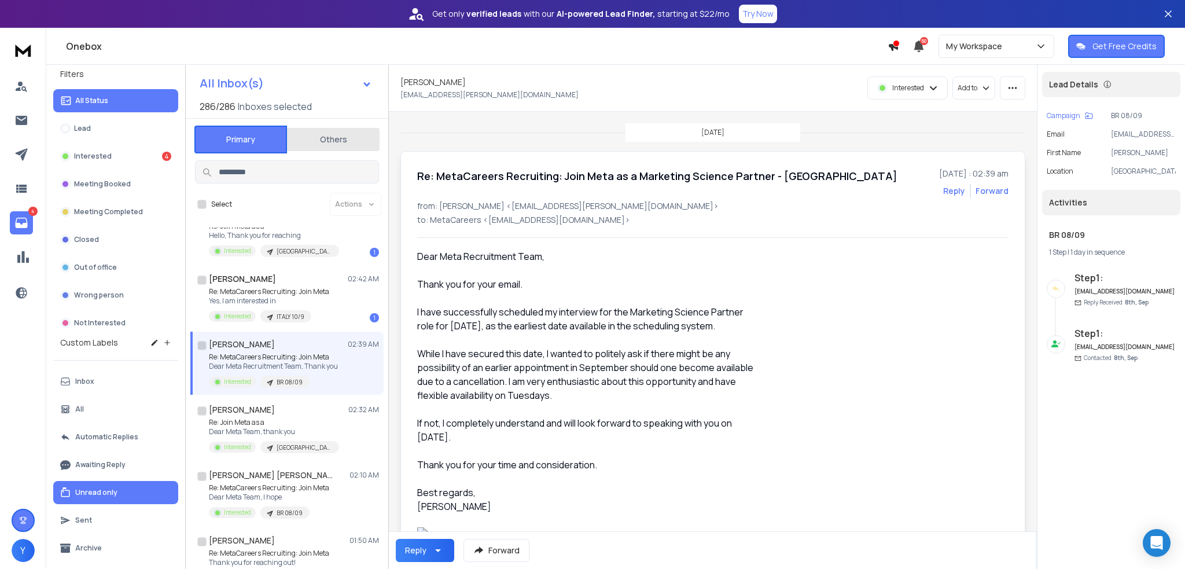
click at [444, 98] on p "[EMAIL_ADDRESS][PERSON_NAME][DOMAIN_NAME]" at bounding box center [490, 94] width 178 height 9
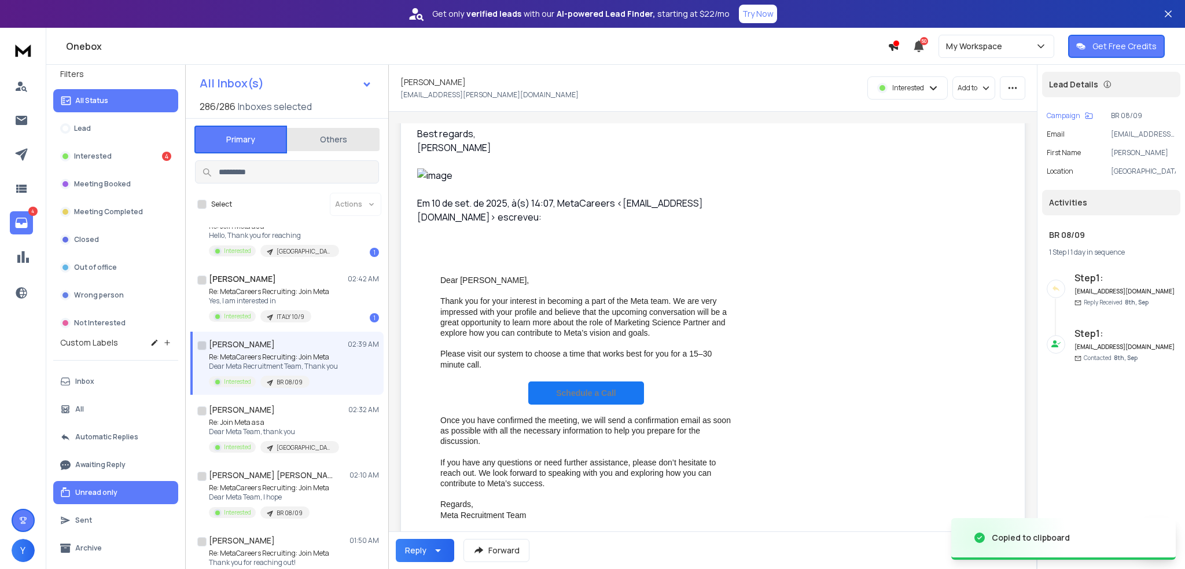
scroll to position [405, 0]
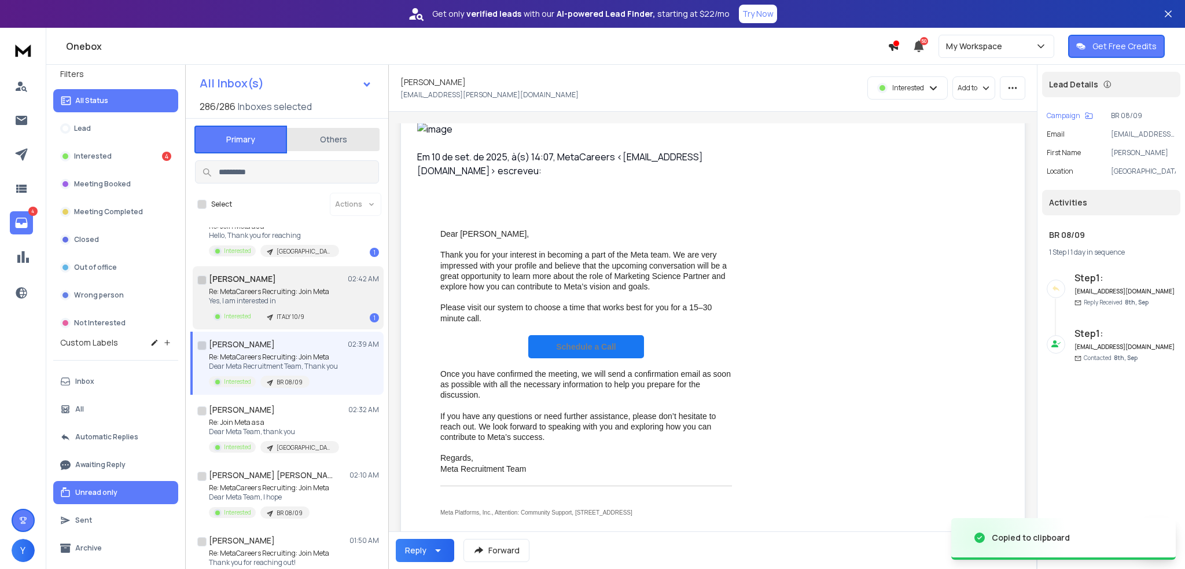
click at [332, 305] on div "Re: MetaCareers Recruiting: Join Meta Yes, I am interested in Interested ITALY …" at bounding box center [294, 304] width 170 height 35
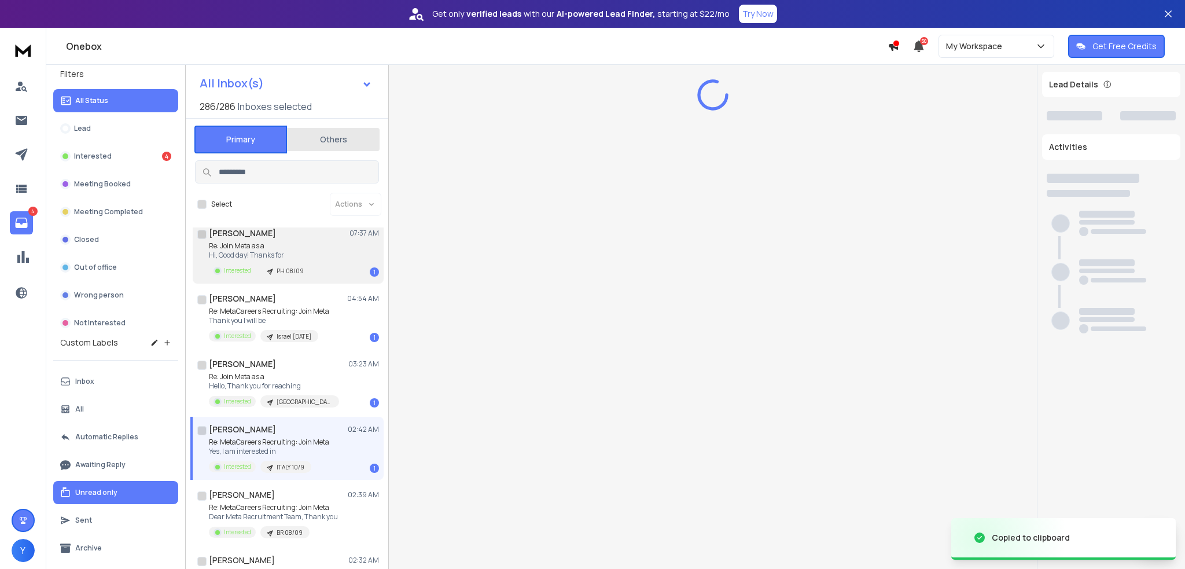
scroll to position [0, 0]
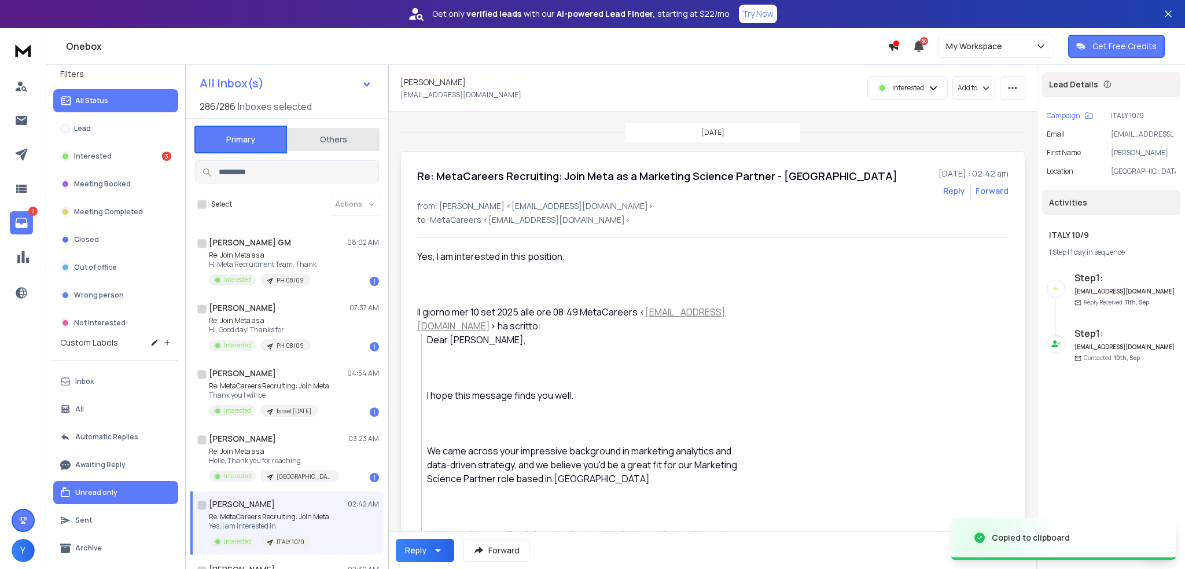
click at [454, 94] on p "[EMAIL_ADDRESS][DOMAIN_NAME]" at bounding box center [461, 94] width 121 height 9
click at [493, 220] on p "to: MetaCareers <[EMAIL_ADDRESS][DOMAIN_NAME]>" at bounding box center [713, 220] width 592 height 12
drag, startPoint x: 493, startPoint y: 220, endPoint x: 614, endPoint y: 215, distance: 121.1
click at [614, 215] on p "to: MetaCareers <[EMAIL_ADDRESS][DOMAIN_NAME]>" at bounding box center [713, 220] width 592 height 12
click at [304, 435] on div "[PERSON_NAME] 03:23 AM" at bounding box center [294, 439] width 170 height 12
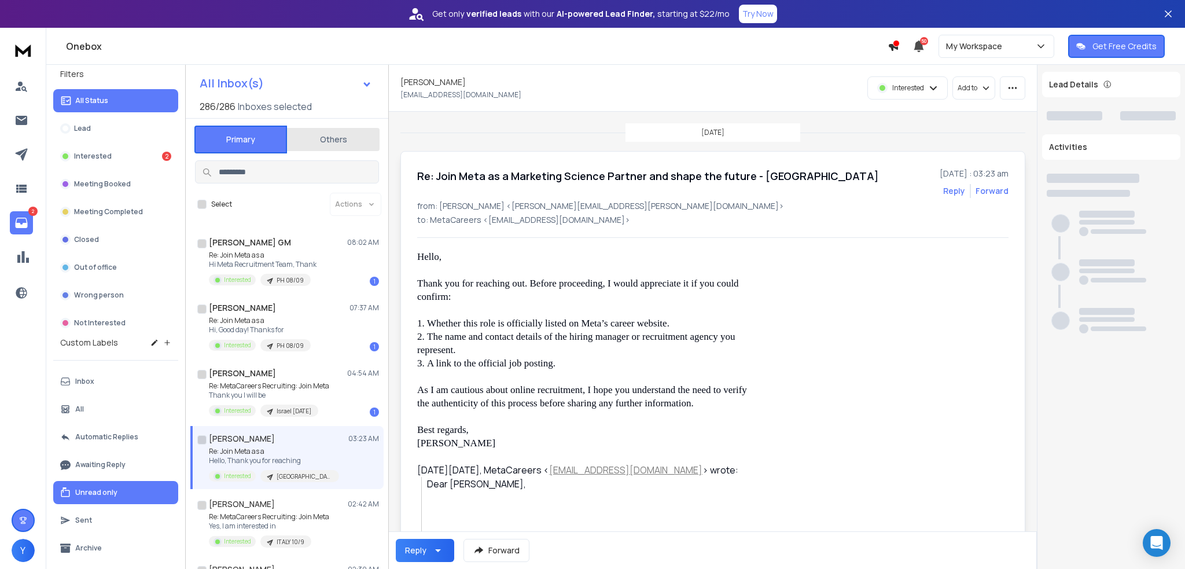
click at [468, 97] on p "[EMAIL_ADDRESS][DOMAIN_NAME]" at bounding box center [461, 94] width 121 height 9
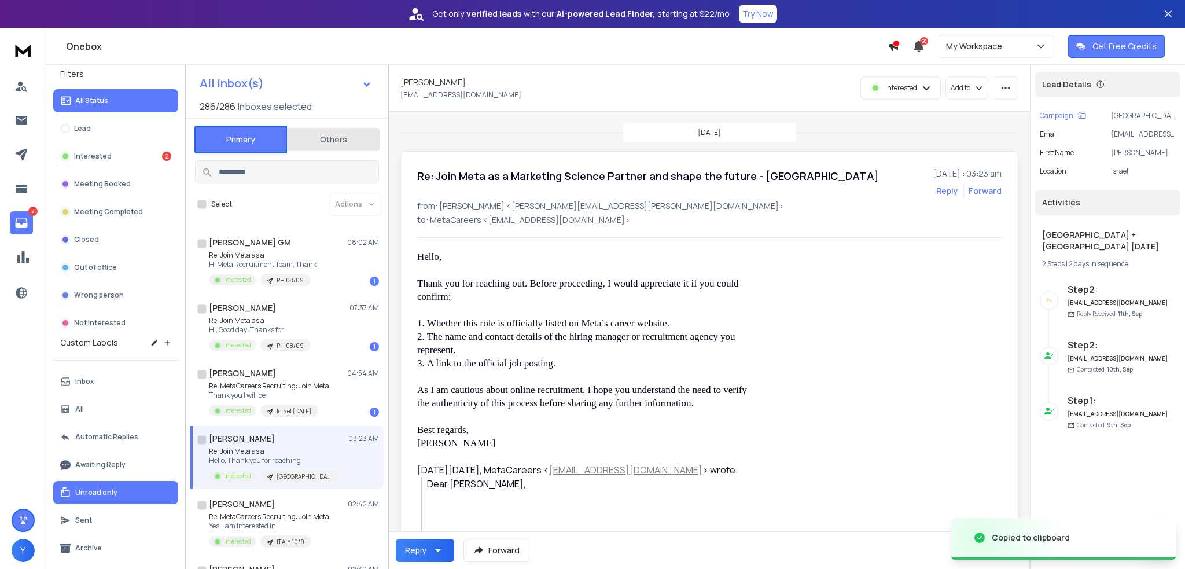
click at [489, 220] on p "to: MetaCareers <[EMAIL_ADDRESS][DOMAIN_NAME]>" at bounding box center [709, 220] width 585 height 12
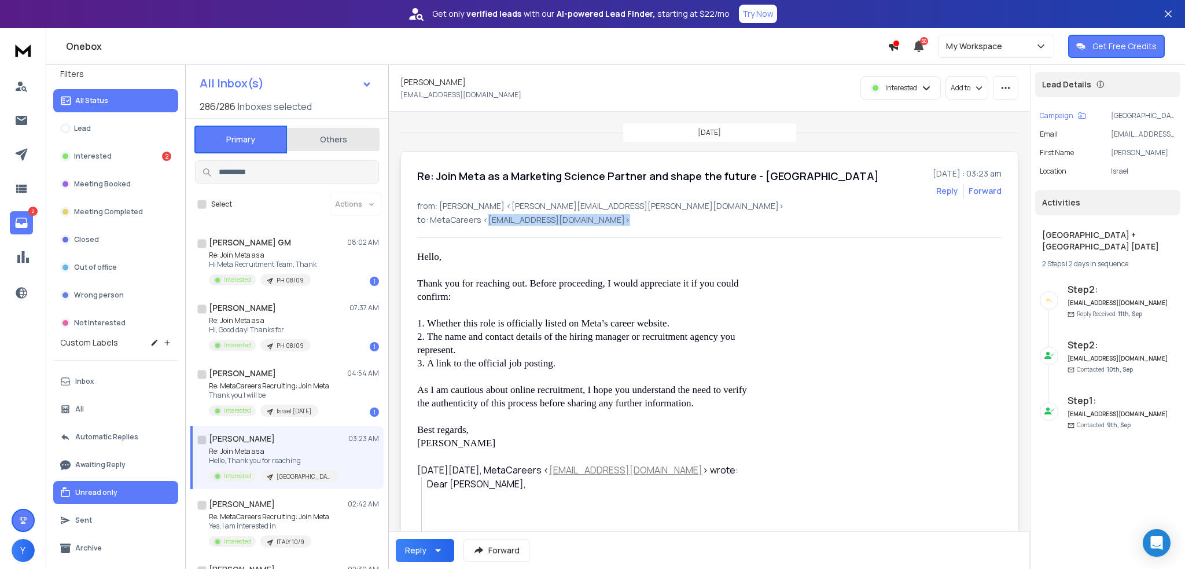
drag, startPoint x: 489, startPoint y: 220, endPoint x: 597, endPoint y: 217, distance: 108.3
click at [597, 217] on p "to: MetaCareers <[EMAIL_ADDRESS][DOMAIN_NAME]>" at bounding box center [709, 220] width 585 height 12
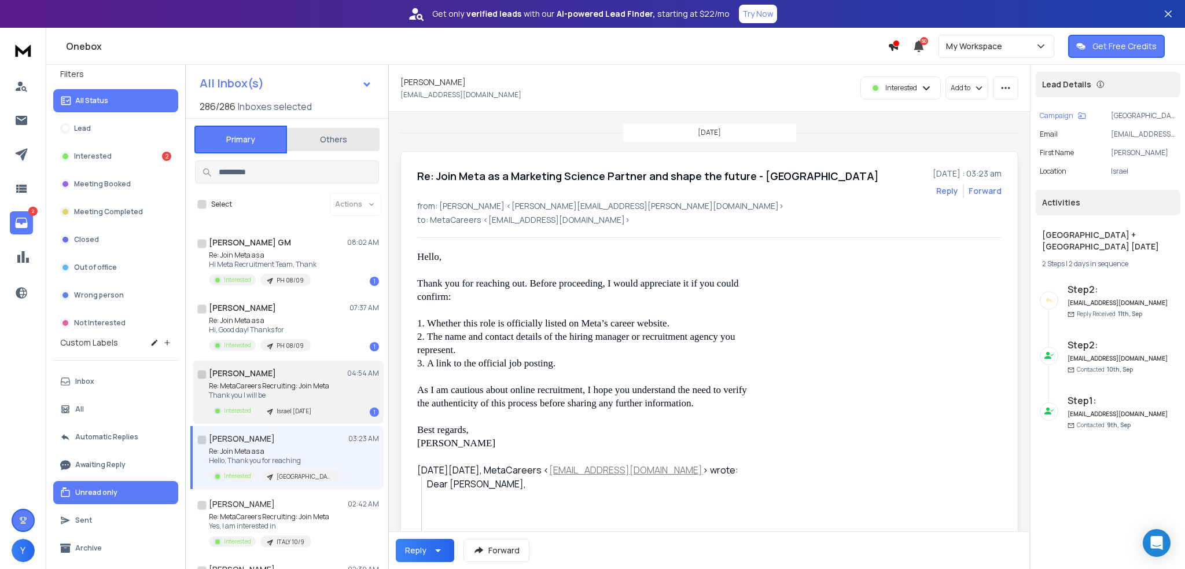
click at [299, 388] on p "Re: MetaCareers Recruiting: Join Meta" at bounding box center [269, 385] width 120 height 9
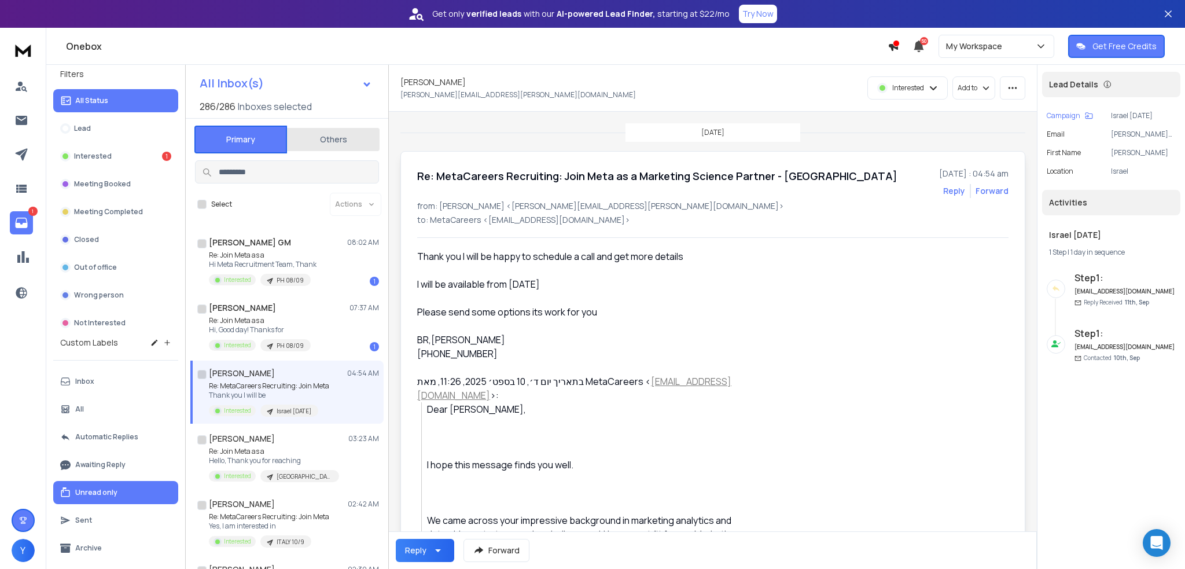
click at [473, 94] on p "[PERSON_NAME][EMAIL_ADDRESS][PERSON_NAME][DOMAIN_NAME]" at bounding box center [519, 94] width 236 height 9
click at [484, 215] on p "to: MetaCareers <[EMAIL_ADDRESS][DOMAIN_NAME]>" at bounding box center [713, 220] width 592 height 12
drag, startPoint x: 484, startPoint y: 215, endPoint x: 603, endPoint y: 216, distance: 119.2
click at [603, 216] on p "to: MetaCareers <[EMAIL_ADDRESS][DOMAIN_NAME]>" at bounding box center [713, 220] width 592 height 12
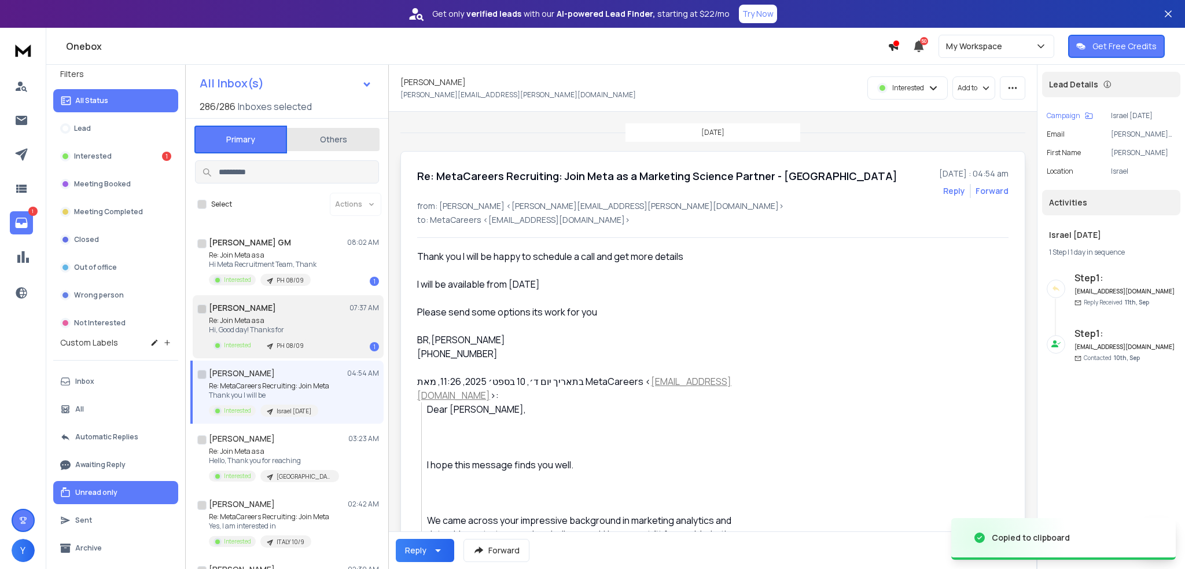
click at [333, 349] on div "Re: Join Meta as a Hi, Good day! Thanks for Interested PH 08/09 1" at bounding box center [294, 333] width 170 height 35
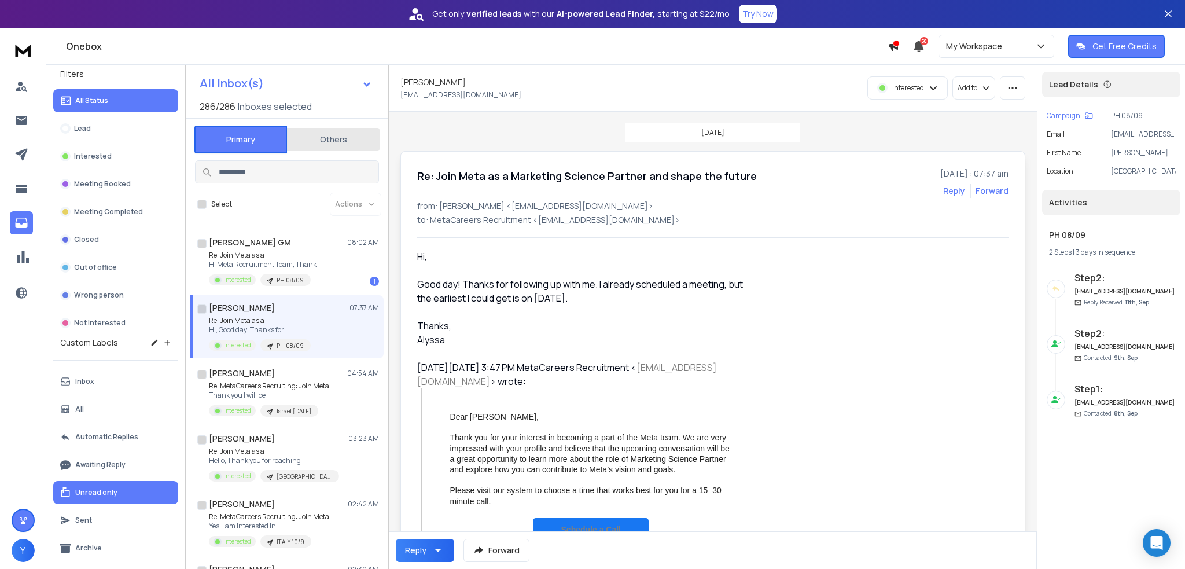
click at [432, 96] on p "[EMAIL_ADDRESS][DOMAIN_NAME]" at bounding box center [461, 94] width 121 height 9
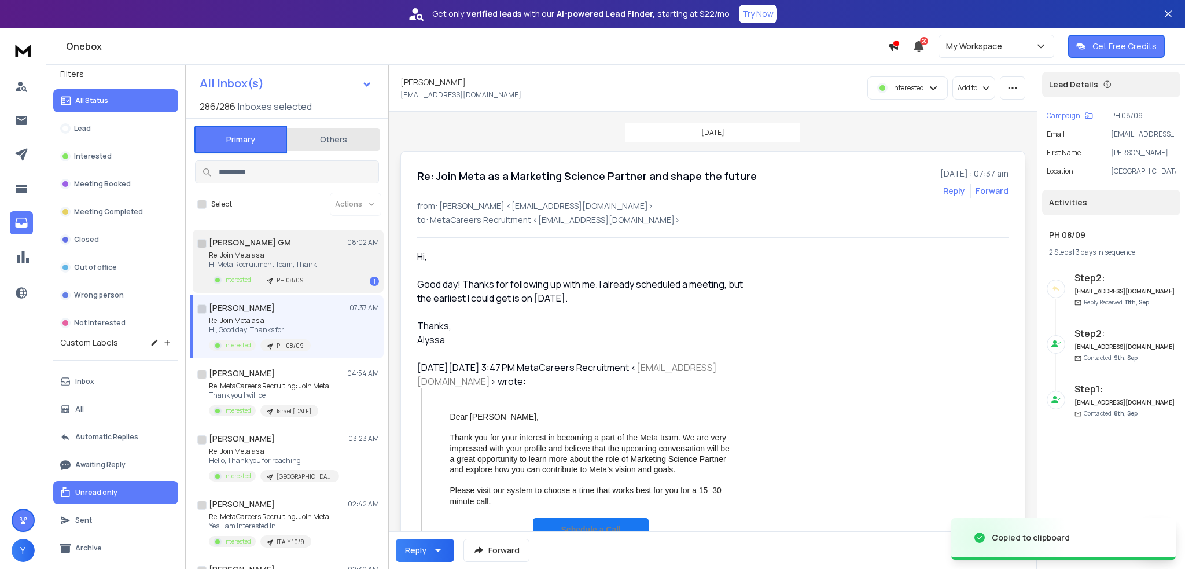
click at [324, 279] on div "Re: Join Meta as a Hi Meta Recruitment Team, Thank Interested PH 08/09 1" at bounding box center [294, 268] width 170 height 35
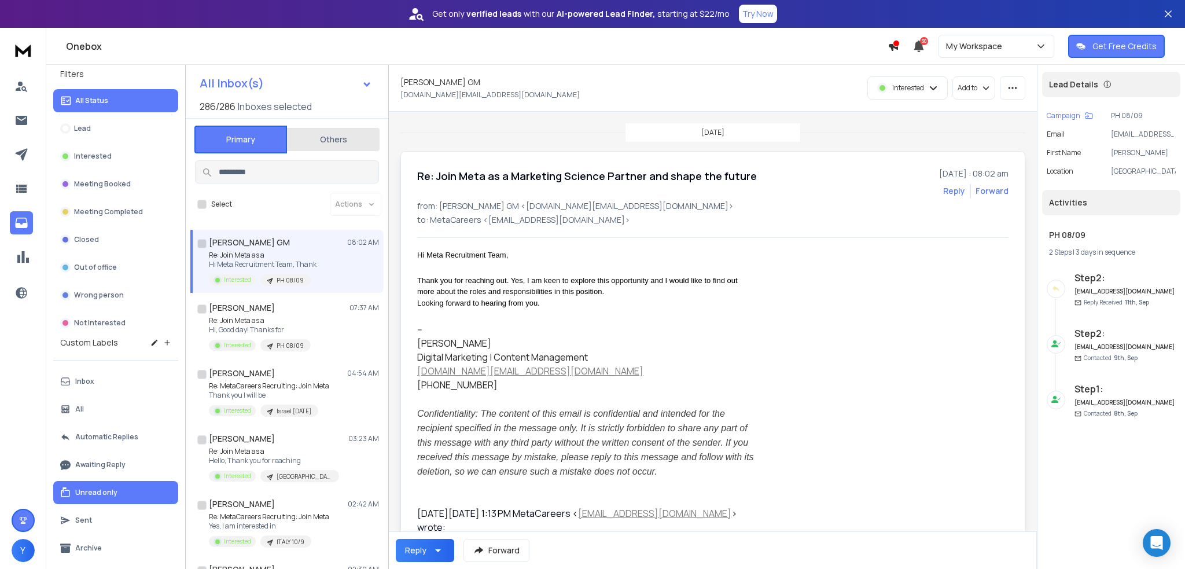
click at [451, 90] on p "[DOMAIN_NAME][EMAIL_ADDRESS][DOMAIN_NAME]" at bounding box center [490, 94] width 179 height 9
click at [490, 222] on p "to: MetaCareers <[EMAIL_ADDRESS][DOMAIN_NAME]>" at bounding box center [713, 220] width 592 height 12
drag, startPoint x: 490, startPoint y: 222, endPoint x: 631, endPoint y: 228, distance: 140.8
click at [291, 174] on input at bounding box center [287, 171] width 184 height 23
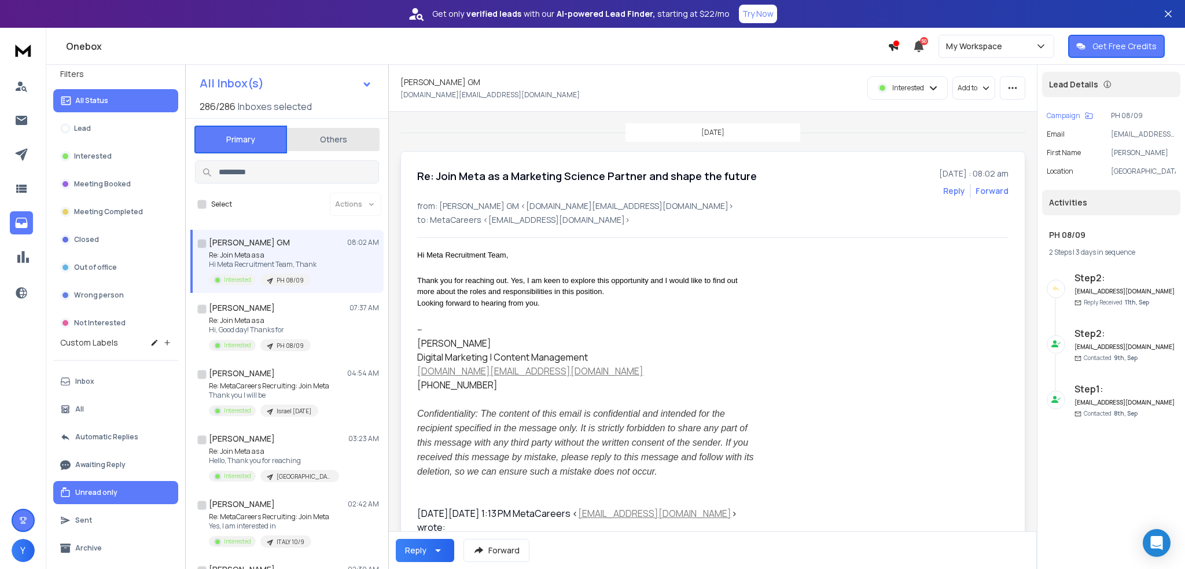
paste input "**********"
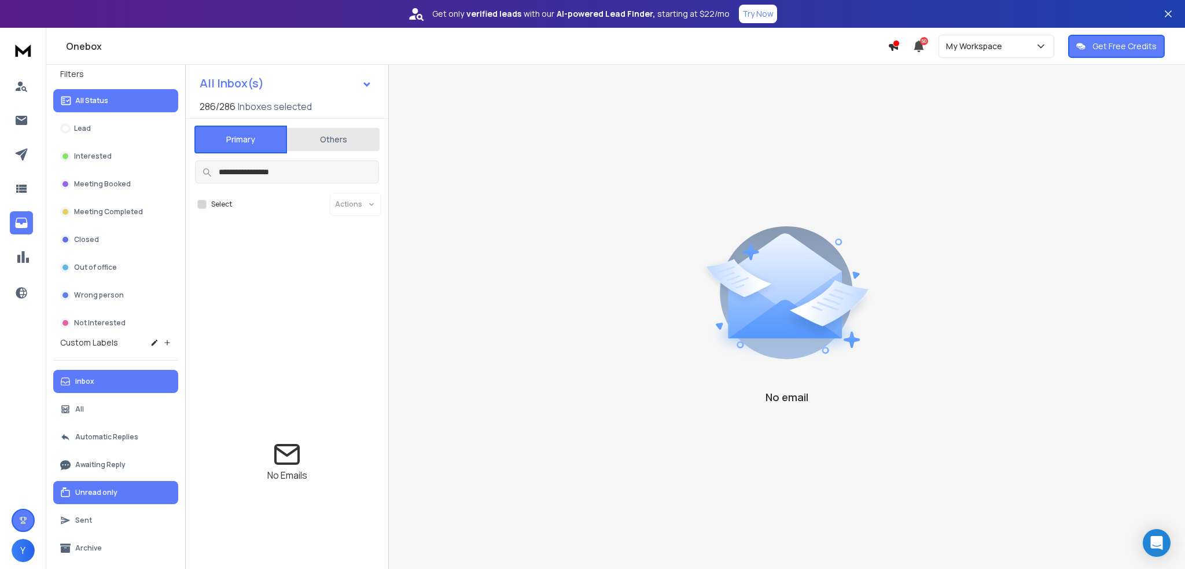
click at [115, 372] on button "Inbox" at bounding box center [115, 381] width 125 height 23
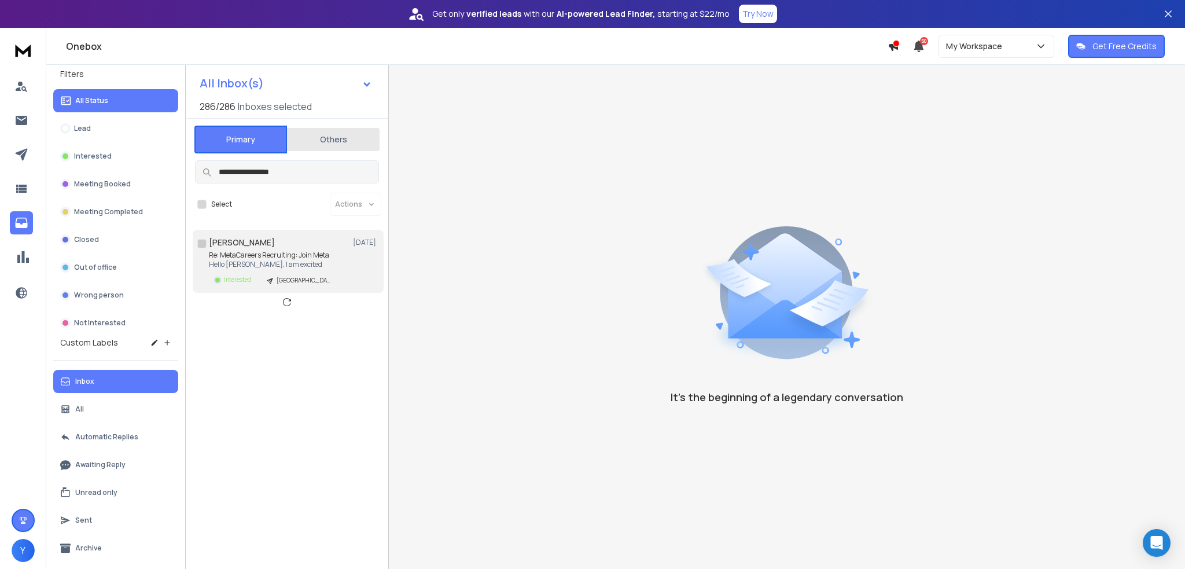
click at [310, 247] on div "[PERSON_NAME] [DATE]" at bounding box center [294, 243] width 170 height 12
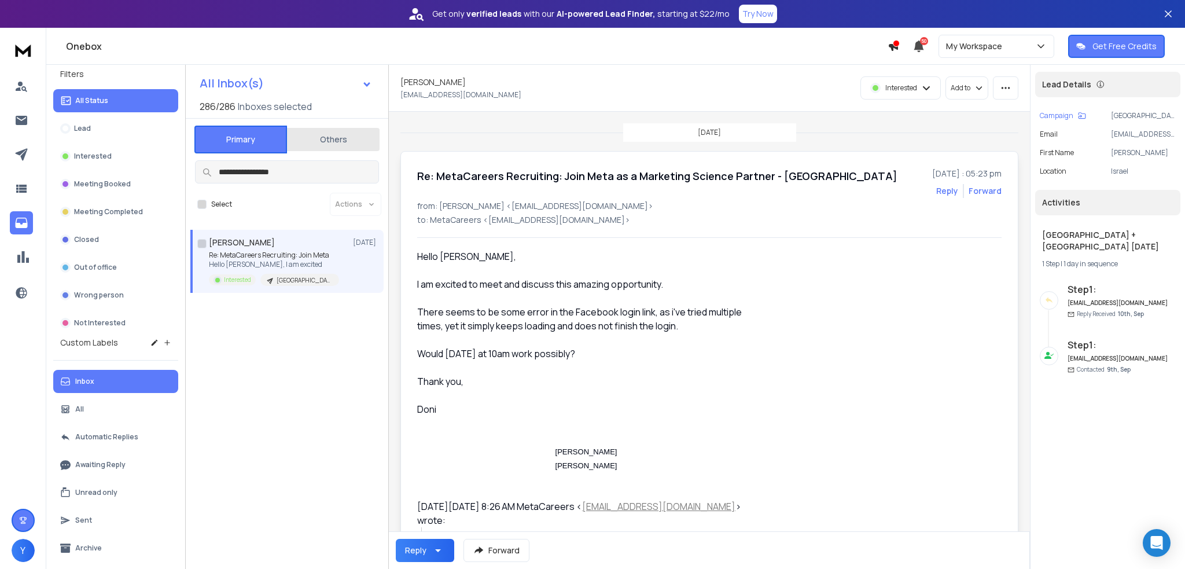
click at [329, 264] on p "Hello [PERSON_NAME], I am excited" at bounding box center [274, 264] width 130 height 9
click at [424, 555] on div "Reply" at bounding box center [415, 551] width 21 height 12
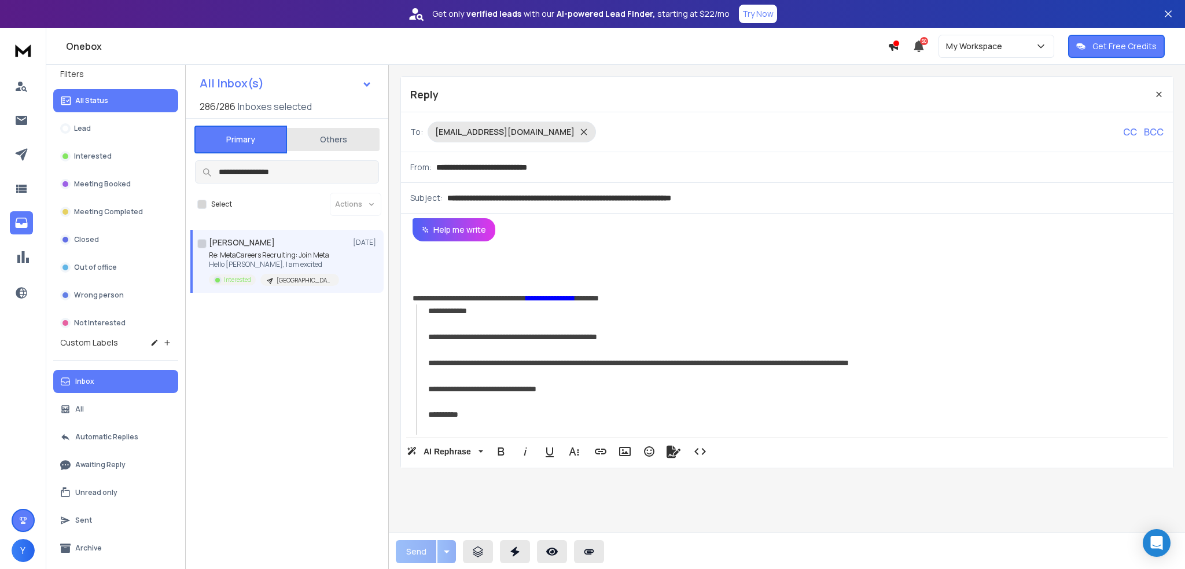
click at [432, 256] on div at bounding box center [787, 259] width 749 height 13
click at [307, 169] on input "**********" at bounding box center [287, 171] width 184 height 23
paste input "***"
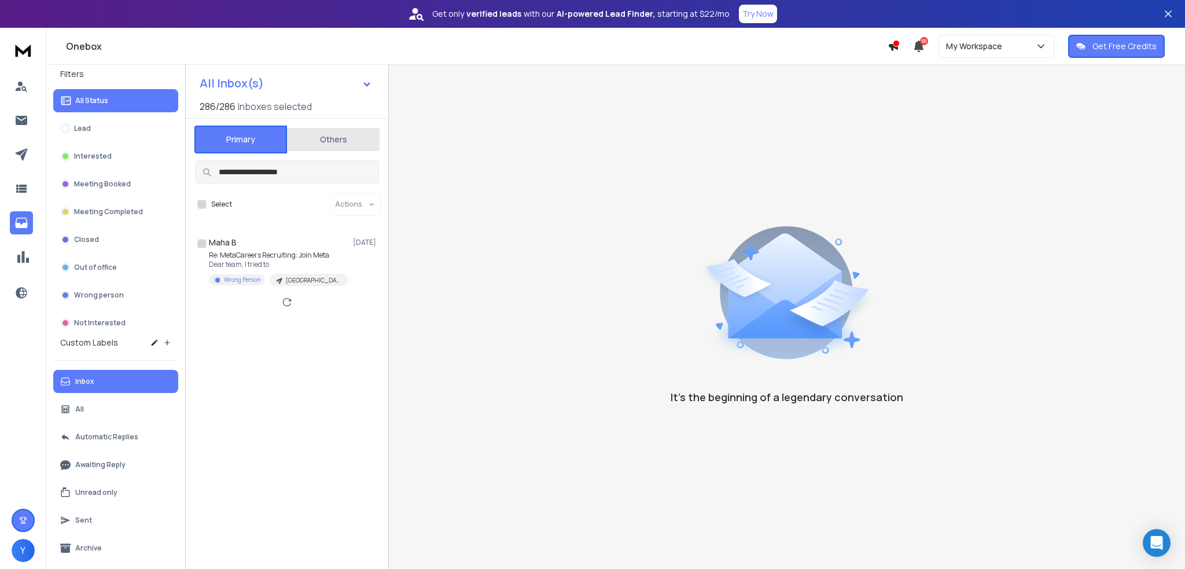
click at [308, 257] on p "Re: MetaCareers Recruiting: Join Meta" at bounding box center [278, 255] width 139 height 9
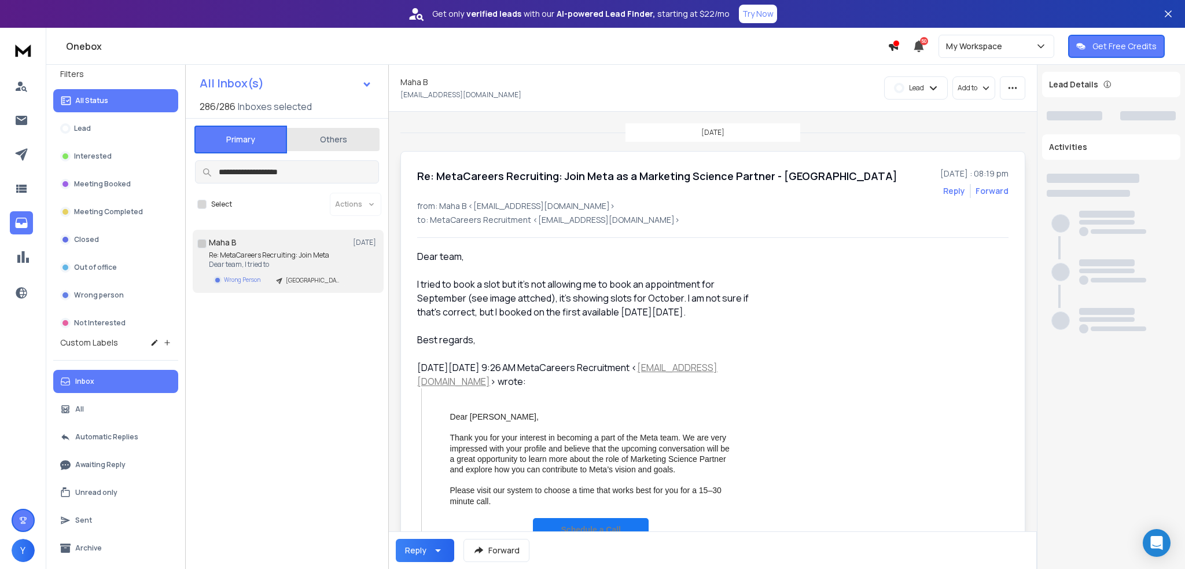
click at [321, 256] on p "Re: MetaCareers Recruiting: Join Meta" at bounding box center [278, 255] width 139 height 9
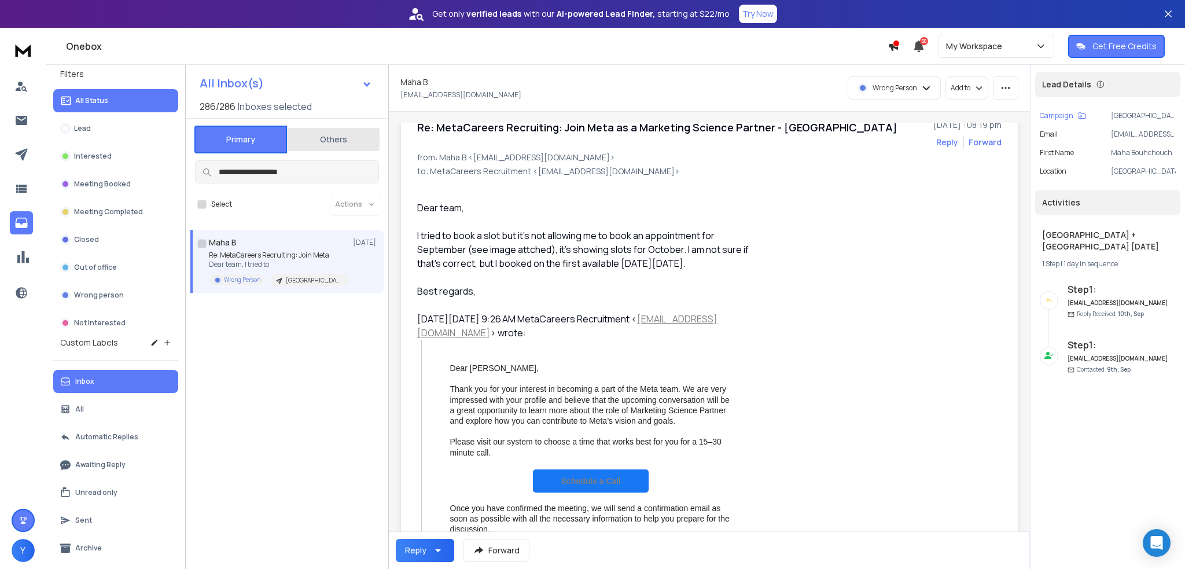
scroll to position [16, 0]
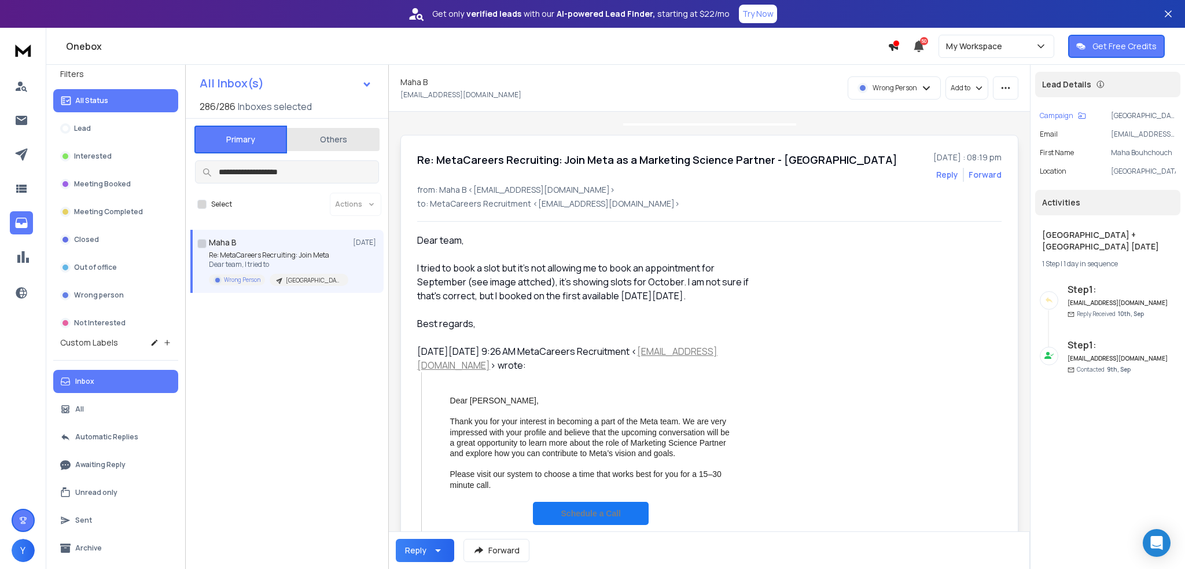
click at [318, 173] on input "**********" at bounding box center [287, 171] width 184 height 23
paste input "****"
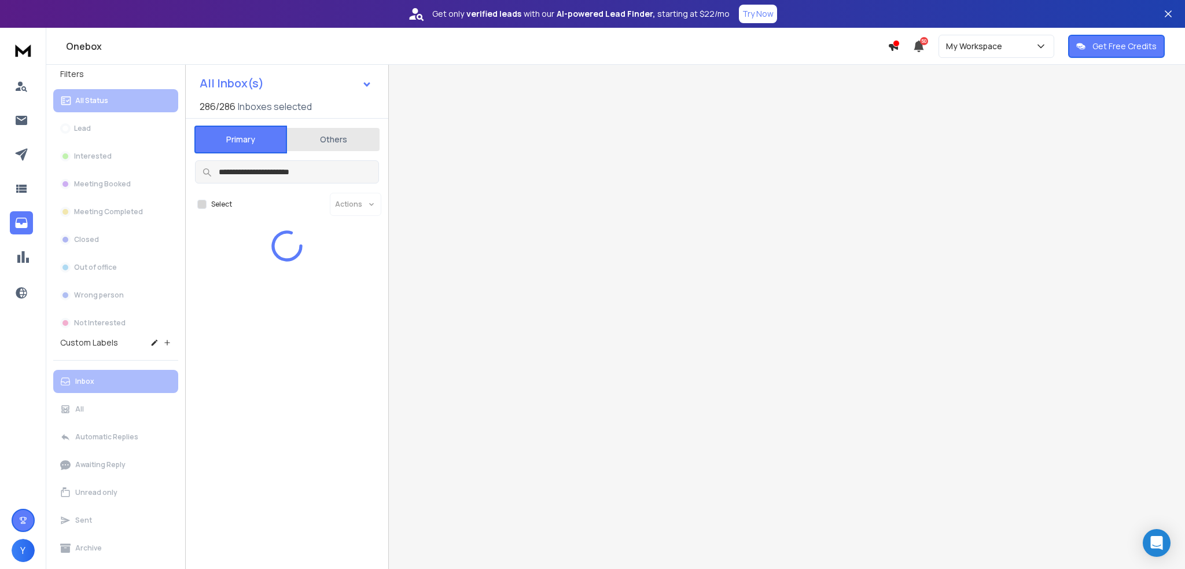
scroll to position [0, 0]
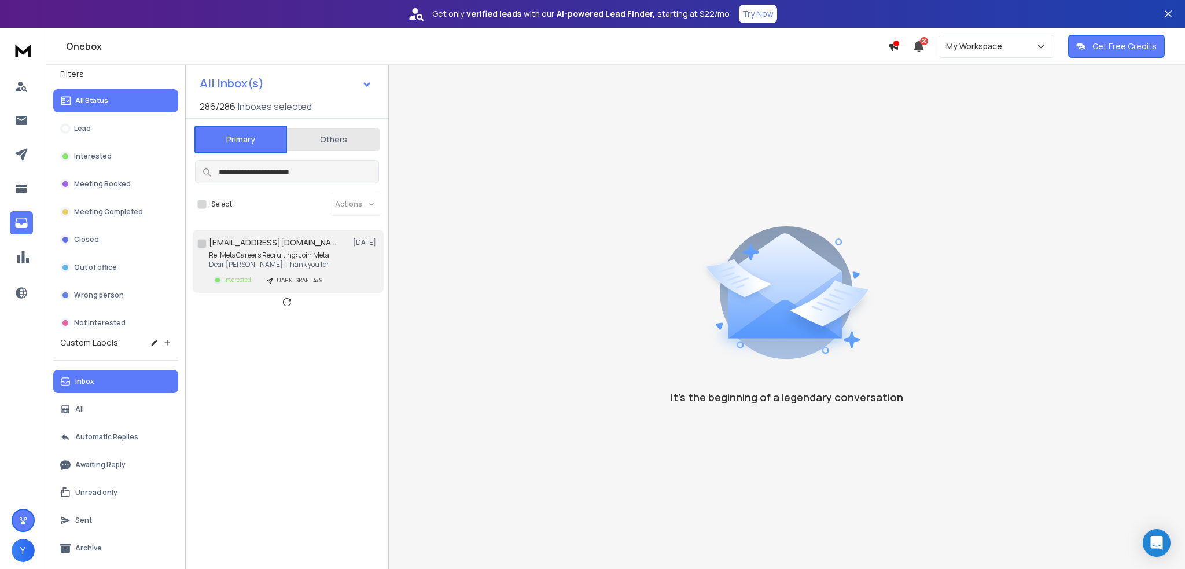
type input "**********"
click at [315, 260] on p "Dear [PERSON_NAME], Thank you for" at bounding box center [269, 264] width 121 height 9
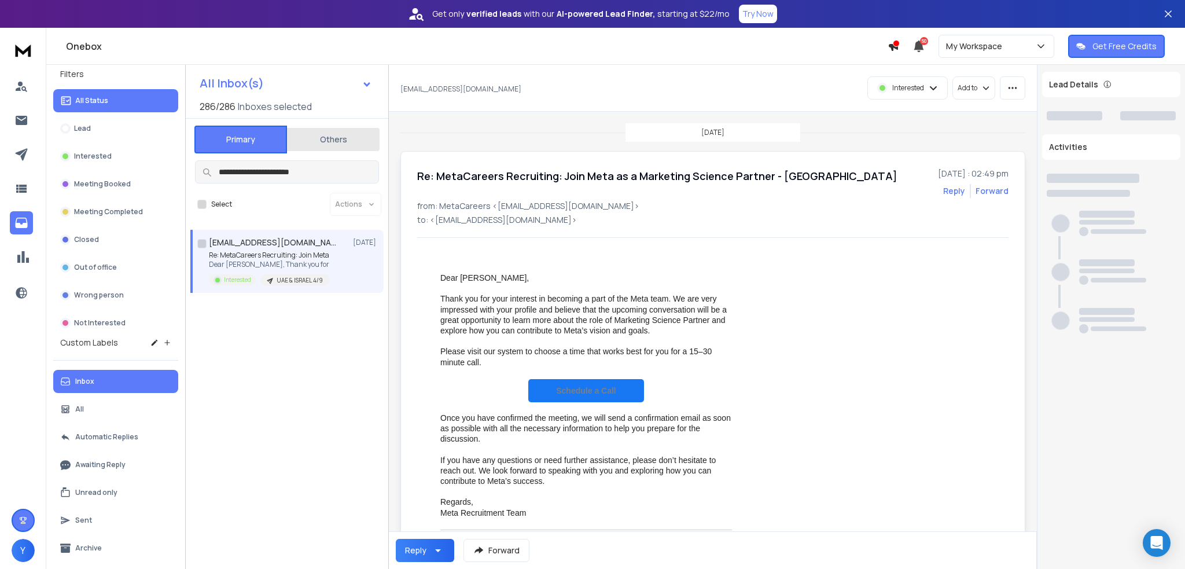
click at [339, 262] on div "Re: MetaCareers Recruiting: Join Meta Dear [PERSON_NAME], Thank you for Interes…" at bounding box center [294, 268] width 170 height 35
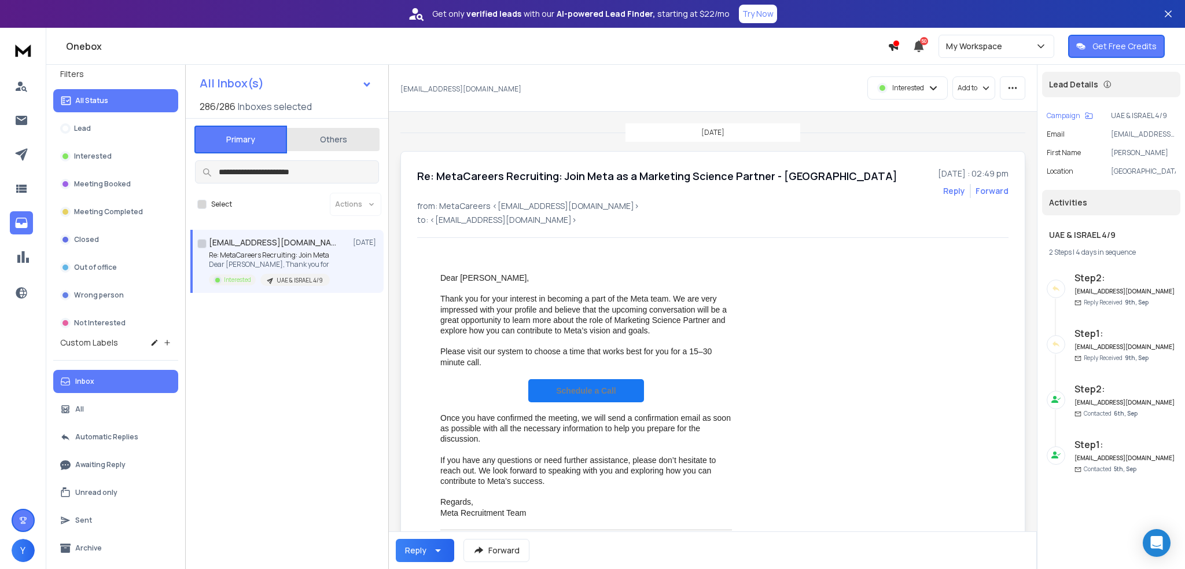
click at [407, 548] on div "Reply" at bounding box center [415, 551] width 21 height 12
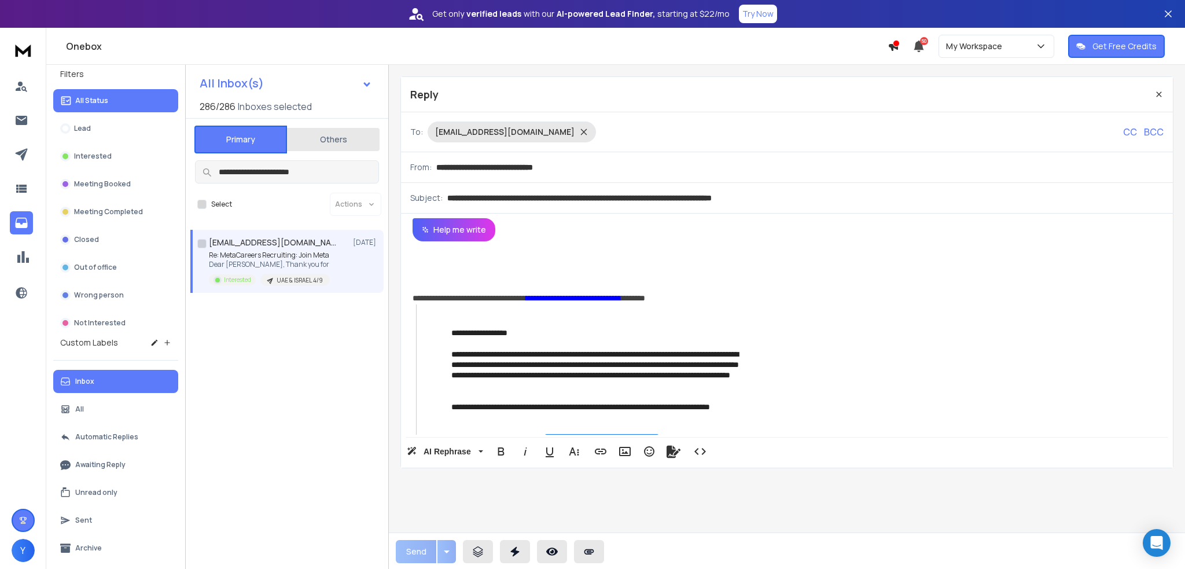
click at [460, 295] on div "**********" at bounding box center [781, 298] width 737 height 13
click at [396, 540] on button "Send" at bounding box center [416, 551] width 41 height 23
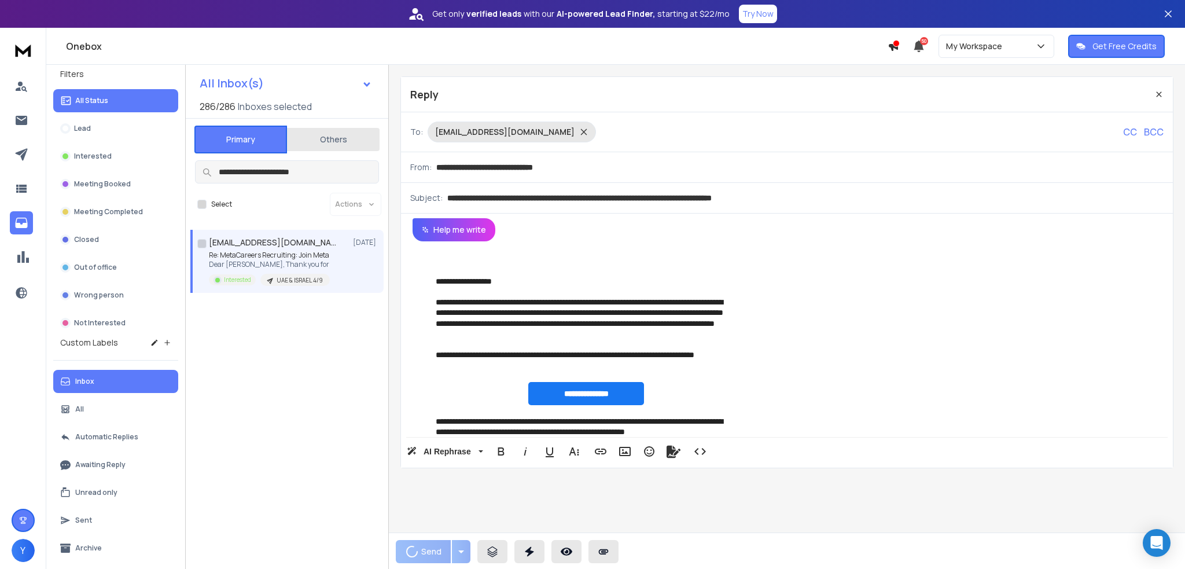
click at [320, 182] on input "**********" at bounding box center [287, 171] width 184 height 23
paste input
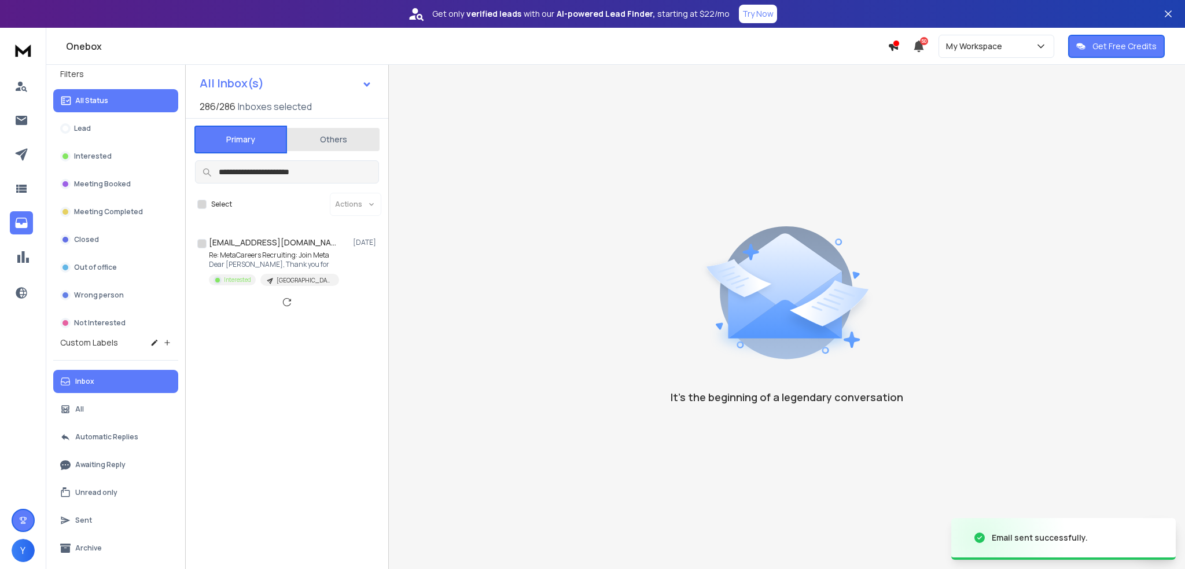
type input "**********"
click at [340, 261] on div "Re: MetaCareers Recruiting: Join Meta Dear [PERSON_NAME], Thank you for Interes…" at bounding box center [294, 268] width 170 height 35
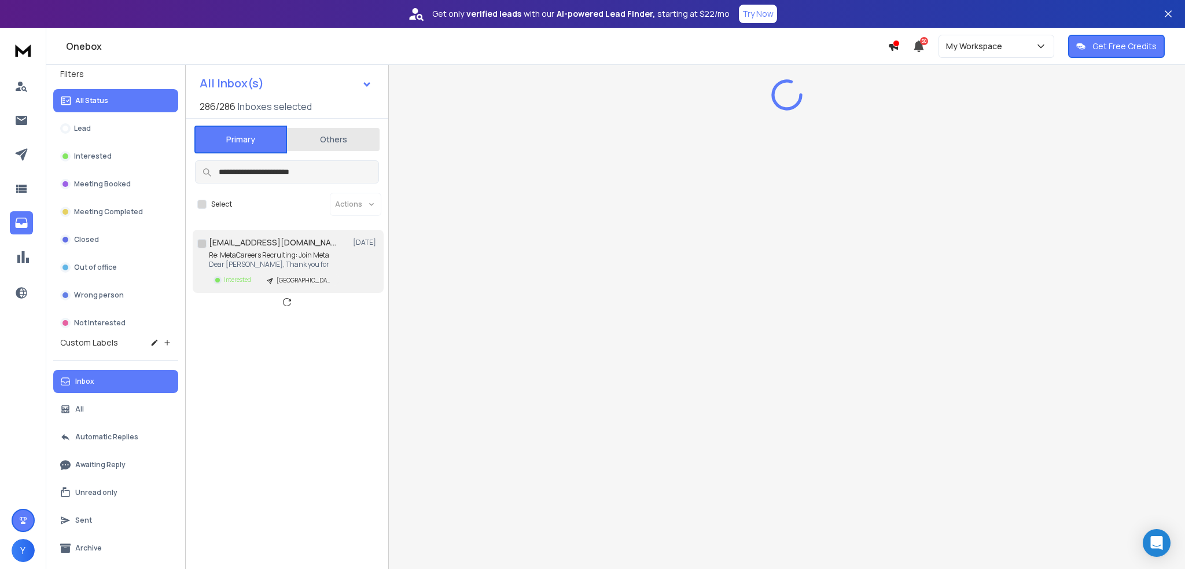
click at [335, 261] on p "Dear [PERSON_NAME], Thank you for" at bounding box center [274, 264] width 130 height 9
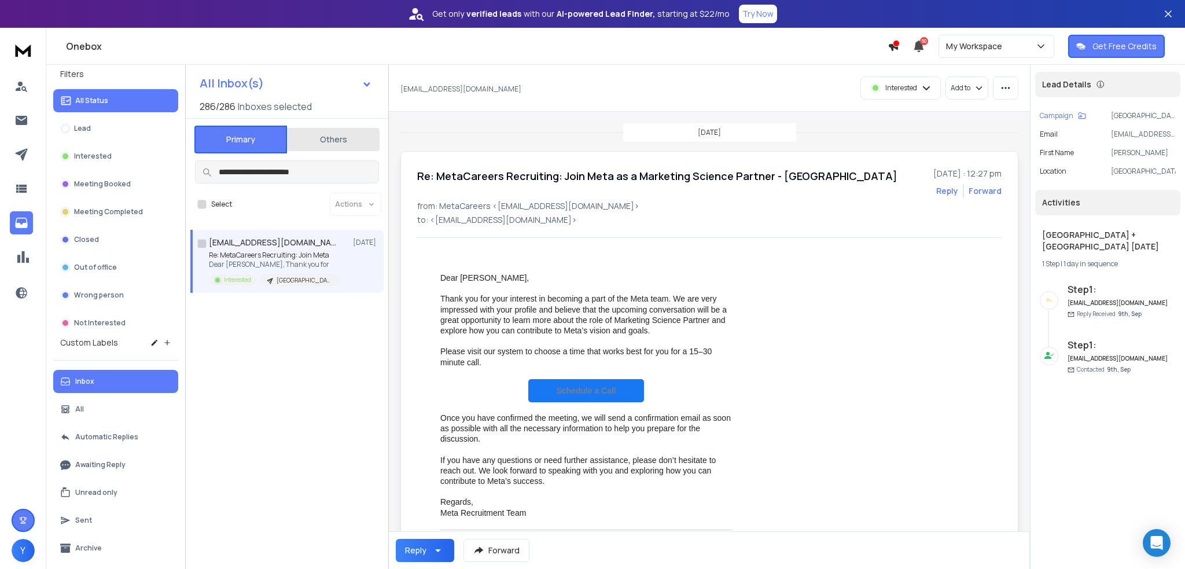
click at [399, 552] on button "Reply" at bounding box center [425, 550] width 58 height 23
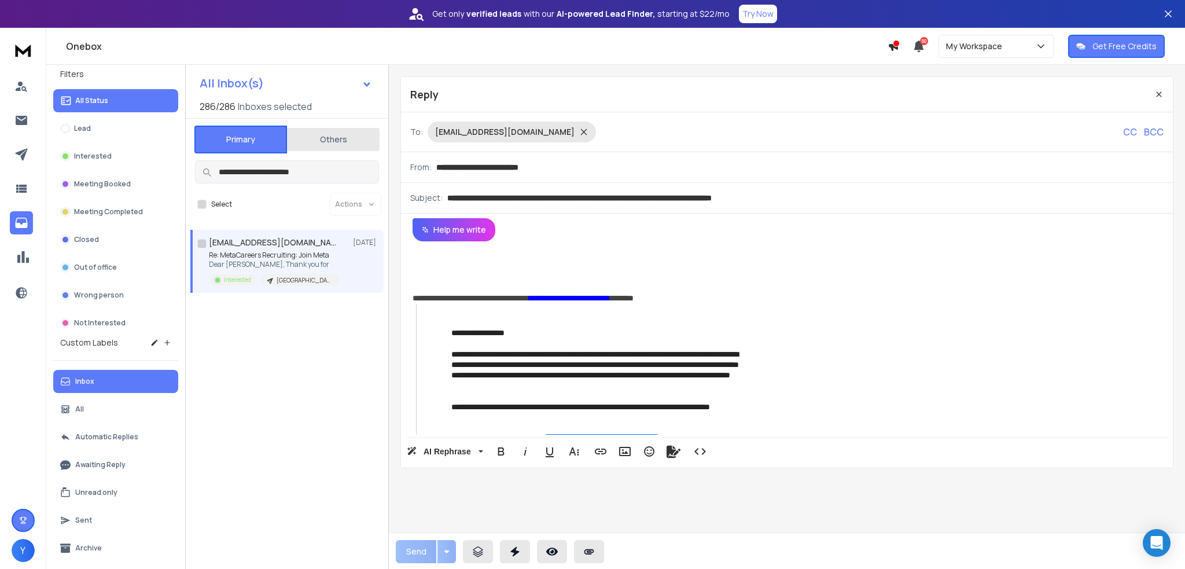
click at [468, 288] on div at bounding box center [787, 285] width 749 height 13
click at [459, 295] on div "**********" at bounding box center [781, 298] width 737 height 13
click at [396, 540] on button "Send" at bounding box center [416, 551] width 41 height 23
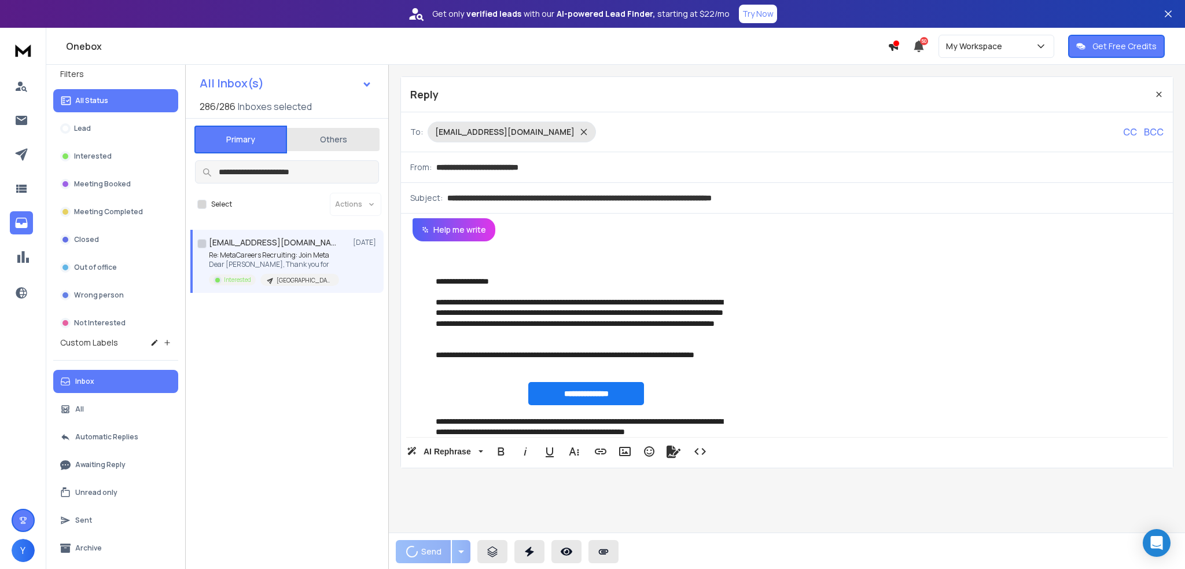
click at [317, 145] on button "Others" at bounding box center [333, 139] width 93 height 25
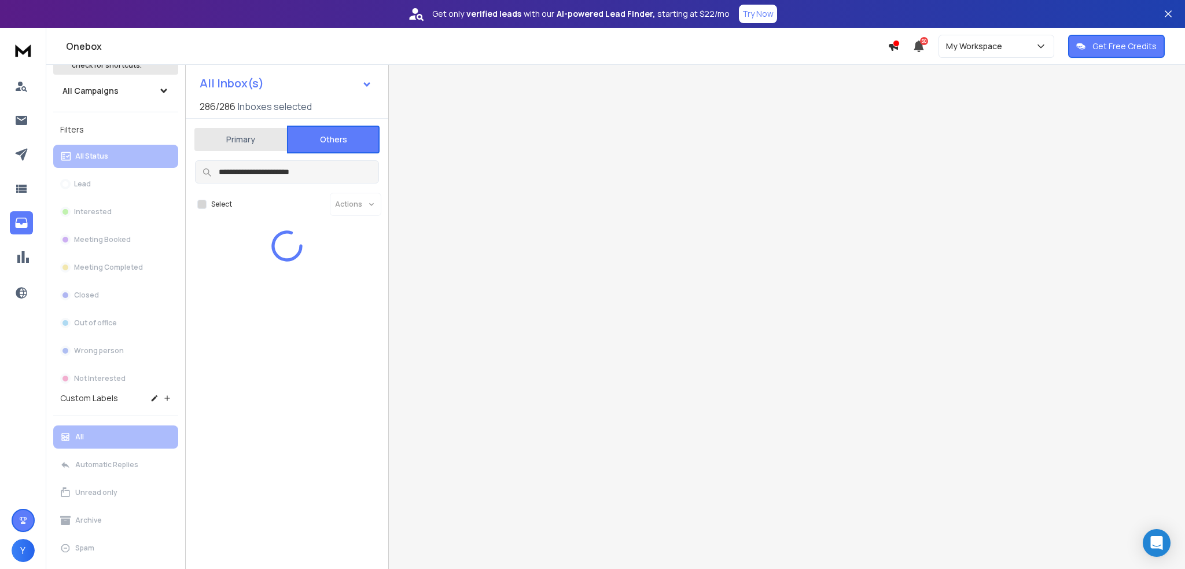
click at [245, 134] on button "Primary" at bounding box center [240, 139] width 93 height 25
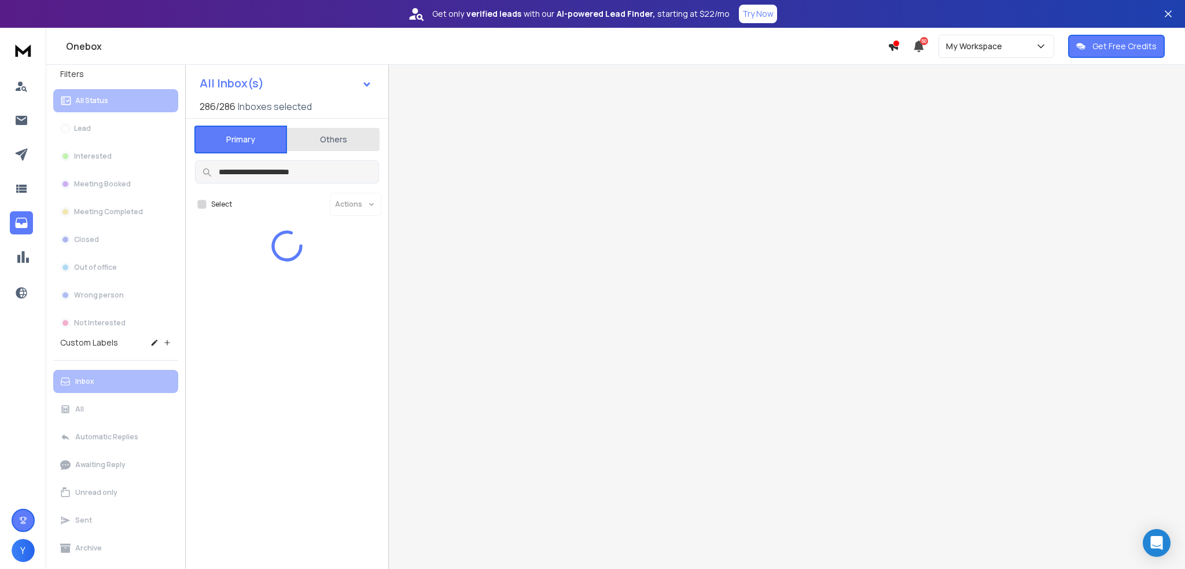
click at [277, 171] on input "**********" at bounding box center [287, 171] width 184 height 23
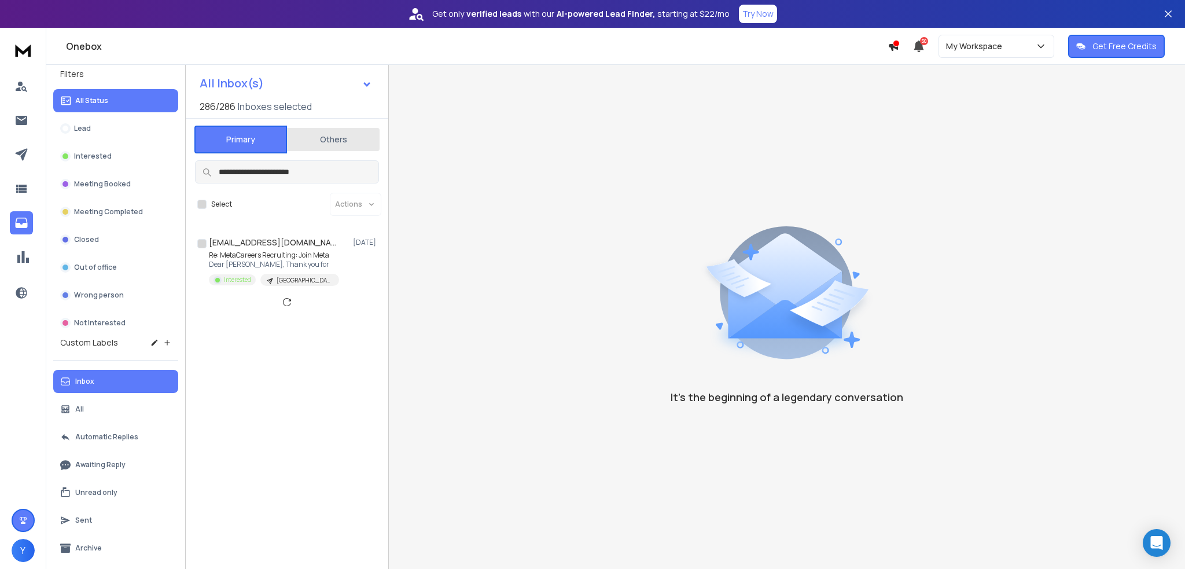
paste input
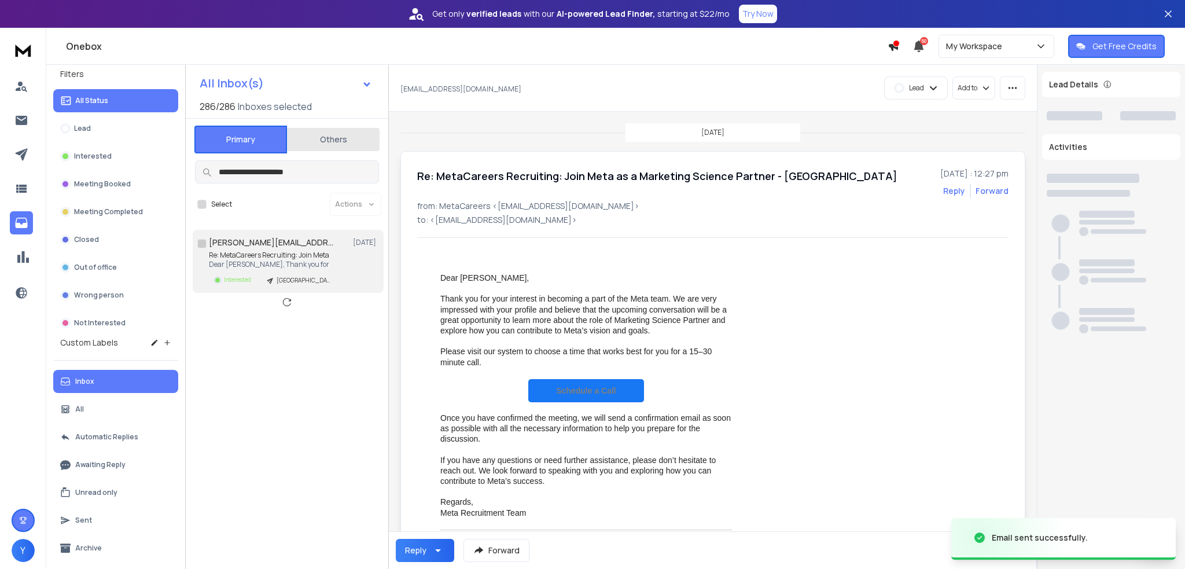
type input "**********"
click at [298, 262] on p "Dear [PERSON_NAME], Thank you for" at bounding box center [274, 264] width 130 height 9
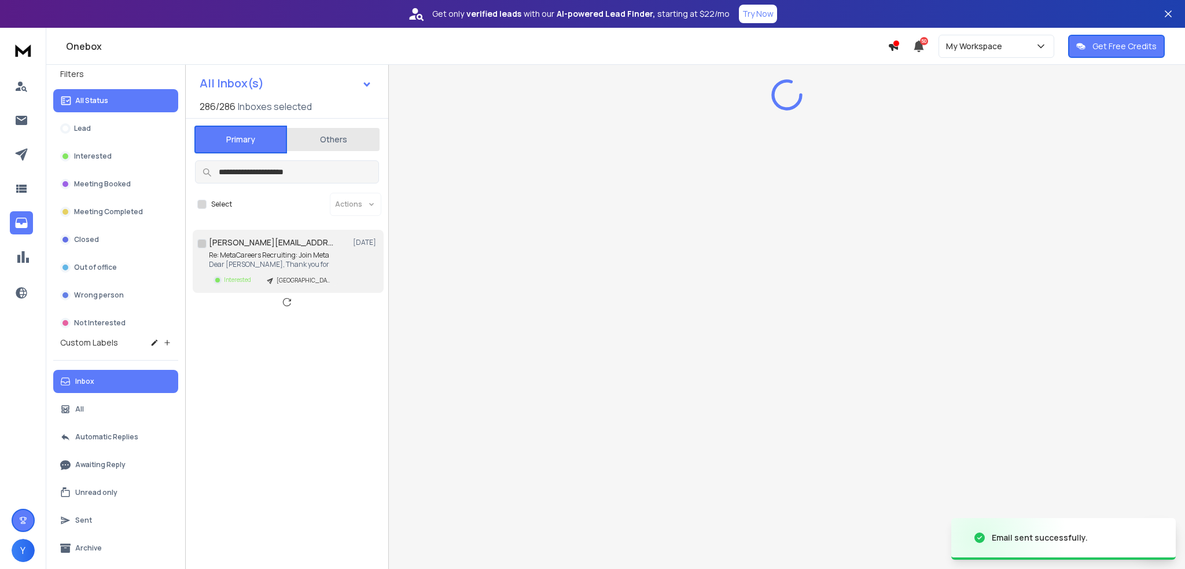
click at [322, 252] on p "Re: MetaCareers Recruiting: Join Meta" at bounding box center [274, 255] width 130 height 9
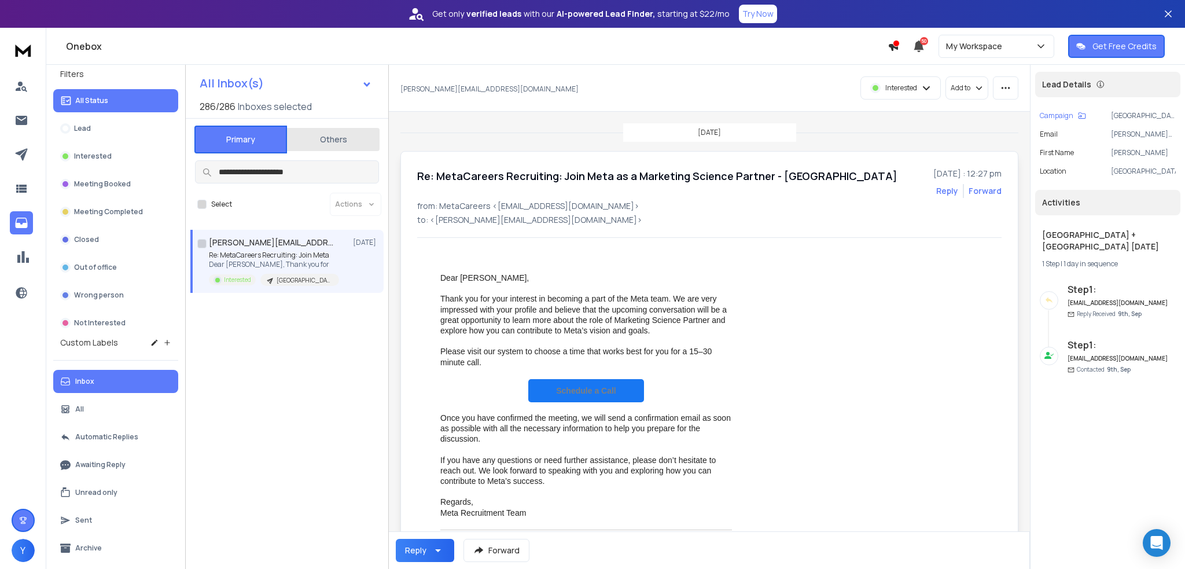
click at [404, 556] on button "Reply" at bounding box center [425, 550] width 58 height 23
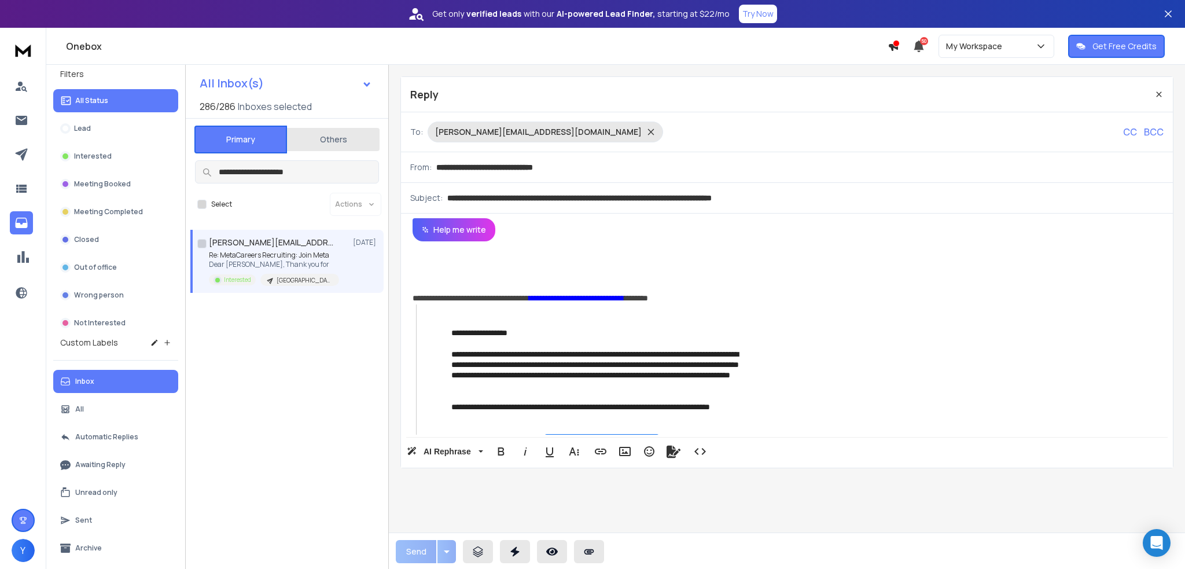
click at [492, 303] on div "**********" at bounding box center [781, 298] width 737 height 13
click at [396, 540] on button "Send" at bounding box center [416, 551] width 41 height 23
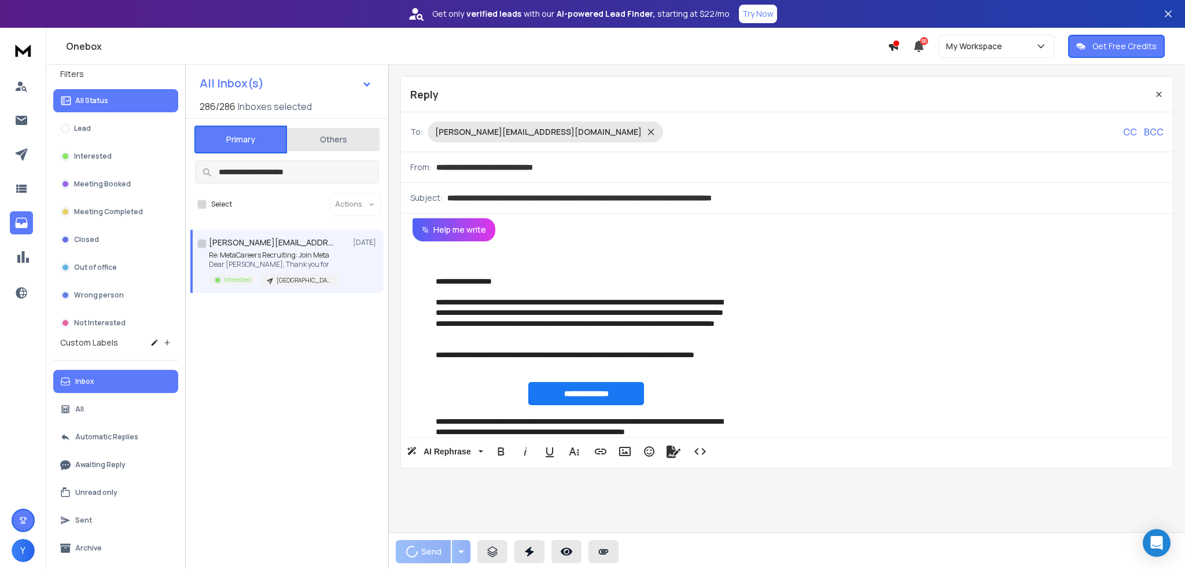
click at [301, 181] on input "**********" at bounding box center [287, 171] width 184 height 23
paste input
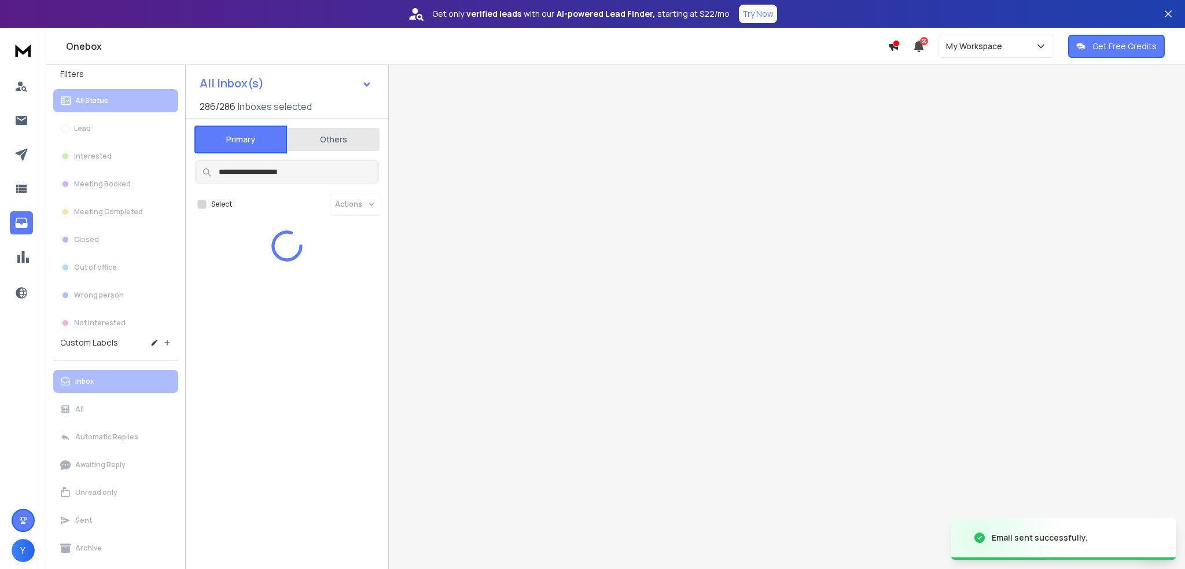
type input "**********"
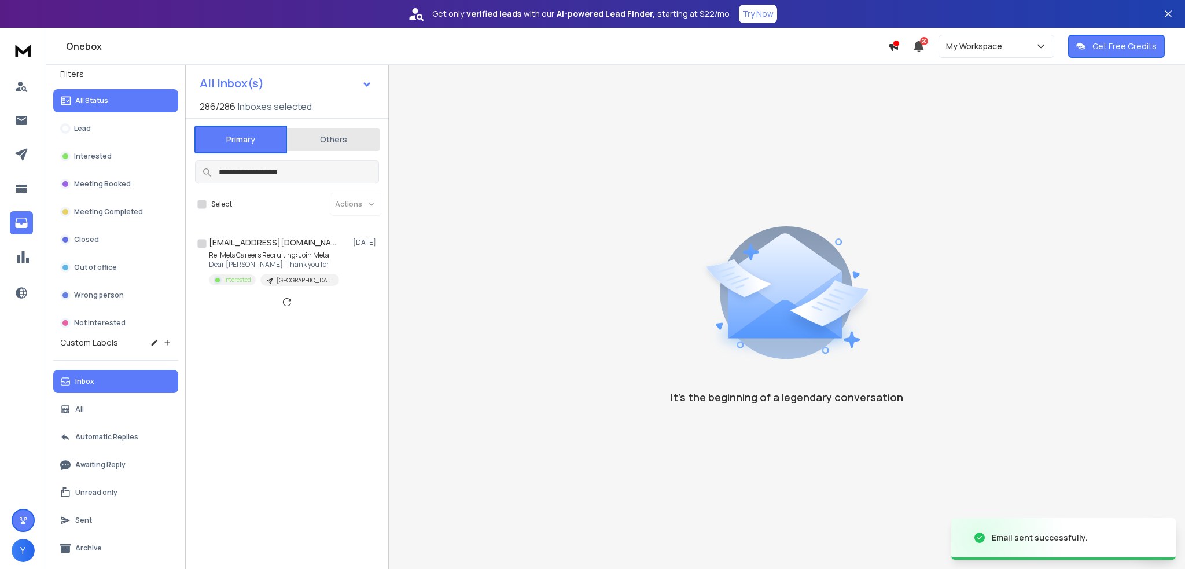
click at [291, 249] on div "[EMAIL_ADDRESS][DOMAIN_NAME] [DATE] Re: MetaCareers Recruiting: Join Meta Dear …" at bounding box center [294, 261] width 170 height 49
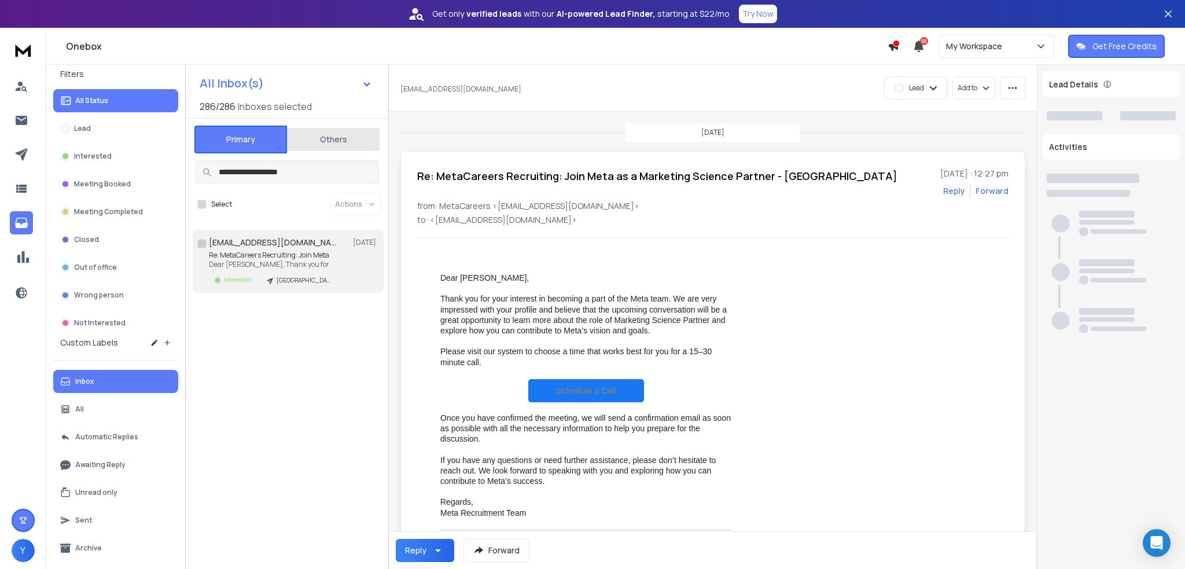
click at [330, 263] on p "Dear [PERSON_NAME], Thank you for" at bounding box center [274, 264] width 130 height 9
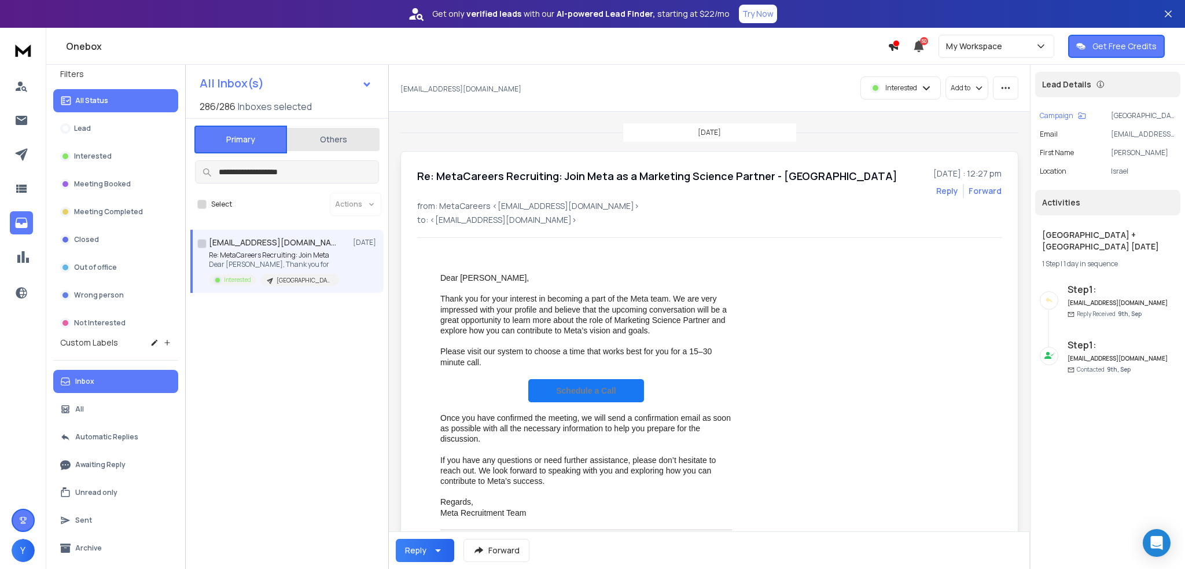
click at [398, 549] on button "Reply" at bounding box center [425, 550] width 58 height 23
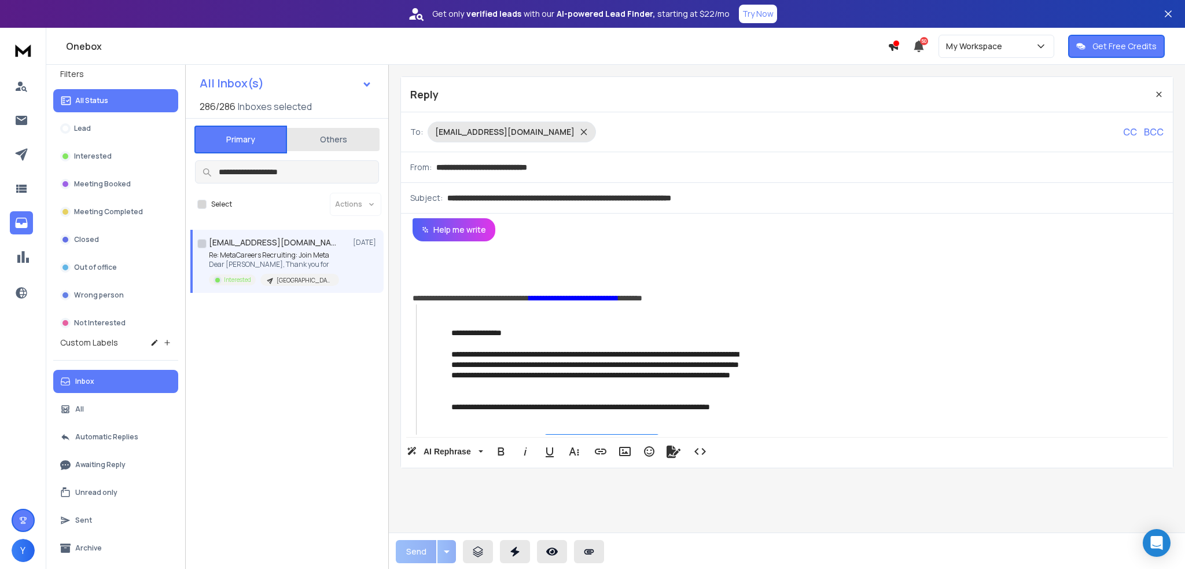
click at [466, 292] on div "**********" at bounding box center [781, 298] width 737 height 13
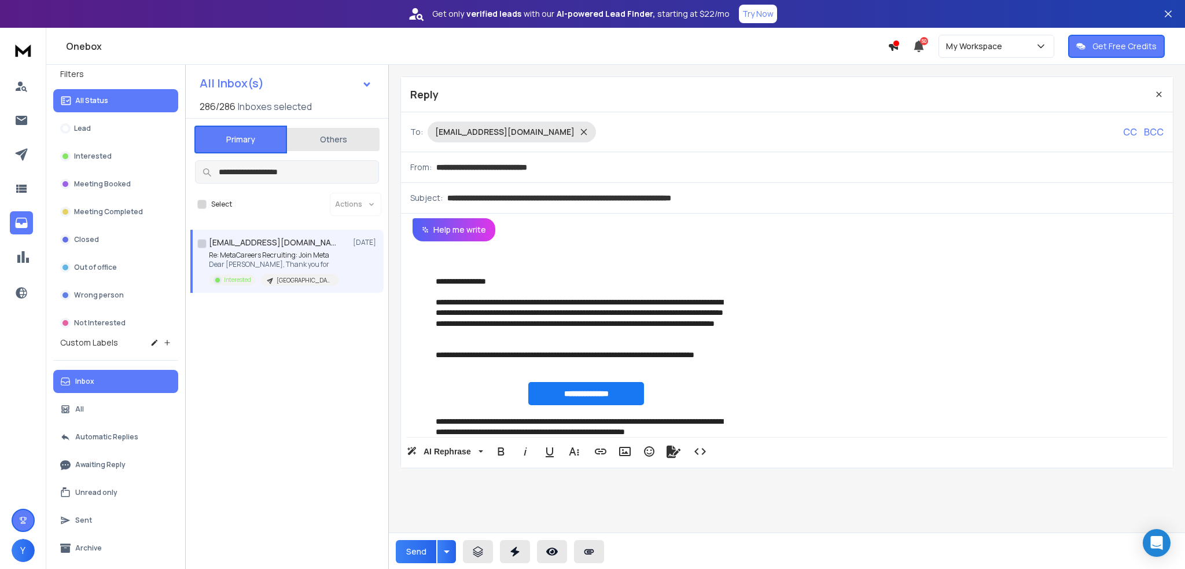
click at [396, 540] on button "Send" at bounding box center [416, 551] width 41 height 23
click at [313, 171] on input "**********" at bounding box center [287, 171] width 184 height 23
paste input "**"
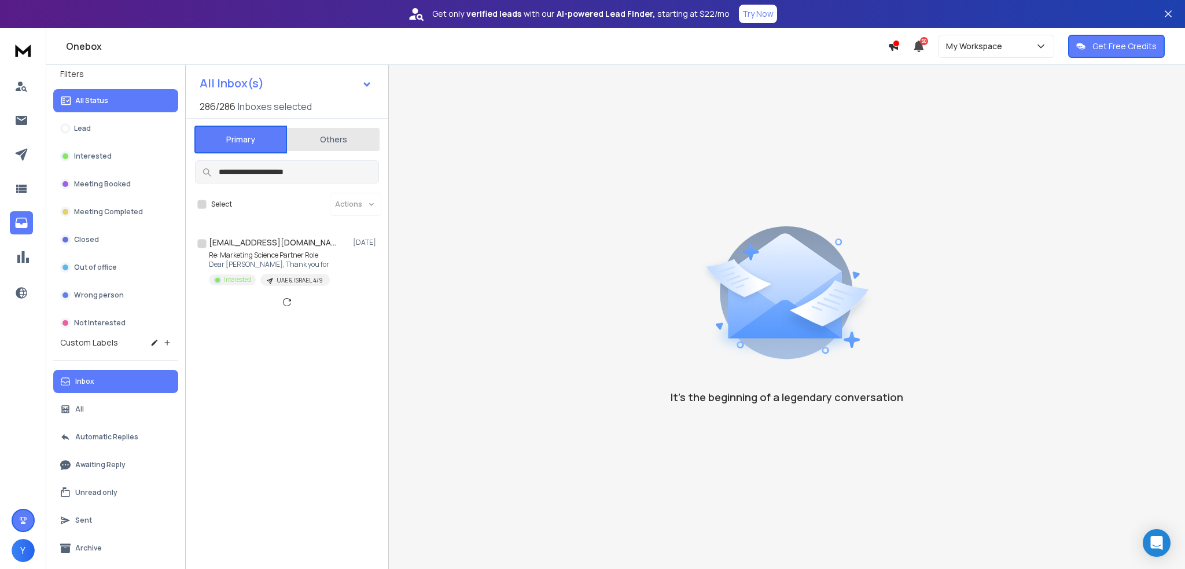
type input "**********"
click at [303, 251] on p "Re: Marketing Science Partner Role" at bounding box center [269, 255] width 121 height 9
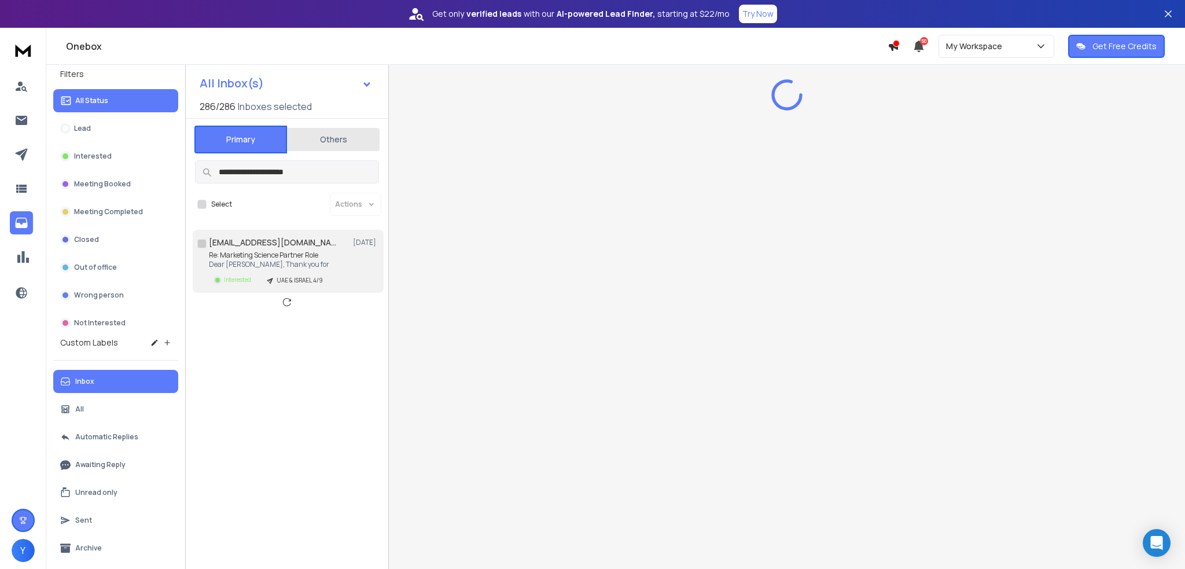
click at [291, 249] on div "[EMAIL_ADDRESS][DOMAIN_NAME] [DATE] Re: Marketing Science Partner Role Dear [PE…" at bounding box center [294, 261] width 170 height 49
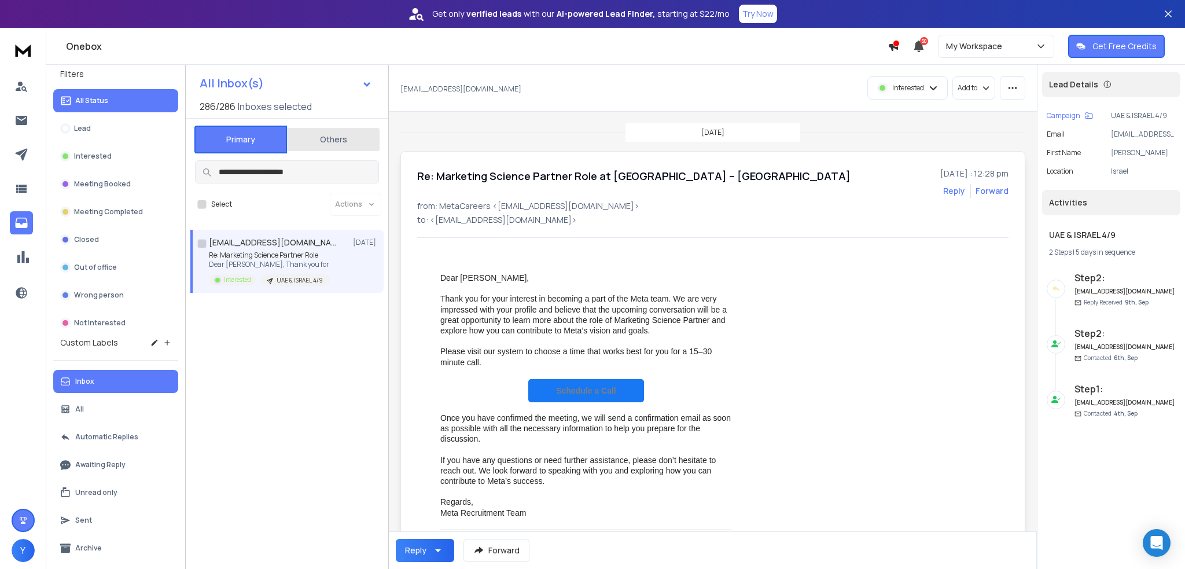
click at [405, 547] on div "Reply" at bounding box center [415, 551] width 21 height 12
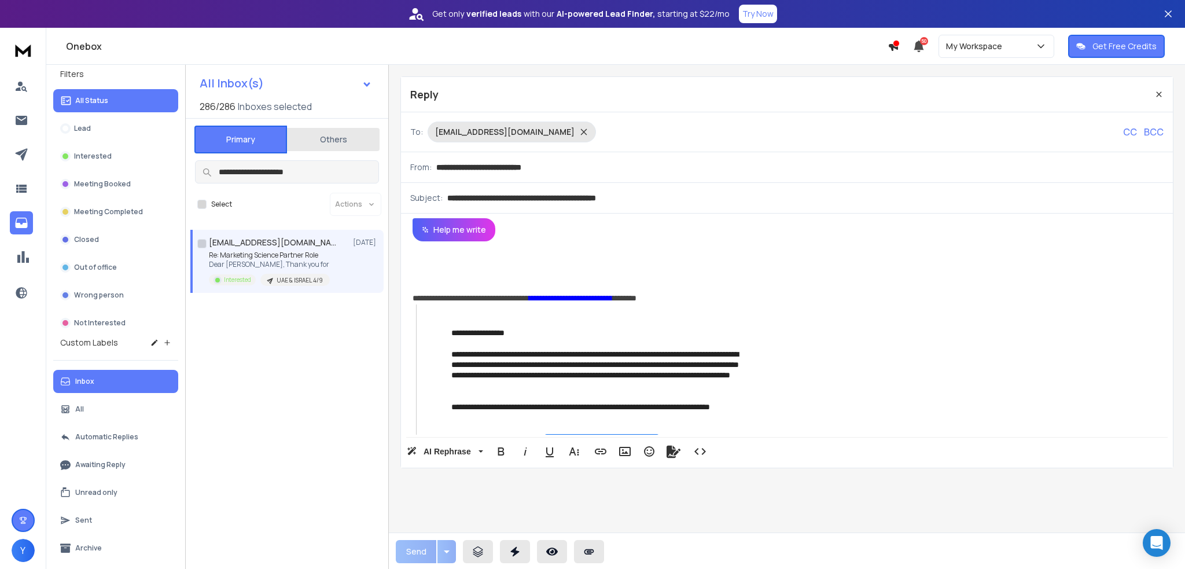
click at [461, 297] on div "**********" at bounding box center [781, 298] width 737 height 13
click at [396, 540] on button "Send" at bounding box center [416, 551] width 41 height 23
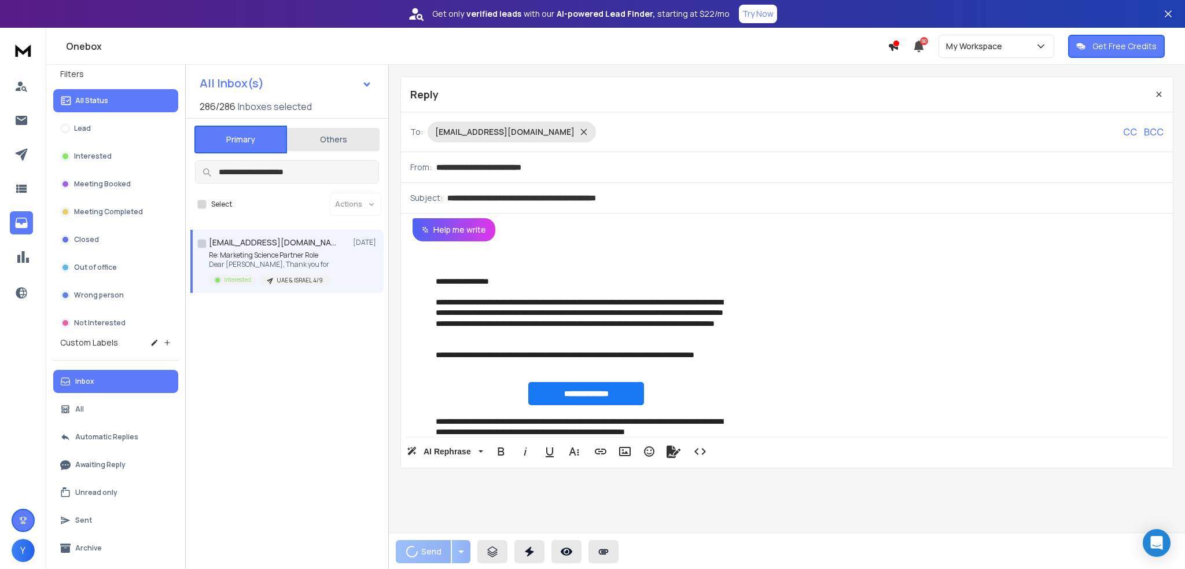
click at [310, 171] on input "**********" at bounding box center [287, 171] width 184 height 23
paste input
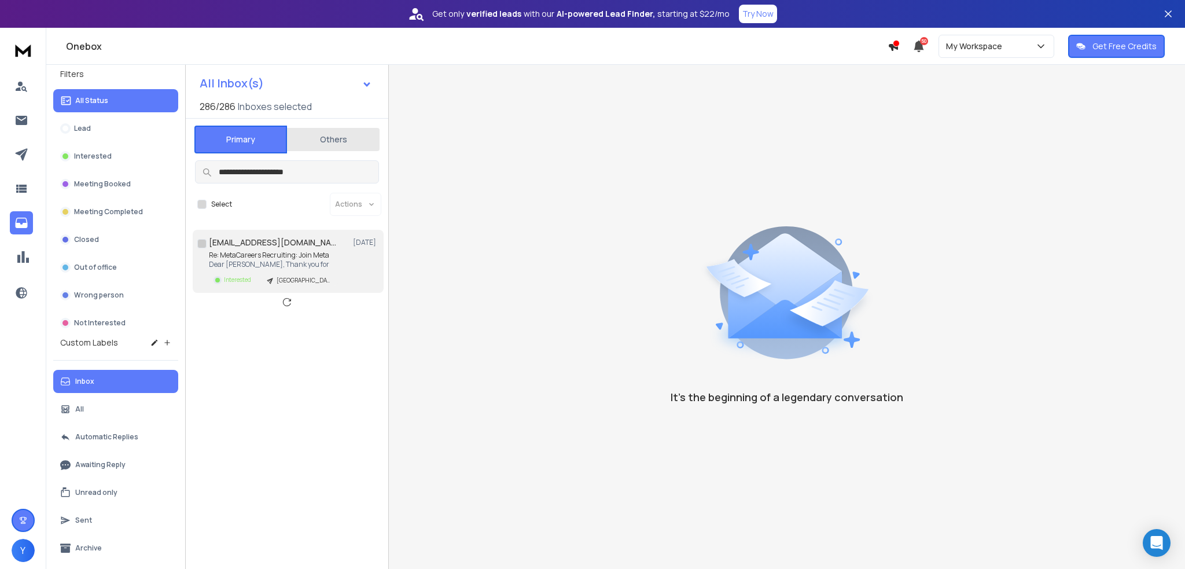
type input "**********"
click at [339, 266] on div "Re: MetaCareers Recruiting: Join Meta Dear [PERSON_NAME], Thank you for Interes…" at bounding box center [294, 268] width 170 height 35
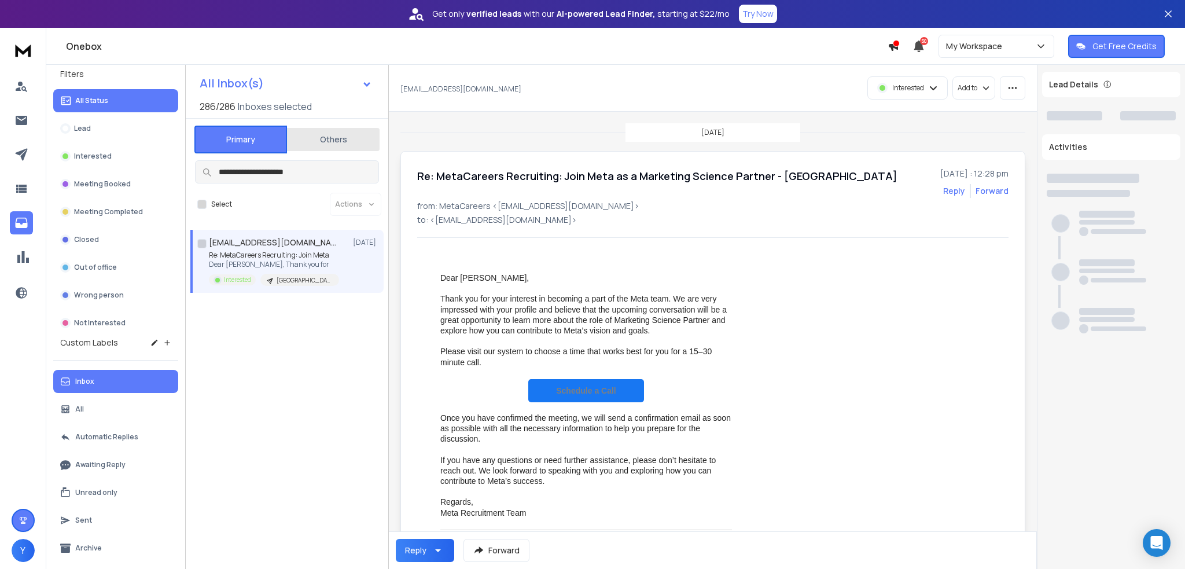
click at [306, 254] on p "Re: MetaCareers Recruiting: Join Meta" at bounding box center [274, 255] width 130 height 9
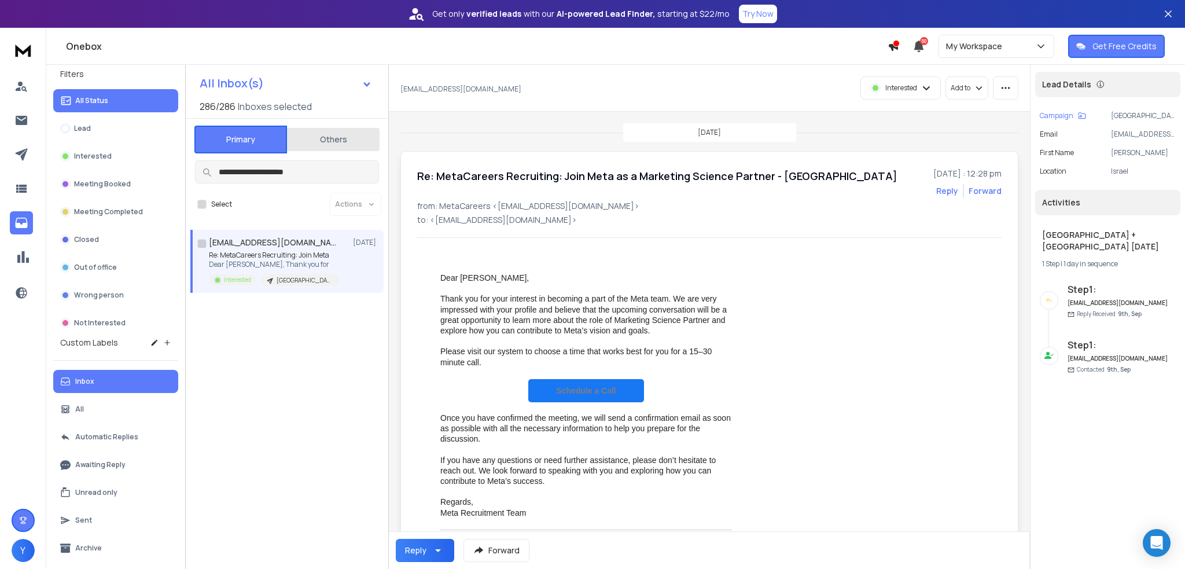
click at [402, 546] on button "Reply" at bounding box center [425, 550] width 58 height 23
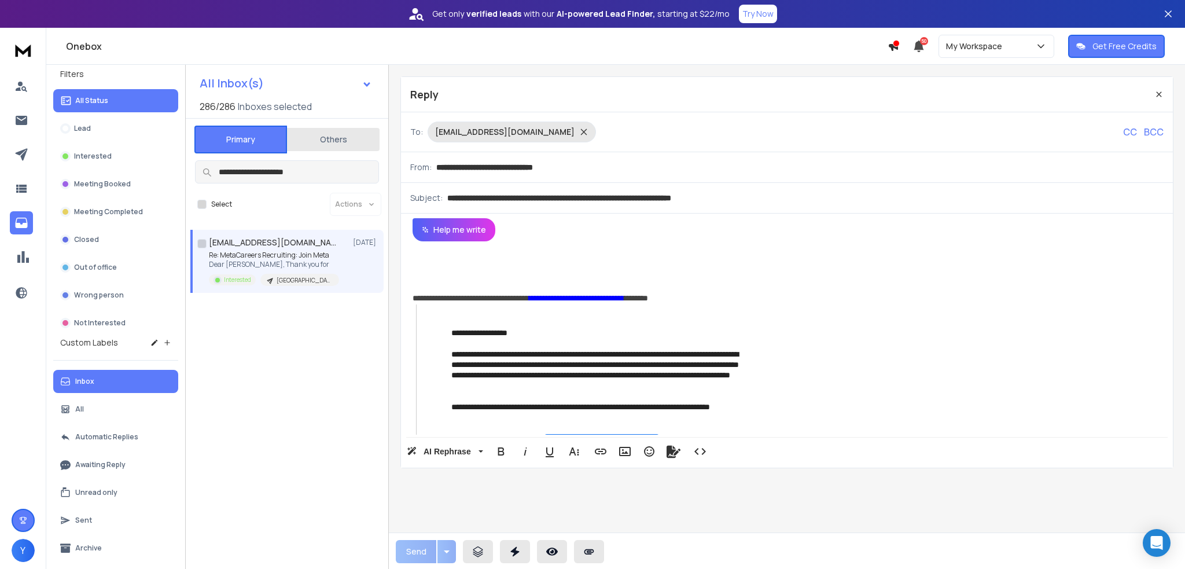
click at [469, 297] on div "**********" at bounding box center [781, 298] width 737 height 13
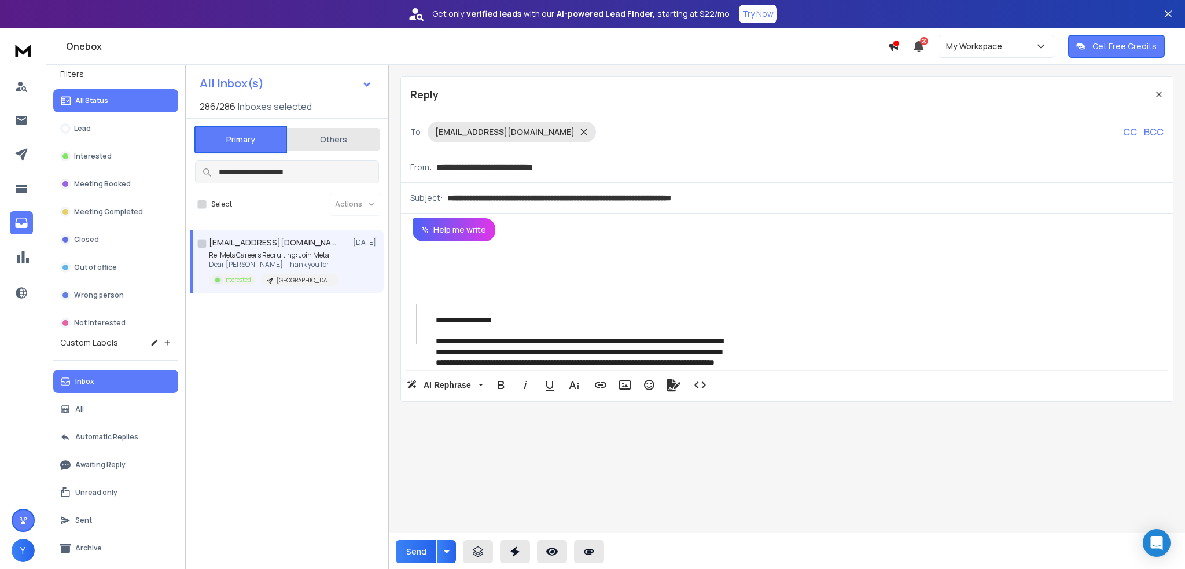
click at [396, 540] on button "Send" at bounding box center [416, 551] width 41 height 23
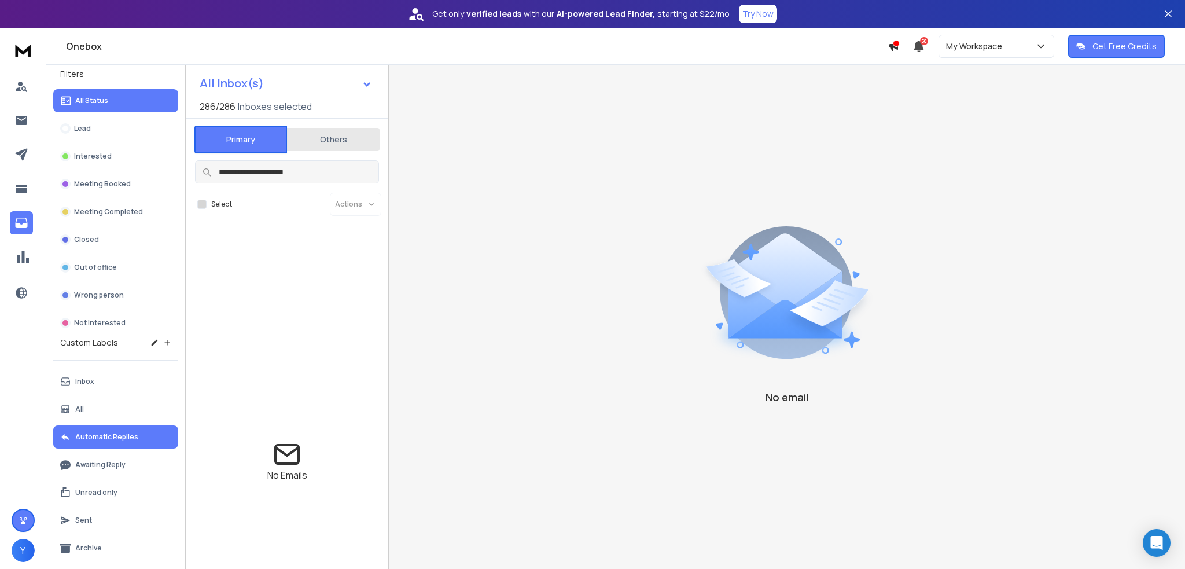
click at [273, 182] on input "**********" at bounding box center [287, 171] width 184 height 23
click at [289, 178] on input "**********" at bounding box center [287, 171] width 184 height 23
paste input "*"
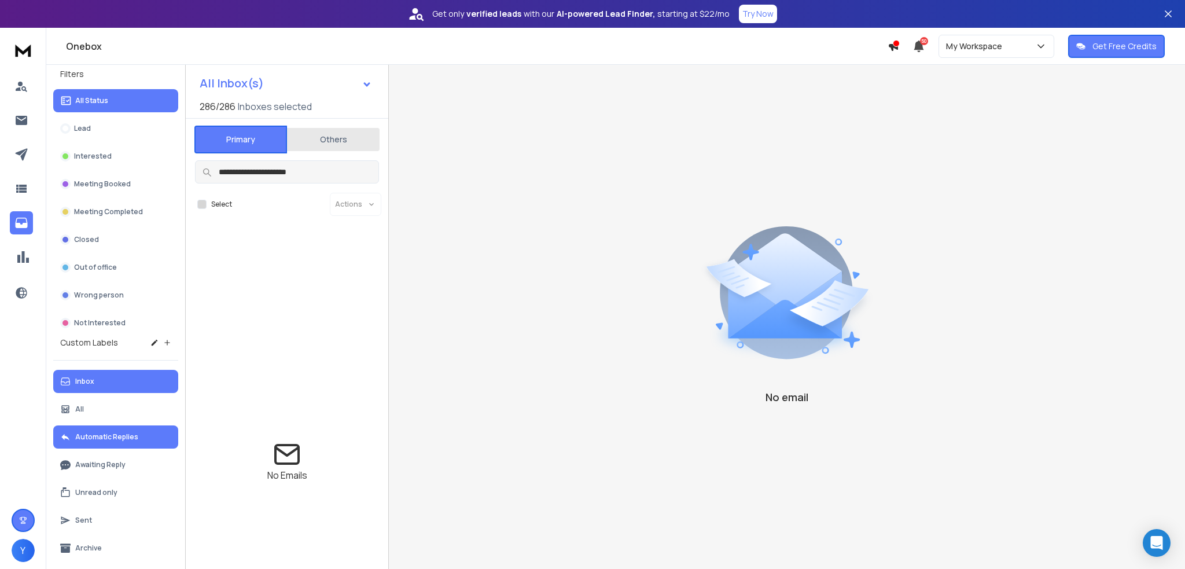
type input "**********"
click at [95, 372] on button "Inbox" at bounding box center [115, 381] width 125 height 23
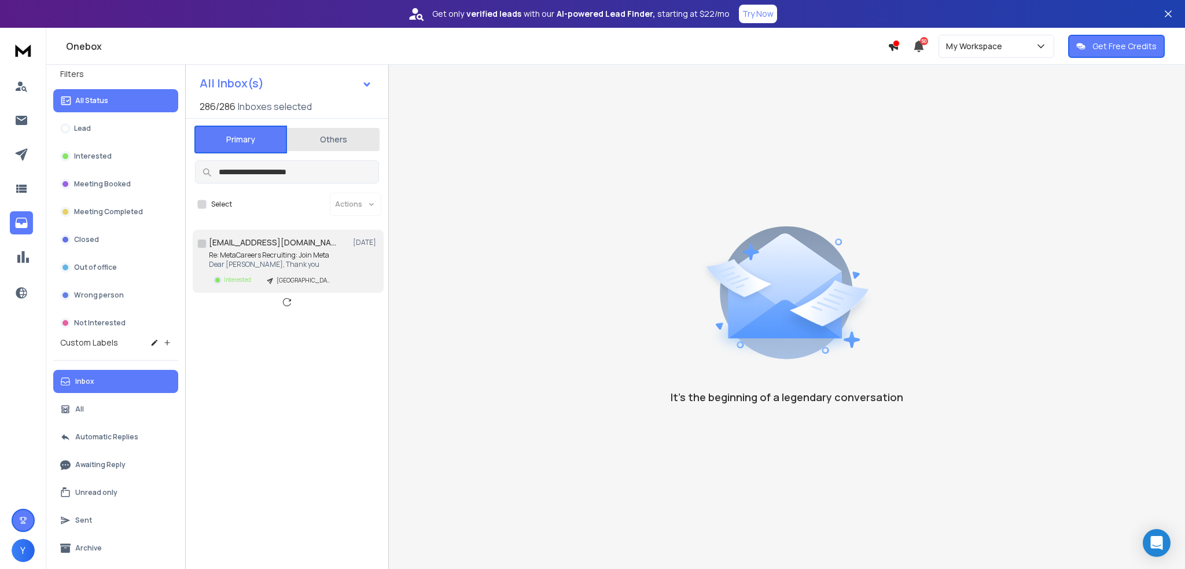
click at [304, 248] on div "[EMAIL_ADDRESS][DOMAIN_NAME] [DATE] Re: MetaCareers Recruiting: Join Meta Dear …" at bounding box center [294, 261] width 170 height 49
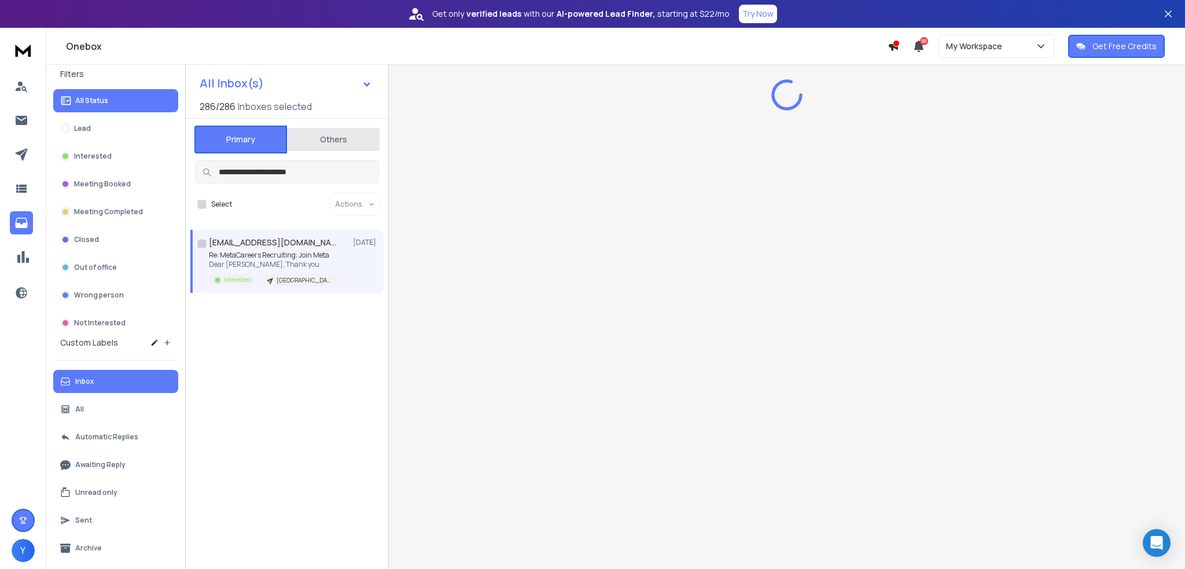
click at [296, 249] on div "[EMAIL_ADDRESS][DOMAIN_NAME] [DATE] Re: MetaCareers Recruiting: Join Meta Dear …" at bounding box center [294, 261] width 170 height 49
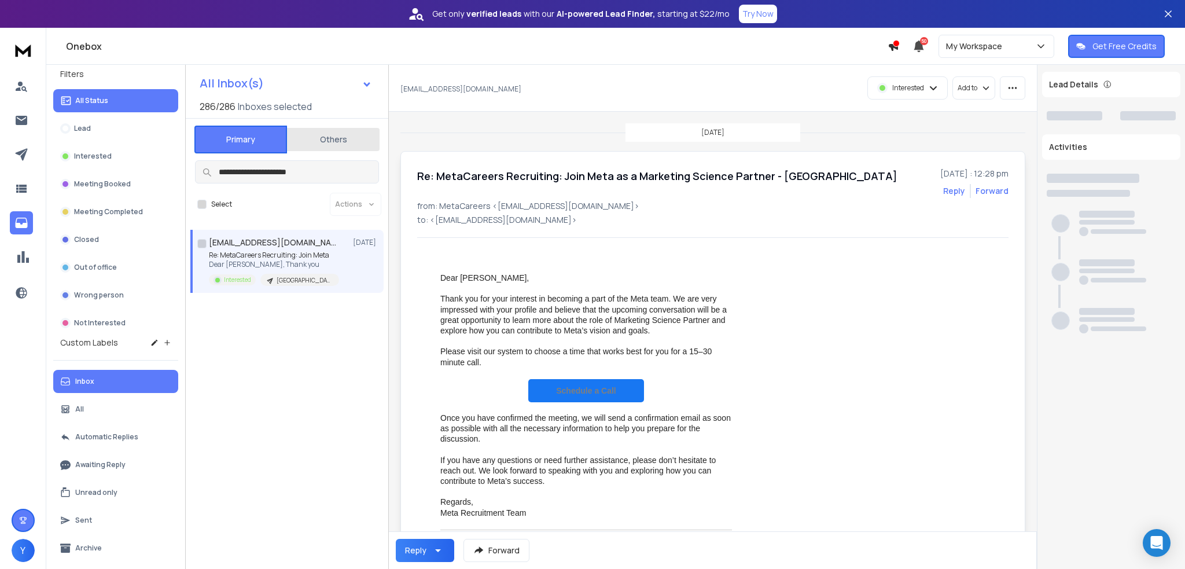
click at [403, 546] on button "Reply" at bounding box center [425, 550] width 58 height 23
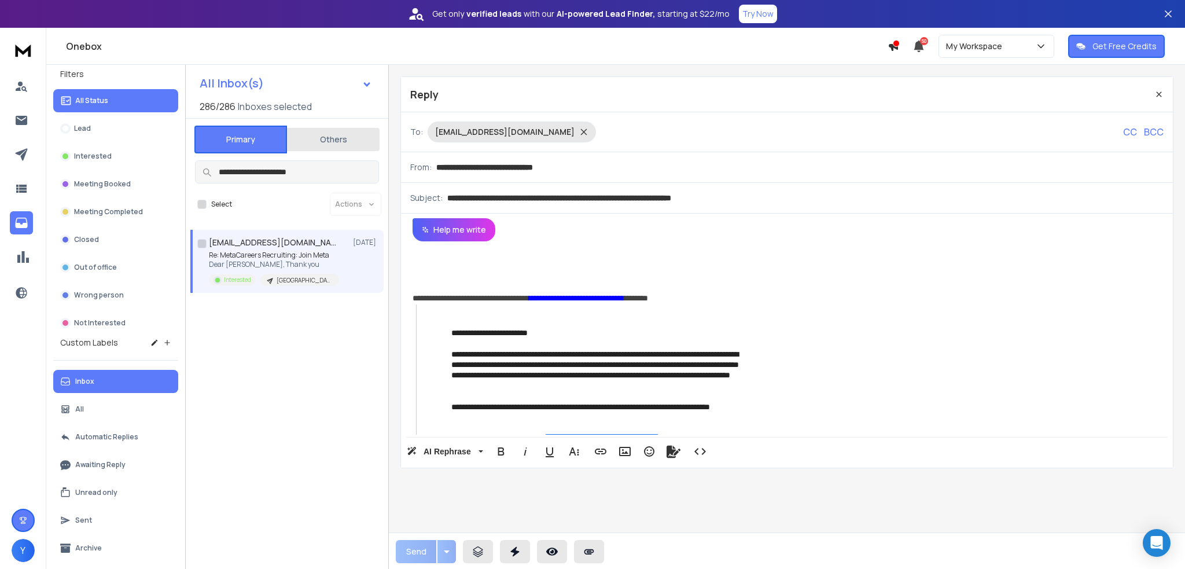
click at [462, 289] on div at bounding box center [787, 285] width 749 height 13
click at [460, 297] on div "**********" at bounding box center [781, 298] width 737 height 13
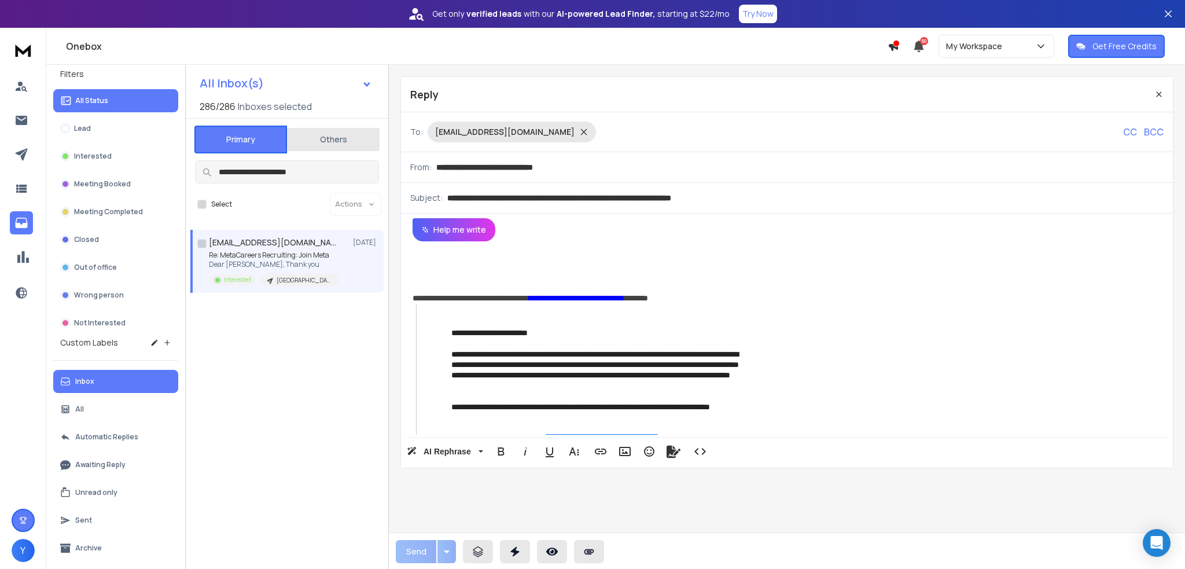
click at [396, 540] on button "Send" at bounding box center [416, 551] width 41 height 23
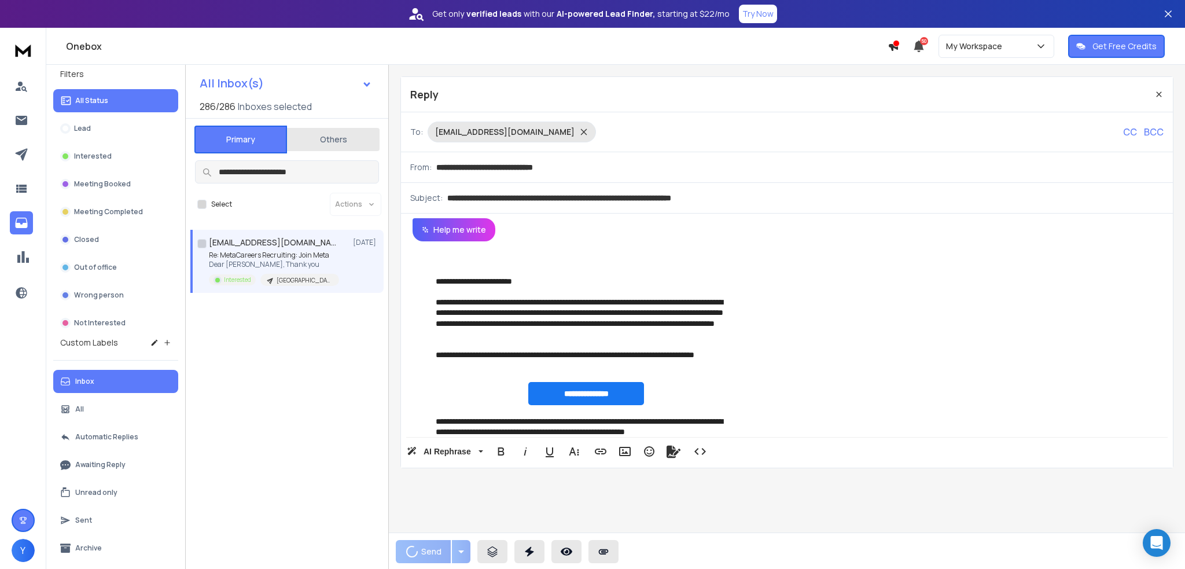
click at [321, 166] on input "**********" at bounding box center [287, 171] width 184 height 23
paste input
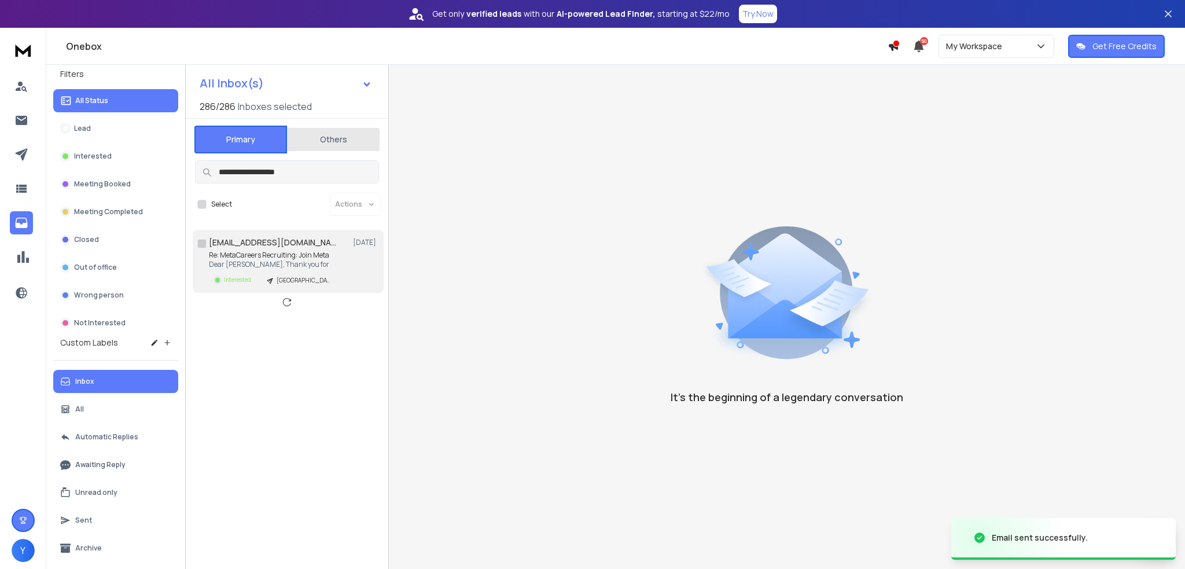
type input "**********"
click at [311, 282] on p "[GEOGRAPHIC_DATA] + [GEOGRAPHIC_DATA] [DATE]" at bounding box center [305, 280] width 56 height 9
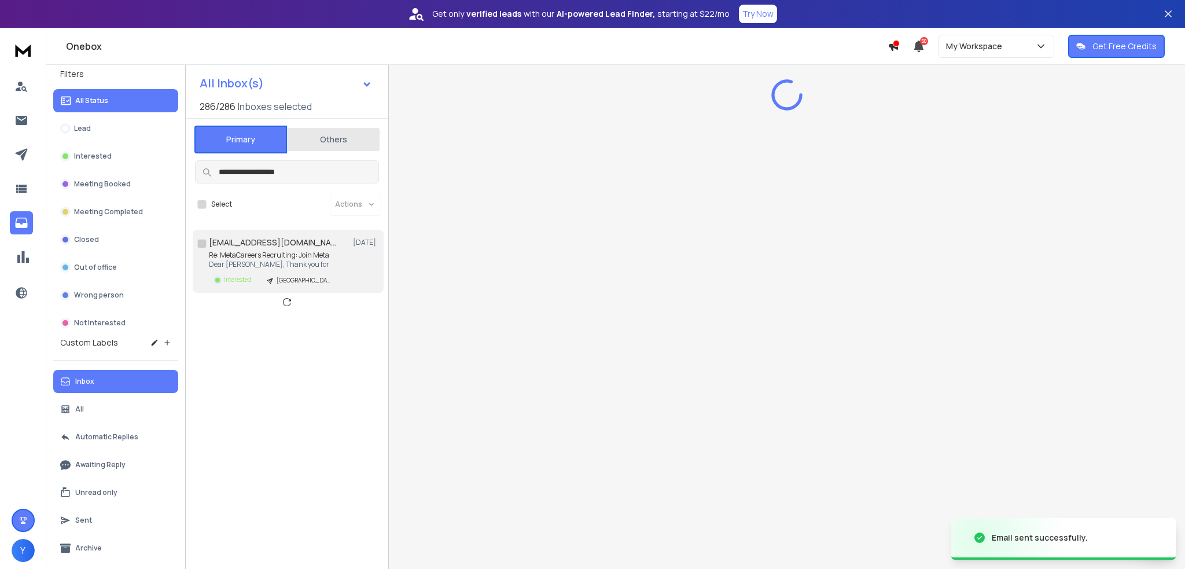
click at [331, 258] on p "Re: MetaCareers Recruiting: Join Meta" at bounding box center [274, 255] width 130 height 9
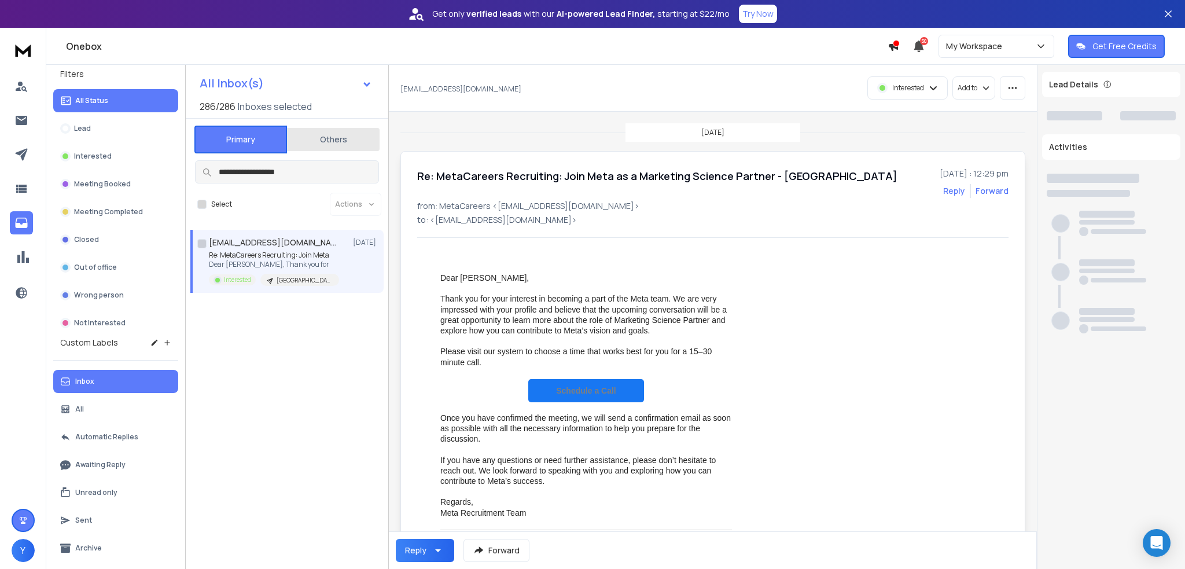
click at [400, 548] on button "Reply" at bounding box center [425, 550] width 58 height 23
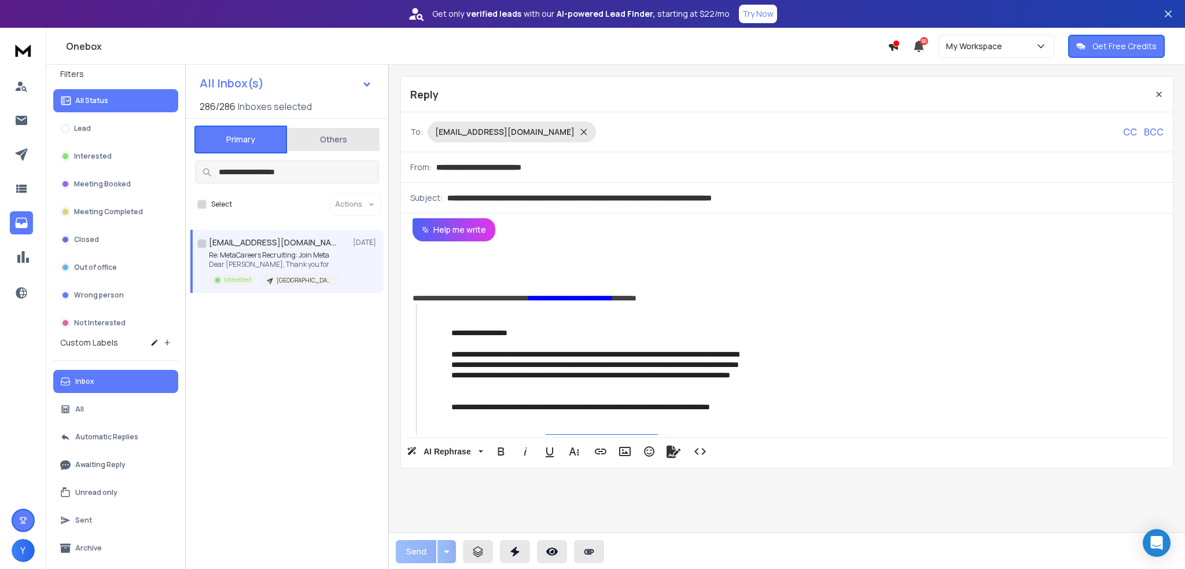
click at [475, 288] on div at bounding box center [787, 285] width 749 height 13
click at [472, 300] on div "**********" at bounding box center [781, 298] width 737 height 13
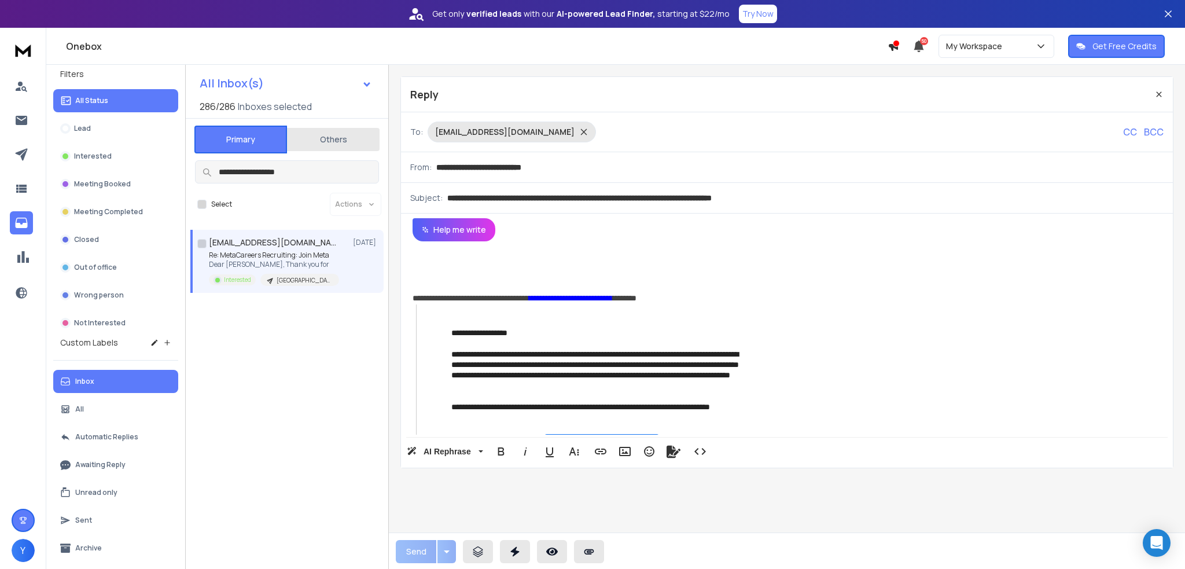
click at [396, 540] on button "Send" at bounding box center [416, 551] width 41 height 23
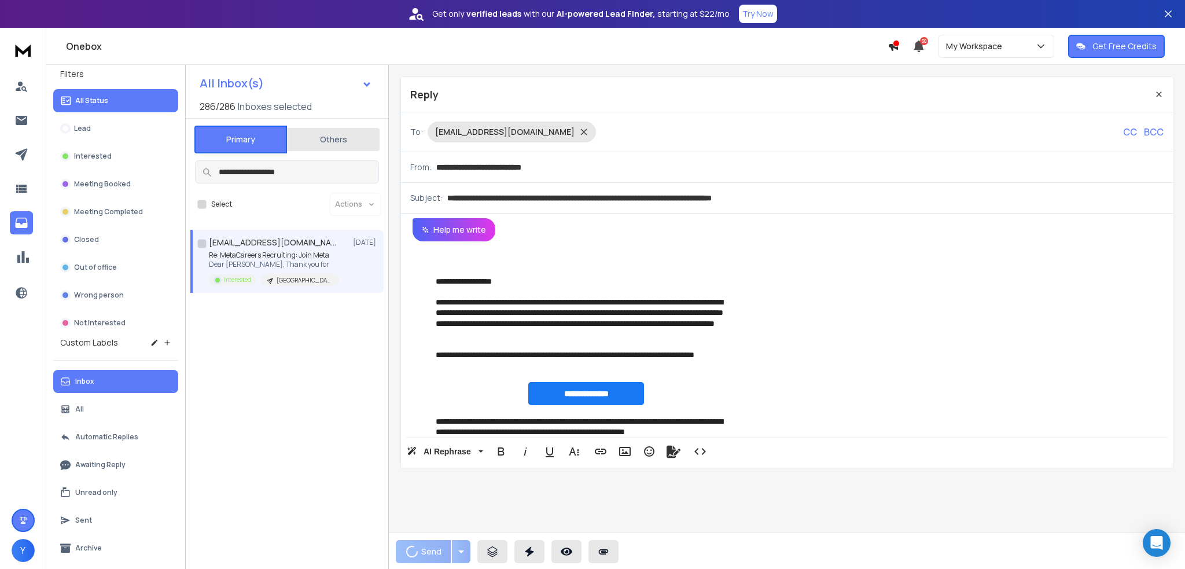
click at [336, 172] on input "**********" at bounding box center [287, 171] width 184 height 23
paste input "**********"
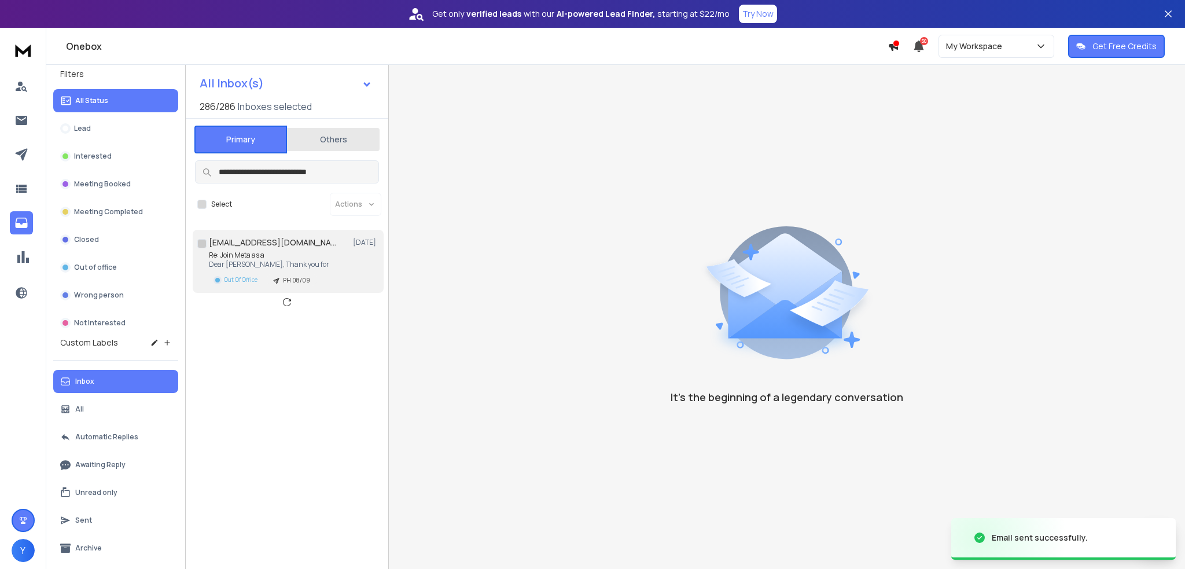
type input "**********"
click at [312, 282] on div "PH 08/09" at bounding box center [292, 280] width 50 height 12
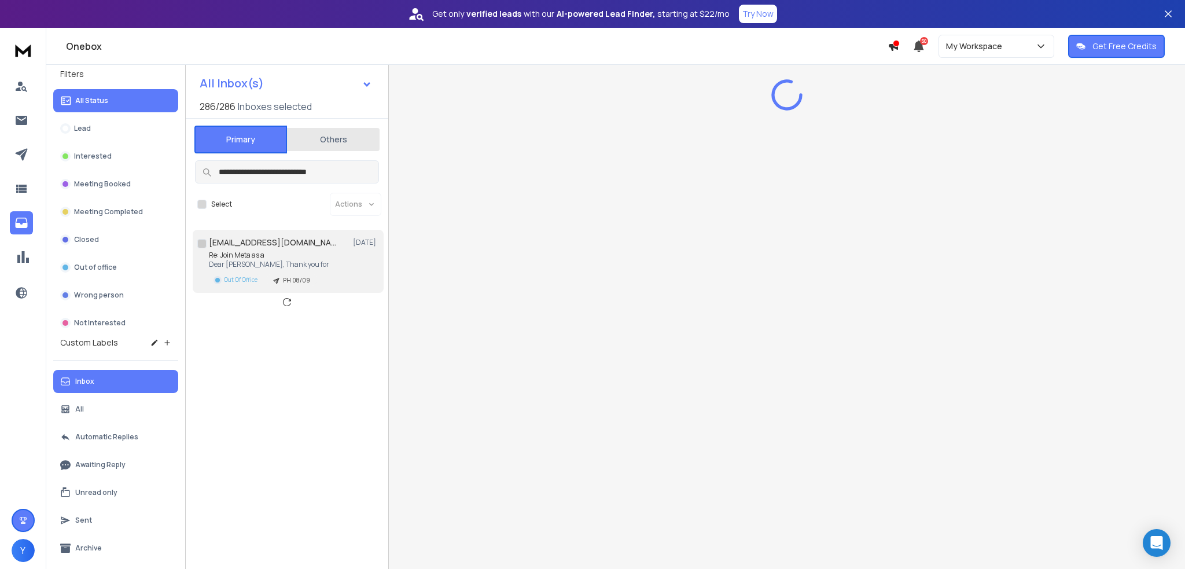
click at [322, 266] on p "Dear [PERSON_NAME], Thank you for" at bounding box center [269, 264] width 120 height 9
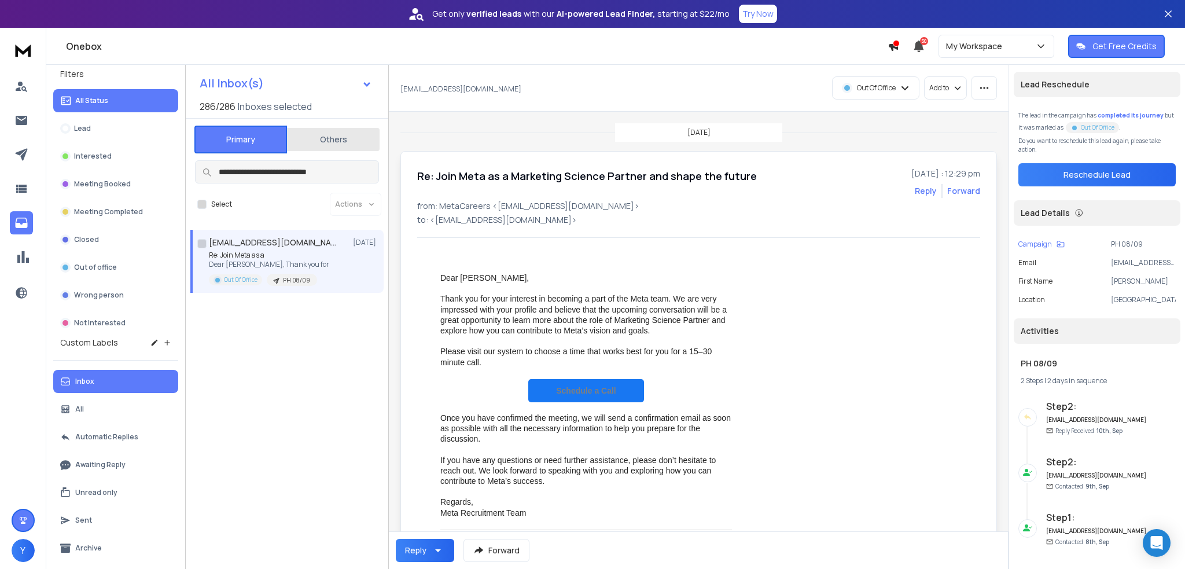
click at [405, 556] on div "Reply" at bounding box center [415, 551] width 21 height 12
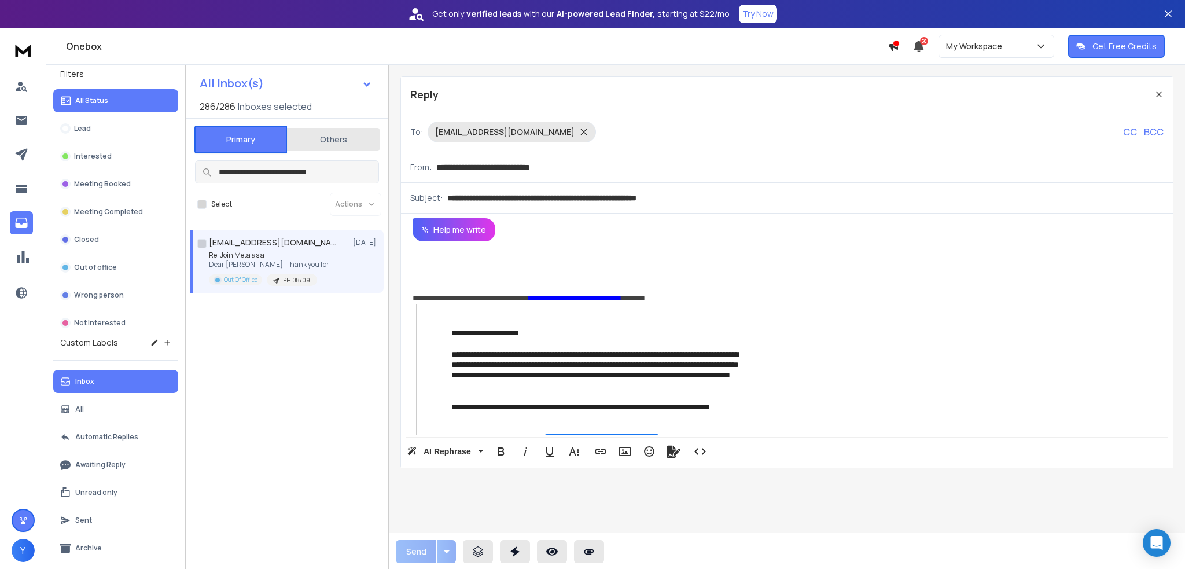
click at [469, 297] on div "**********" at bounding box center [781, 298] width 737 height 13
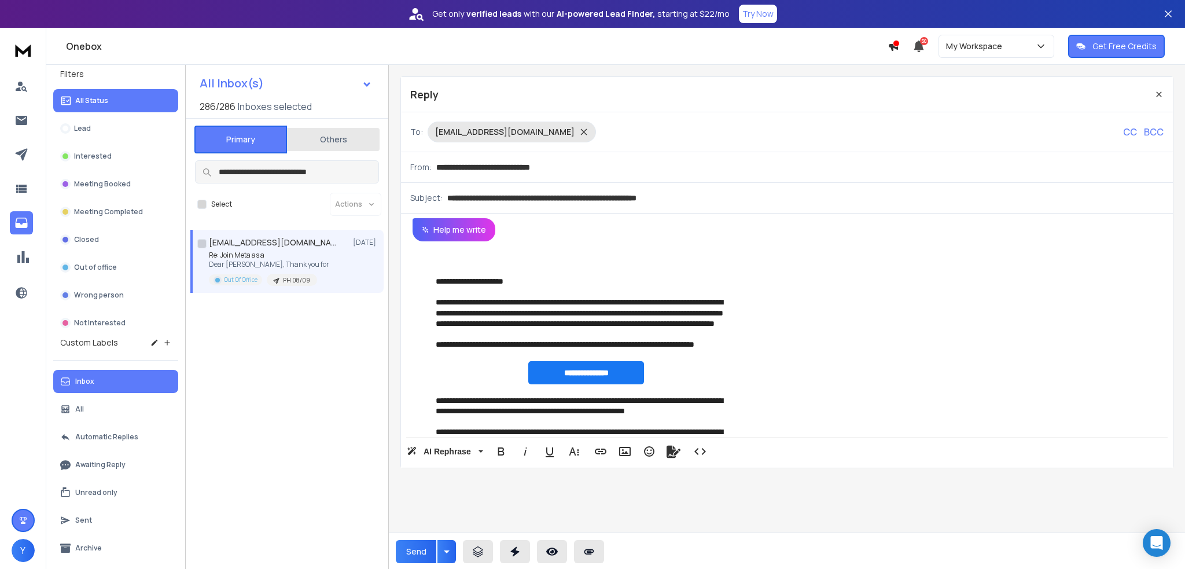
click at [396, 540] on button "Send" at bounding box center [416, 551] width 41 height 23
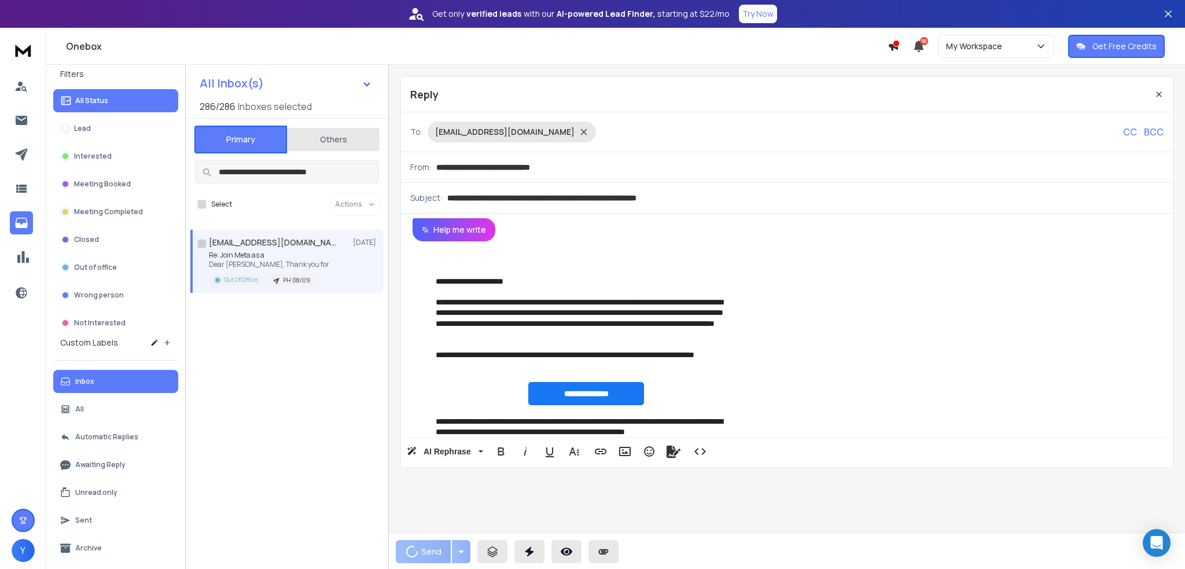
click at [339, 170] on input "**********" at bounding box center [287, 171] width 184 height 23
paste input
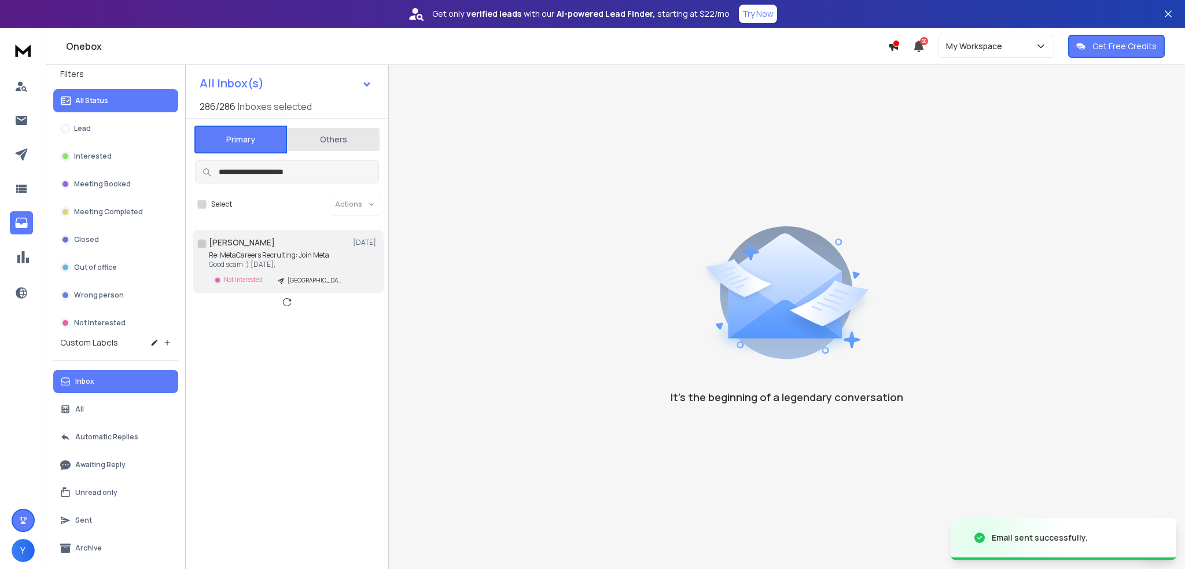
click at [323, 269] on p "Good scam :) [DATE]," at bounding box center [278, 264] width 139 height 9
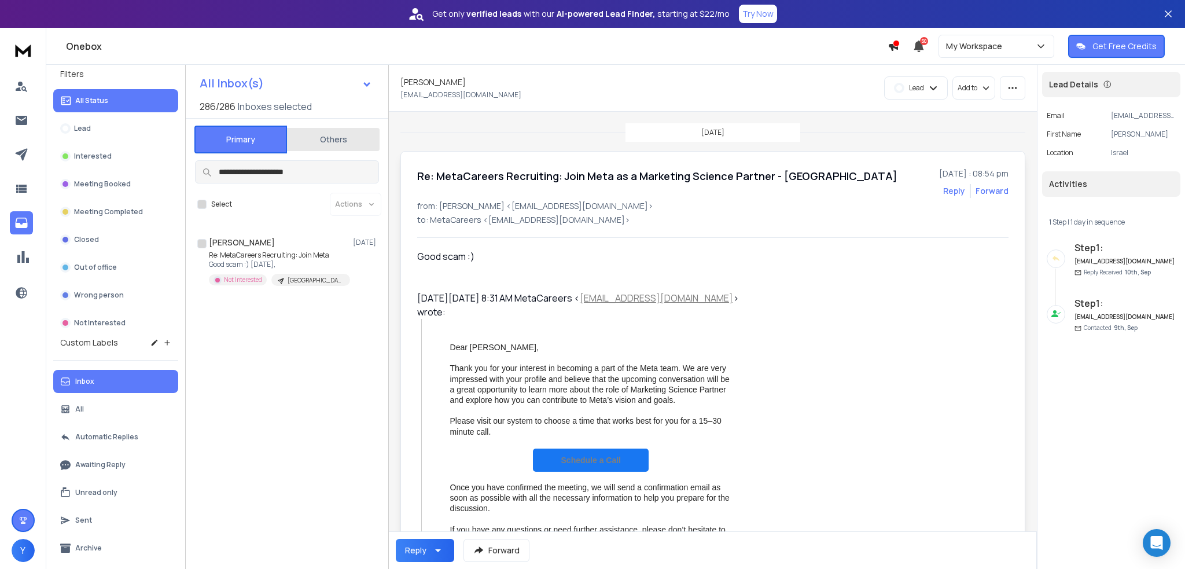
click at [332, 181] on input "**********" at bounding box center [287, 171] width 184 height 23
paste input
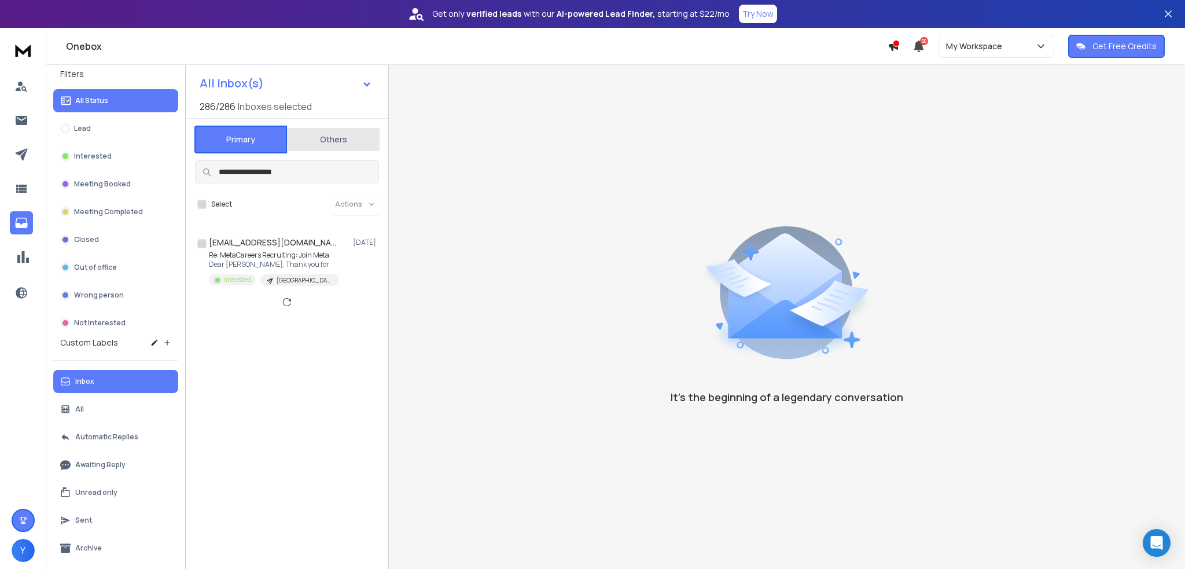
type input "**********"
click at [307, 259] on p "Re: MetaCareers Recruiting: Join Meta" at bounding box center [274, 255] width 130 height 9
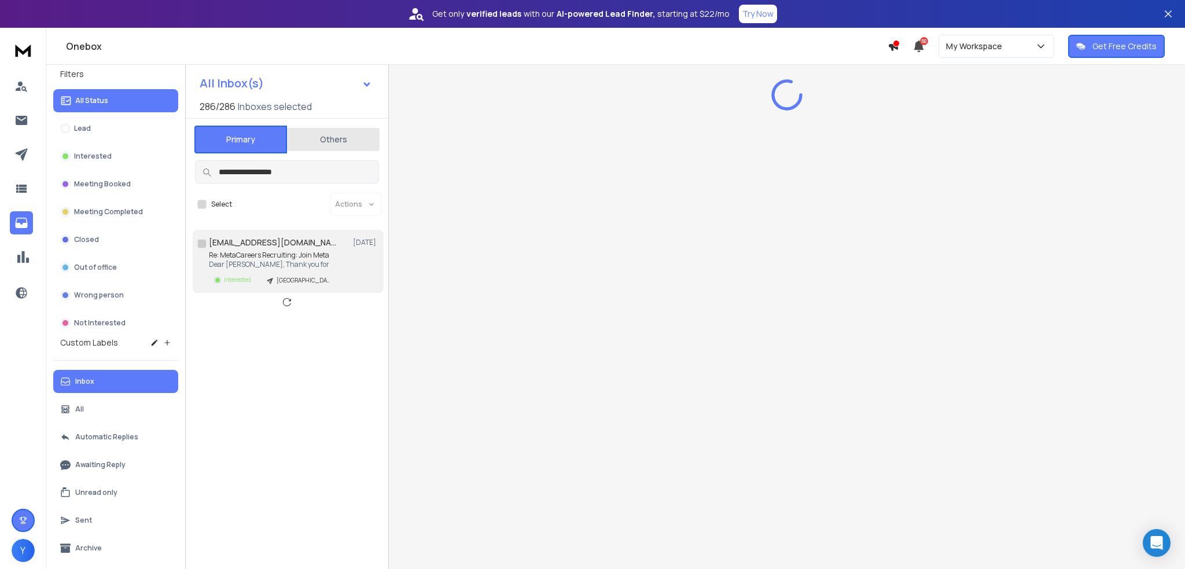
click at [323, 245] on div "[EMAIL_ADDRESS][DOMAIN_NAME] [DATE]" at bounding box center [294, 243] width 170 height 12
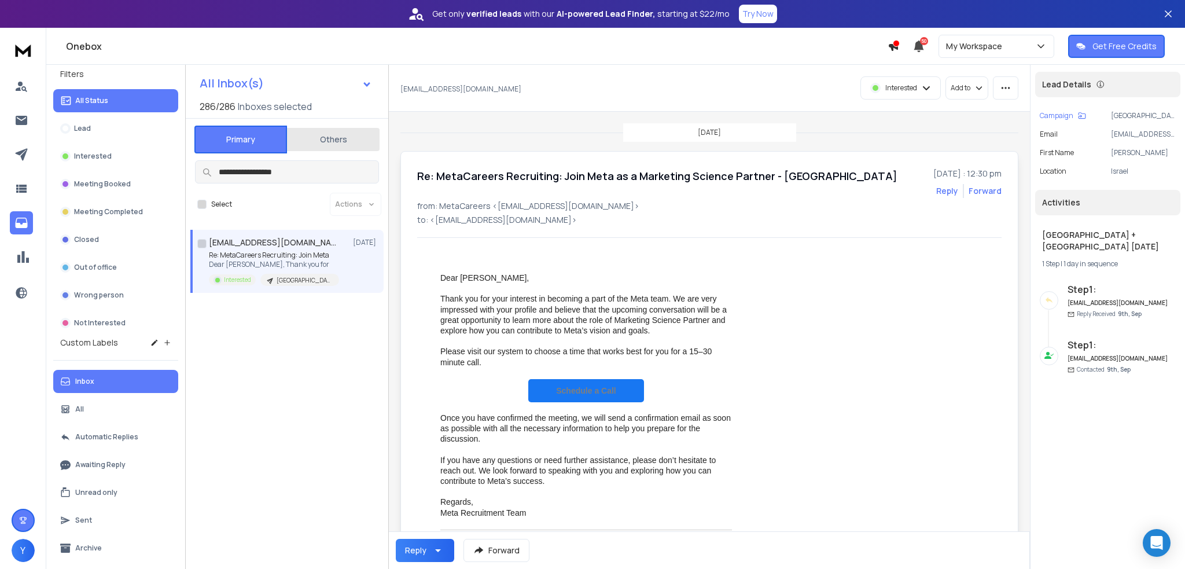
click at [401, 560] on button "Reply" at bounding box center [425, 550] width 58 height 23
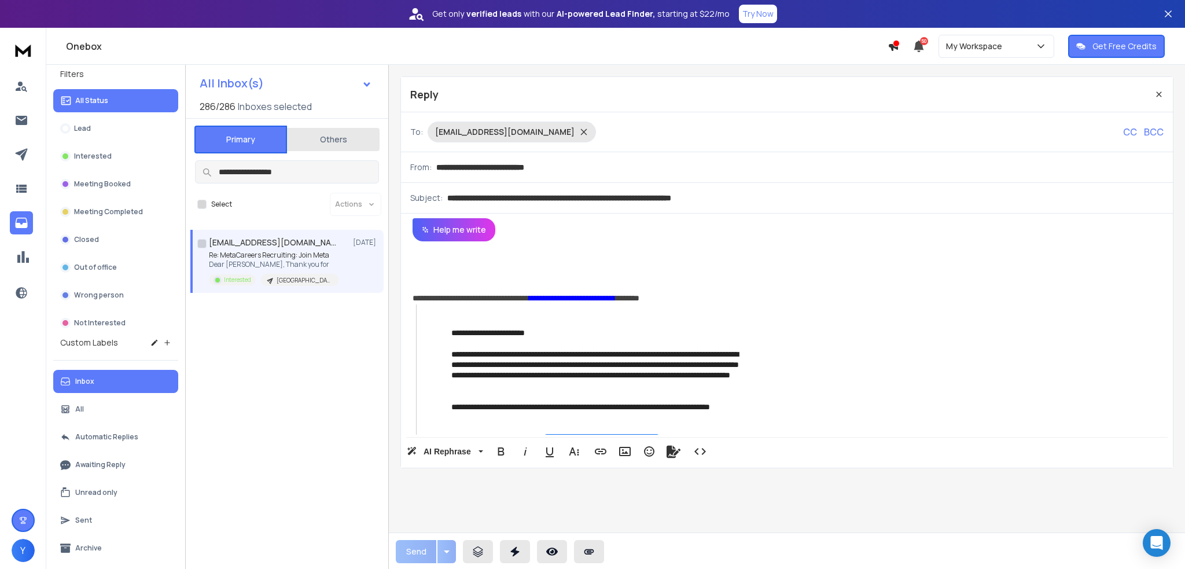
click at [488, 296] on div "**********" at bounding box center [781, 298] width 737 height 13
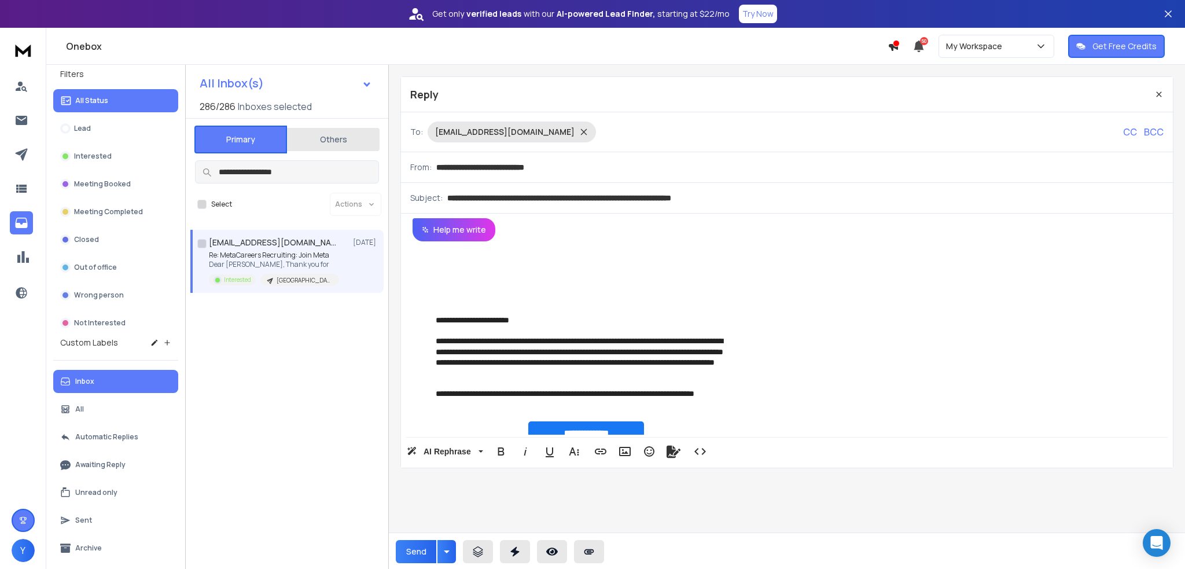
click at [396, 540] on button "Send" at bounding box center [416, 551] width 41 height 23
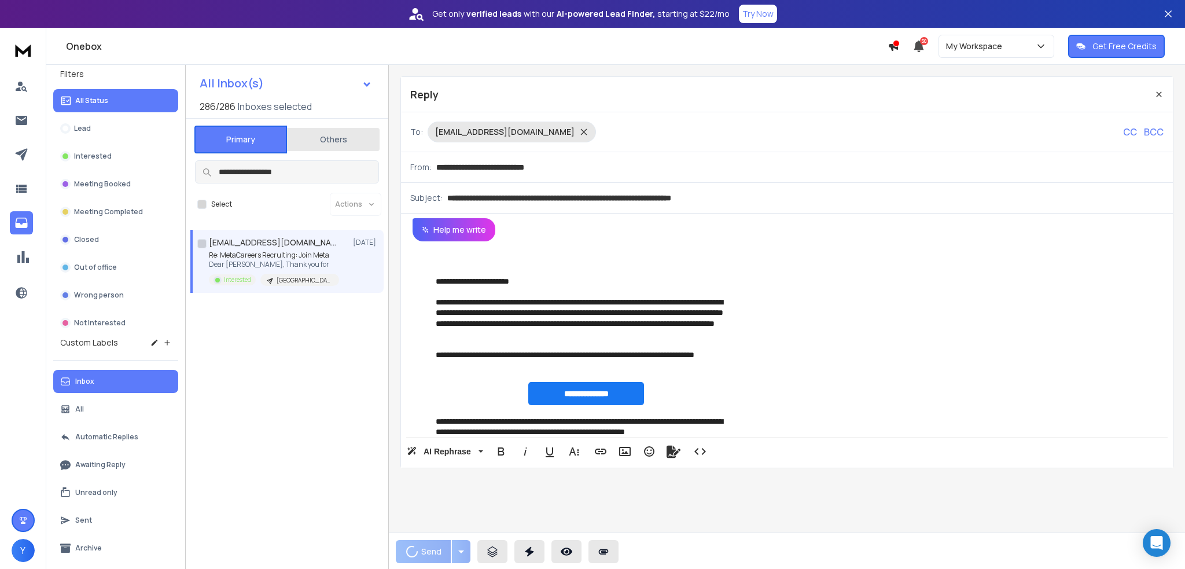
click at [323, 168] on input "**********" at bounding box center [287, 171] width 184 height 23
paste input "*****"
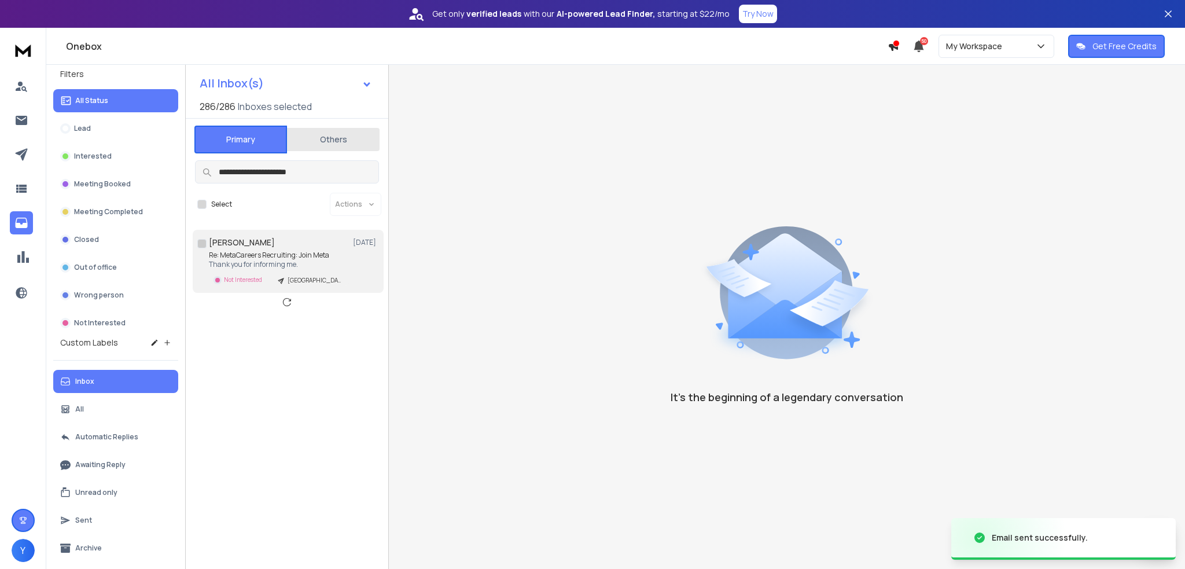
click at [303, 263] on p "Thank you for informing me." at bounding box center [278, 264] width 139 height 9
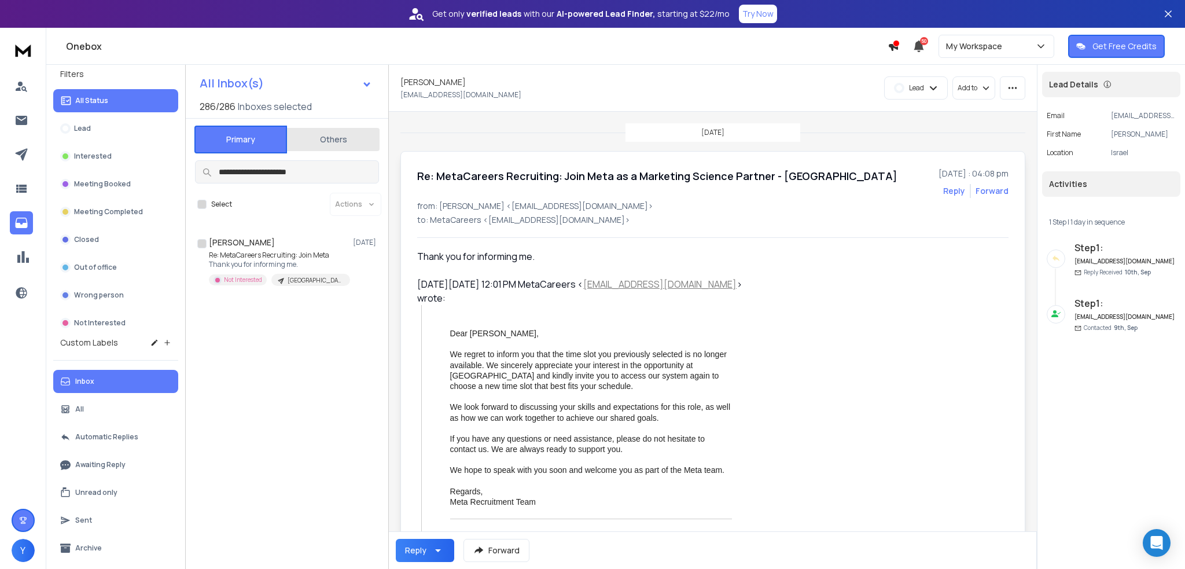
click at [338, 179] on input "**********" at bounding box center [287, 171] width 184 height 23
paste input
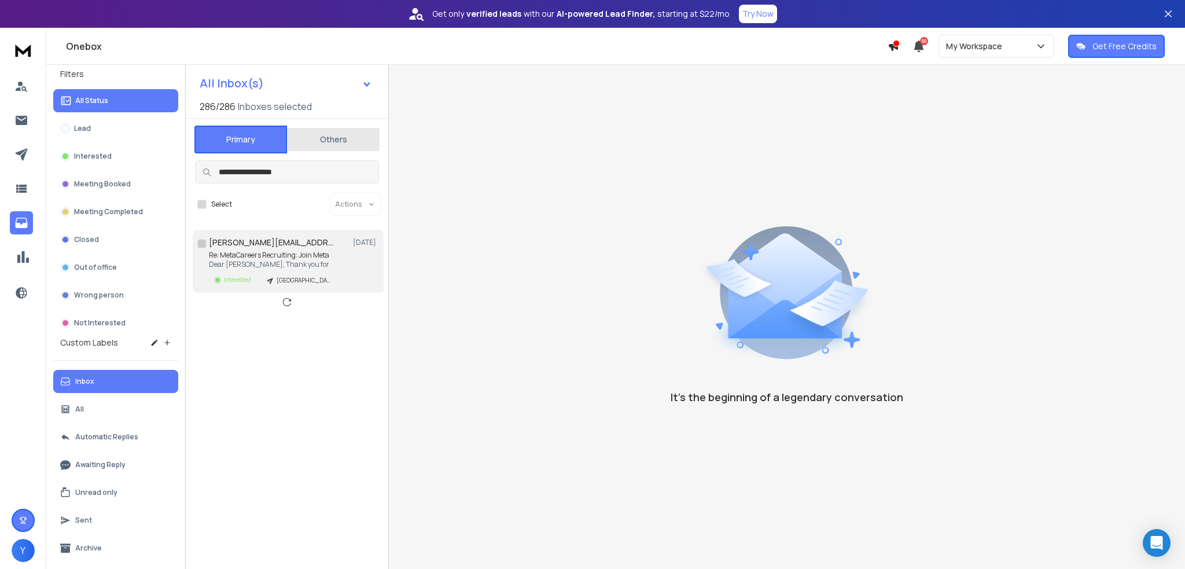
type input "**********"
click at [303, 259] on p "Re: MetaCareers Recruiting: Join Meta" at bounding box center [274, 255] width 130 height 9
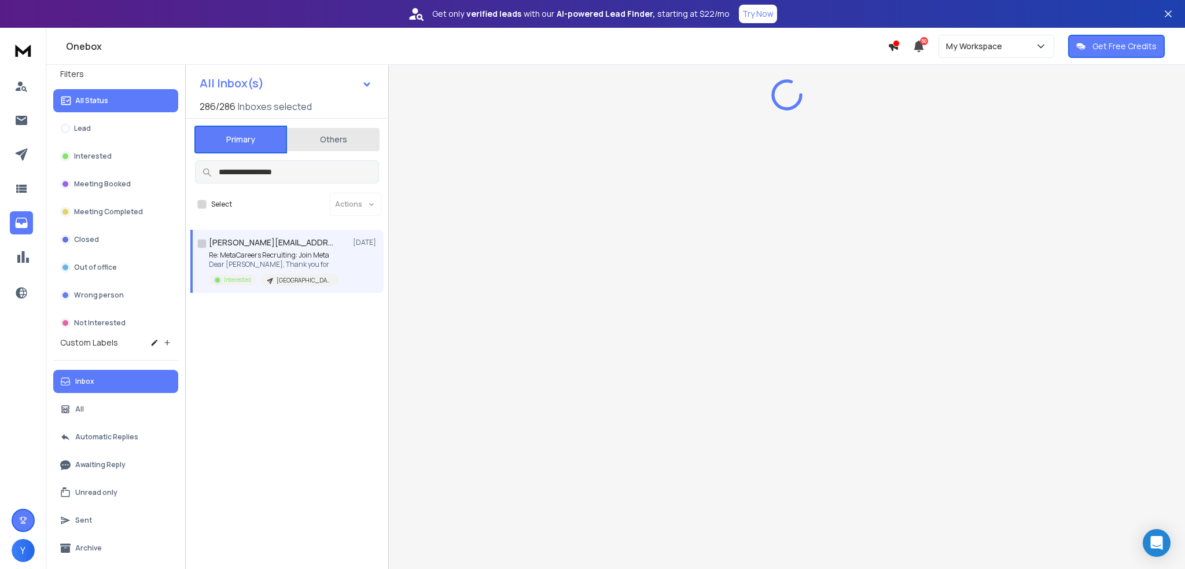
click at [325, 256] on p "Re: MetaCareers Recruiting: Join Meta" at bounding box center [274, 255] width 130 height 9
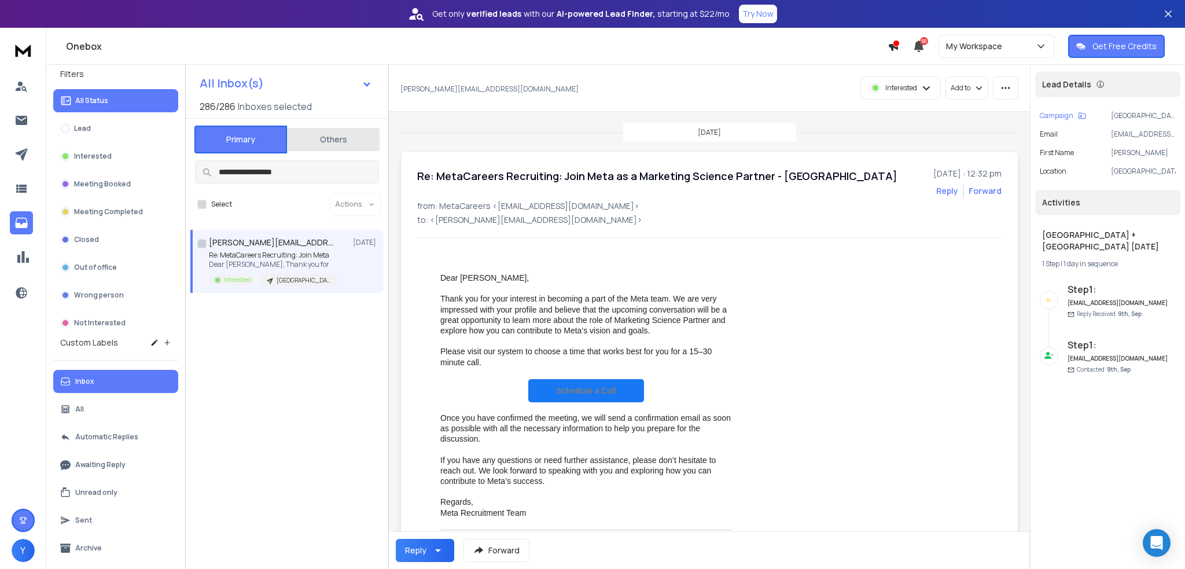
click at [409, 555] on div "Reply" at bounding box center [415, 551] width 21 height 12
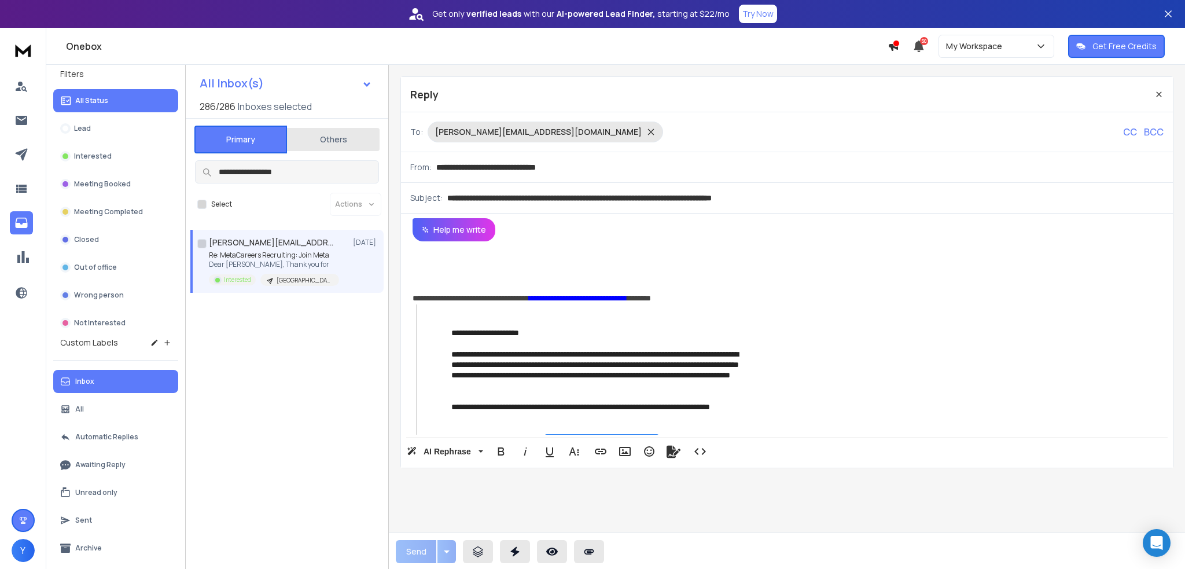
click at [503, 300] on div "**********" at bounding box center [781, 298] width 737 height 13
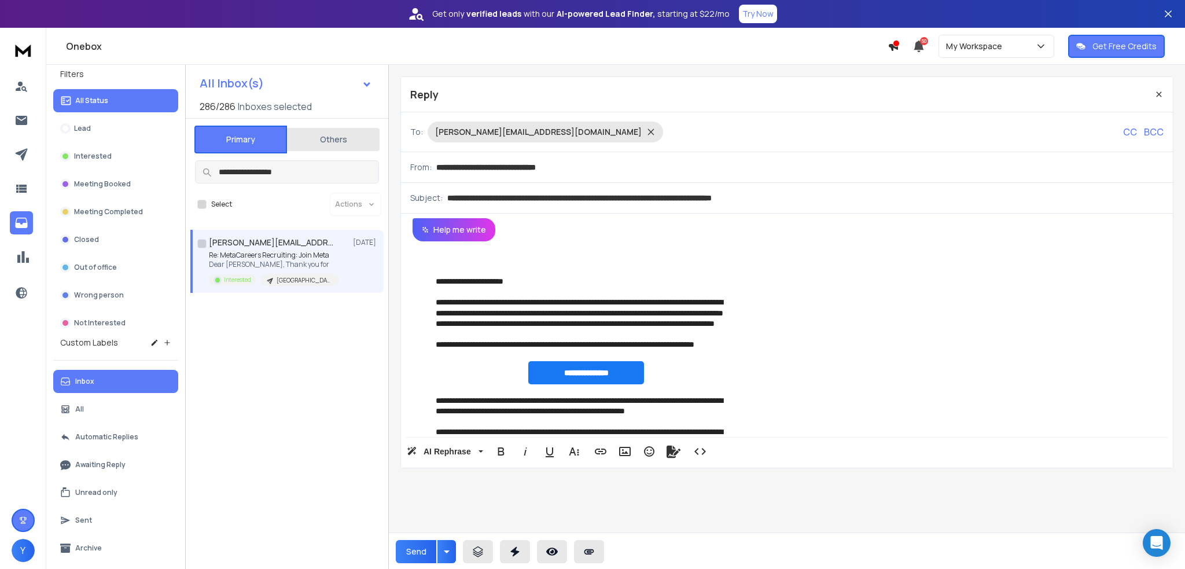
click at [396, 540] on button "Send" at bounding box center [416, 551] width 41 height 23
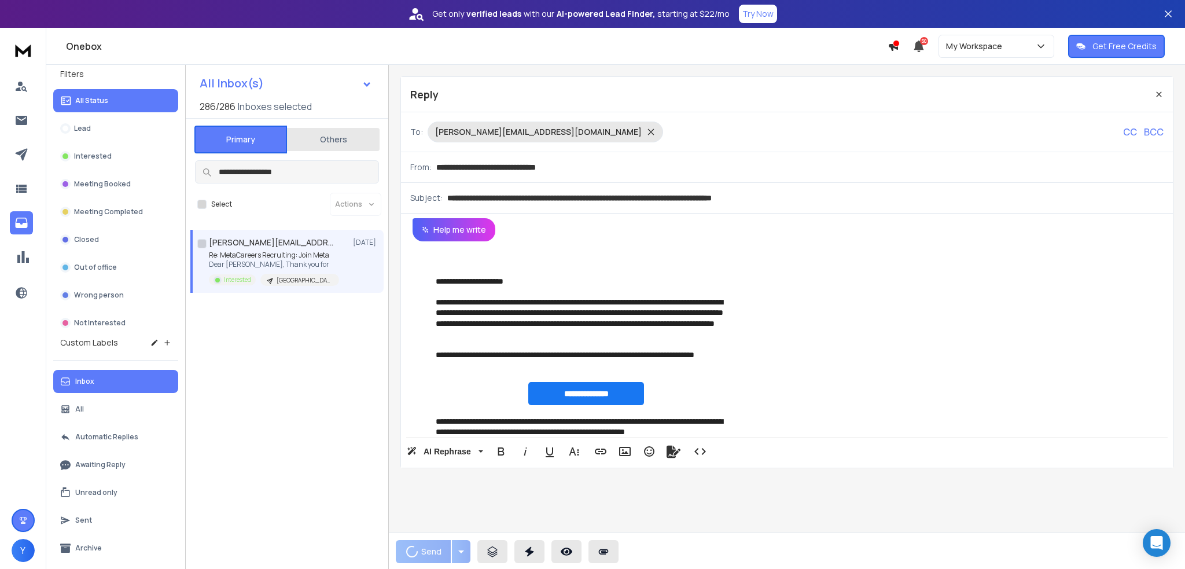
click at [322, 183] on div "**********" at bounding box center [287, 286] width 203 height 260
paste input
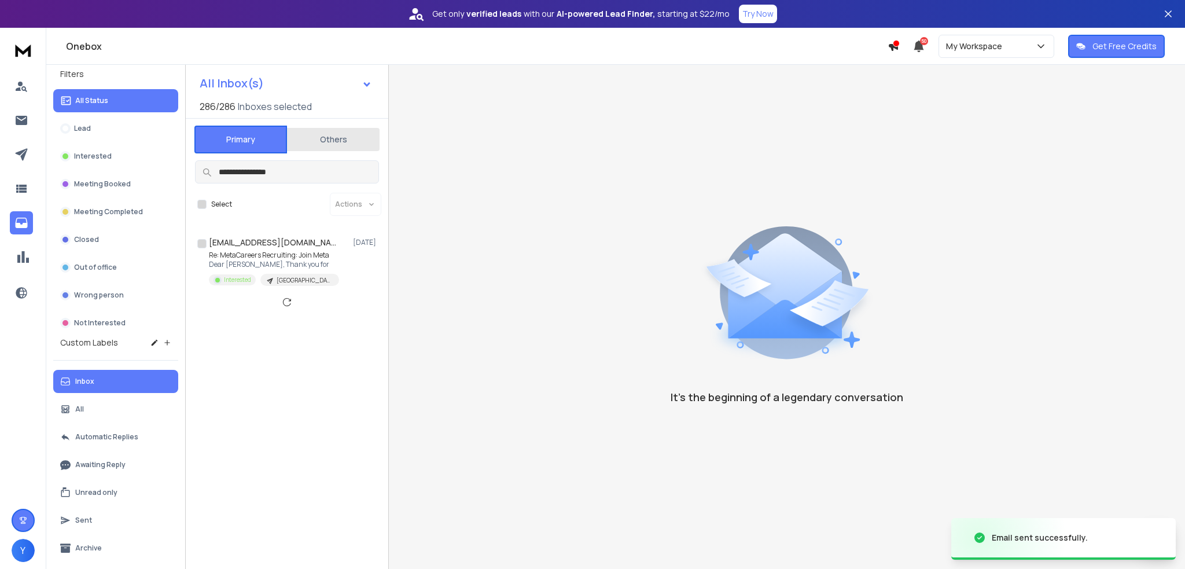
type input "**********"
click at [297, 259] on p "Re: MetaCareers Recruiting: Join Meta" at bounding box center [274, 255] width 130 height 9
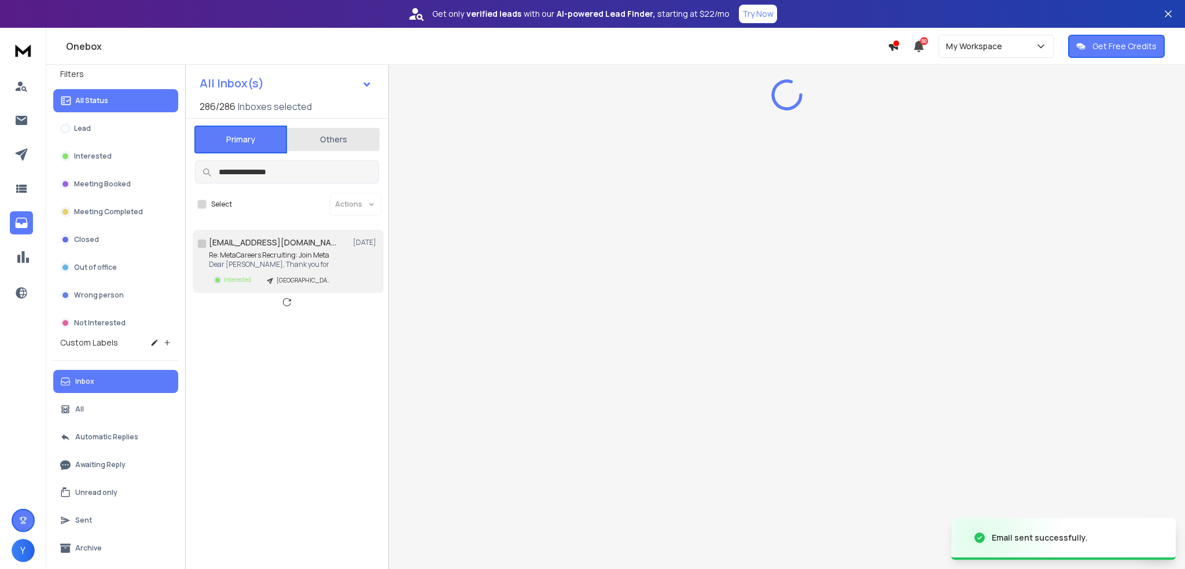
click at [314, 261] on p "Dear [PERSON_NAME], Thank you for" at bounding box center [274, 264] width 130 height 9
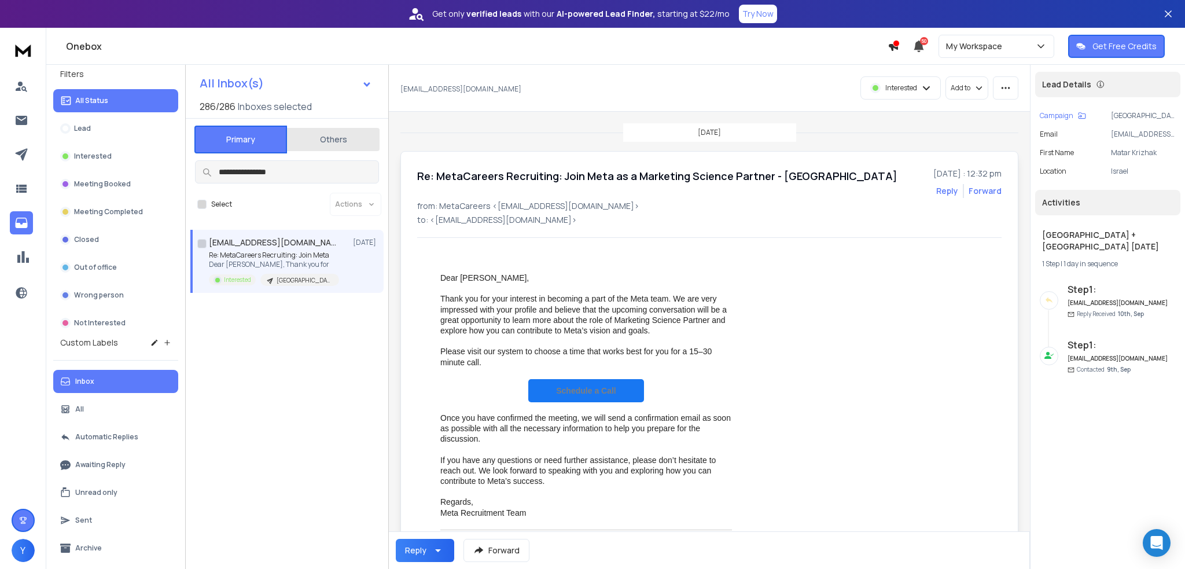
click at [410, 558] on button "Reply" at bounding box center [425, 550] width 58 height 23
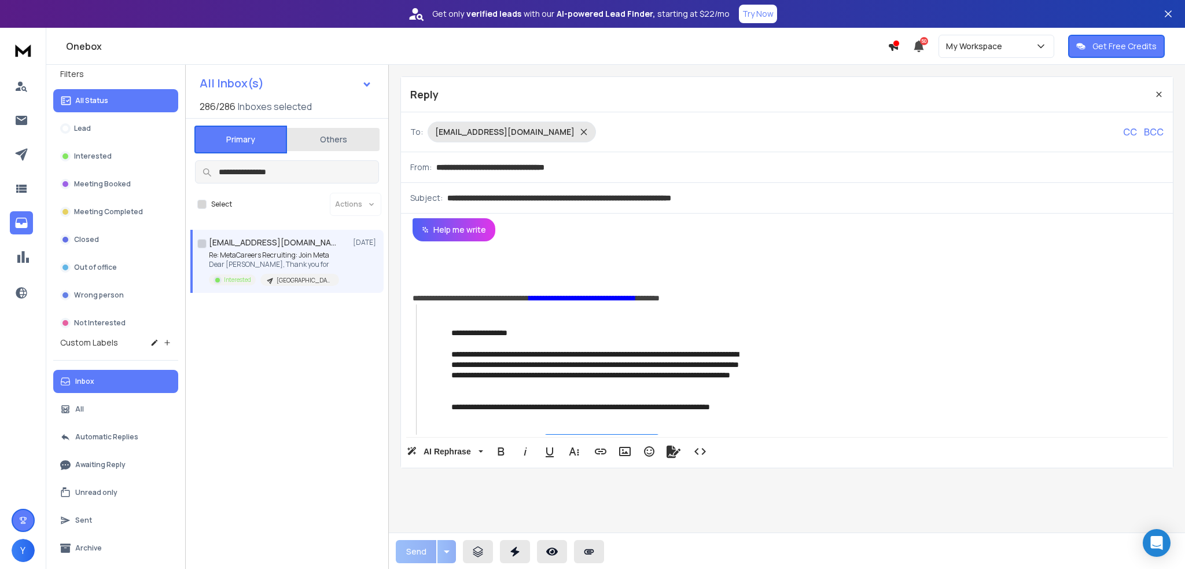
click at [465, 294] on div "**********" at bounding box center [781, 298] width 737 height 13
click at [396, 540] on button "Send" at bounding box center [416, 551] width 41 height 23
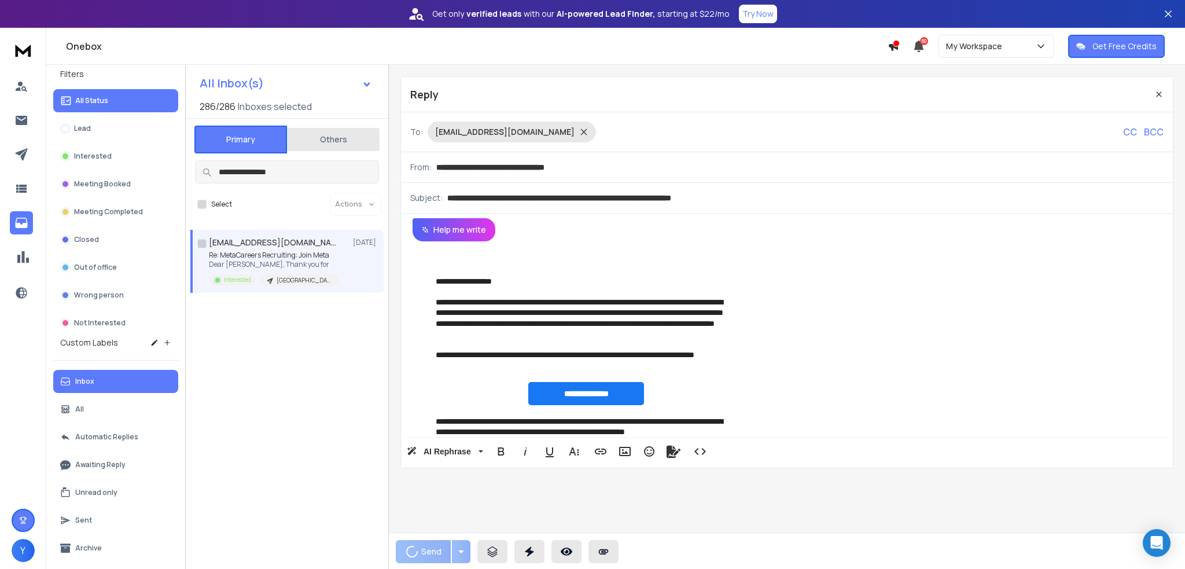
click at [351, 180] on input "**********" at bounding box center [287, 171] width 184 height 23
paste input "****"
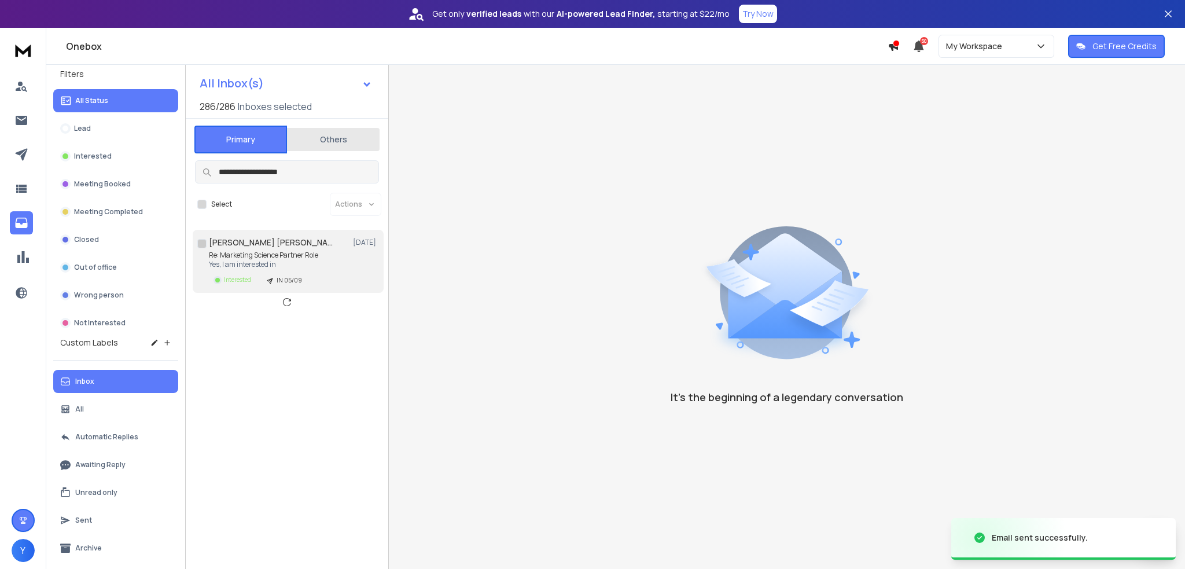
type input "**********"
click at [318, 255] on p "Re: Marketing Science Partner Role" at bounding box center [263, 255] width 109 height 9
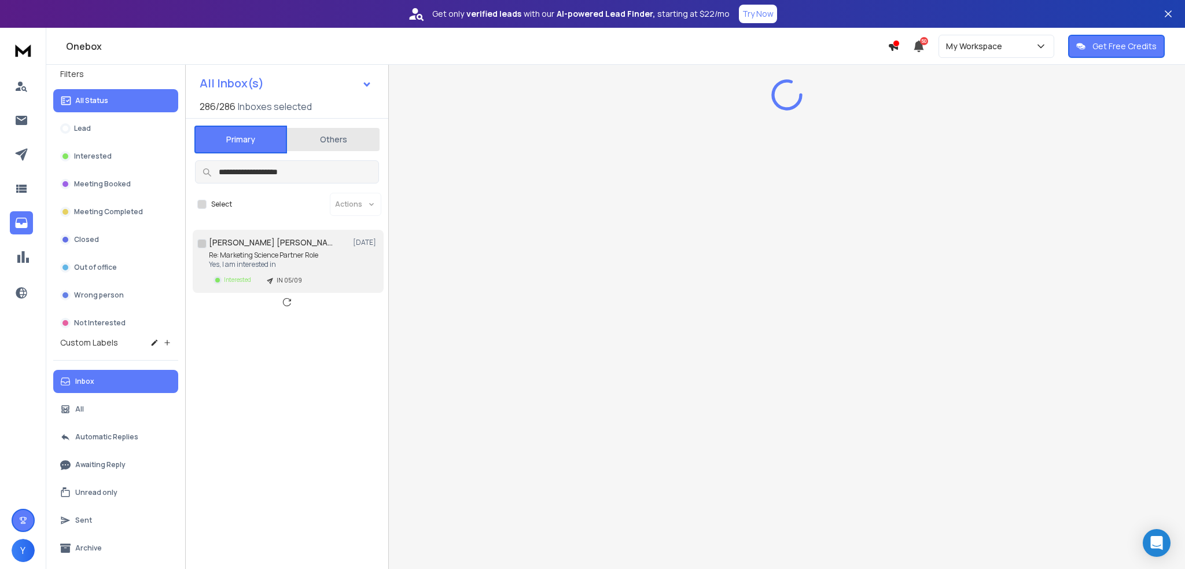
click at [342, 259] on div "Re: Marketing Science Partner Role Yes, I am interested in Interested IN 05/09" at bounding box center [294, 268] width 170 height 35
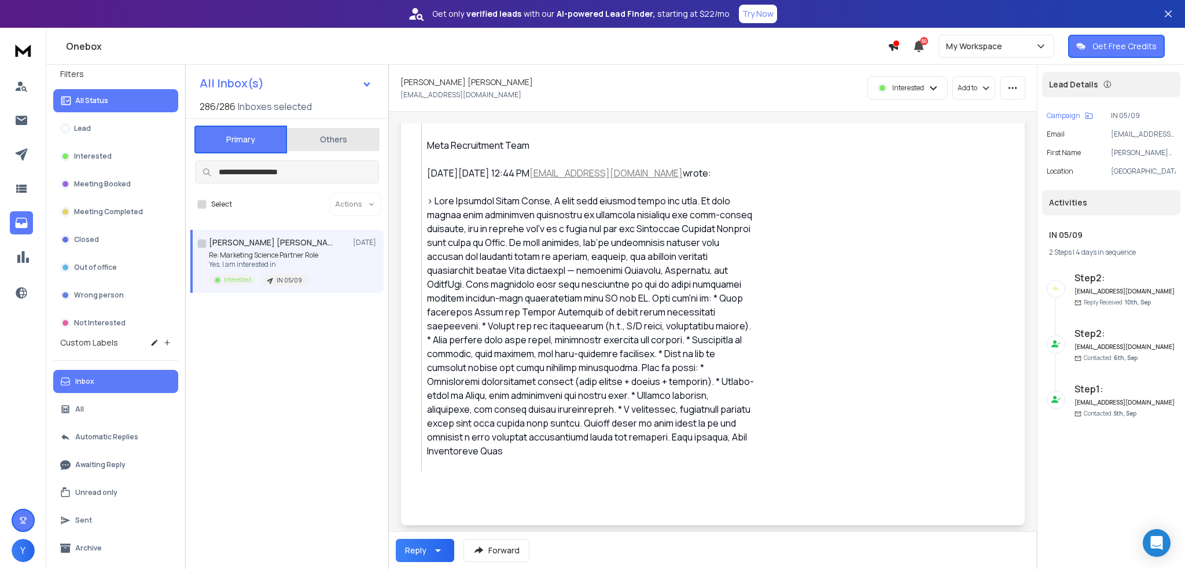
scroll to position [1190, 0]
click at [414, 554] on div "Reply" at bounding box center [415, 551] width 21 height 12
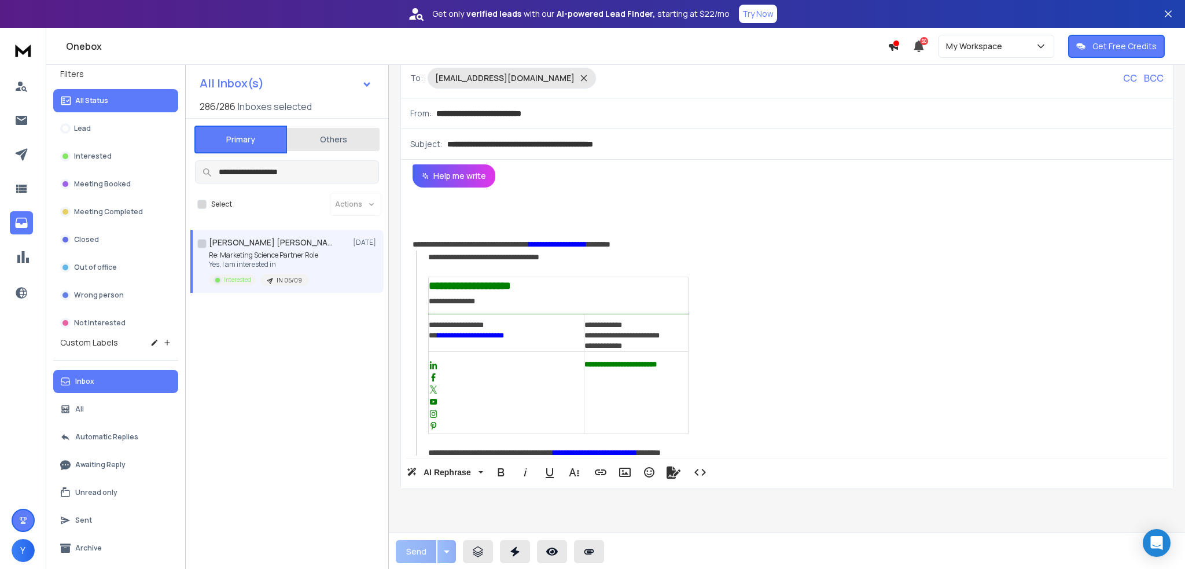
scroll to position [0, 0]
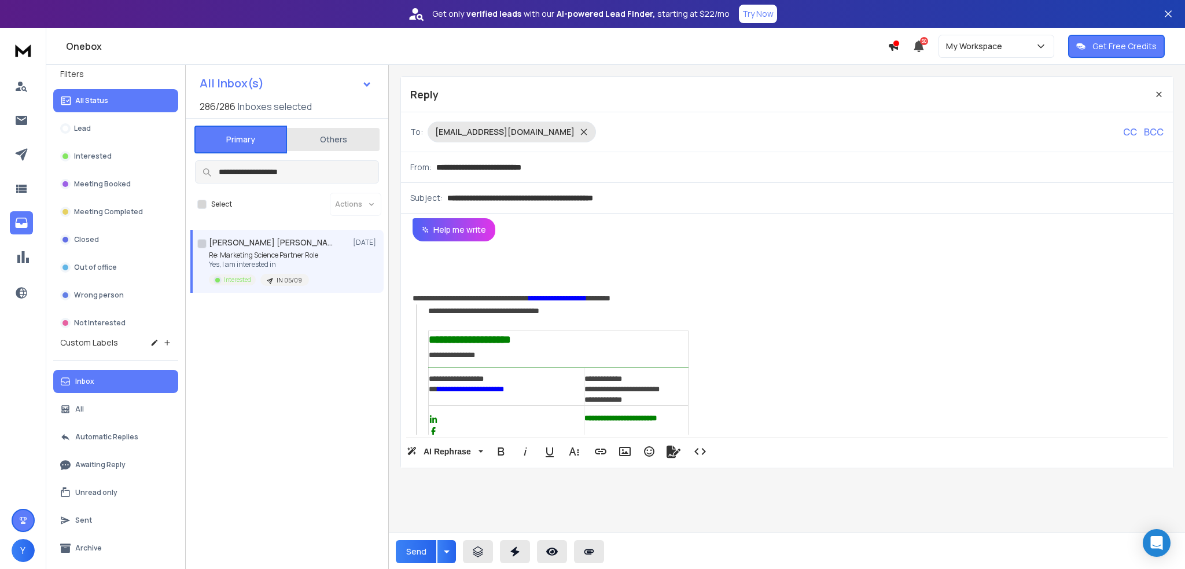
click at [442, 314] on div "**********" at bounding box center [789, 395] width 723 height 182
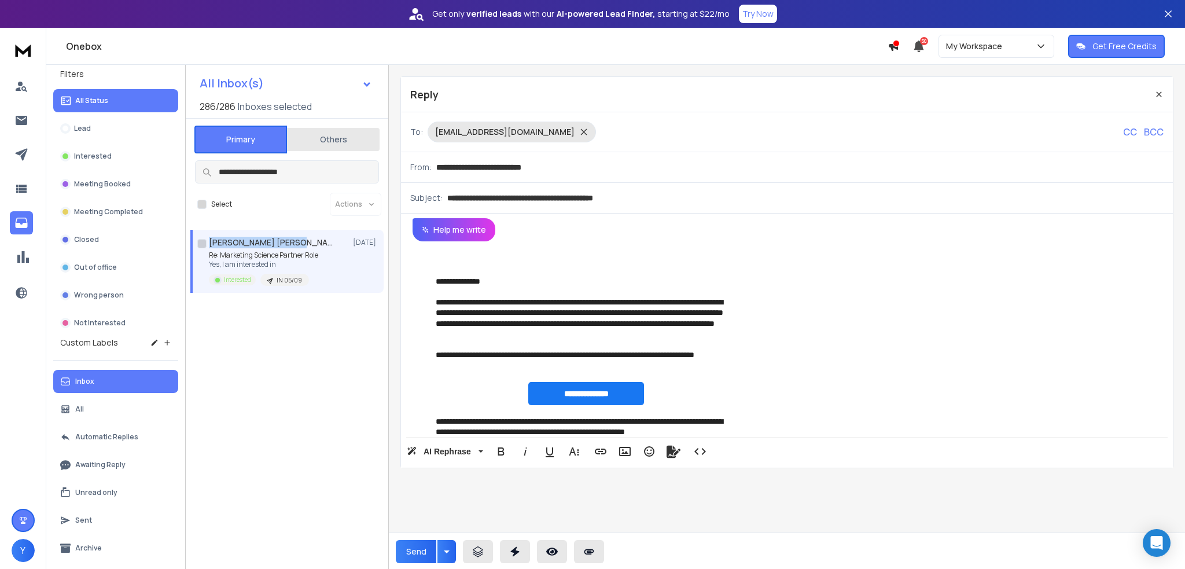
drag, startPoint x: 307, startPoint y: 241, endPoint x: 205, endPoint y: 222, distance: 103.6
click at [205, 222] on div "**********" at bounding box center [287, 286] width 203 height 260
click at [471, 280] on div "**********" at bounding box center [586, 281] width 301 height 10
drag, startPoint x: 471, startPoint y: 280, endPoint x: 484, endPoint y: 281, distance: 13.4
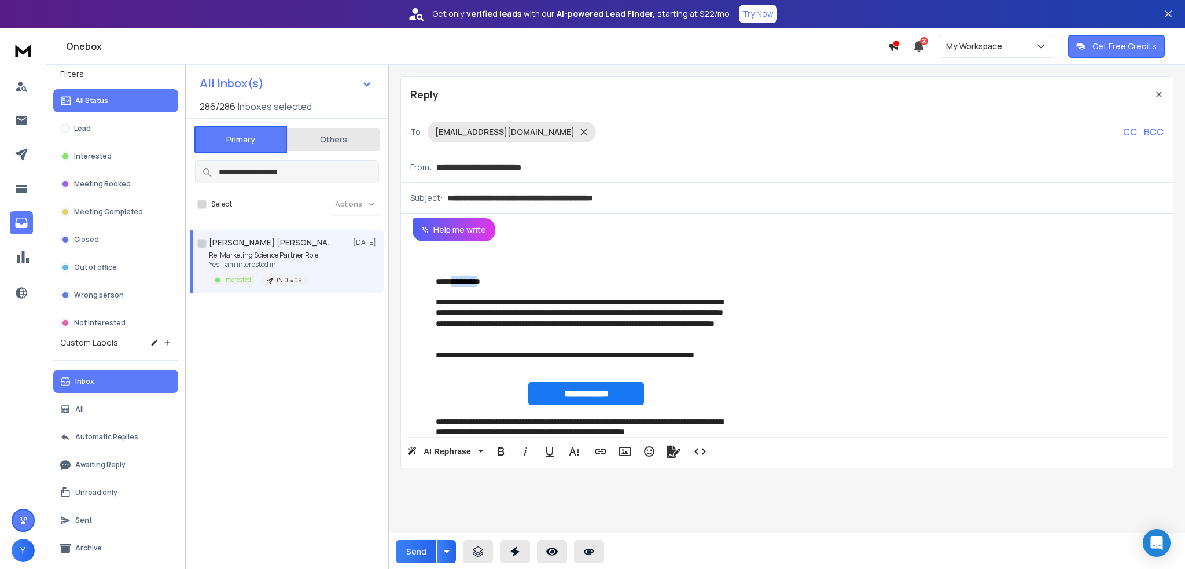
click at [484, 281] on div "**********" at bounding box center [586, 281] width 301 height 10
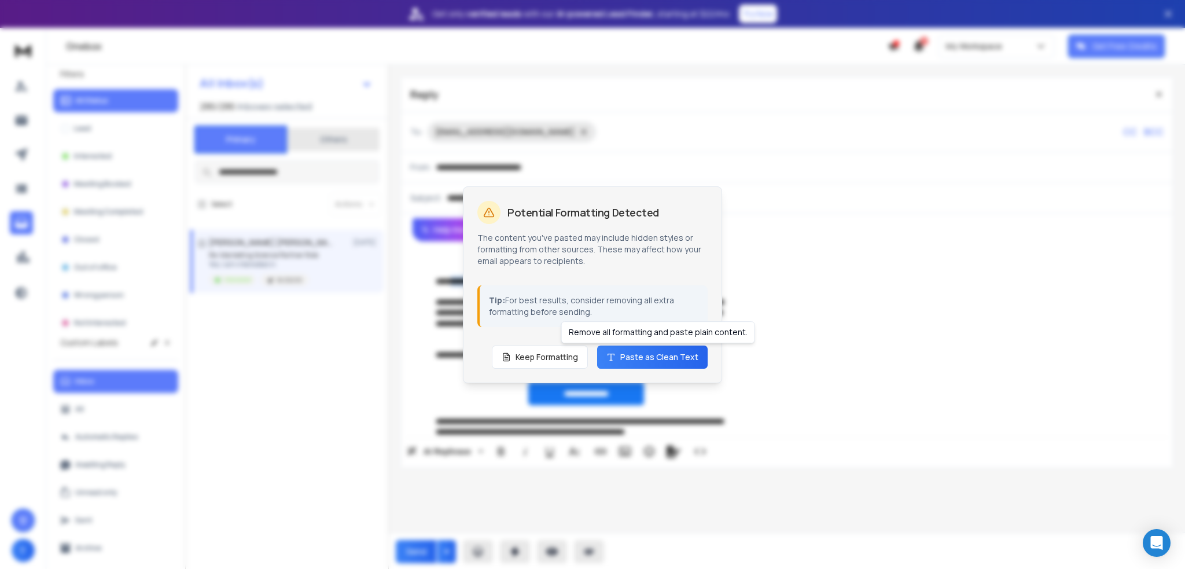
click at [597, 346] on button "Paste as Clean Text" at bounding box center [652, 357] width 111 height 23
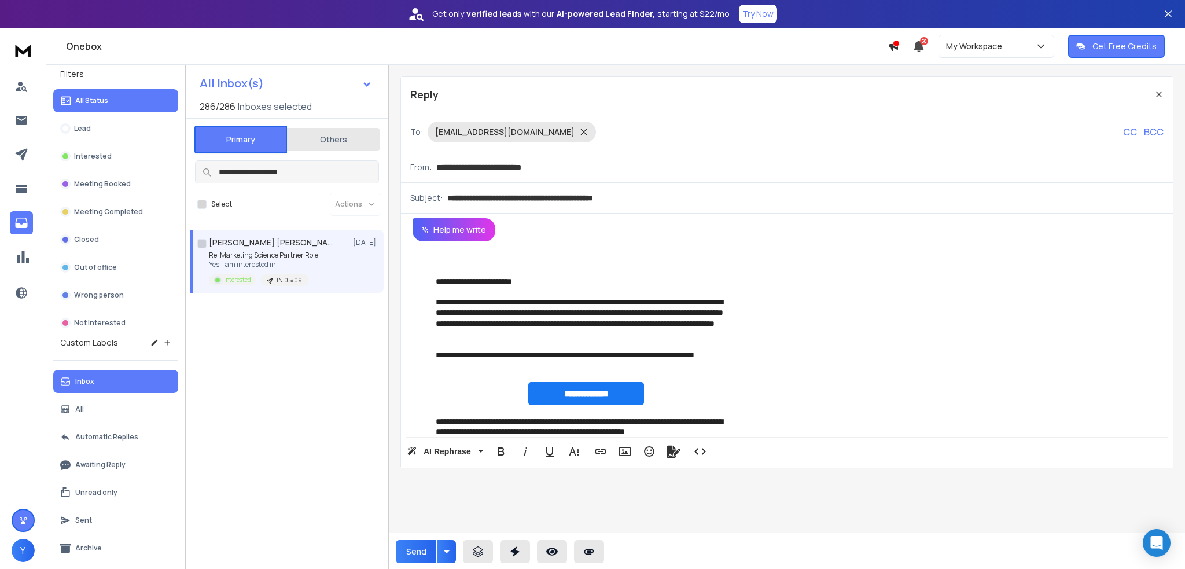
click at [396, 540] on button "Send" at bounding box center [416, 551] width 41 height 23
click at [289, 171] on input "**********" at bounding box center [287, 171] width 184 height 23
paste input "**"
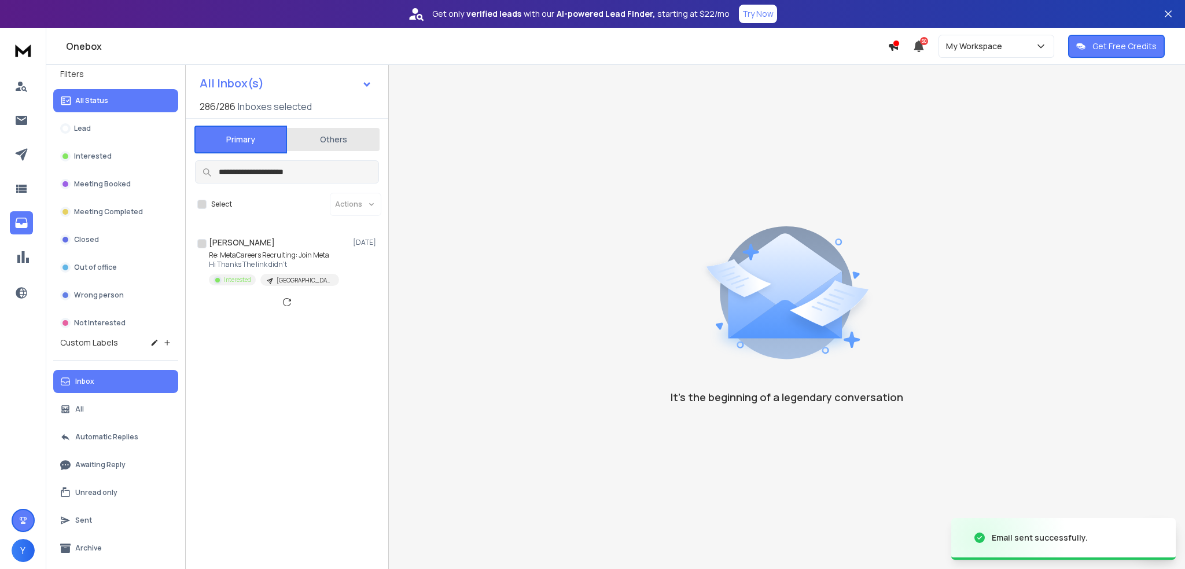
type input "**********"
click at [287, 263] on p "Hi Thanks The link didn't" at bounding box center [274, 264] width 130 height 9
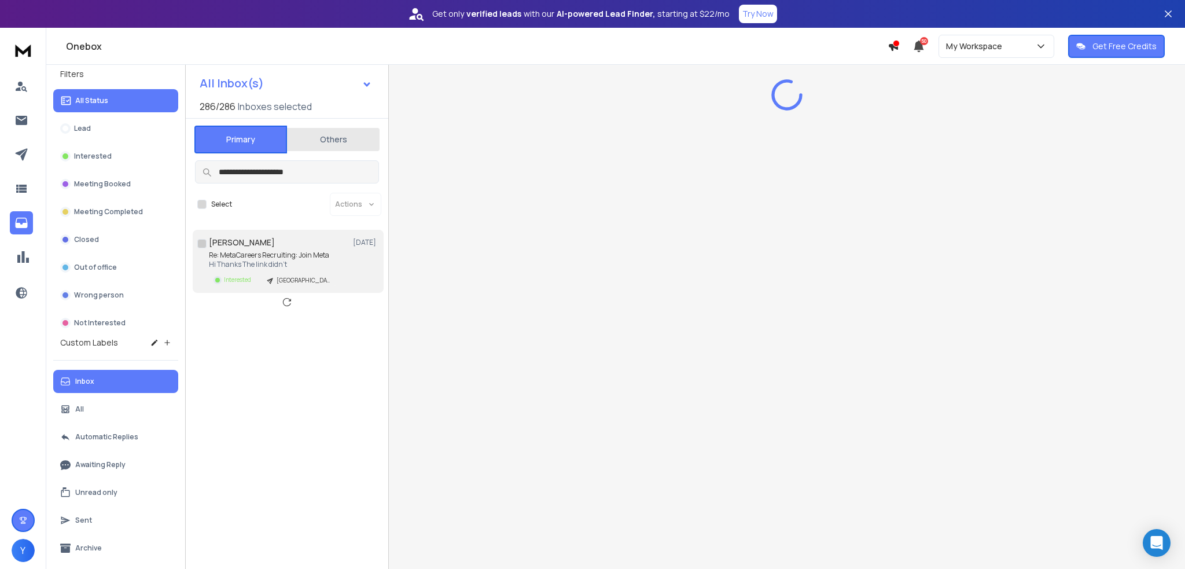
click at [295, 256] on p "Re: MetaCareers Recruiting: Join Meta" at bounding box center [274, 255] width 130 height 9
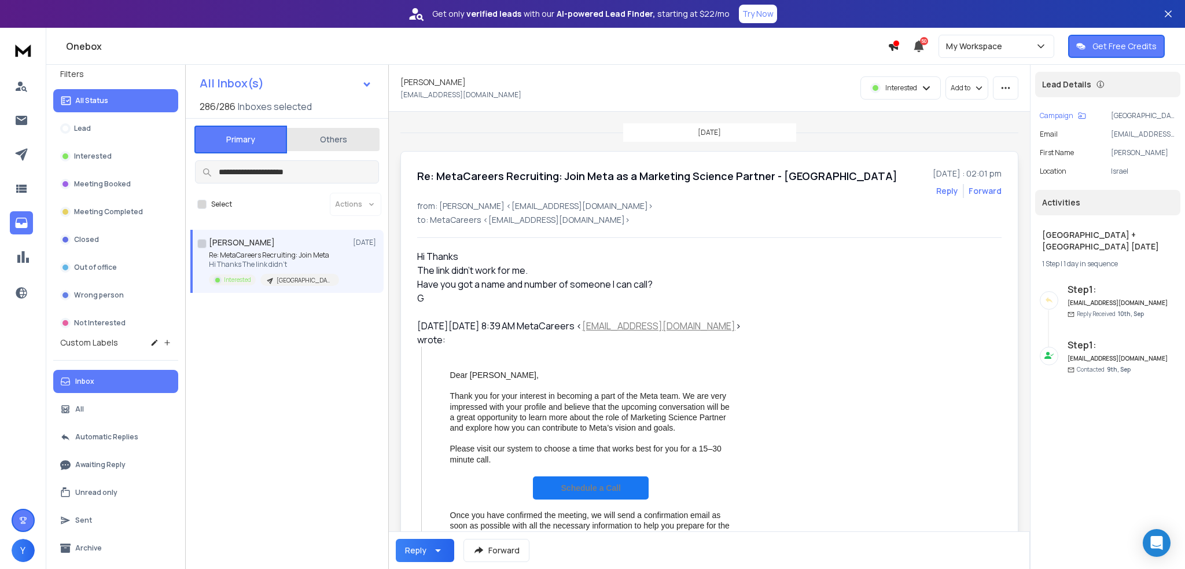
click at [414, 549] on div "Reply" at bounding box center [415, 551] width 21 height 12
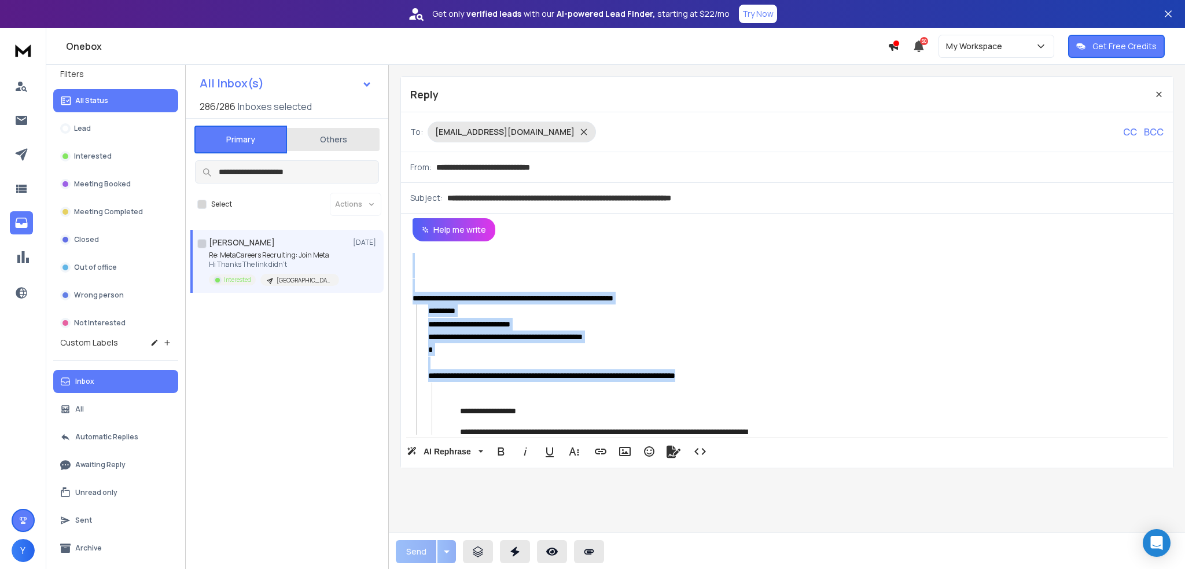
drag, startPoint x: 799, startPoint y: 374, endPoint x: 438, endPoint y: 236, distance: 386.2
click at [438, 236] on div "**********" at bounding box center [787, 341] width 772 height 254
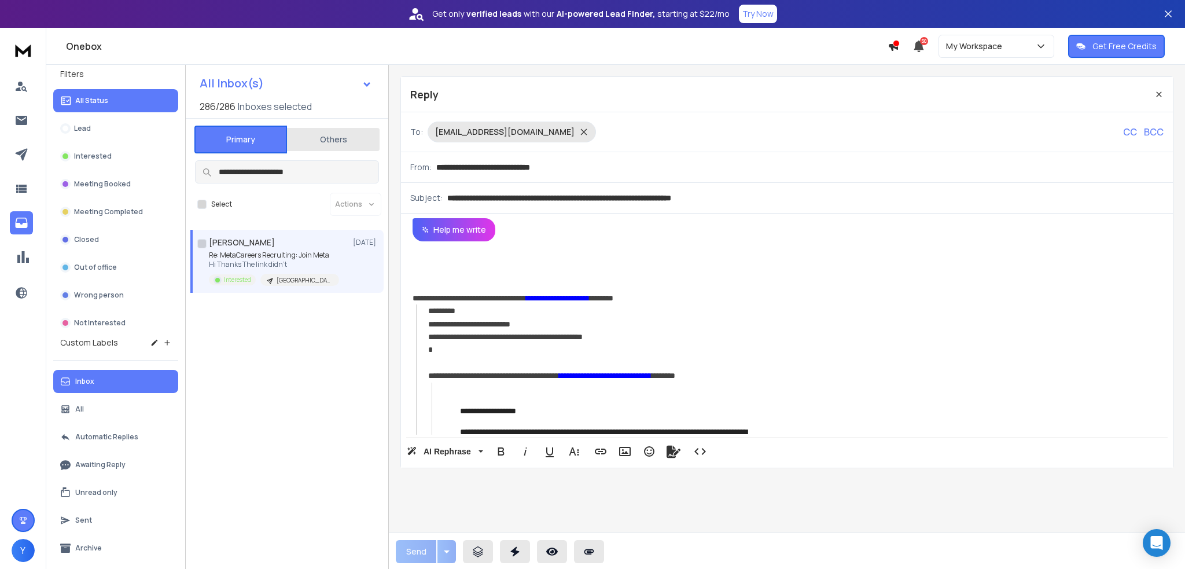
click at [396, 540] on button "Send" at bounding box center [416, 551] width 41 height 23
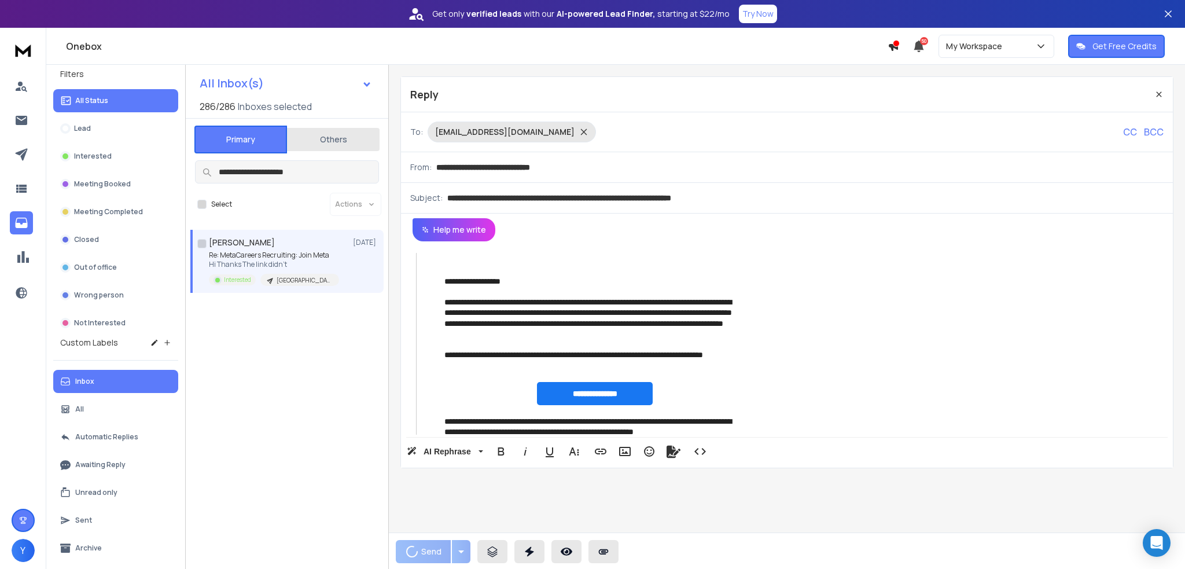
click at [454, 545] on button "button" at bounding box center [461, 552] width 14 height 14
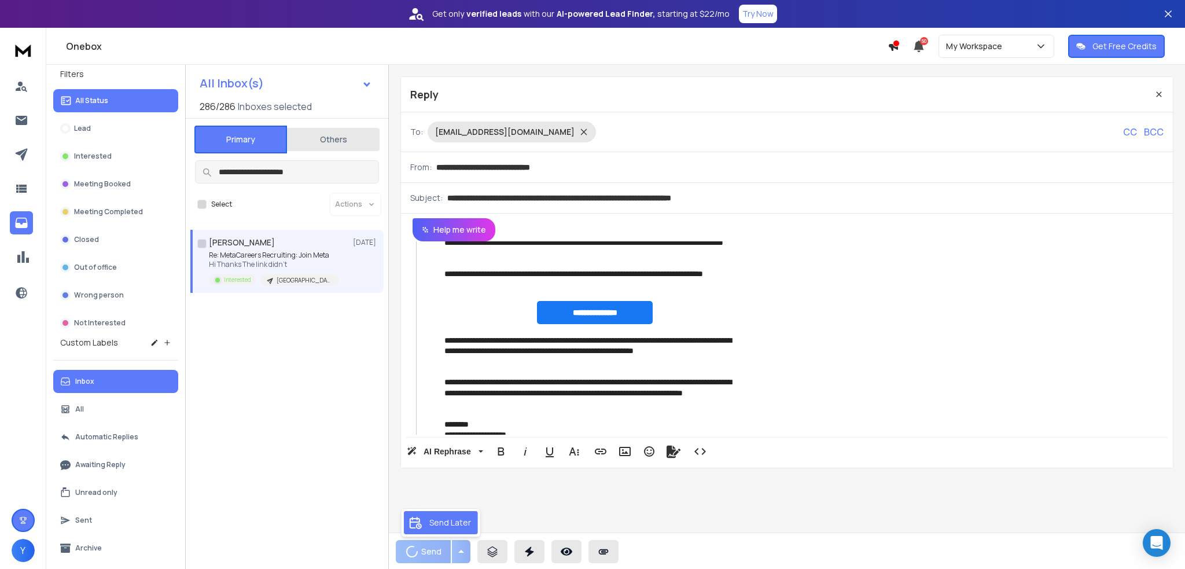
scroll to position [238, 0]
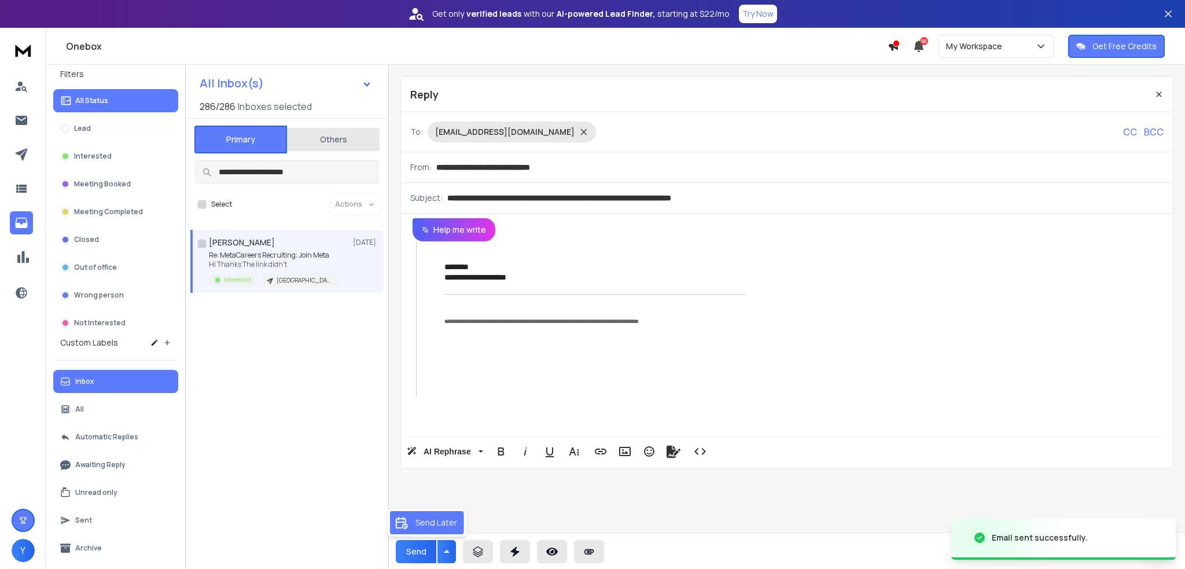
click at [325, 174] on input "**********" at bounding box center [287, 171] width 184 height 23
paste input
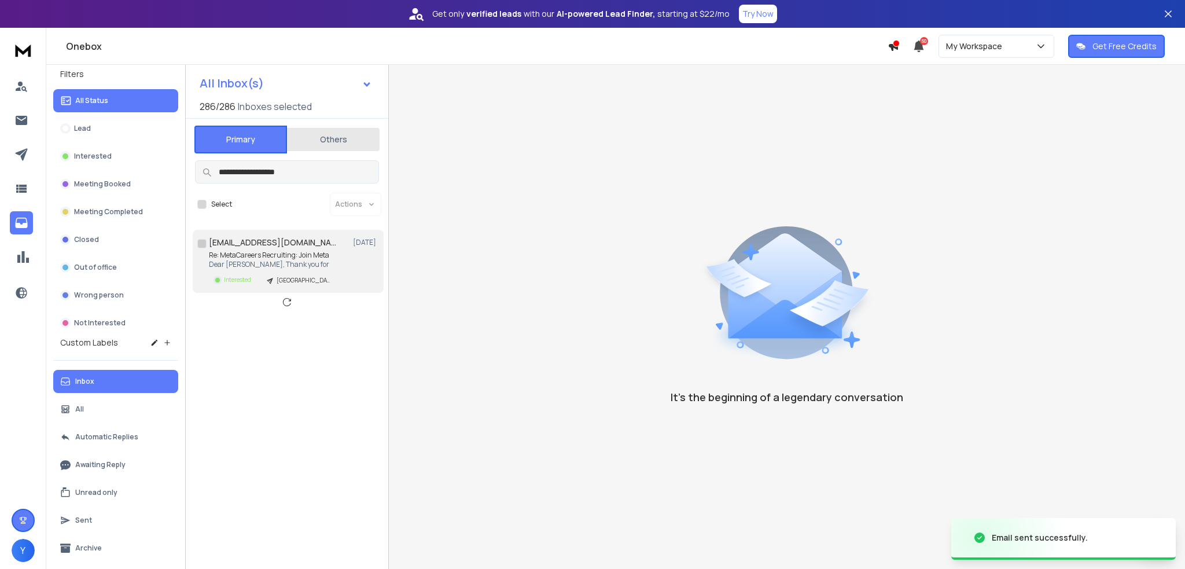
type input "**********"
click at [317, 267] on p "Dear [PERSON_NAME], Thank you for" at bounding box center [274, 264] width 130 height 9
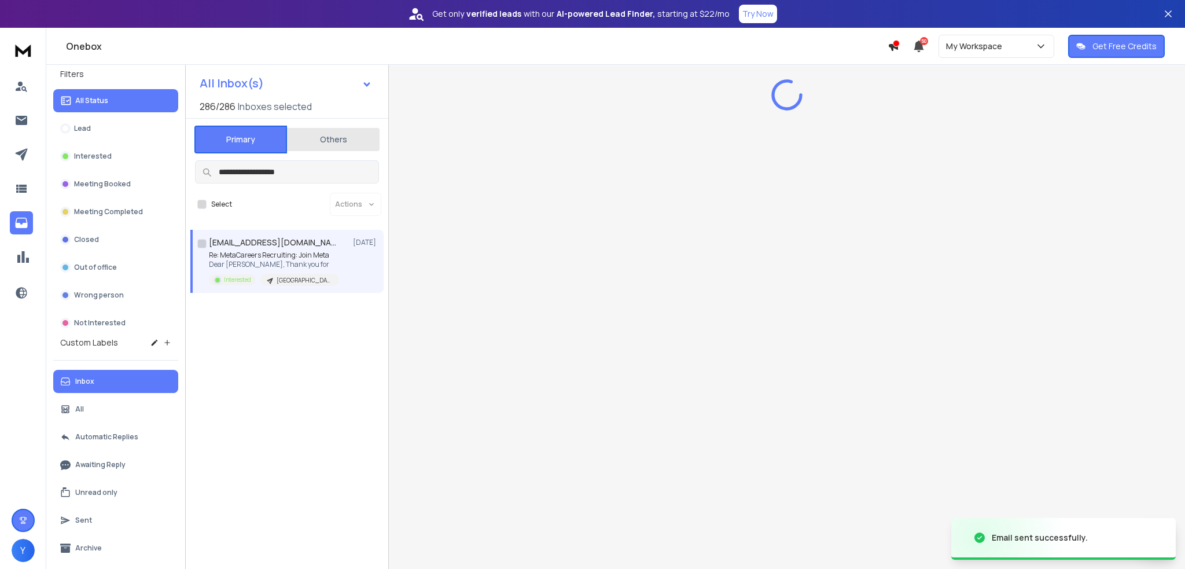
click at [314, 260] on p "Dear [PERSON_NAME], Thank you for" at bounding box center [274, 264] width 130 height 9
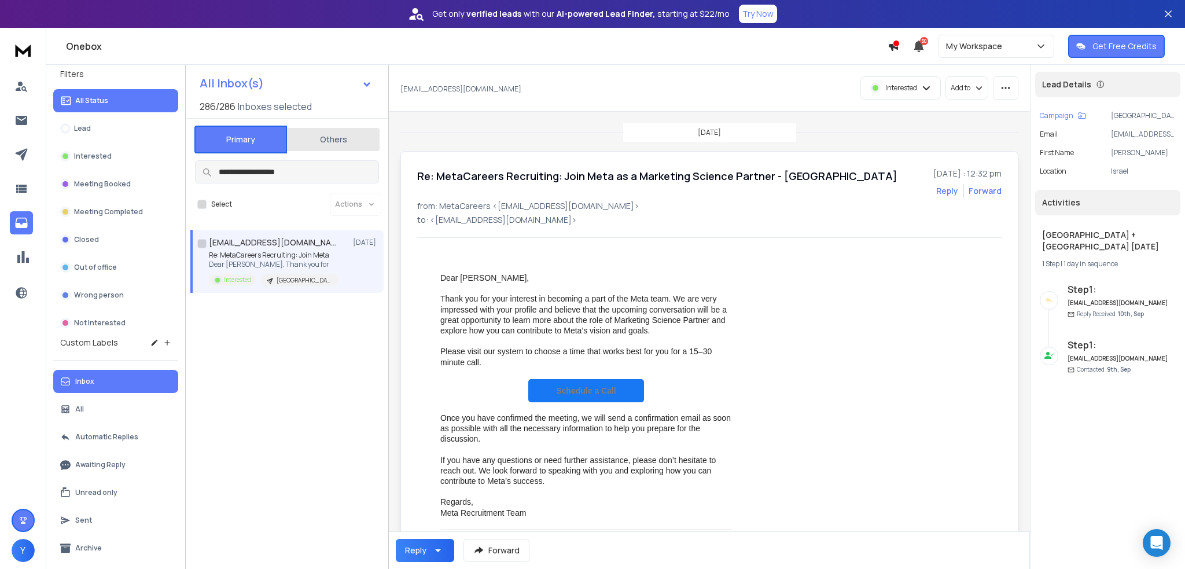
click at [410, 548] on div "Reply" at bounding box center [415, 551] width 21 height 12
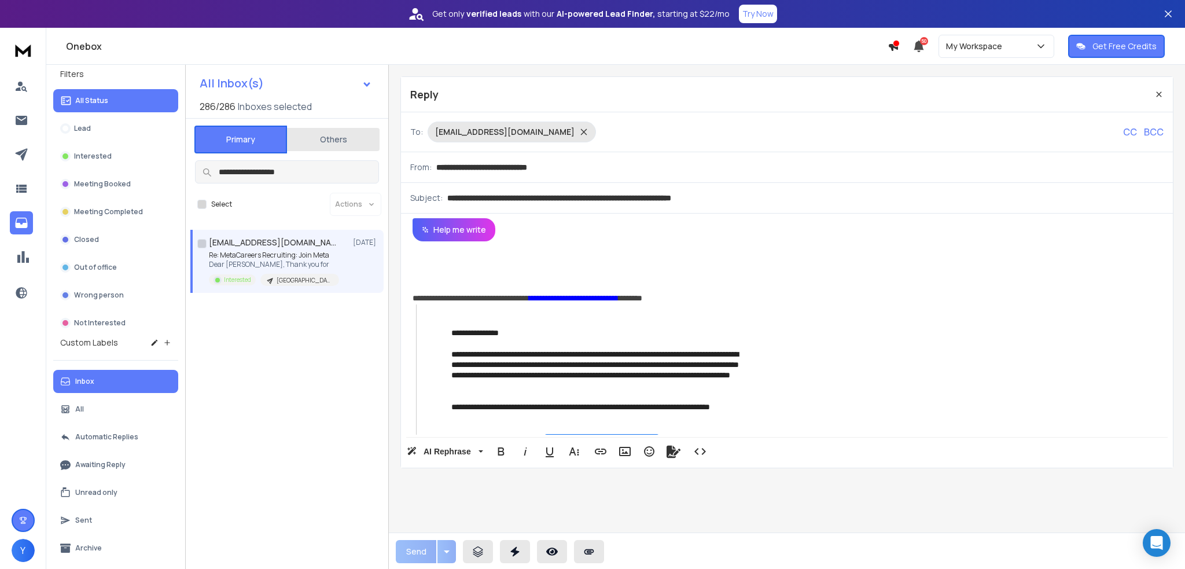
click at [493, 294] on div "**********" at bounding box center [781, 298] width 737 height 13
click at [396, 540] on button "Send" at bounding box center [416, 551] width 41 height 23
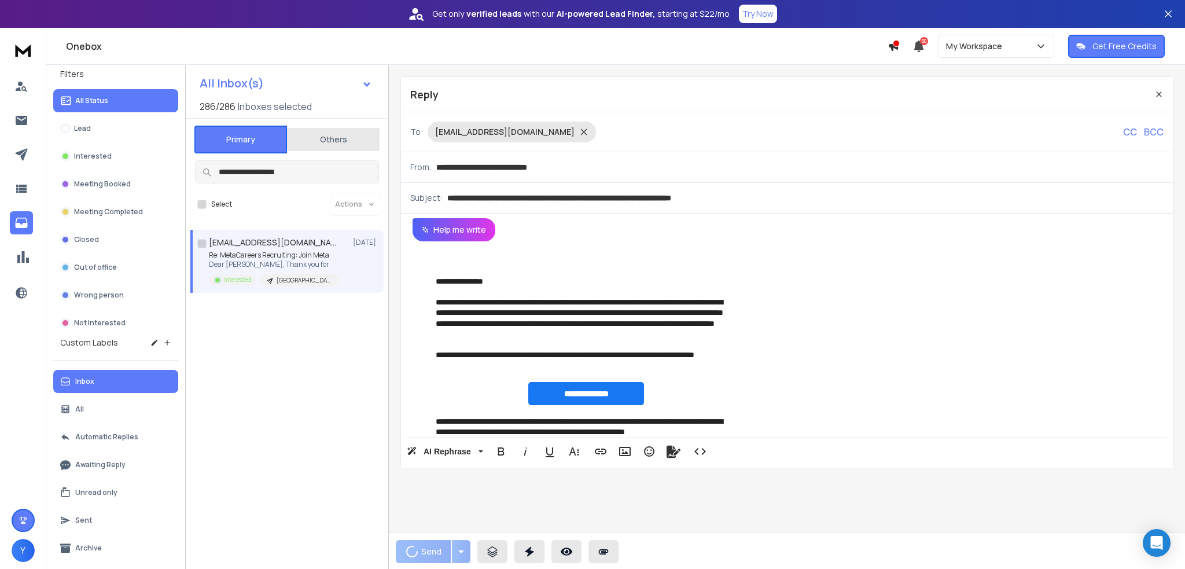
click at [344, 166] on input "**********" at bounding box center [287, 171] width 184 height 23
paste input "*****"
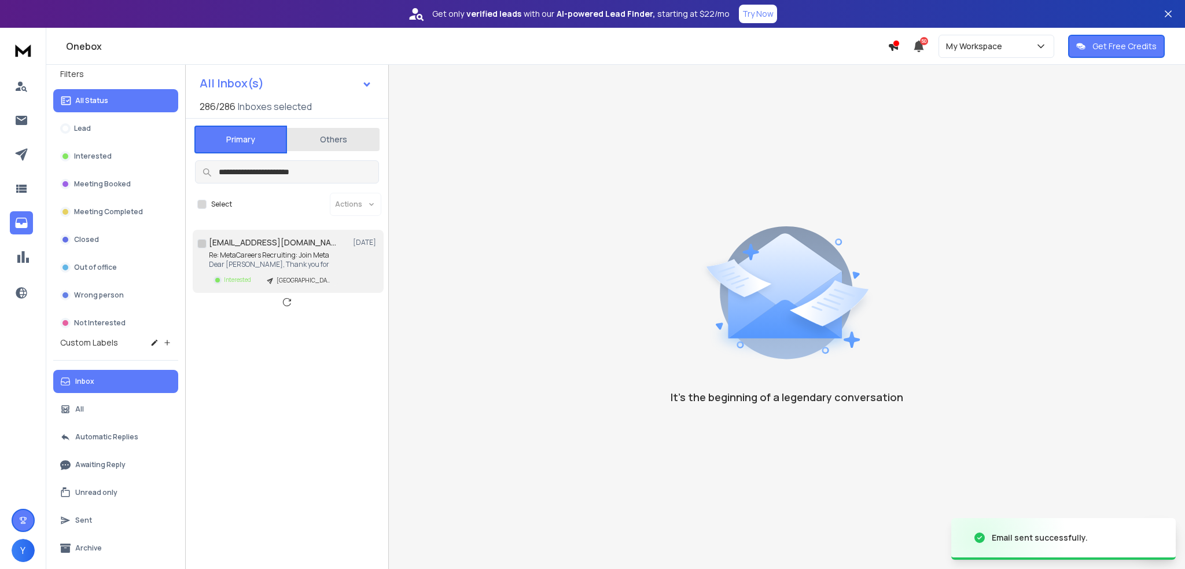
type input "**********"
click at [329, 254] on p "Re: MetaCareers Recruiting: Join Meta" at bounding box center [274, 255] width 130 height 9
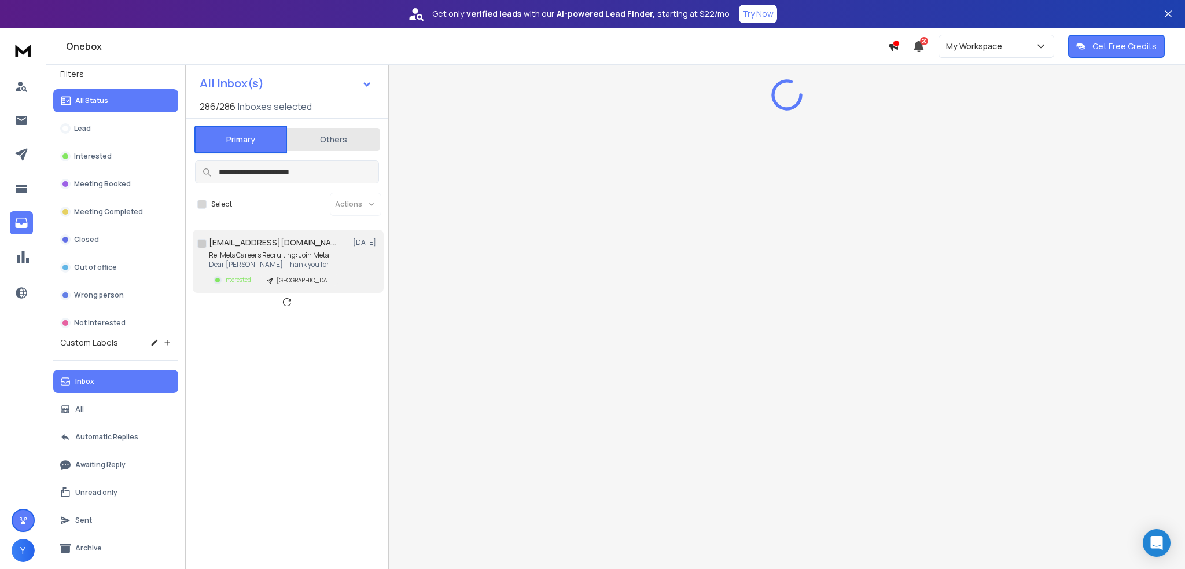
click at [336, 256] on p "Re: MetaCareers Recruiting: Join Meta" at bounding box center [274, 255] width 130 height 9
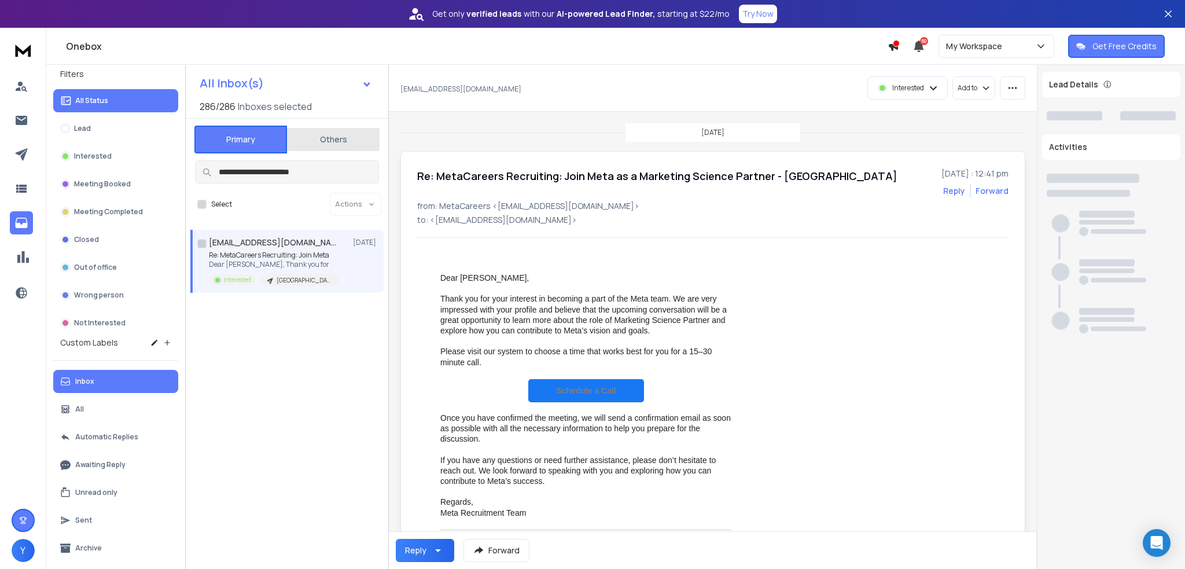
click at [414, 550] on div "Reply" at bounding box center [415, 551] width 21 height 12
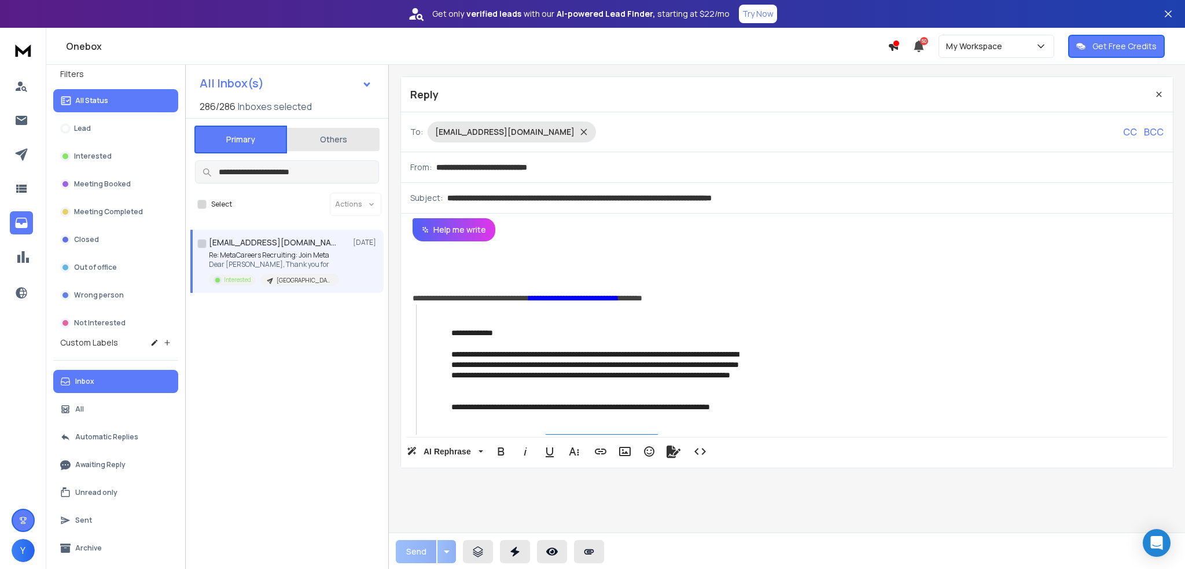
click at [505, 304] on div "**********" at bounding box center [781, 298] width 737 height 13
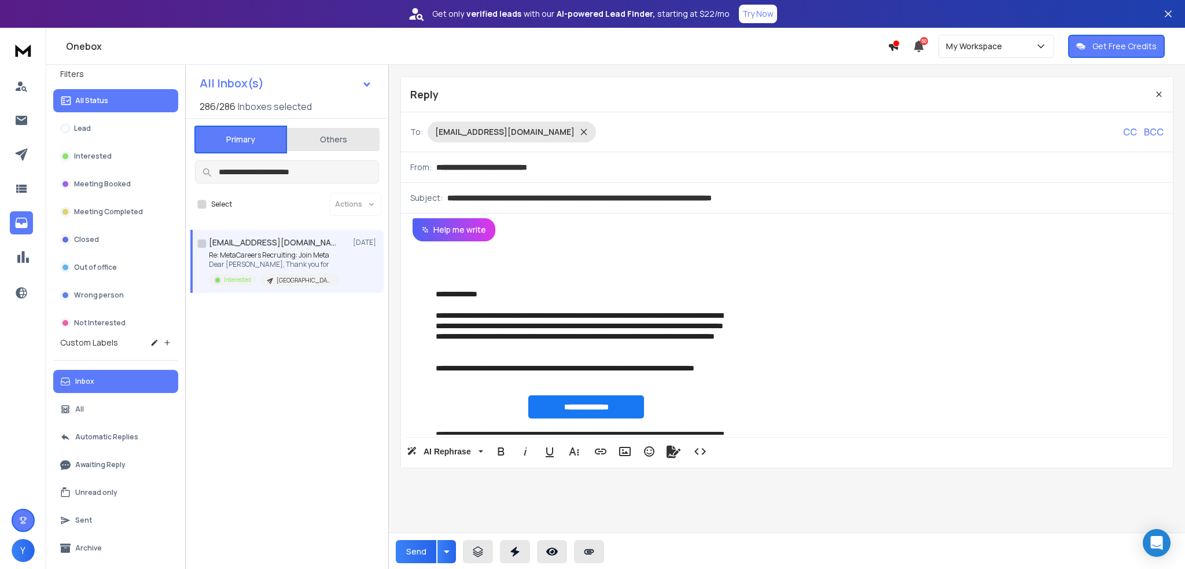
click at [396, 540] on button "Send" at bounding box center [416, 551] width 41 height 23
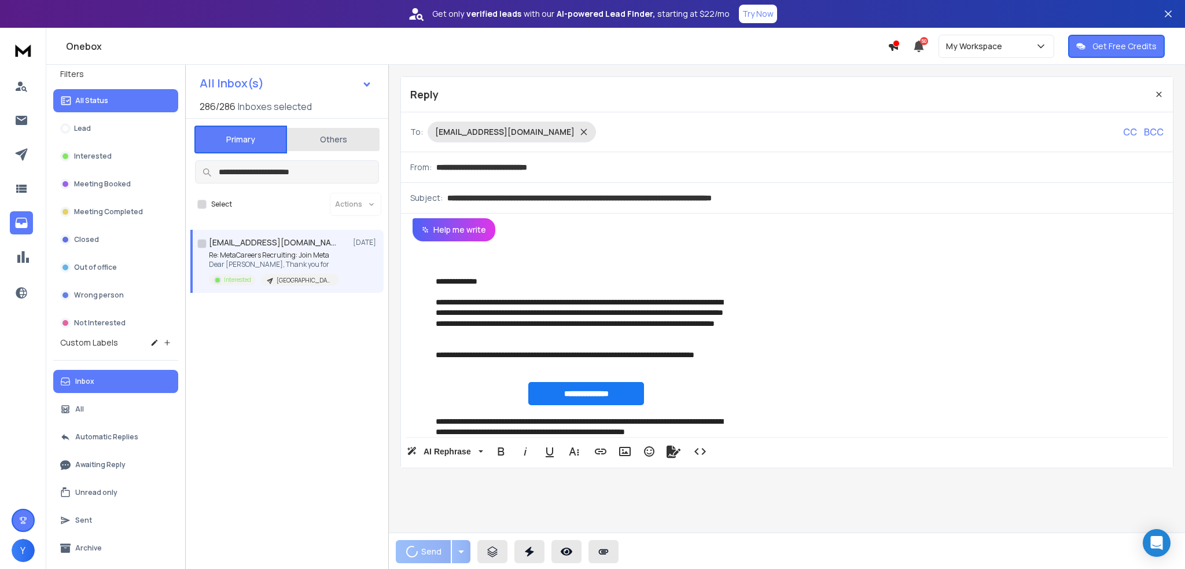
click at [354, 150] on button "Others" at bounding box center [333, 139] width 93 height 25
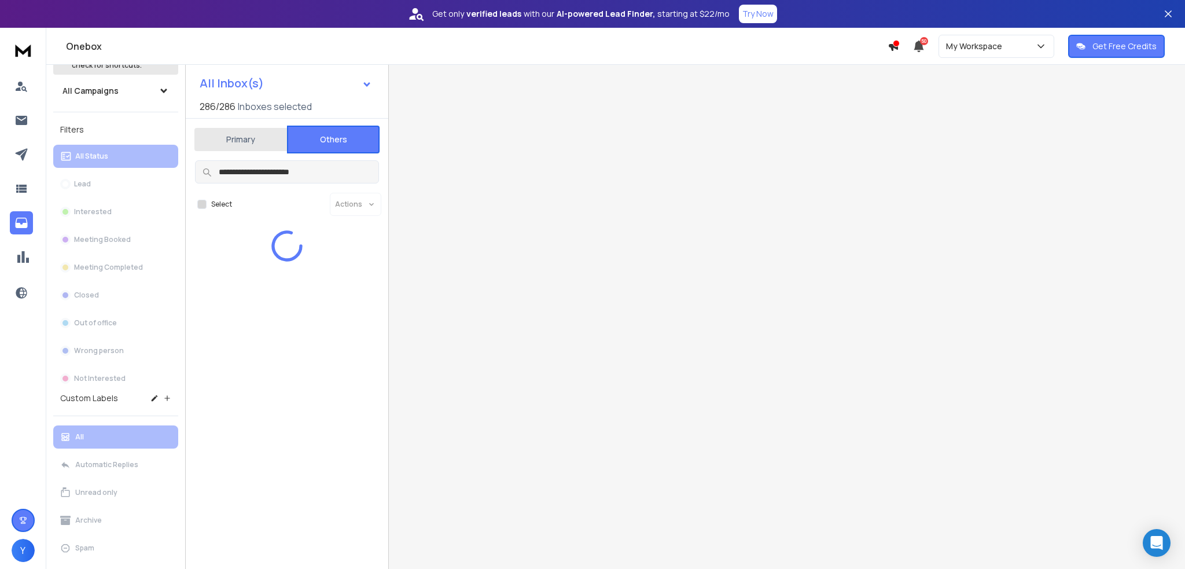
click at [252, 143] on button "Primary" at bounding box center [240, 139] width 93 height 25
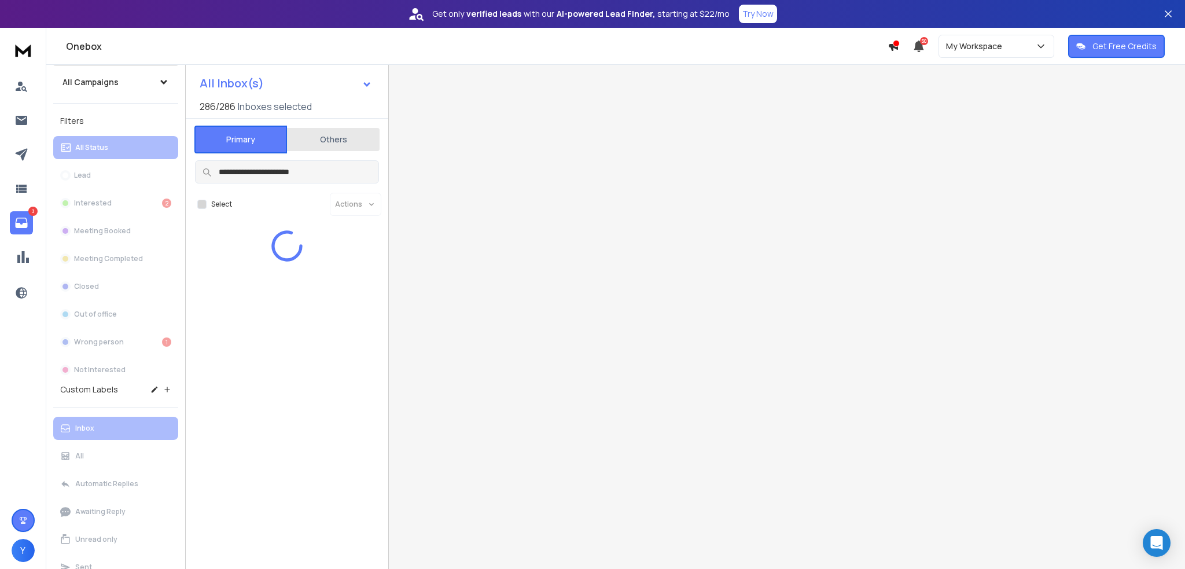
scroll to position [96, 0]
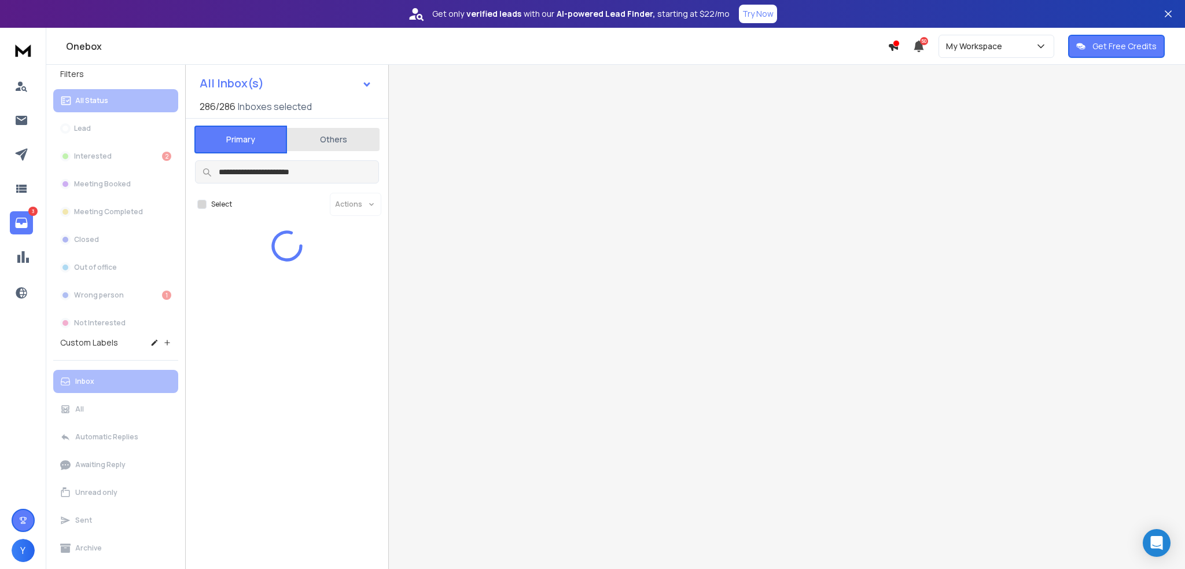
click at [285, 181] on input "**********" at bounding box center [287, 171] width 184 height 23
paste input
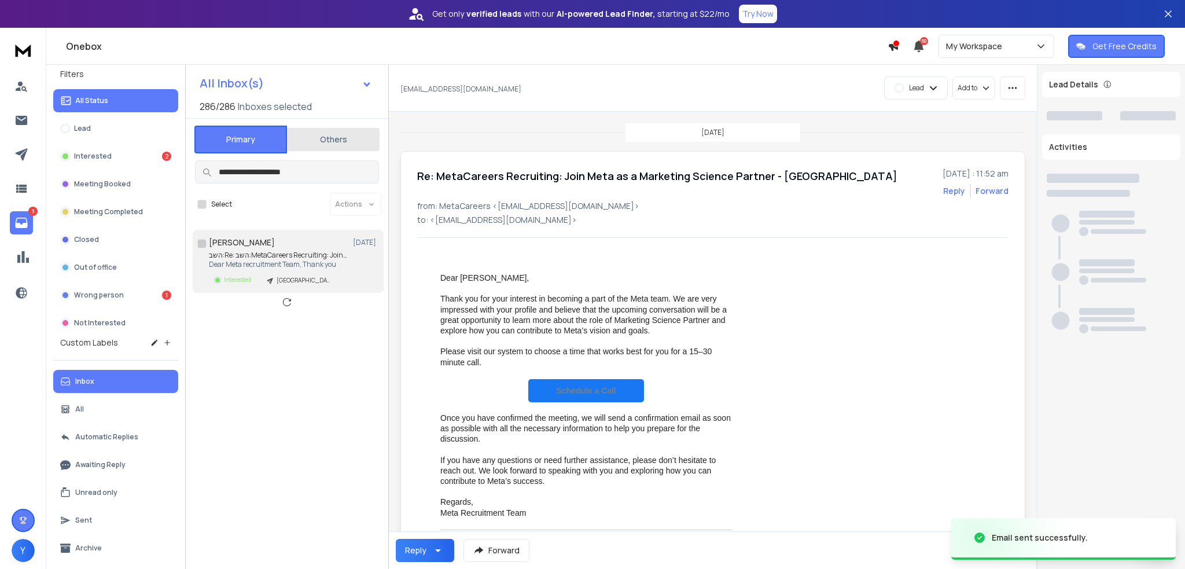
click at [311, 262] on p "Dear Meta recruitment Team, Thank you" at bounding box center [278, 264] width 139 height 9
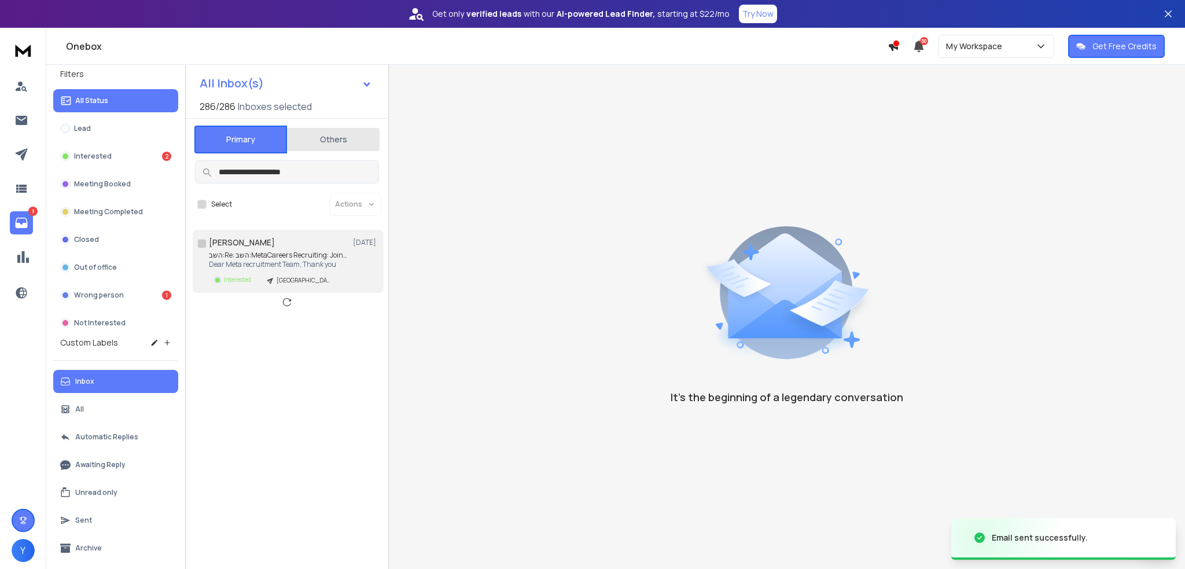
click at [322, 254] on p "השב:Re: השב:MetaCareers Recruiting: Join Meta" at bounding box center [278, 255] width 139 height 9
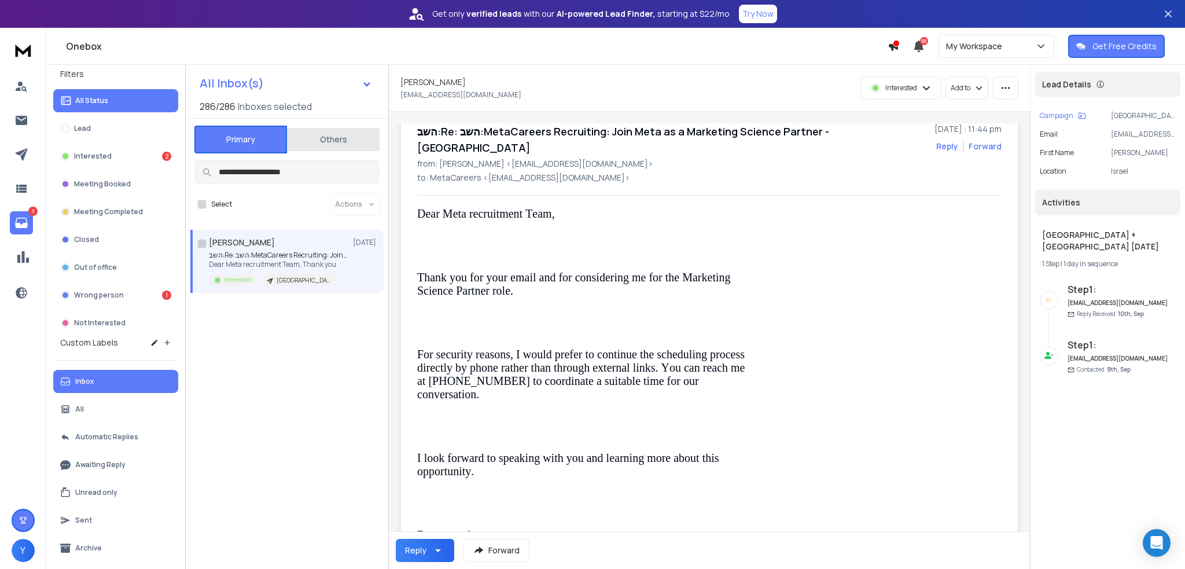
scroll to position [0, 0]
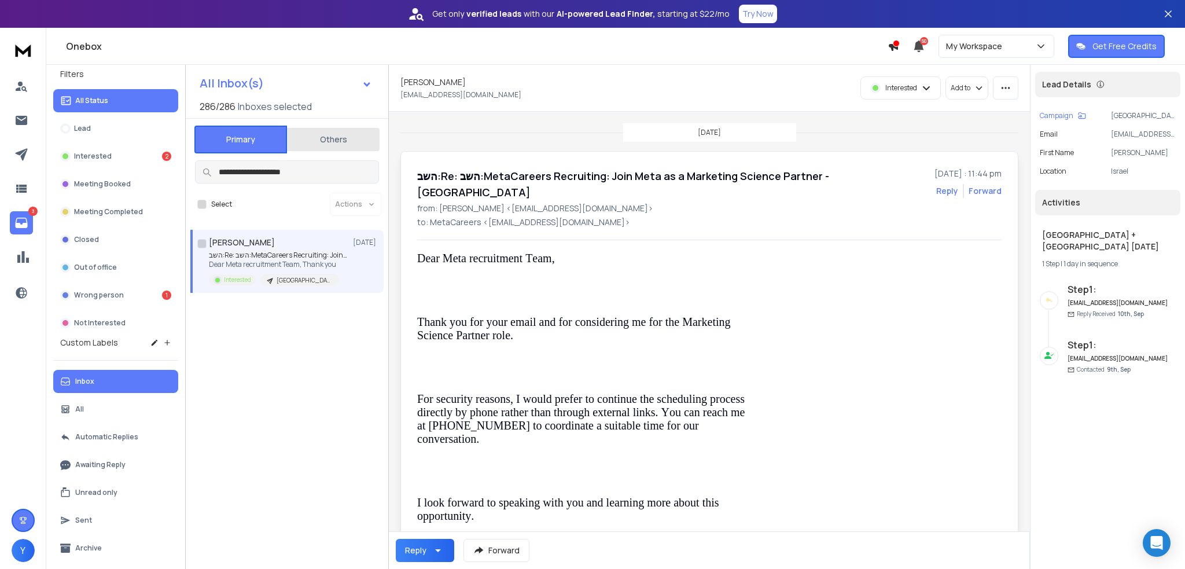
click at [321, 168] on input "**********" at bounding box center [287, 171] width 184 height 23
paste input "**"
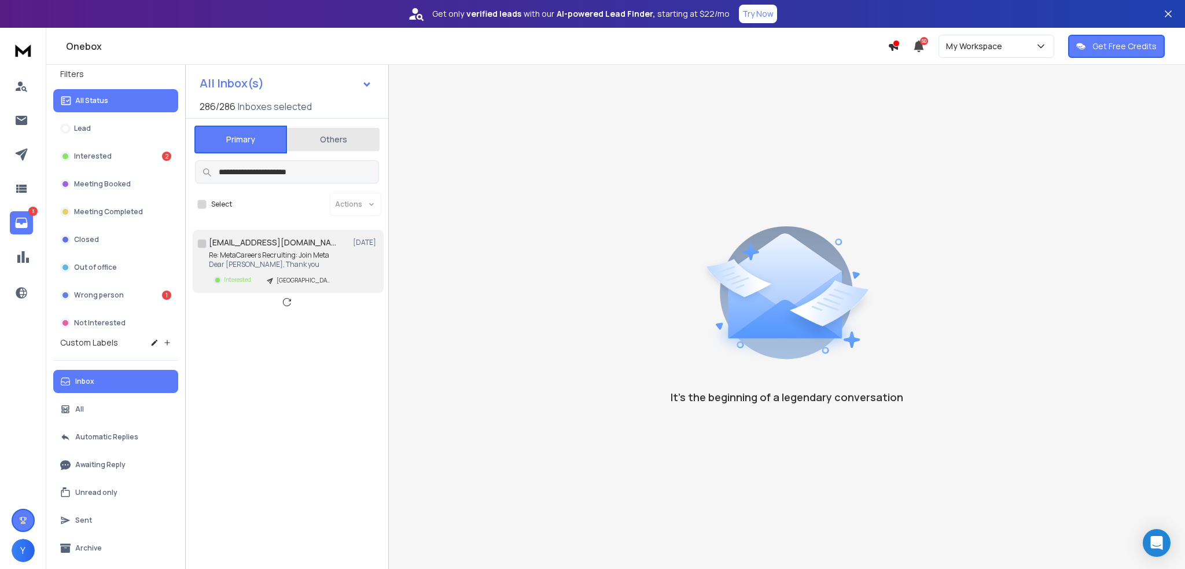
type input "**********"
click at [295, 247] on h1 "[EMAIL_ADDRESS][DOMAIN_NAME]" at bounding box center [272, 243] width 127 height 12
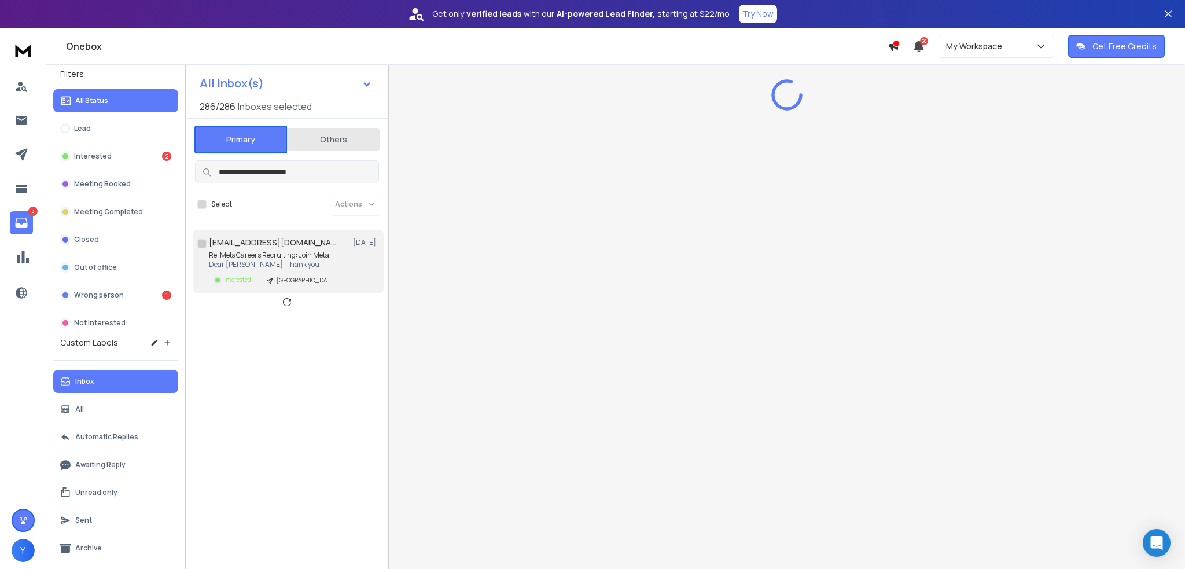
click at [292, 272] on div "Re: MetaCareers Recruiting: Join Meta Dear [PERSON_NAME], Thank you Interested …" at bounding box center [274, 268] width 130 height 35
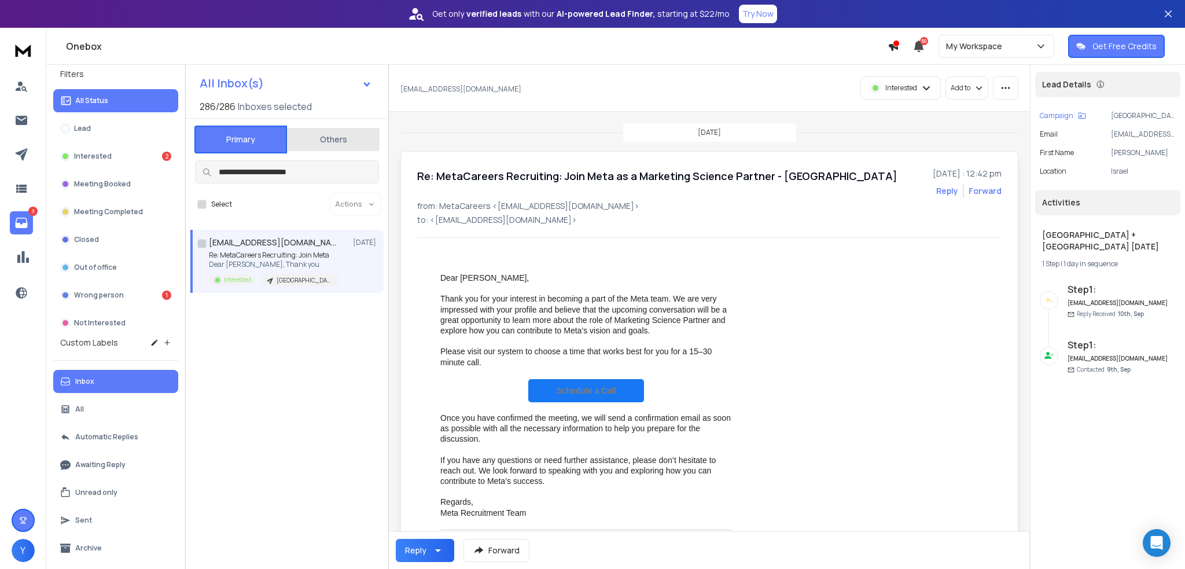
click at [409, 546] on div "Reply" at bounding box center [415, 551] width 21 height 12
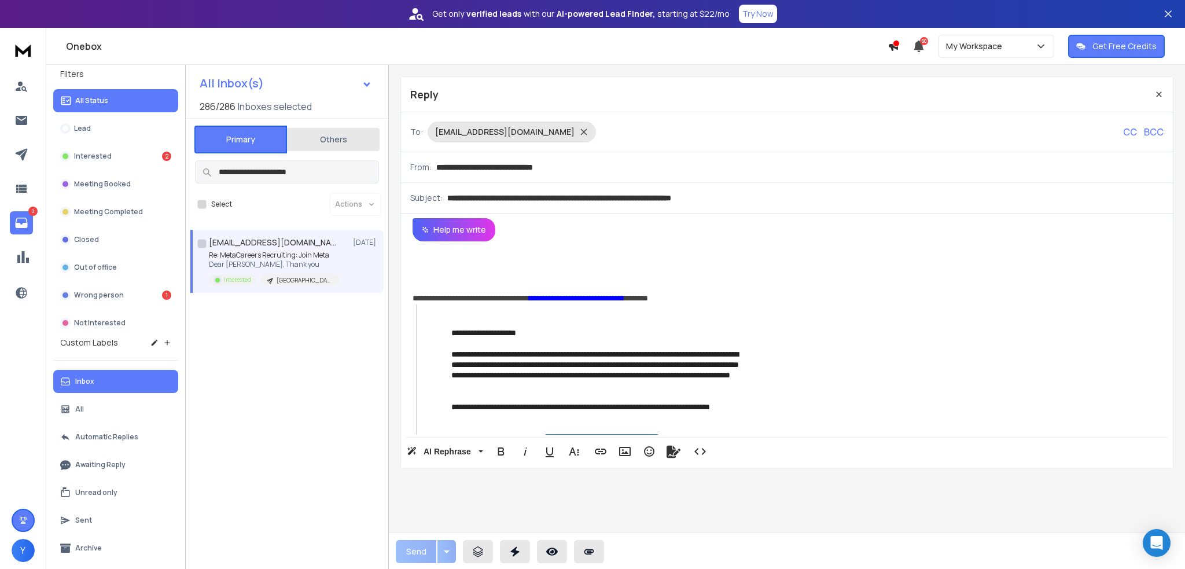
click at [507, 281] on div "**********" at bounding box center [787, 337] width 772 height 193
click at [495, 298] on div "**********" at bounding box center [781, 298] width 737 height 13
click at [396, 540] on button "Send" at bounding box center [416, 551] width 41 height 23
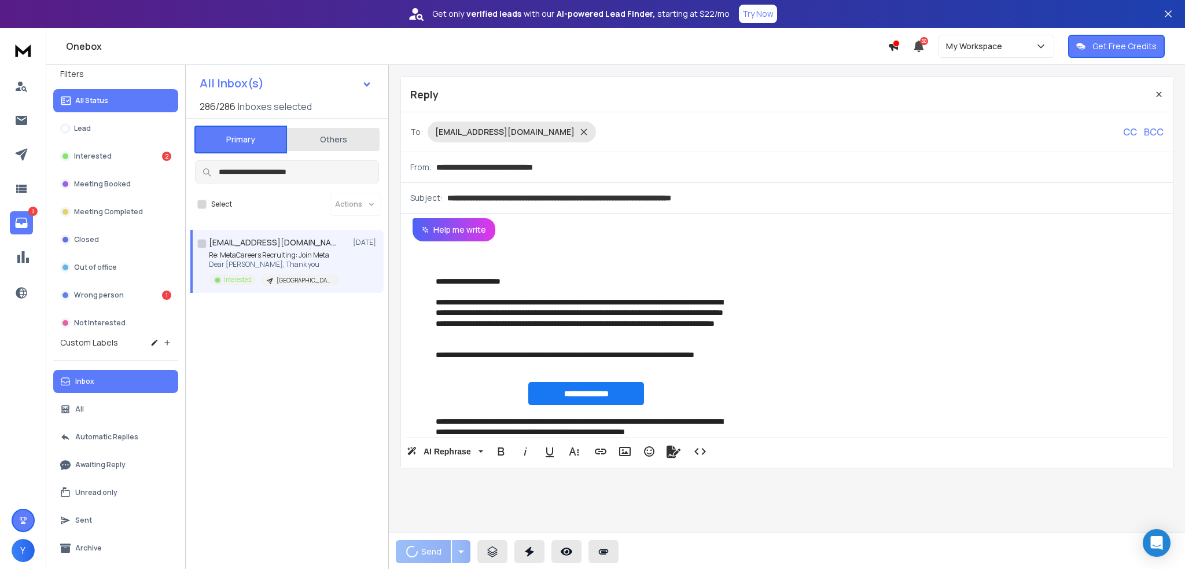
click at [336, 167] on input "**********" at bounding box center [287, 171] width 184 height 23
paste input
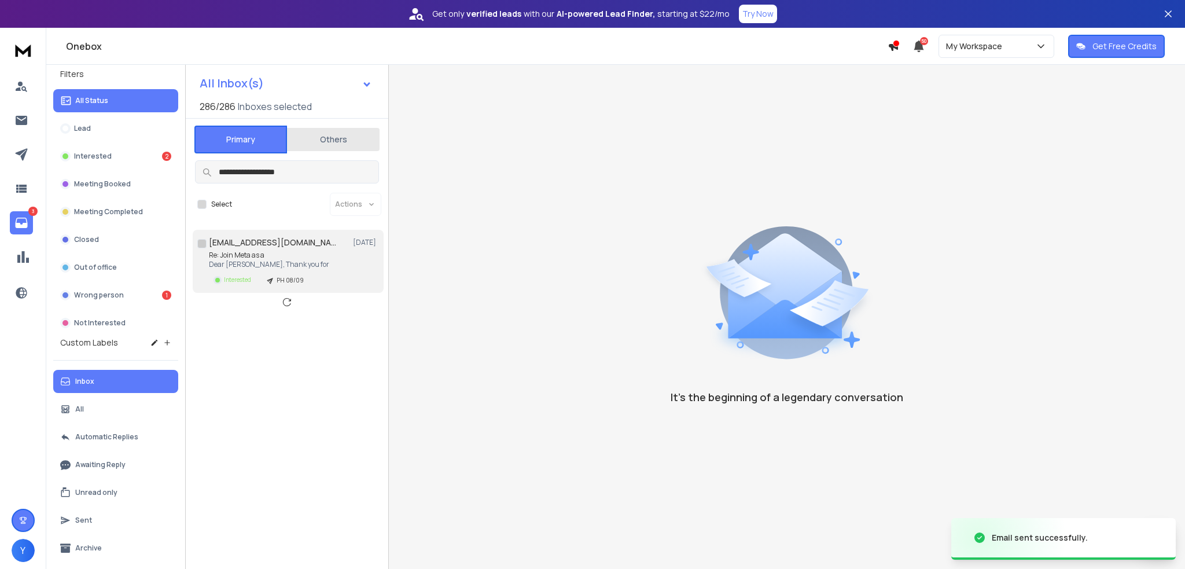
type input "**********"
click at [330, 252] on div "Re: Join Meta as a Dear [PERSON_NAME], Thank you for Interested PH 08/09" at bounding box center [294, 268] width 170 height 35
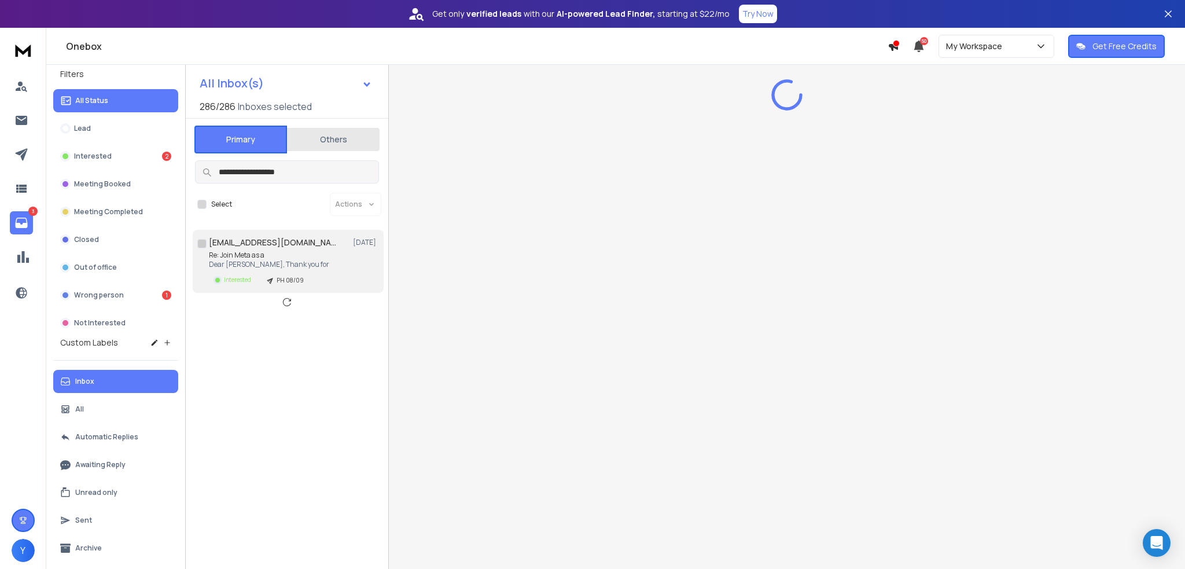
click at [318, 258] on div "Re: Join Meta as a Dear [PERSON_NAME], Thank you for Interested PH 08/09" at bounding box center [294, 268] width 170 height 35
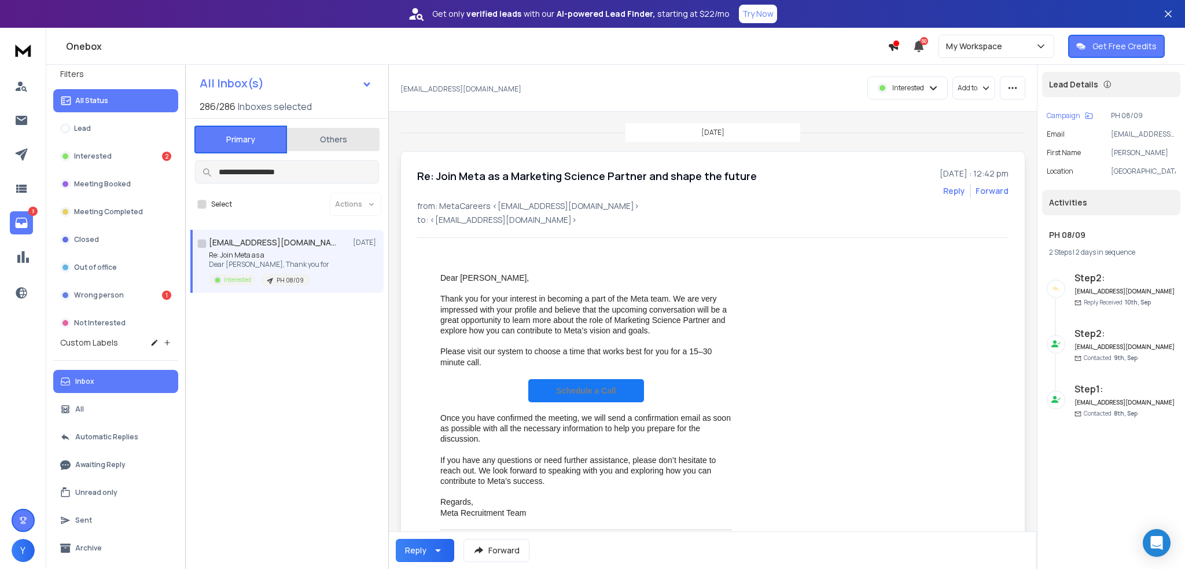
click at [408, 553] on div "Reply" at bounding box center [415, 551] width 21 height 12
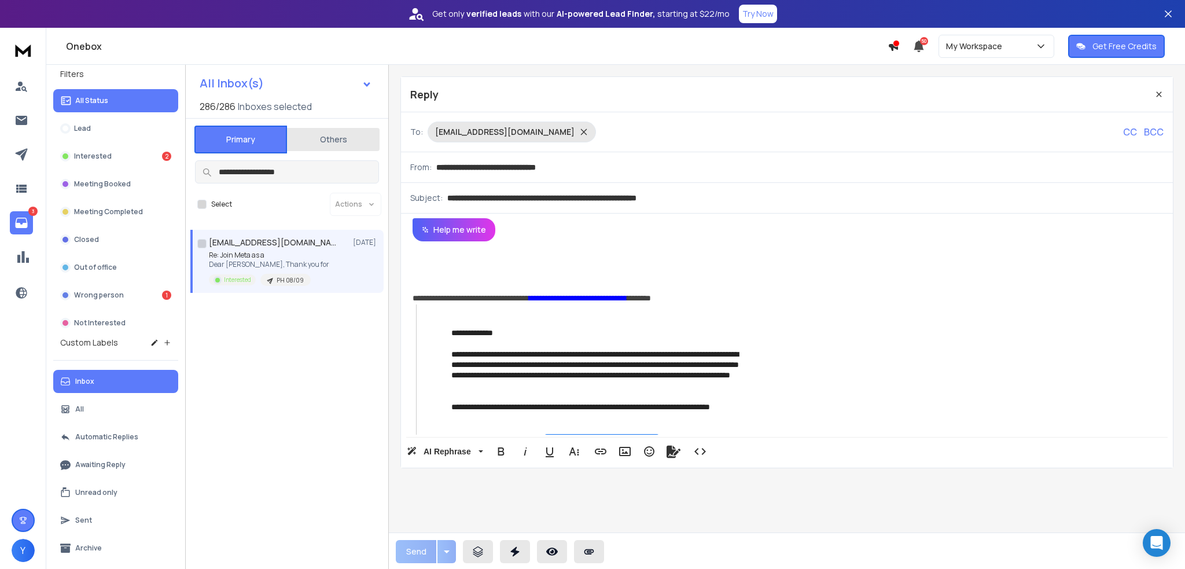
click at [477, 299] on div "**********" at bounding box center [781, 298] width 737 height 13
click at [396, 540] on button "Send" at bounding box center [416, 551] width 41 height 23
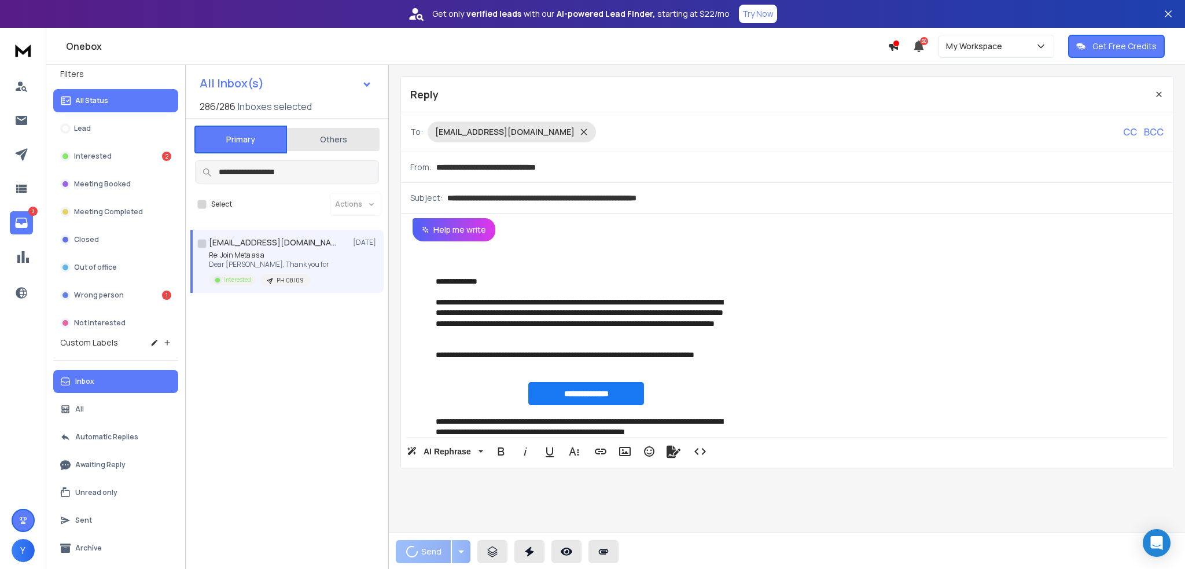
click at [343, 171] on input "**********" at bounding box center [287, 171] width 184 height 23
paste input "***"
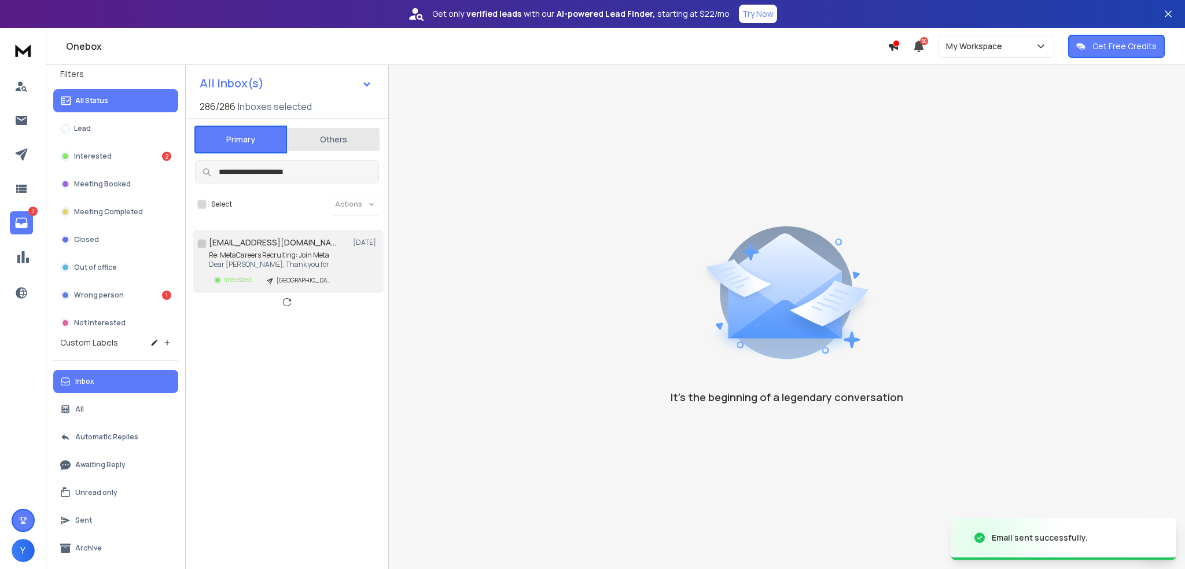
click at [313, 280] on p "[GEOGRAPHIC_DATA] + [GEOGRAPHIC_DATA] [DATE]" at bounding box center [305, 280] width 56 height 9
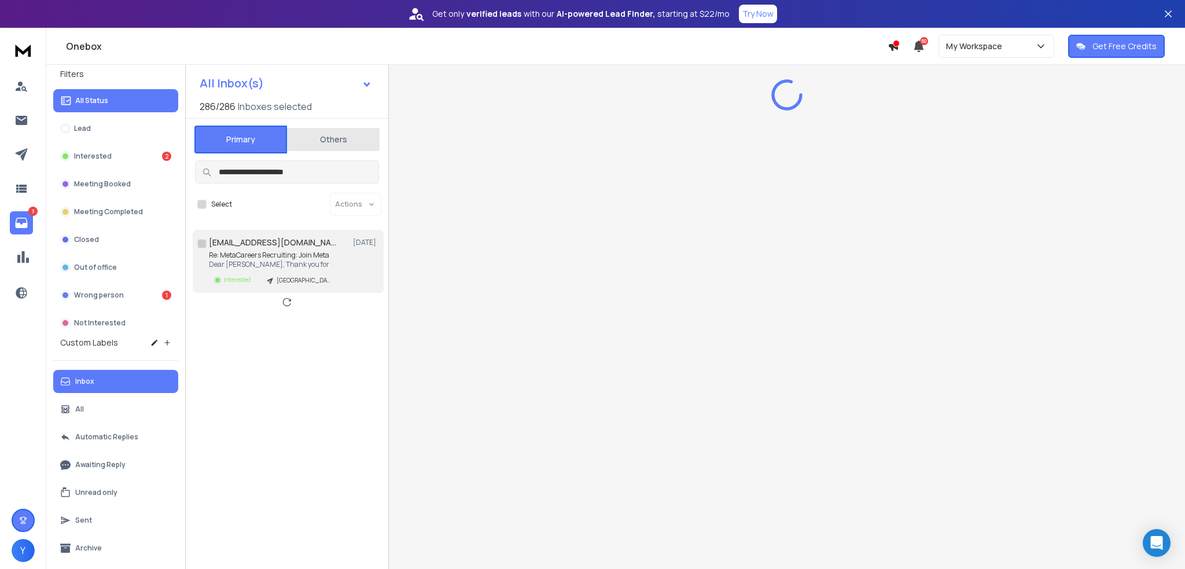
click at [324, 271] on div "Re: MetaCareers Recruiting: Join Meta Dear [PERSON_NAME], Thank you for Interes…" at bounding box center [274, 268] width 130 height 35
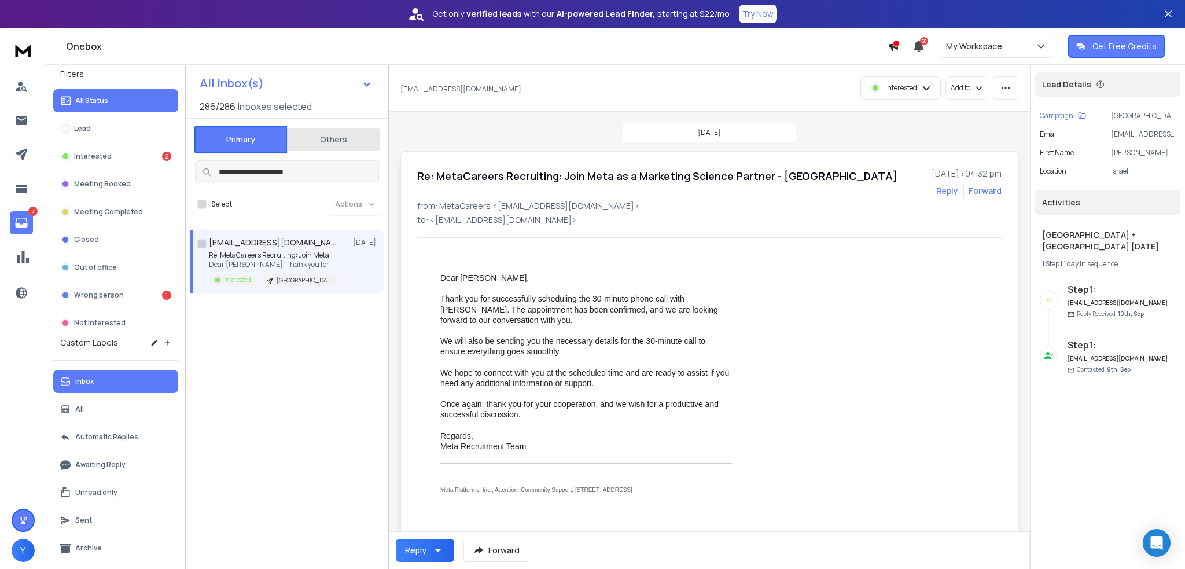
click at [409, 549] on div "Reply" at bounding box center [415, 551] width 21 height 12
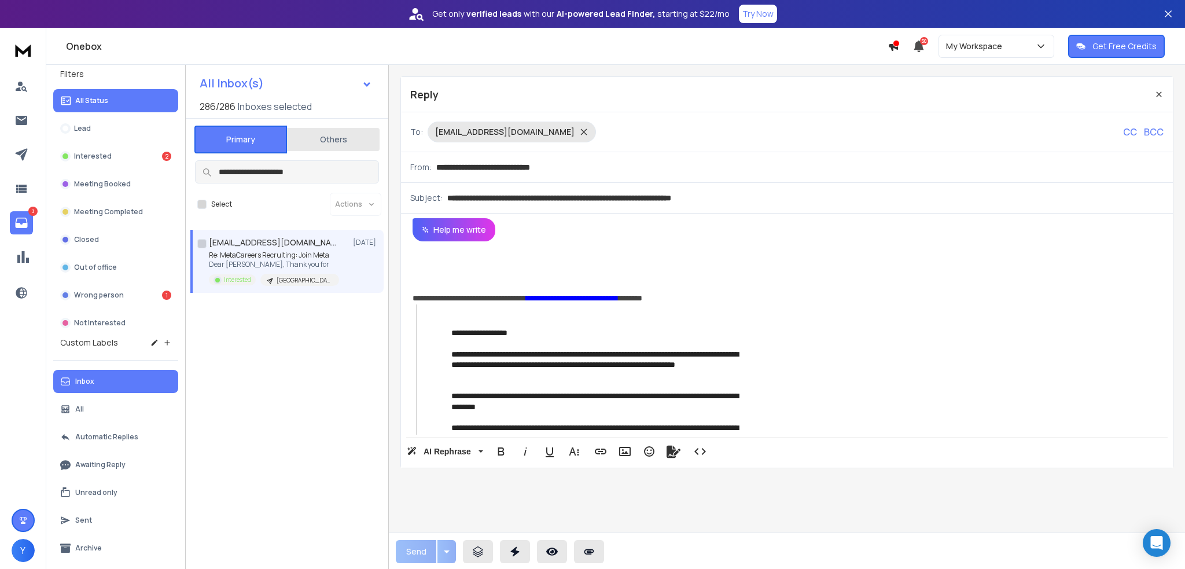
click at [469, 300] on div "**********" at bounding box center [781, 298] width 737 height 13
click at [315, 166] on input "**********" at bounding box center [287, 171] width 184 height 23
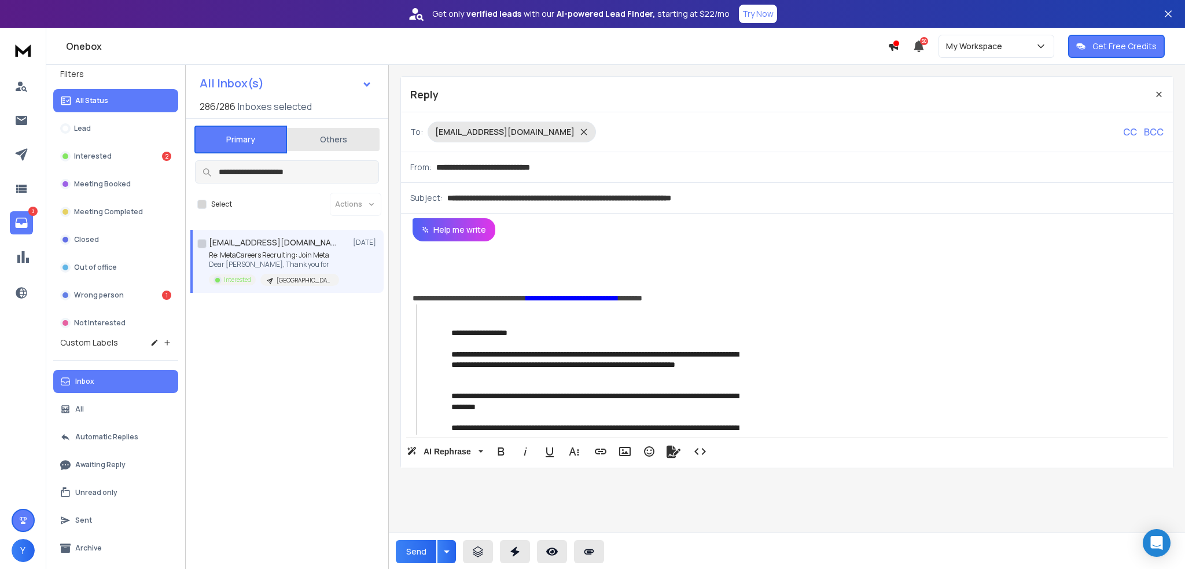
click at [315, 166] on input "**********" at bounding box center [287, 171] width 184 height 23
click at [339, 175] on input "**********" at bounding box center [287, 171] width 184 height 23
paste input
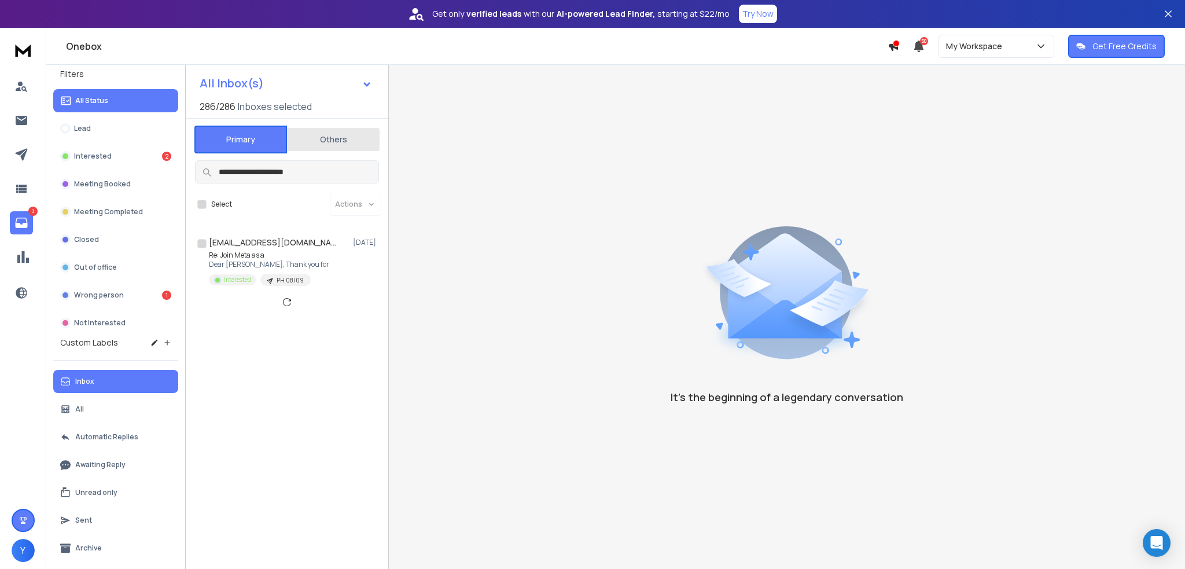
type input "**********"
click at [317, 263] on div "Re: Join Meta as a Dear [PERSON_NAME], Thank you for Interested PH 08/09" at bounding box center [294, 268] width 170 height 35
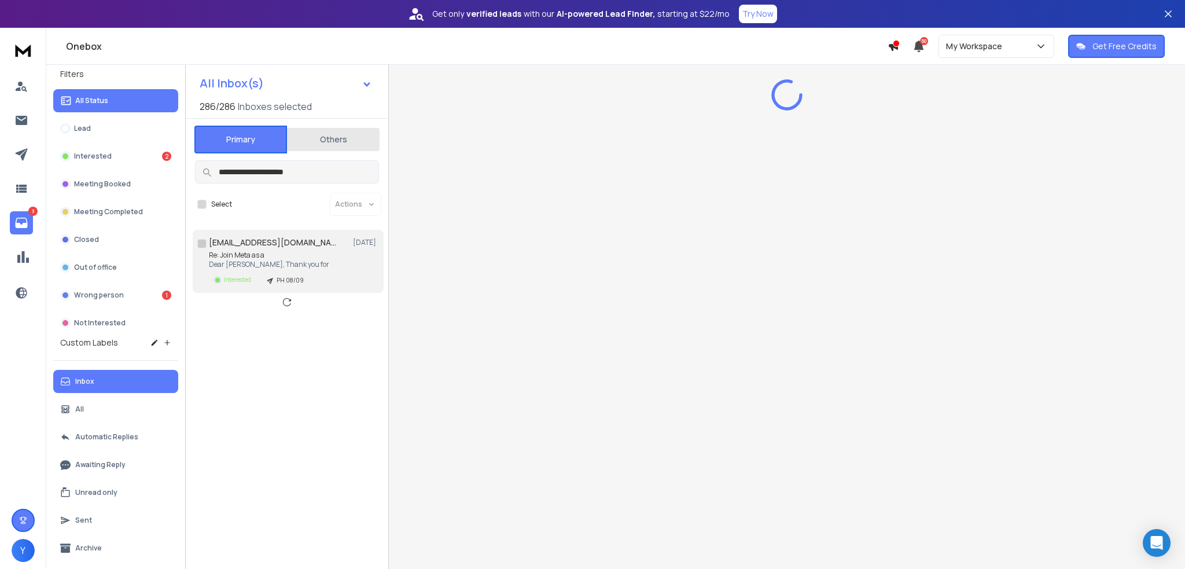
click at [324, 268] on div "Re: Join Meta as a Dear [PERSON_NAME], Thank you for Interested PH 08/09" at bounding box center [294, 268] width 170 height 35
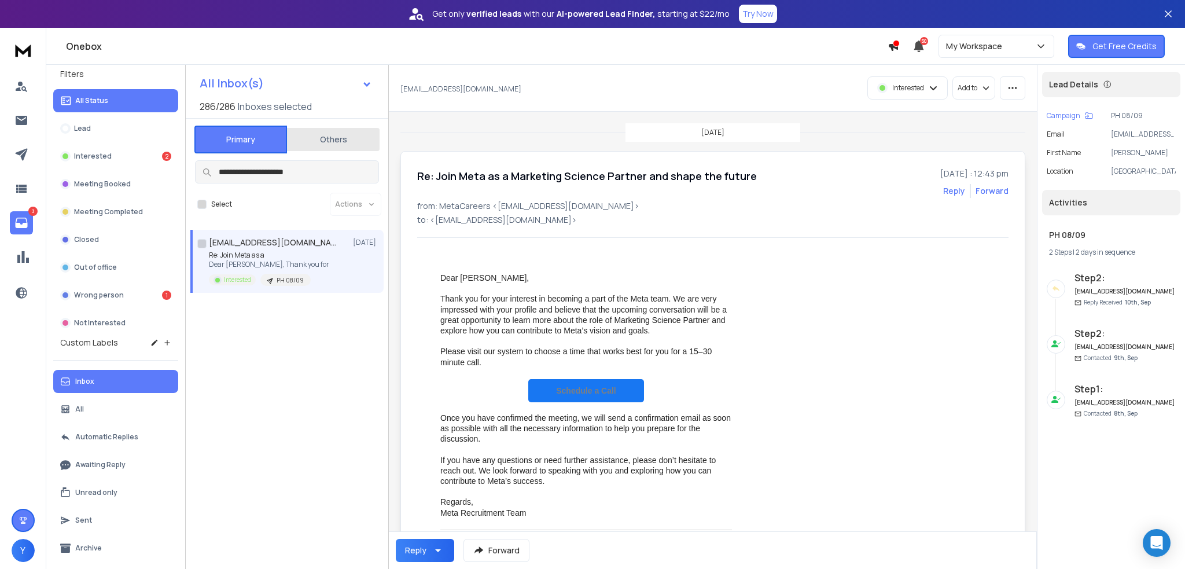
click at [412, 550] on div "Reply" at bounding box center [415, 551] width 21 height 12
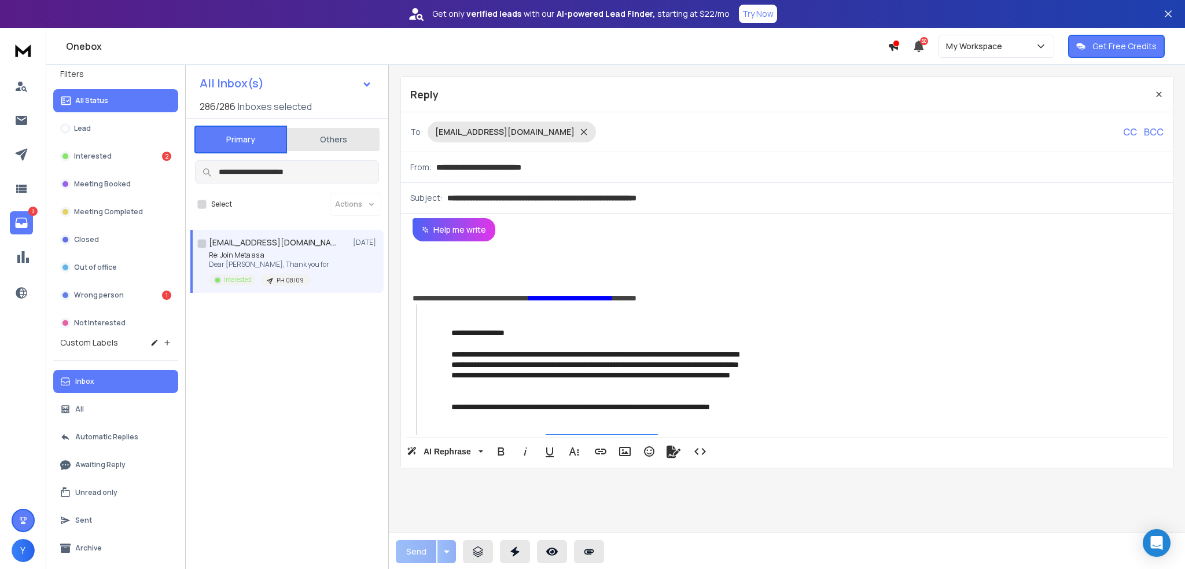
click at [475, 301] on div "**********" at bounding box center [781, 298] width 737 height 13
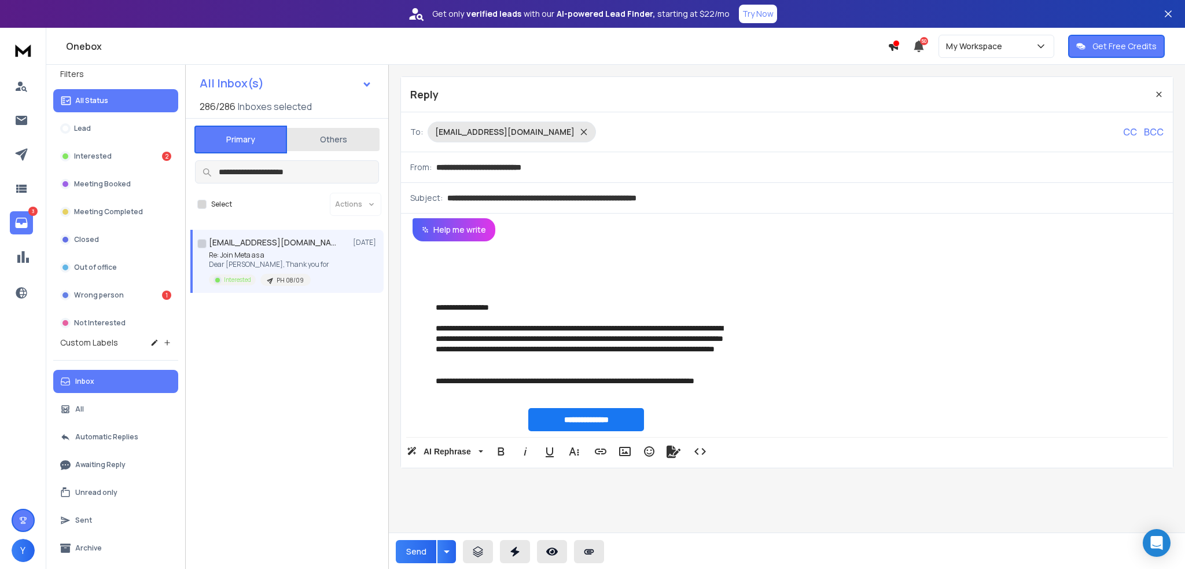
click at [396, 540] on button "Send" at bounding box center [416, 551] width 41 height 23
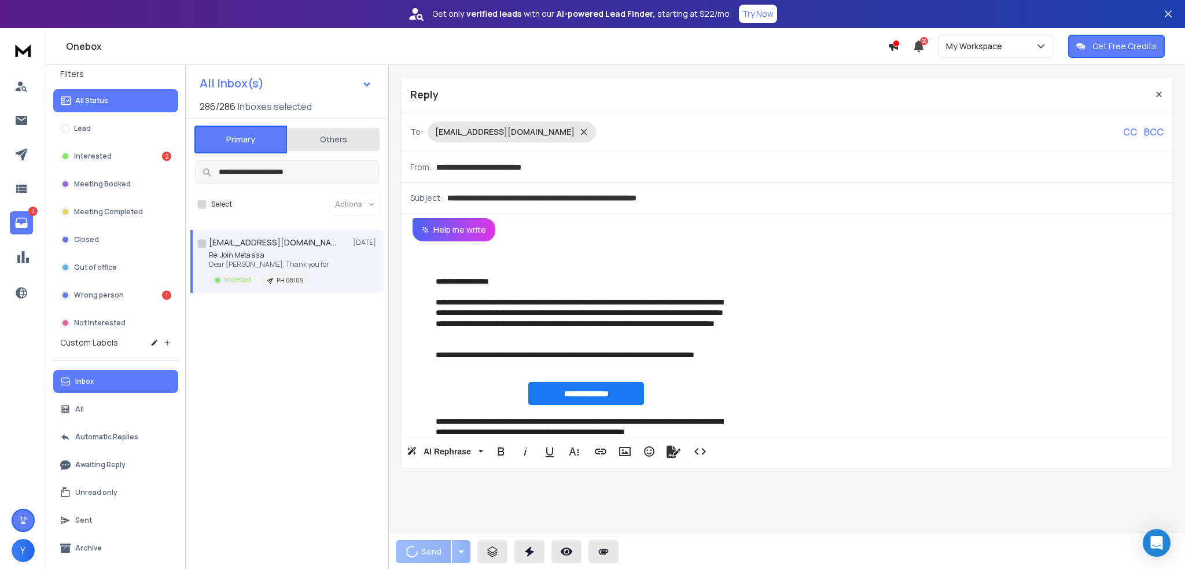
click at [342, 178] on input "**********" at bounding box center [287, 171] width 184 height 23
paste input "**"
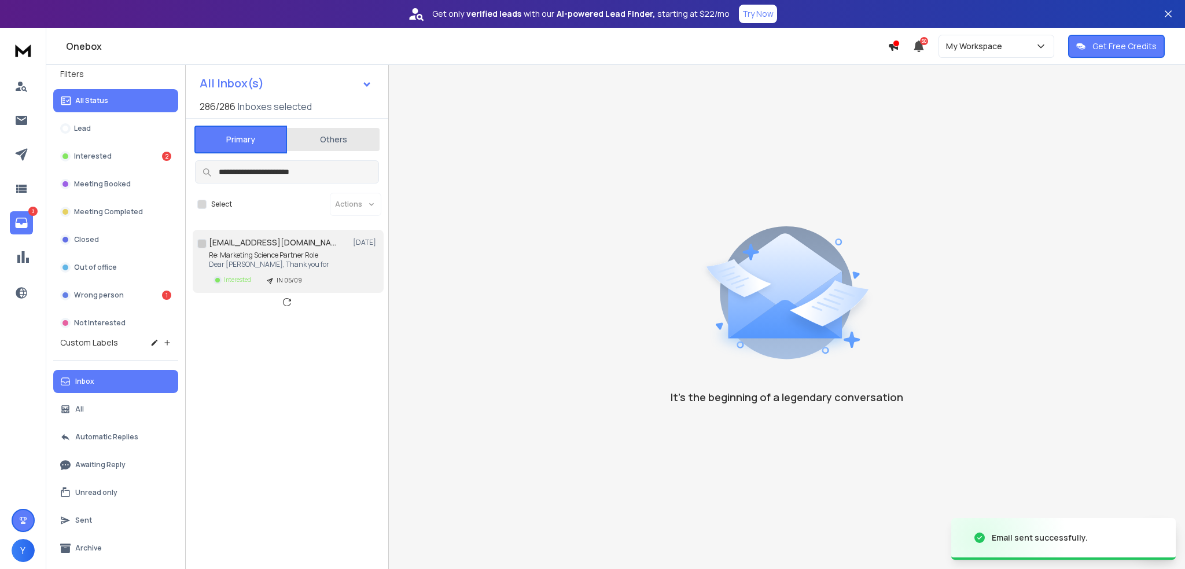
type input "**********"
click at [319, 269] on p "Dear [PERSON_NAME], Thank you for" at bounding box center [269, 264] width 120 height 9
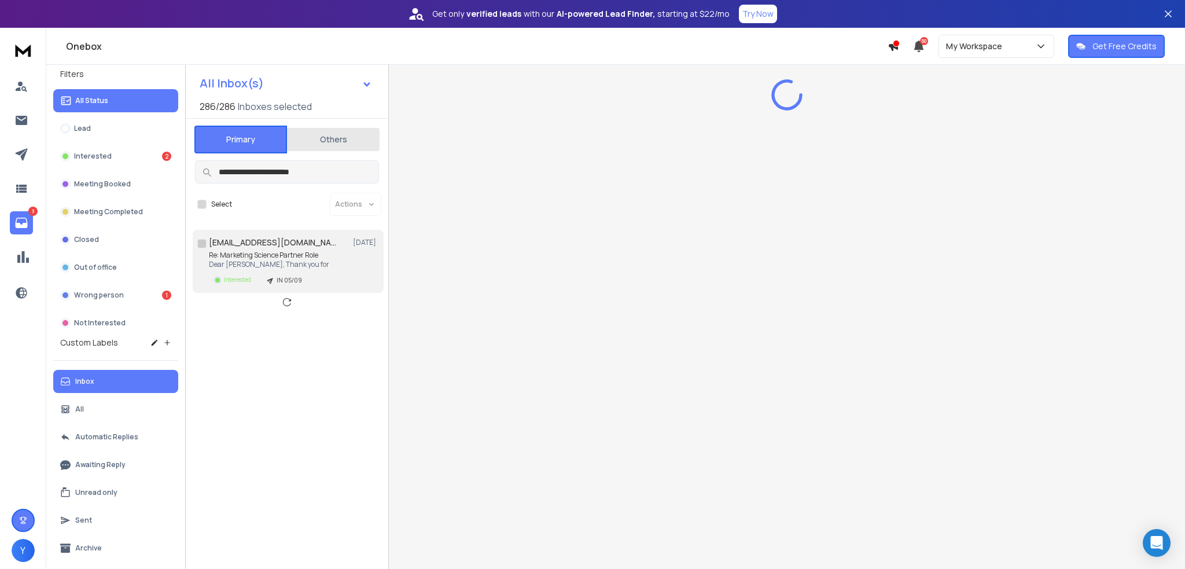
click at [343, 266] on div "Re: Marketing Science Partner Role Dear [PERSON_NAME], Thank you for Interested…" at bounding box center [294, 268] width 170 height 35
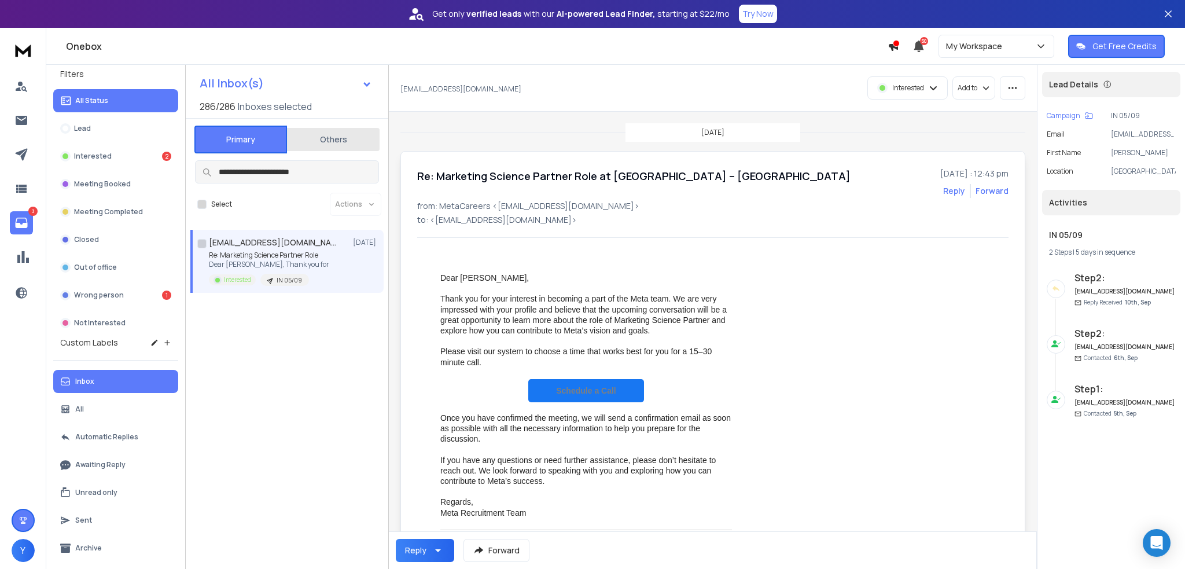
click at [406, 546] on div "Reply" at bounding box center [415, 551] width 21 height 12
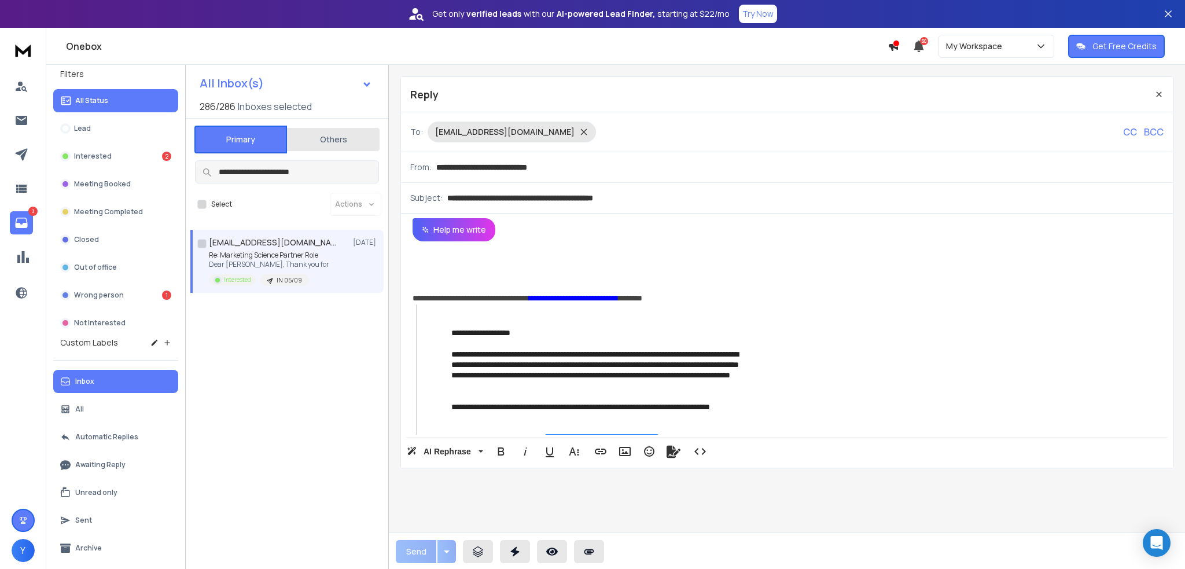
click at [488, 299] on div "**********" at bounding box center [781, 298] width 737 height 13
click at [396, 540] on button "Send" at bounding box center [416, 551] width 41 height 23
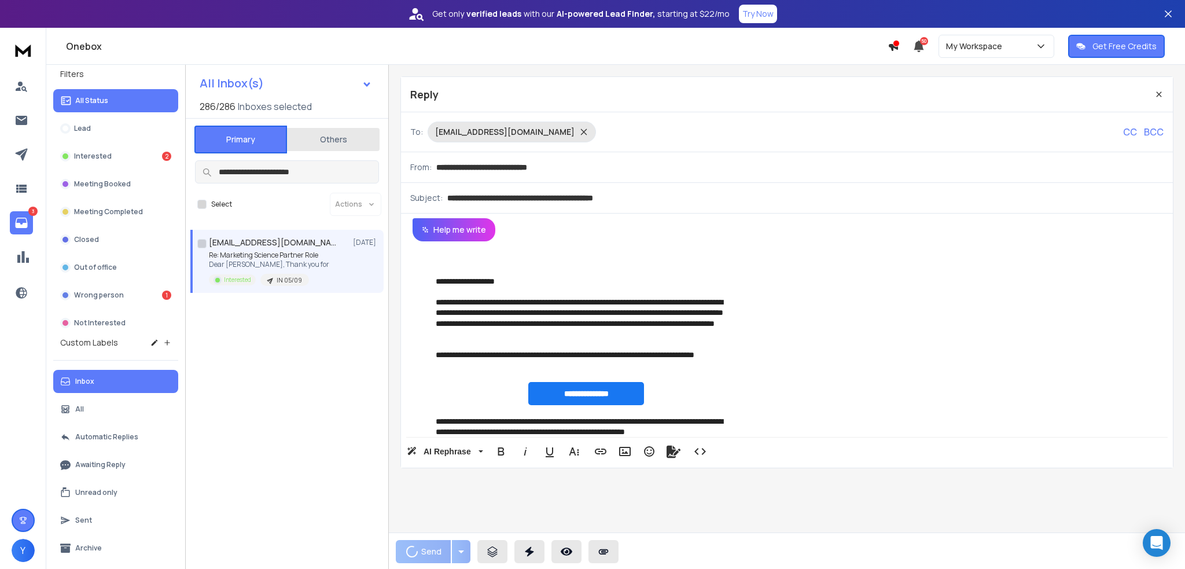
click at [339, 180] on input "**********" at bounding box center [287, 171] width 184 height 23
paste input
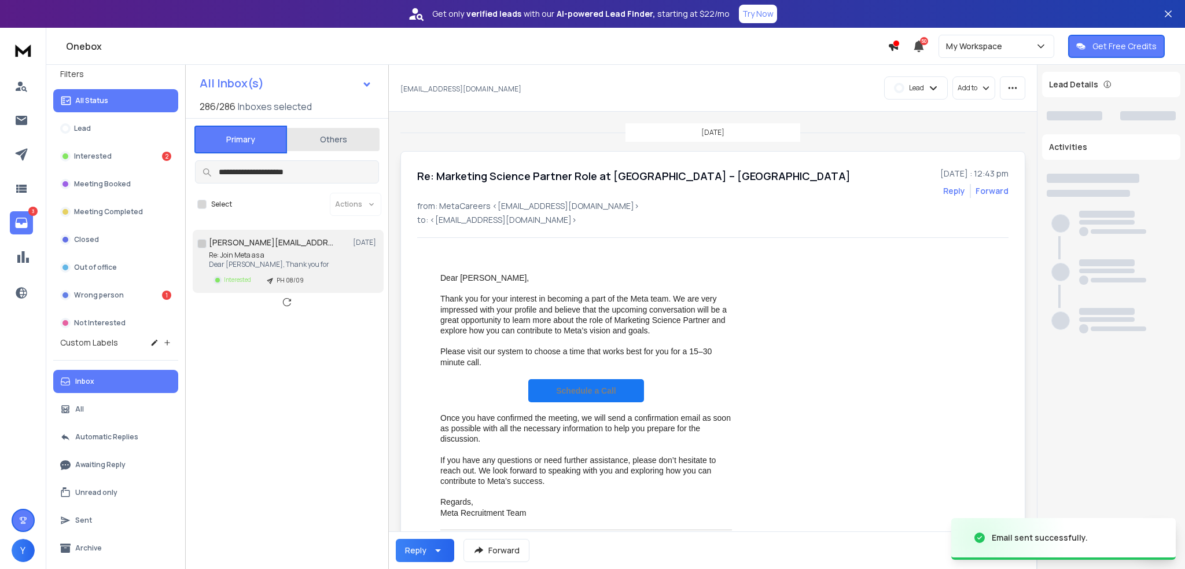
type input "**********"
click at [329, 244] on div "[PERSON_NAME][EMAIL_ADDRESS][DOMAIN_NAME] [DATE]" at bounding box center [294, 243] width 170 height 12
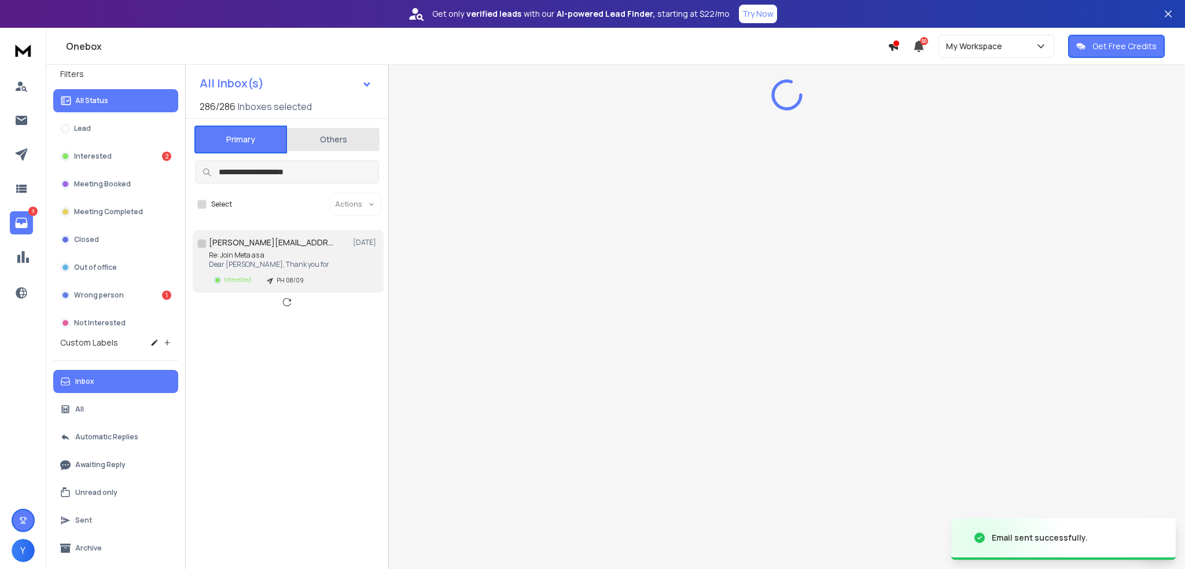
click at [336, 255] on div "Re: Join Meta as a Dear [PERSON_NAME], Thank you for Interested PH 08/09" at bounding box center [294, 268] width 170 height 35
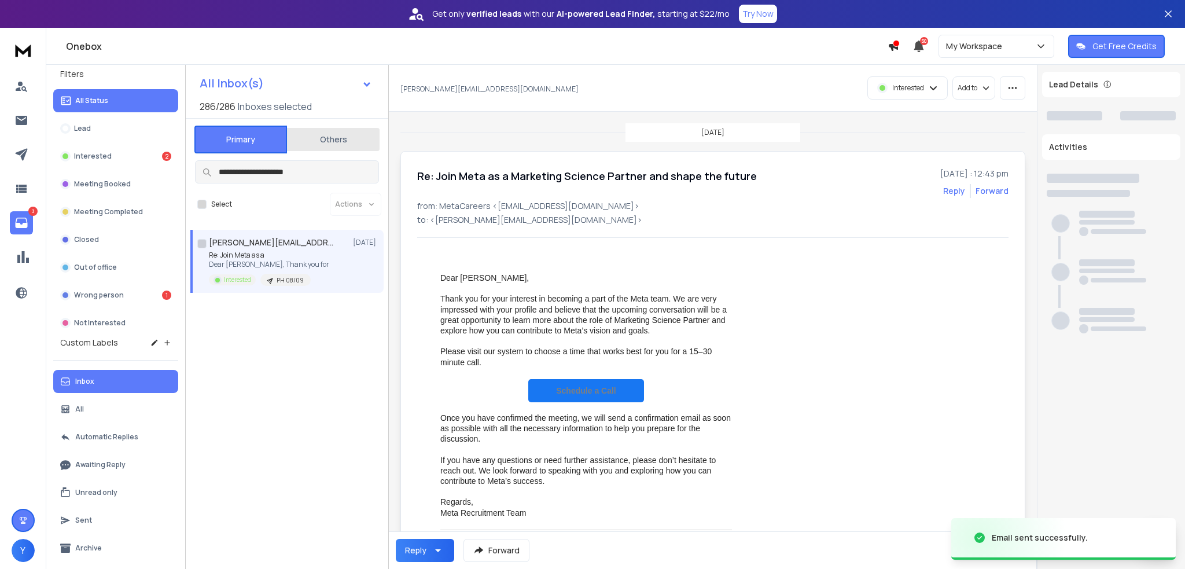
click at [405, 553] on button "Reply" at bounding box center [425, 550] width 58 height 23
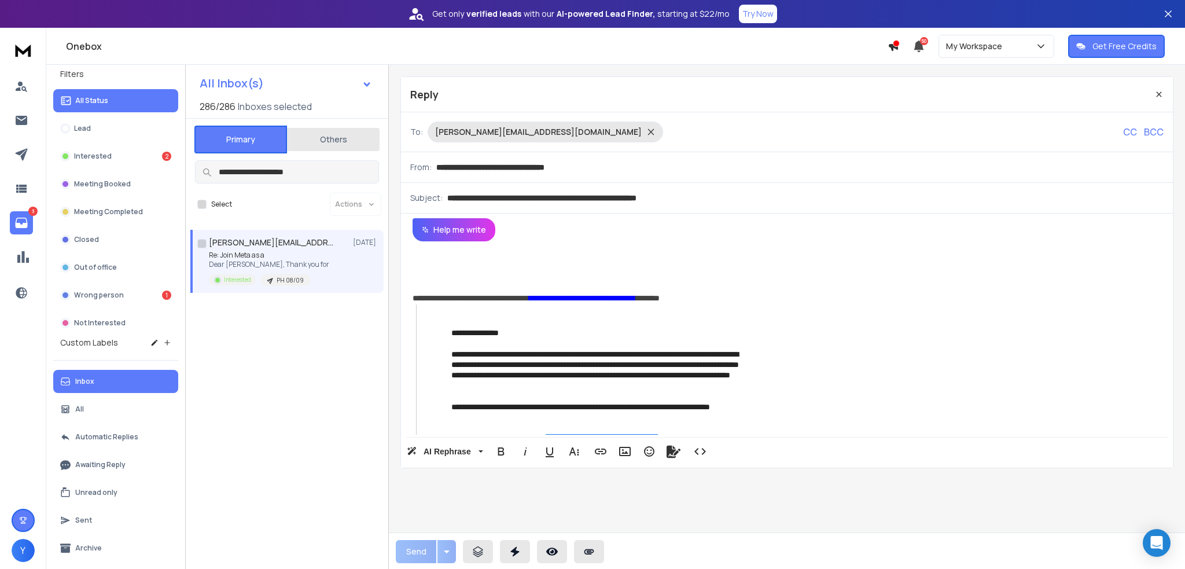
click at [491, 297] on div "**********" at bounding box center [781, 298] width 737 height 13
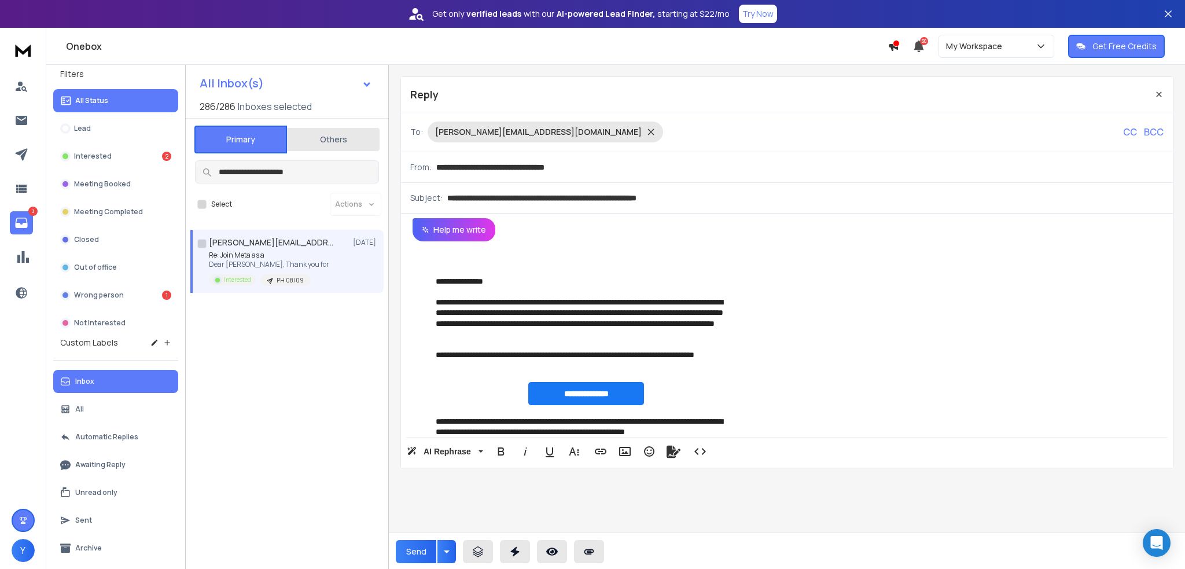
click at [396, 540] on button "Send" at bounding box center [416, 551] width 41 height 23
click at [344, 183] on div "**********" at bounding box center [287, 286] width 203 height 260
paste input
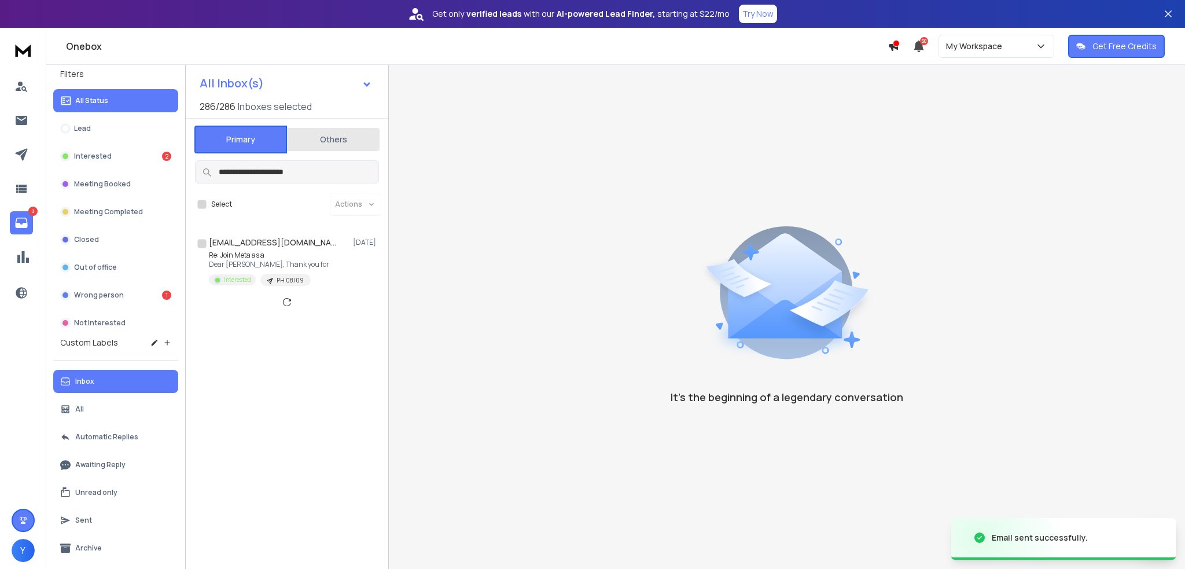
type input "**********"
click at [306, 265] on p "Dear [PERSON_NAME], Thank you for" at bounding box center [269, 264] width 120 height 9
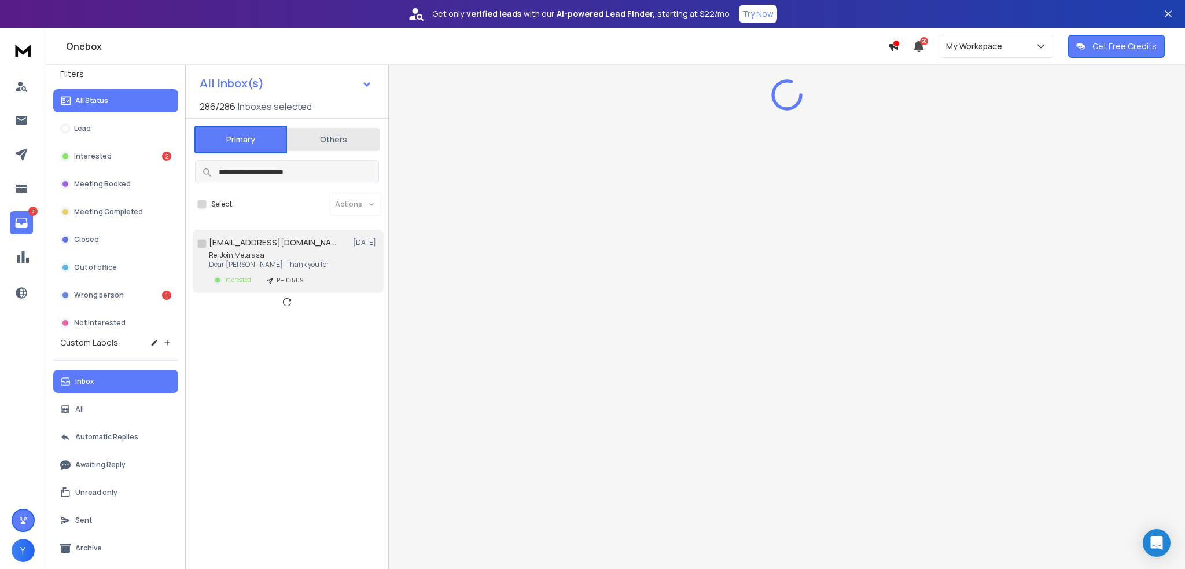
click at [320, 259] on div "Re: Join Meta as a Dear [PERSON_NAME], Thank you for Interested PH 08/09" at bounding box center [294, 268] width 170 height 35
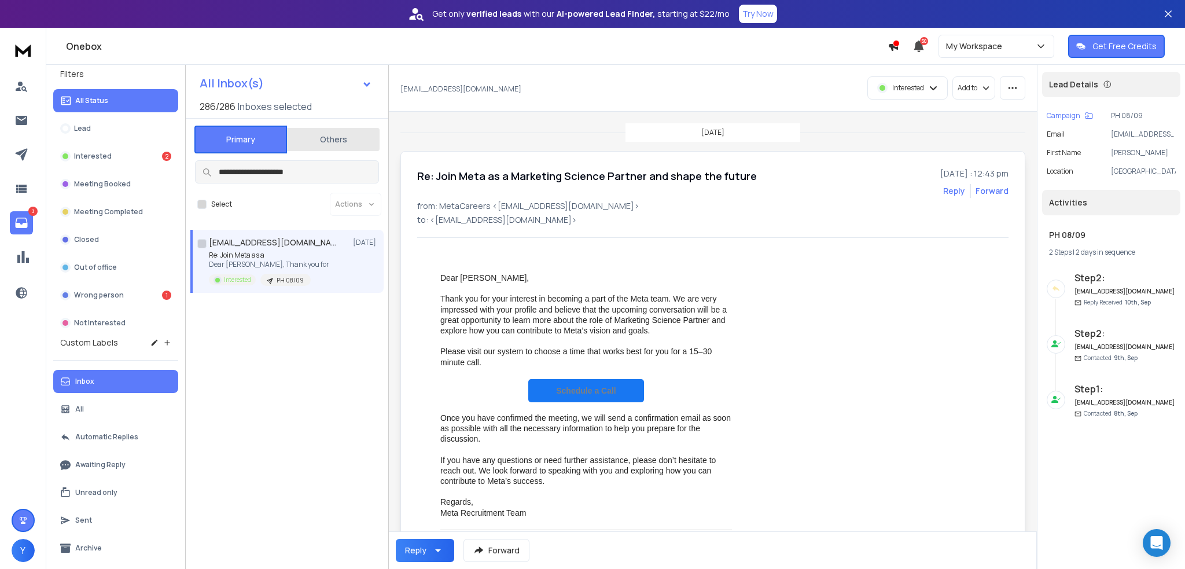
click at [406, 558] on button "Reply" at bounding box center [425, 550] width 58 height 23
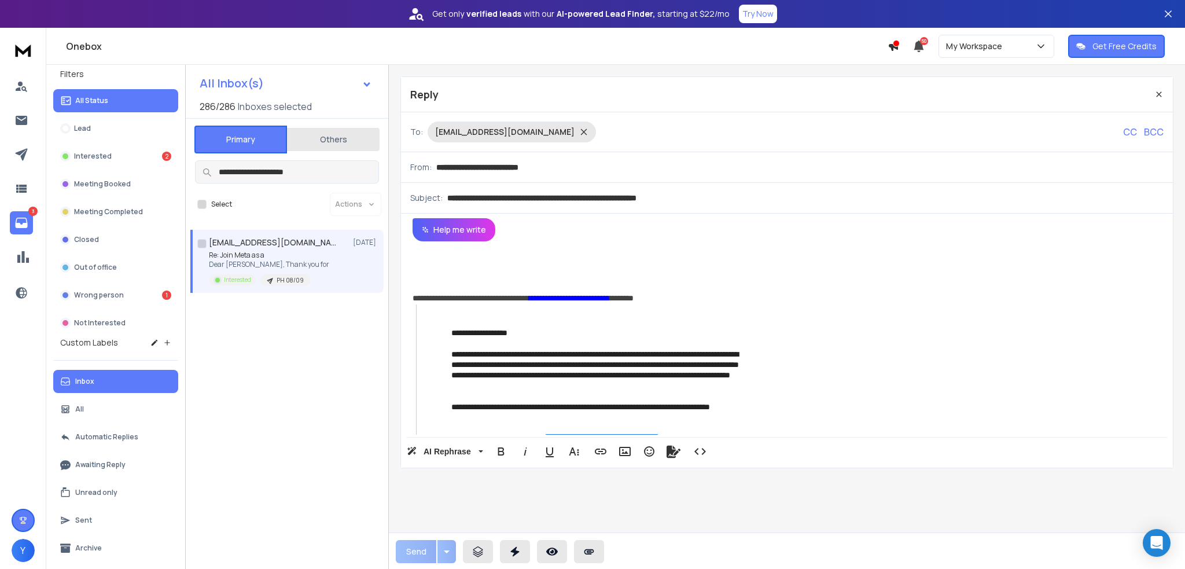
click at [505, 296] on div "**********" at bounding box center [781, 298] width 737 height 13
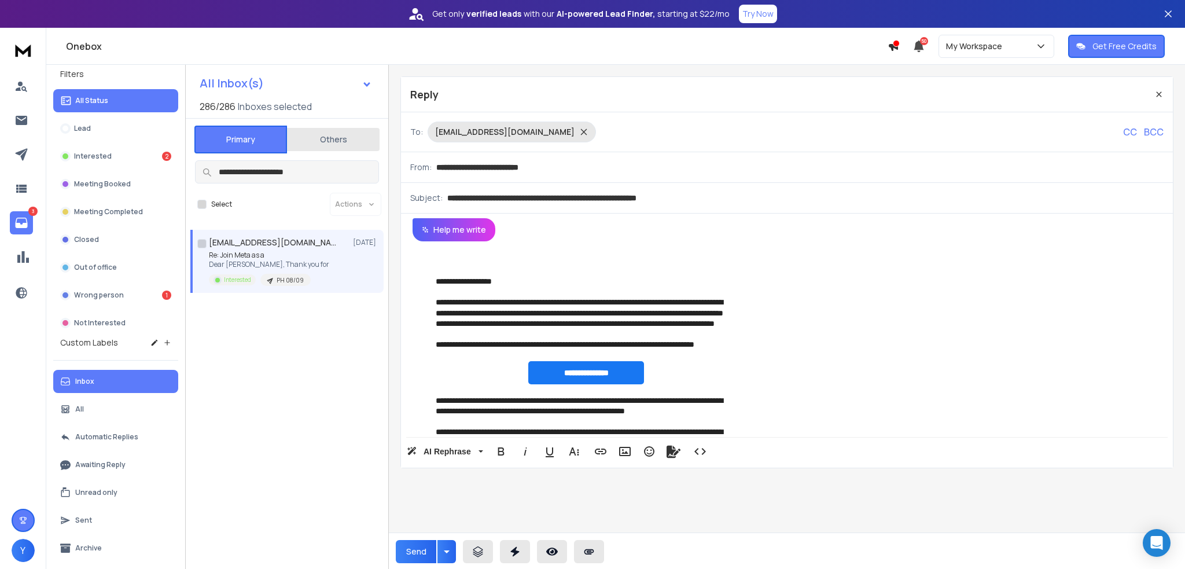
click at [396, 540] on button "Send" at bounding box center [416, 551] width 41 height 23
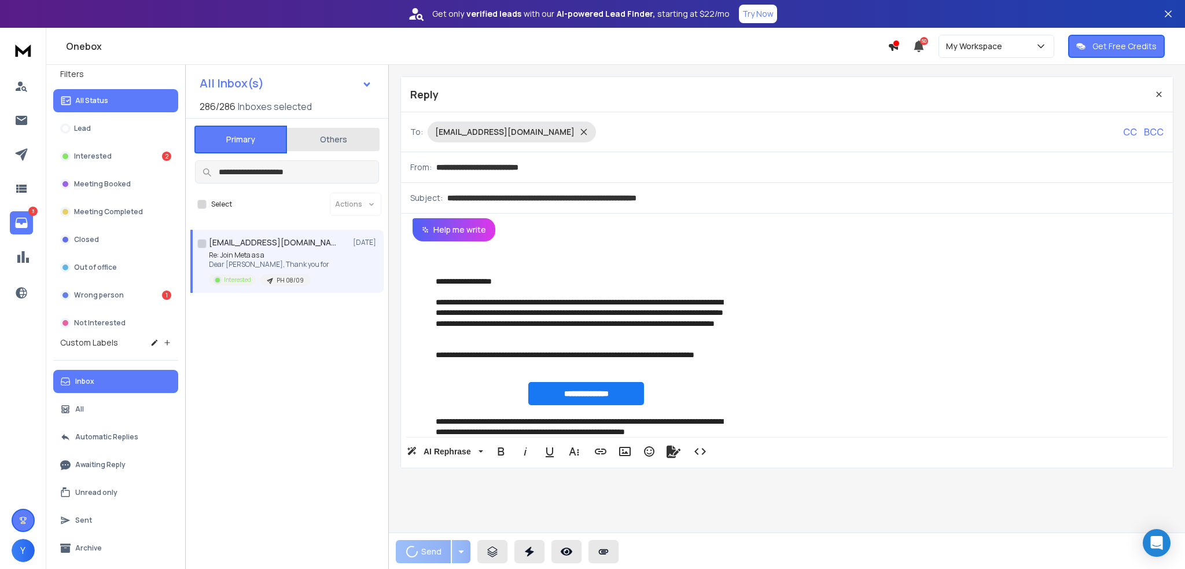
click at [357, 180] on input "**********" at bounding box center [287, 171] width 184 height 23
paste input
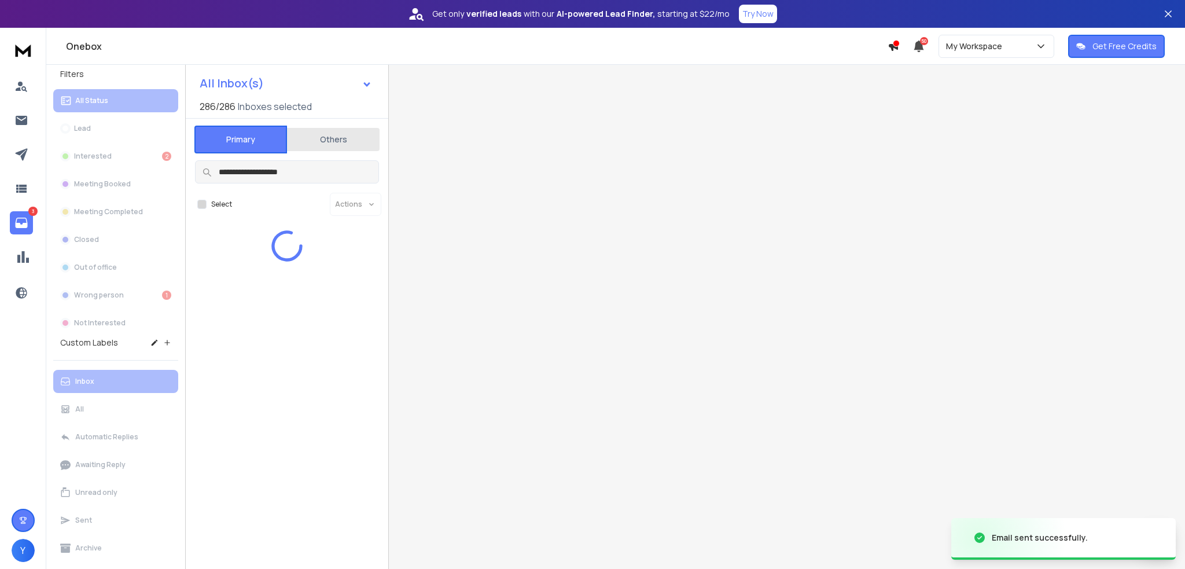
type input "**********"
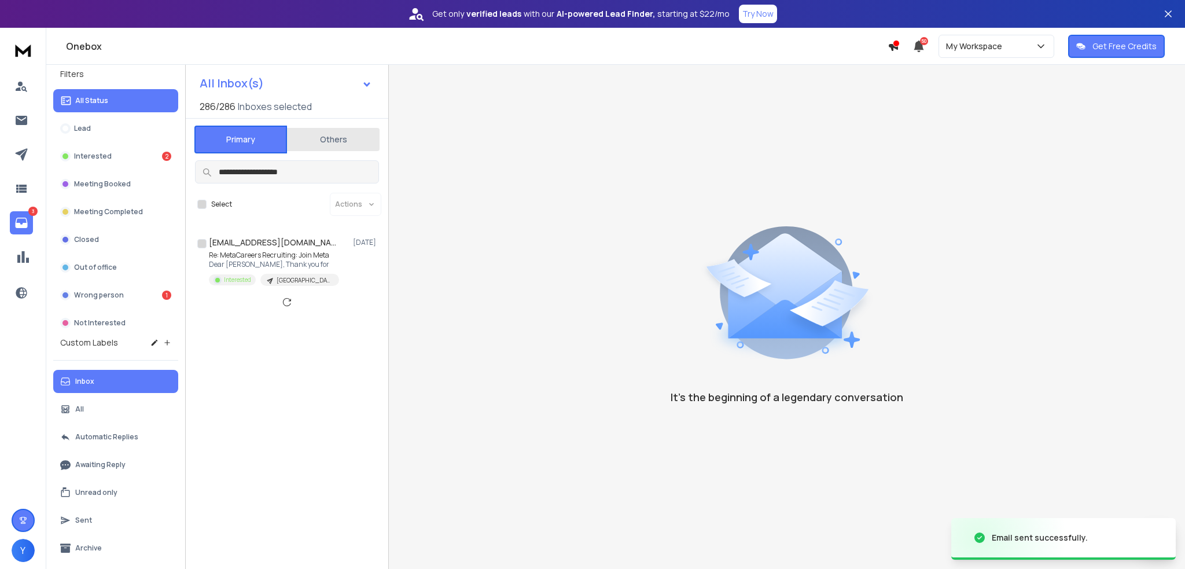
click at [330, 258] on p "Re: MetaCareers Recruiting: Join Meta" at bounding box center [274, 255] width 130 height 9
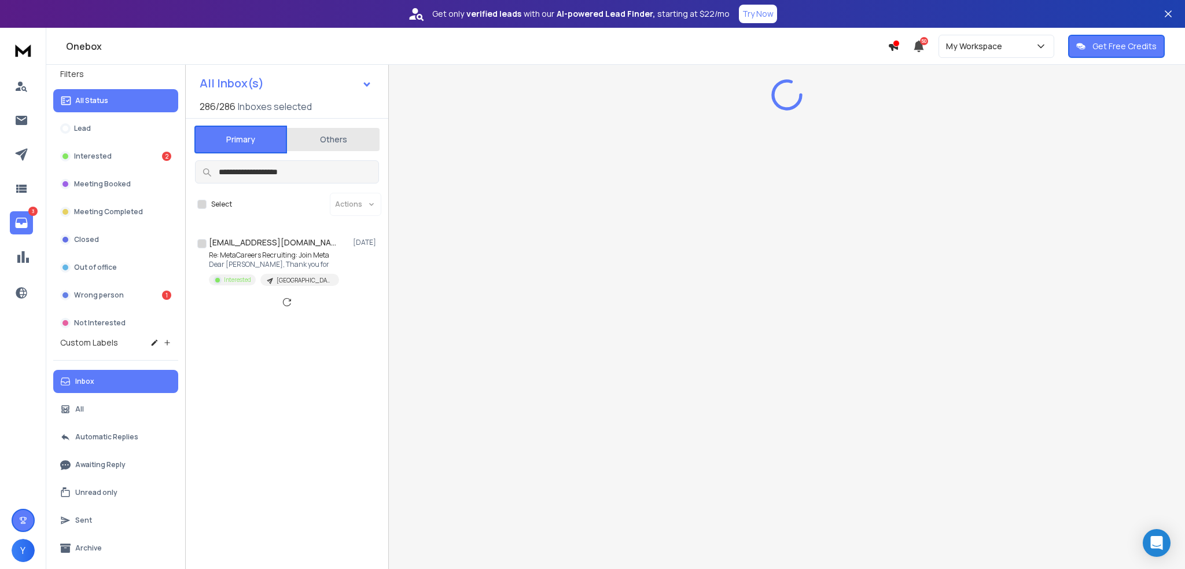
click at [330, 258] on p "Re: MetaCareers Recruiting: Join Meta" at bounding box center [274, 255] width 130 height 9
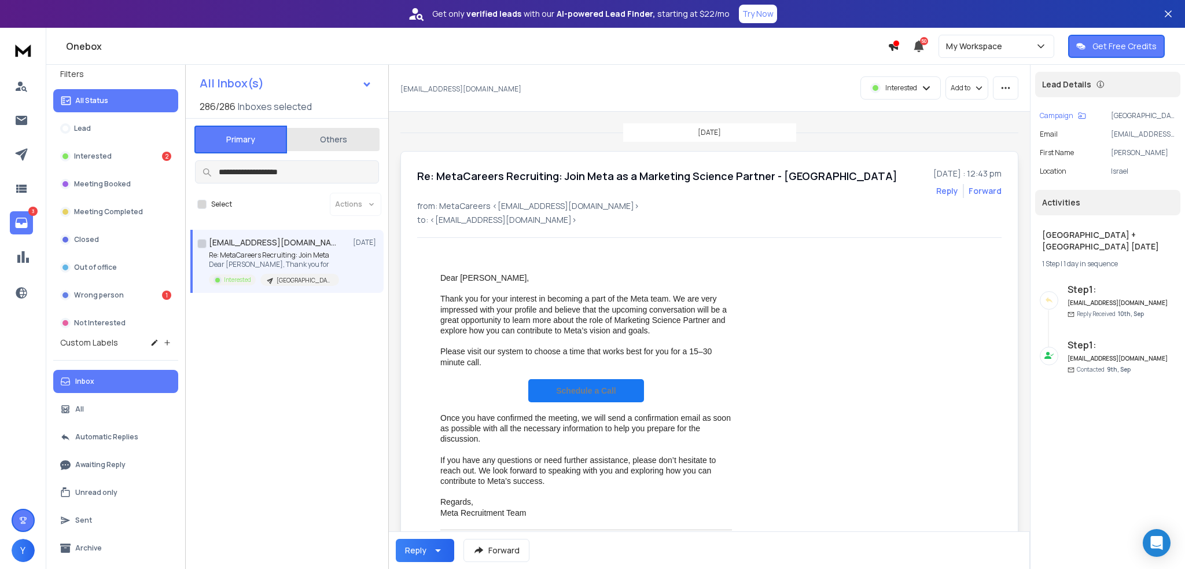
click at [419, 550] on div "Reply" at bounding box center [415, 551] width 21 height 12
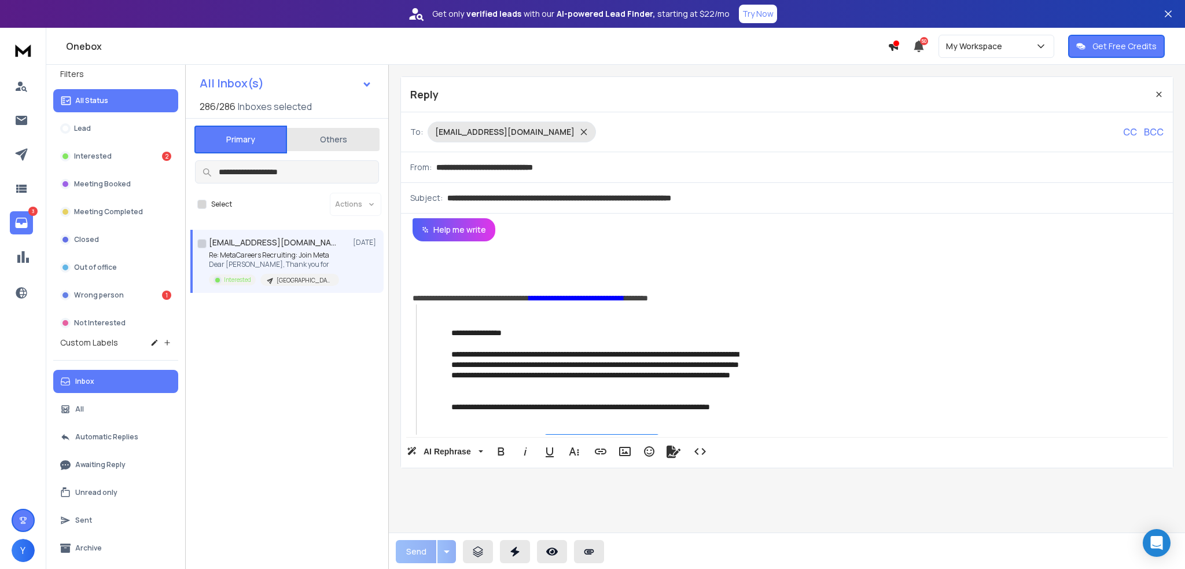
click at [502, 295] on div "**********" at bounding box center [781, 298] width 737 height 13
click at [396, 540] on button "Send" at bounding box center [416, 551] width 41 height 23
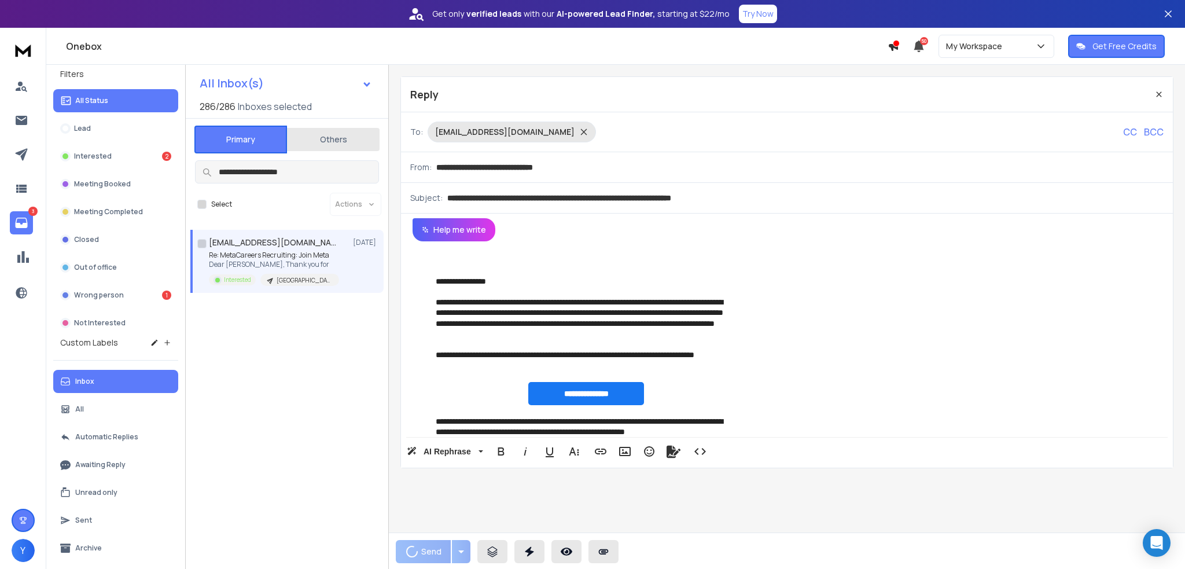
click at [347, 177] on input "**********" at bounding box center [287, 171] width 184 height 23
paste input
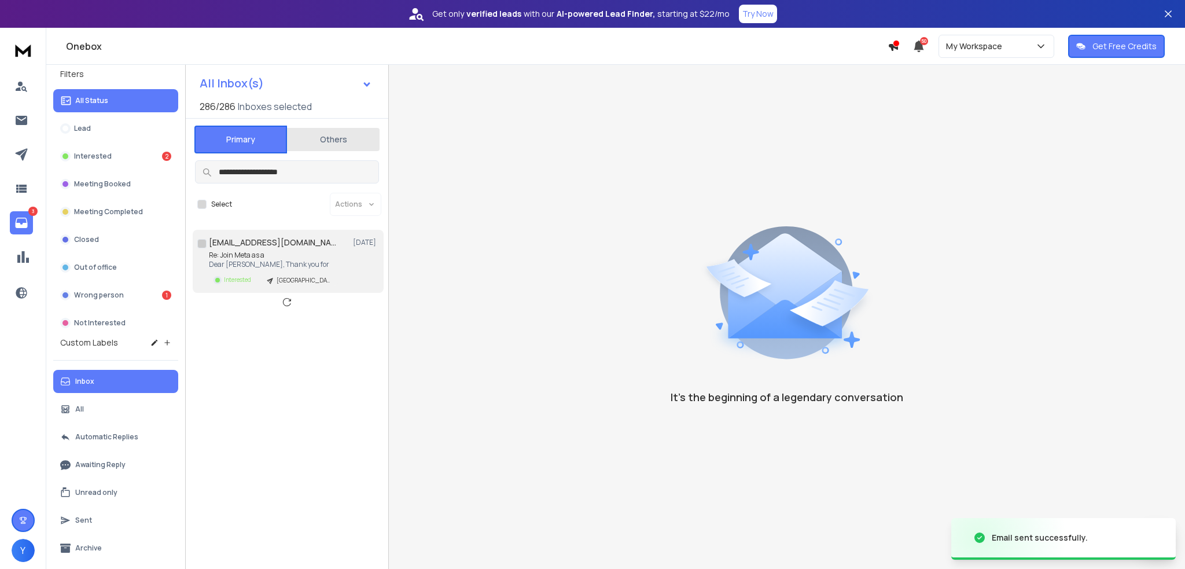
type input "**********"
click at [318, 270] on div "Re: Join Meta as a Dear [PERSON_NAME], Thank you for Interested [GEOGRAPHIC_DAT…" at bounding box center [274, 268] width 130 height 35
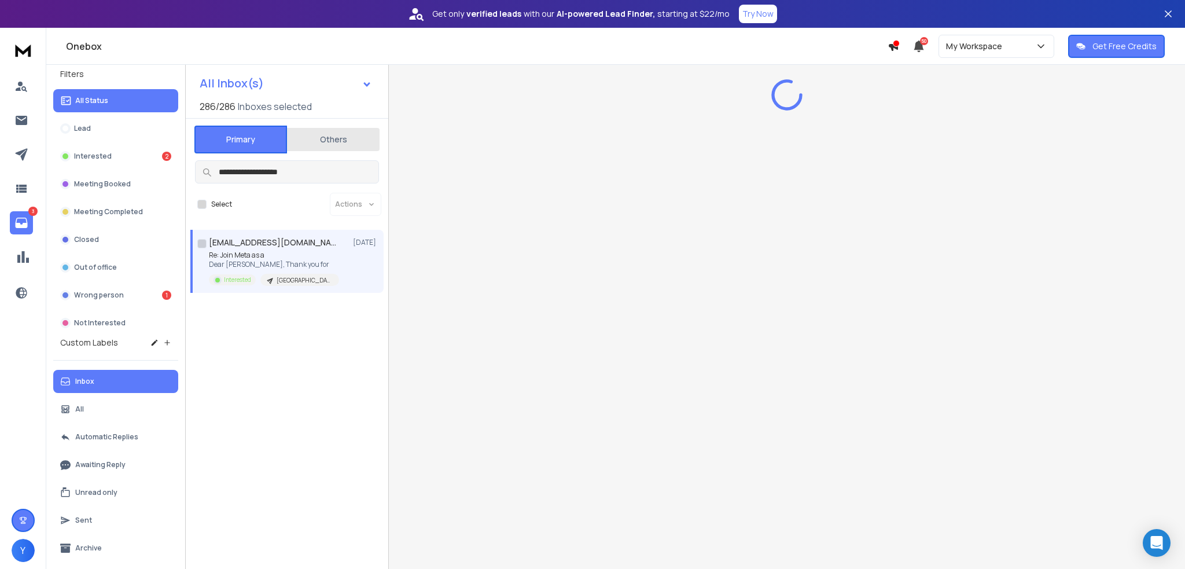
click at [326, 263] on p "Dear [PERSON_NAME], Thank you for" at bounding box center [274, 264] width 130 height 9
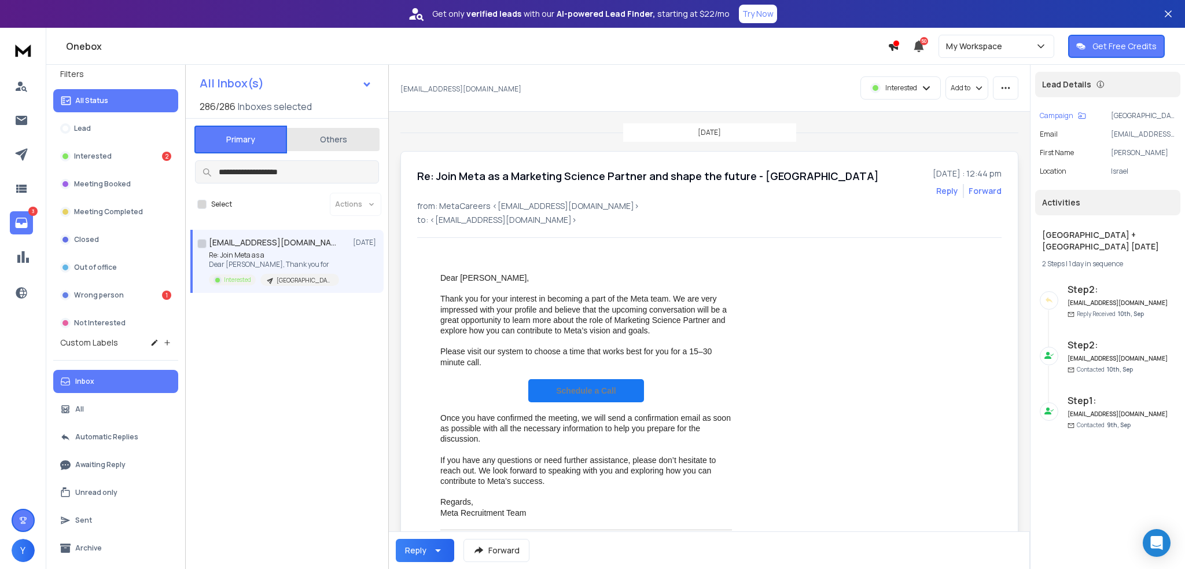
click at [413, 562] on div "Reply Forward" at bounding box center [709, 550] width 641 height 38
click at [407, 548] on div "Reply" at bounding box center [415, 551] width 21 height 12
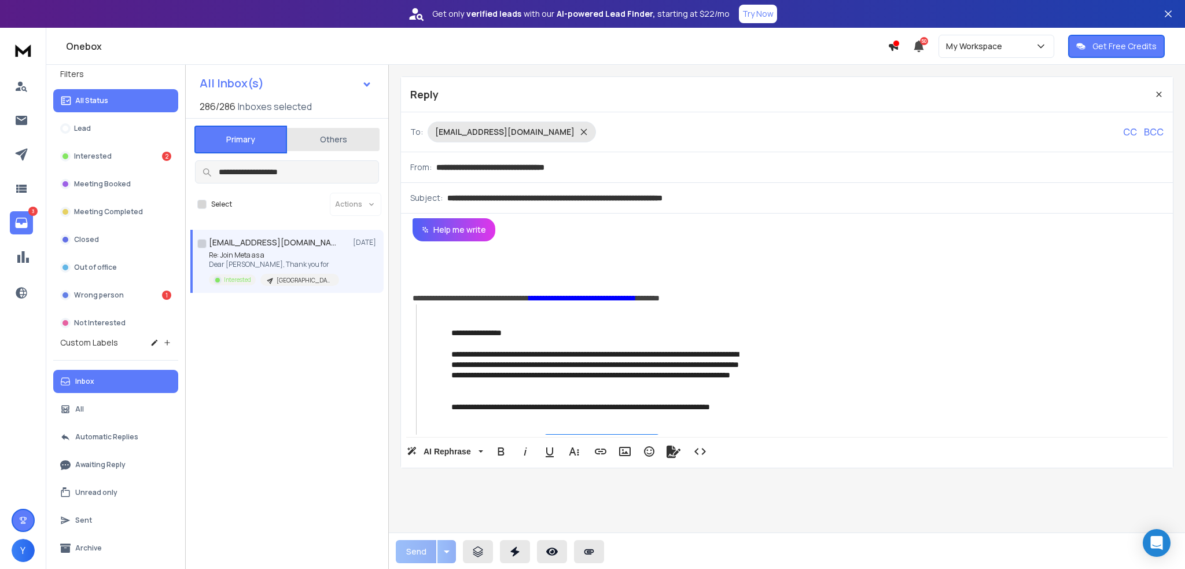
click at [480, 300] on div "**********" at bounding box center [781, 298] width 737 height 13
click at [396, 540] on button "Send" at bounding box center [416, 551] width 41 height 23
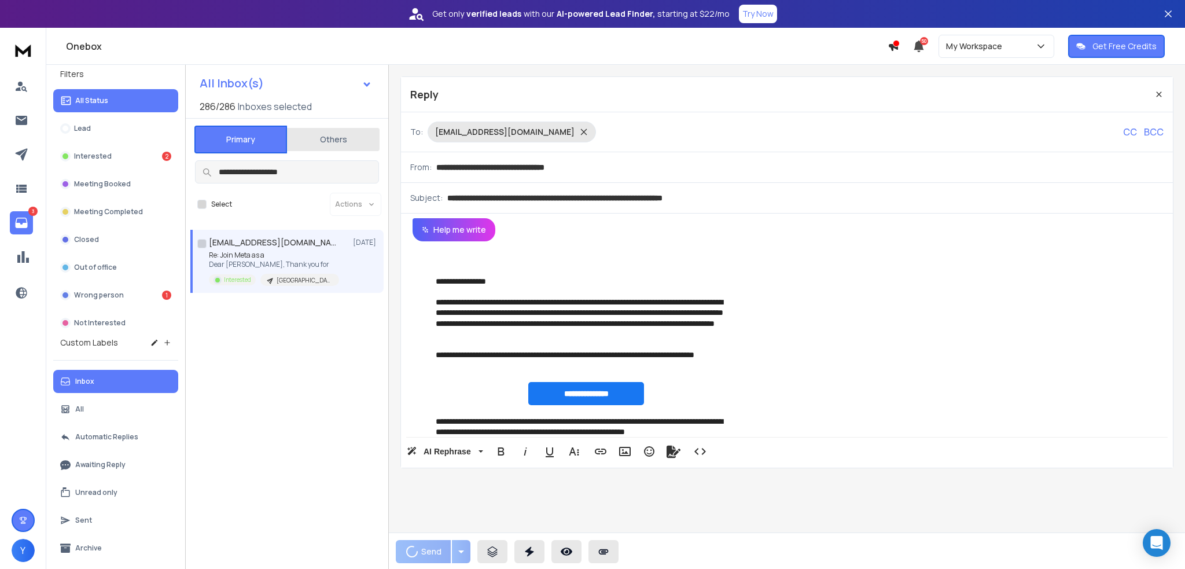
click at [333, 167] on input "**********" at bounding box center [287, 171] width 184 height 23
paste input
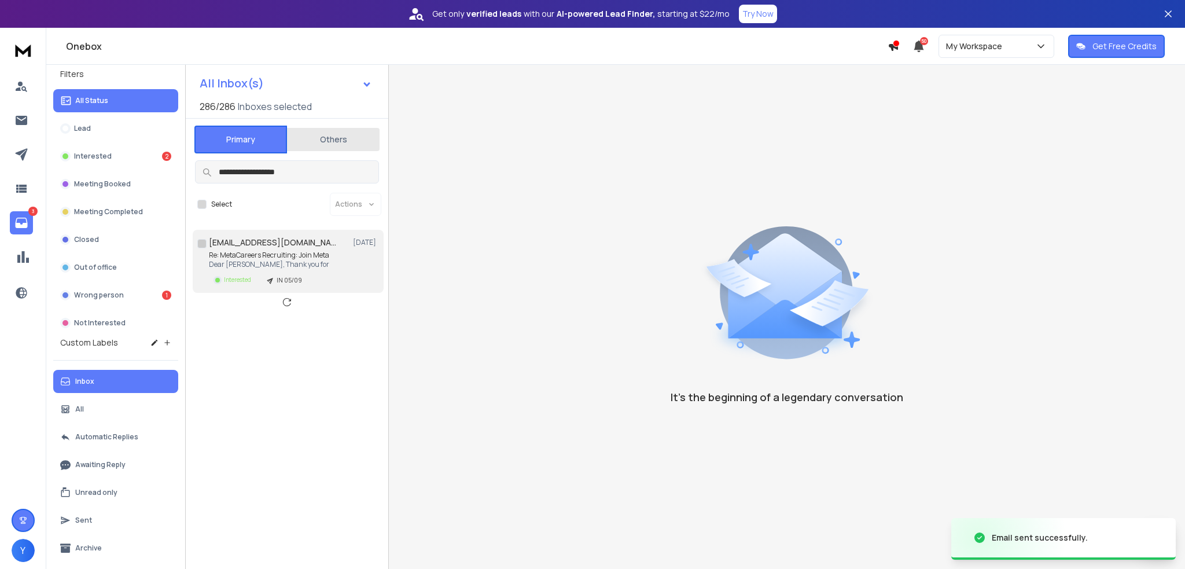
type input "**********"
click at [333, 258] on div "Re: MetaCareers Recruiting: Join Meta Dear [PERSON_NAME], Thank you for Interes…" at bounding box center [294, 268] width 170 height 35
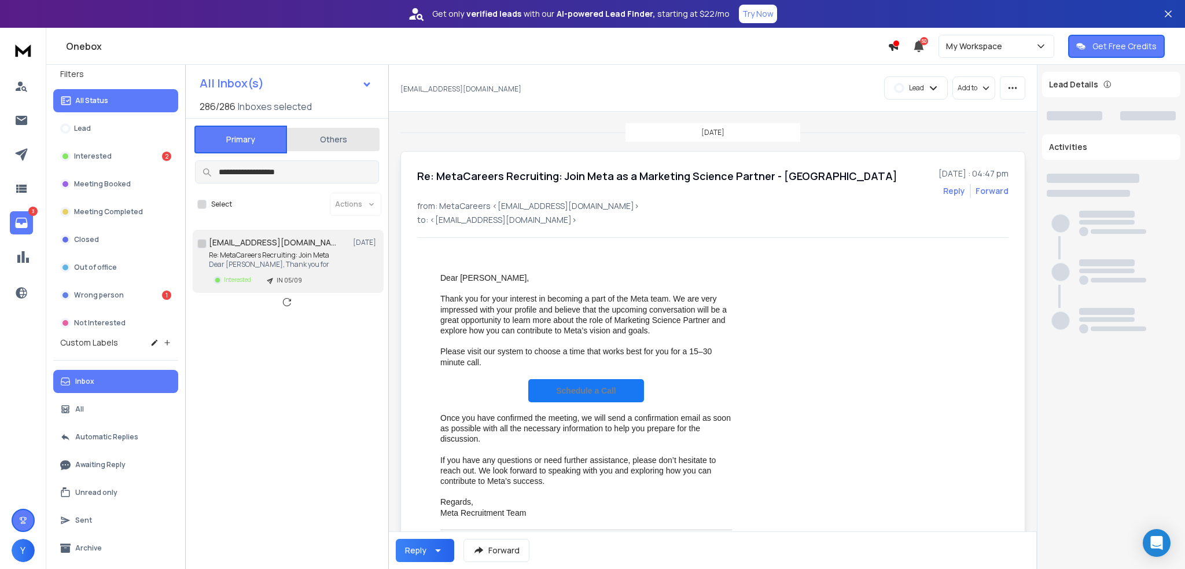
click at [326, 267] on p "Dear [PERSON_NAME], Thank you for" at bounding box center [269, 264] width 120 height 9
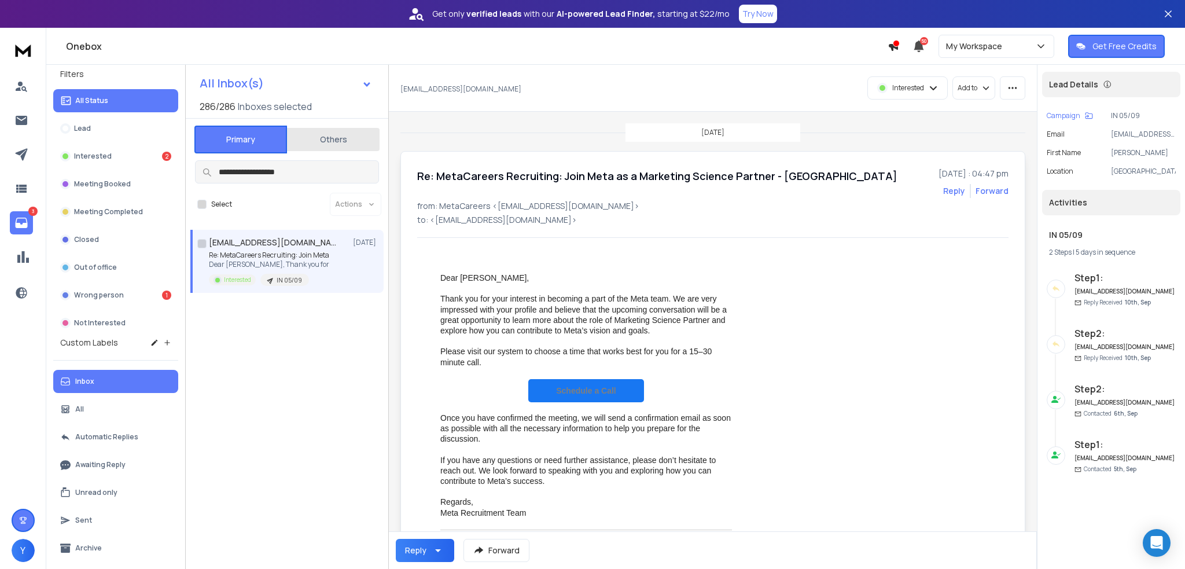
click at [407, 552] on div "Reply" at bounding box center [415, 551] width 21 height 12
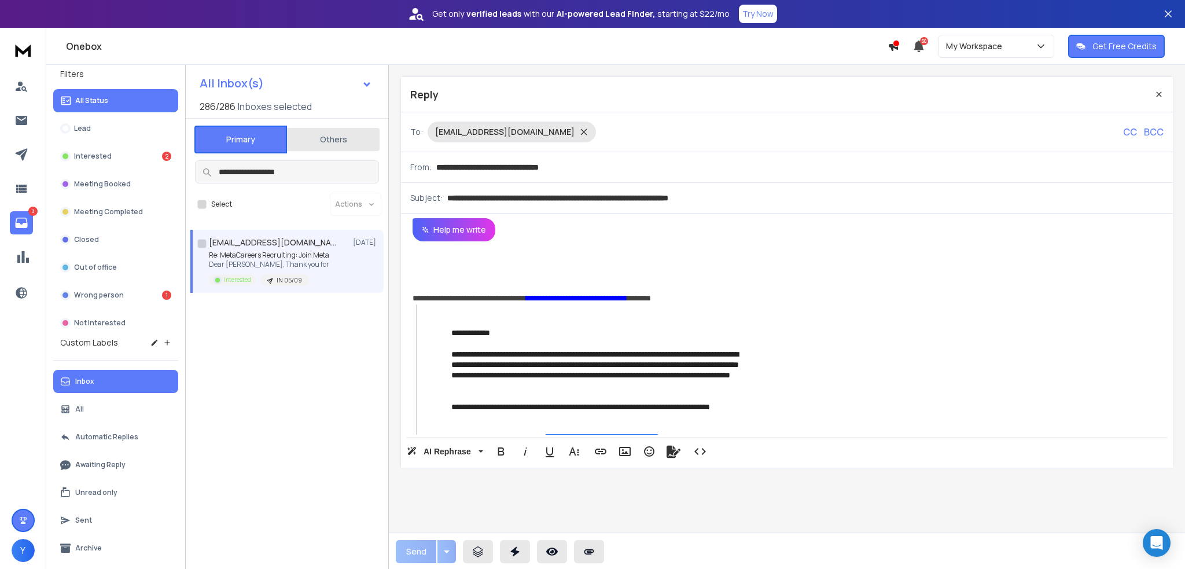
click at [469, 298] on div "**********" at bounding box center [781, 298] width 737 height 13
click at [396, 540] on button "Send" at bounding box center [416, 551] width 41 height 23
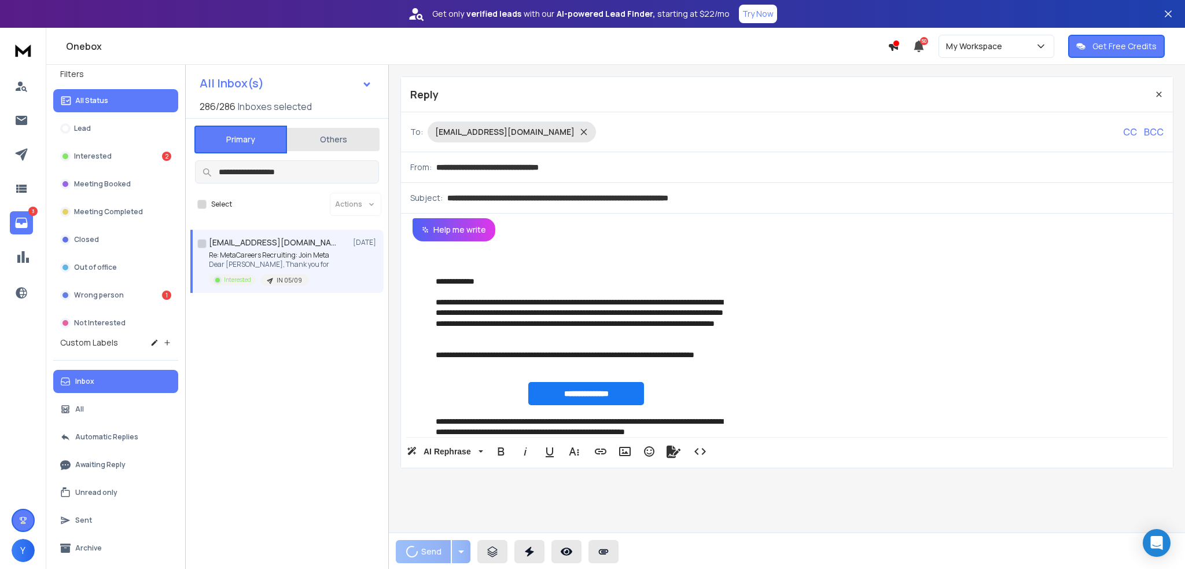
click at [346, 172] on input "**********" at bounding box center [287, 171] width 184 height 23
paste input "**"
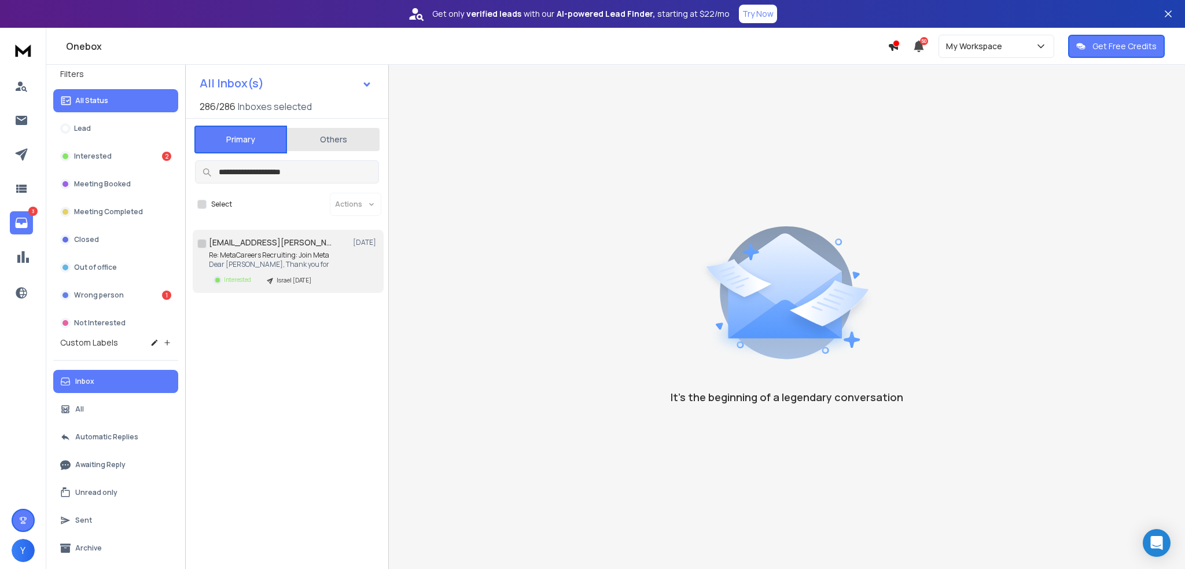
type input "**********"
click at [326, 254] on p "Re: MetaCareers Recruiting: Join Meta" at bounding box center [269, 255] width 120 height 9
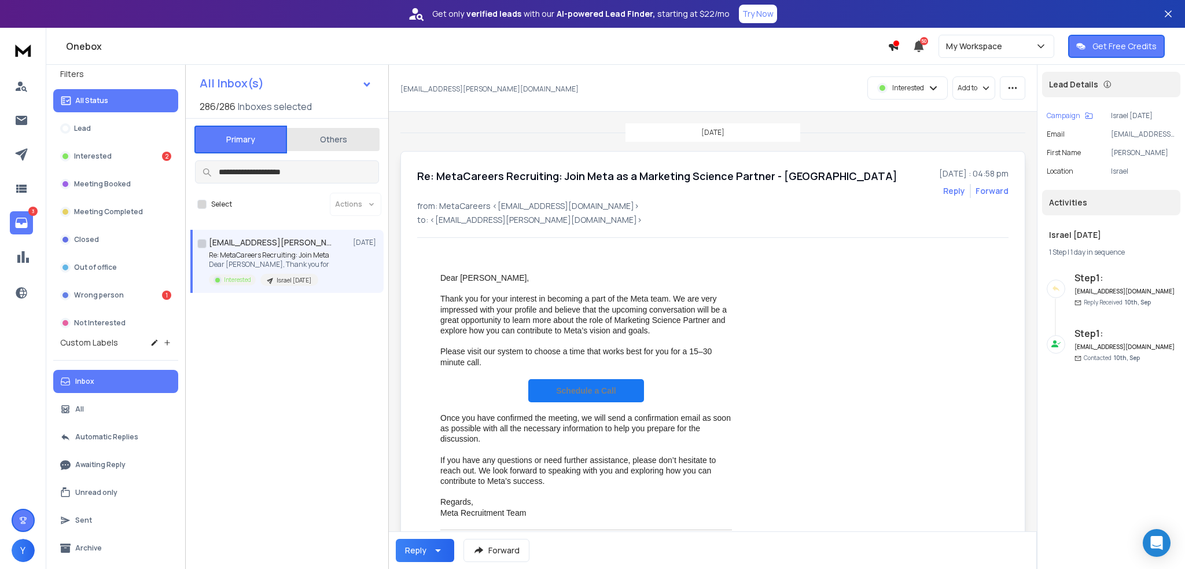
click at [416, 559] on button "Reply" at bounding box center [425, 550] width 58 height 23
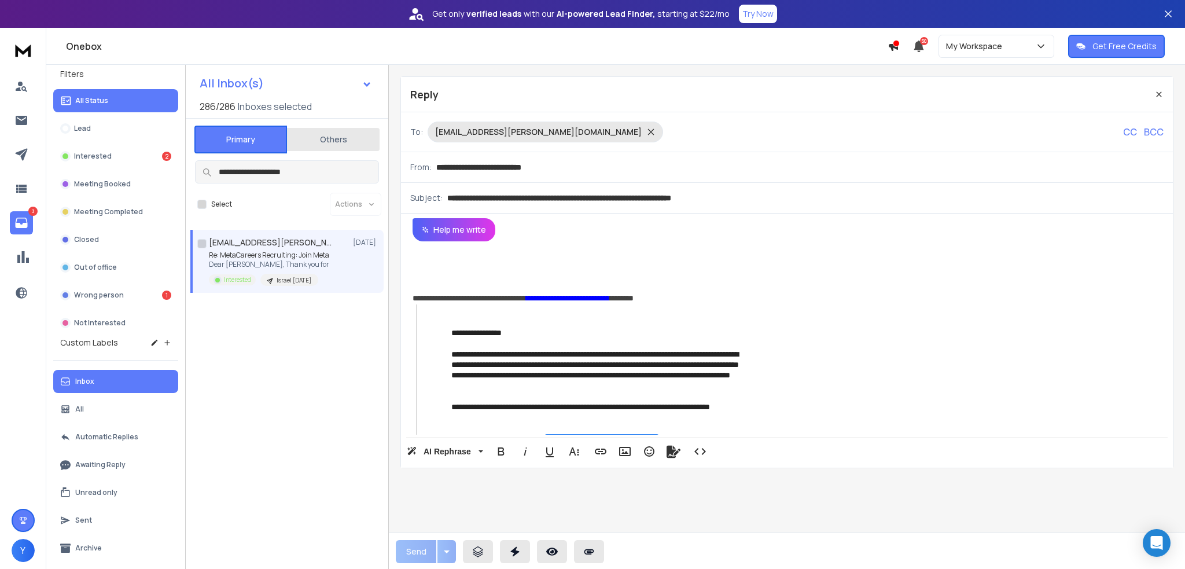
click at [484, 291] on div at bounding box center [787, 285] width 749 height 13
click at [484, 292] on div "**********" at bounding box center [781, 298] width 737 height 13
click at [482, 296] on div "**********" at bounding box center [781, 298] width 737 height 13
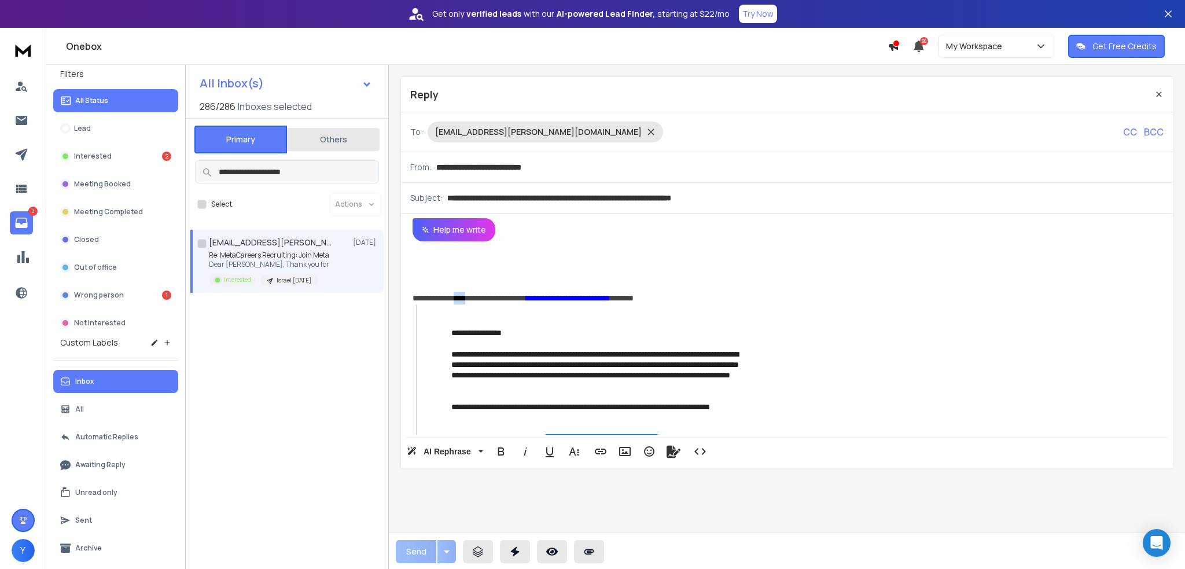
click at [482, 296] on div "**********" at bounding box center [781, 298] width 737 height 13
click at [396, 540] on button "Send" at bounding box center [416, 551] width 41 height 23
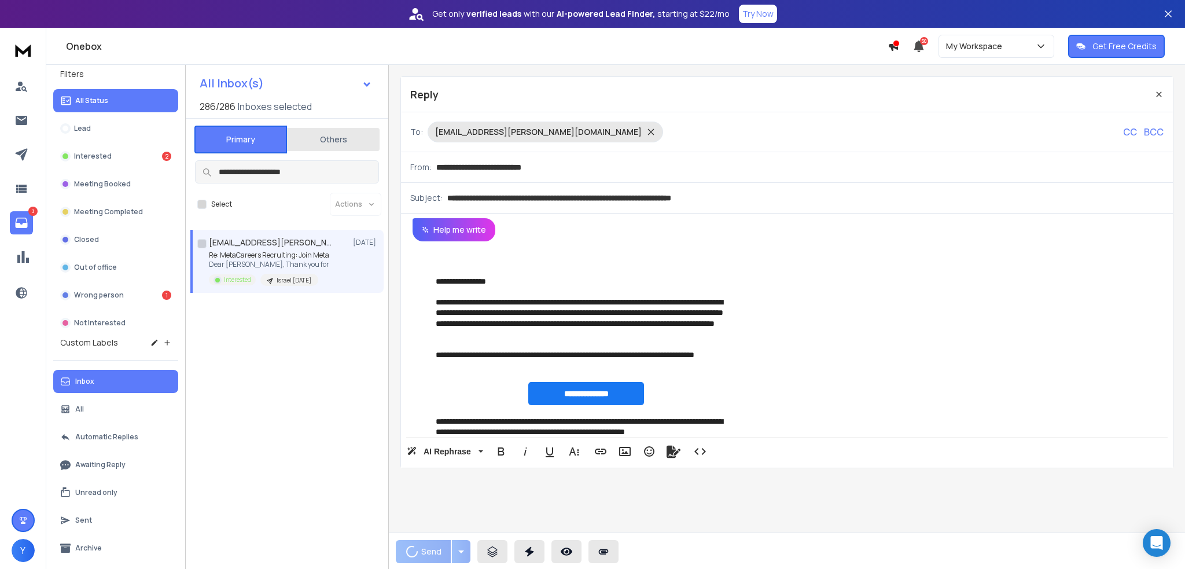
click at [345, 164] on input "**********" at bounding box center [287, 171] width 184 height 23
paste input
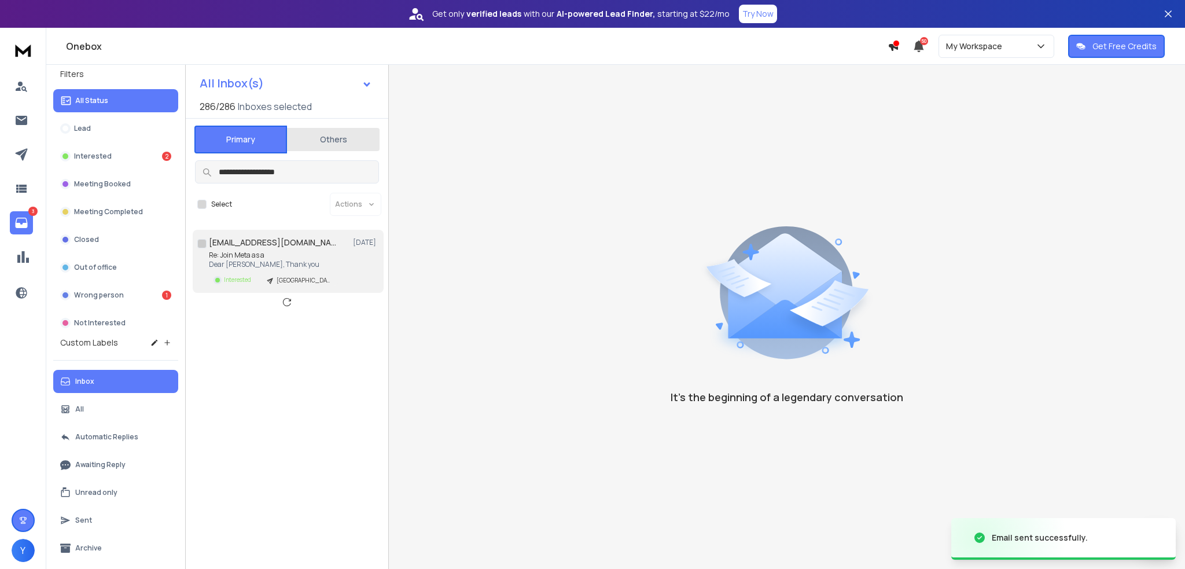
type input "**********"
click at [301, 263] on p "Dear [PERSON_NAME], Thank you" at bounding box center [274, 264] width 130 height 9
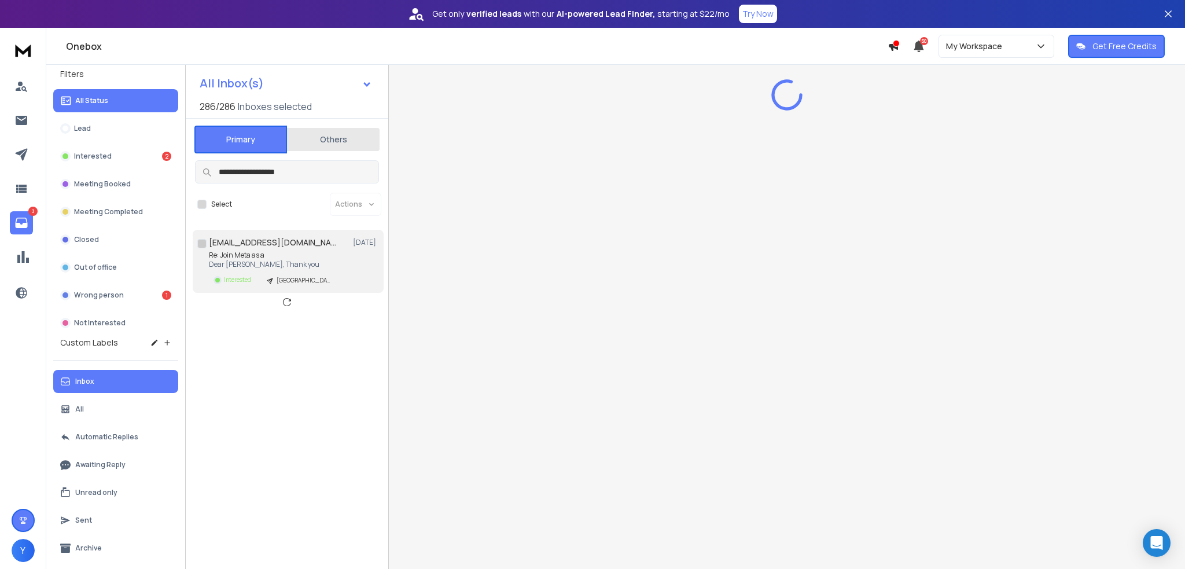
click at [322, 254] on p "Re: Join Meta as a" at bounding box center [274, 255] width 130 height 9
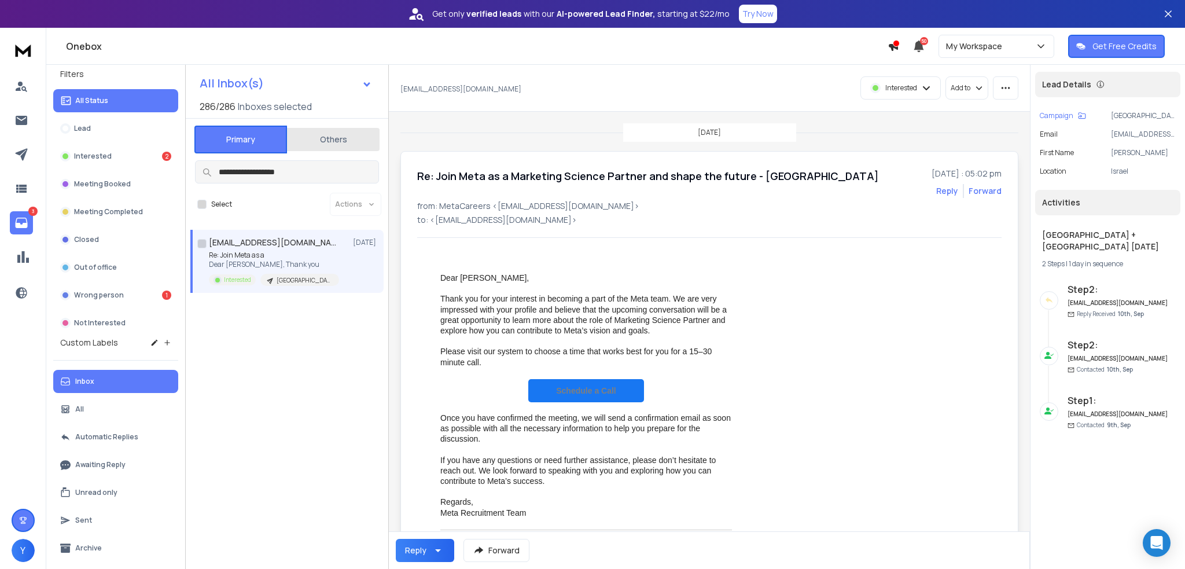
click at [416, 547] on div "Reply" at bounding box center [415, 551] width 21 height 12
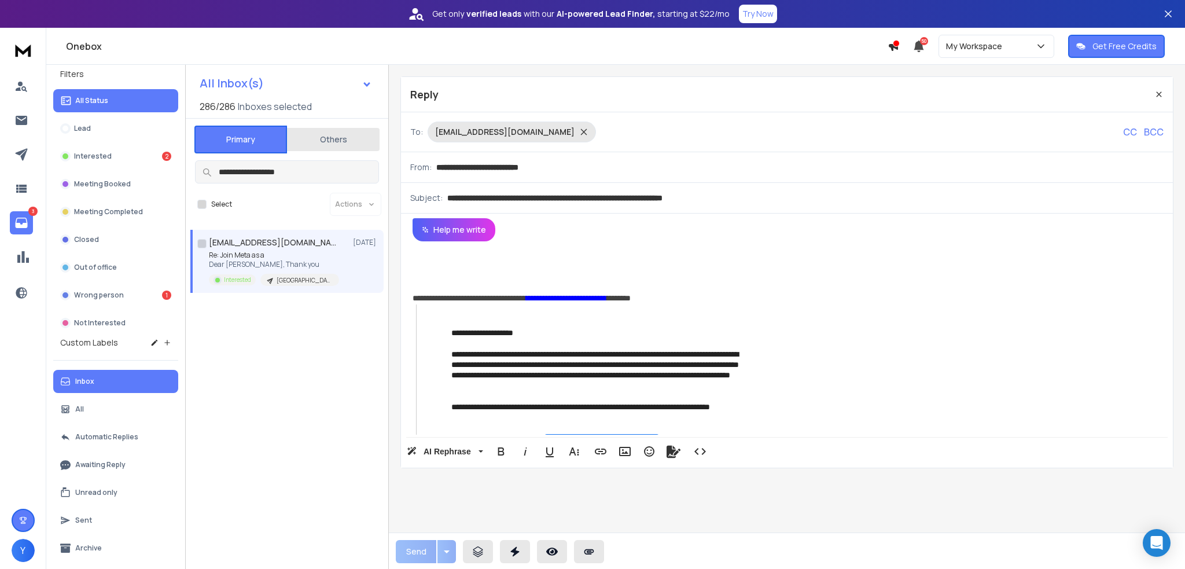
click at [475, 298] on div "**********" at bounding box center [781, 298] width 737 height 13
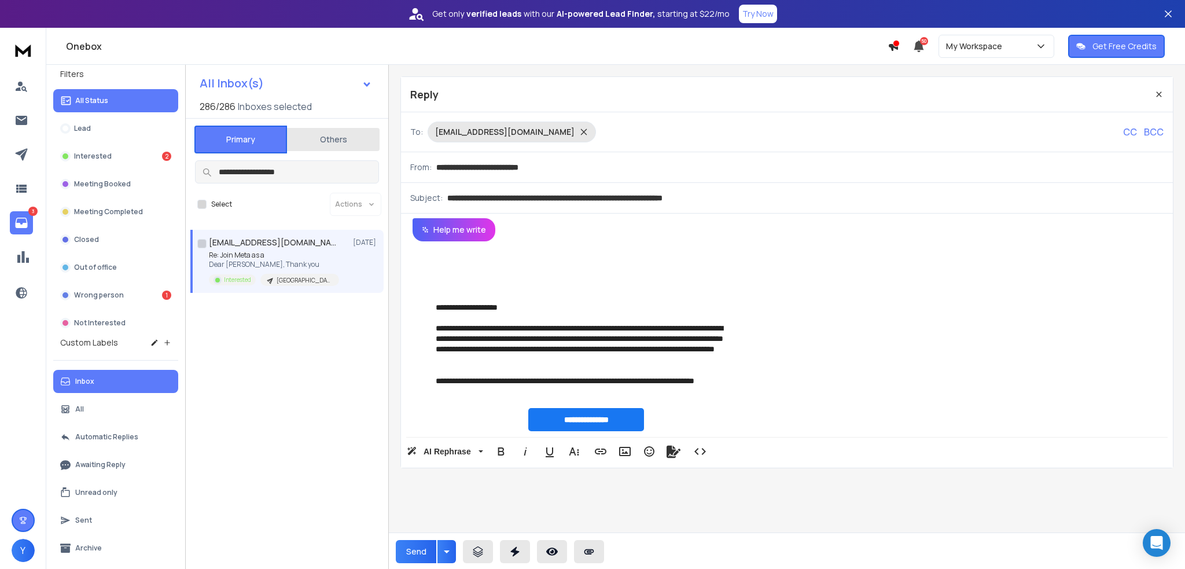
click at [396, 540] on button "Send" at bounding box center [416, 551] width 41 height 23
